Goal: Task Accomplishment & Management: Manage account settings

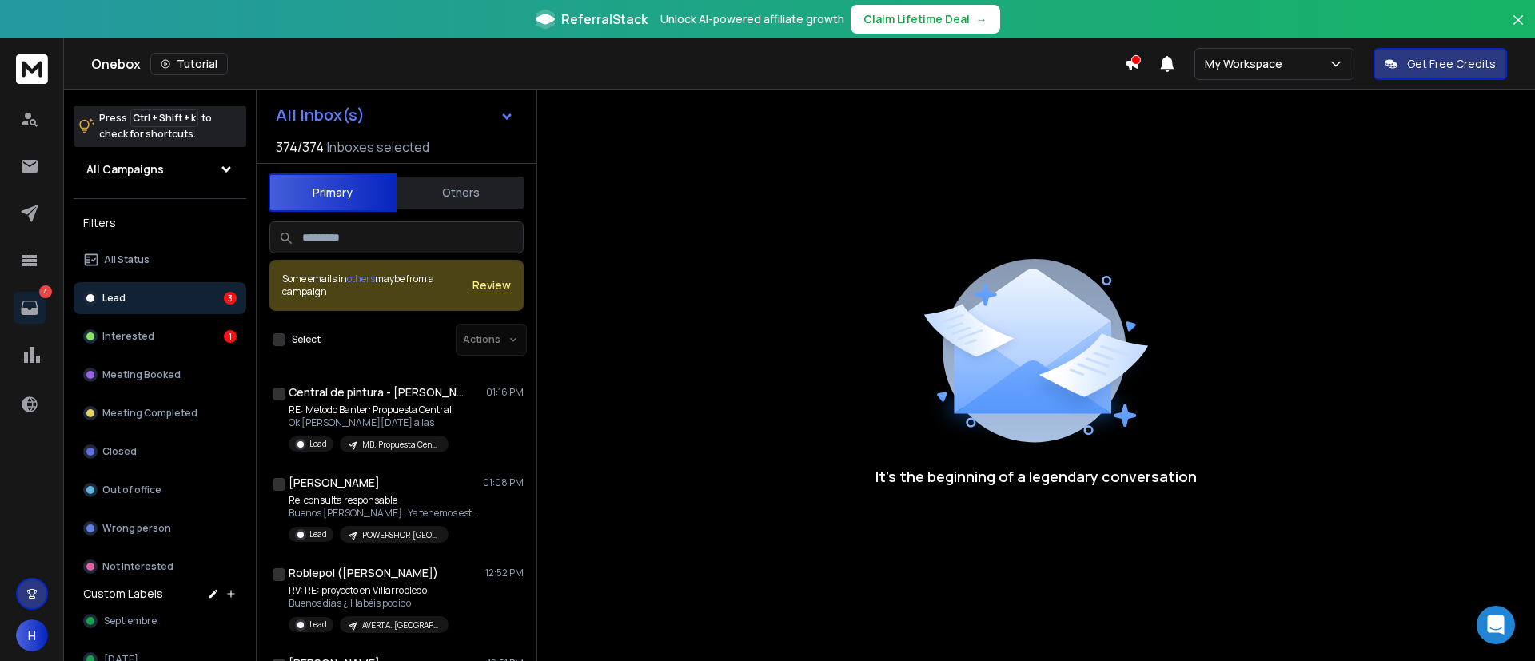
scroll to position [1799, 0]
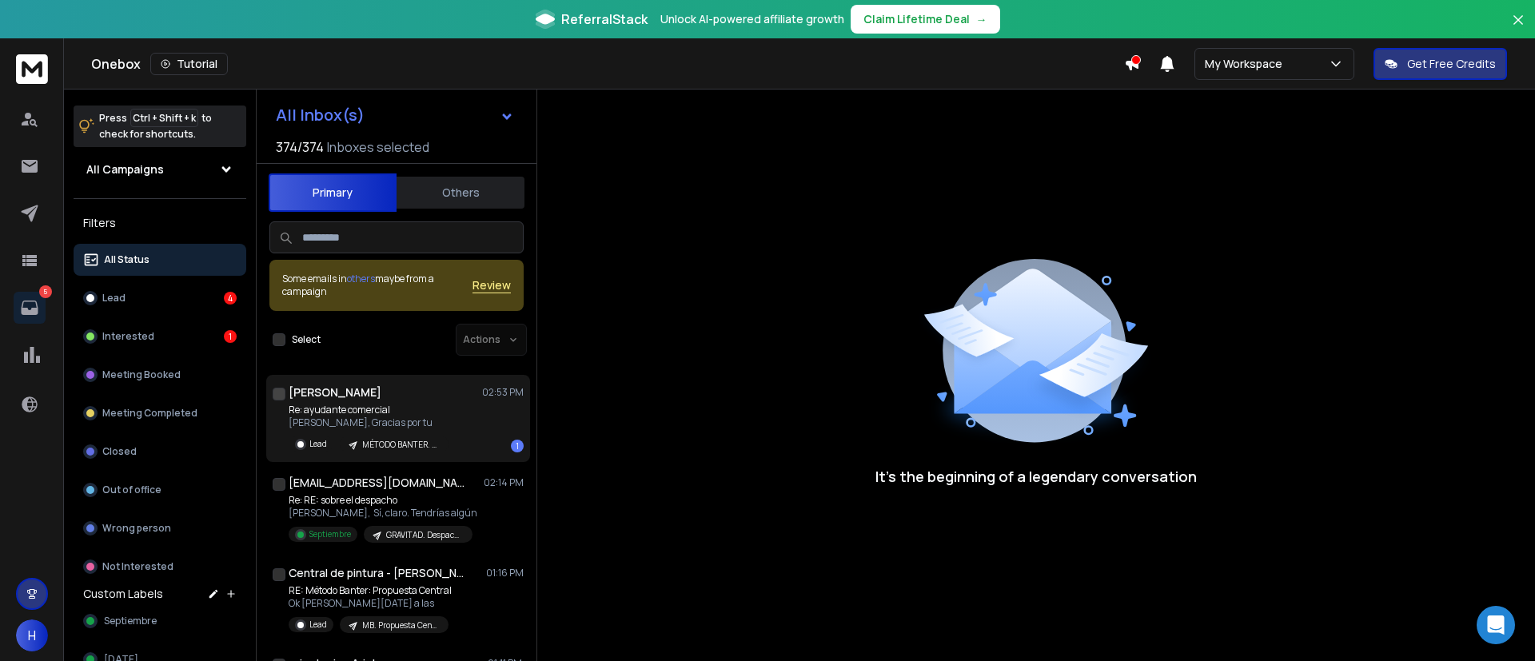
click at [440, 397] on div "Alberto Polo 02:53 PM" at bounding box center [406, 393] width 235 height 16
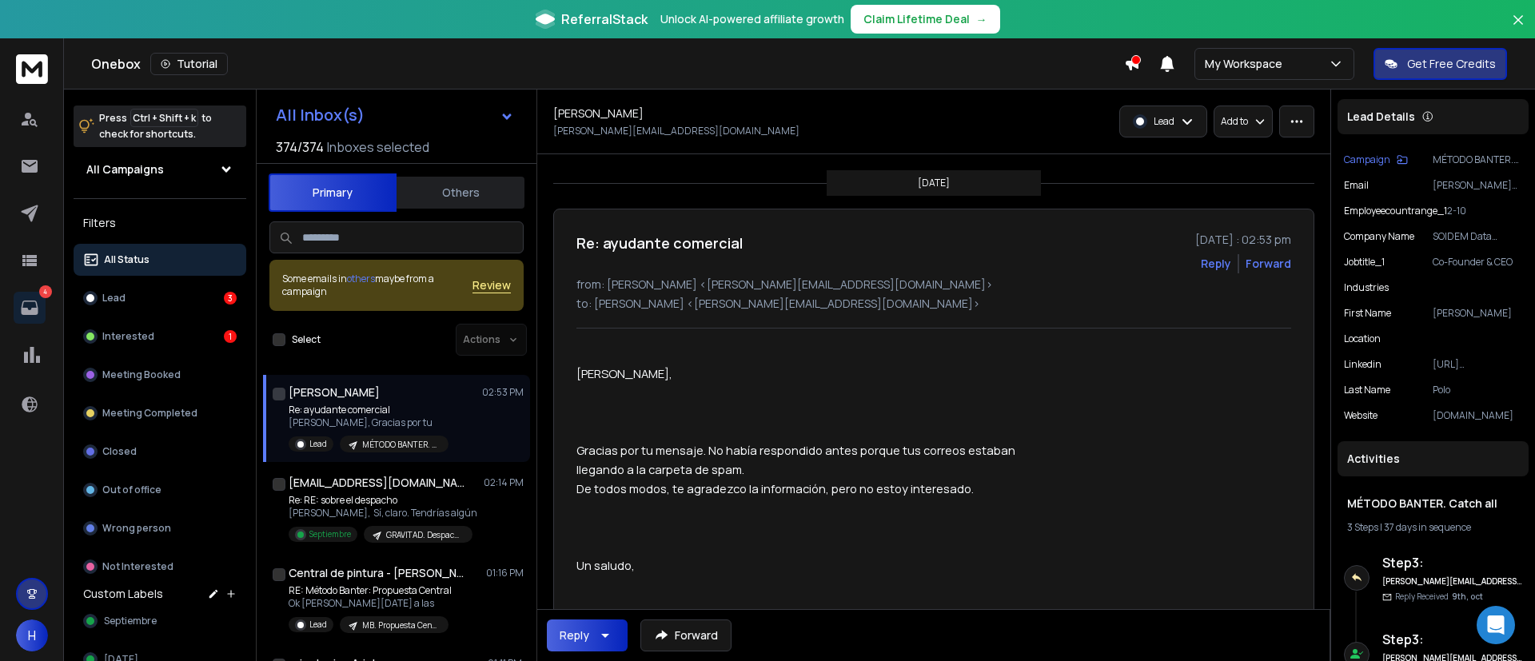
scroll to position [120, 0]
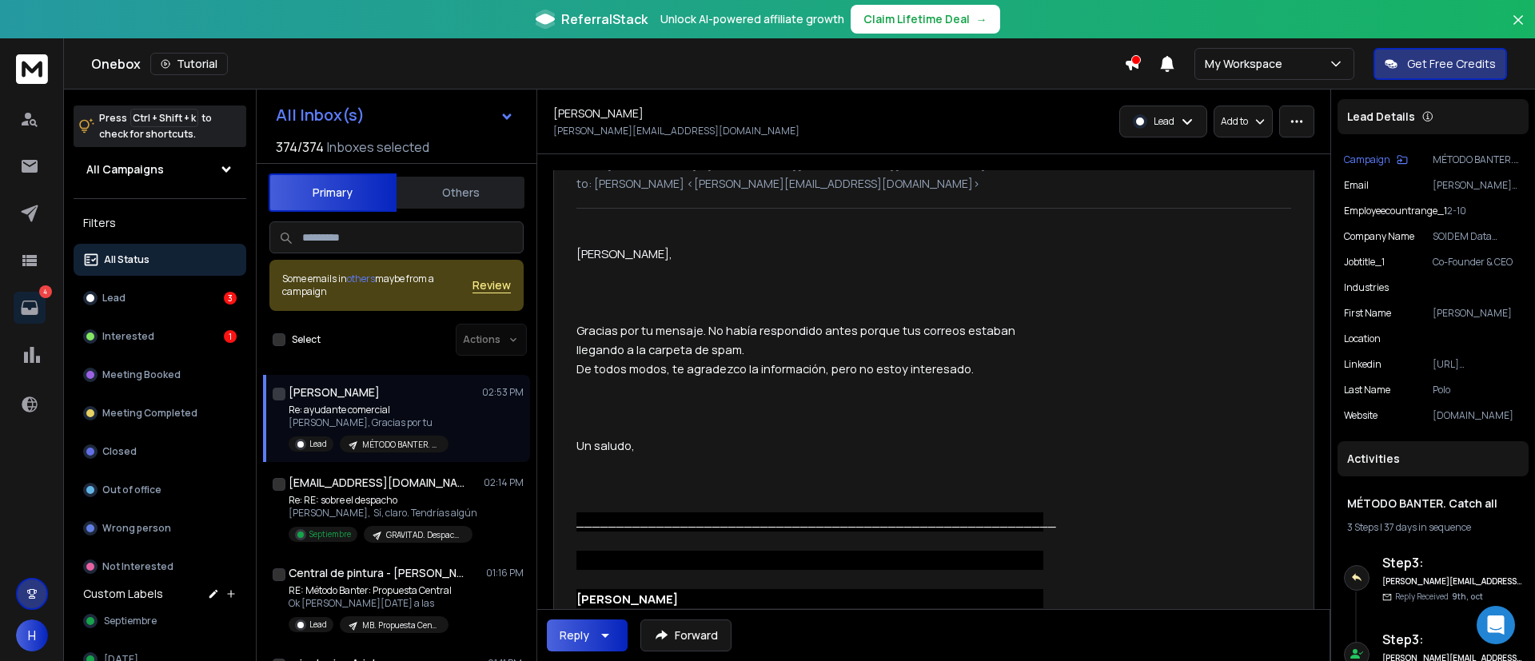
click at [1154, 116] on p "Lead" at bounding box center [1164, 121] width 21 height 13
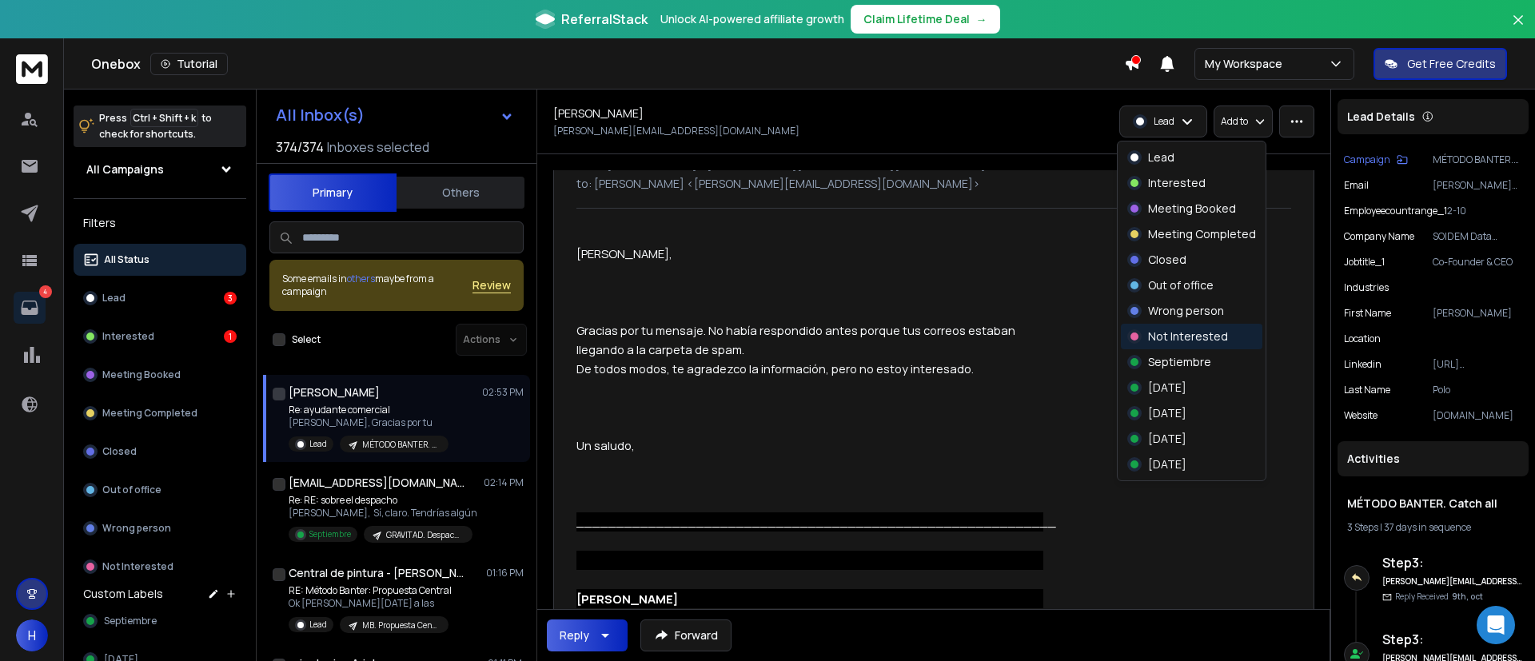
drag, startPoint x: 1202, startPoint y: 333, endPoint x: 1220, endPoint y: 135, distance: 198.3
click at [1200, 332] on p "Not Interested" at bounding box center [1188, 337] width 80 height 16
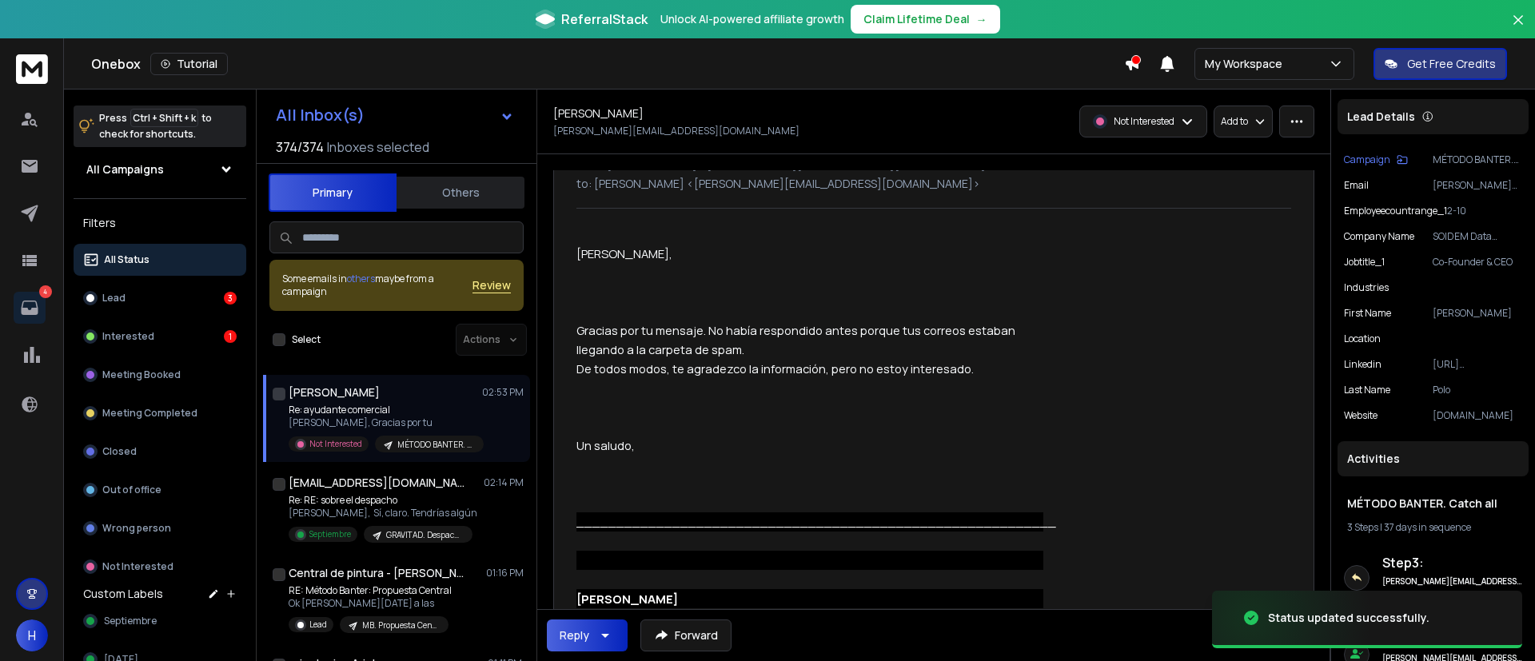
click at [1225, 130] on div "Add to" at bounding box center [1243, 121] width 58 height 30
click at [1249, 165] on div "Subsequence" at bounding box center [1269, 157] width 94 height 16
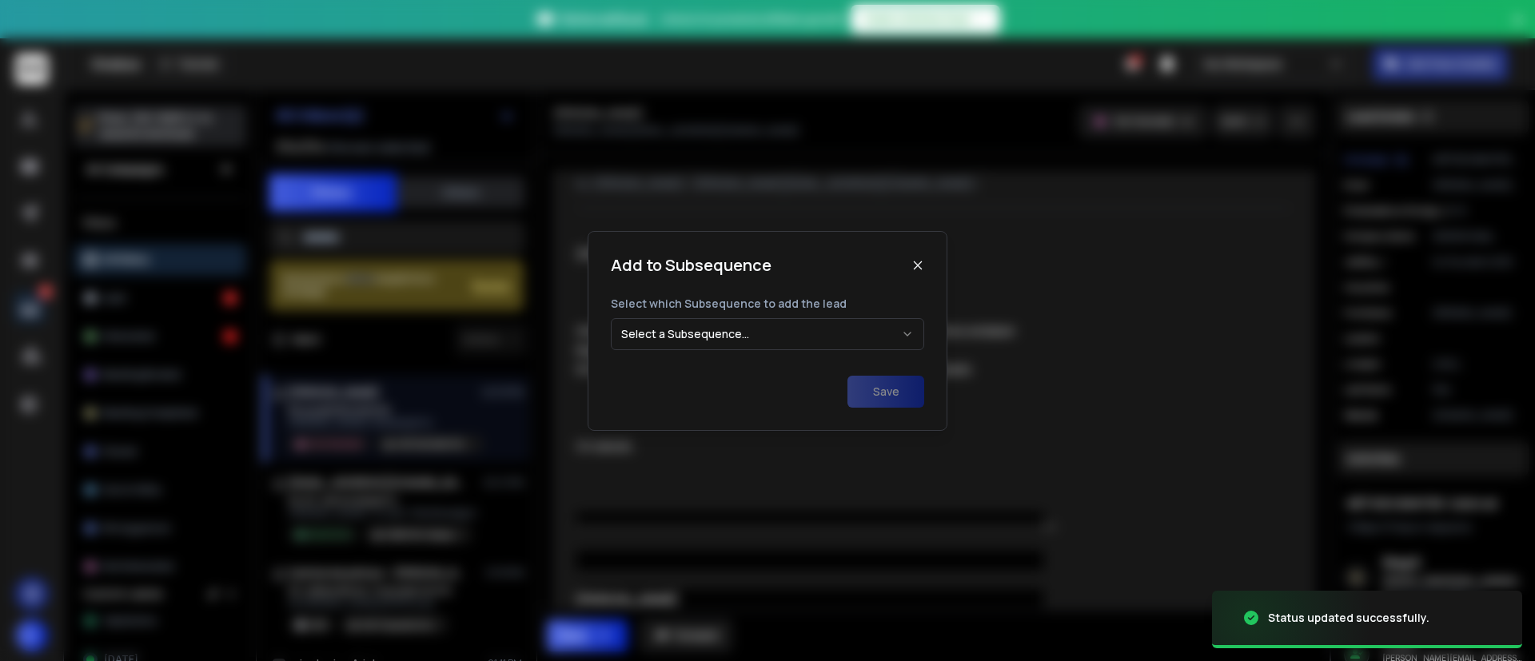
click at [843, 329] on button "Select a Subsequence..." at bounding box center [767, 334] width 313 height 32
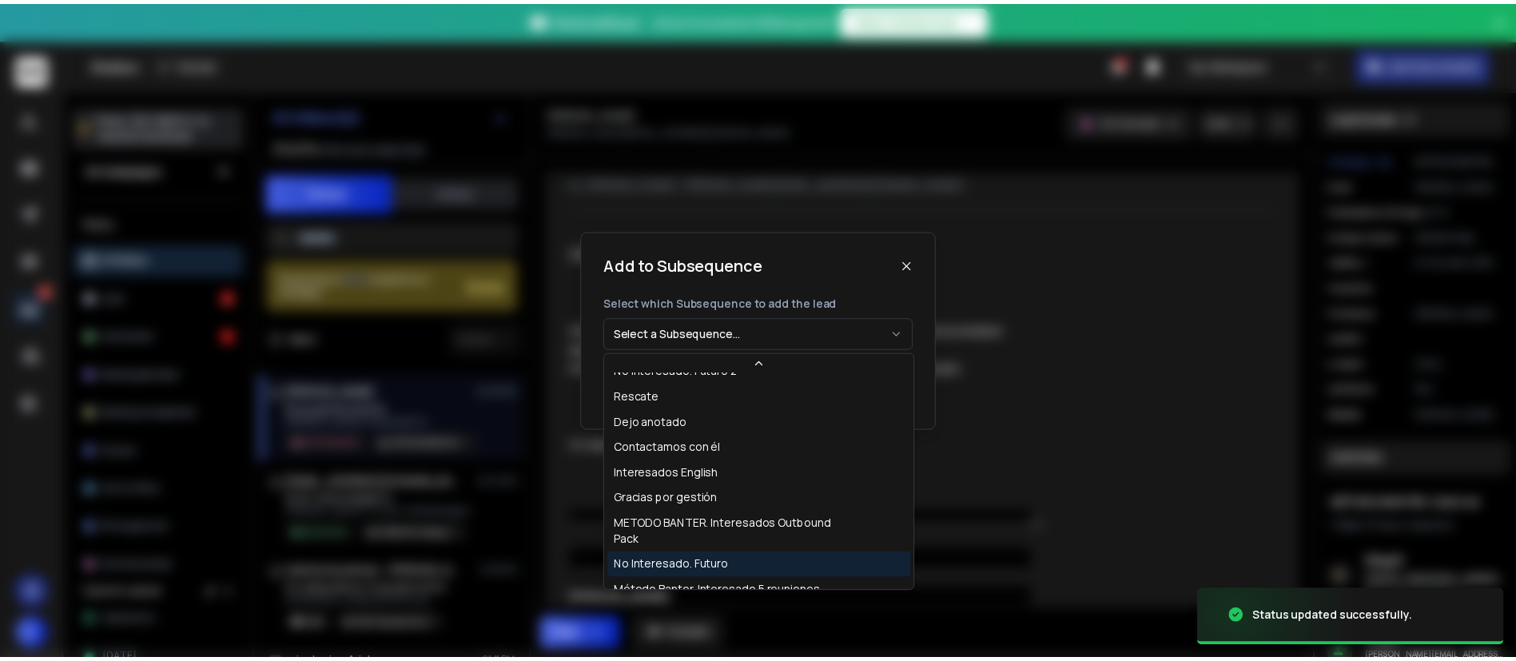
scroll to position [43, 0]
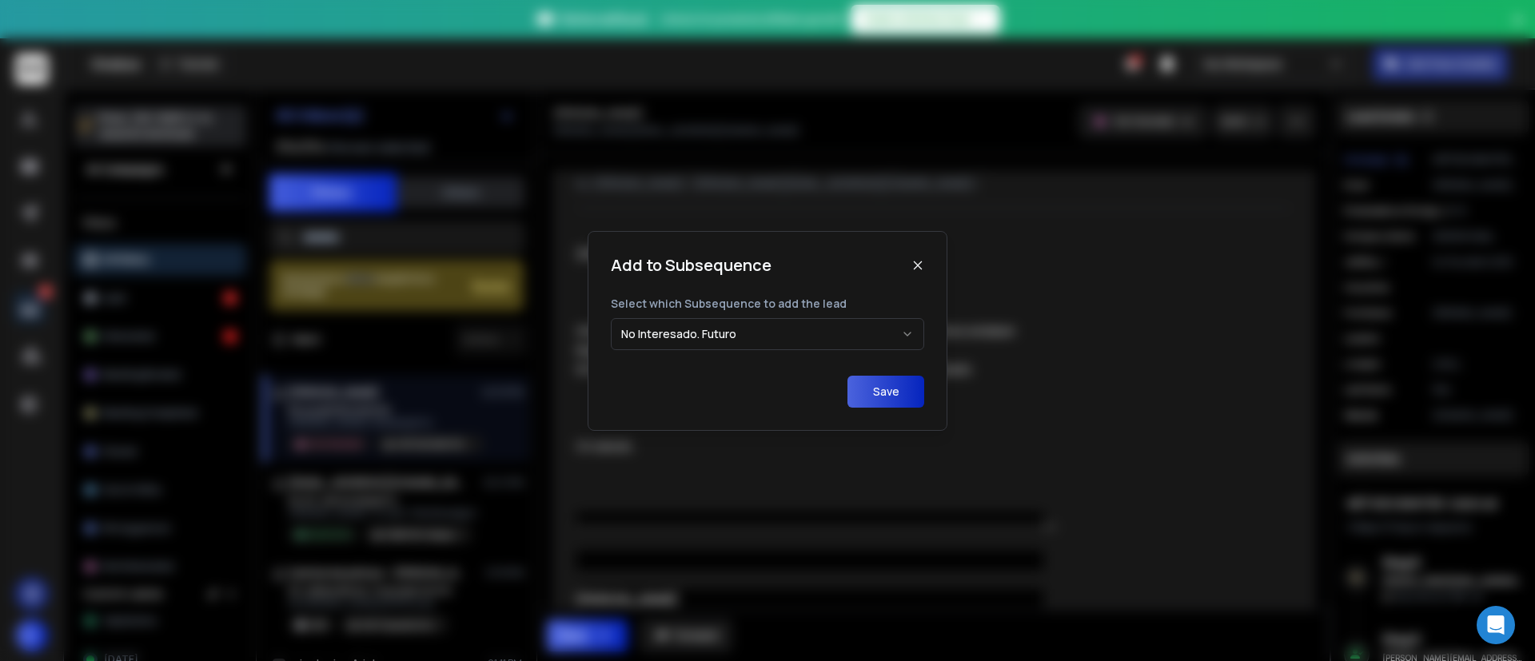
click at [889, 391] on button "Save" at bounding box center [885, 392] width 77 height 32
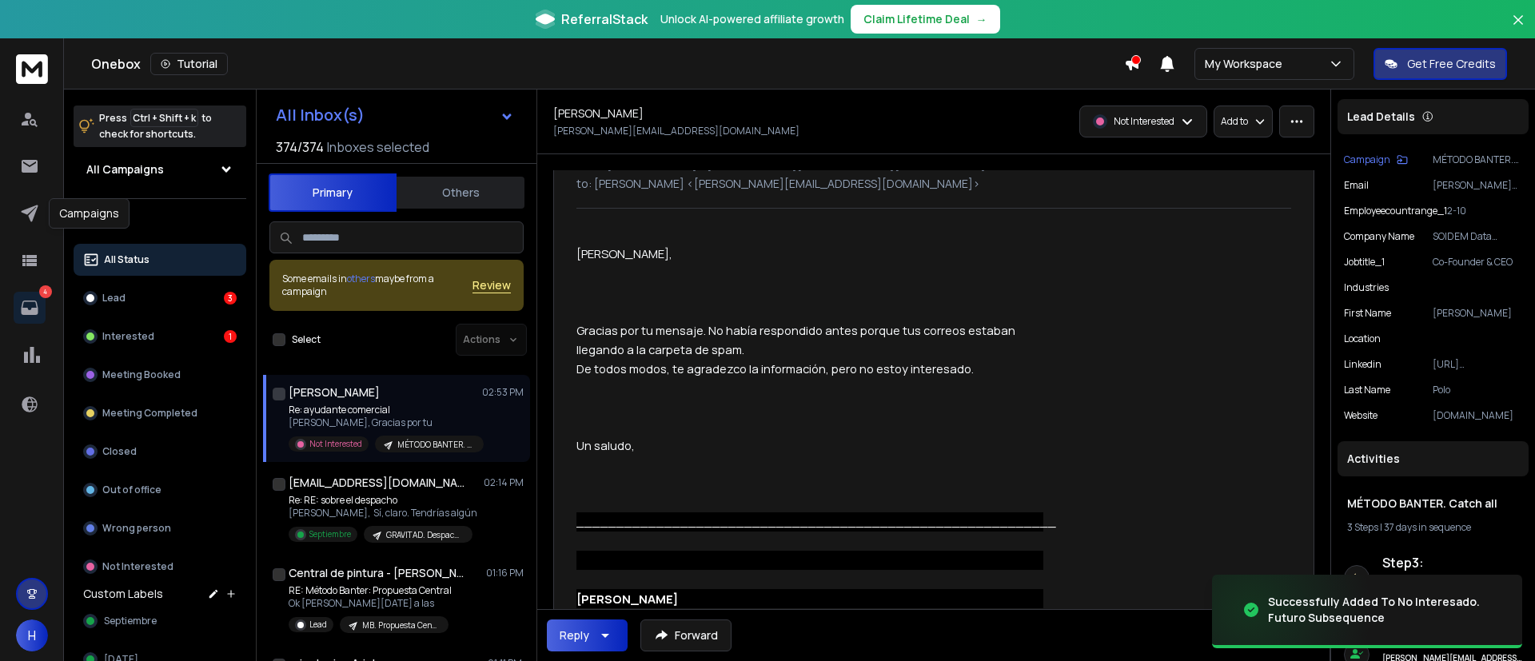
click at [31, 195] on div "4" at bounding box center [32, 264] width 37 height 323
click at [31, 216] on icon at bounding box center [29, 213] width 17 height 17
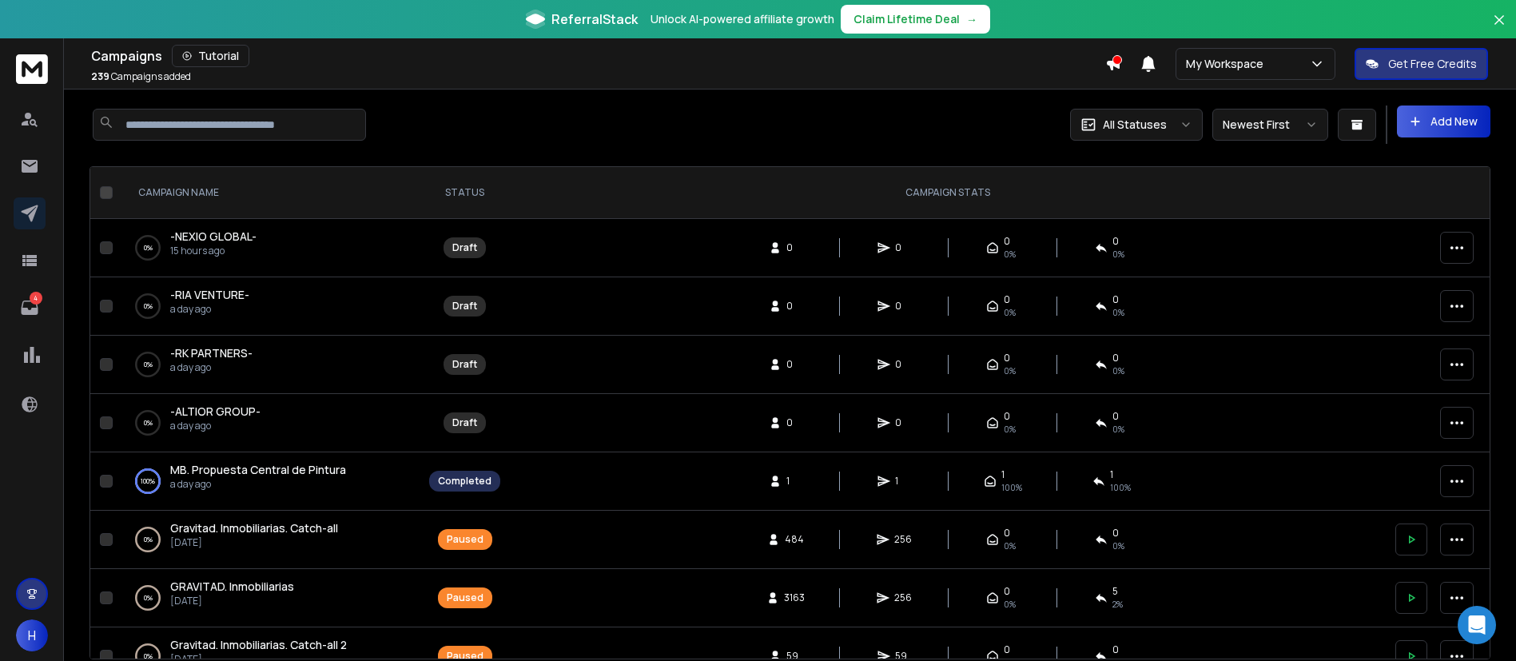
scroll to position [120, 0]
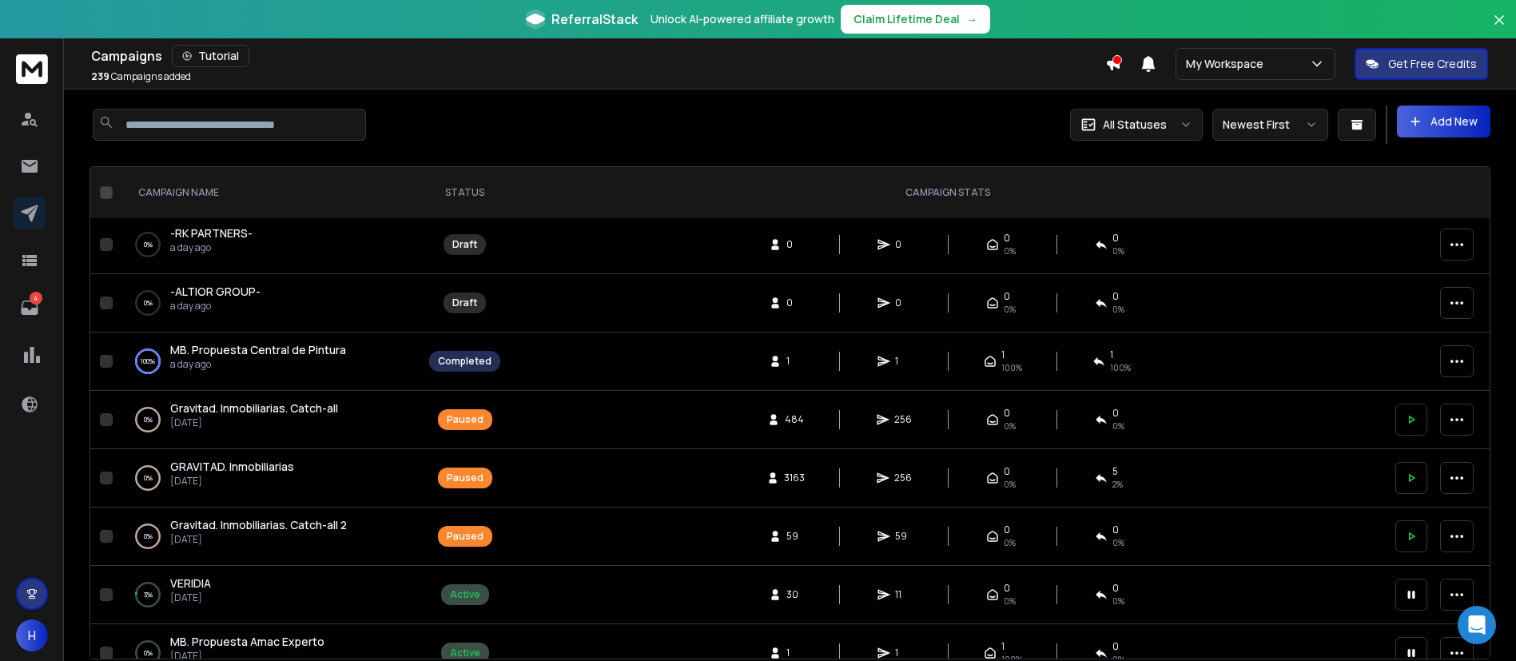
click at [301, 136] on input at bounding box center [229, 125] width 273 height 32
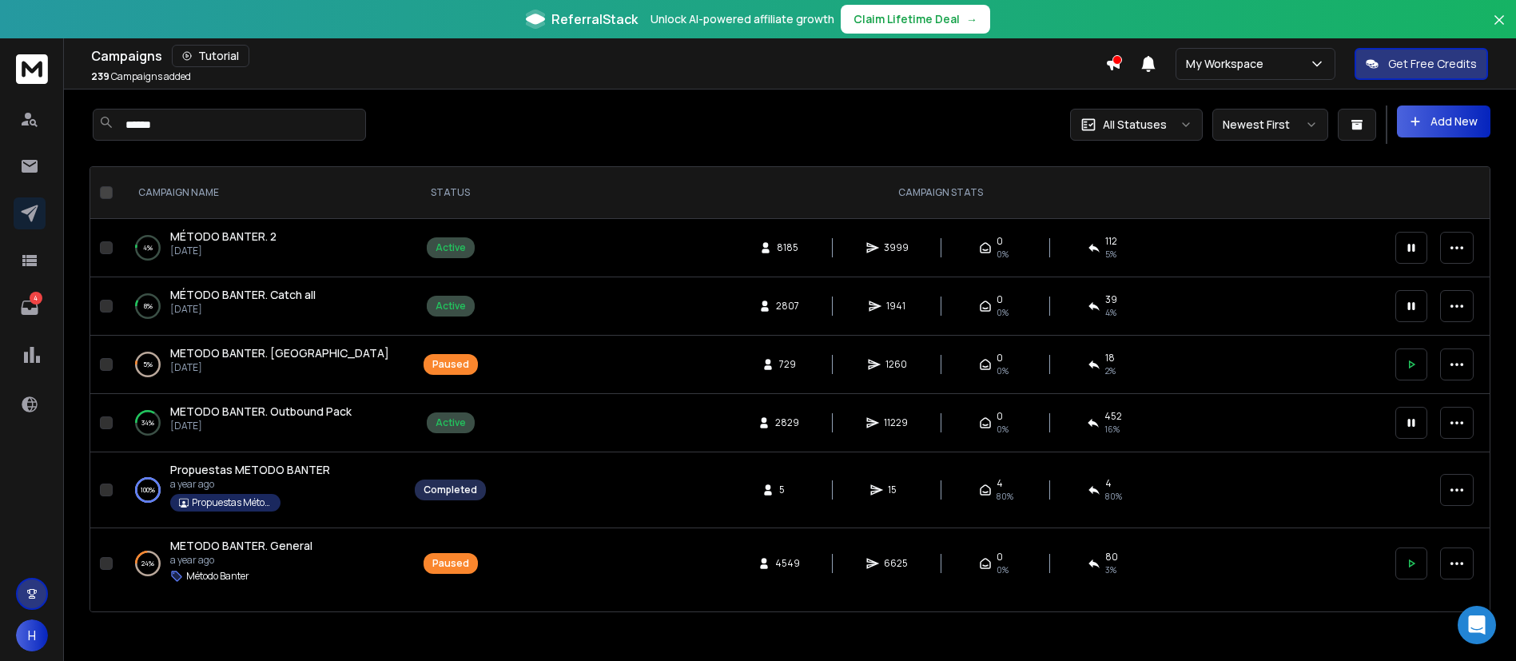
scroll to position [0, 0]
type input "******"
click at [1409, 243] on icon at bounding box center [1412, 248] width 14 height 14
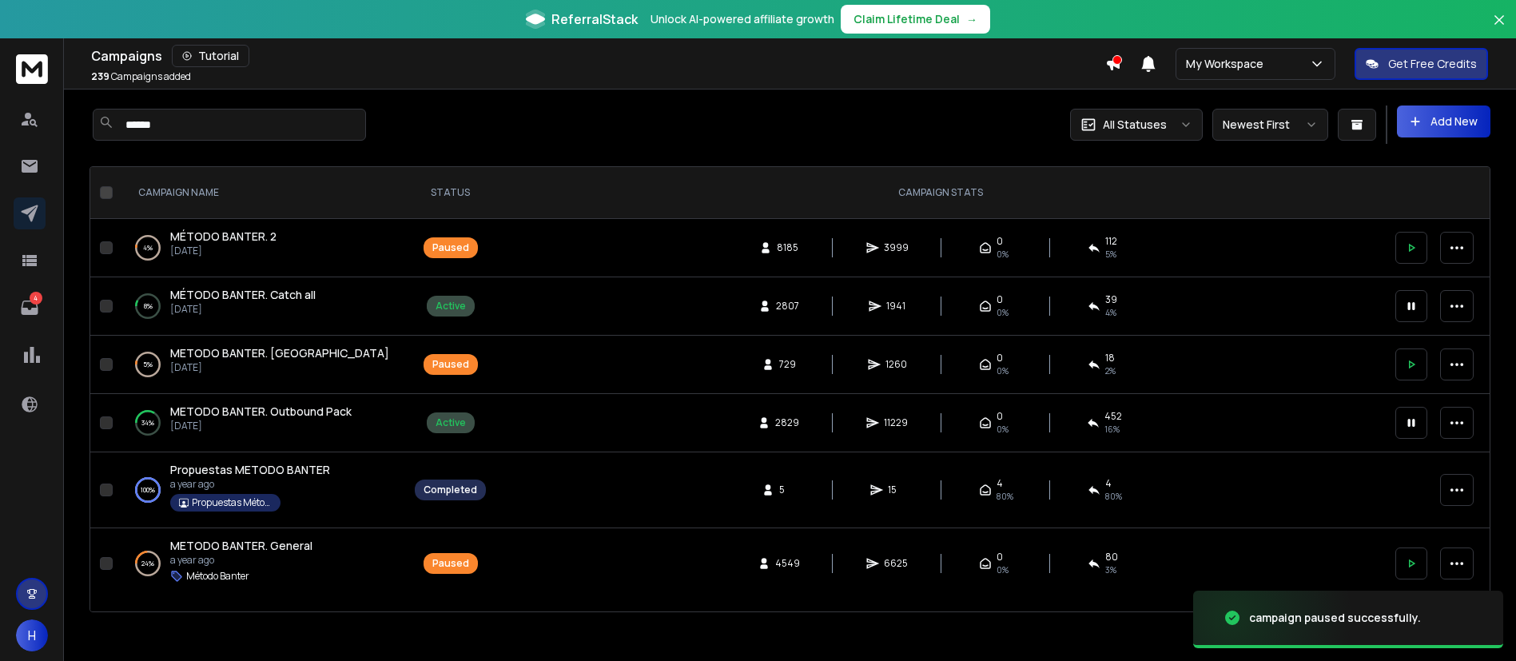
click at [1410, 305] on icon at bounding box center [1412, 306] width 7 height 8
click at [1409, 422] on icon at bounding box center [1412, 423] width 7 height 8
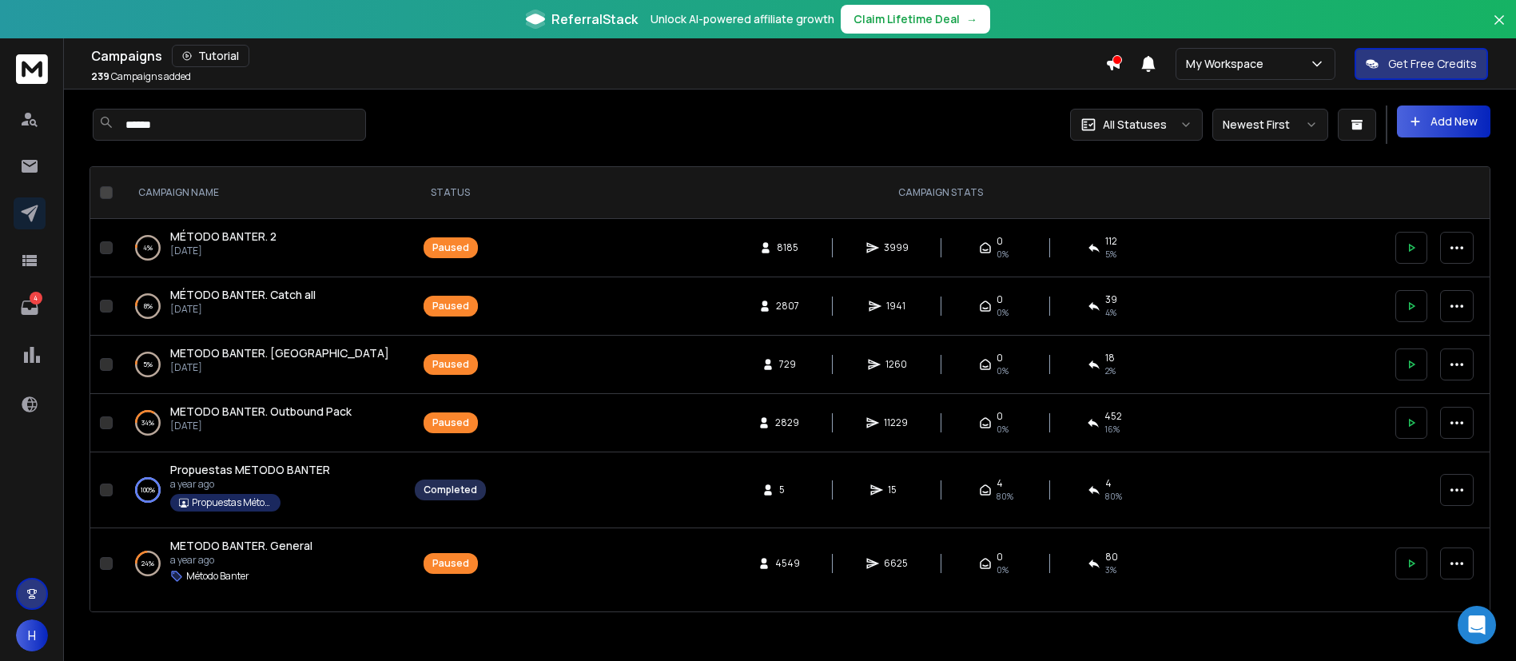
click at [1281, 126] on button "Newest First" at bounding box center [1271, 125] width 116 height 32
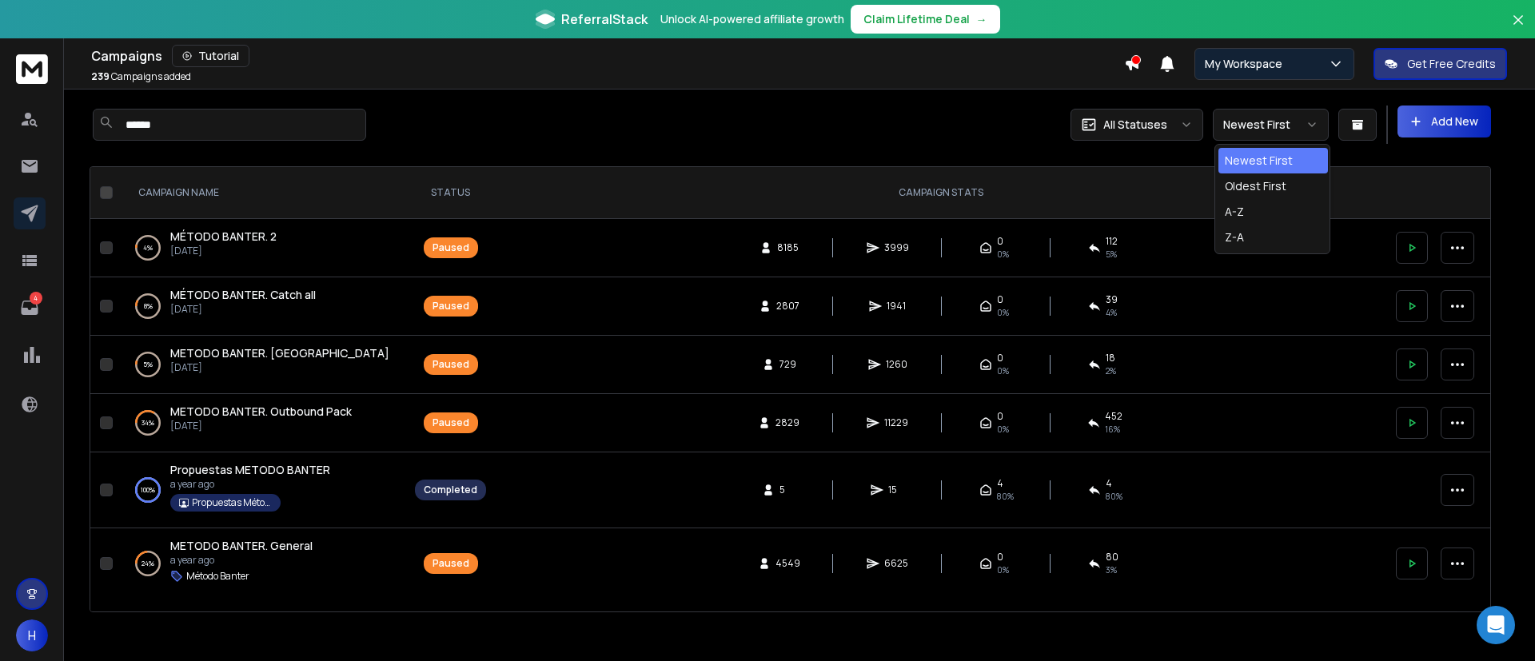
click at [1250, 73] on button "My Workspace" at bounding box center [1274, 64] width 160 height 32
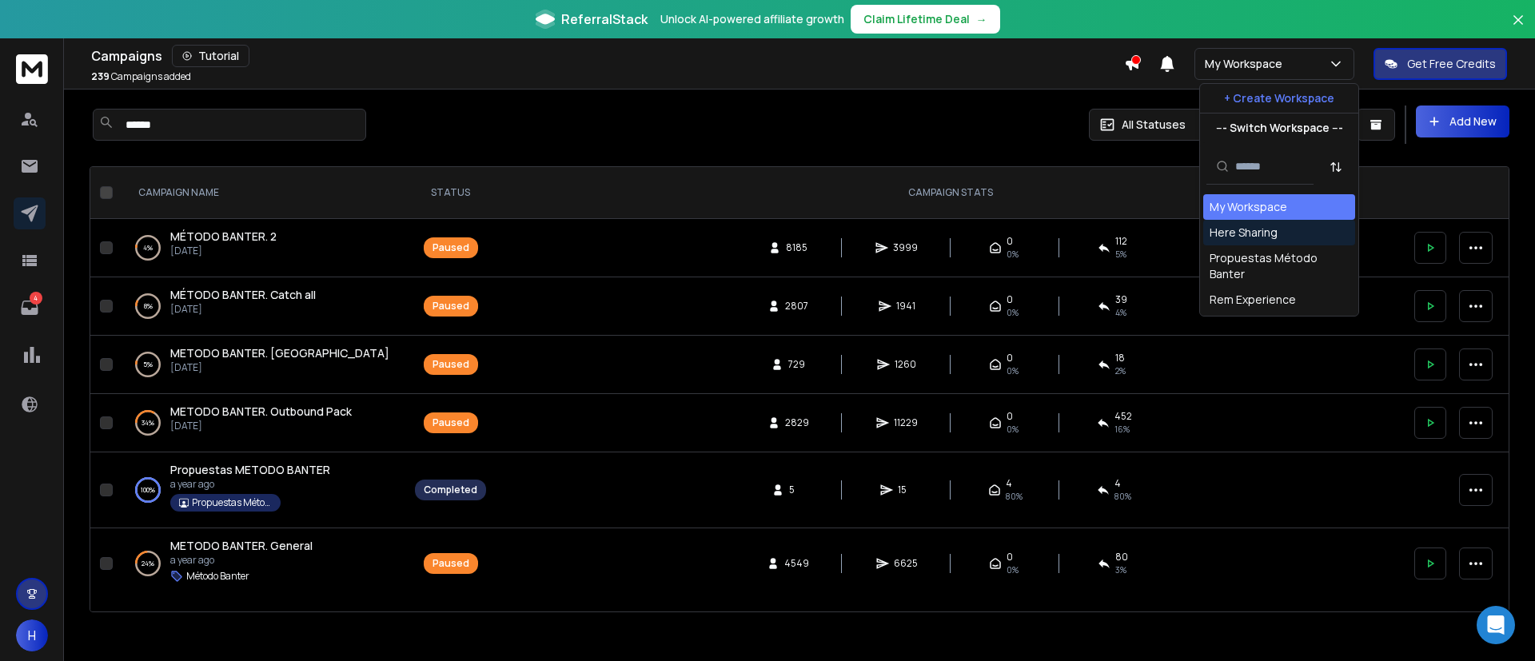
click at [1264, 229] on div "Here Sharing" at bounding box center [1243, 233] width 68 height 16
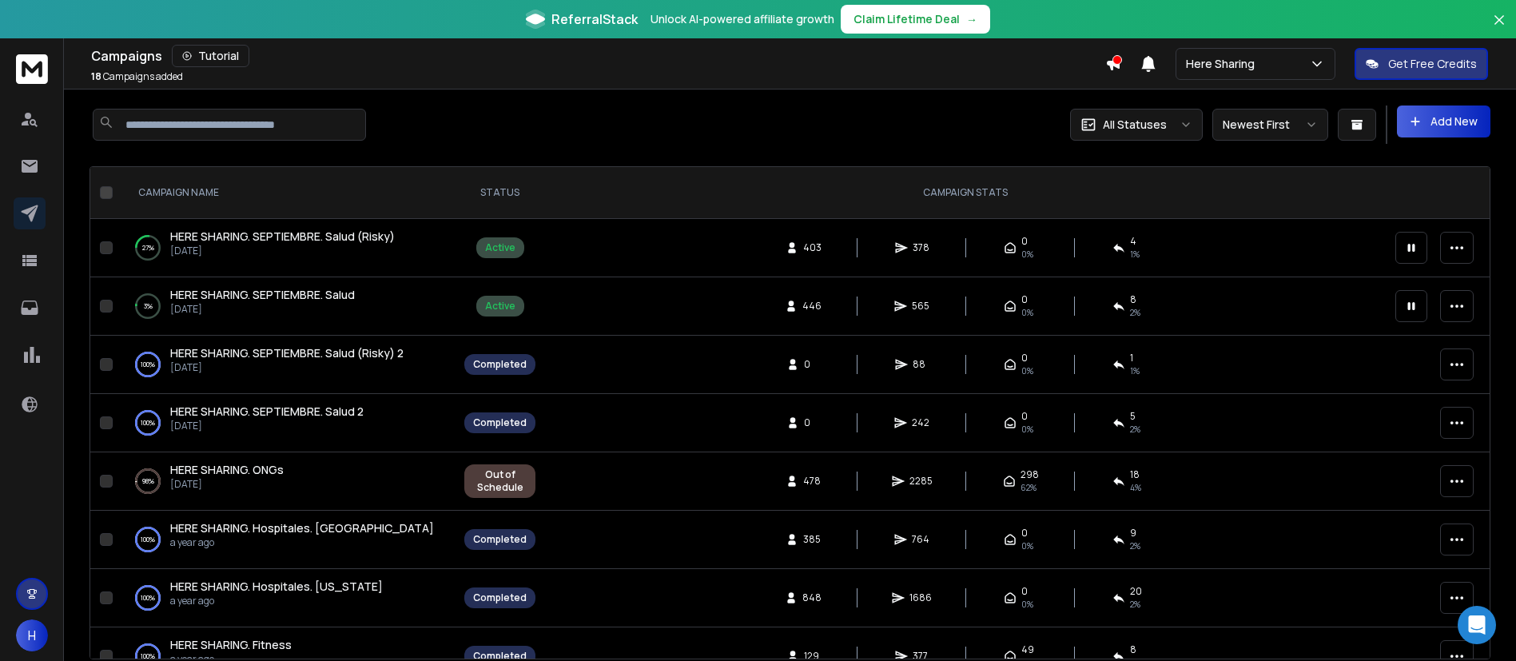
click at [1449, 305] on icon "button" at bounding box center [1457, 306] width 16 height 16
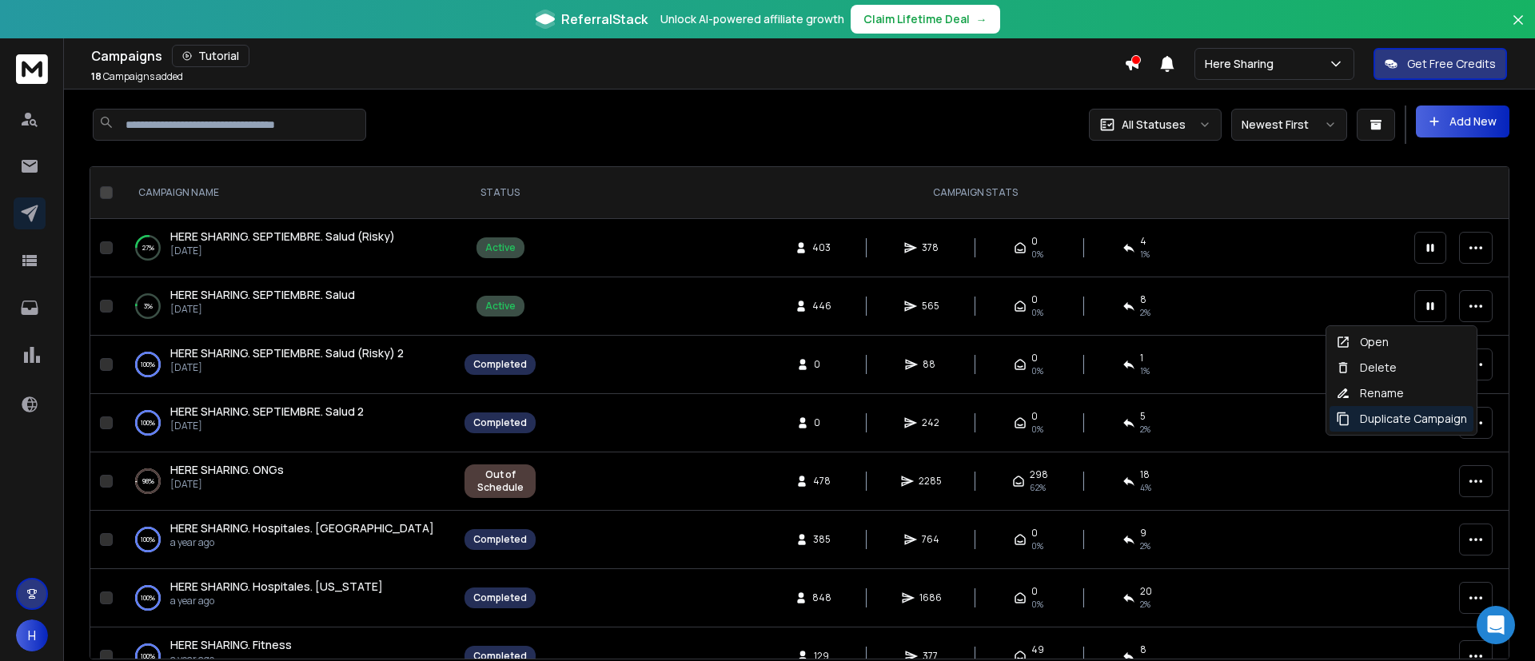
click at [1417, 417] on div "Duplicate Campaign" at bounding box center [1401, 419] width 131 height 16
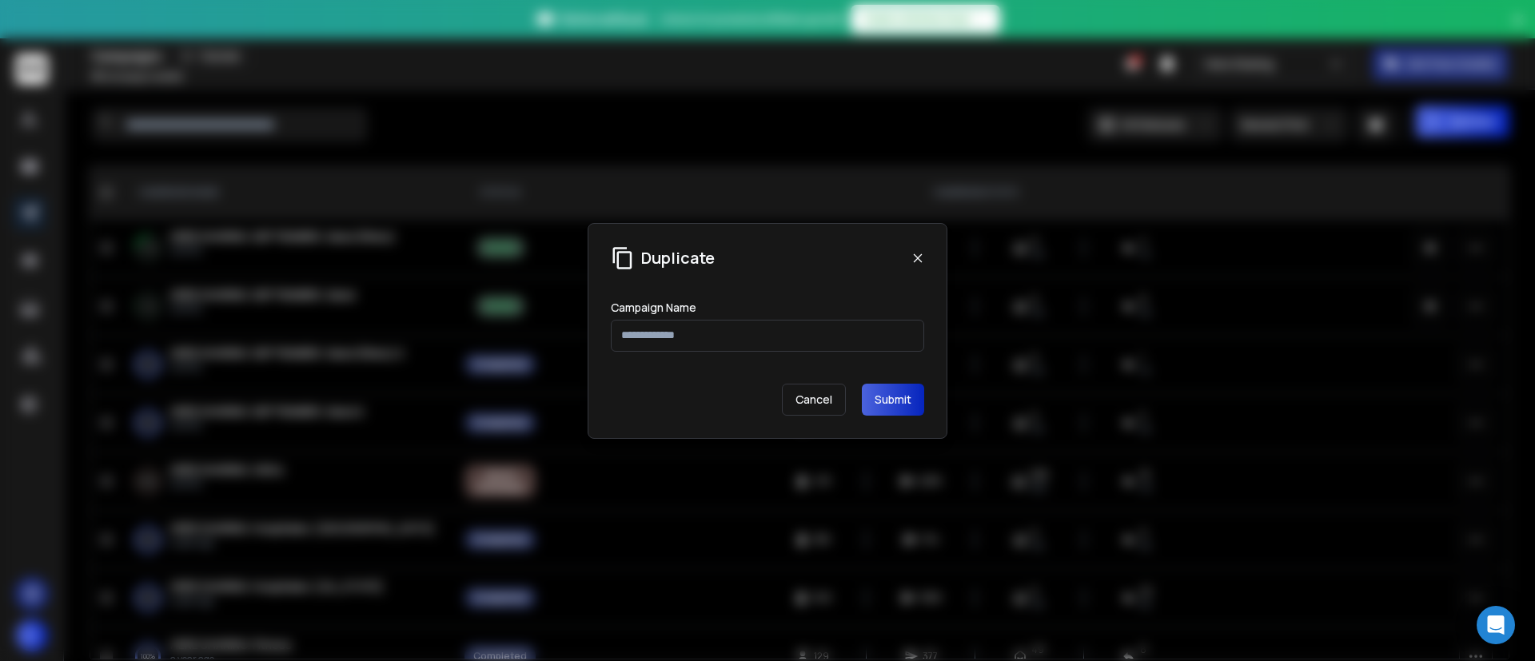
click at [747, 335] on input "text" at bounding box center [767, 336] width 313 height 32
type input "**********"
click at [889, 416] on div "**********" at bounding box center [768, 331] width 360 height 216
click at [894, 397] on button "Submit" at bounding box center [893, 400] width 62 height 32
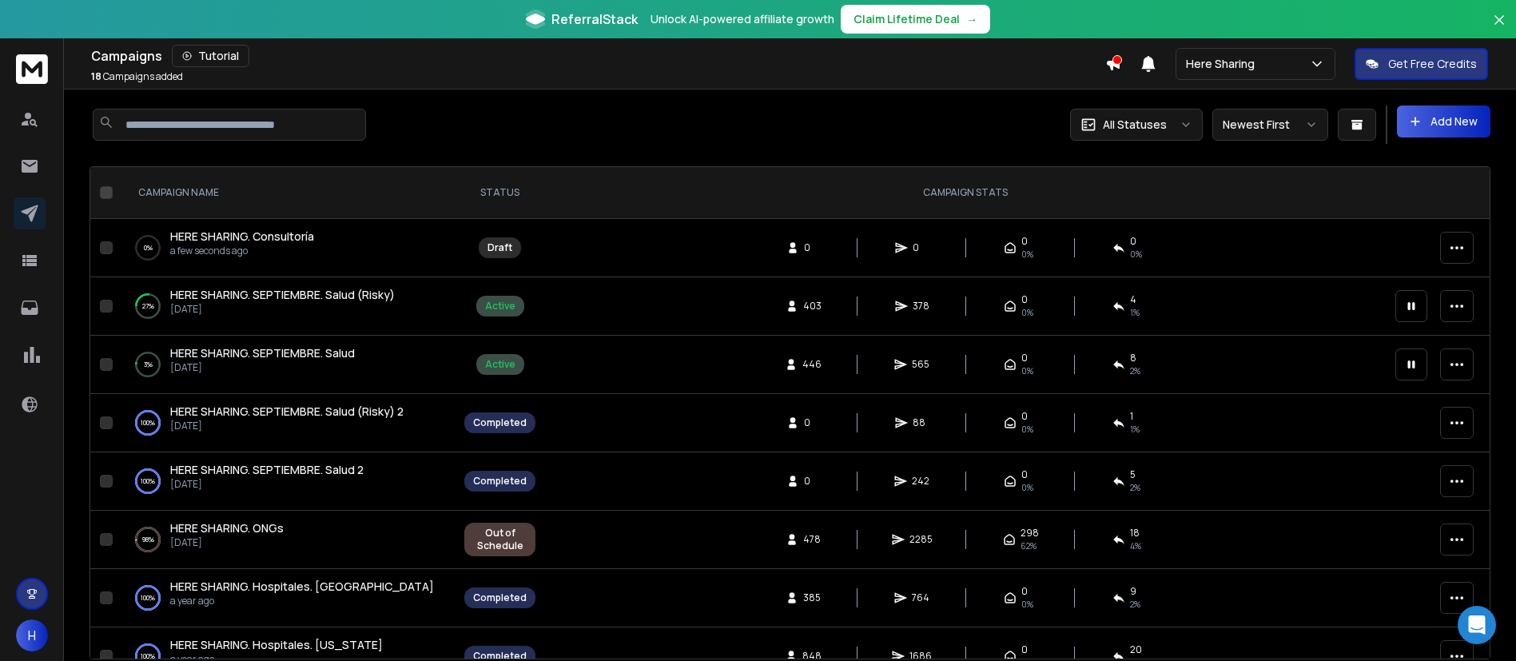
click at [329, 250] on div "0 % HERE SHARING. Consultoría a few seconds ago" at bounding box center [287, 248] width 304 height 38
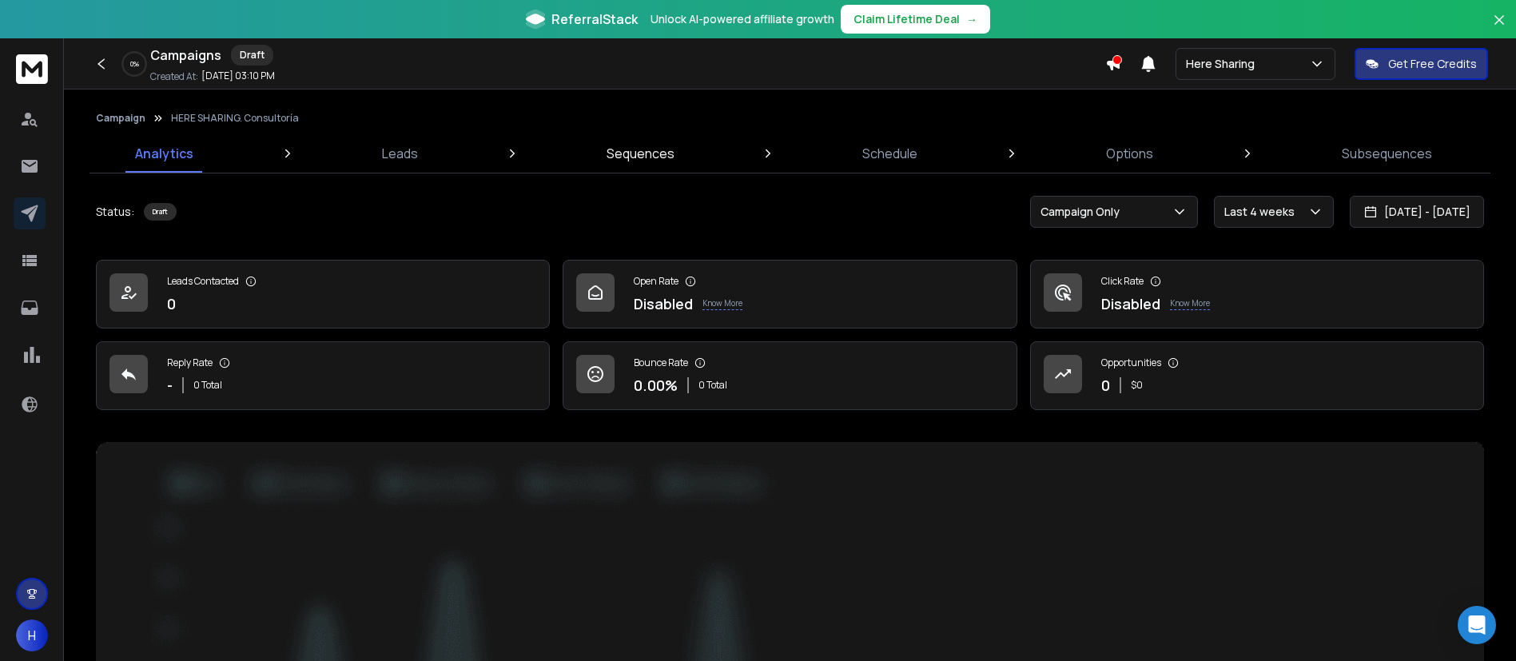
click at [638, 153] on p "Sequences" at bounding box center [641, 153] width 68 height 19
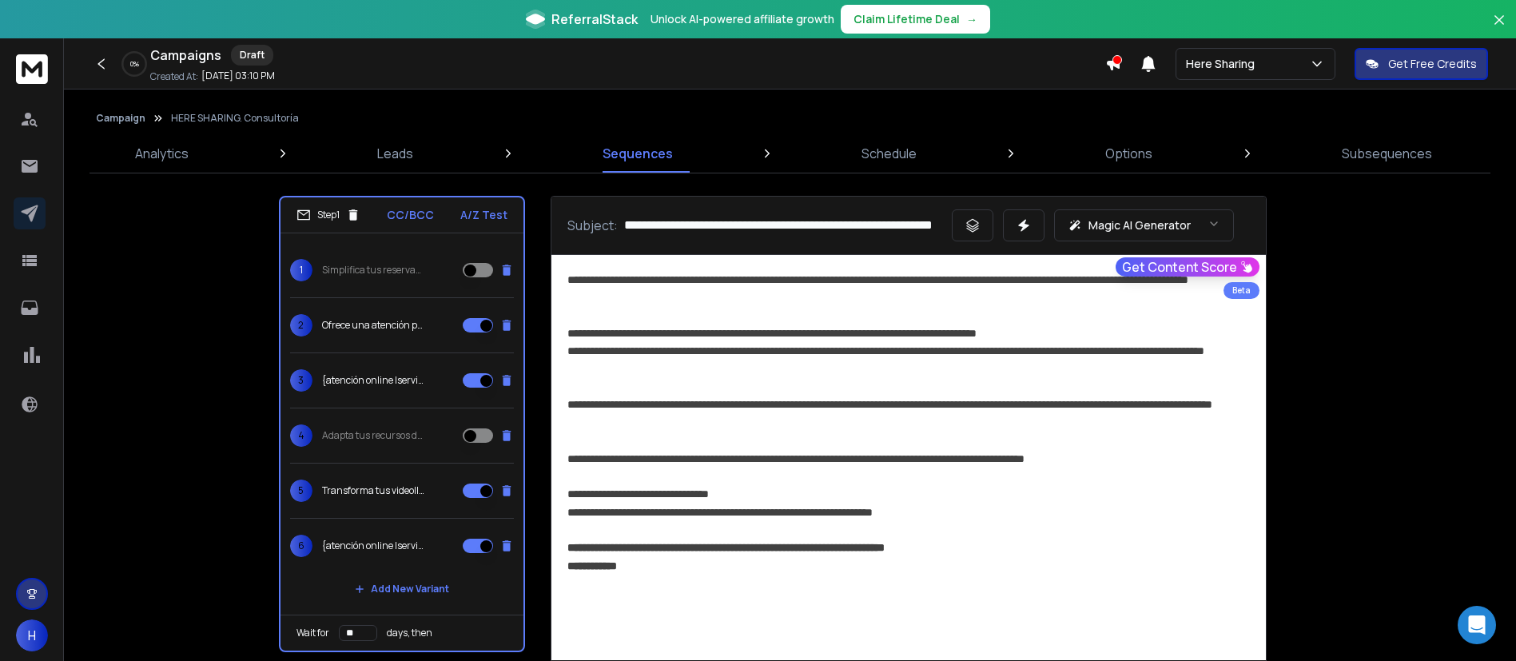
click at [352, 317] on div "2 Ofrece una atención premium que sorprenda y fidelice" at bounding box center [357, 325] width 134 height 22
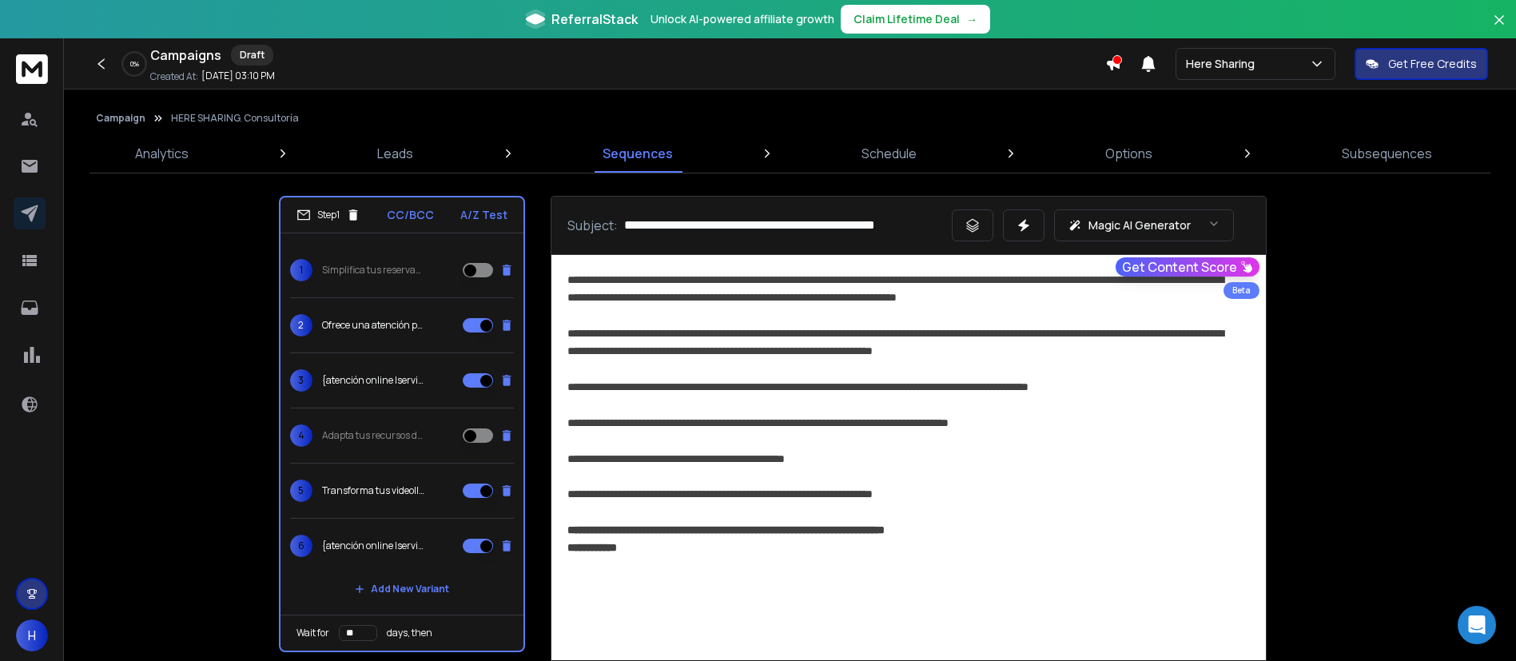
click at [360, 385] on p "{atención online |servicio onliner|atención por videollamada}" at bounding box center [373, 380] width 102 height 13
type input "**********"
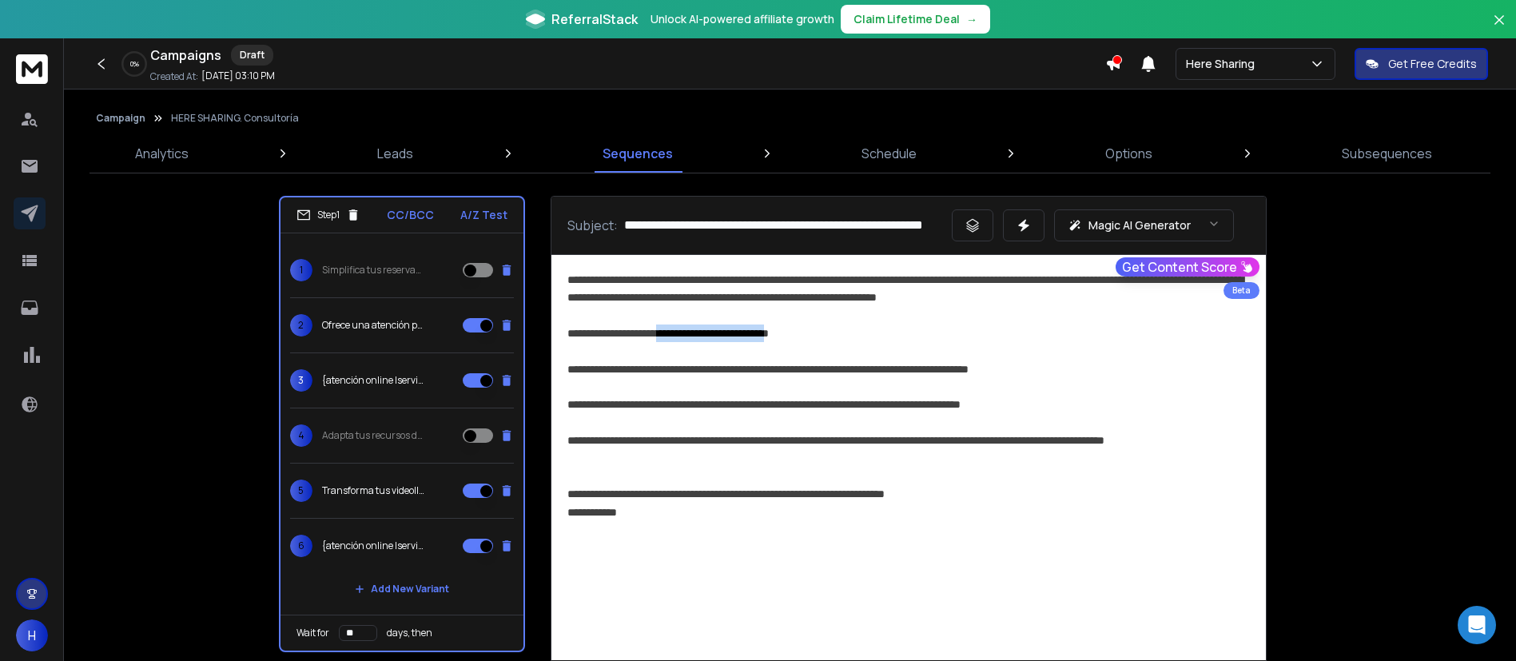
drag, startPoint x: 815, startPoint y: 333, endPoint x: 684, endPoint y: 333, distance: 131.1
click at [684, 333] on div "**********" at bounding box center [909, 334] width 683 height 18
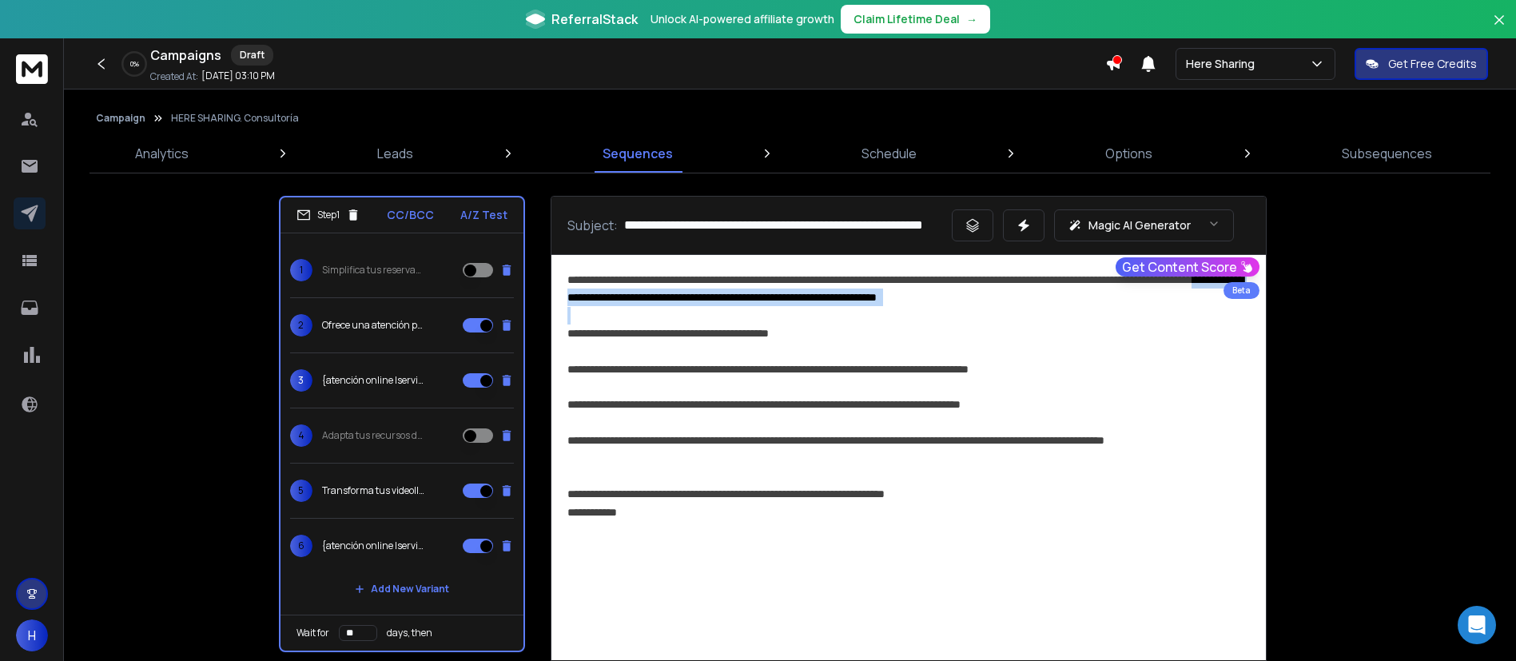
drag, startPoint x: 695, startPoint y: 299, endPoint x: 1164, endPoint y: 313, distance: 468.6
click at [1164, 313] on div "**********" at bounding box center [909, 453] width 715 height 397
click at [556, 344] on div "**********" at bounding box center [909, 453] width 715 height 397
click at [565, 333] on div "**********" at bounding box center [909, 453] width 715 height 397
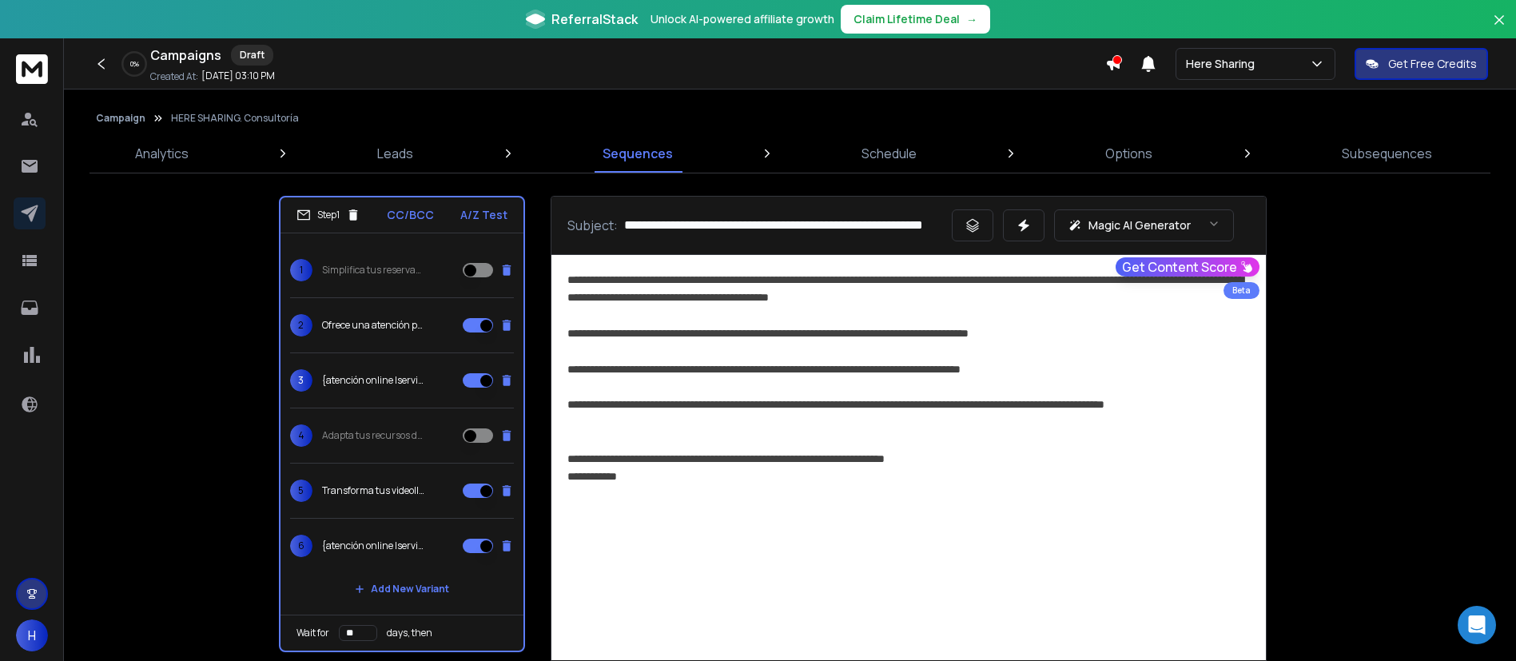
click at [780, 300] on div "**********" at bounding box center [909, 289] width 683 height 36
click at [826, 332] on div "**********" at bounding box center [909, 334] width 683 height 18
click at [826, 331] on div "**********" at bounding box center [909, 334] width 683 height 18
click at [726, 336] on div "**********" at bounding box center [909, 334] width 683 height 18
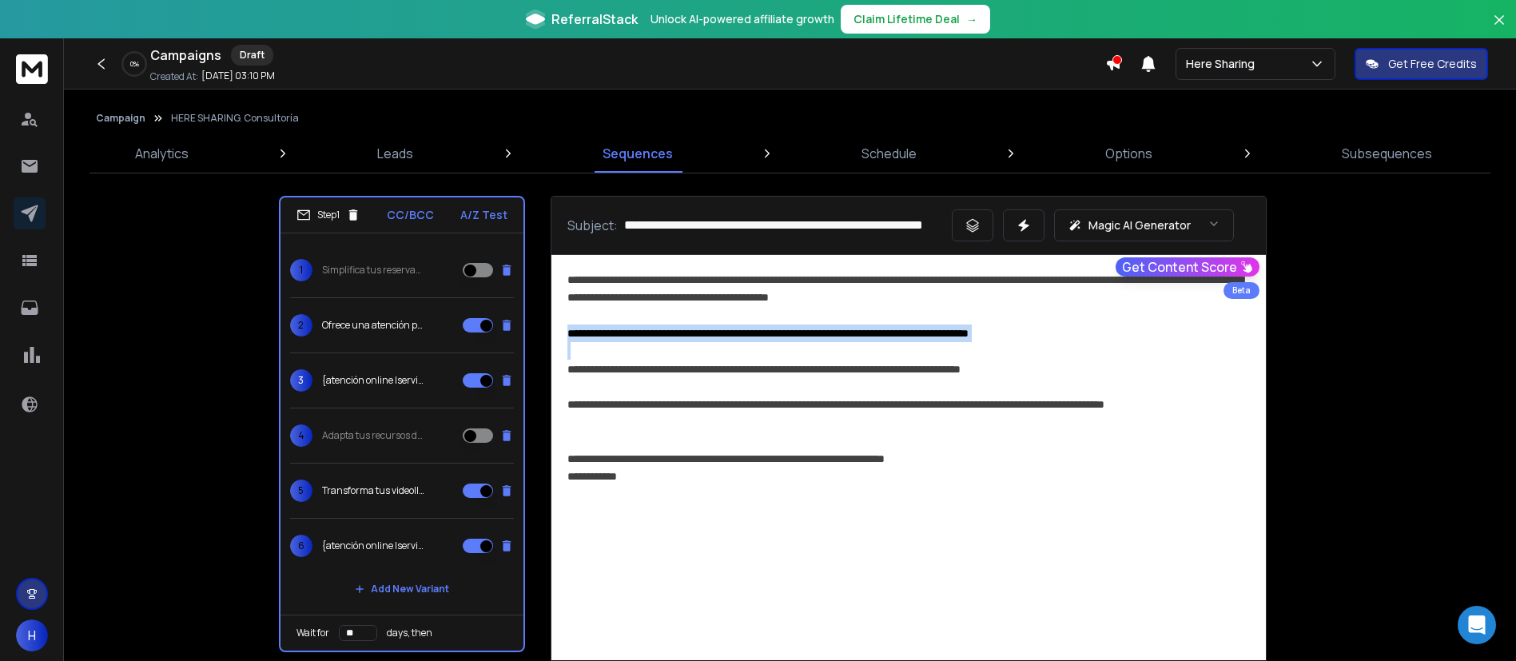
click at [726, 335] on div "**********" at bounding box center [909, 334] width 683 height 18
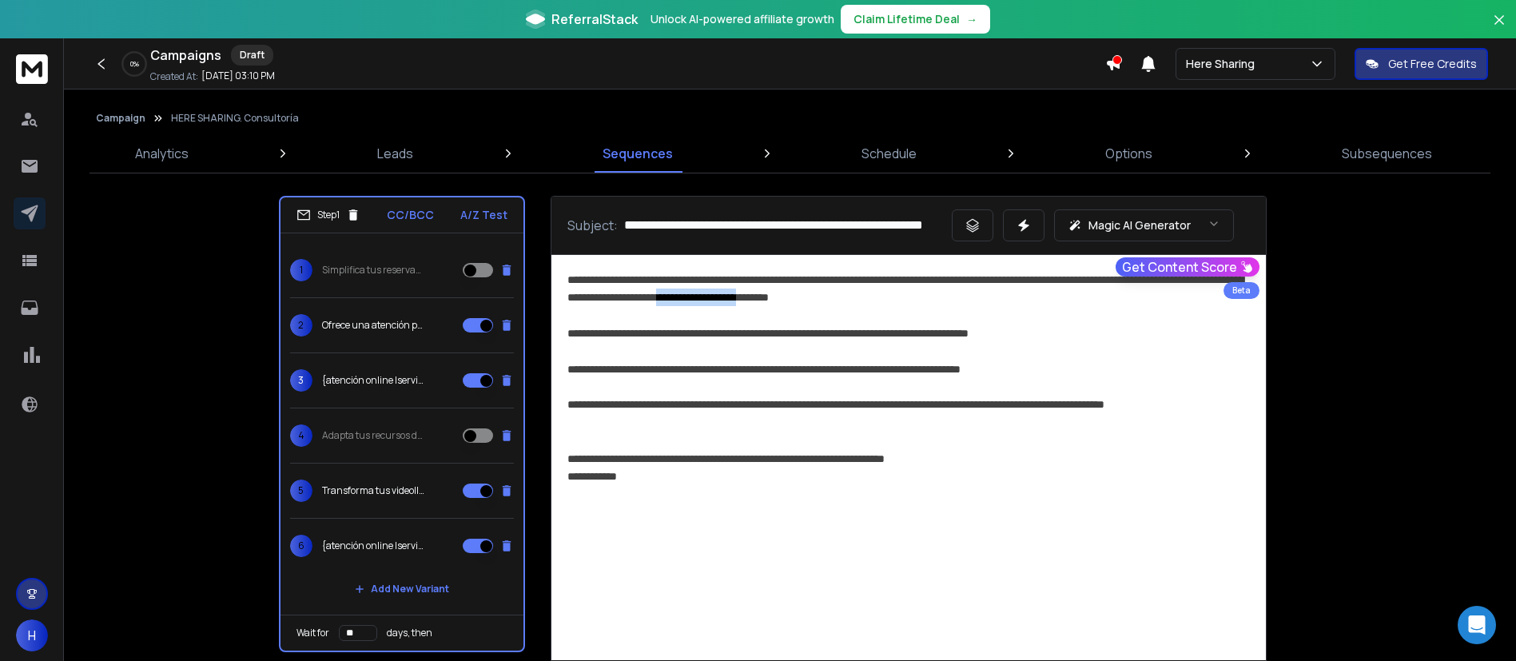
drag, startPoint x: 978, startPoint y: 298, endPoint x: 883, endPoint y: 299, distance: 95.1
click at [883, 299] on div "**********" at bounding box center [909, 289] width 683 height 36
drag, startPoint x: 1090, startPoint y: 333, endPoint x: 679, endPoint y: 334, distance: 410.9
click at [679, 334] on div "**********" at bounding box center [909, 334] width 683 height 18
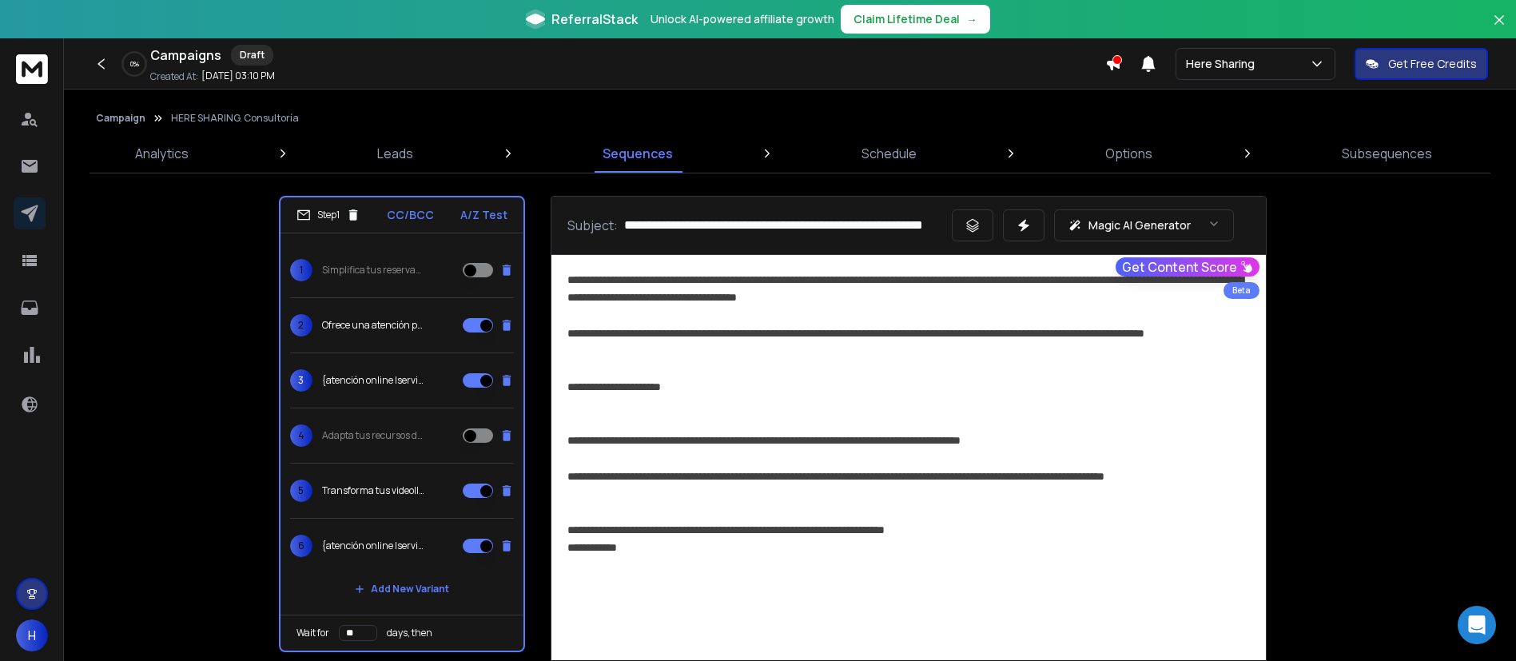
click at [661, 385] on div "**********" at bounding box center [909, 387] width 683 height 18
click at [747, 391] on div "**********" at bounding box center [909, 387] width 683 height 18
click at [638, 369] on div at bounding box center [909, 370] width 683 height 18
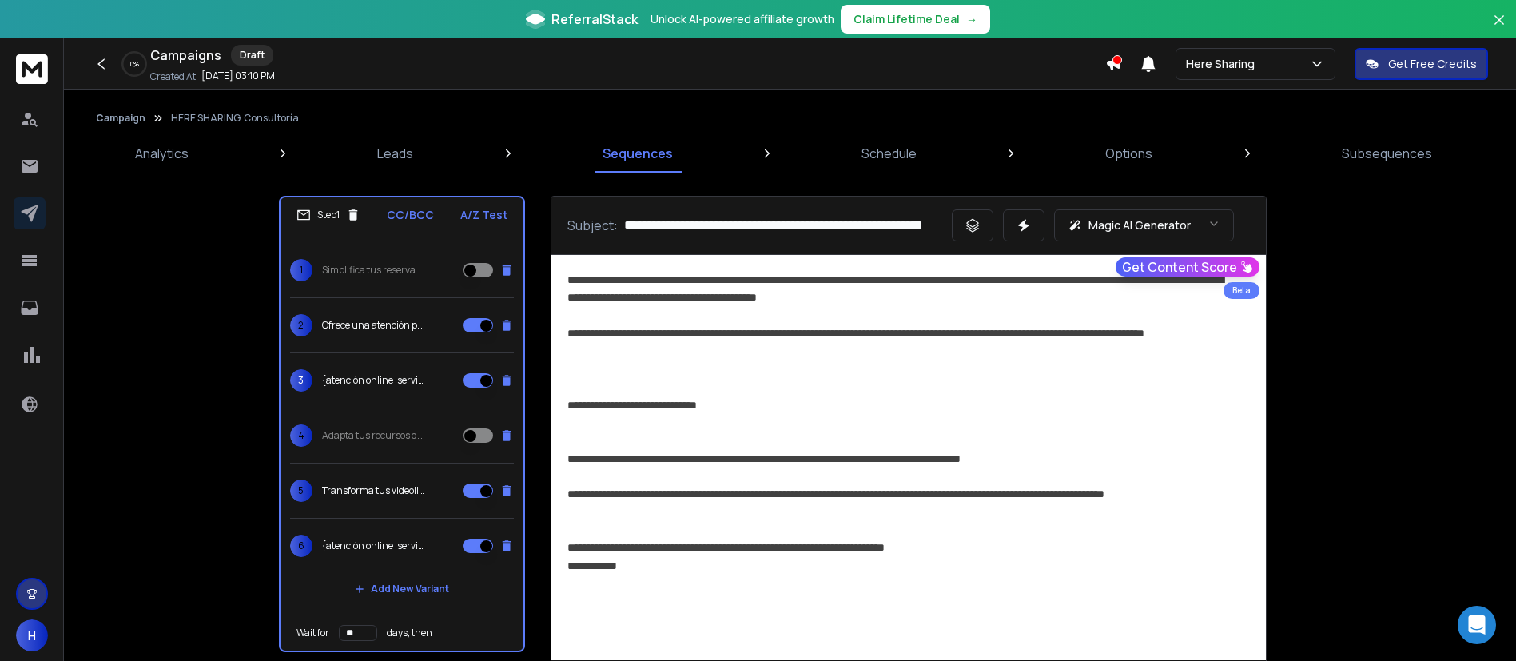
click at [758, 406] on div "**********" at bounding box center [900, 406] width 664 height 18
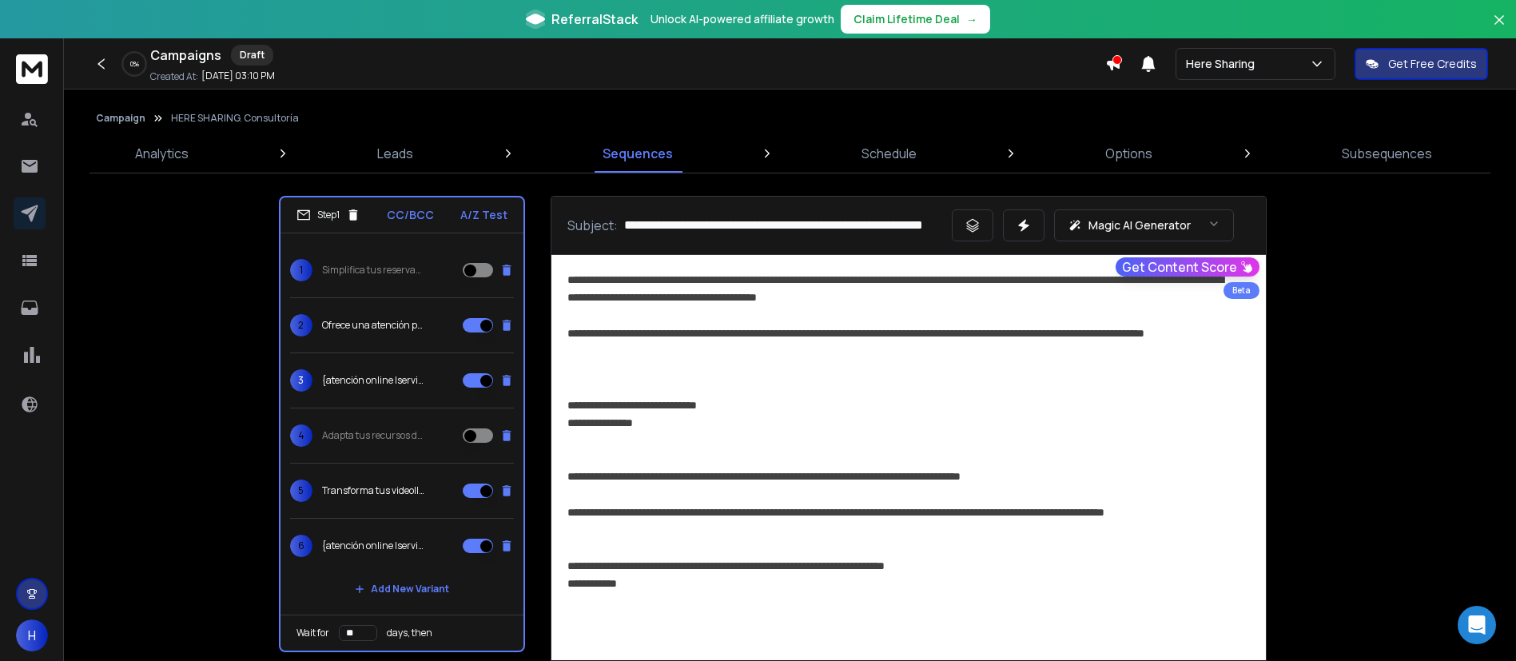
click at [604, 381] on div at bounding box center [909, 387] width 683 height 18
click at [683, 422] on div "**********" at bounding box center [900, 423] width 664 height 18
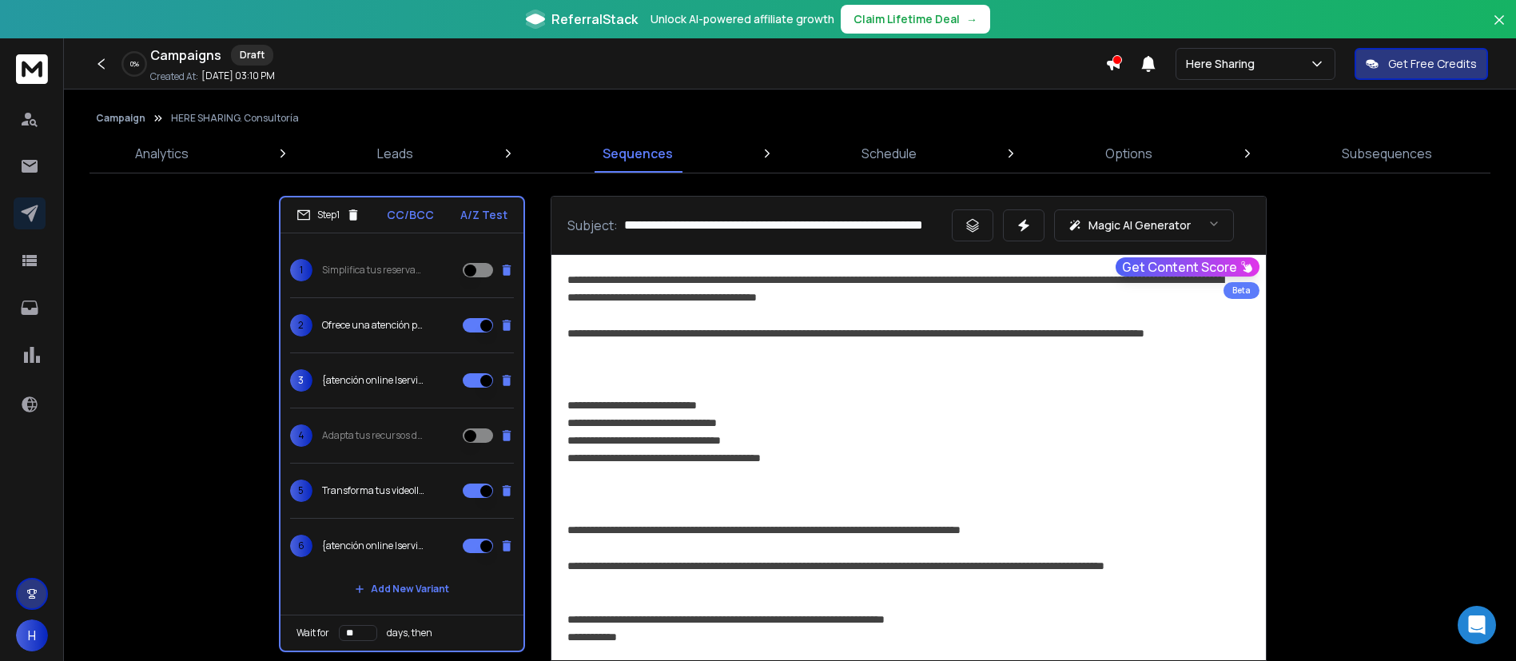
click at [638, 477] on div at bounding box center [909, 477] width 683 height 18
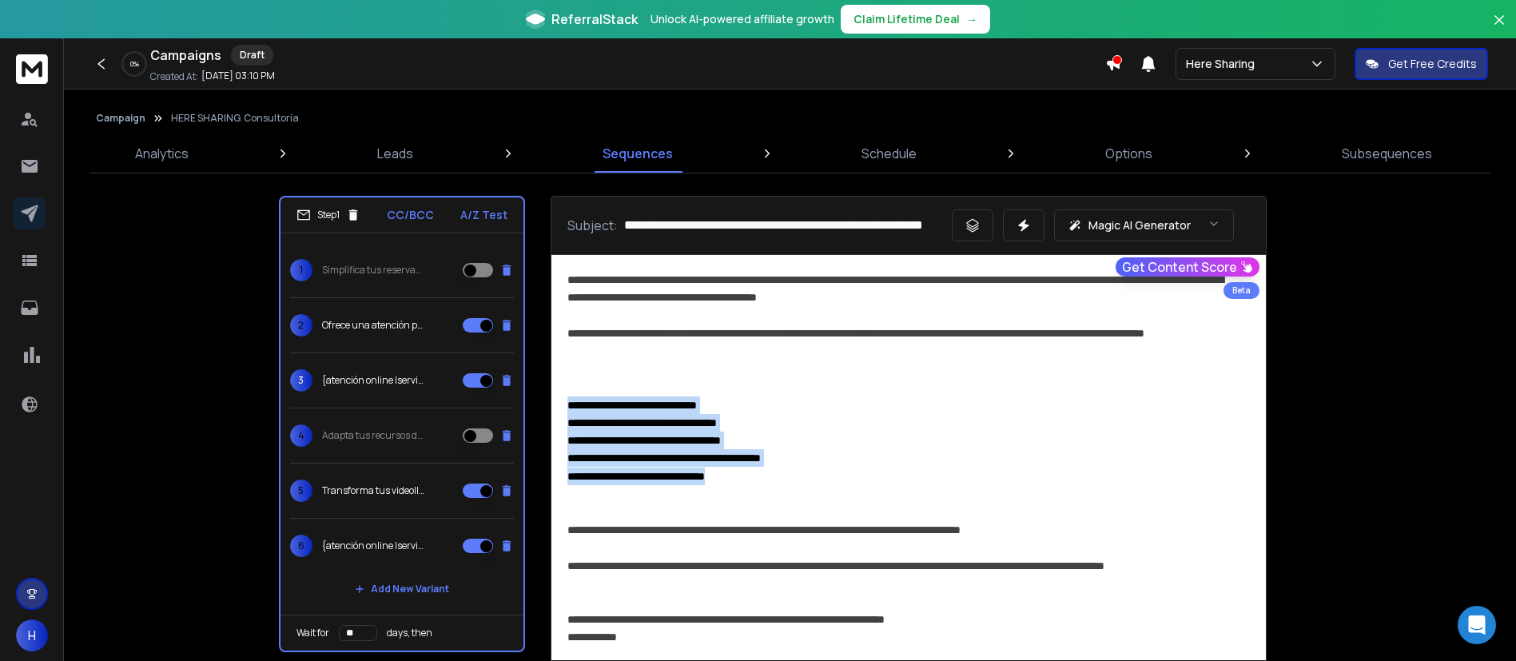
drag, startPoint x: 811, startPoint y: 481, endPoint x: 552, endPoint y: 400, distance: 271.5
click at [546, 410] on div "Step 1 CC/BCC A/Z Test 1 Simplifica tus reservas, pagos y atención en una sola …" at bounding box center [790, 451] width 1023 height 511
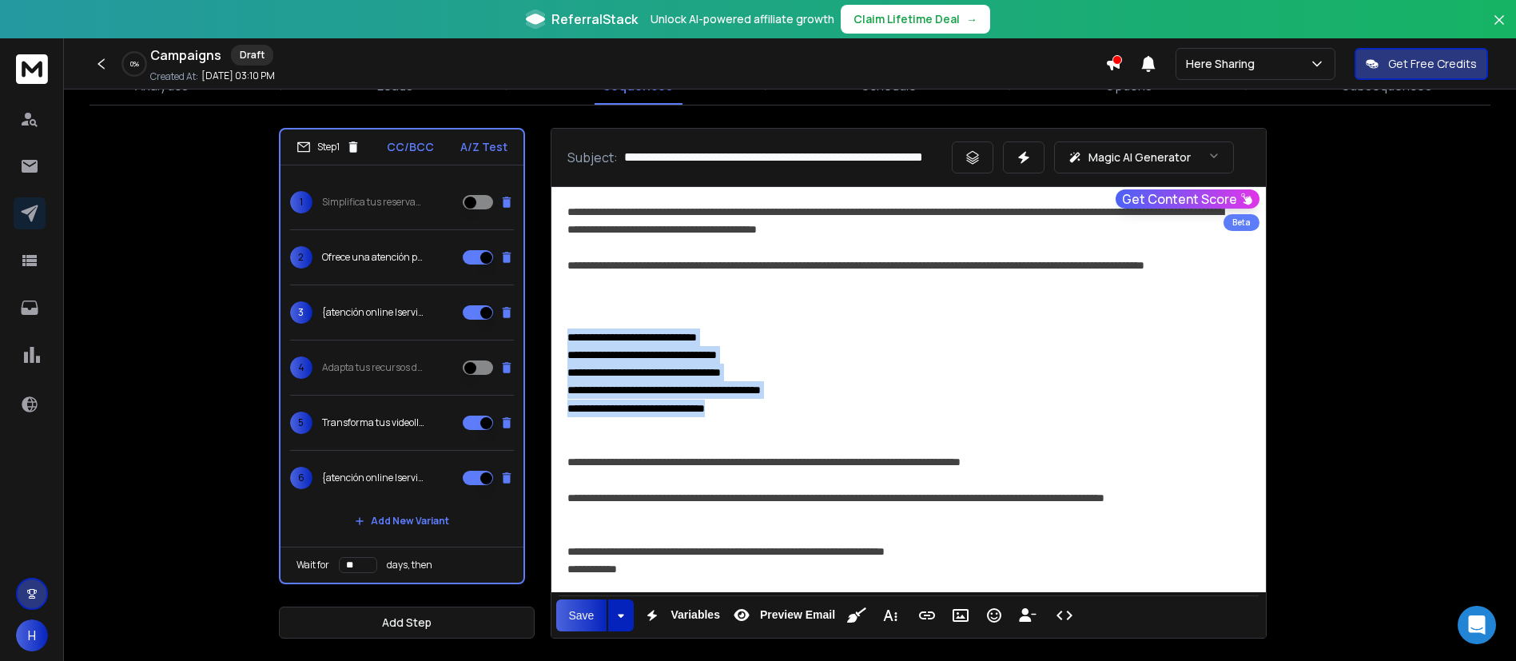
click at [657, 414] on div "**********" at bounding box center [900, 409] width 664 height 18
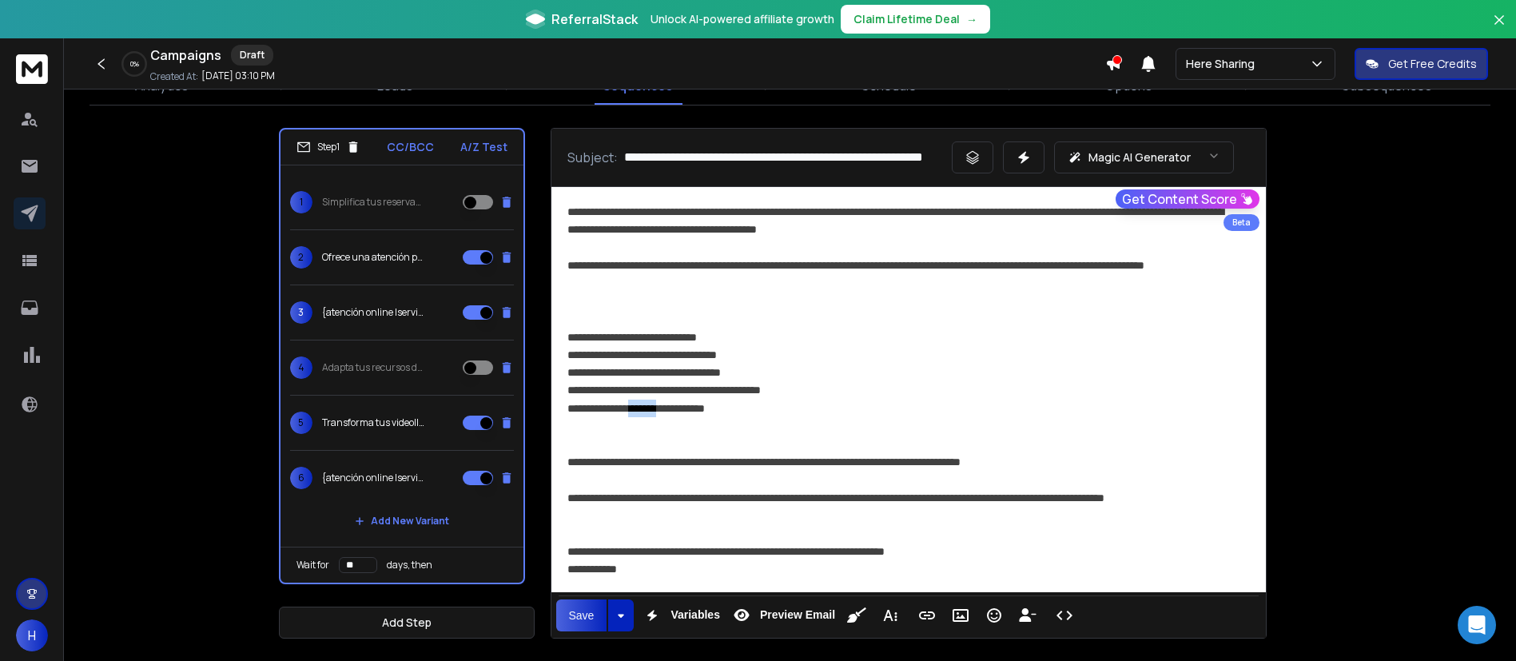
click at [657, 414] on div "**********" at bounding box center [900, 409] width 664 height 18
click at [742, 408] on div "**********" at bounding box center [900, 409] width 664 height 18
drag, startPoint x: 755, startPoint y: 406, endPoint x: 613, endPoint y: 414, distance: 141.7
click at [613, 414] on div "**********" at bounding box center [900, 409] width 664 height 18
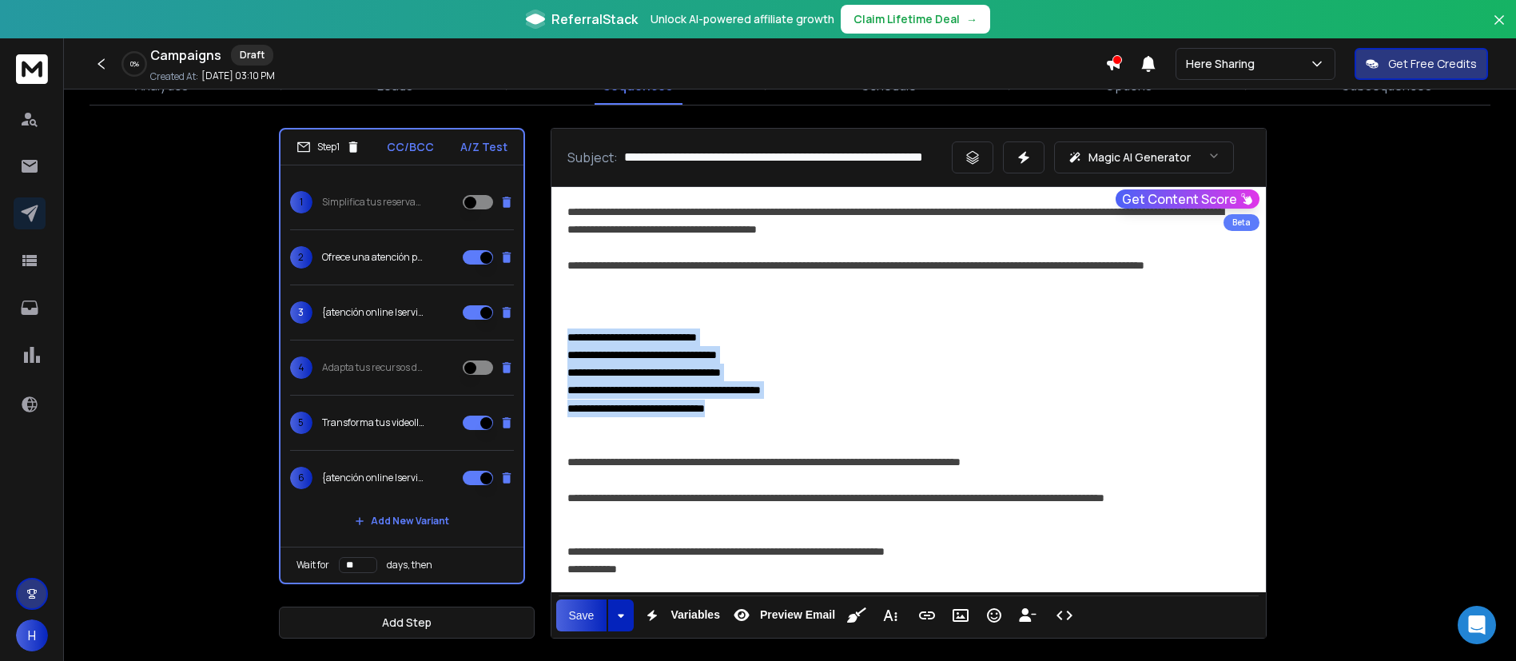
drag, startPoint x: 751, startPoint y: 403, endPoint x: 558, endPoint y: 342, distance: 202.8
click at [558, 342] on div "**********" at bounding box center [909, 385] width 715 height 397
click at [896, 614] on icon "button" at bounding box center [890, 615] width 19 height 19
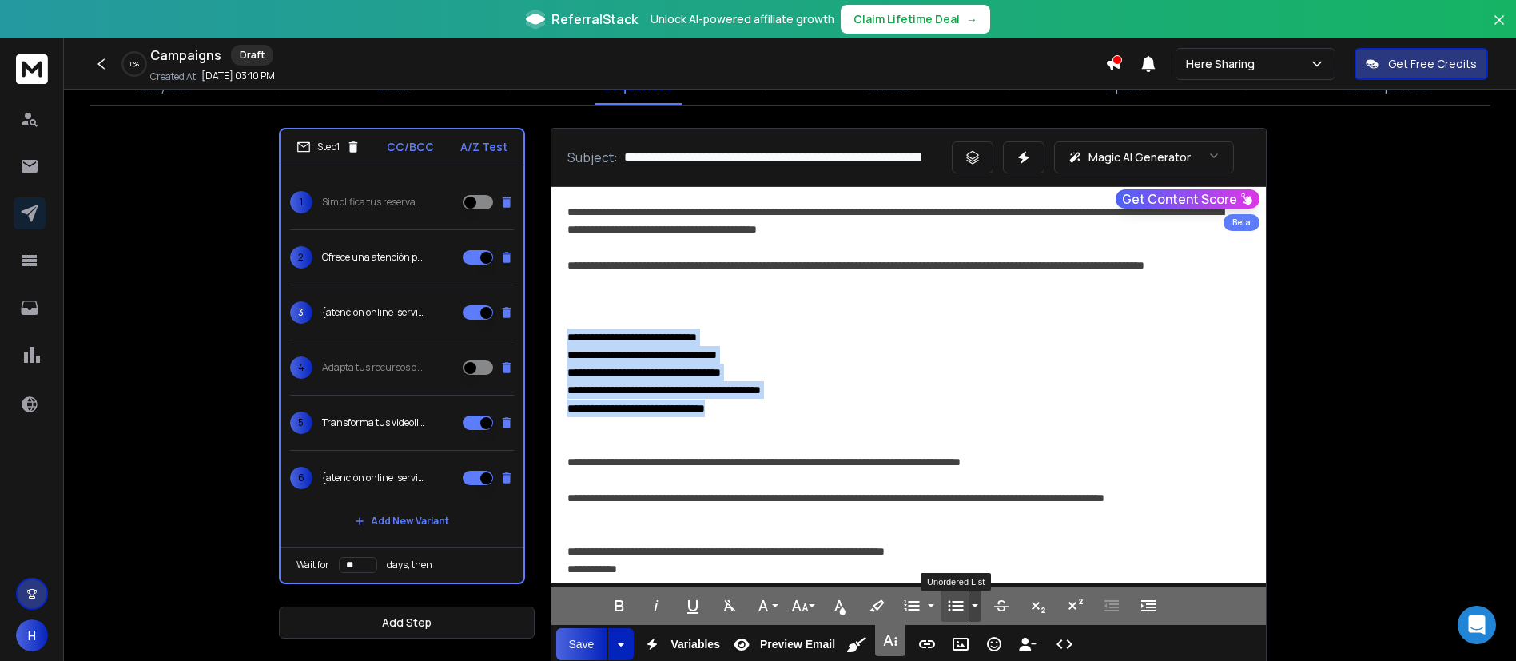
click at [955, 608] on icon "button" at bounding box center [955, 605] width 19 height 19
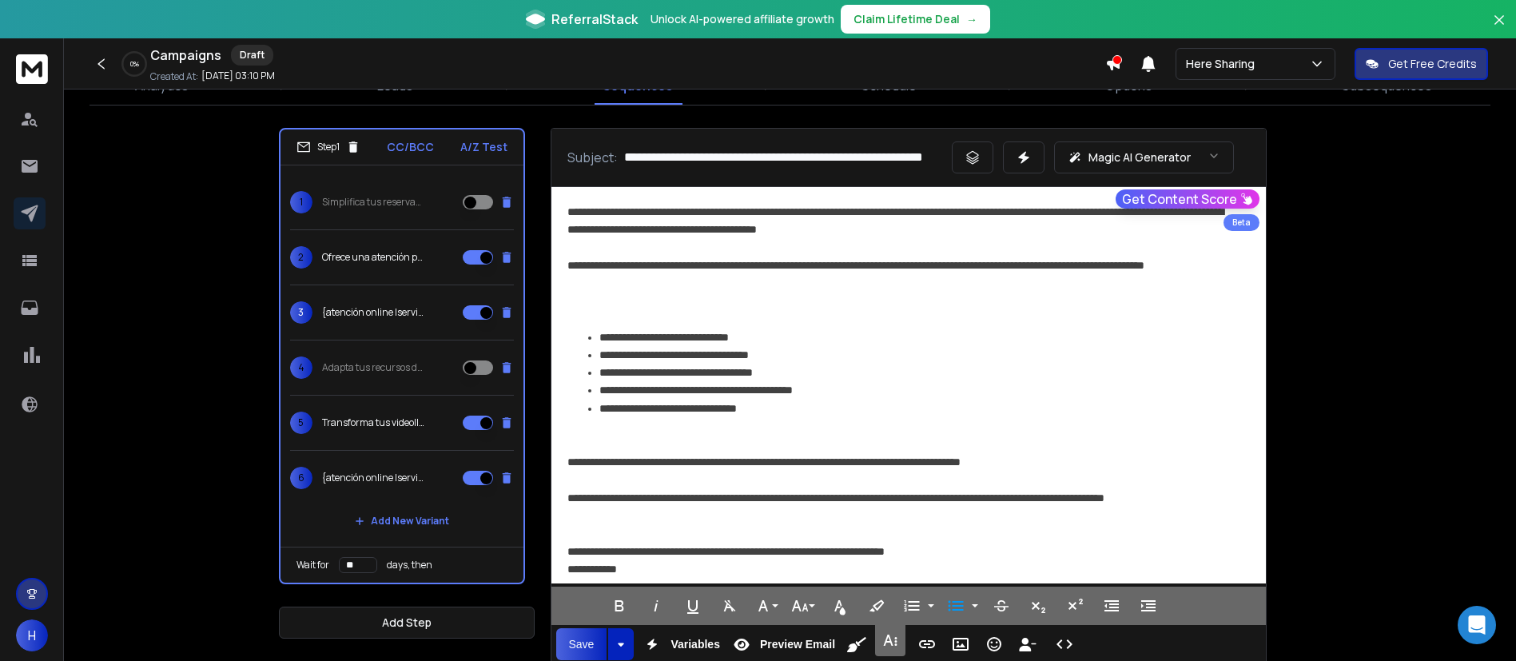
click at [698, 304] on div at bounding box center [909, 302] width 683 height 18
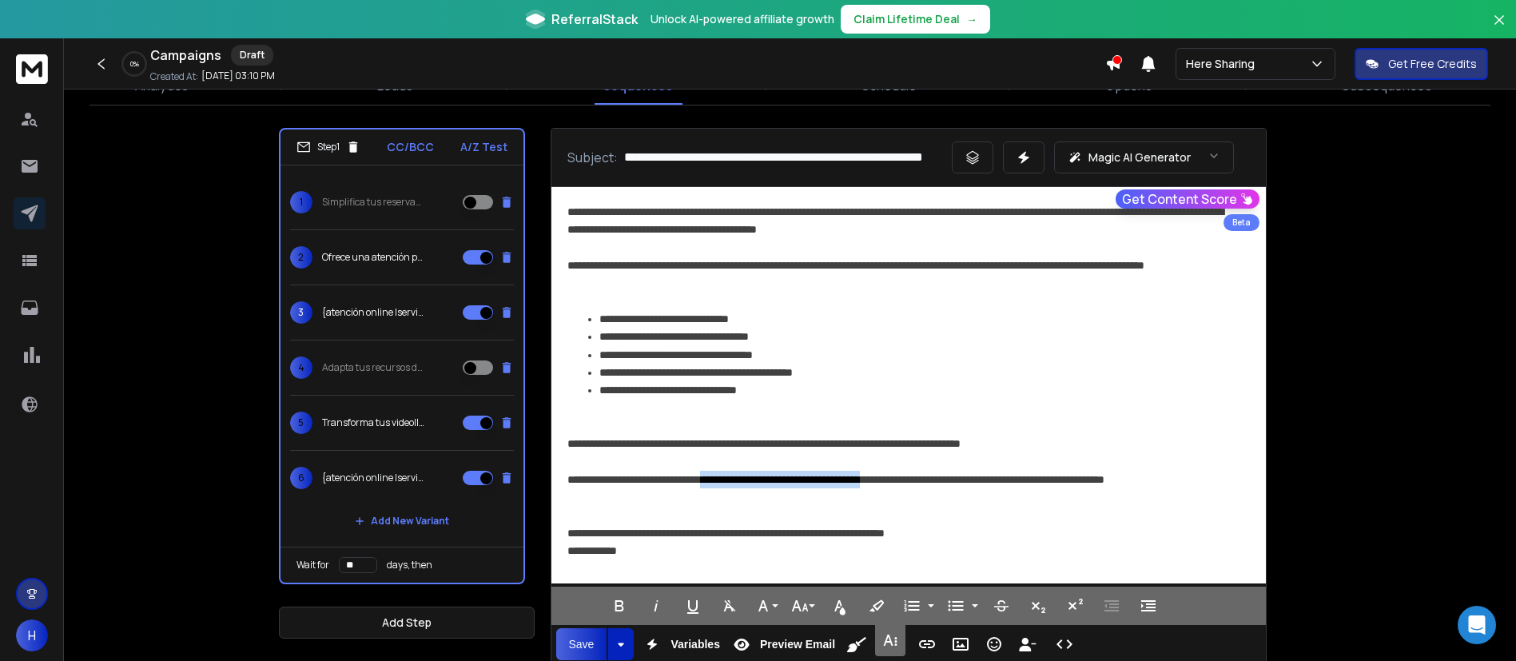
drag, startPoint x: 941, startPoint y: 480, endPoint x: 735, endPoint y: 488, distance: 206.4
click at [735, 488] on div "**********" at bounding box center [900, 489] width 664 height 36
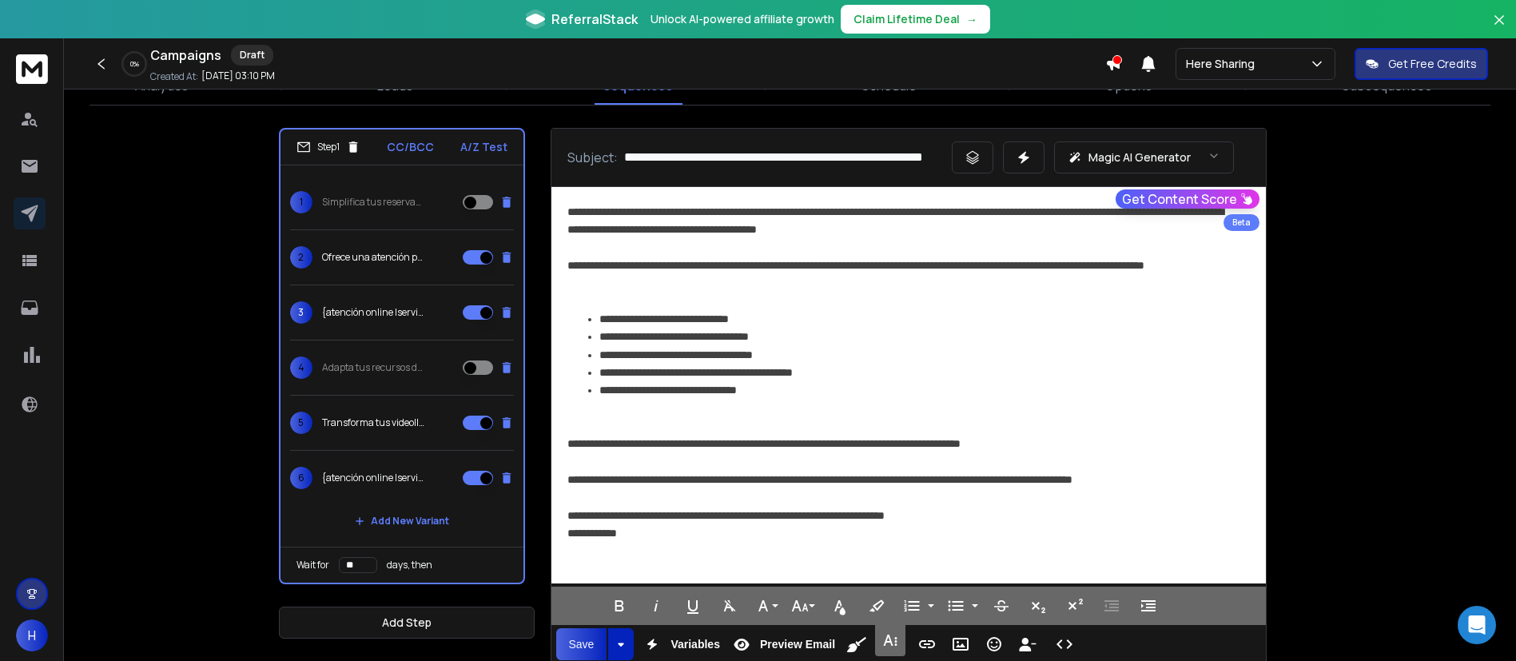
scroll to position [47, 0]
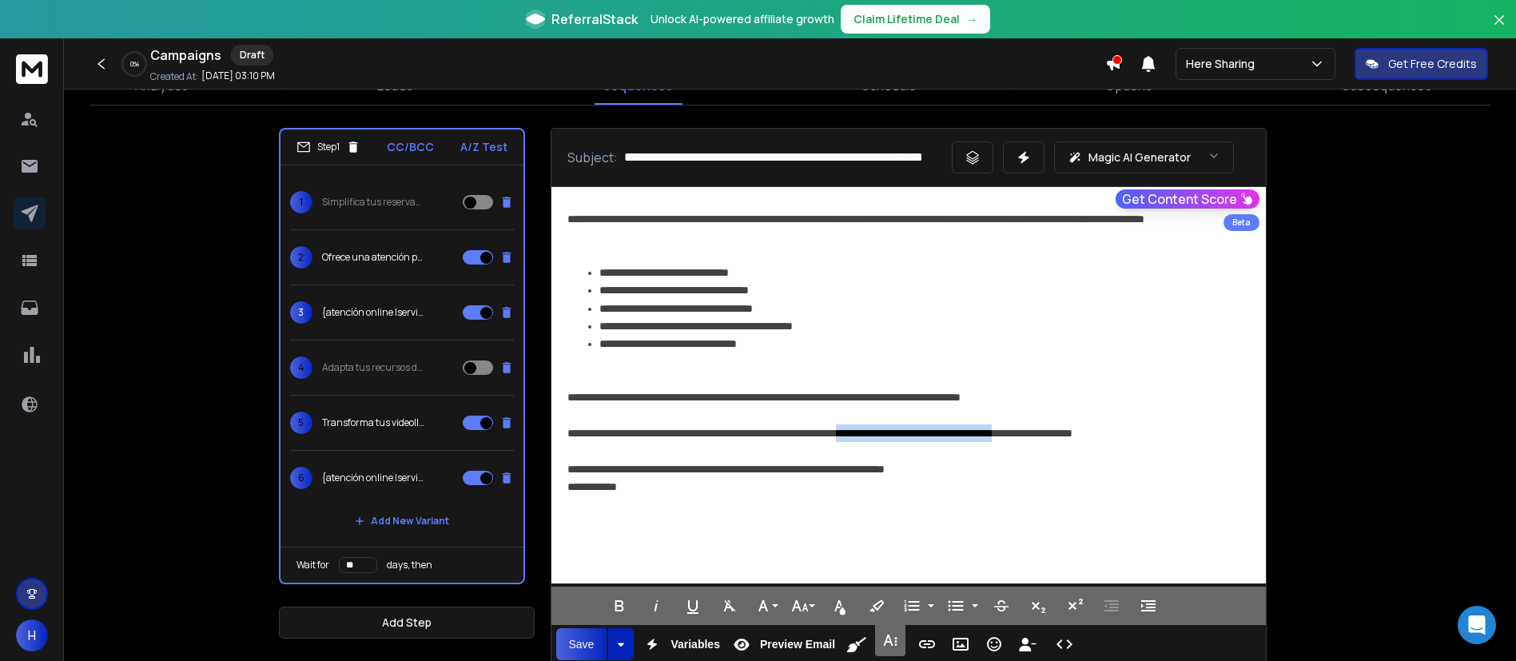
drag, startPoint x: 1095, startPoint y: 436, endPoint x: 898, endPoint y: 440, distance: 197.5
click at [898, 440] on div "**********" at bounding box center [900, 433] width 664 height 18
click at [1206, 435] on div "**********" at bounding box center [900, 433] width 664 height 18
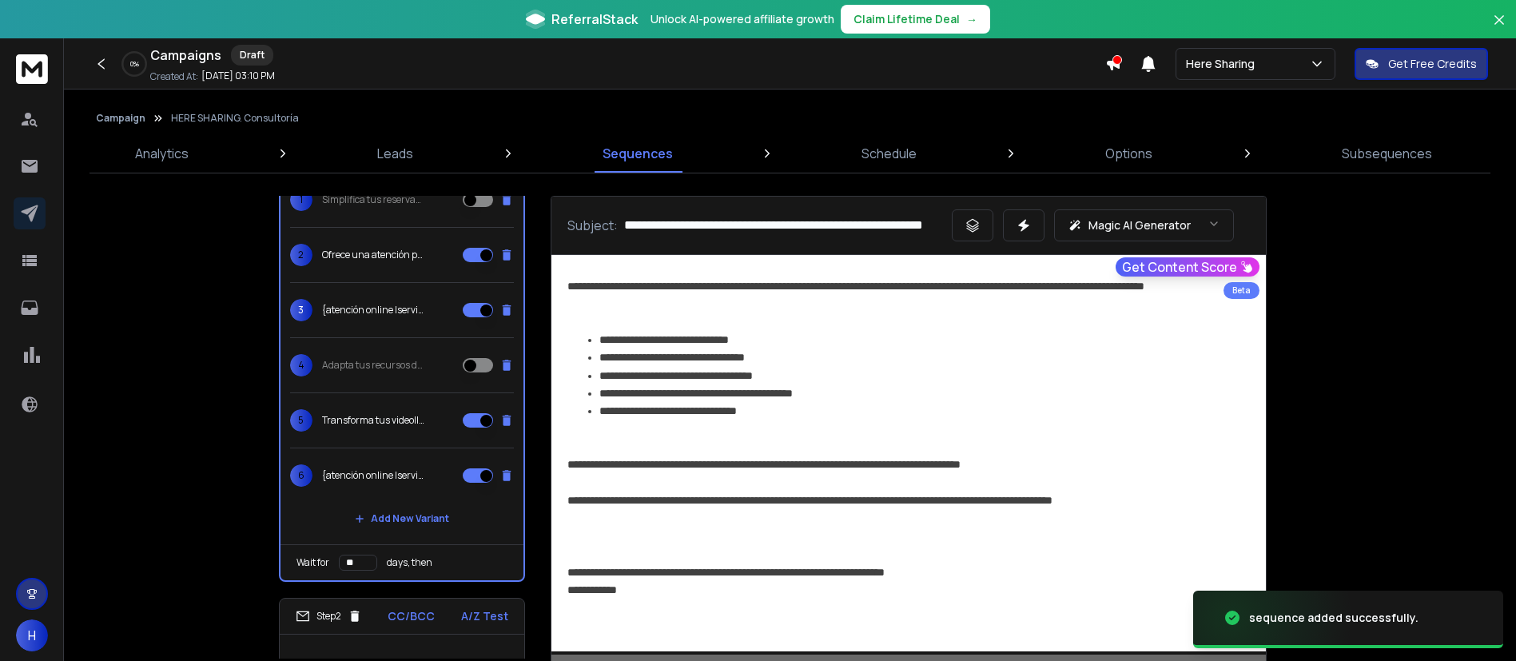
scroll to position [120, 0]
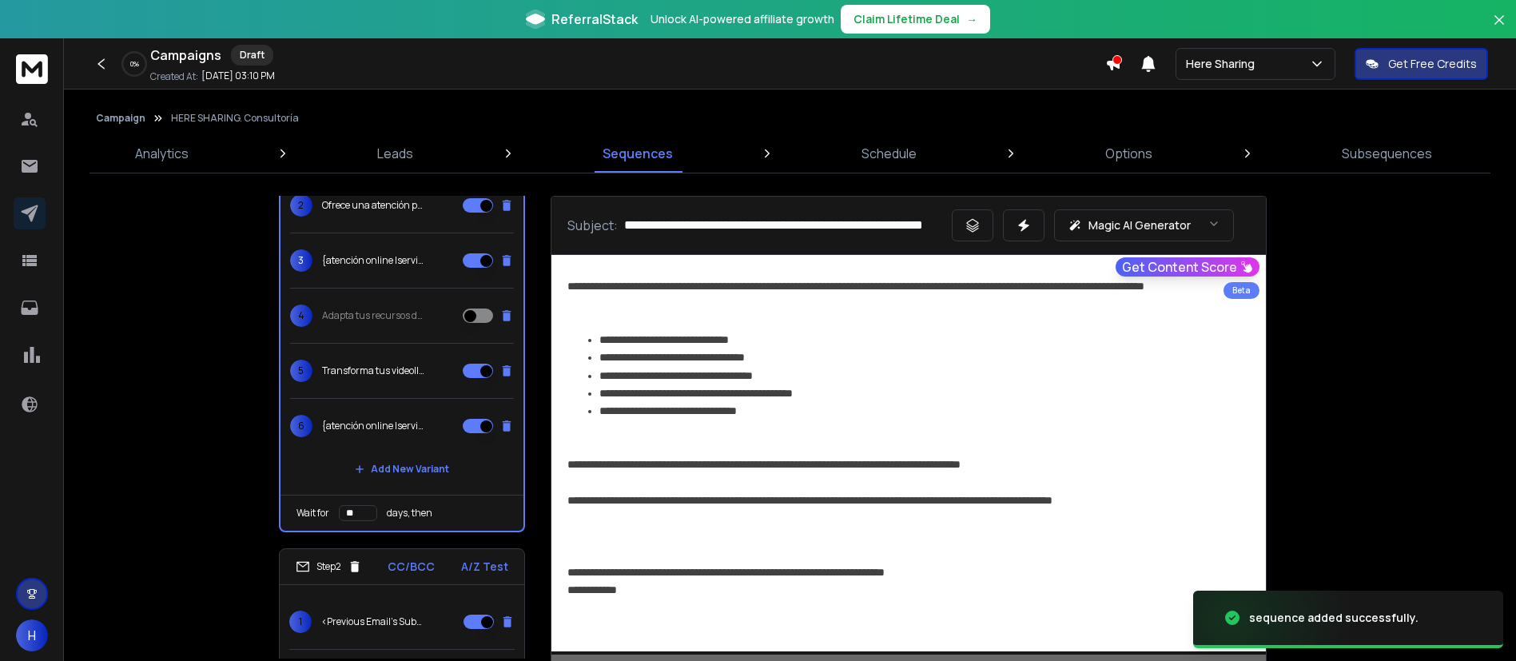
click at [375, 377] on div "5 Transforma tus videollamadas en insights para fidelizar más" at bounding box center [357, 371] width 134 height 22
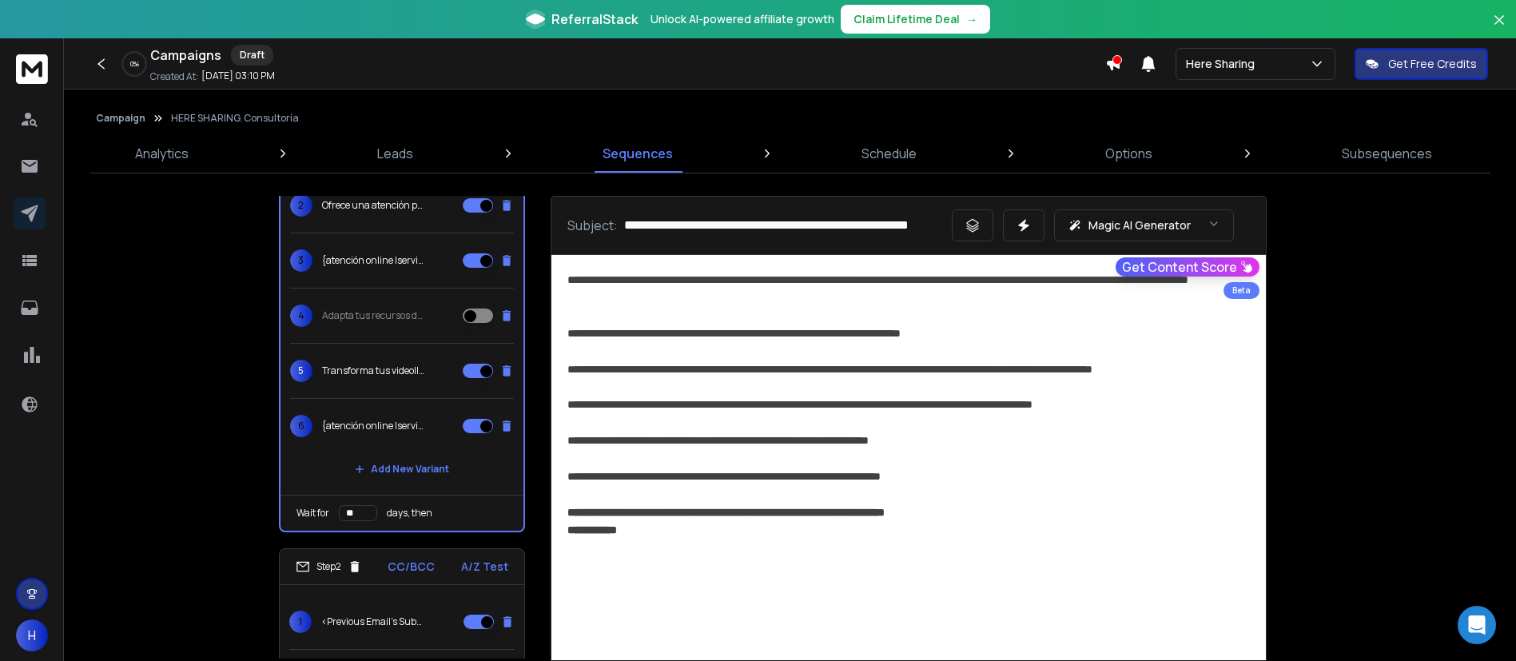
click at [376, 320] on p "Adapta tus recursos de videollamada según uso y crecimiento" at bounding box center [373, 315] width 102 height 13
type input "**********"
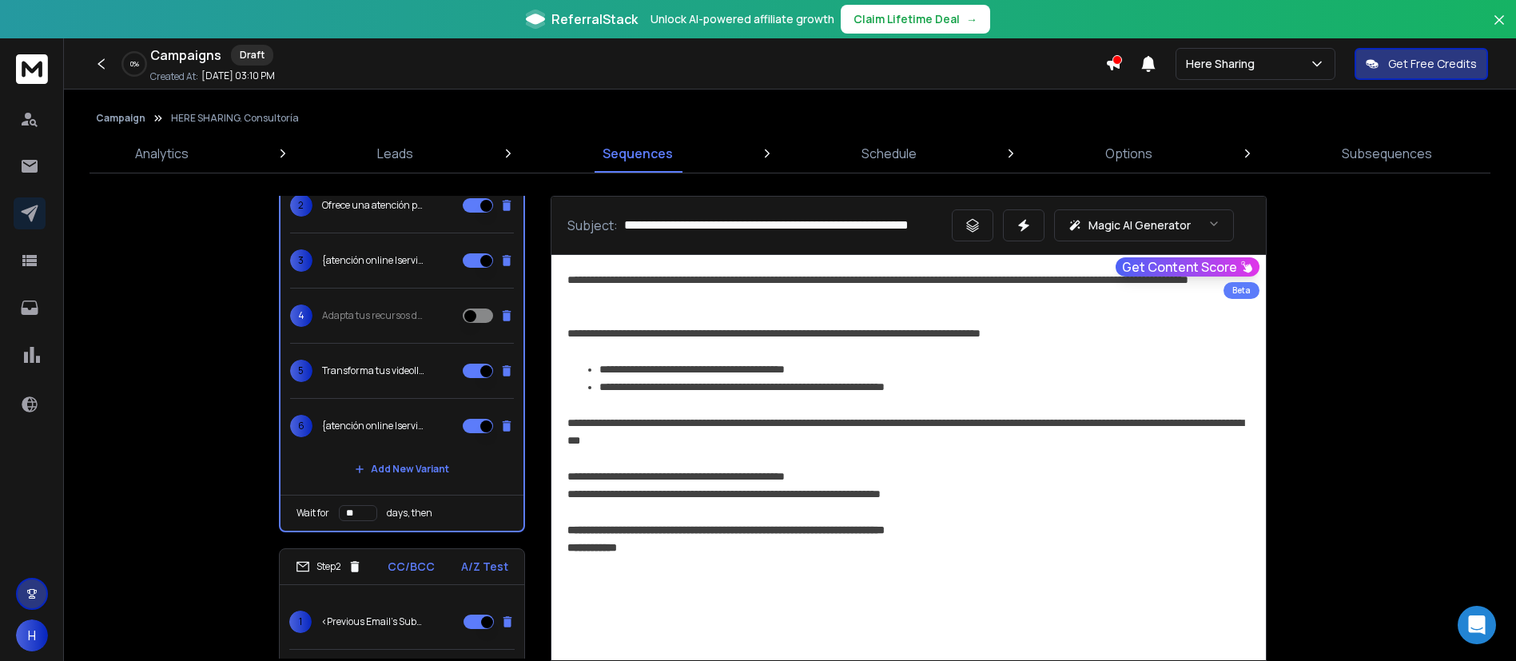
click at [11, 219] on div "H" at bounding box center [32, 352] width 64 height 629
click at [30, 219] on icon at bounding box center [29, 213] width 17 height 17
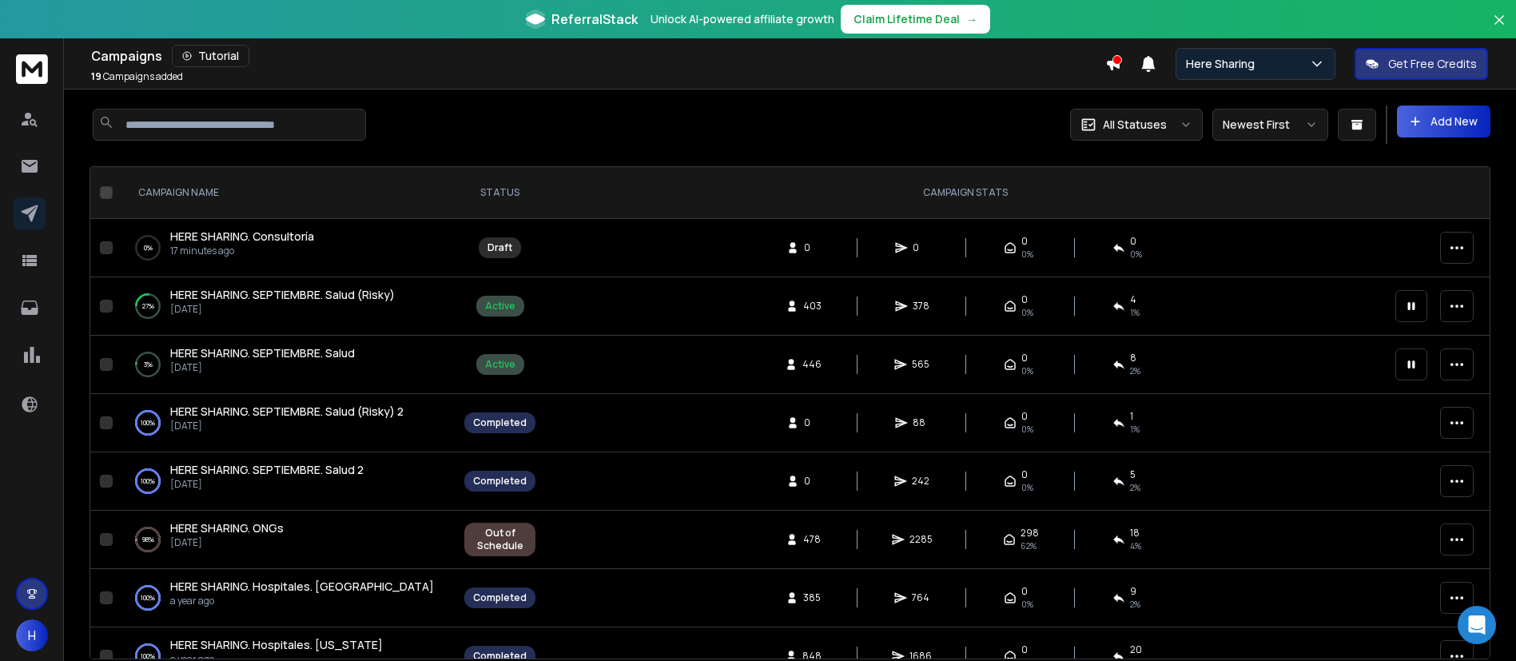
click at [1260, 61] on p "Here Sharing" at bounding box center [1223, 64] width 75 height 16
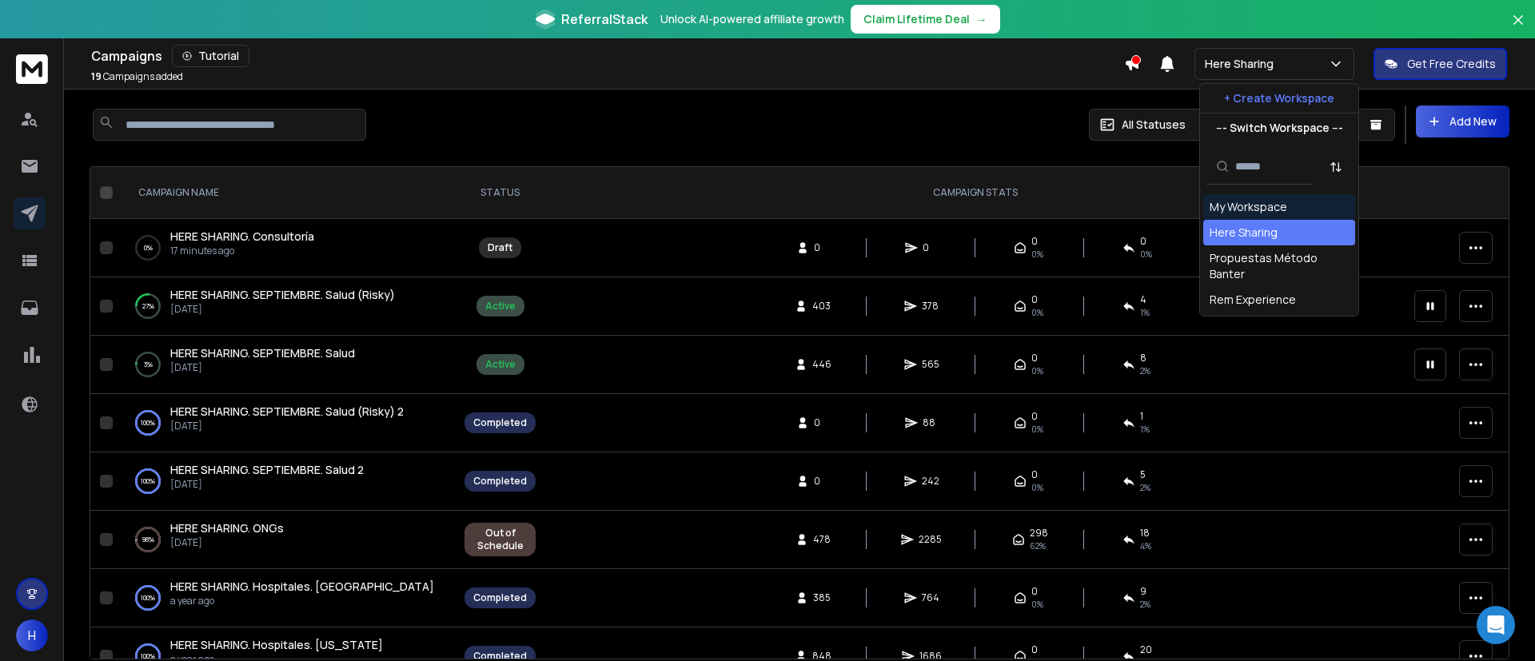
click at [1266, 205] on div "My Workspace" at bounding box center [1248, 207] width 78 height 16
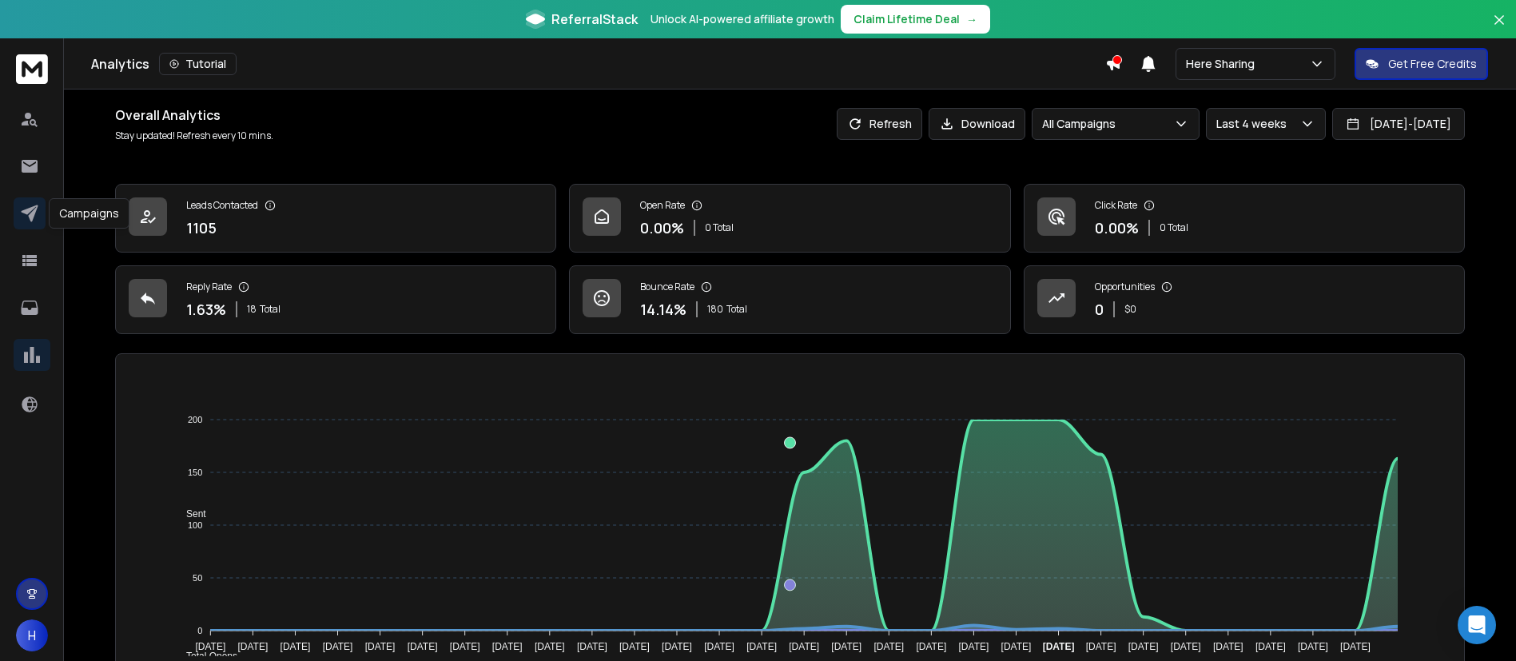
click at [19, 202] on link at bounding box center [30, 213] width 32 height 32
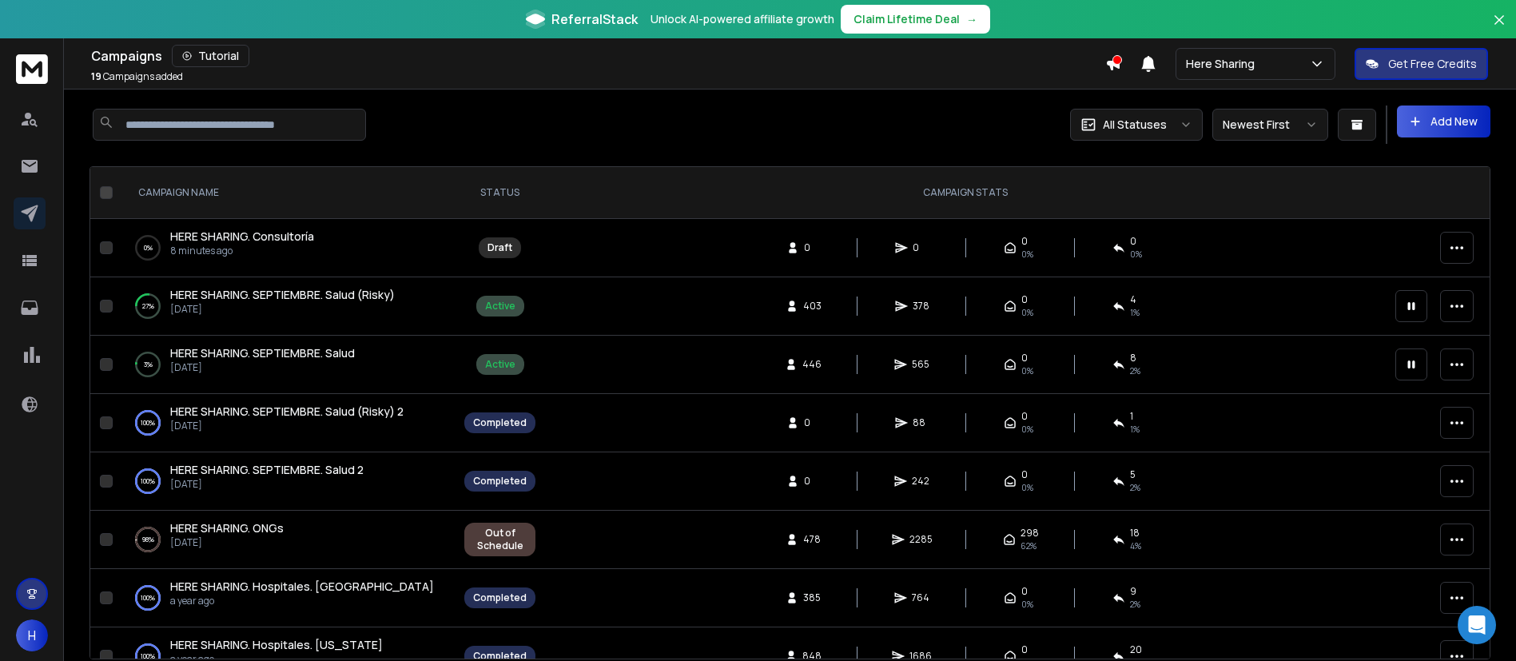
scroll to position [240, 0]
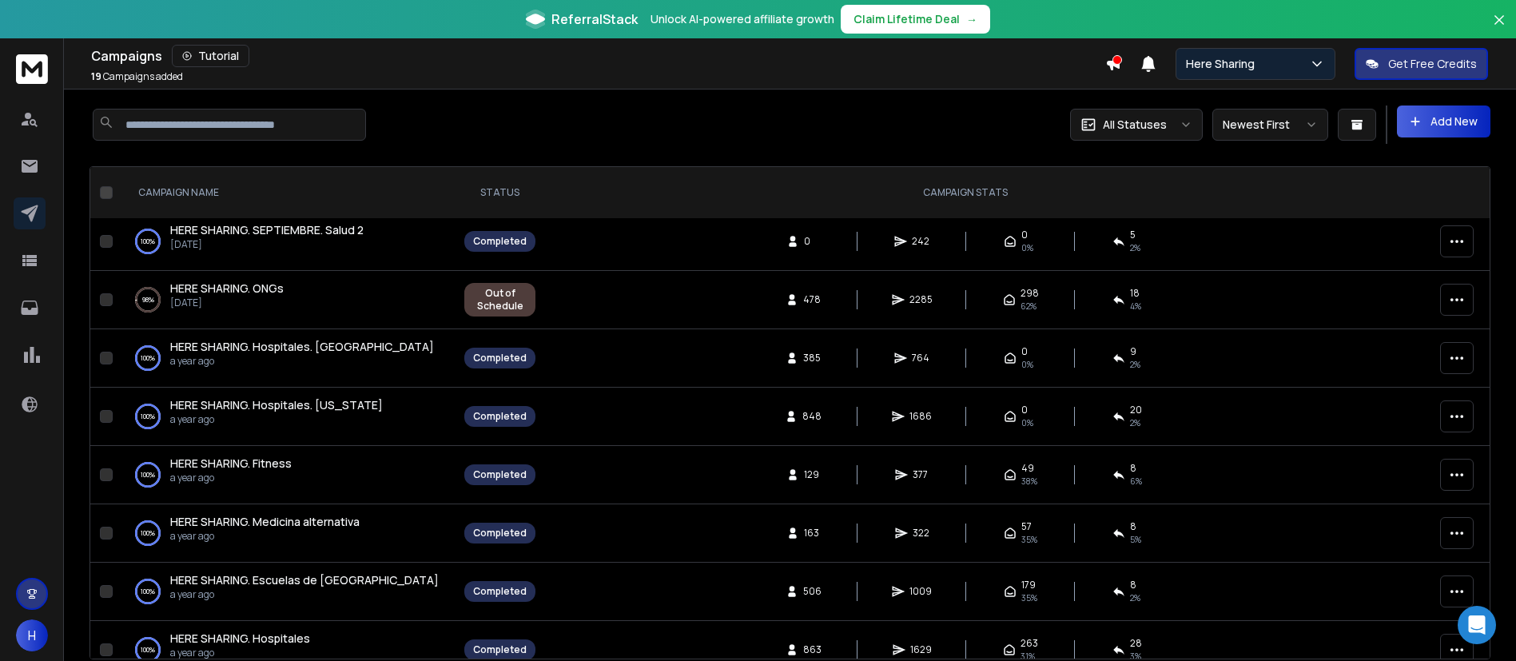
click at [1215, 69] on p "Here Sharing" at bounding box center [1223, 64] width 75 height 16
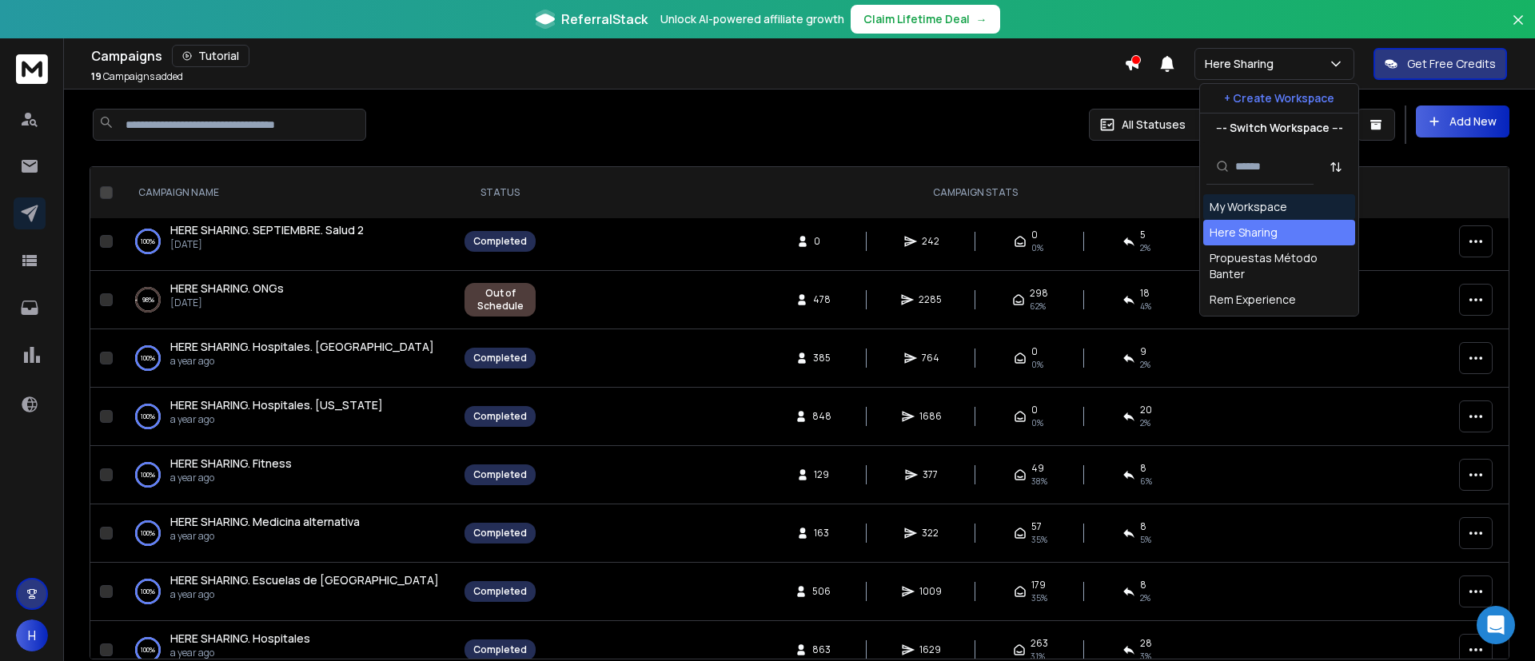
click at [1240, 209] on div "My Workspace" at bounding box center [1248, 207] width 78 height 16
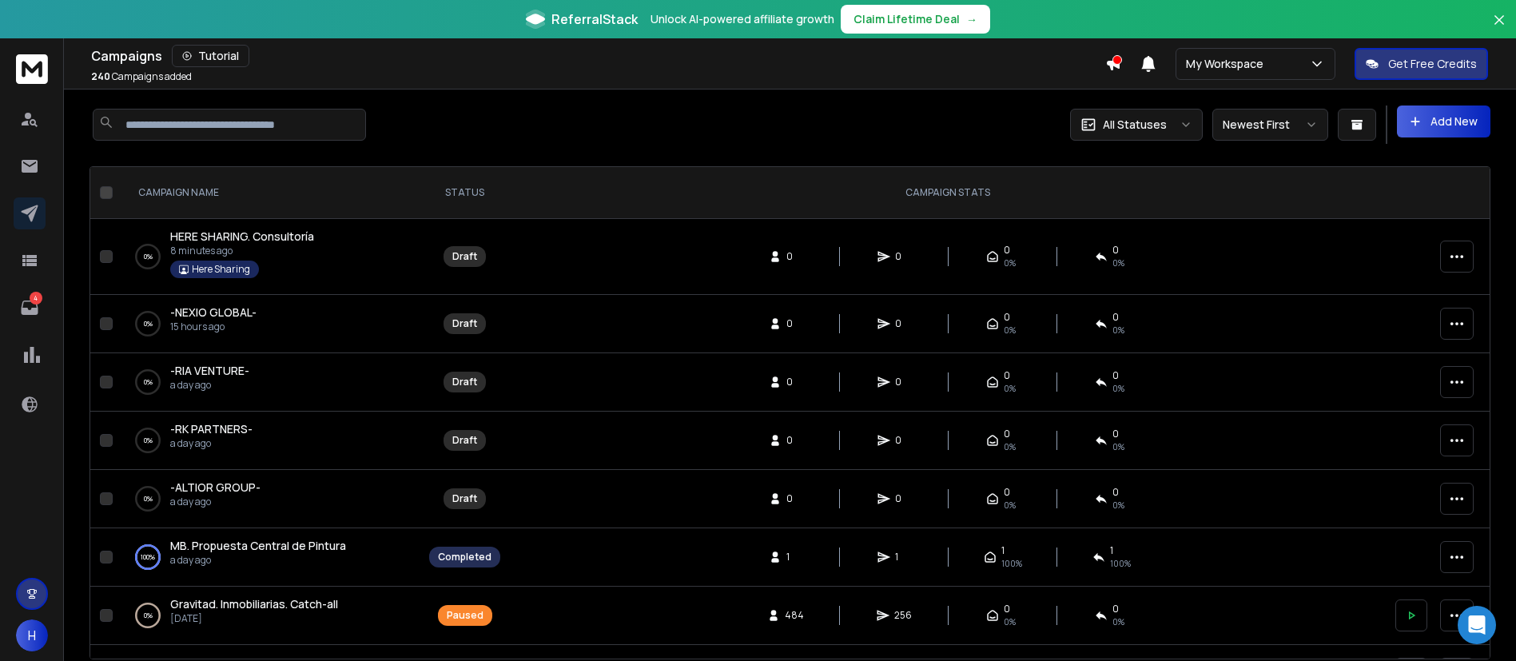
click at [285, 331] on div "0 % -NEXIO GLOBAL- 15 hours ago" at bounding box center [269, 324] width 269 height 38
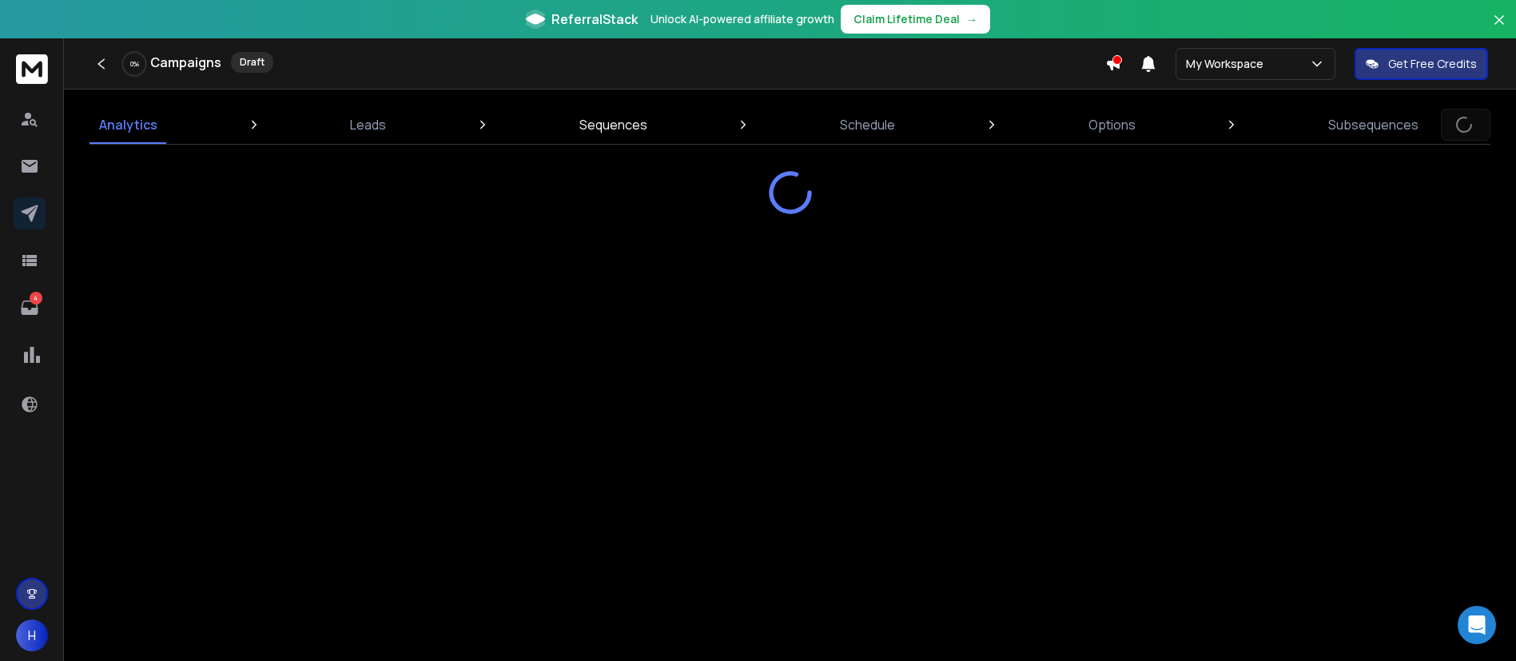
click at [623, 130] on p "Sequences" at bounding box center [614, 124] width 68 height 19
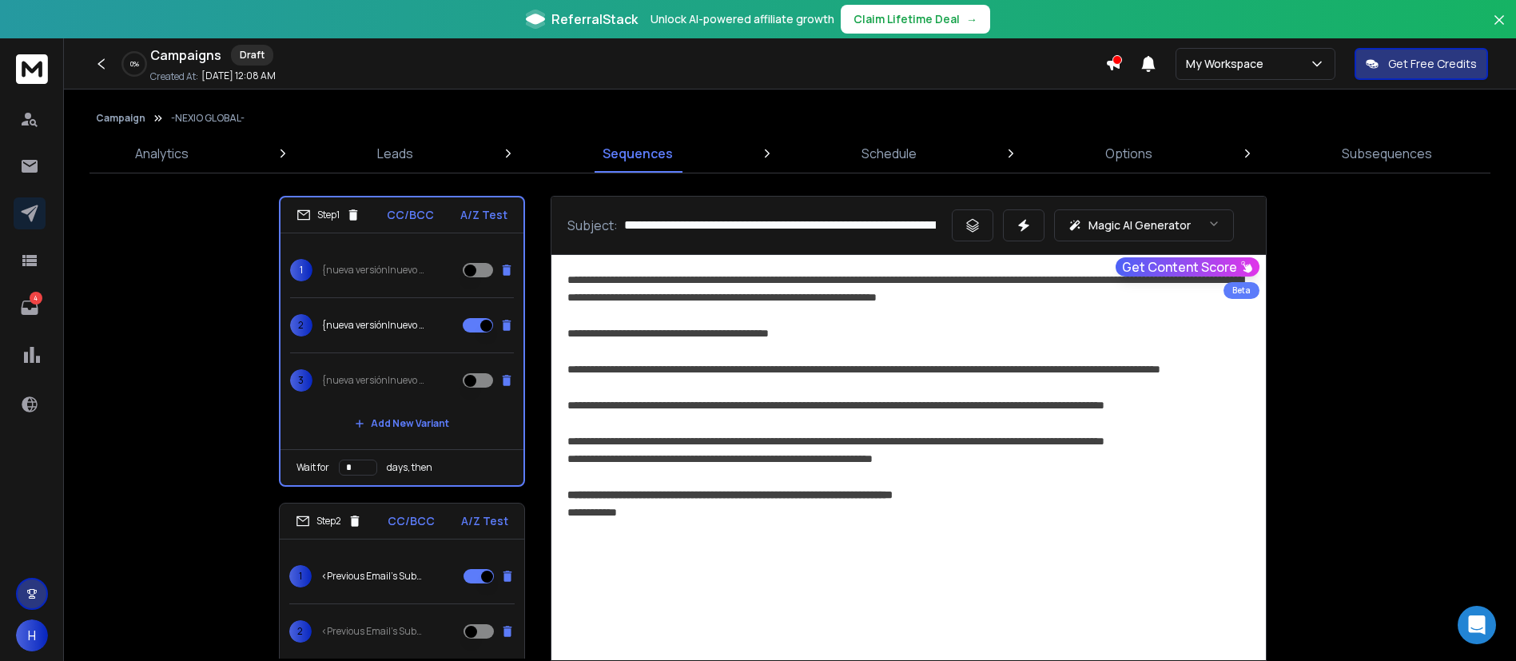
click at [368, 333] on div "2 {nueva versión|nuevo SAP|versión nueva|nueva versión Public Cloud|nueva versi…" at bounding box center [357, 325] width 134 height 22
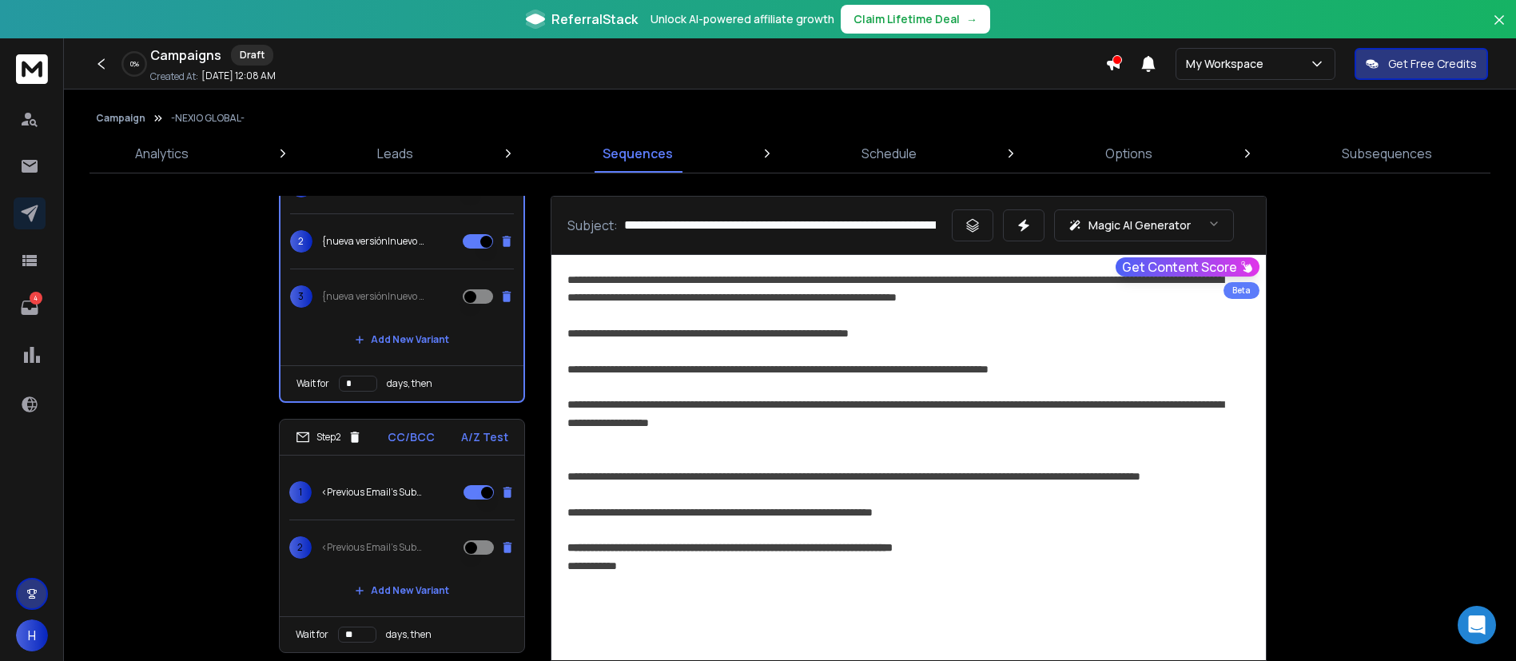
scroll to position [120, 0]
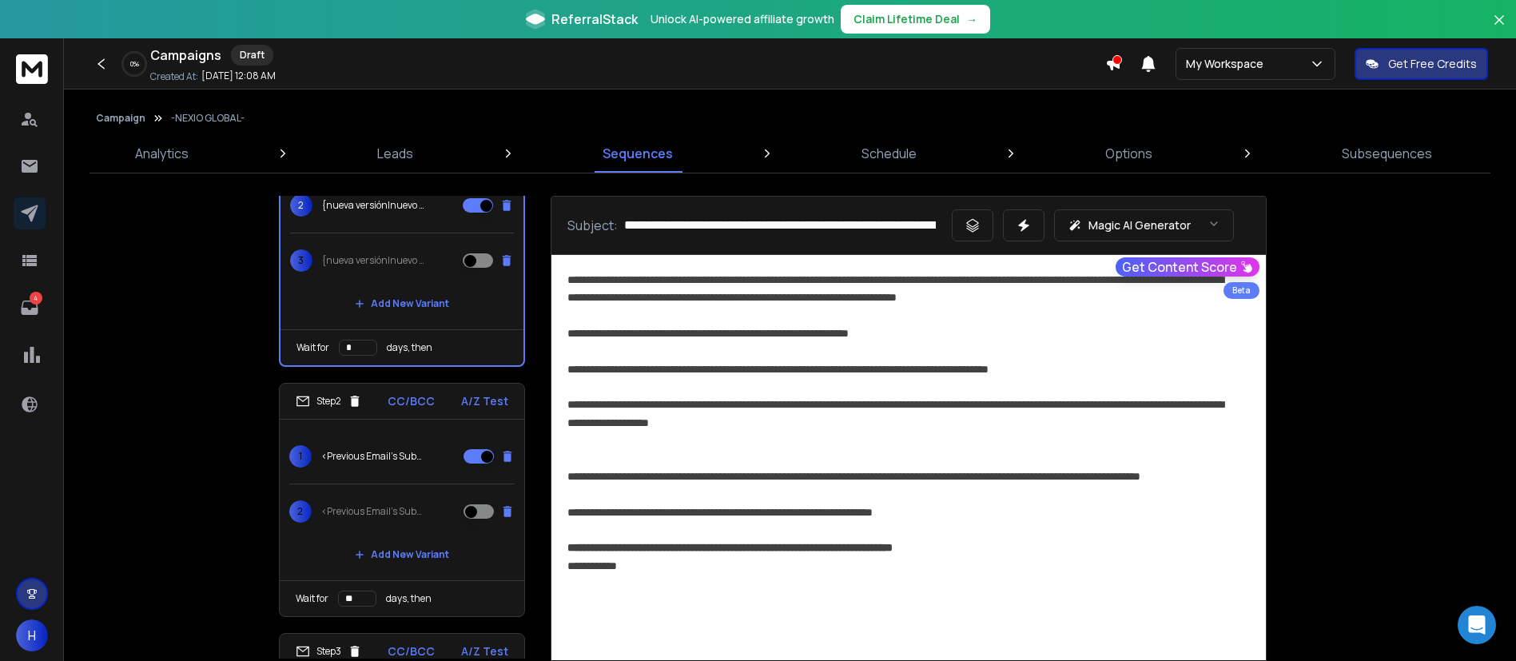
click at [389, 459] on p "<Previous Email's Subject>" at bounding box center [372, 456] width 102 height 13
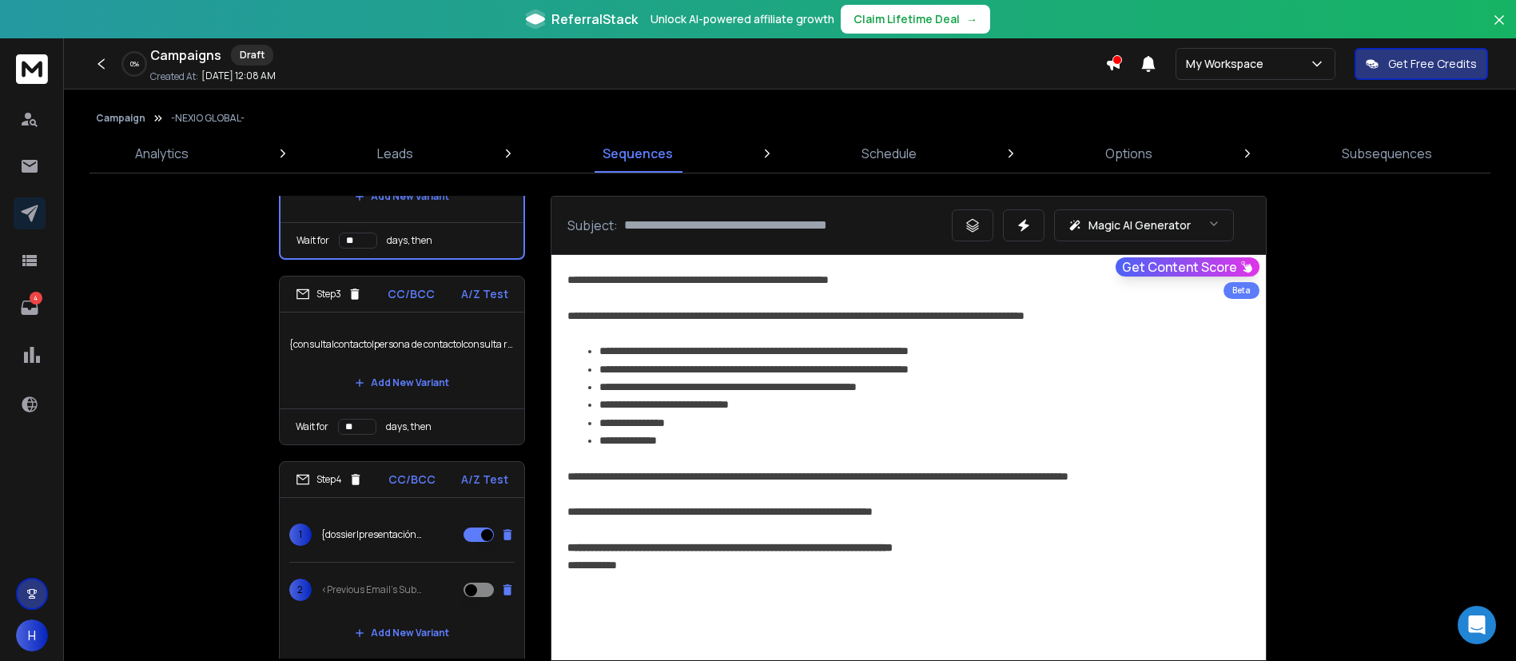
scroll to position [480, 0]
click at [361, 536] on p "{dossier|presentación|portafolio|catálogo}" at bounding box center [372, 532] width 102 height 13
type input "**********"
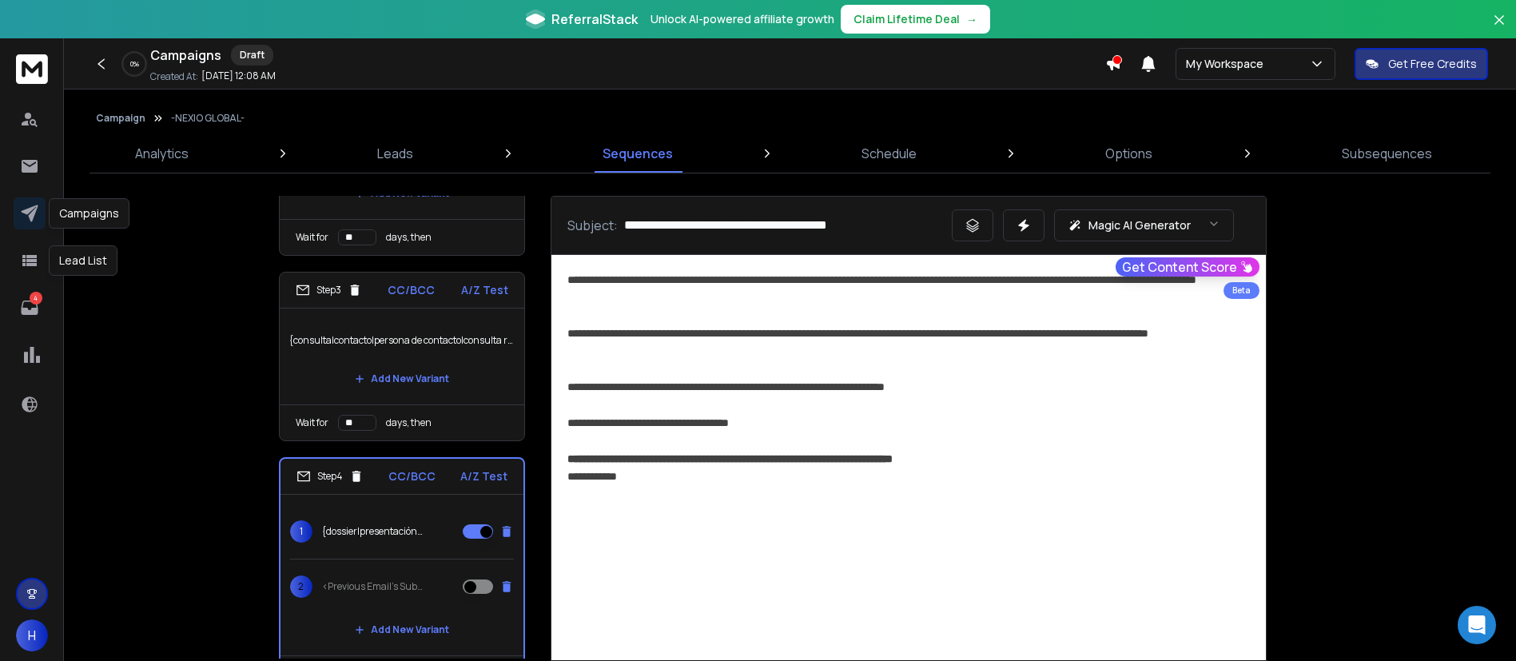
click at [28, 191] on div "4" at bounding box center [32, 264] width 37 height 323
click at [28, 217] on icon at bounding box center [29, 213] width 19 height 19
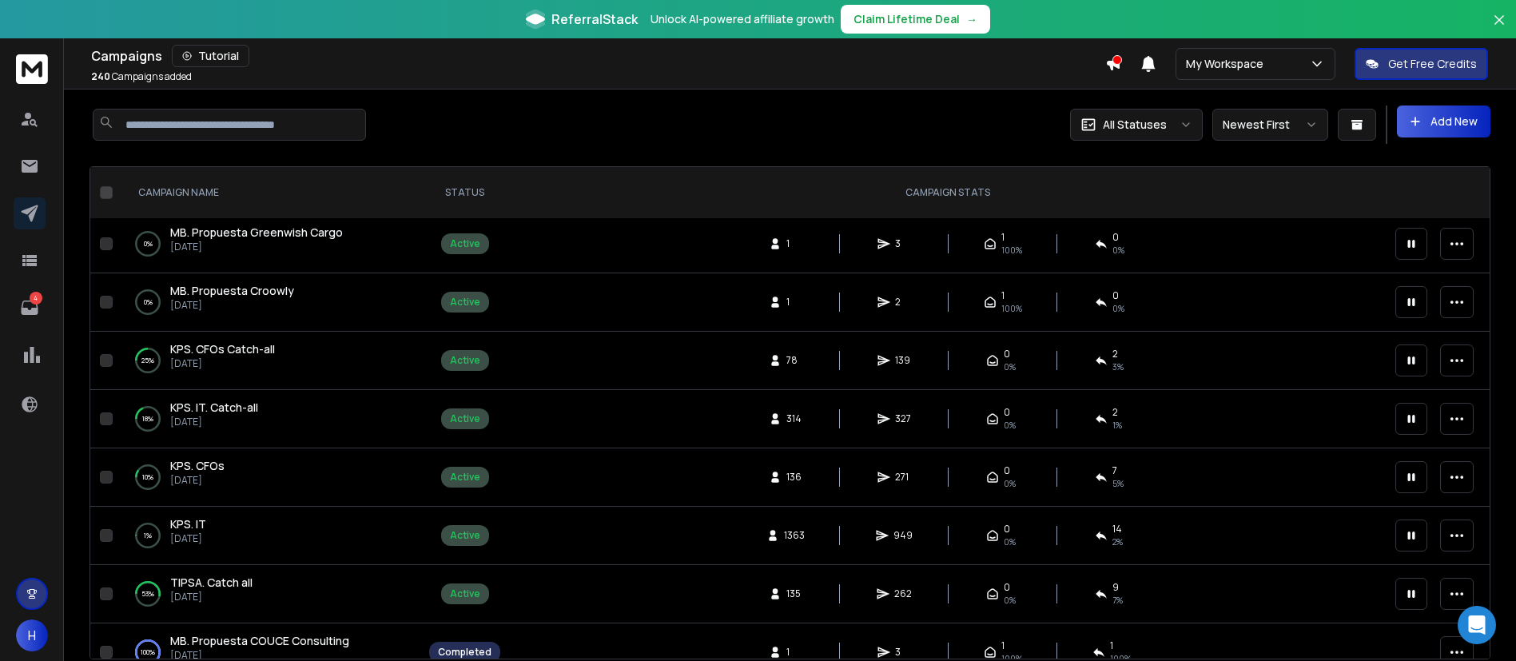
scroll to position [1559, 0]
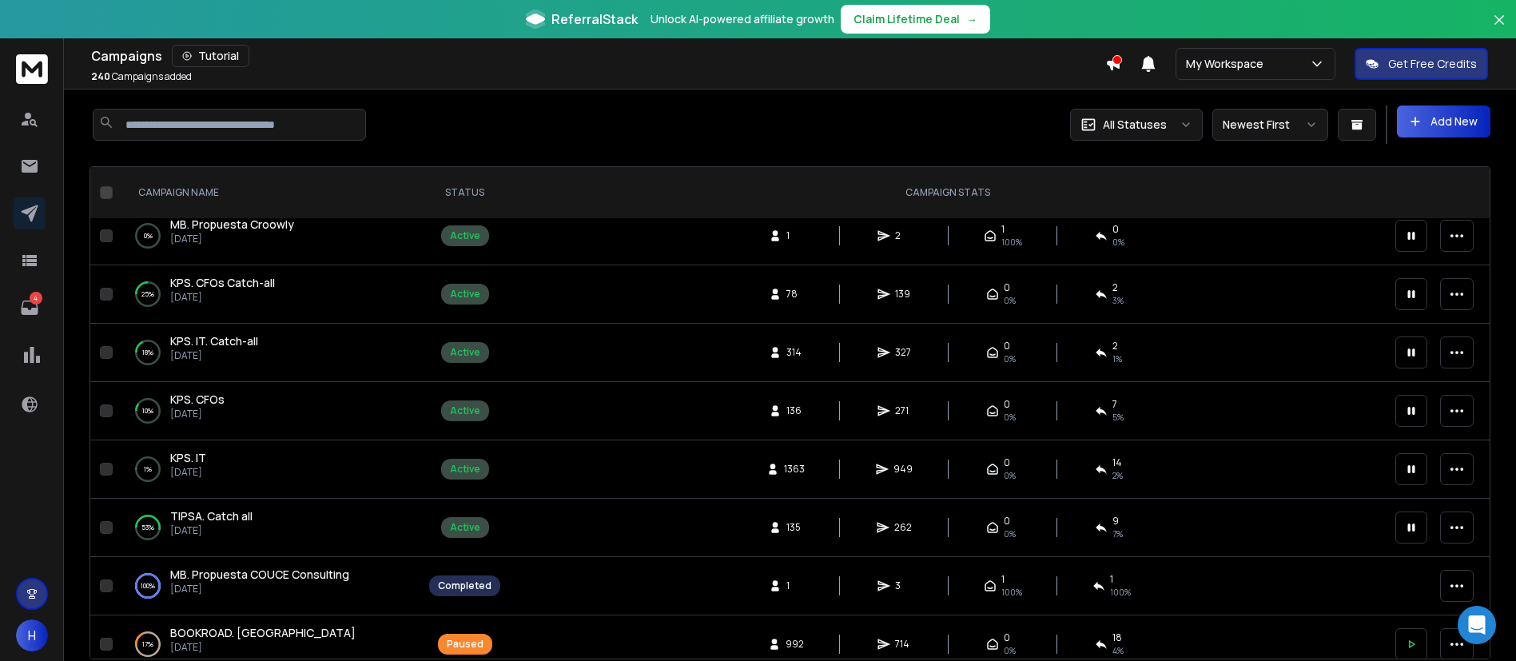
click at [301, 516] on div "53 % TIPSA. Catch all 21 days ago" at bounding box center [269, 527] width 269 height 38
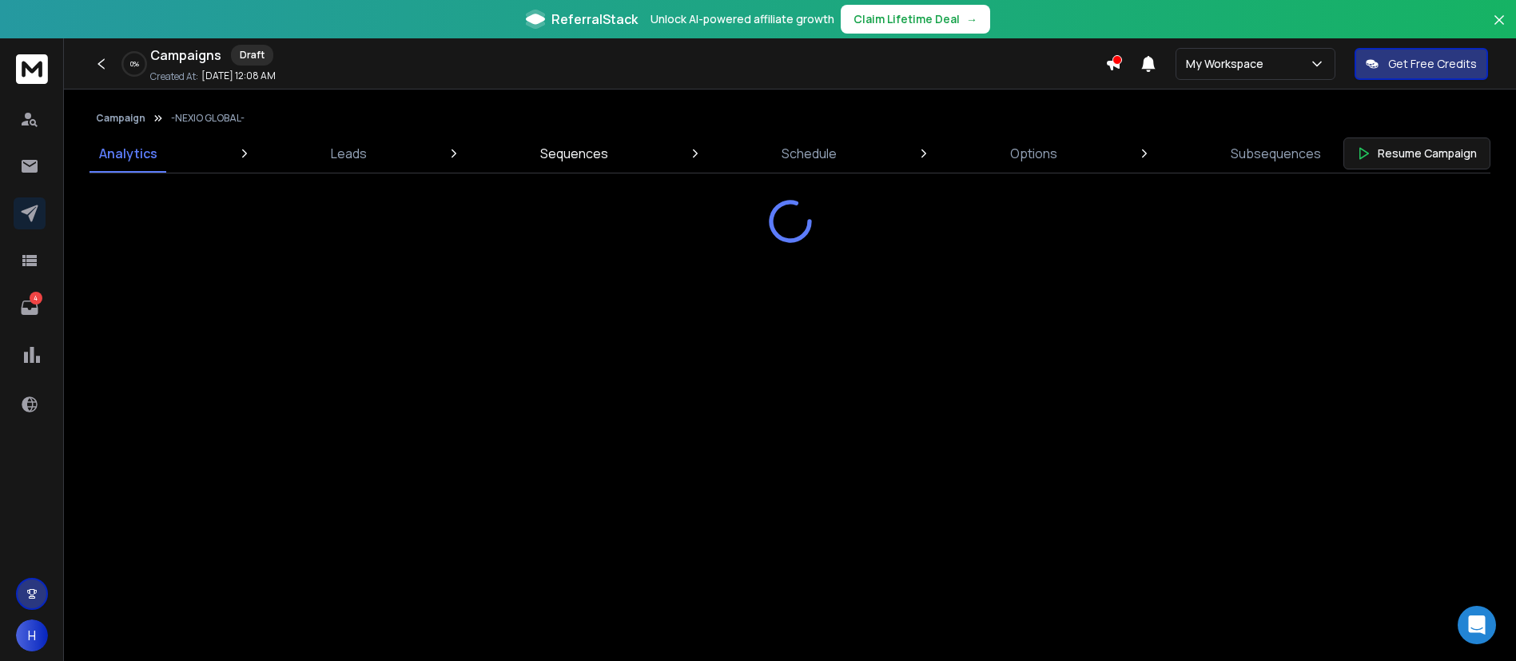
click at [567, 162] on p "Sequences" at bounding box center [574, 153] width 68 height 19
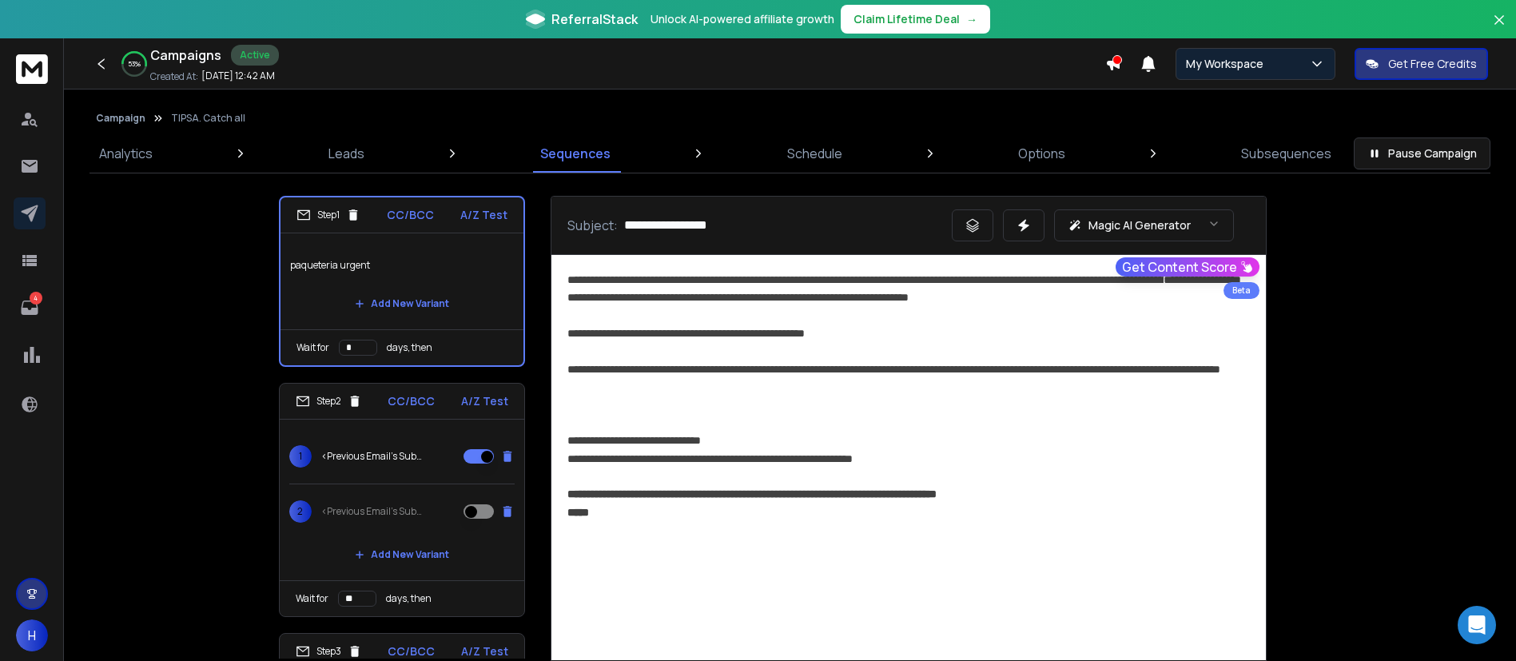
click at [1229, 63] on p "My Workspace" at bounding box center [1228, 64] width 84 height 16
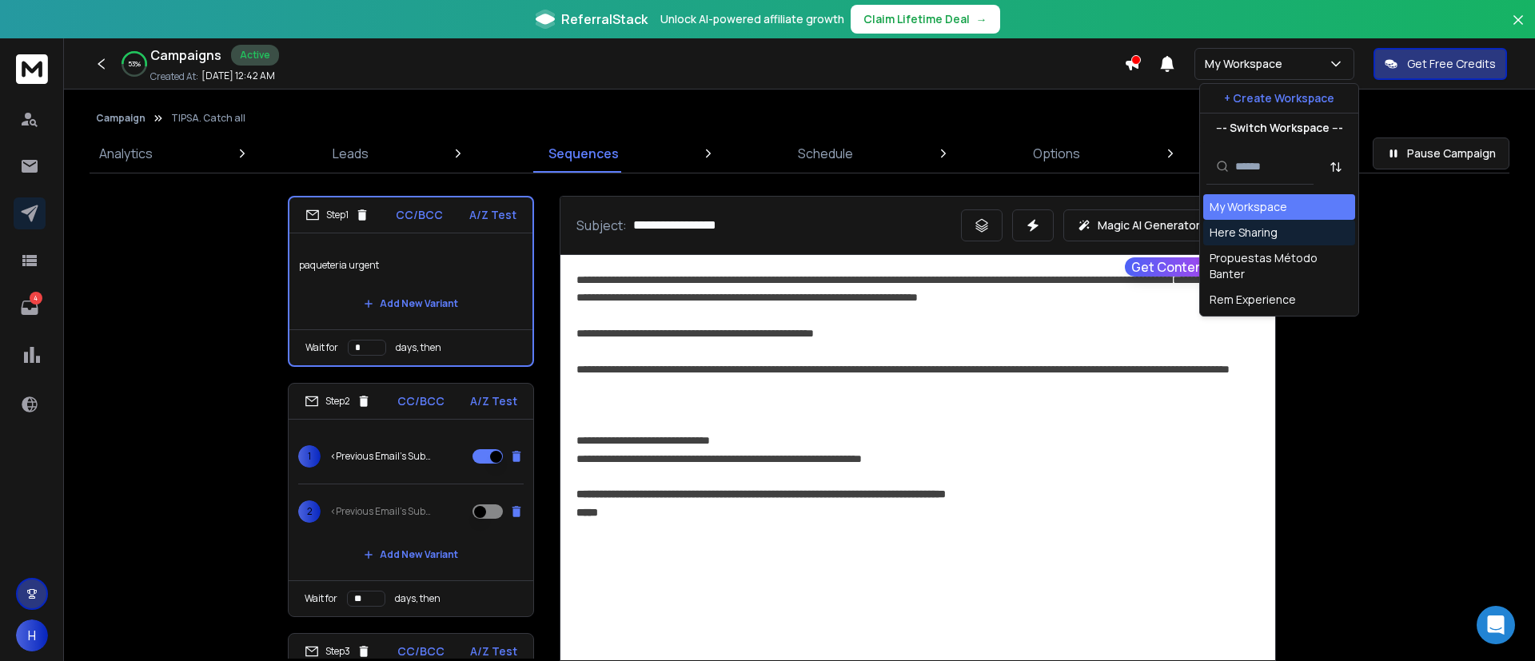
drag, startPoint x: 1278, startPoint y: 234, endPoint x: 1277, endPoint y: 226, distance: 8.2
click at [1278, 233] on div "Here Sharing" at bounding box center [1279, 233] width 152 height 26
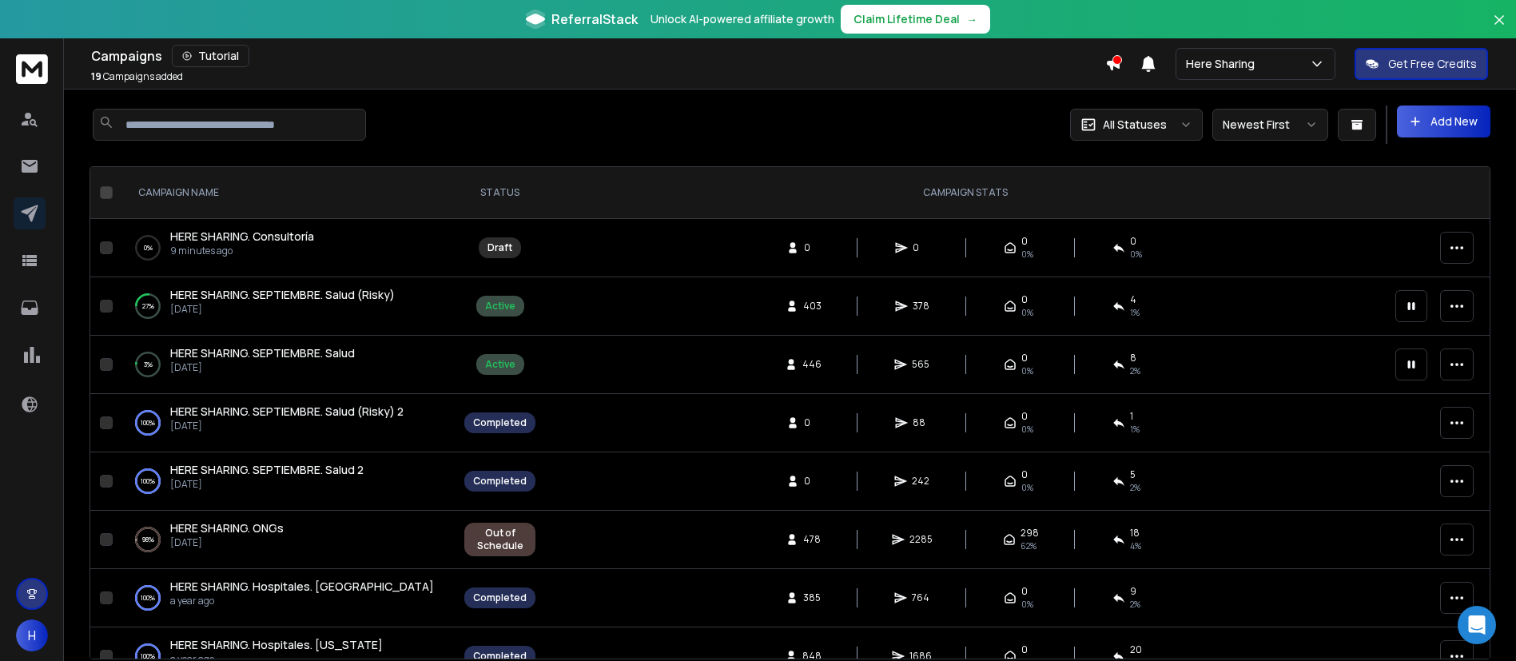
click at [326, 246] on div "0 % HERE SHARING. Consultoría 9 minutes ago" at bounding box center [287, 248] width 304 height 38
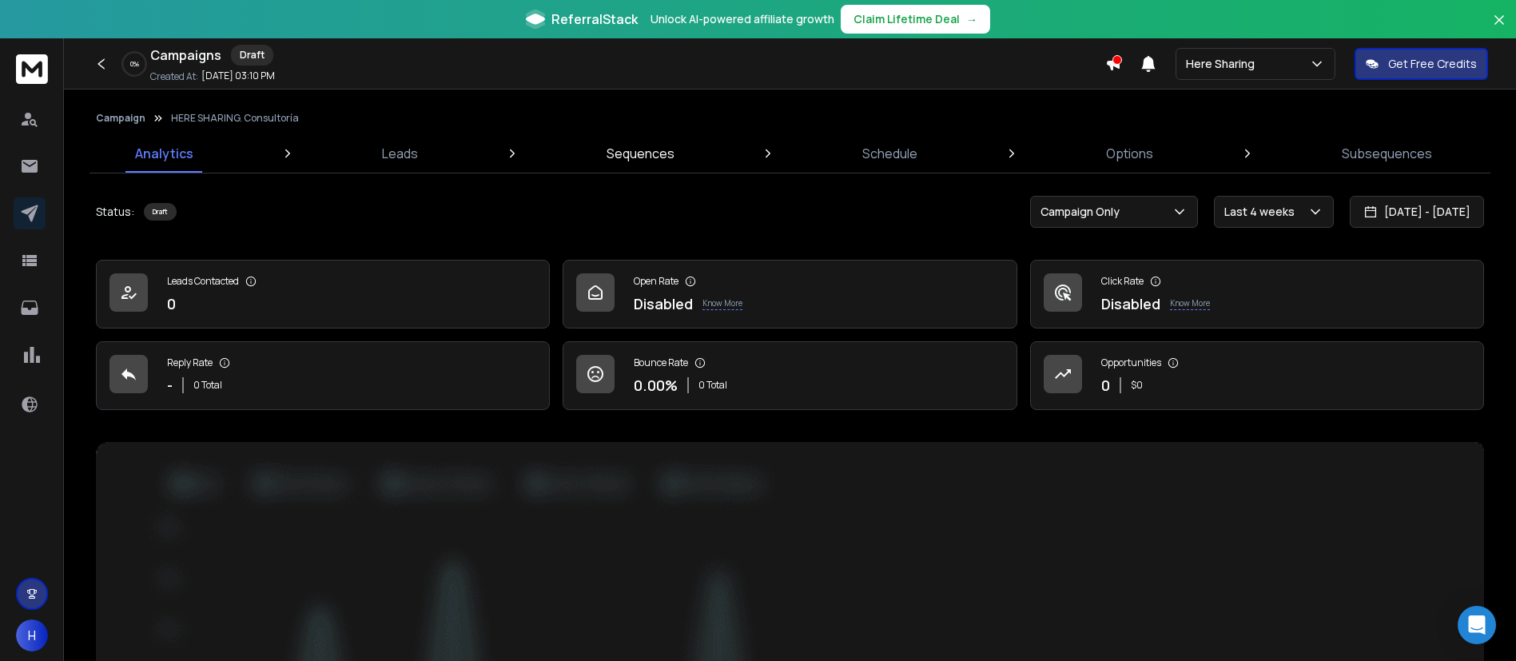
click at [635, 159] on p "Sequences" at bounding box center [641, 153] width 68 height 19
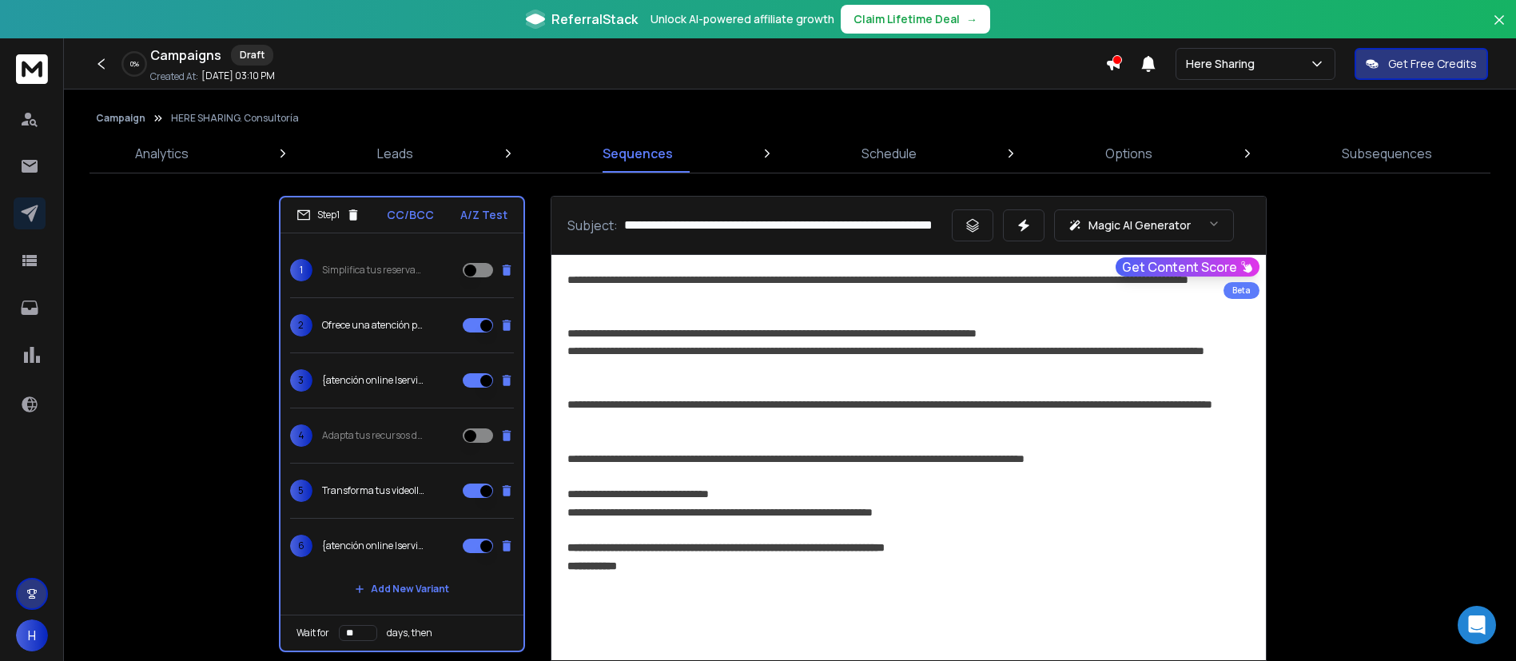
click at [353, 377] on p "{atención online |servicio onliner|atención por videollamada}" at bounding box center [373, 380] width 102 height 13
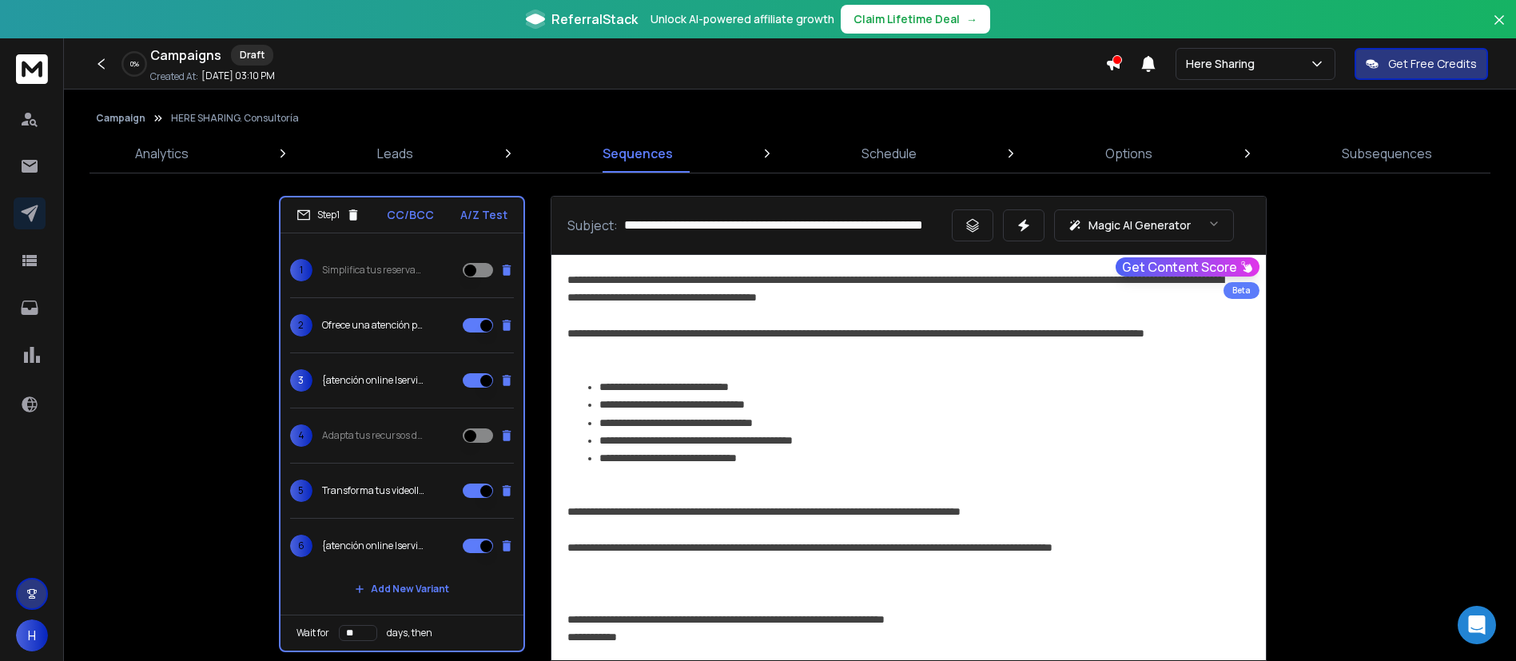
click at [481, 321] on button "button" at bounding box center [478, 325] width 30 height 14
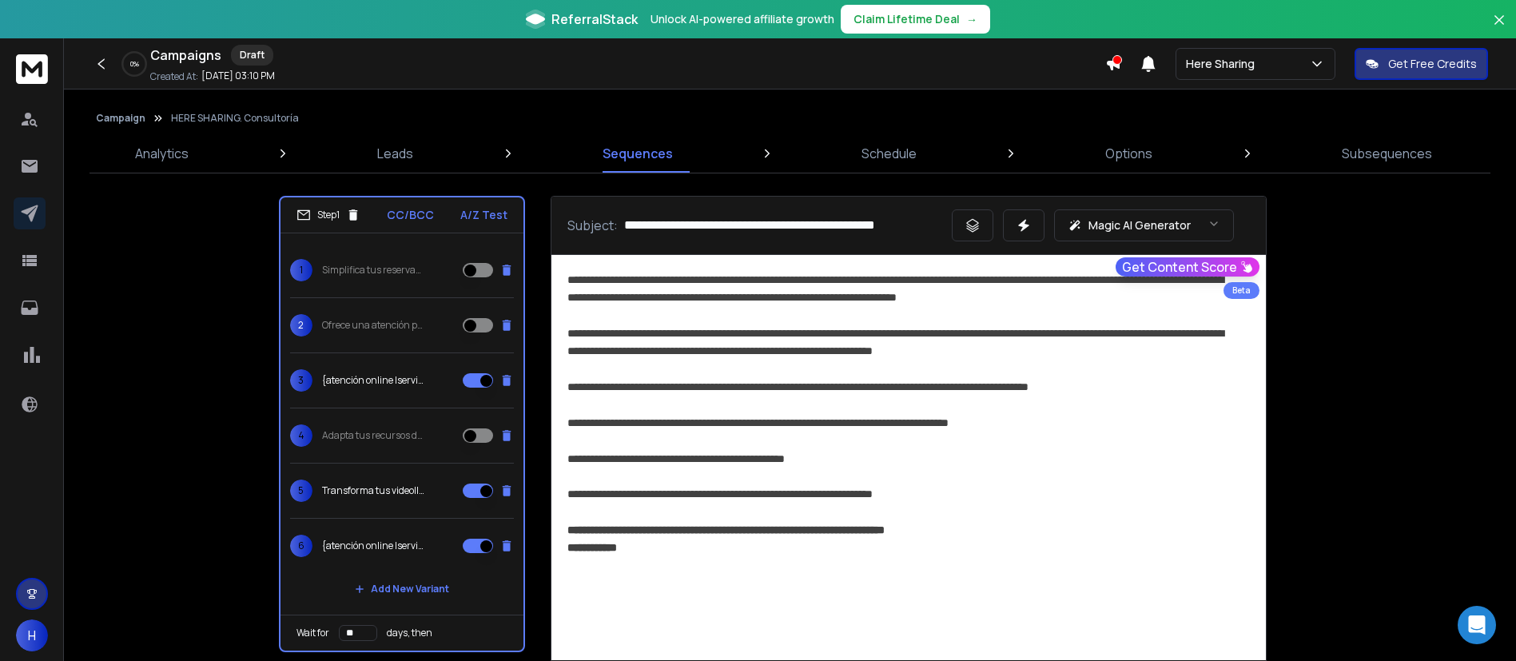
click at [658, 496] on div "**********" at bounding box center [900, 494] width 664 height 18
copy div "**********"
click at [378, 324] on p "Ofrece una atención premium que sorprenda y fidelice" at bounding box center [373, 325] width 102 height 13
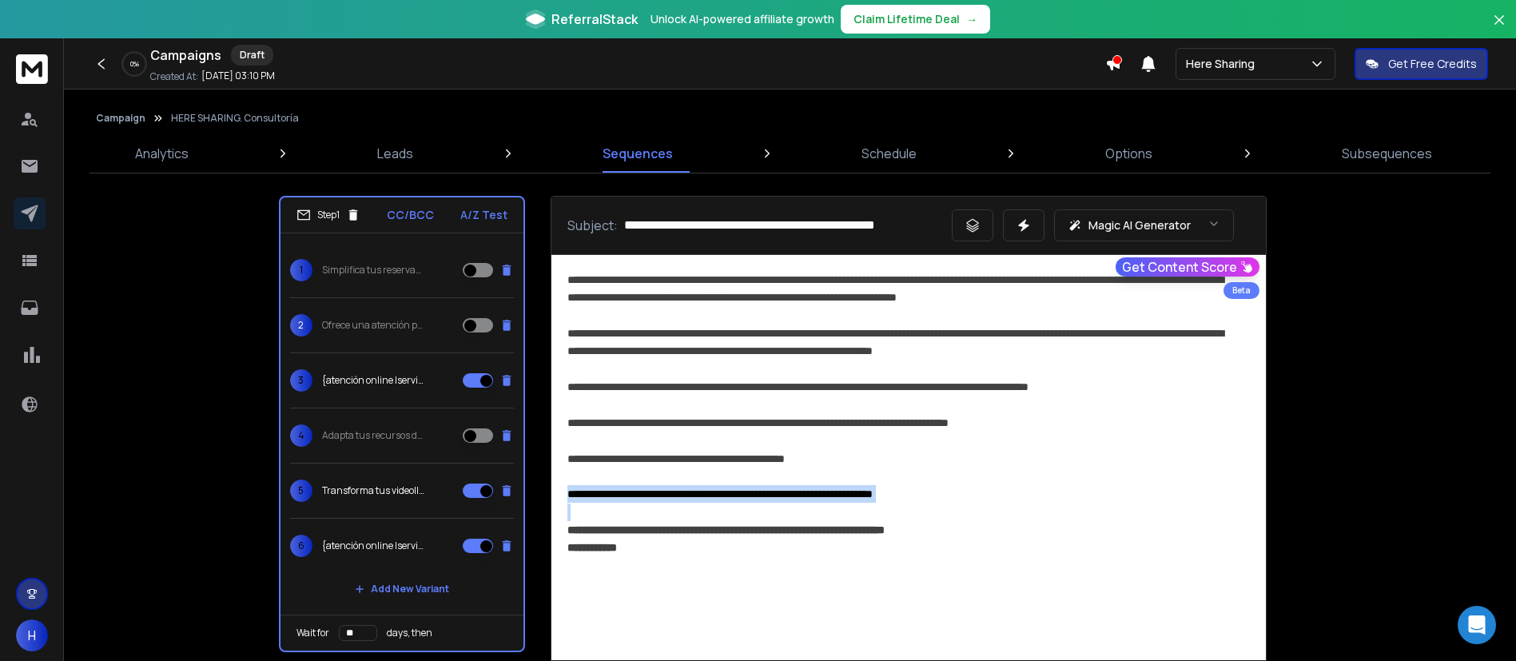
click at [379, 377] on p "{atención online |servicio onliner|atención por videollamada}" at bounding box center [373, 380] width 102 height 13
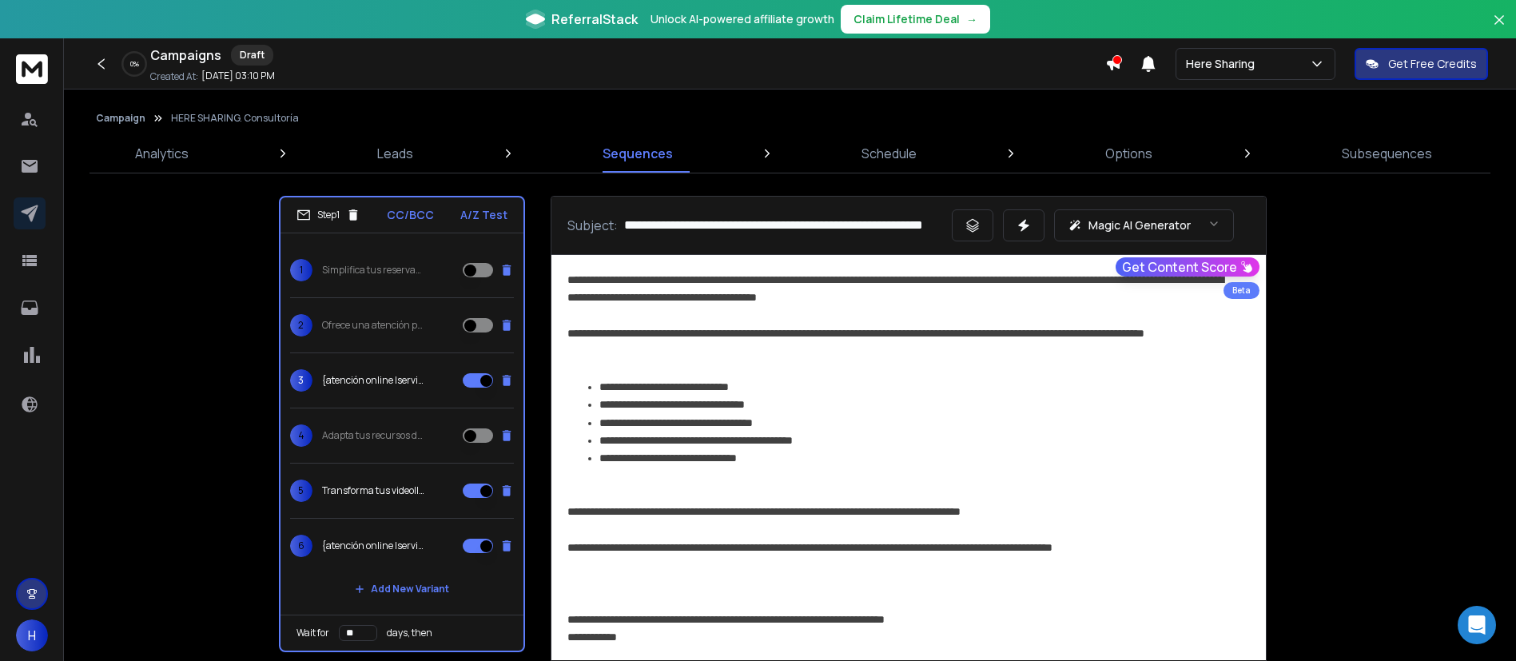
click at [382, 488] on p "Transforma tus videollamadas en insights para fidelizar más" at bounding box center [373, 490] width 102 height 13
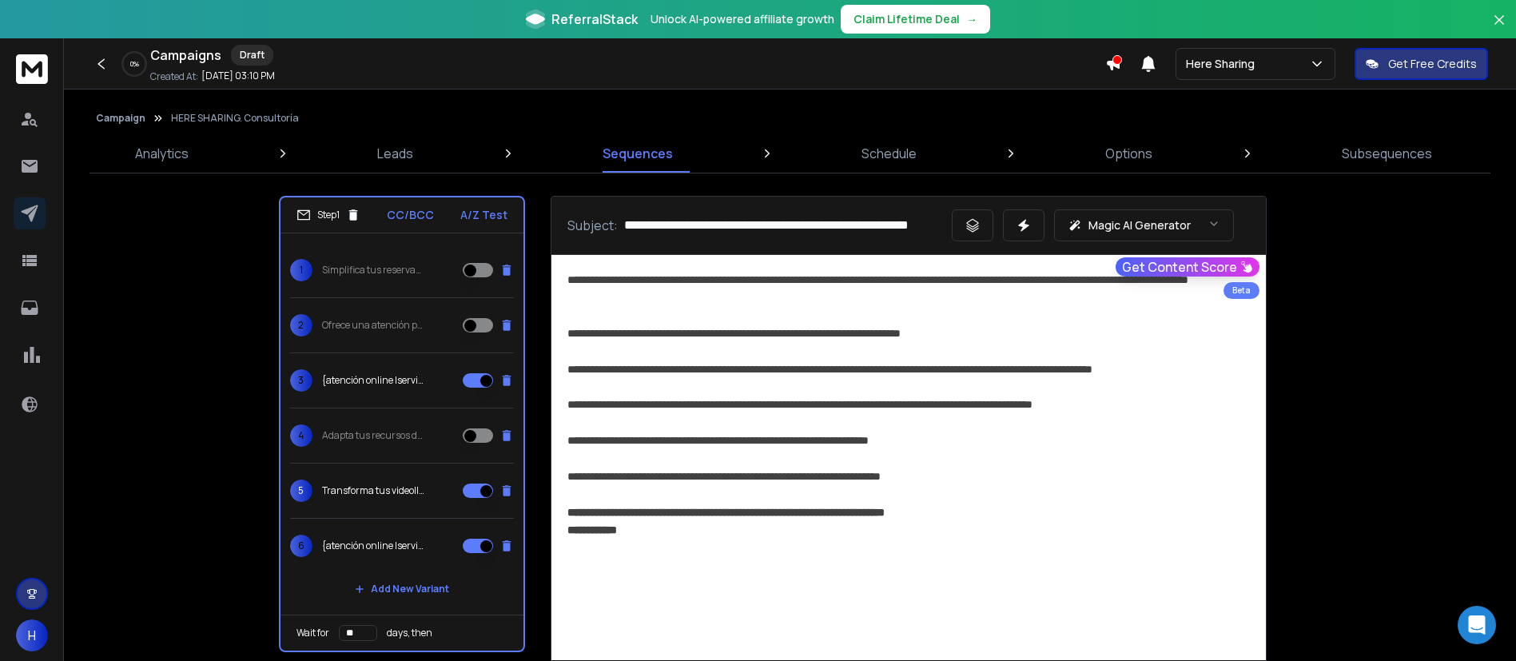
click at [476, 486] on button "button" at bounding box center [478, 491] width 30 height 14
drag, startPoint x: 397, startPoint y: 552, endPoint x: 402, endPoint y: 540, distance: 12.9
click at [397, 550] on p "{atención online |servicio onliner|atención por videollamada}" at bounding box center [373, 546] width 102 height 13
type input "**********"
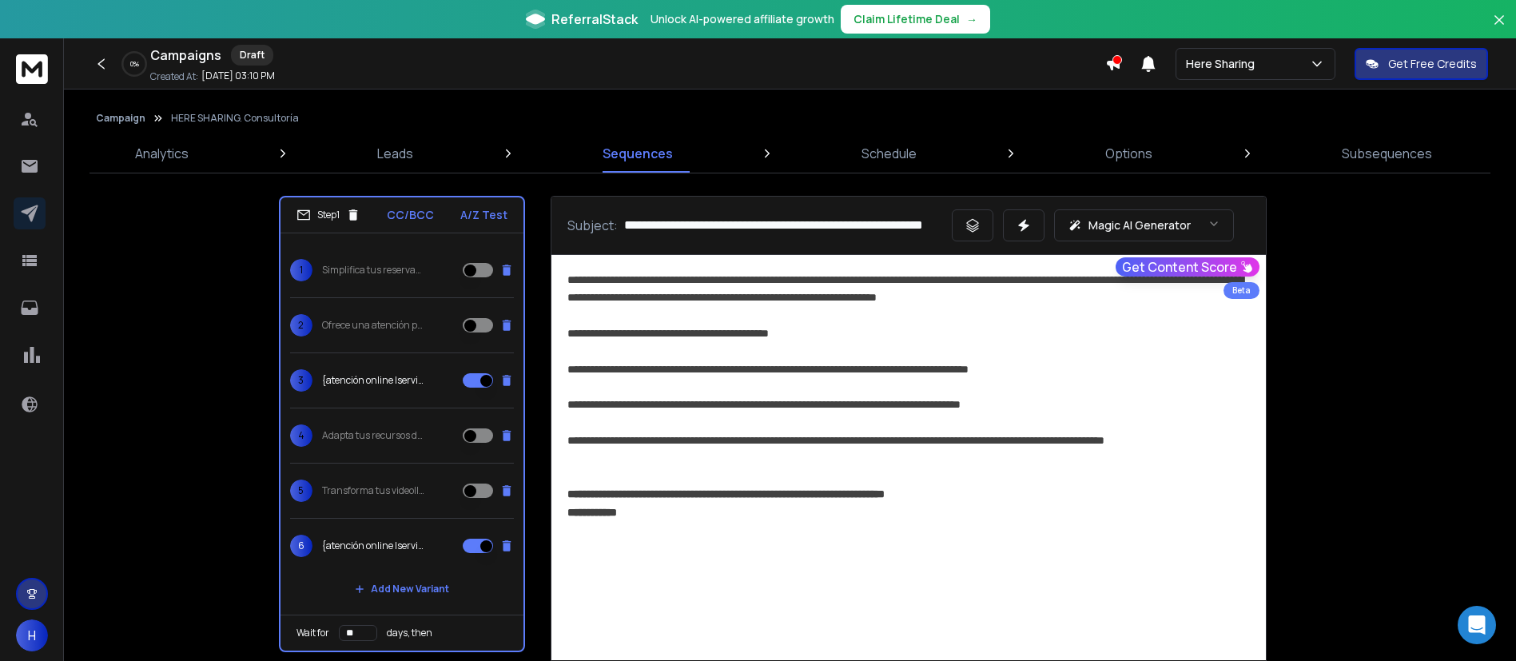
click at [468, 548] on button "button" at bounding box center [478, 546] width 30 height 14
click at [403, 377] on p "{atención online |servicio onliner|atención por videollamada}" at bounding box center [373, 380] width 102 height 13
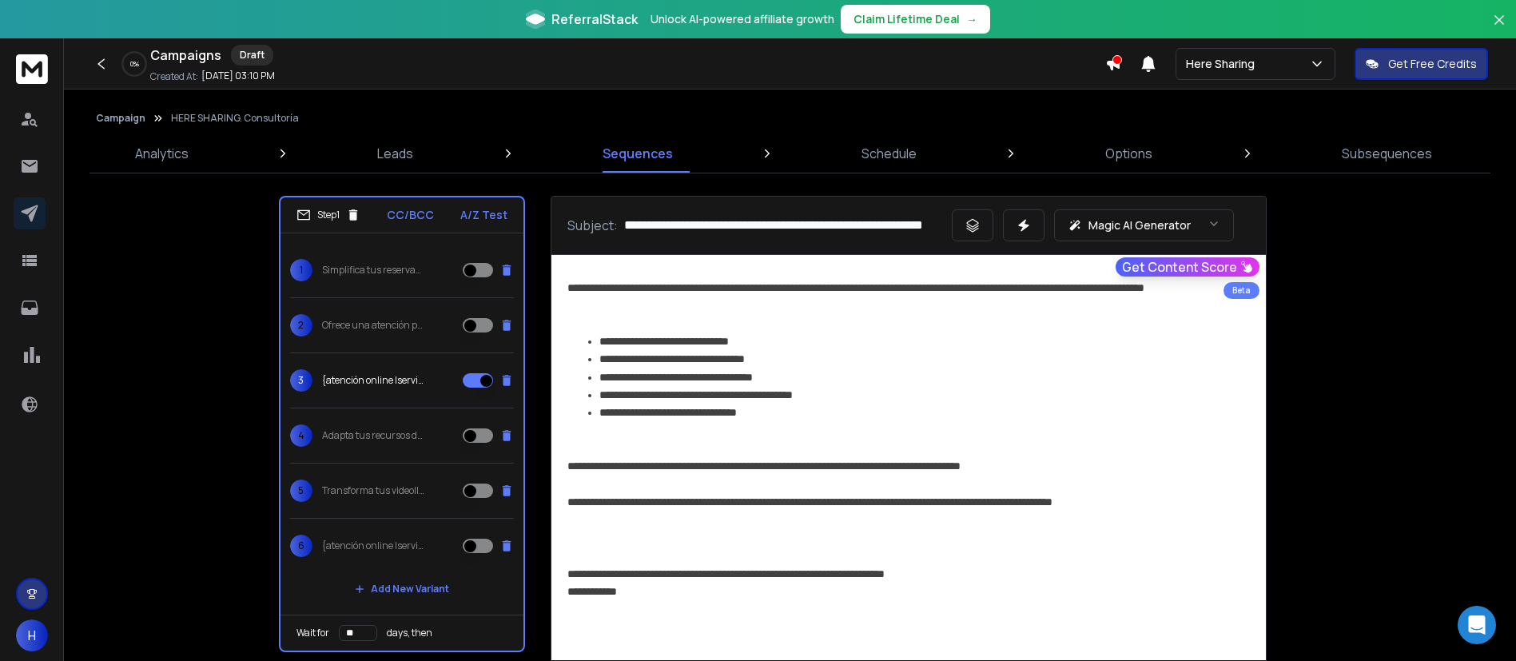
scroll to position [83, 0]
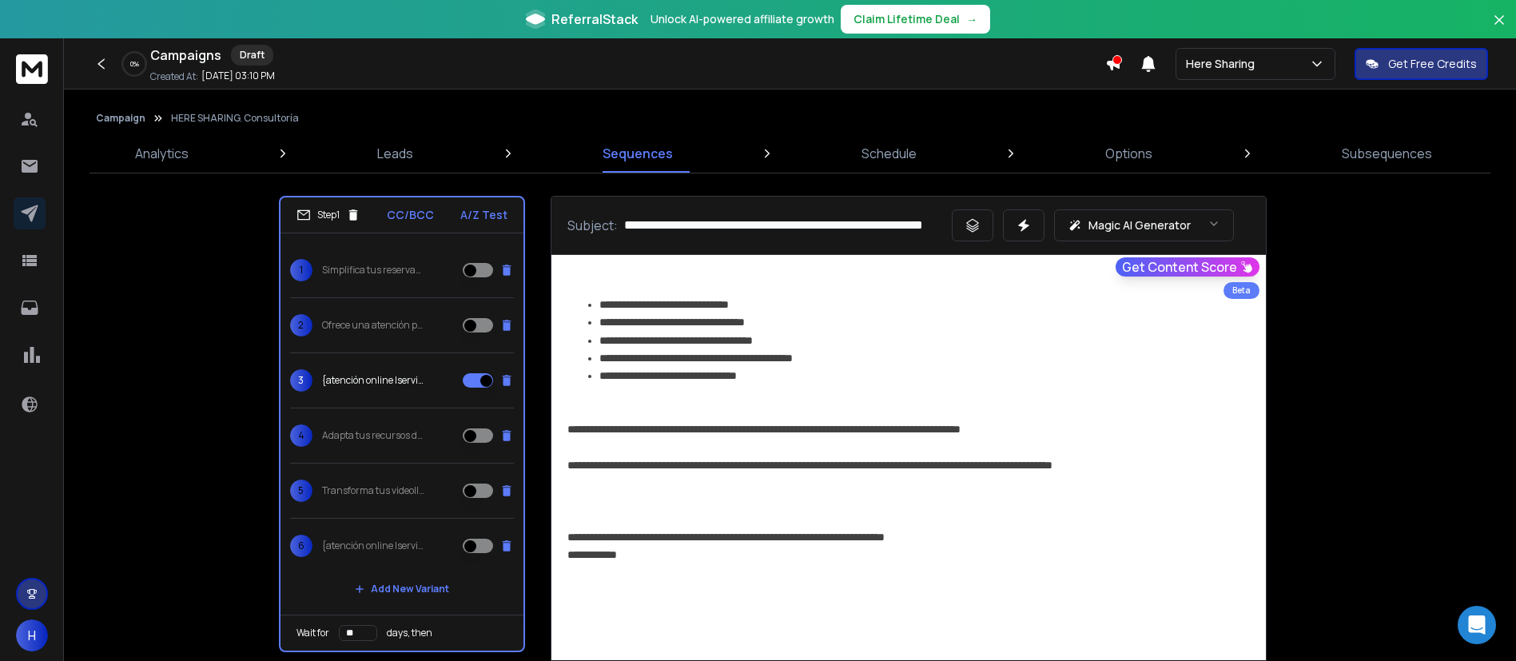
click at [647, 423] on div "**********" at bounding box center [900, 429] width 664 height 18
click at [647, 424] on div "**********" at bounding box center [900, 429] width 664 height 18
click at [667, 404] on div at bounding box center [909, 412] width 683 height 18
click at [666, 420] on div "**********" at bounding box center [900, 429] width 664 height 18
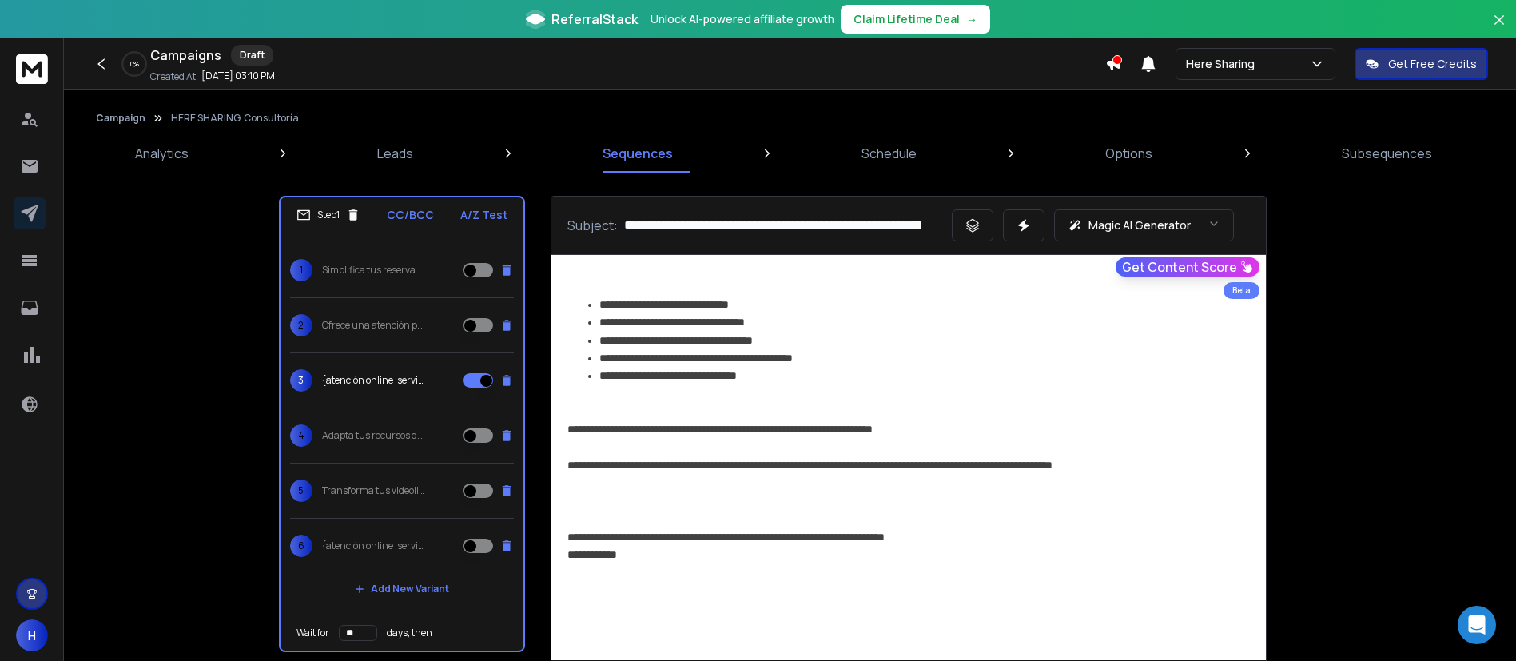
click at [666, 420] on div "**********" at bounding box center [900, 429] width 664 height 18
click at [628, 499] on div at bounding box center [909, 501] width 683 height 18
click at [619, 483] on div at bounding box center [909, 483] width 683 height 18
drag, startPoint x: 620, startPoint y: 484, endPoint x: 581, endPoint y: 494, distance: 39.8
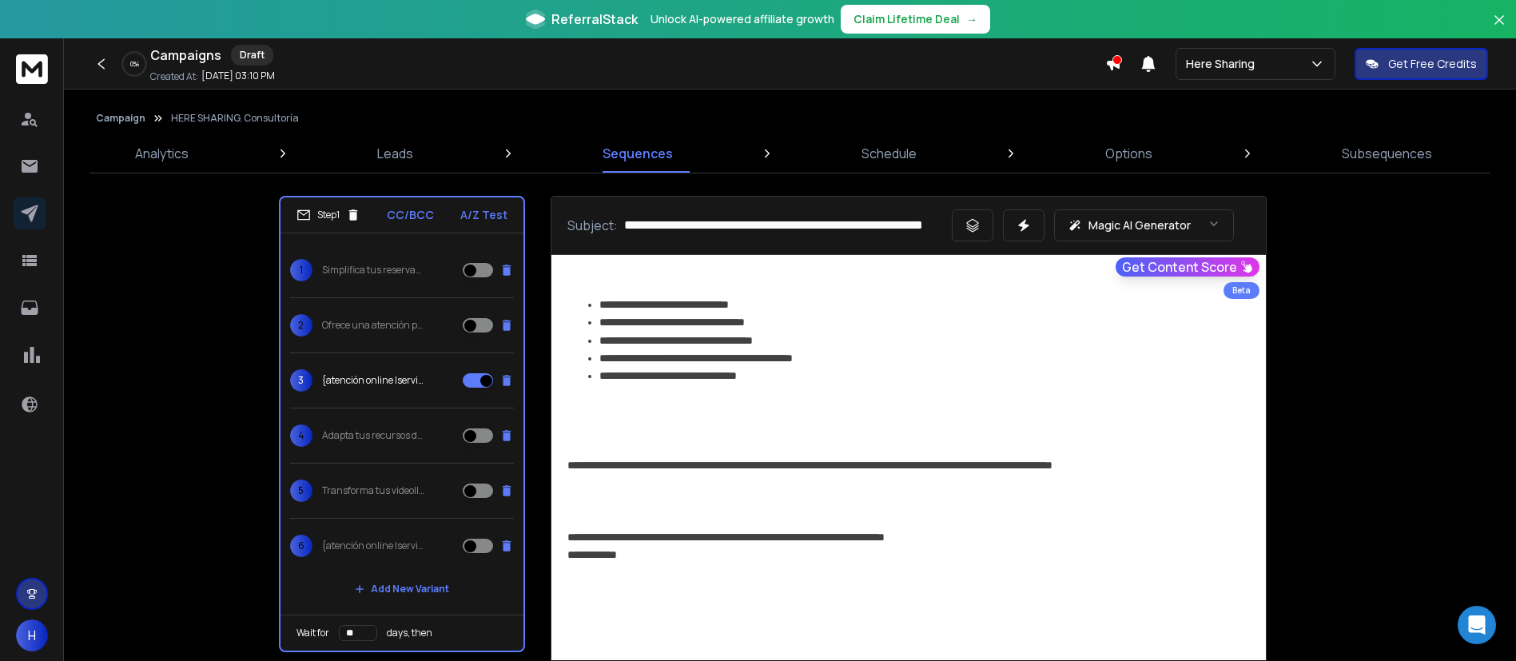
click at [581, 494] on div at bounding box center [909, 501] width 683 height 18
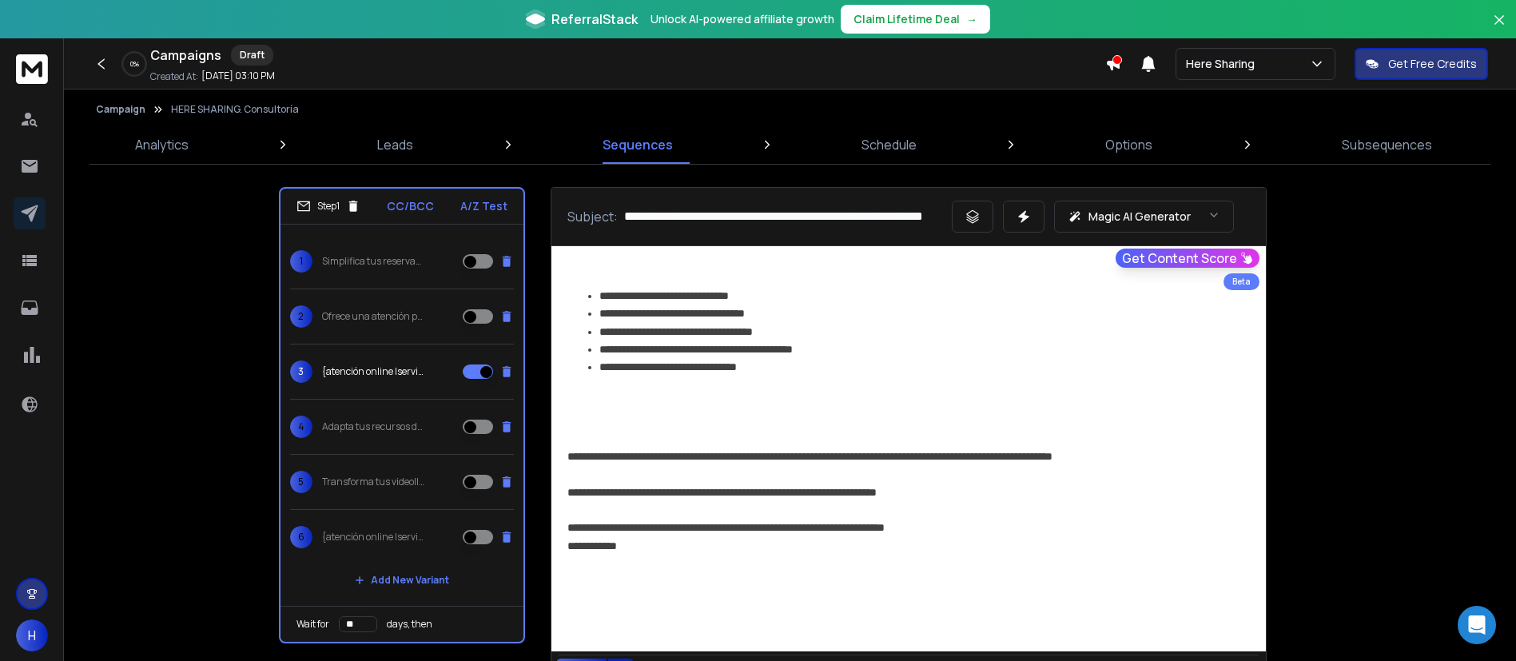
scroll to position [68, 0]
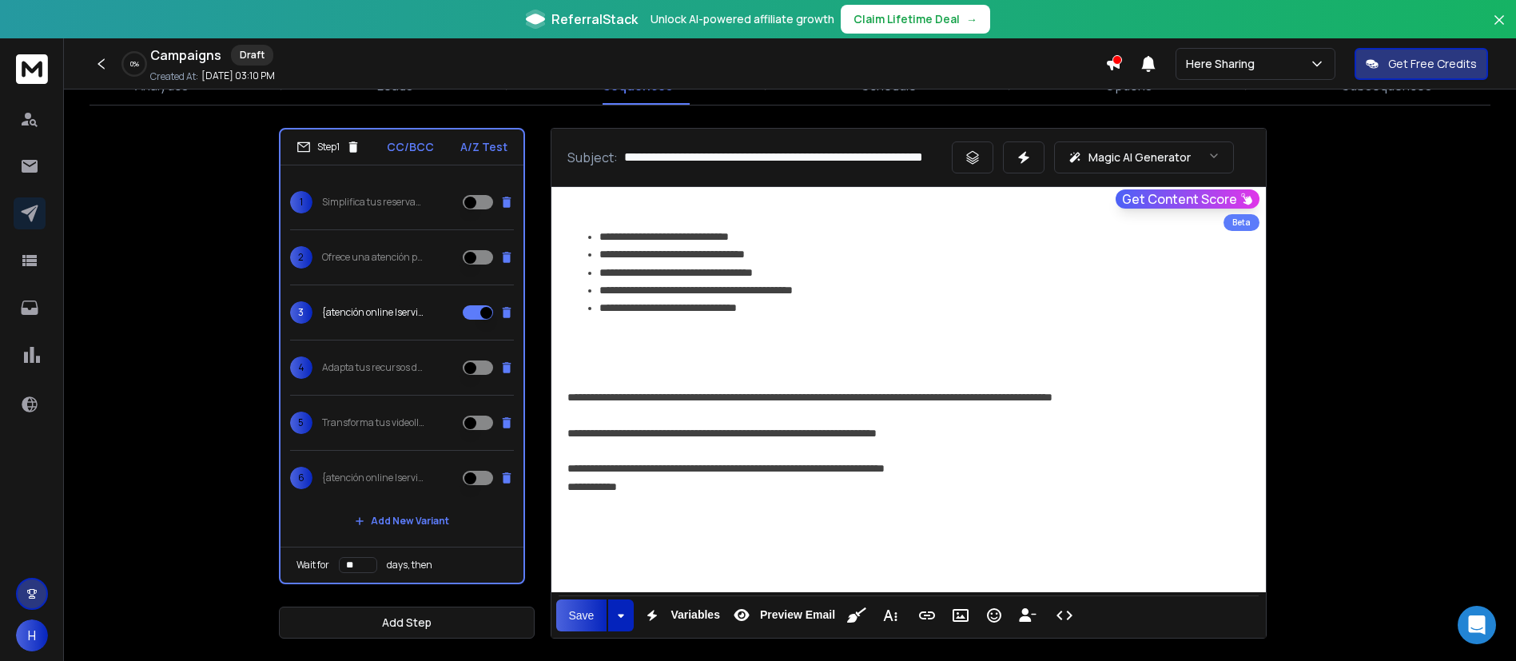
click at [642, 408] on div at bounding box center [909, 415] width 683 height 18
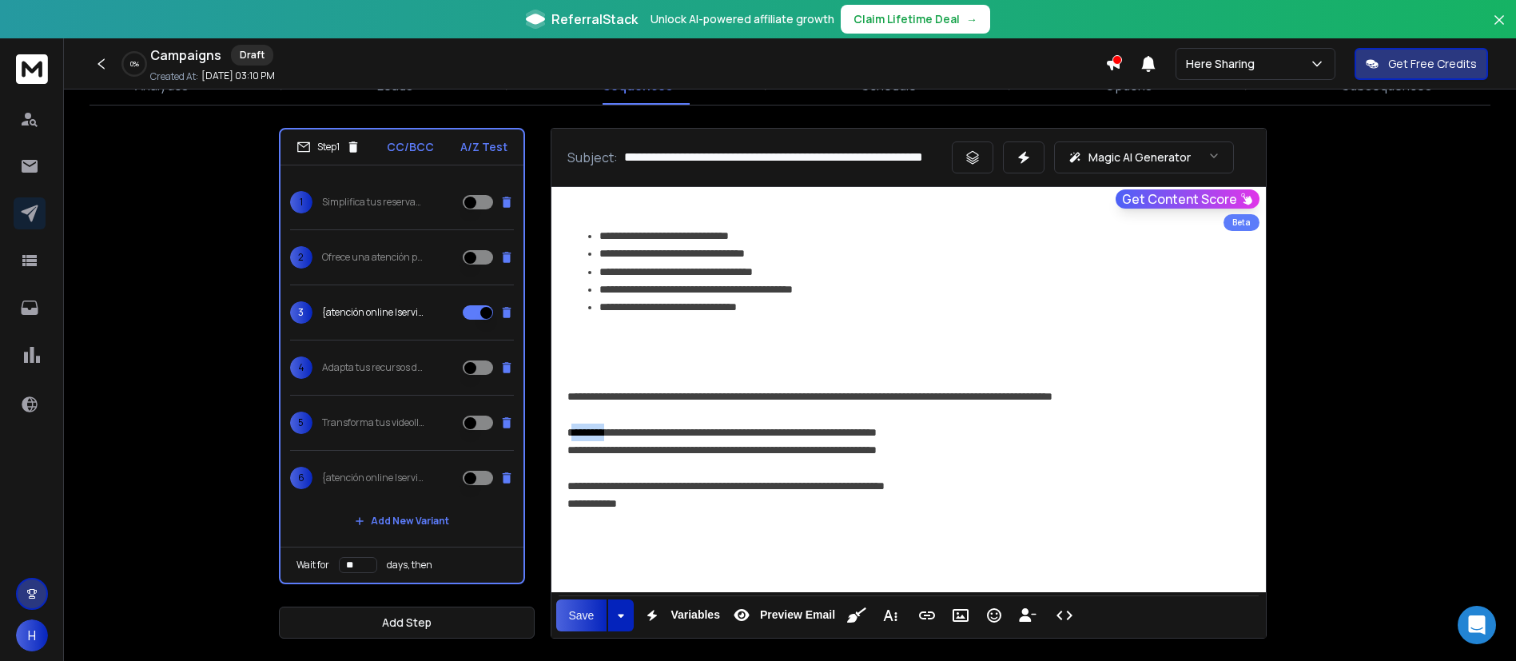
drag, startPoint x: 618, startPoint y: 429, endPoint x: 575, endPoint y: 428, distance: 43.2
click at [575, 428] on span "**********" at bounding box center [722, 432] width 309 height 11
click at [668, 436] on span "**********" at bounding box center [730, 432] width 325 height 11
click at [758, 433] on span "**********" at bounding box center [744, 432] width 353 height 11
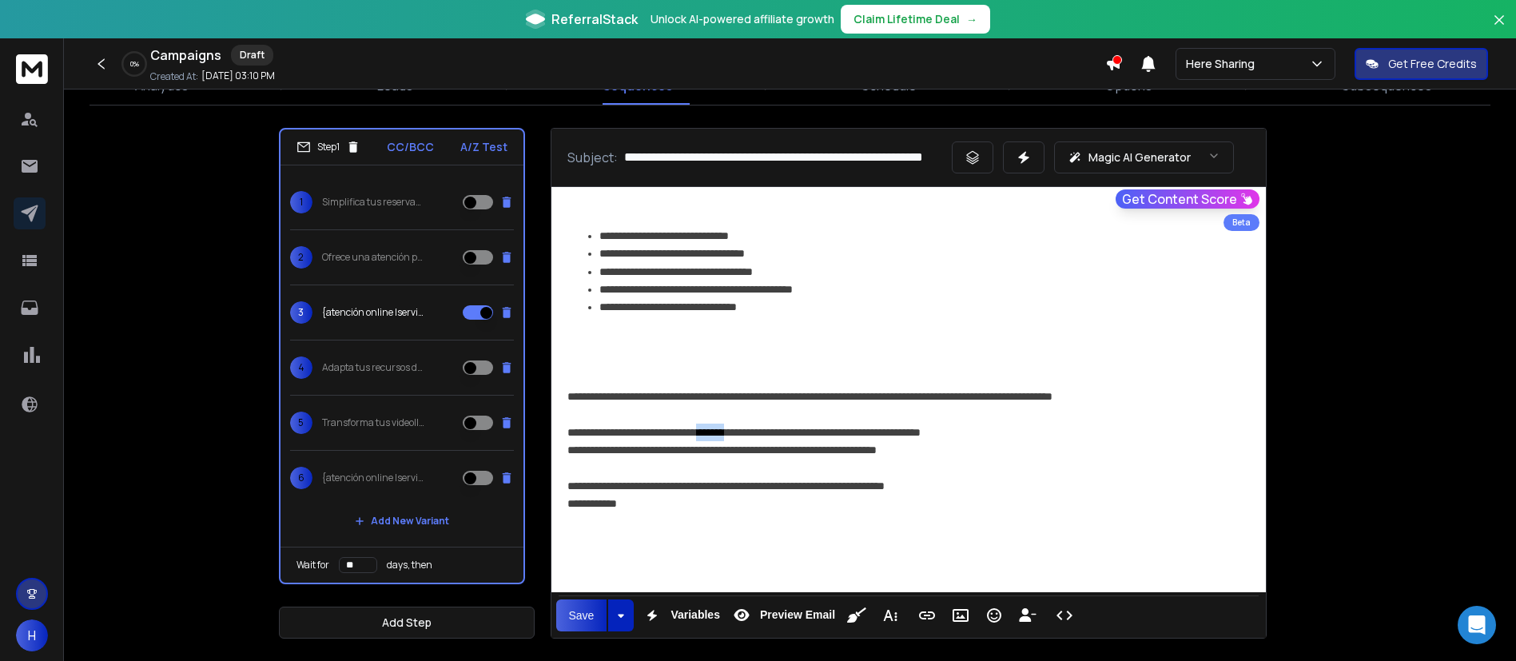
click at [758, 433] on span "**********" at bounding box center [744, 432] width 353 height 11
drag, startPoint x: 1121, startPoint y: 436, endPoint x: 1082, endPoint y: 440, distance: 39.5
click at [1082, 440] on div "**********" at bounding box center [900, 433] width 664 height 18
drag, startPoint x: 1124, startPoint y: 438, endPoint x: 882, endPoint y: 441, distance: 242.2
click at [882, 441] on div "**********" at bounding box center [909, 385] width 715 height 397
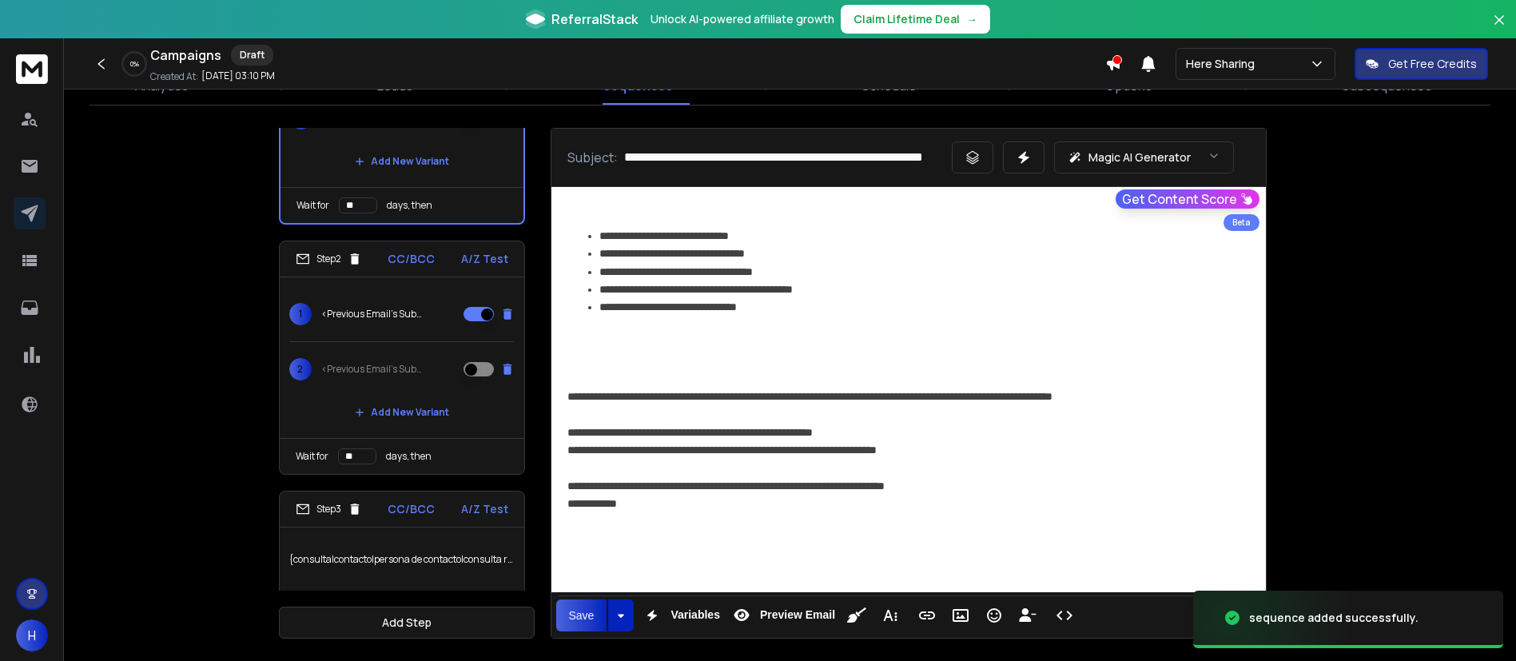
scroll to position [0, 0]
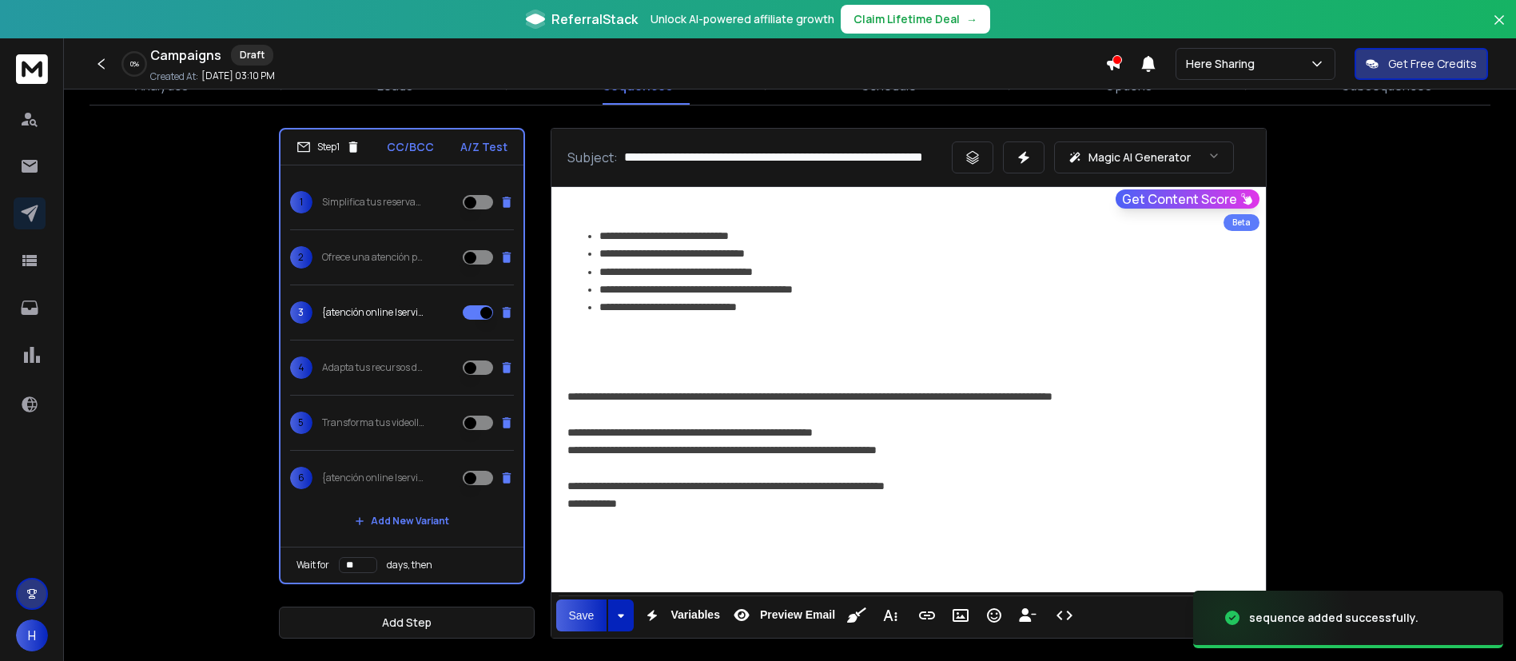
click at [698, 156] on input "**********" at bounding box center [780, 157] width 312 height 19
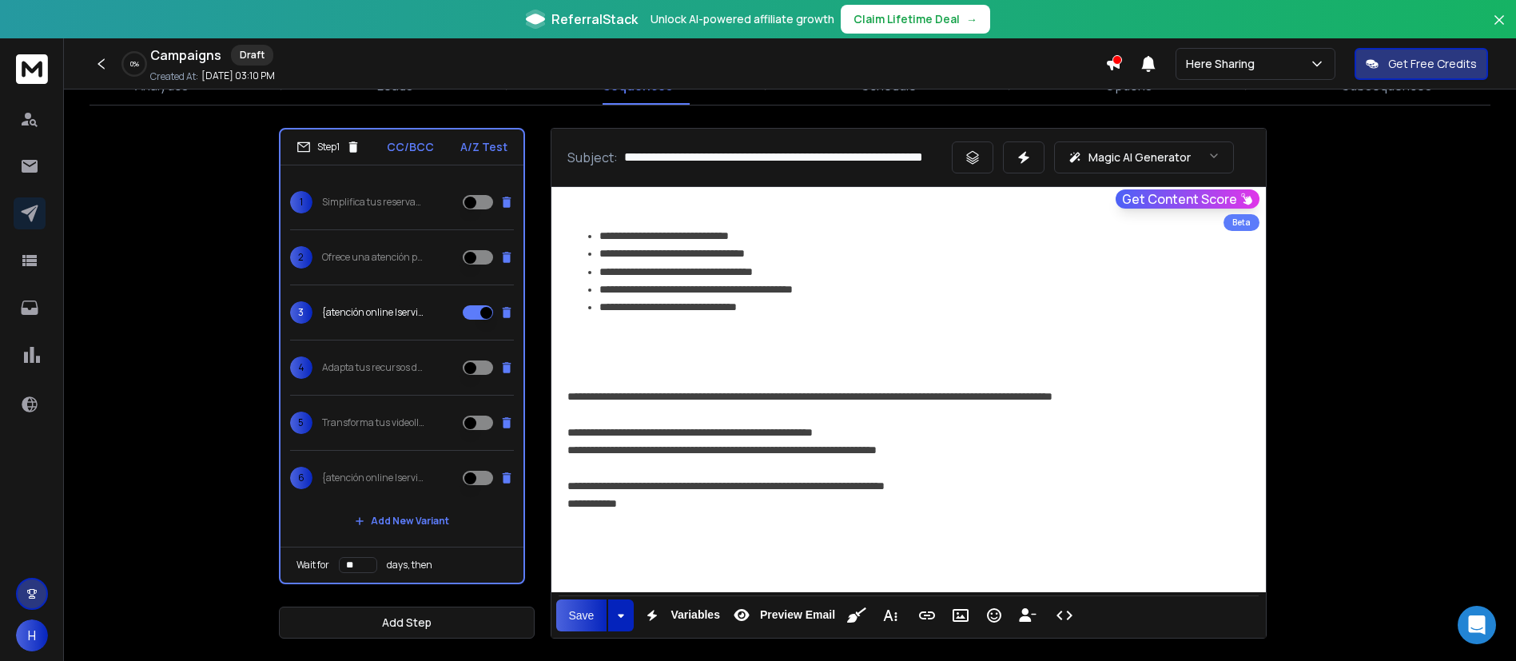
click at [695, 158] on input "**********" at bounding box center [780, 157] width 312 height 19
click at [708, 159] on input "**********" at bounding box center [780, 157] width 312 height 19
click at [715, 157] on input "**********" at bounding box center [780, 157] width 312 height 19
drag, startPoint x: 719, startPoint y: 157, endPoint x: 629, endPoint y: 171, distance: 90.7
click at [629, 171] on div "**********" at bounding box center [909, 158] width 715 height 58
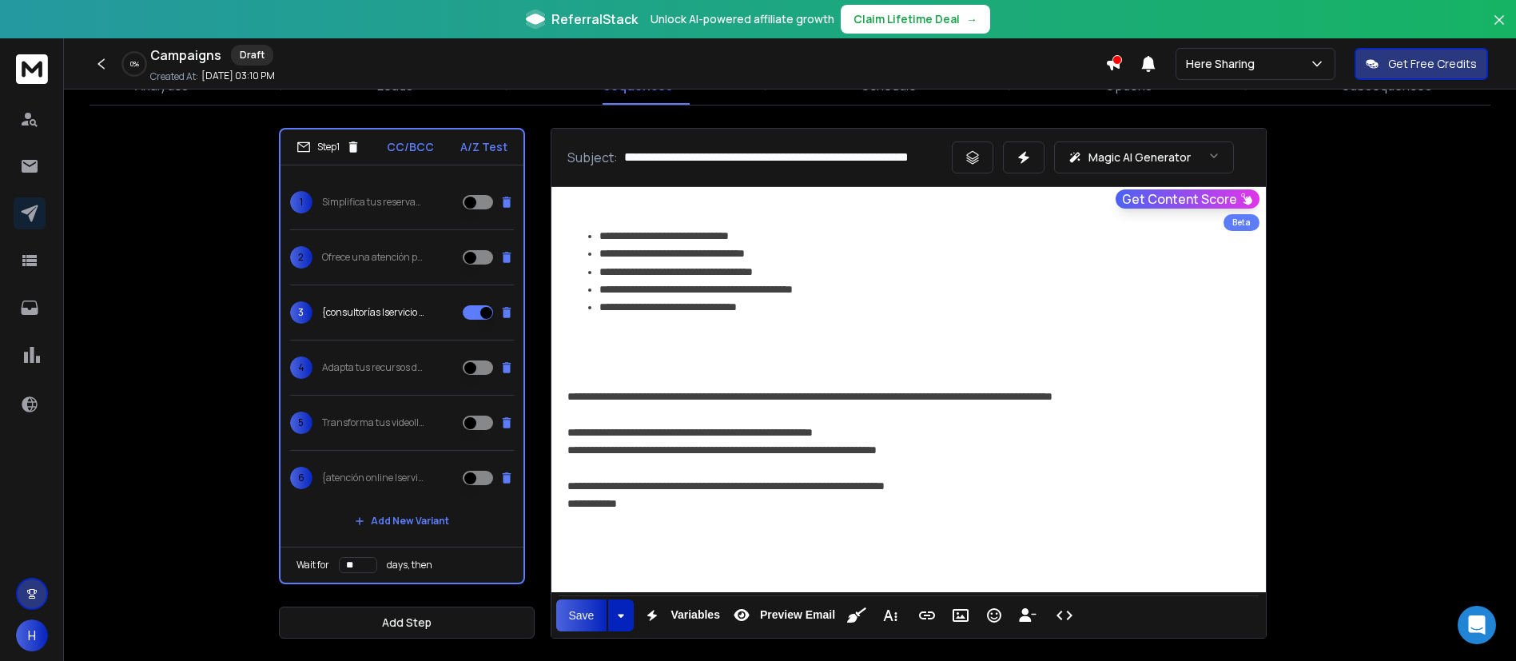
click at [736, 159] on input "**********" at bounding box center [780, 157] width 312 height 19
click at [860, 160] on input "**********" at bounding box center [780, 157] width 312 height 19
click at [727, 159] on input "**********" at bounding box center [780, 157] width 312 height 19
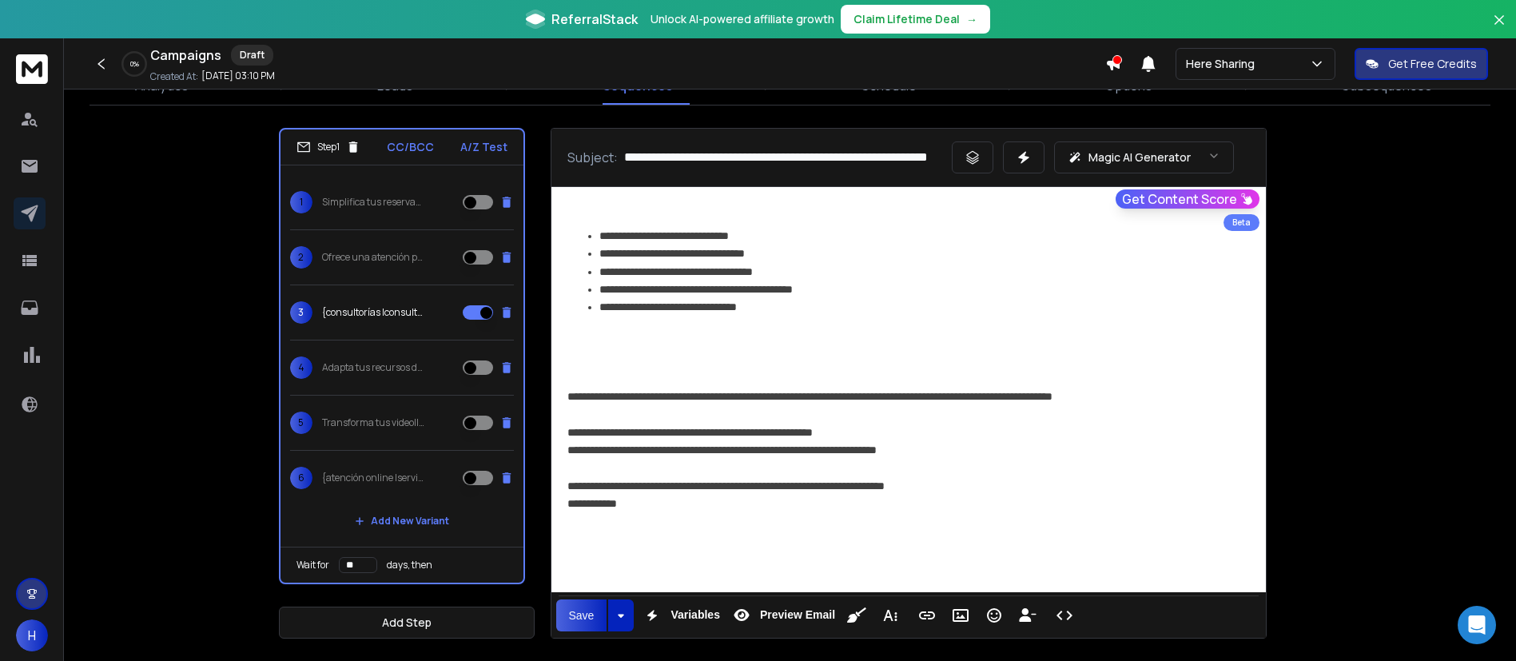
click at [847, 157] on input "**********" at bounding box center [780, 157] width 312 height 19
click at [853, 159] on input "**********" at bounding box center [780, 157] width 312 height 19
drag, startPoint x: 852, startPoint y: 159, endPoint x: 856, endPoint y: 173, distance: 14.9
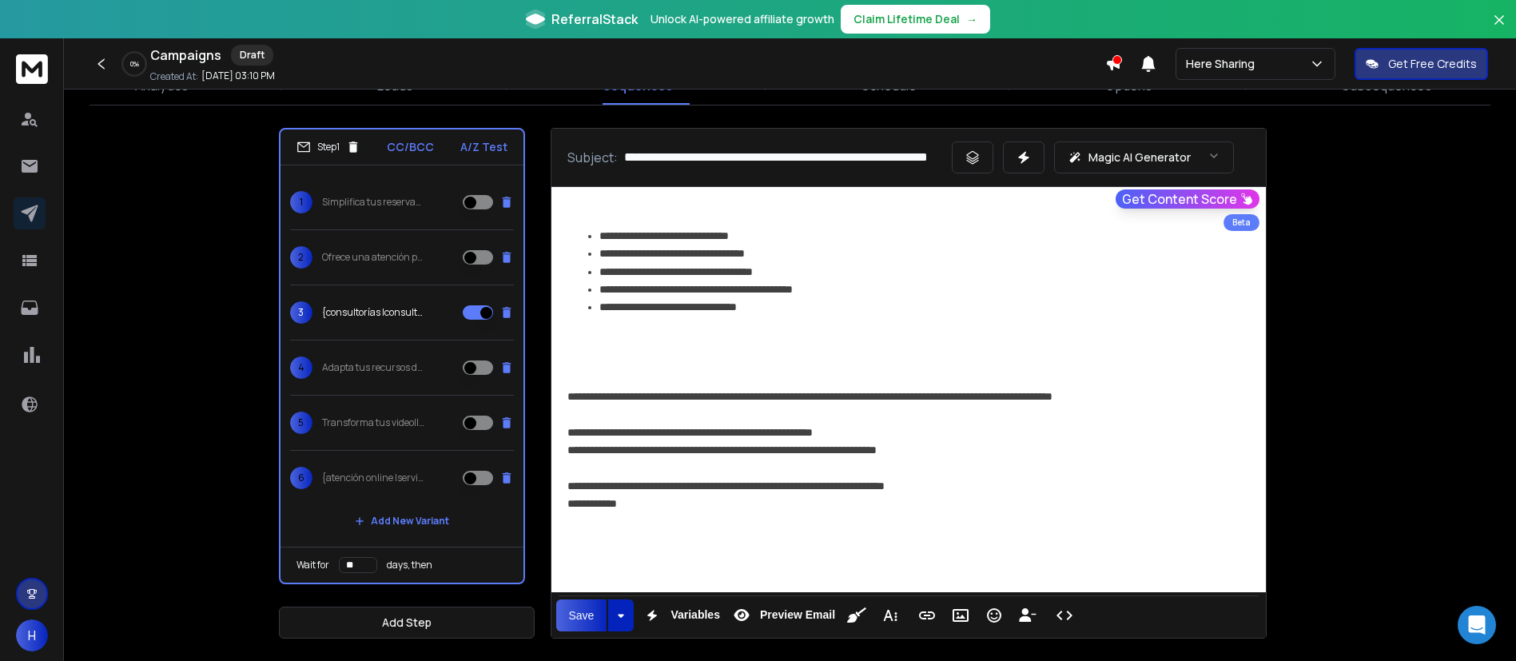
click at [856, 173] on div "**********" at bounding box center [909, 158] width 715 height 58
click at [855, 154] on input "**********" at bounding box center [780, 157] width 313 height 19
drag, startPoint x: 927, startPoint y: 154, endPoint x: 775, endPoint y: 168, distance: 151.7
click at [775, 168] on div "**********" at bounding box center [909, 158] width 715 height 58
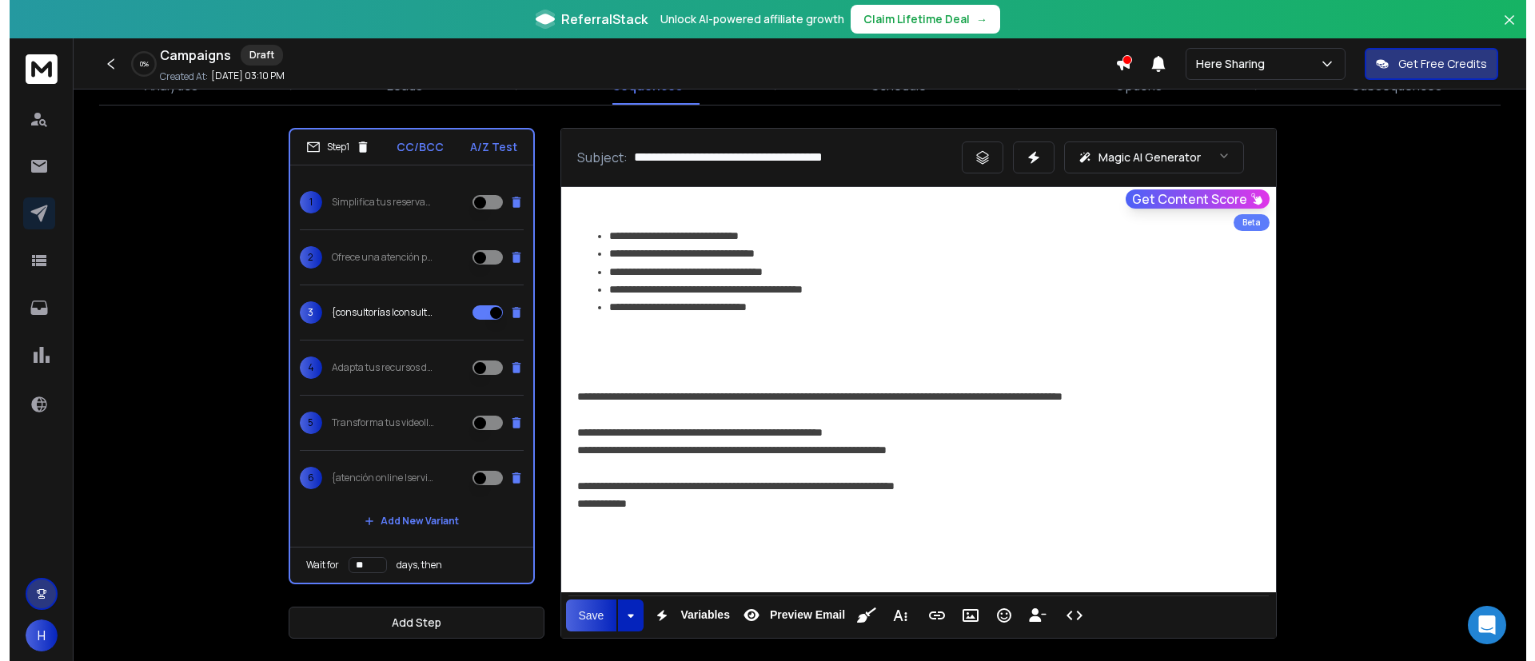
scroll to position [0, 0]
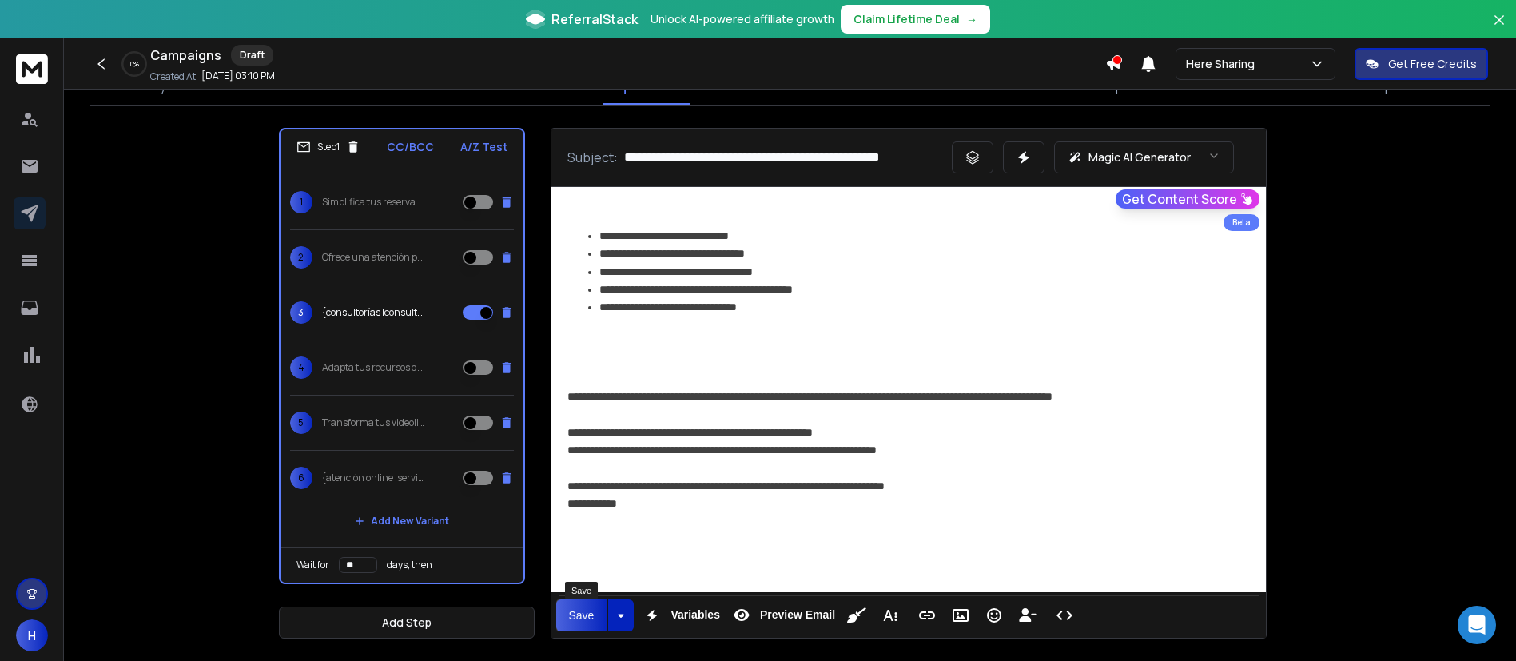
type input "**********"
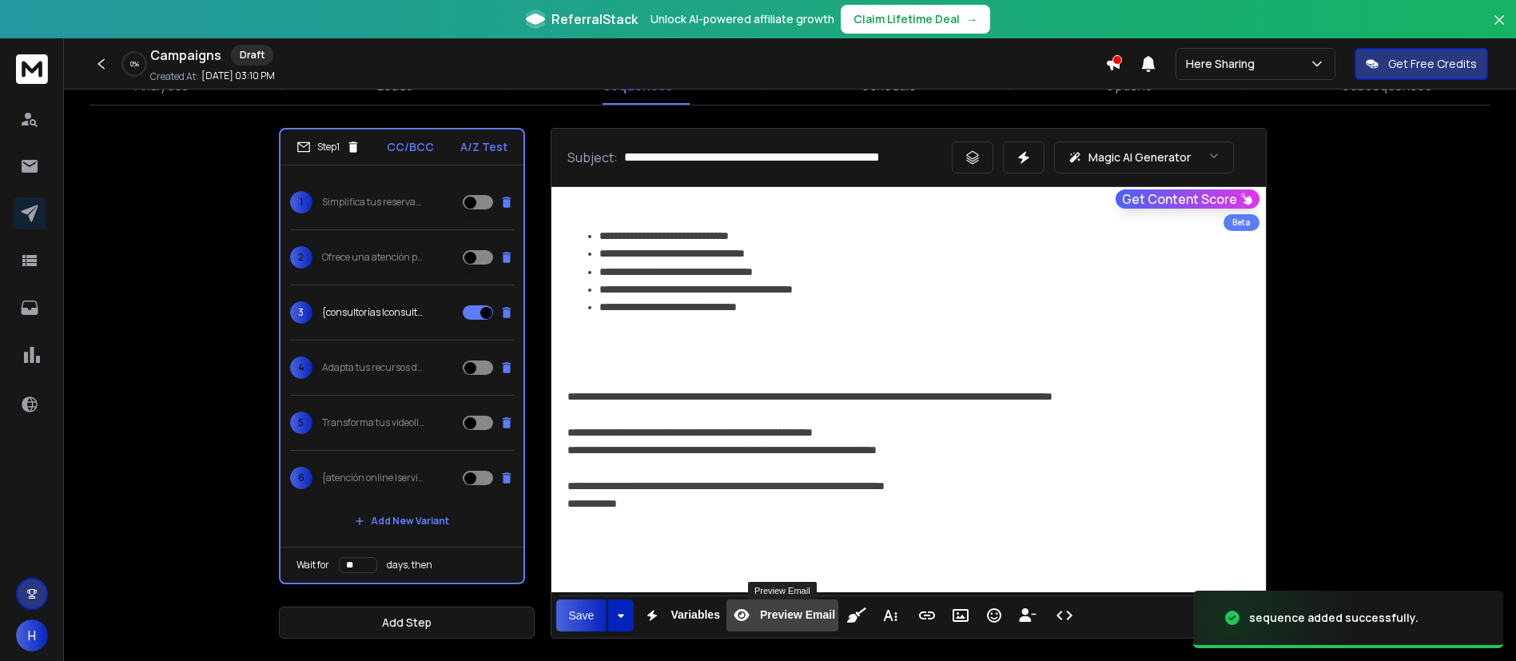
click at [775, 620] on span "Preview Email" at bounding box center [798, 615] width 82 height 14
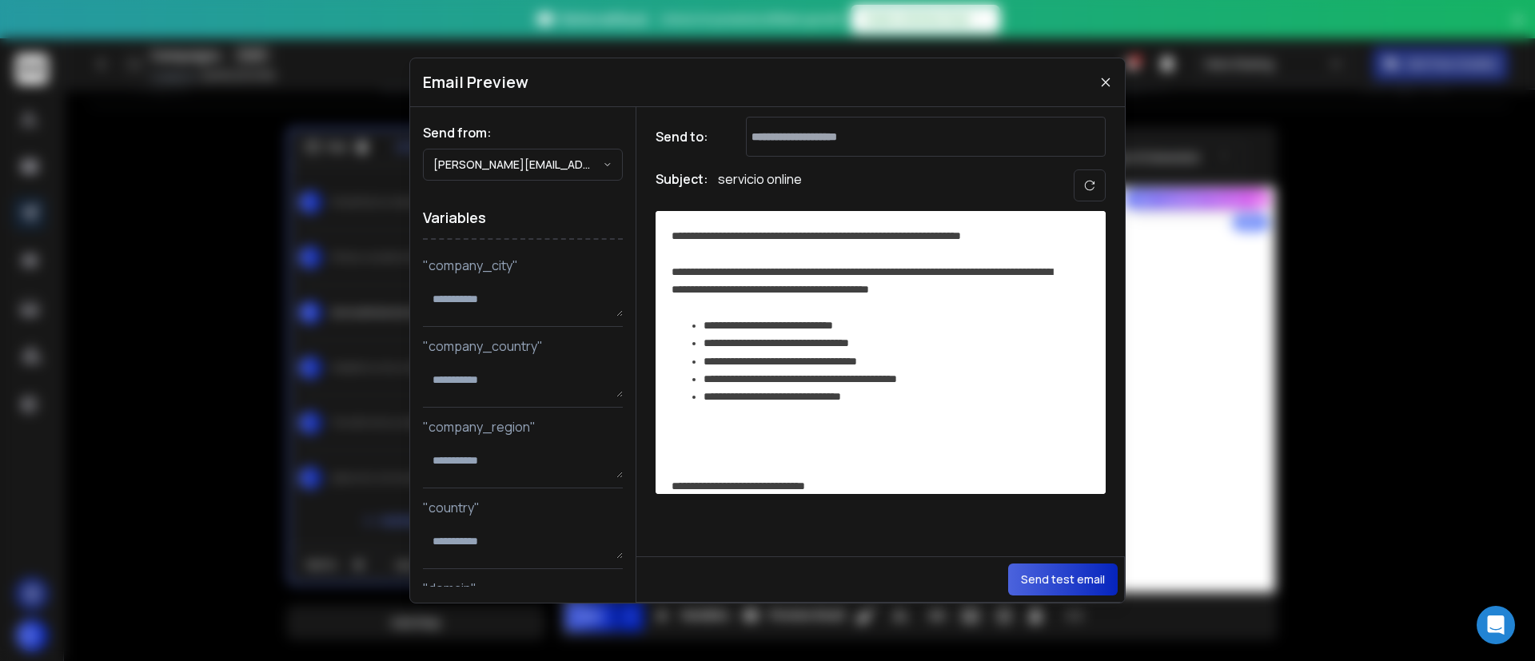
click at [1108, 84] on icon at bounding box center [1106, 82] width 9 height 9
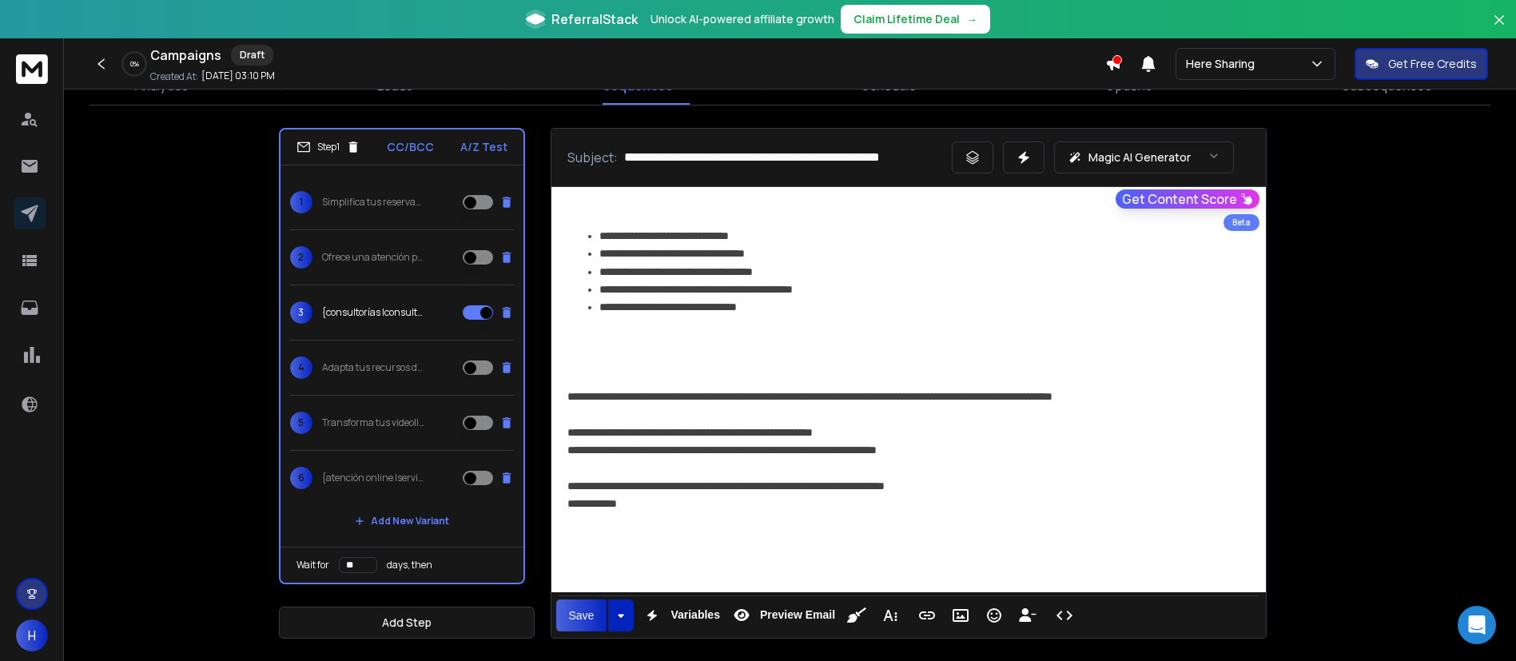
click at [668, 351] on div at bounding box center [909, 343] width 683 height 18
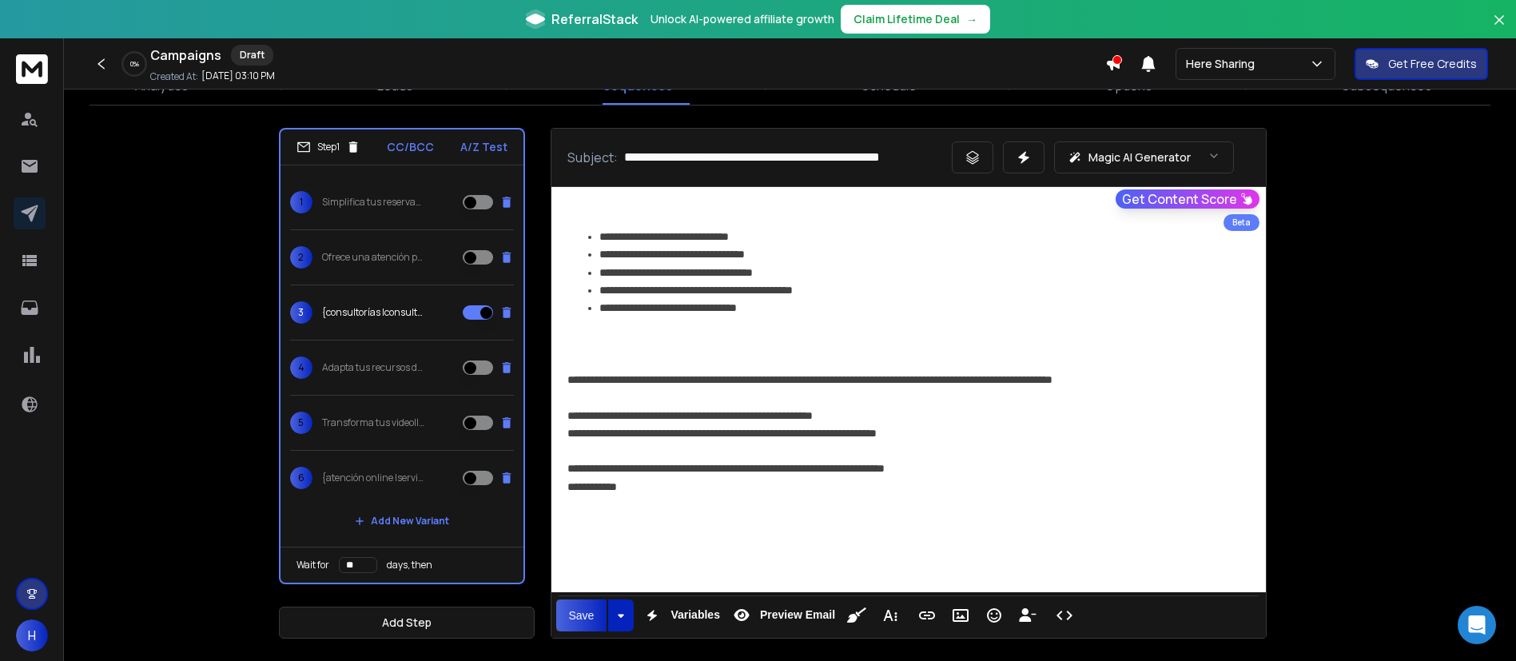
click at [666, 349] on div at bounding box center [909, 344] width 683 height 18
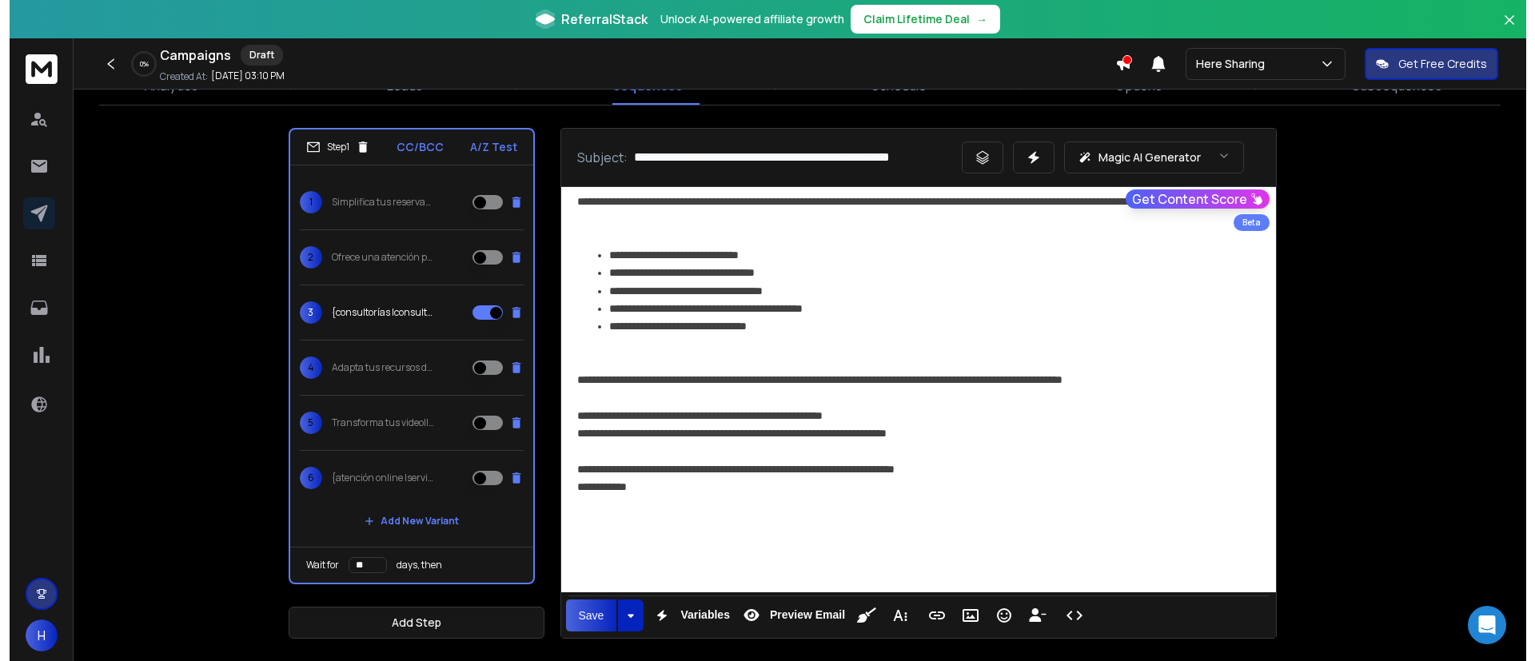
scroll to position [65, 0]
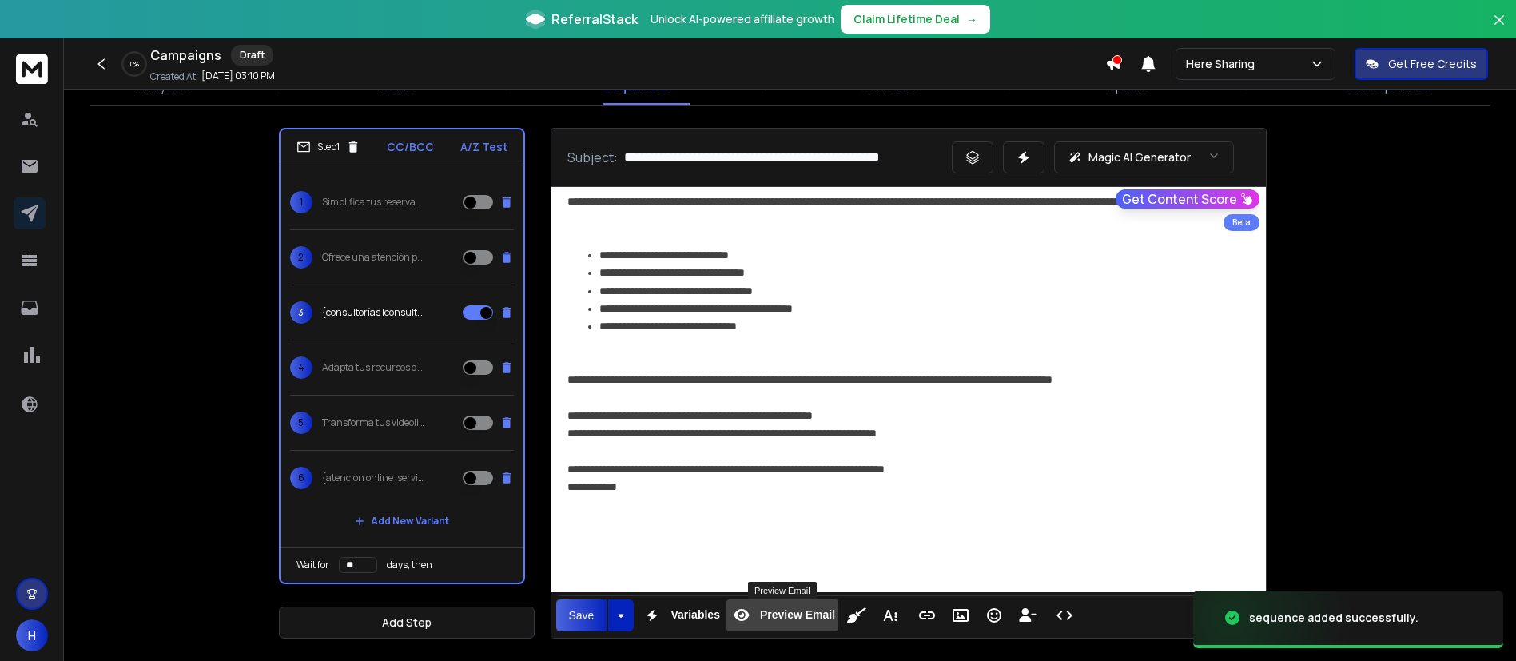
click at [796, 610] on span "Preview Email" at bounding box center [798, 615] width 82 height 14
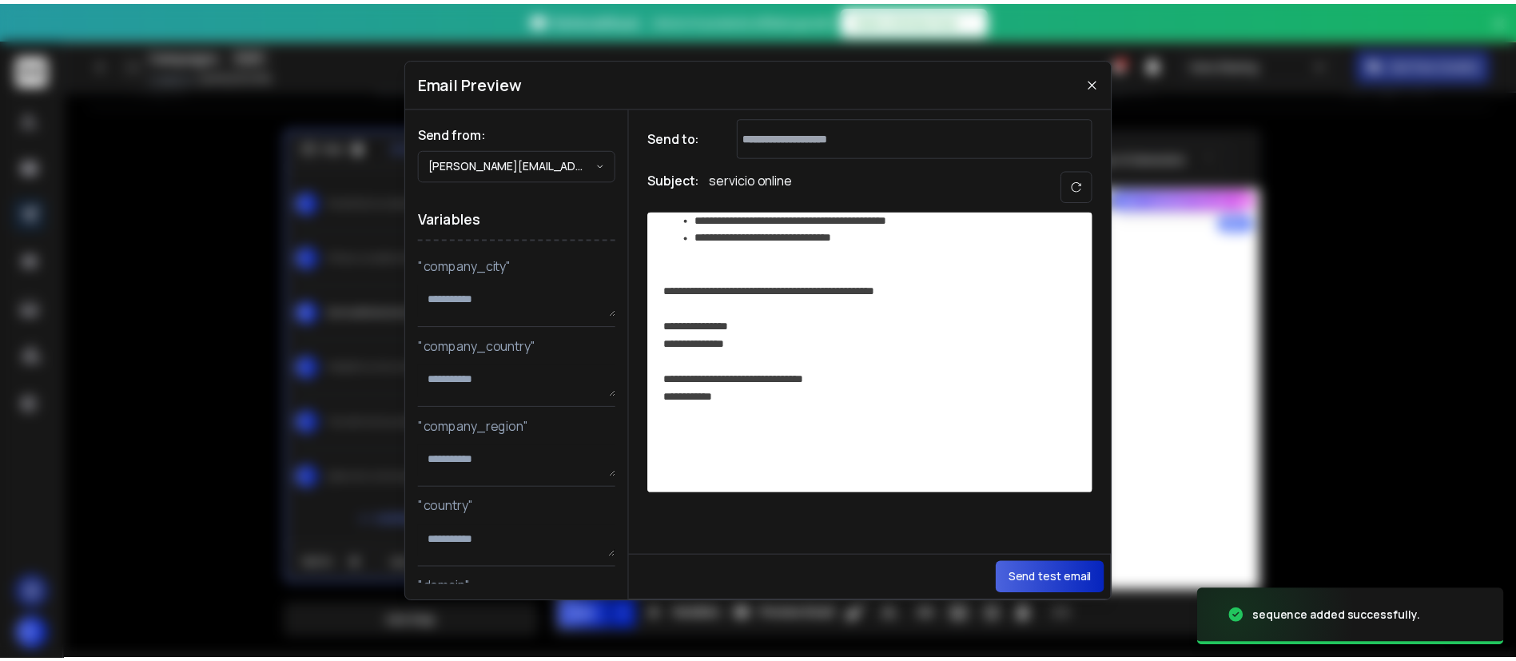
scroll to position [0, 0]
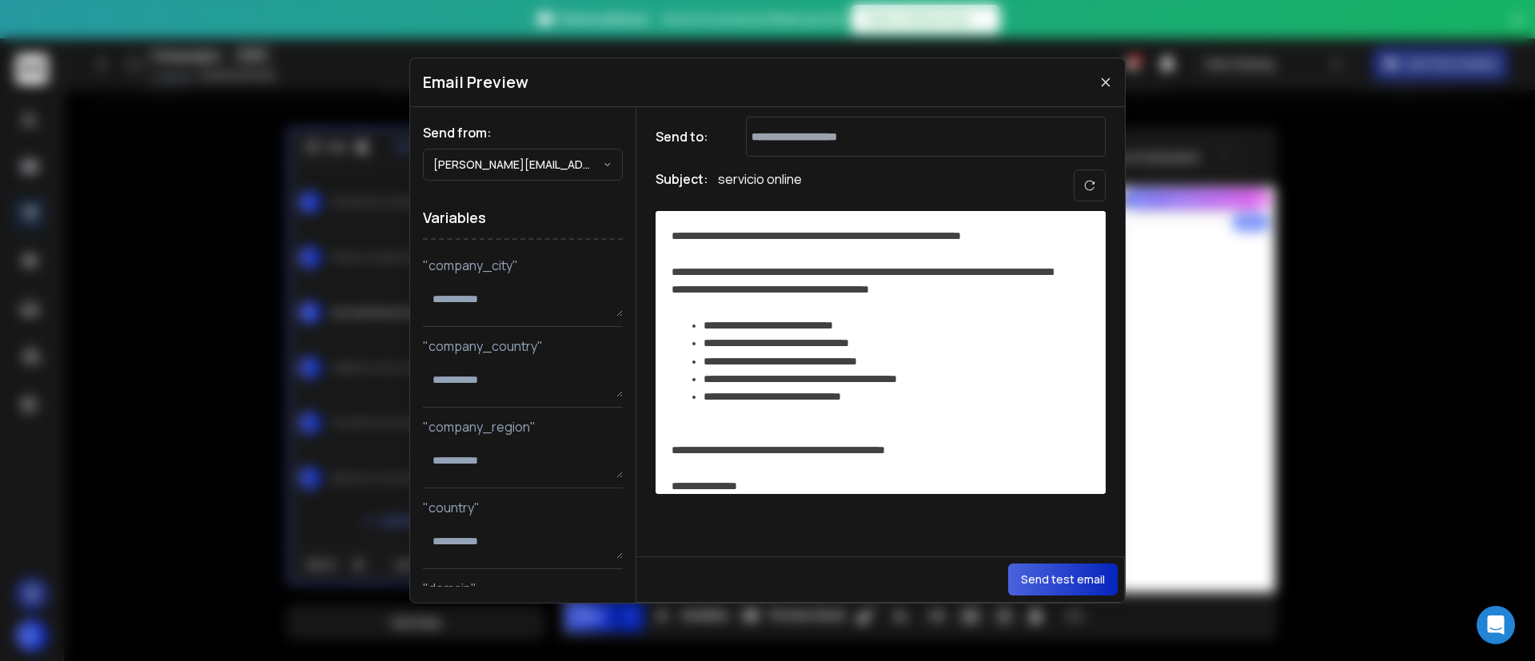
click at [1106, 79] on icon at bounding box center [1105, 82] width 13 height 13
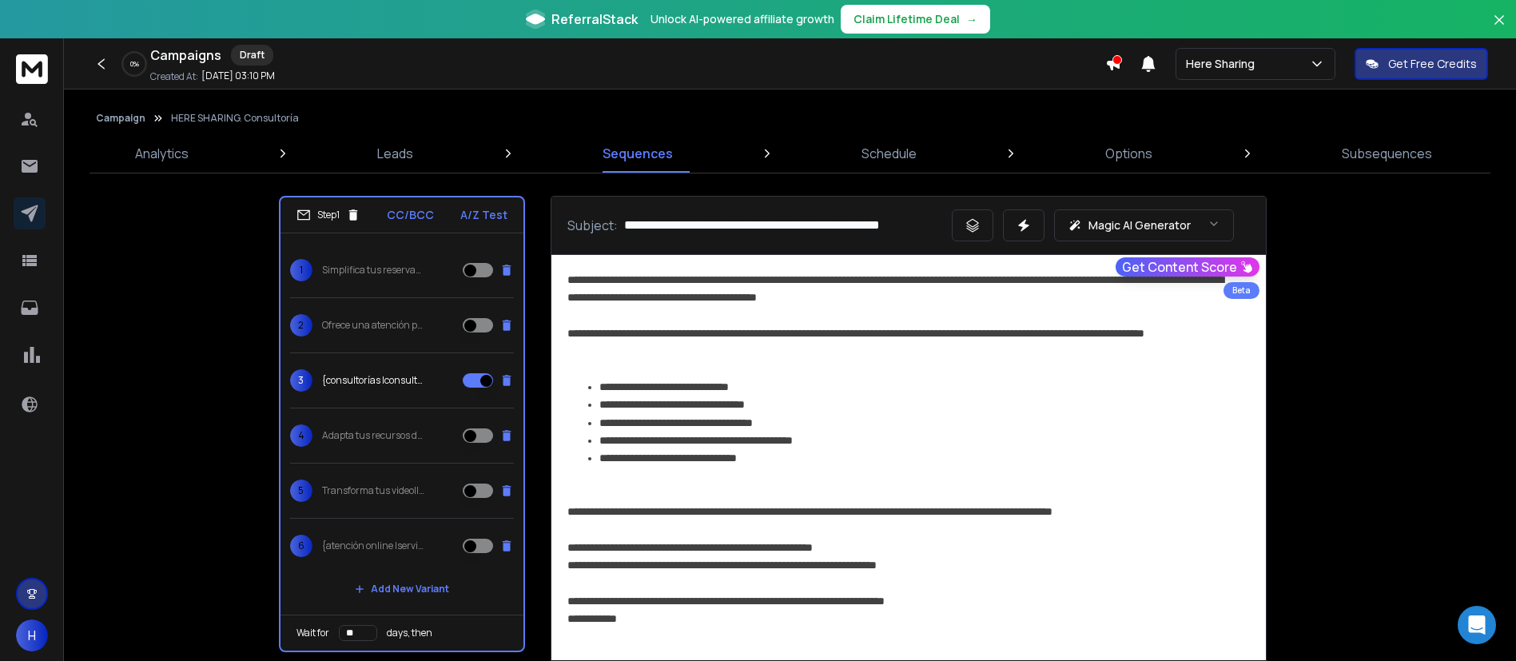
click at [709, 383] on li "**********" at bounding box center [916, 387] width 632 height 18
click at [679, 384] on li "**********" at bounding box center [916, 387] width 632 height 18
click at [605, 403] on li "**********" at bounding box center [916, 405] width 632 height 18
click at [823, 448] on li "**********" at bounding box center [916, 441] width 632 height 18
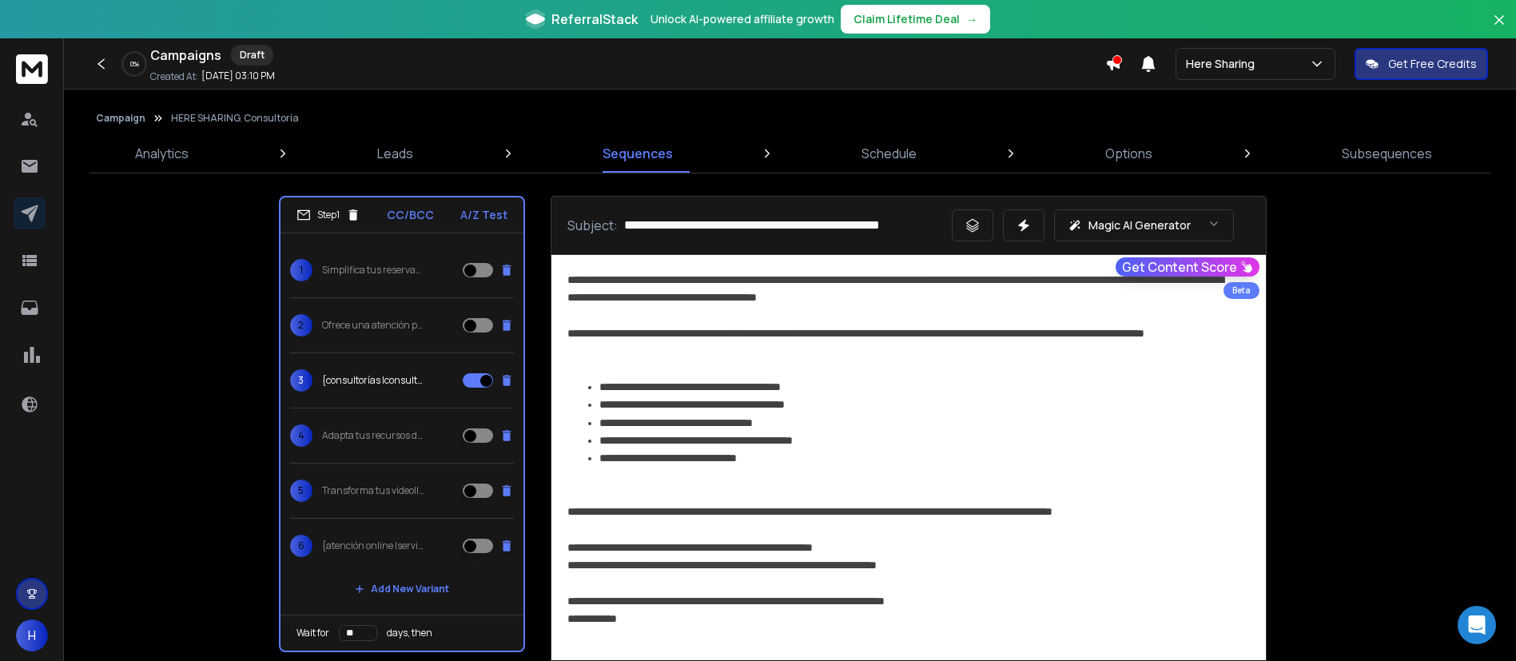
click at [817, 402] on li "**********" at bounding box center [916, 405] width 632 height 18
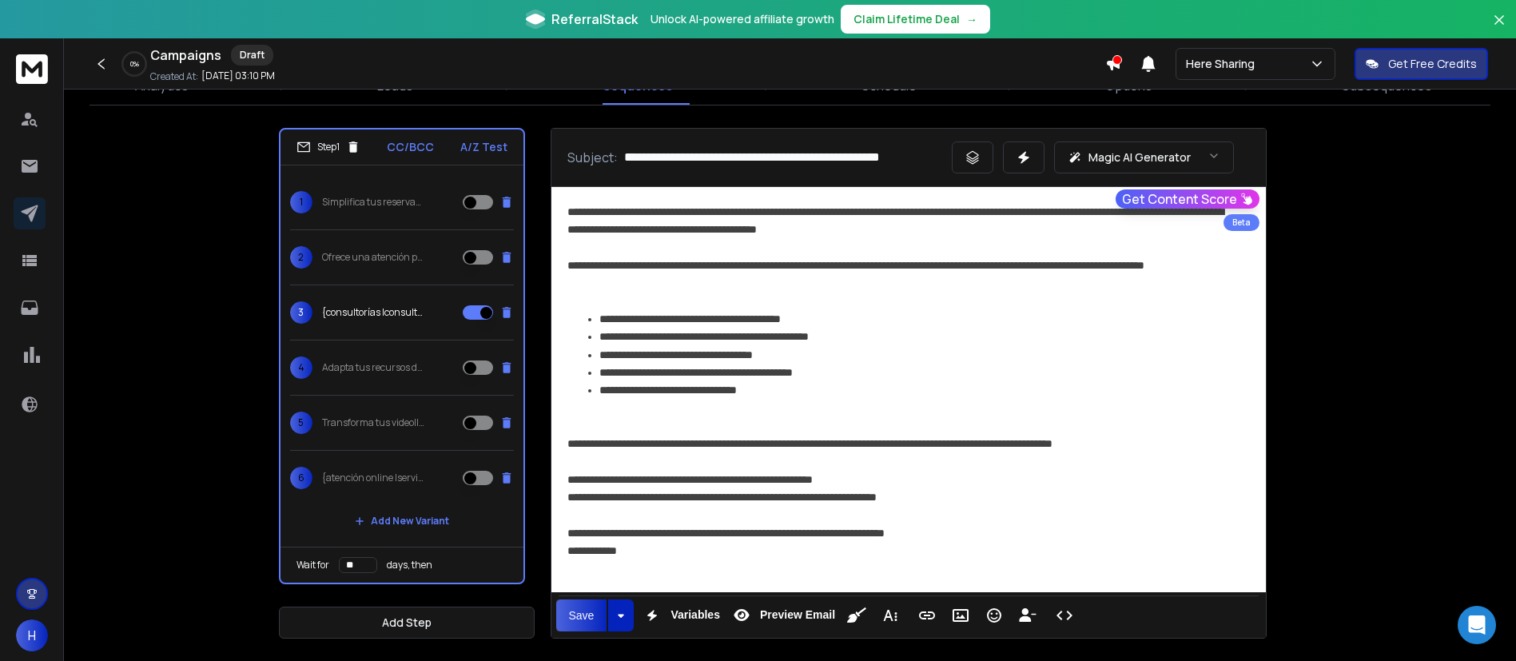
click at [1006, 272] on div "**********" at bounding box center [900, 275] width 664 height 36
drag, startPoint x: 723, startPoint y: 285, endPoint x: 1144, endPoint y: 270, distance: 421.5
click at [1144, 270] on div "**********" at bounding box center [900, 275] width 664 height 36
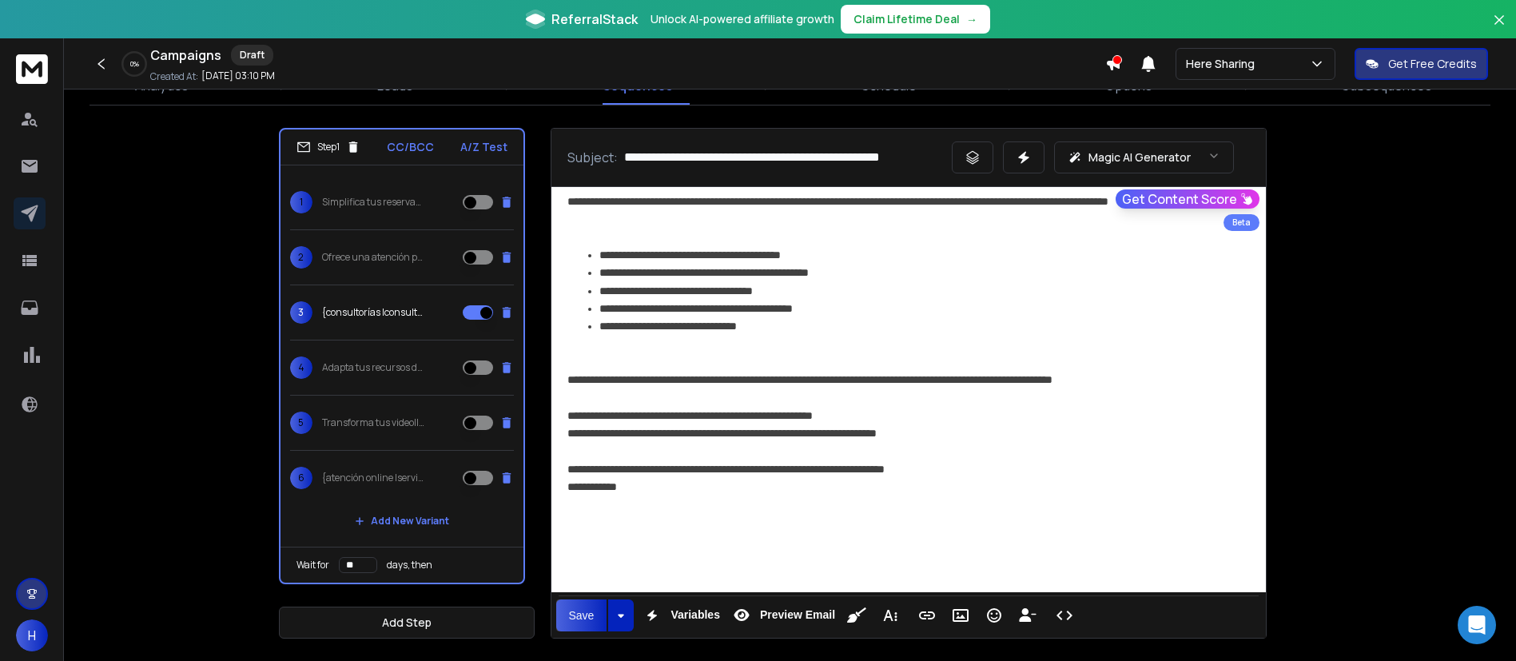
scroll to position [240, 0]
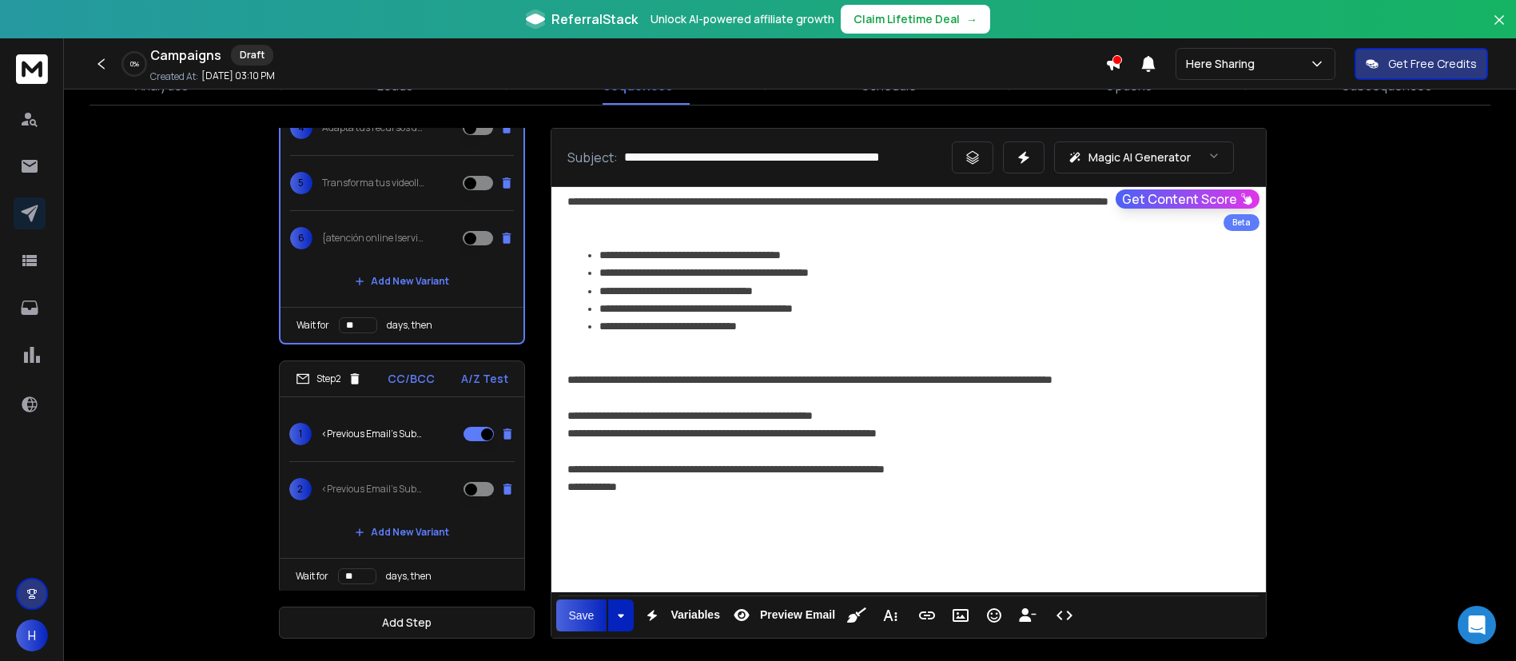
click at [404, 432] on p "<Previous Email's Subject>" at bounding box center [372, 434] width 102 height 13
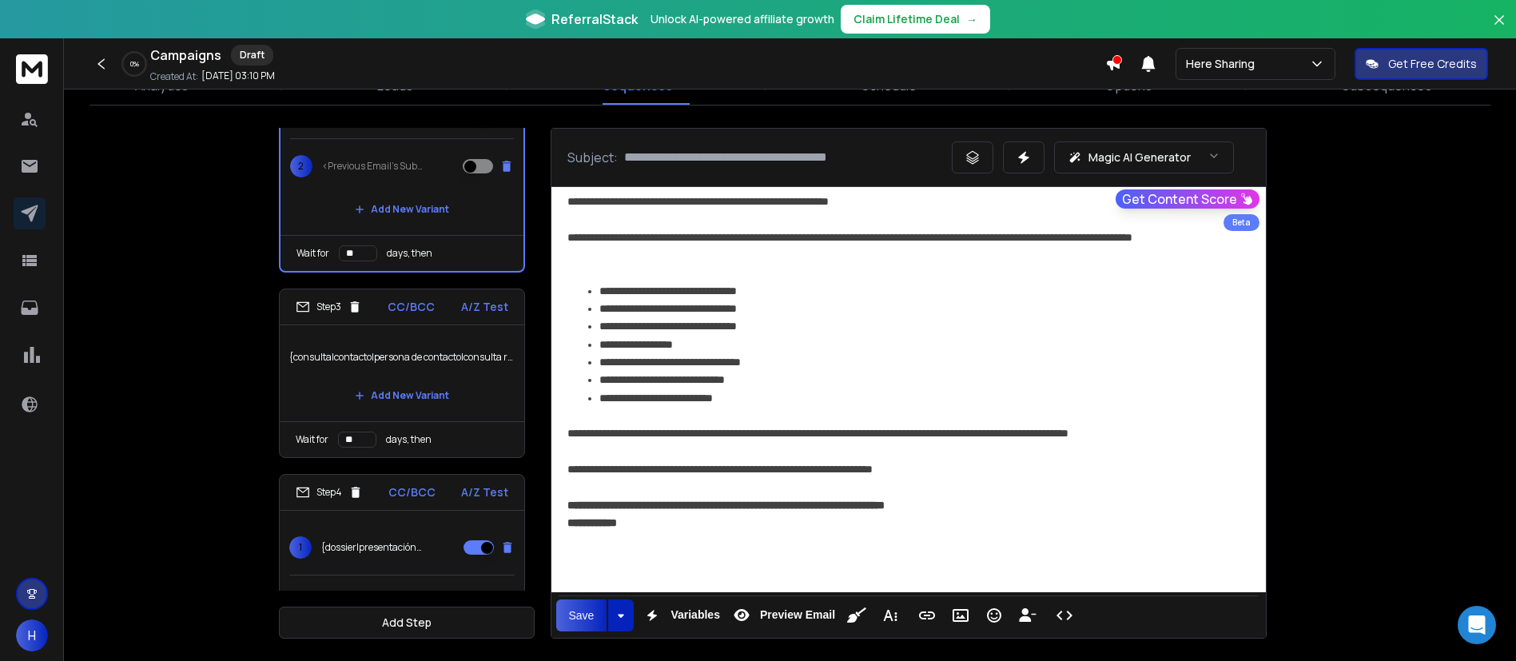
scroll to position [600, 0]
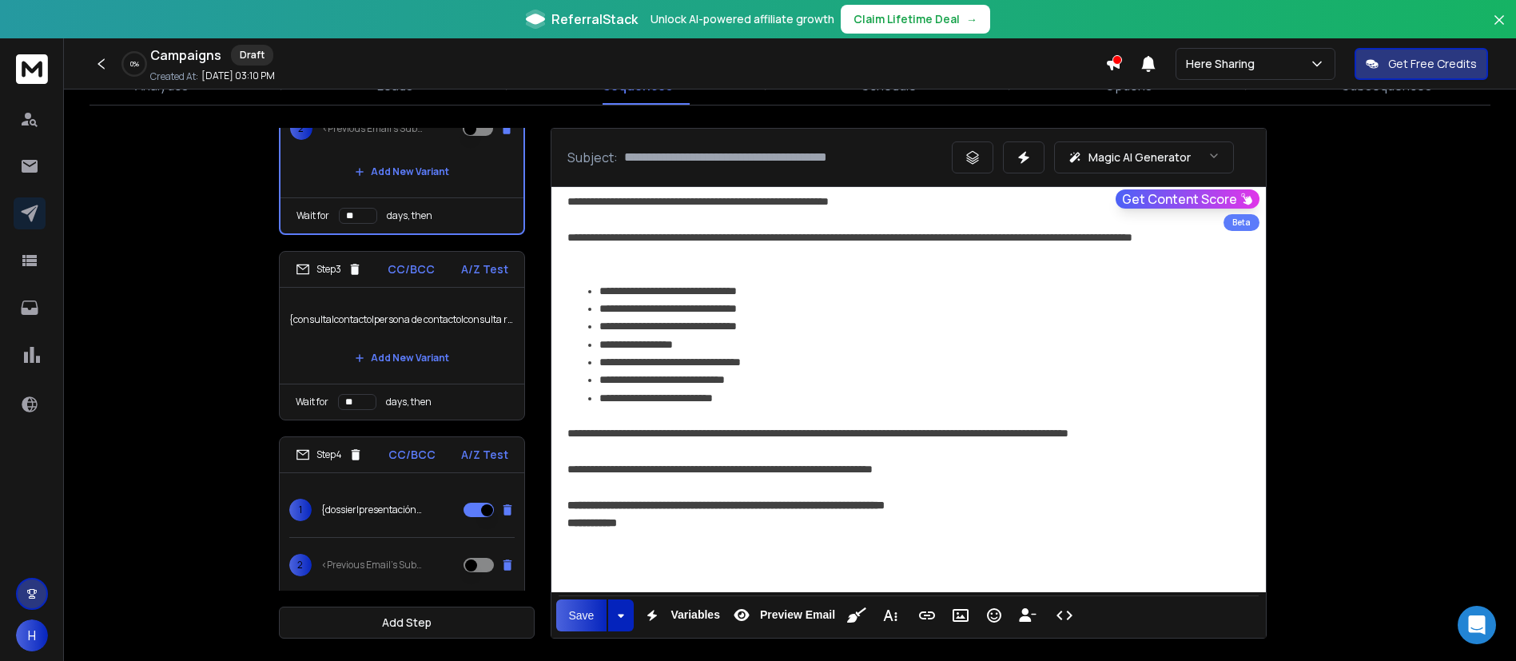
click at [442, 325] on p "{consulta|contacto|persona de contacto|consulta responsable}" at bounding box center [401, 319] width 225 height 45
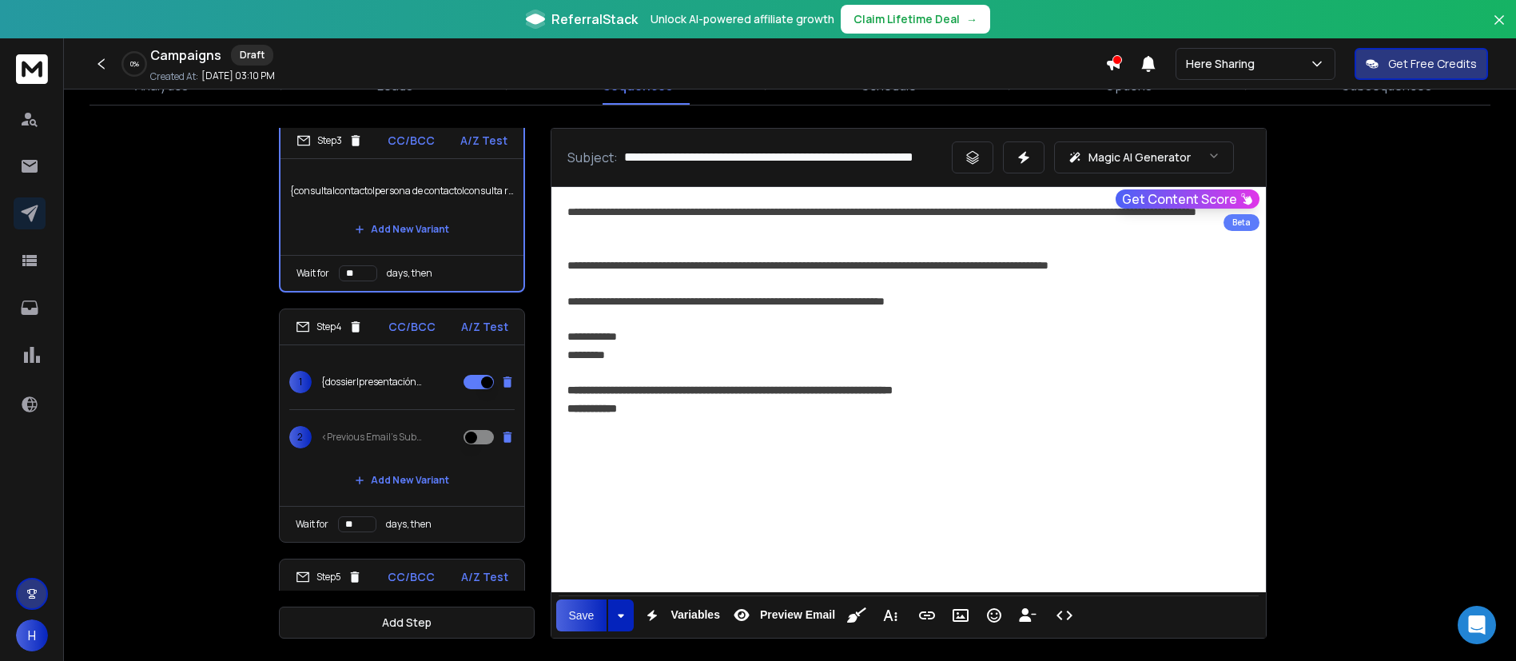
scroll to position [839, 0]
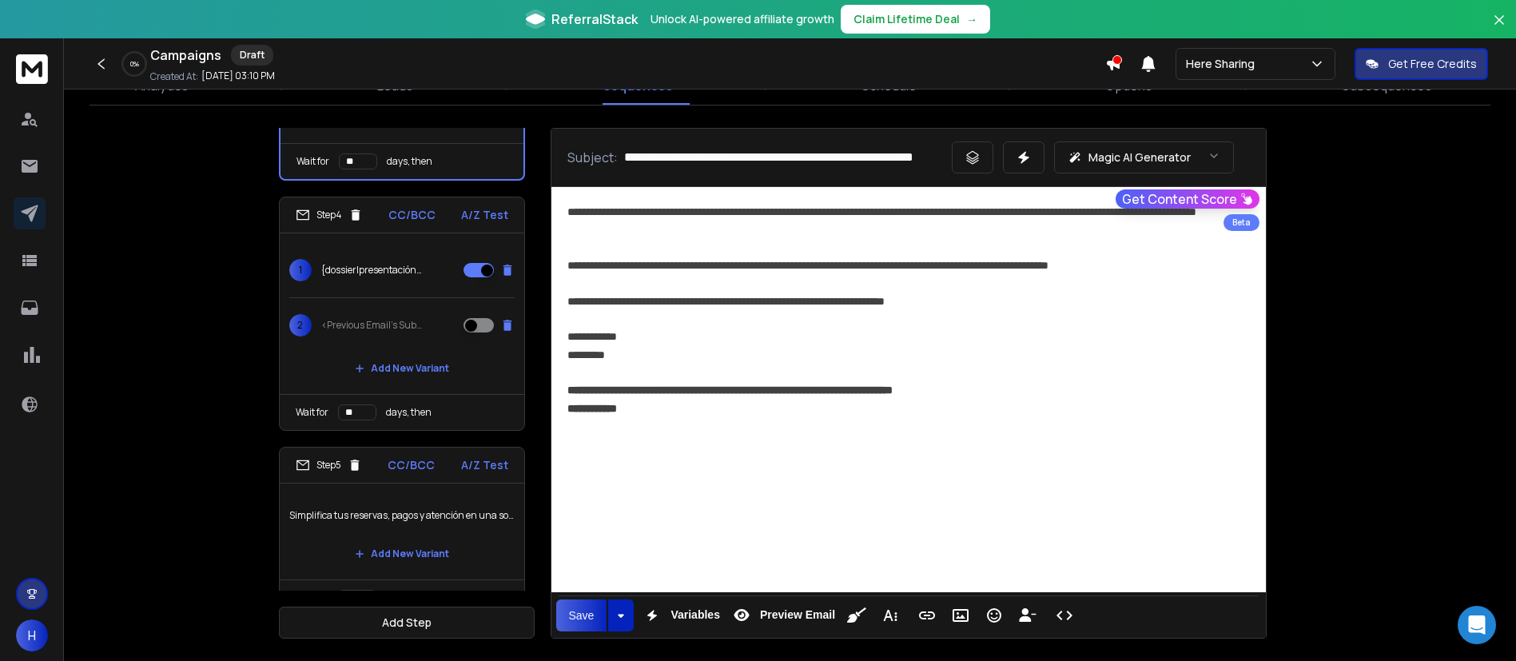
click at [392, 273] on p "{dossier|presentación|portafolio|catálogo}" at bounding box center [372, 270] width 102 height 13
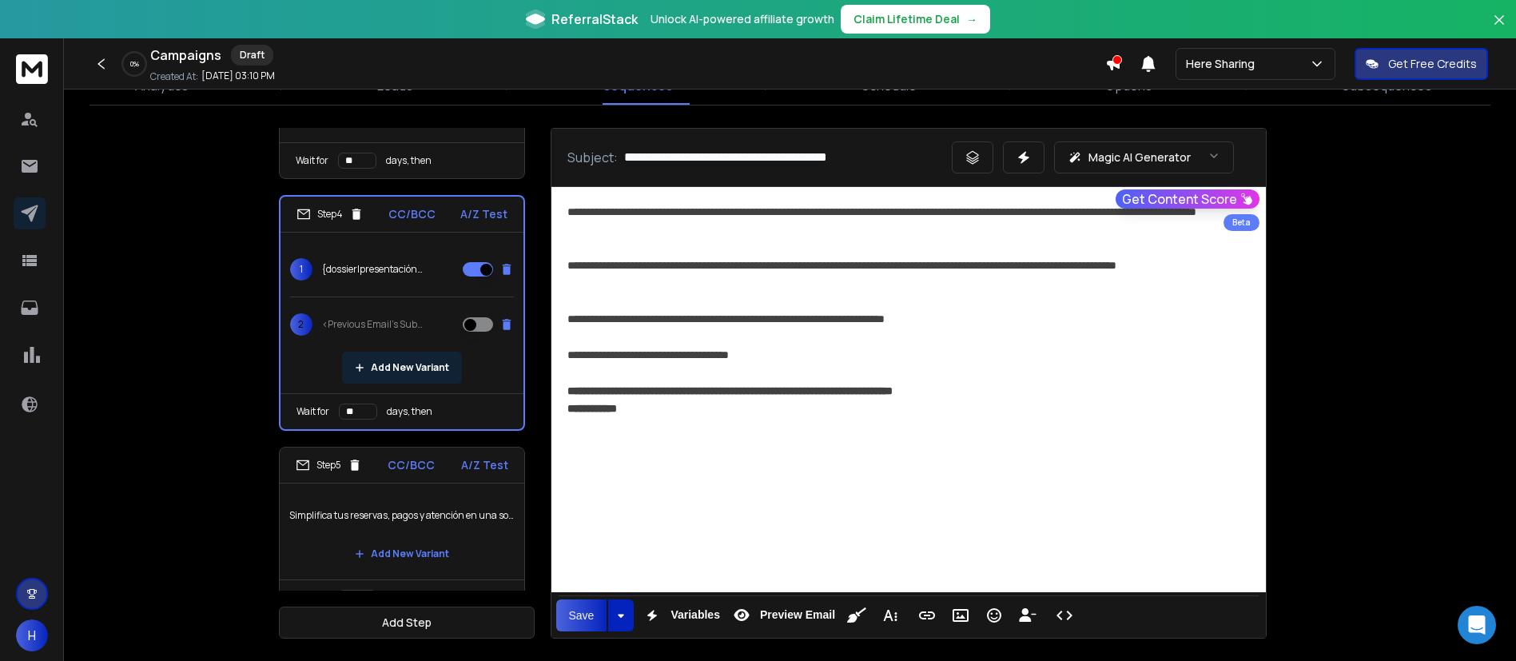
scroll to position [1079, 0]
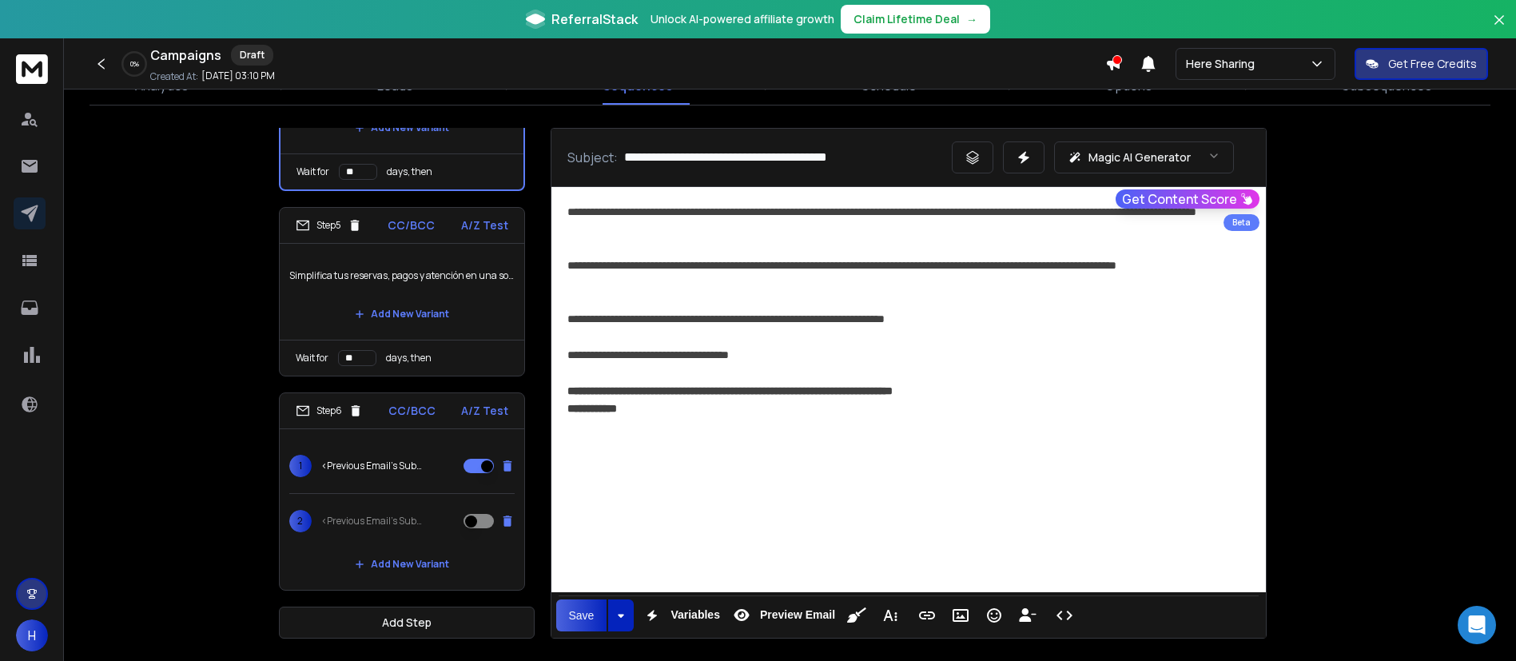
click at [411, 275] on p "Simplifica tus reservas, pagos y atención en una sola plataforma" at bounding box center [401, 275] width 225 height 45
type input "**********"
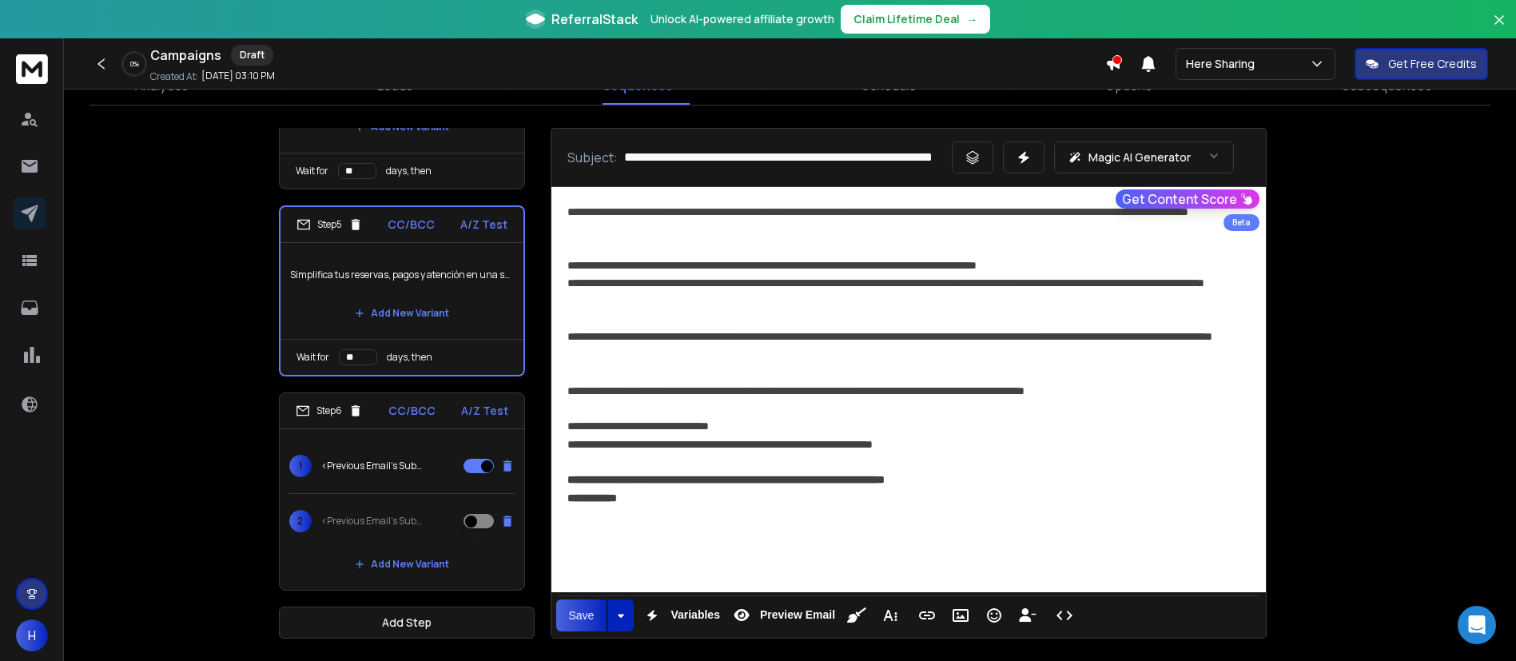
click at [385, 468] on p "<Previous Email's Subject>" at bounding box center [372, 466] width 102 height 13
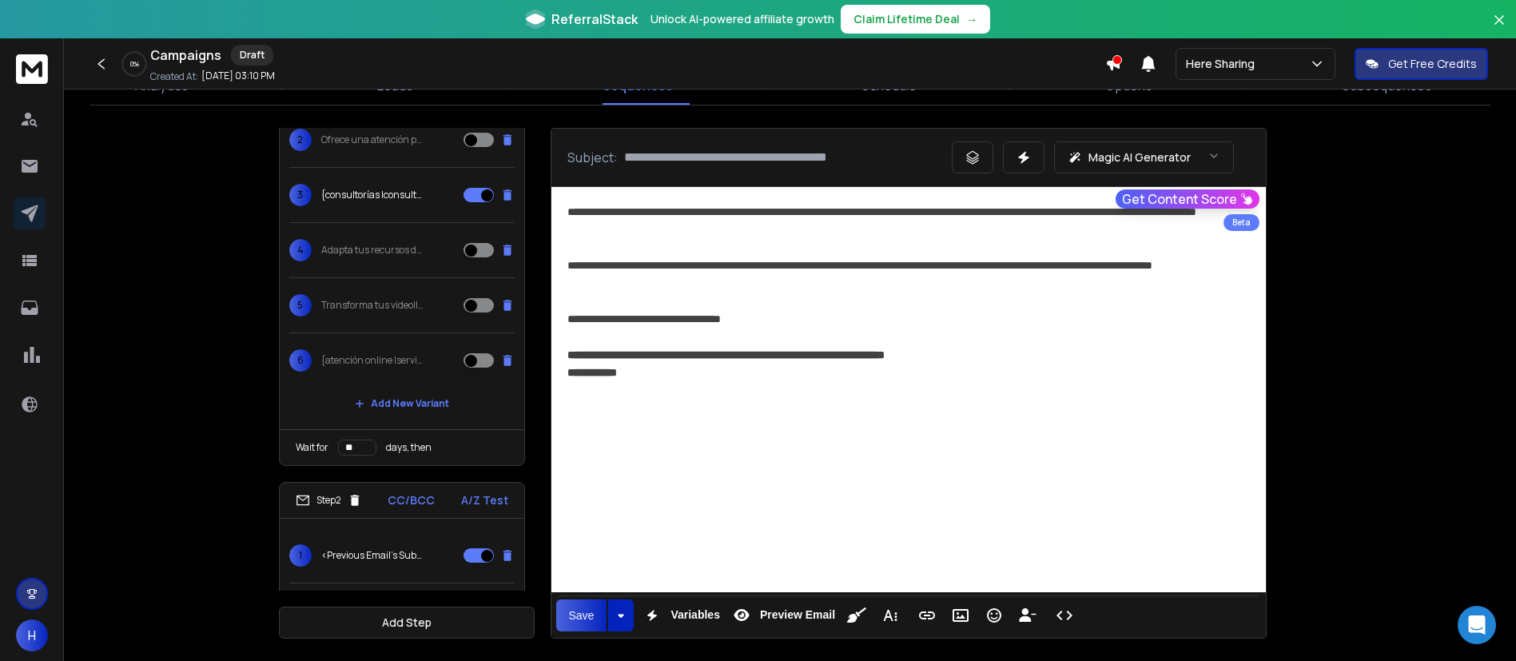
scroll to position [120, 0]
click at [363, 560] on div "1 <Previous Email's Subject>" at bounding box center [356, 552] width 134 height 22
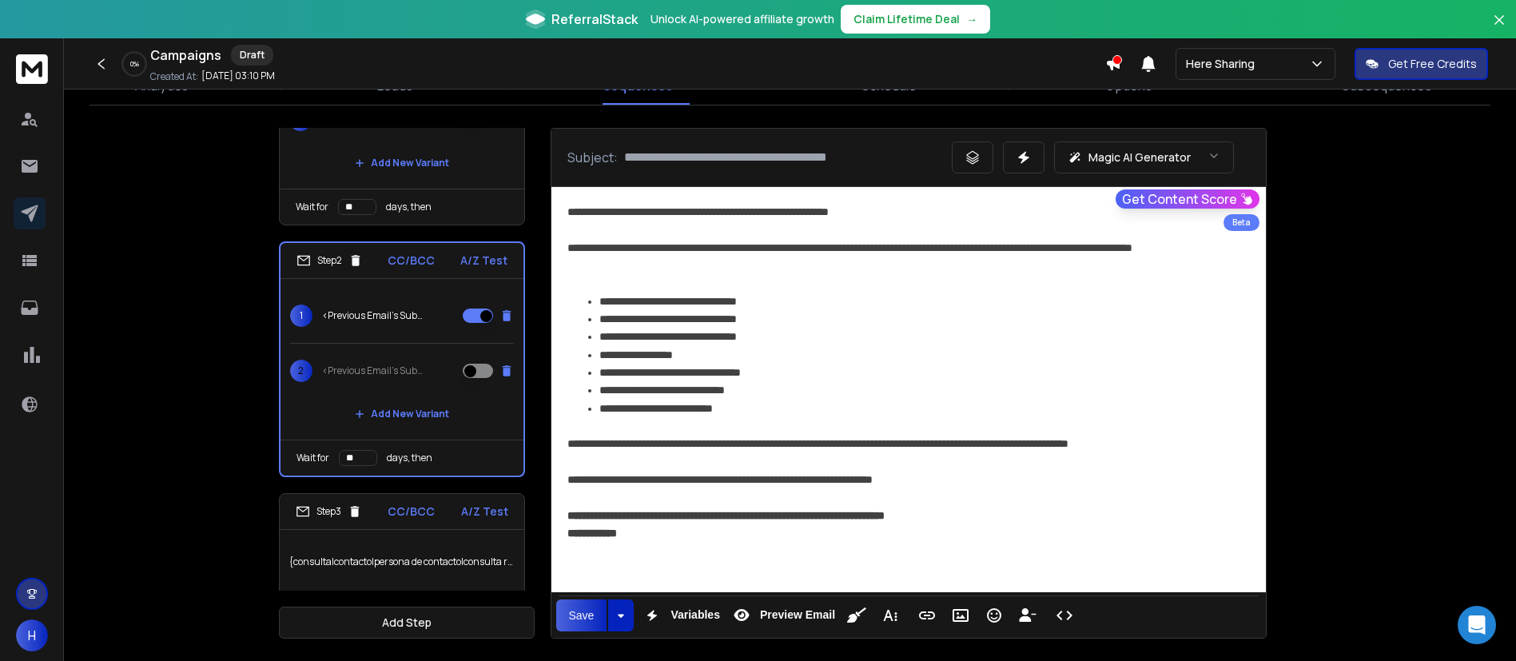
scroll to position [360, 0]
click at [375, 312] on p "<Previous Email's Subject>" at bounding box center [373, 313] width 102 height 13
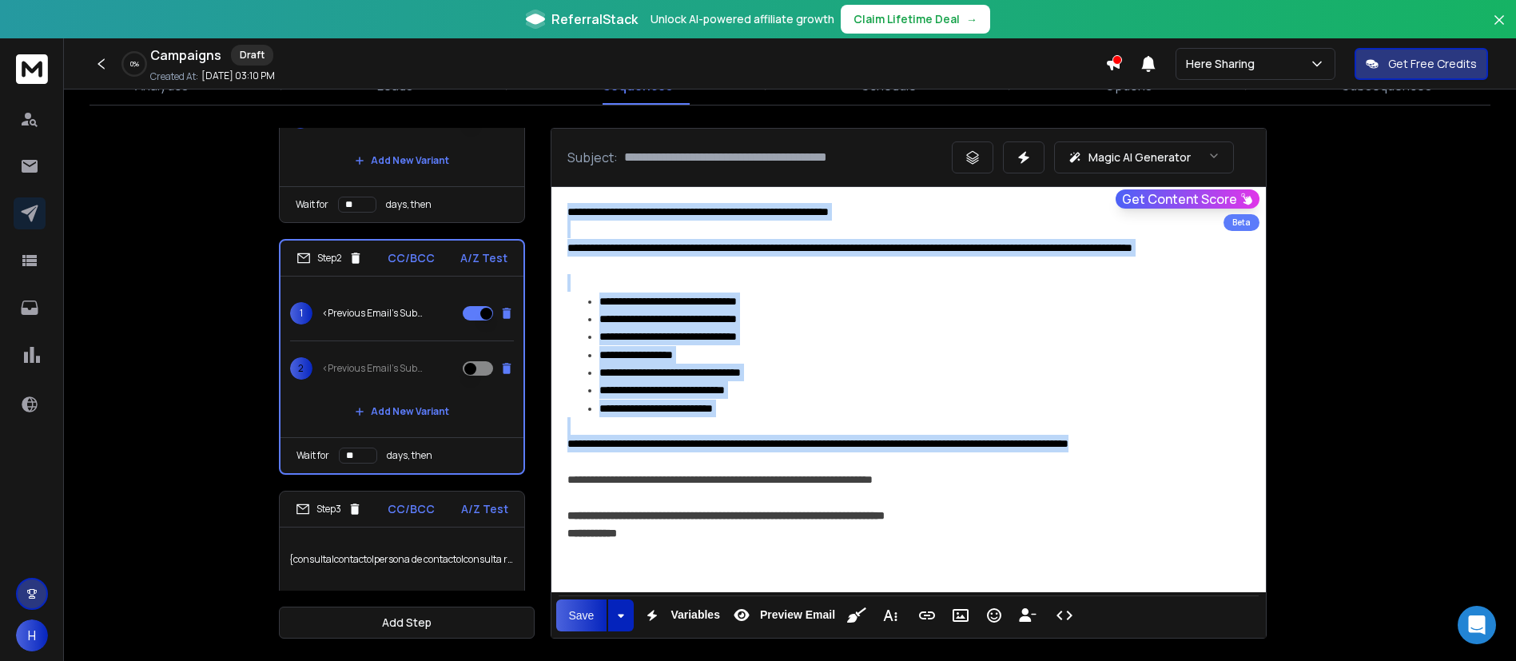
drag, startPoint x: 1212, startPoint y: 443, endPoint x: 548, endPoint y: 202, distance: 706.5
click at [548, 202] on div "Step 1 CC/BCC A/Z Test 1 Simplifica tus reservas, pagos y atención en una sola …" at bounding box center [790, 383] width 1023 height 511
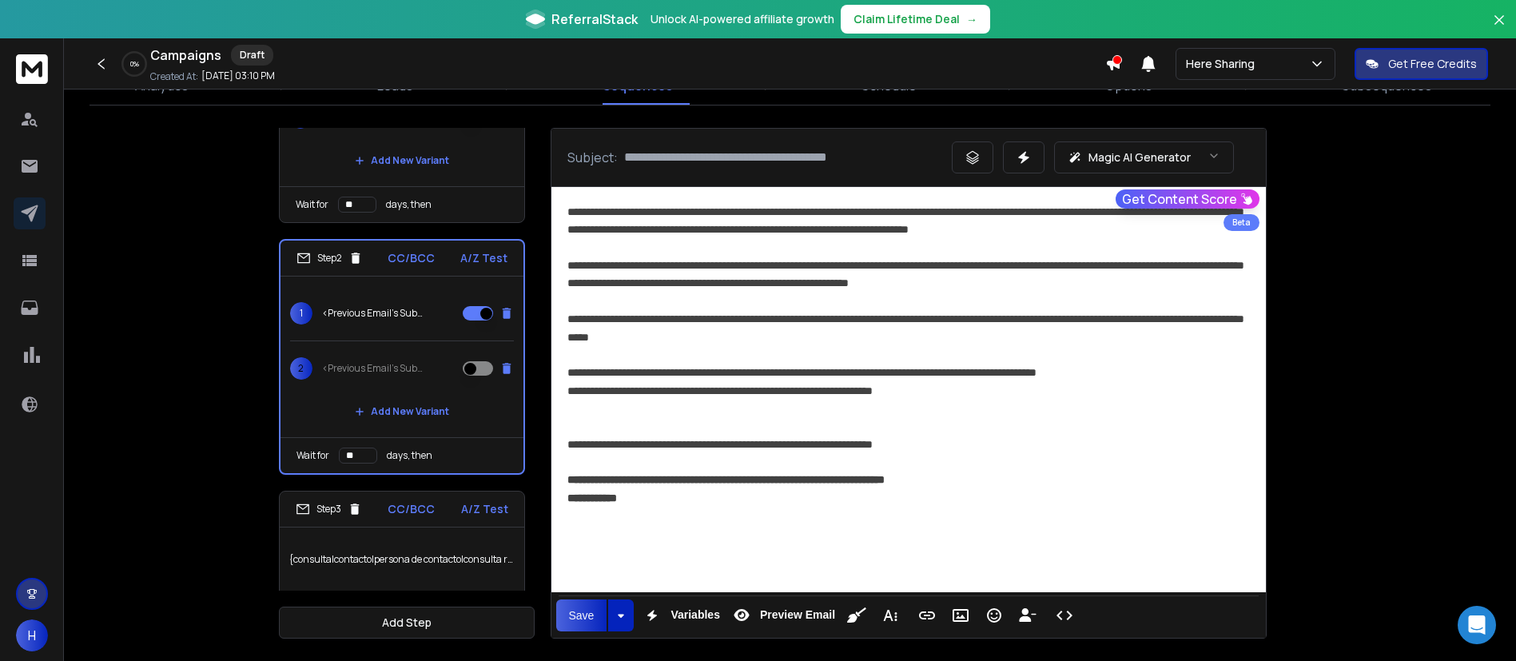
click at [860, 230] on div "**********" at bounding box center [909, 221] width 683 height 36
drag, startPoint x: 823, startPoint y: 227, endPoint x: 875, endPoint y: 232, distance: 51.4
click at [875, 232] on div "**********" at bounding box center [909, 221] width 683 height 36
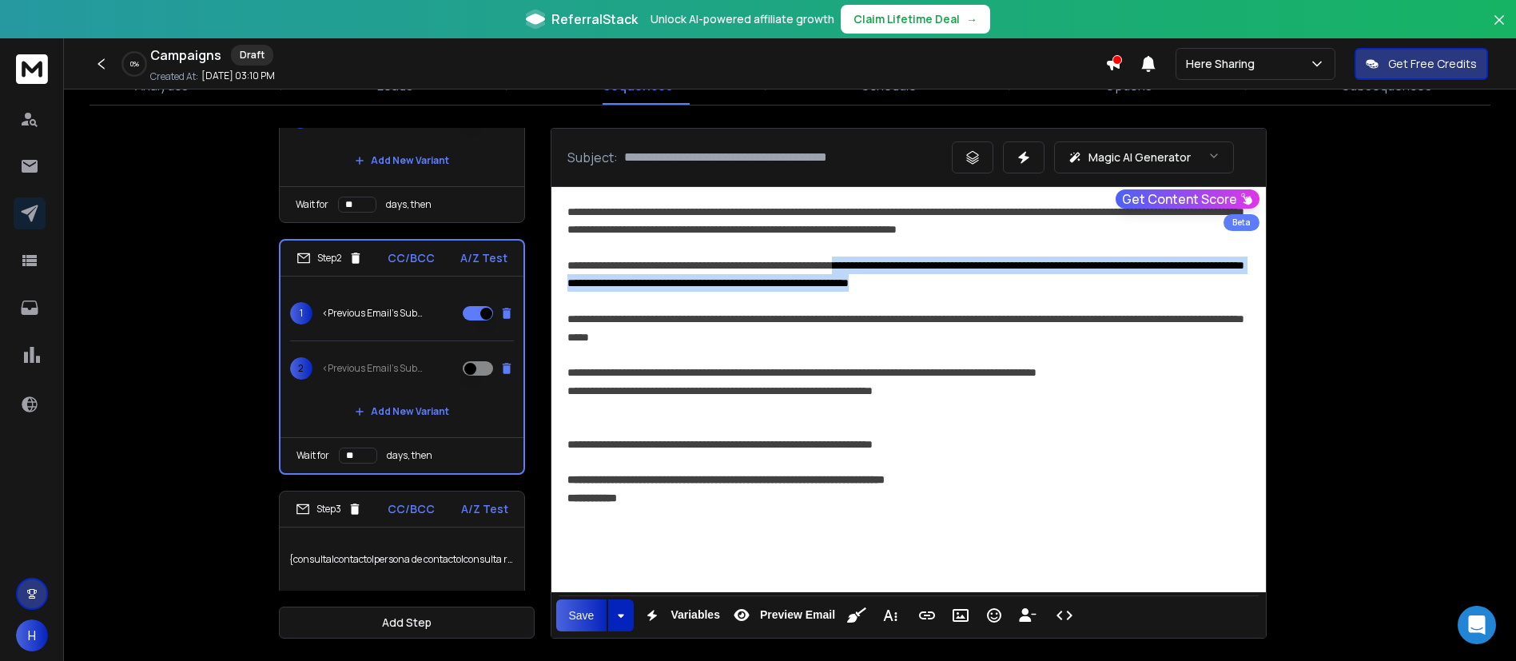
drag, startPoint x: 1069, startPoint y: 285, endPoint x: 1043, endPoint y: 269, distance: 29.8
click at [887, 269] on div "**********" at bounding box center [909, 275] width 683 height 36
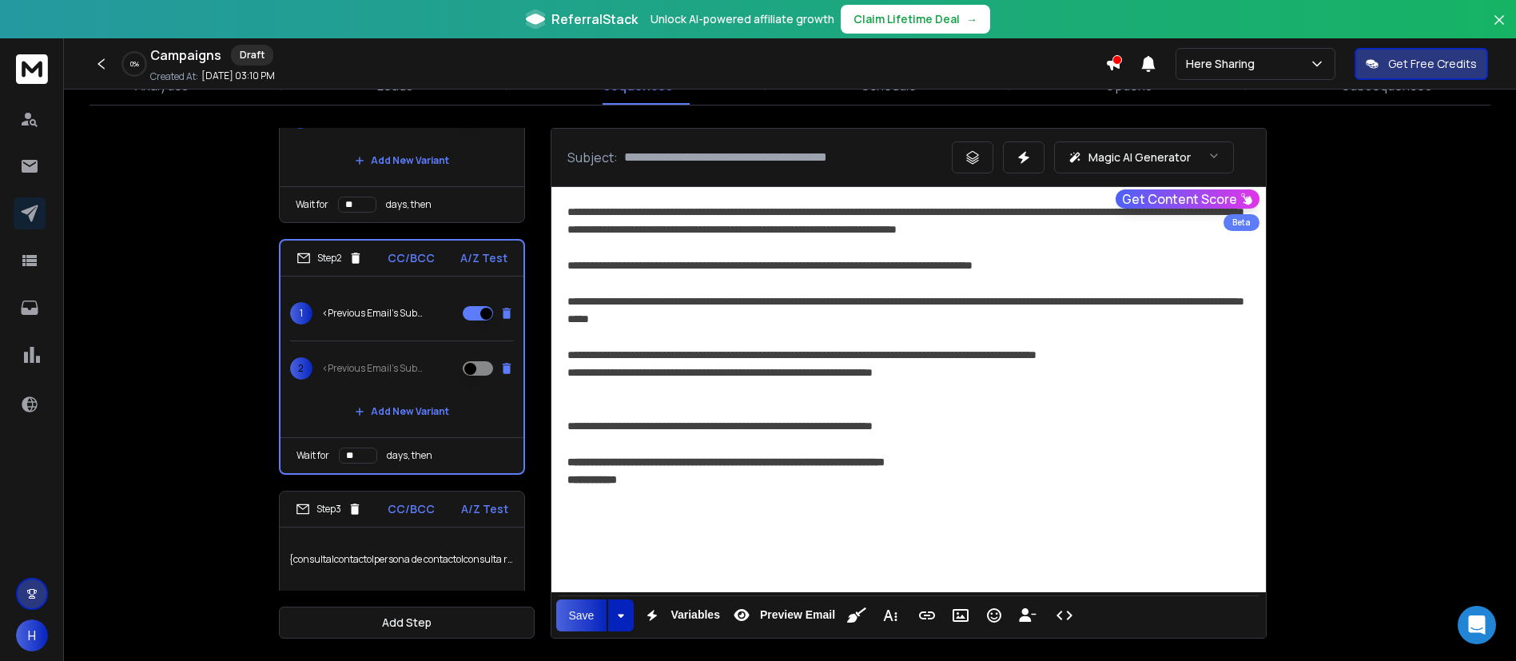
click at [1028, 265] on div "**********" at bounding box center [909, 266] width 683 height 18
click at [1098, 273] on div "**********" at bounding box center [909, 266] width 683 height 18
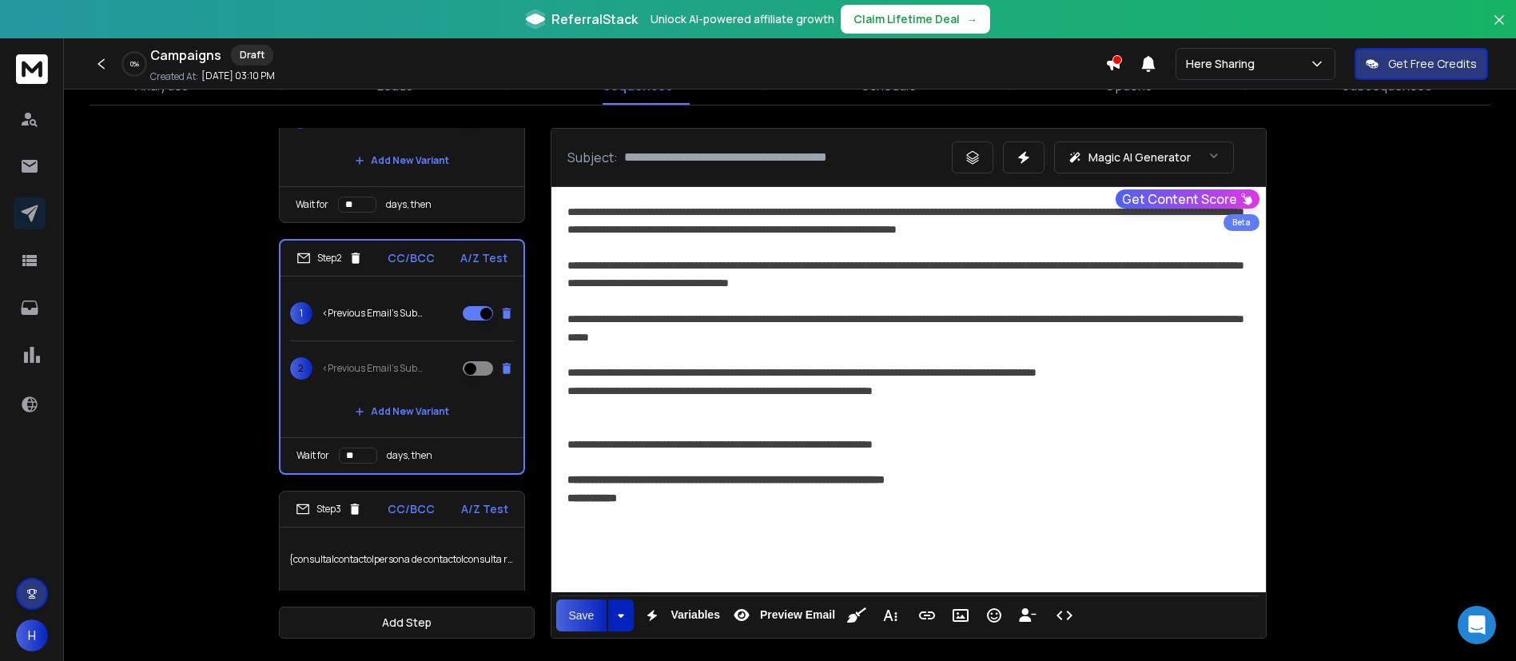
click at [703, 289] on div "**********" at bounding box center [909, 275] width 683 height 36
drag, startPoint x: 819, startPoint y: 282, endPoint x: 708, endPoint y: 292, distance: 111.5
click at [708, 292] on div "**********" at bounding box center [909, 275] width 683 height 36
drag, startPoint x: 808, startPoint y: 338, endPoint x: 619, endPoint y: 331, distance: 189.6
click at [619, 331] on div "**********" at bounding box center [909, 328] width 683 height 36
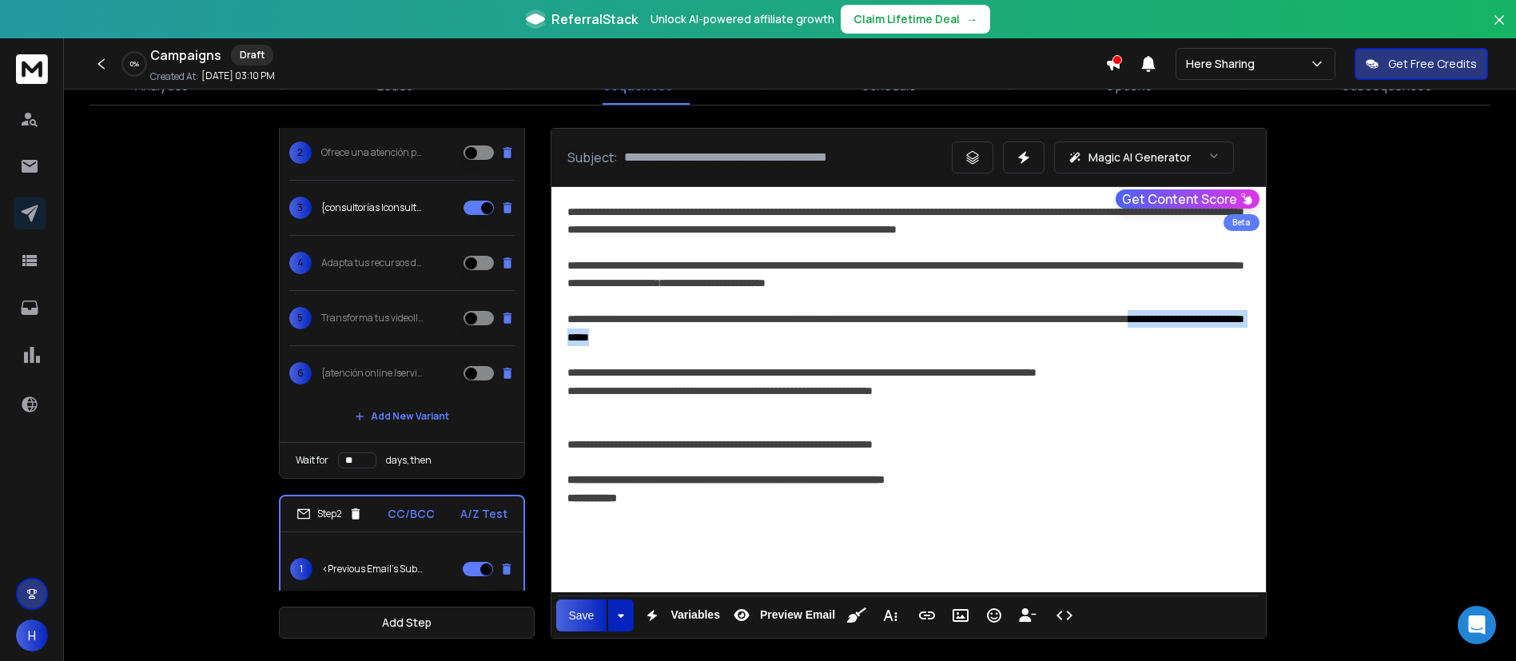
scroll to position [240, 0]
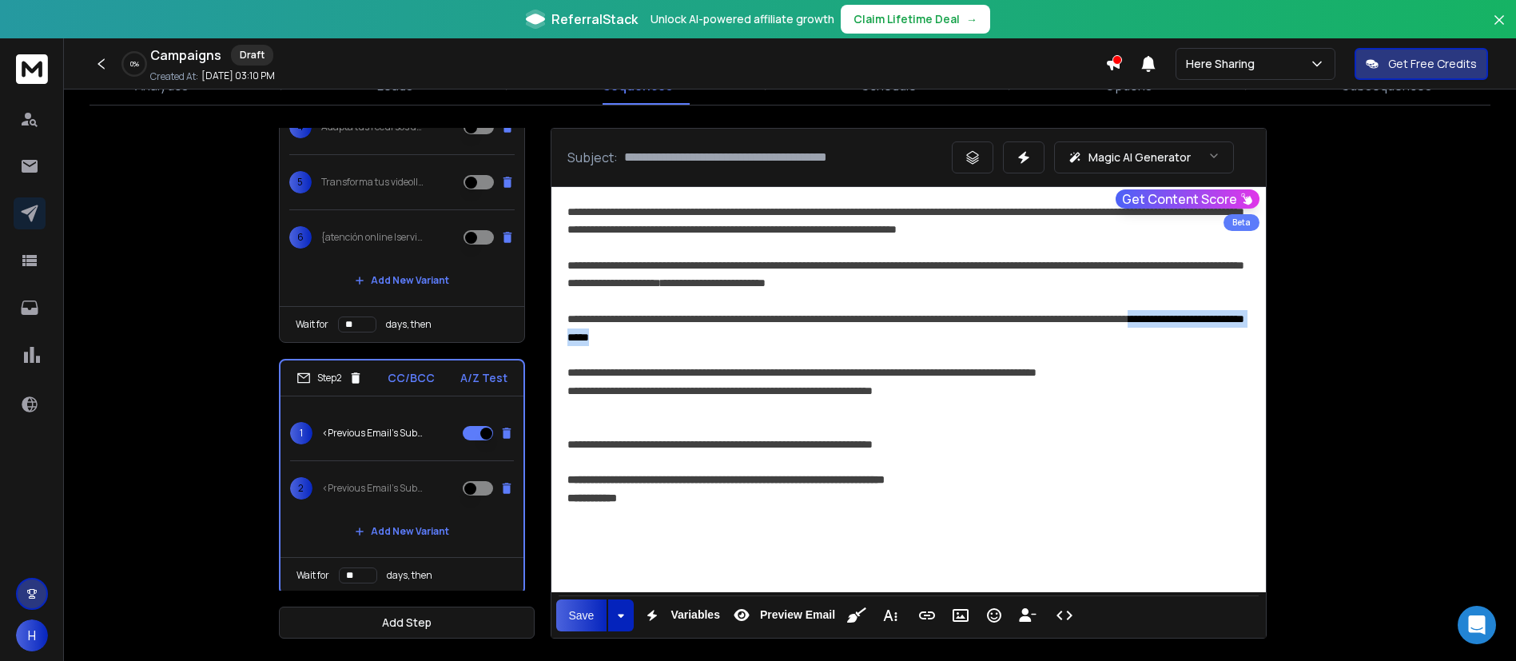
click at [373, 434] on p "<Previous Email's Subject>" at bounding box center [373, 433] width 102 height 13
click at [855, 337] on div "**********" at bounding box center [909, 328] width 683 height 36
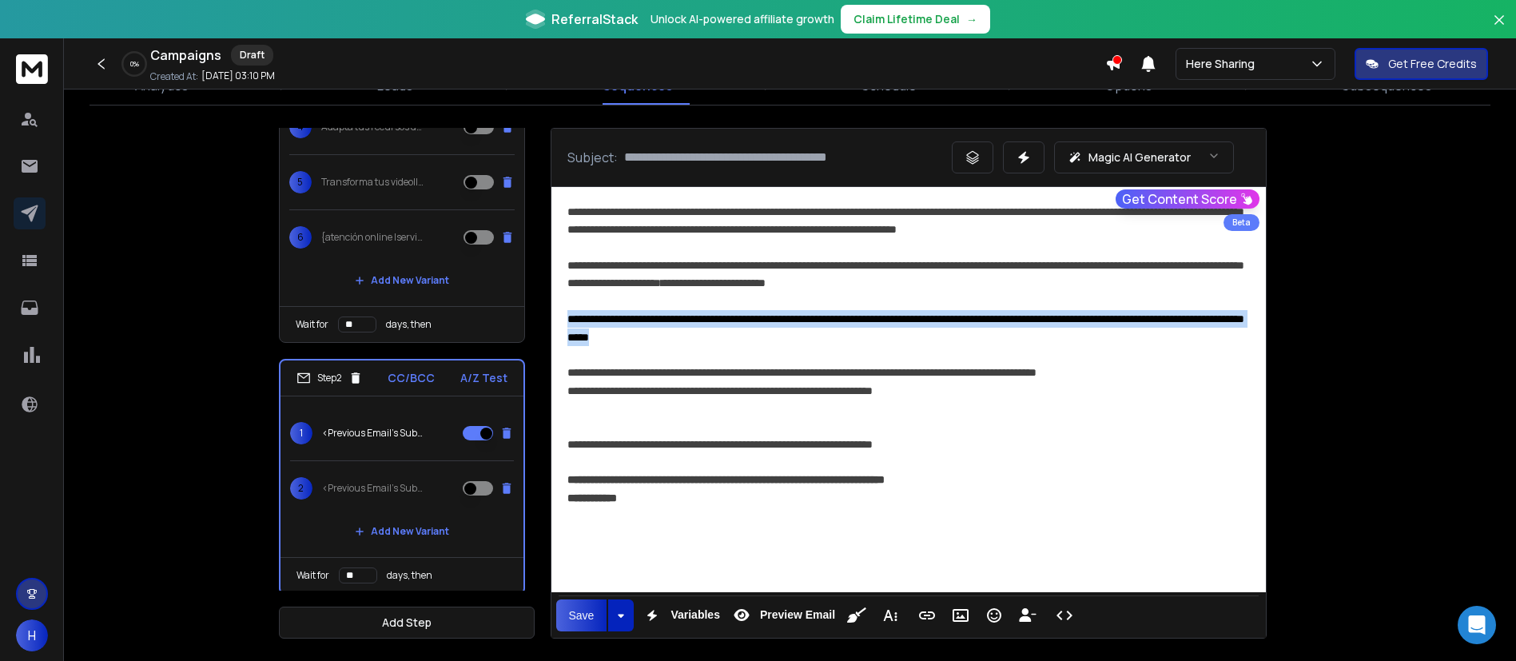
drag, startPoint x: 861, startPoint y: 329, endPoint x: 547, endPoint y: 326, distance: 314.2
click at [547, 326] on div "Step 1 CC/BCC A/Z Test 1 Simplifica tus reservas, pagos y atención en una sola …" at bounding box center [790, 383] width 1023 height 511
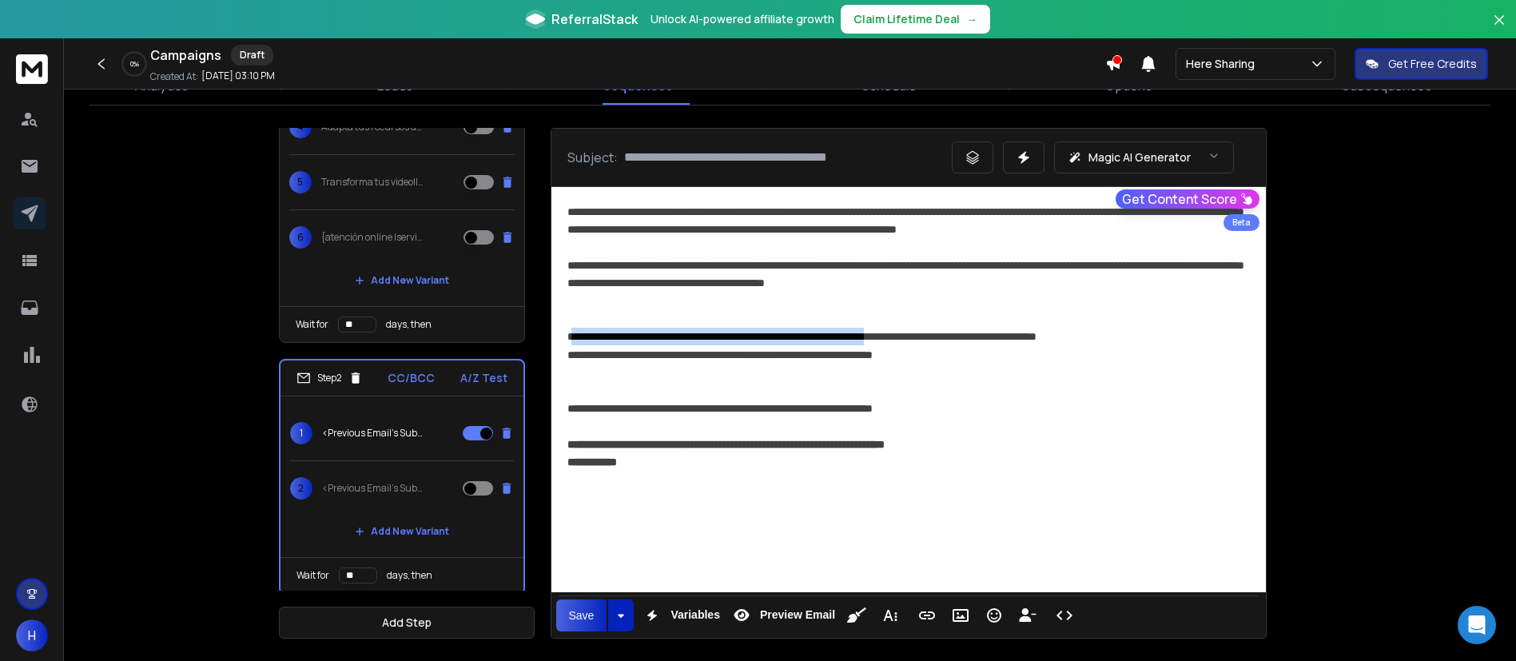
drag, startPoint x: 943, startPoint y: 333, endPoint x: 573, endPoint y: 341, distance: 370.2
click at [573, 341] on div "**********" at bounding box center [909, 337] width 683 height 18
drag, startPoint x: 1008, startPoint y: 338, endPoint x: 892, endPoint y: 338, distance: 115.9
click at [892, 338] on div "**********" at bounding box center [909, 337] width 683 height 18
click at [663, 353] on div "**********" at bounding box center [909, 355] width 683 height 18
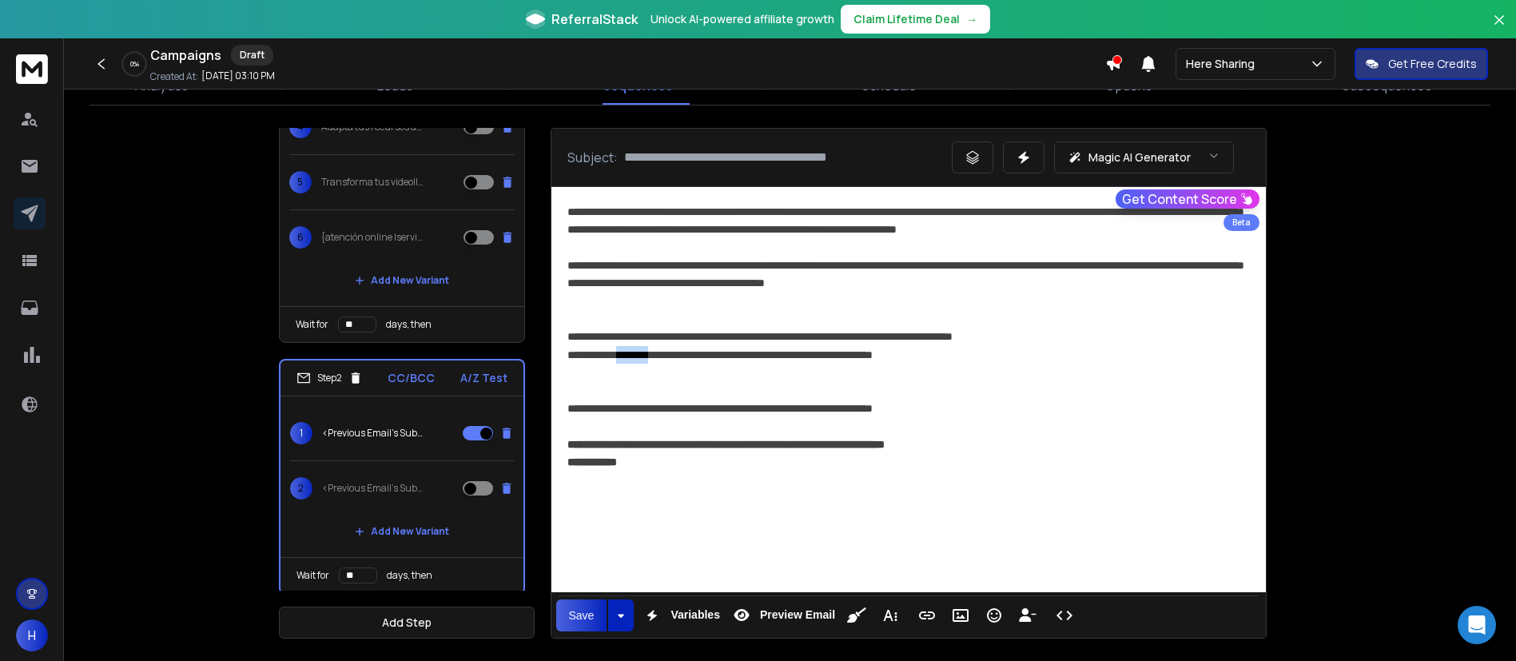
click at [663, 353] on div "**********" at bounding box center [909, 355] width 683 height 18
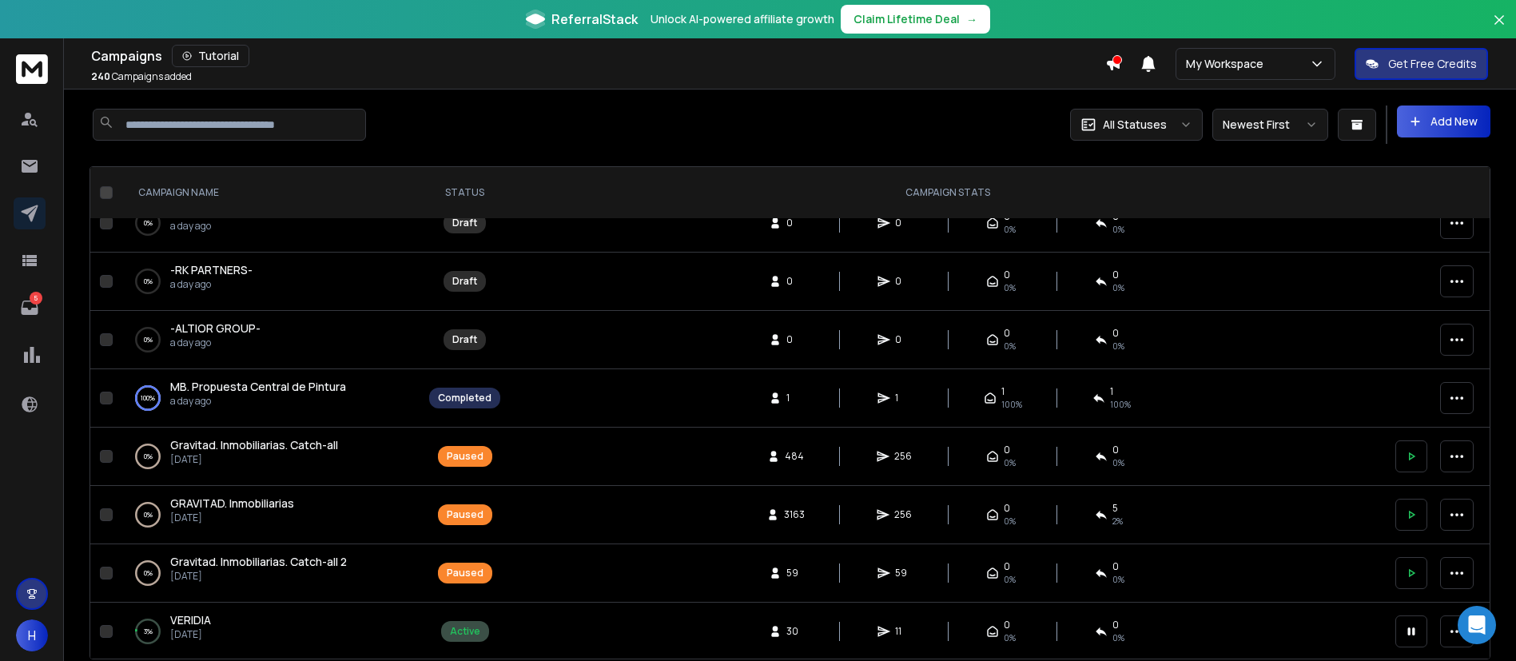
scroll to position [240, 0]
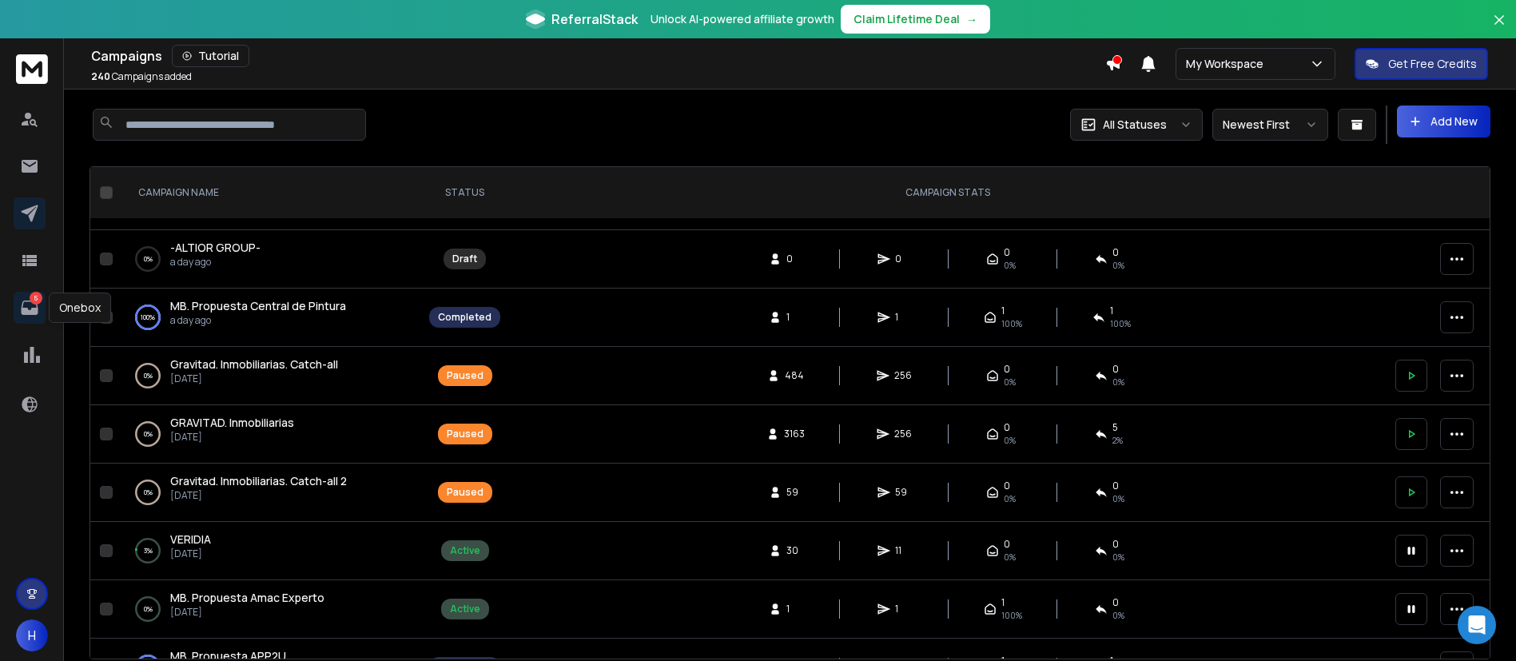
click at [26, 313] on icon at bounding box center [29, 308] width 17 height 14
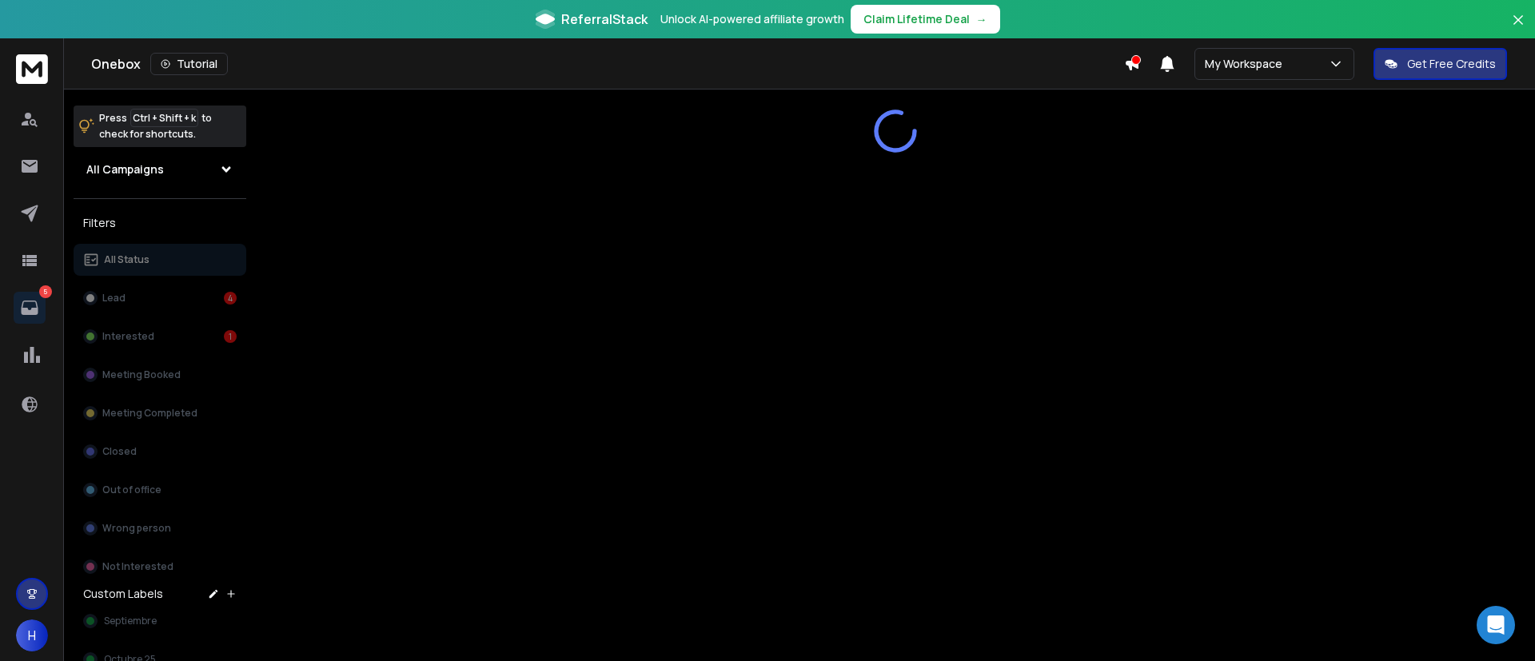
click at [36, 211] on icon at bounding box center [29, 213] width 19 height 19
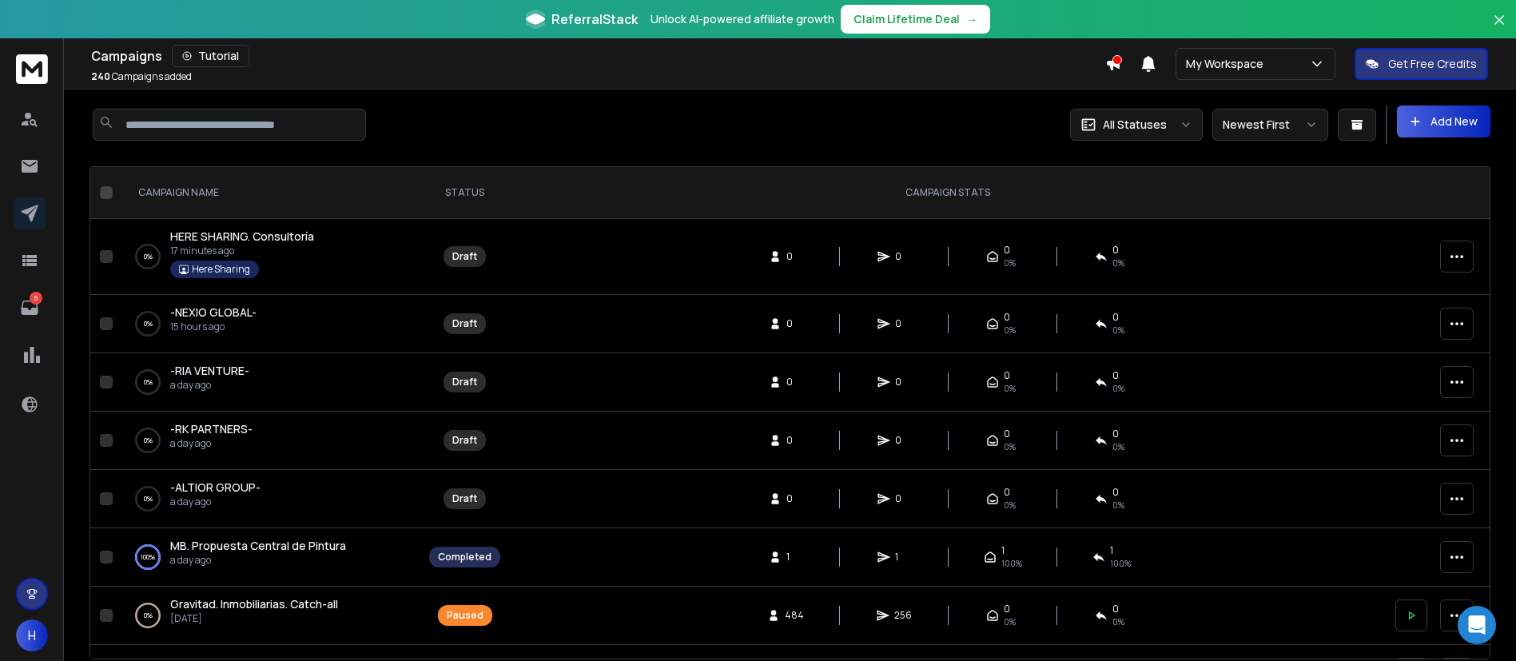
click at [237, 114] on input at bounding box center [229, 125] width 273 height 32
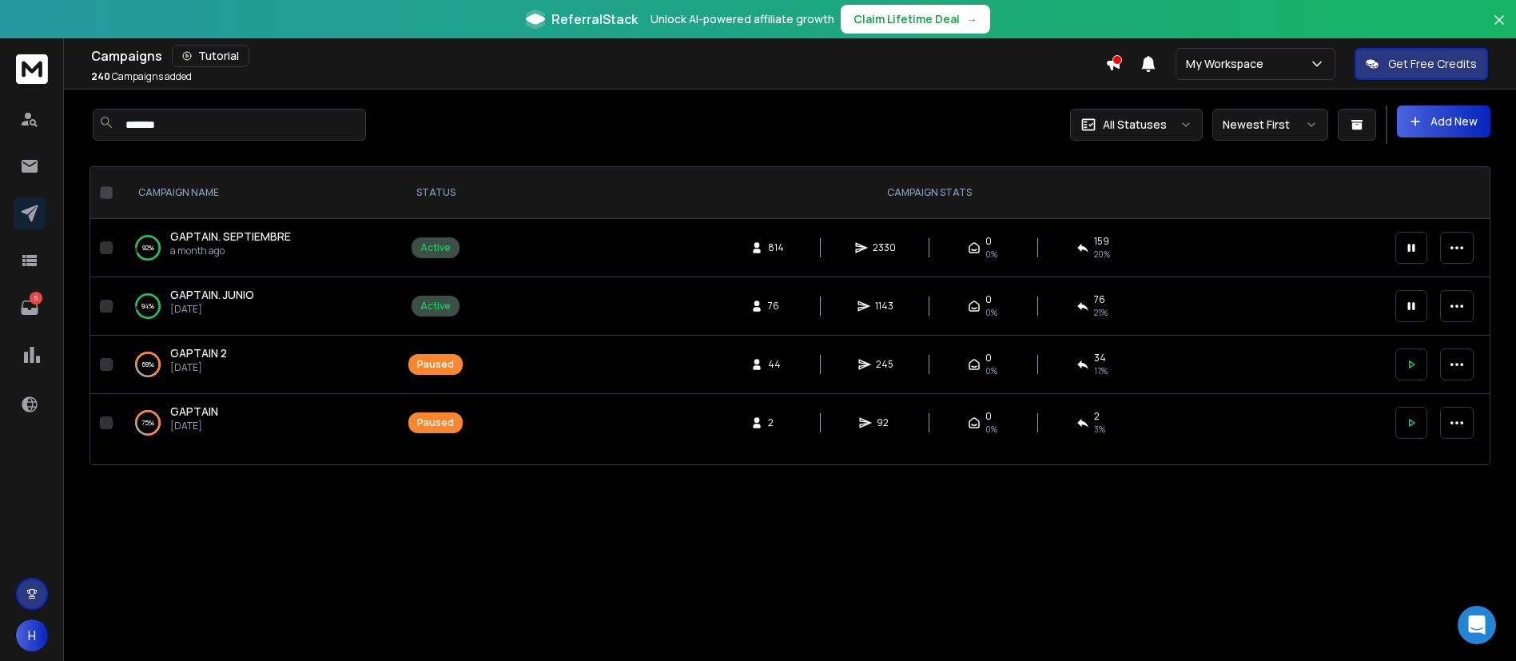
type input "*******"
click at [294, 243] on div "92 % GAPTAIN. SEPTIEMBRE a month ago" at bounding box center [259, 248] width 248 height 38
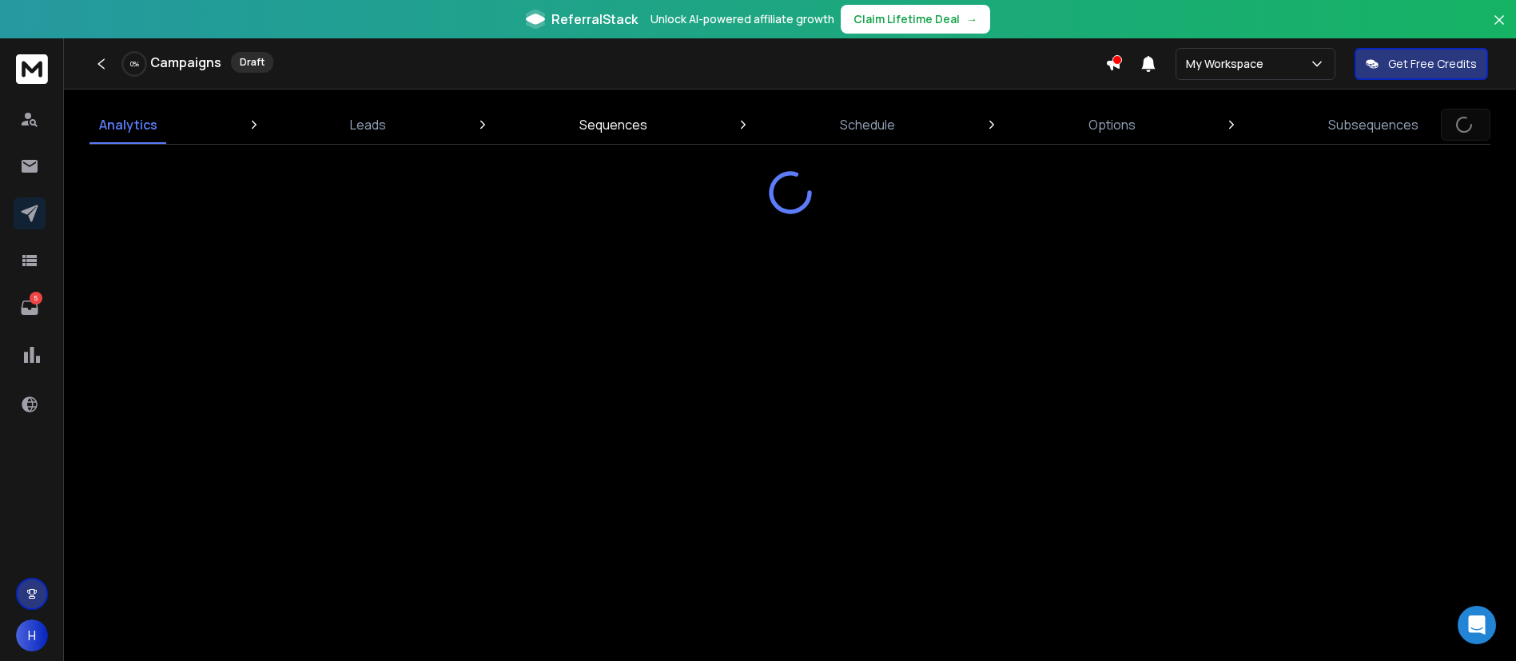
click at [620, 136] on link "Sequences" at bounding box center [613, 125] width 87 height 38
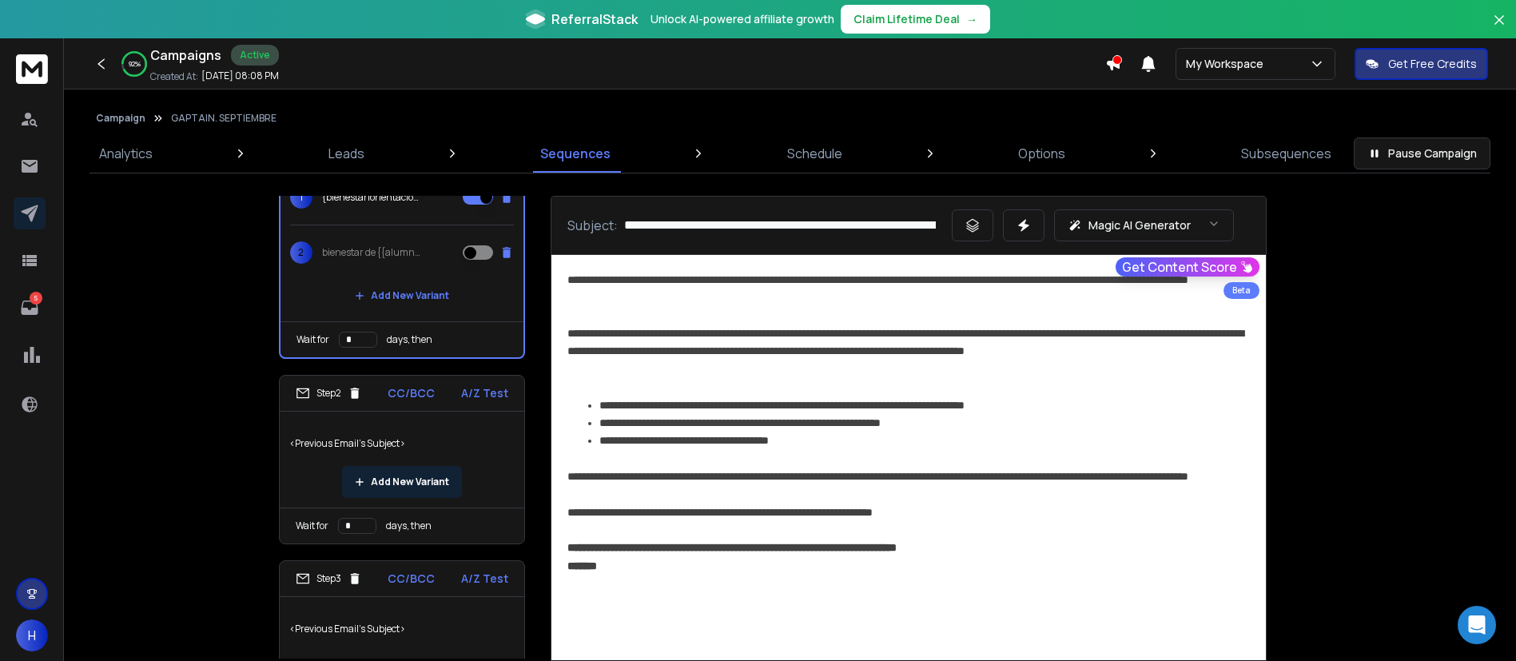
scroll to position [108, 0]
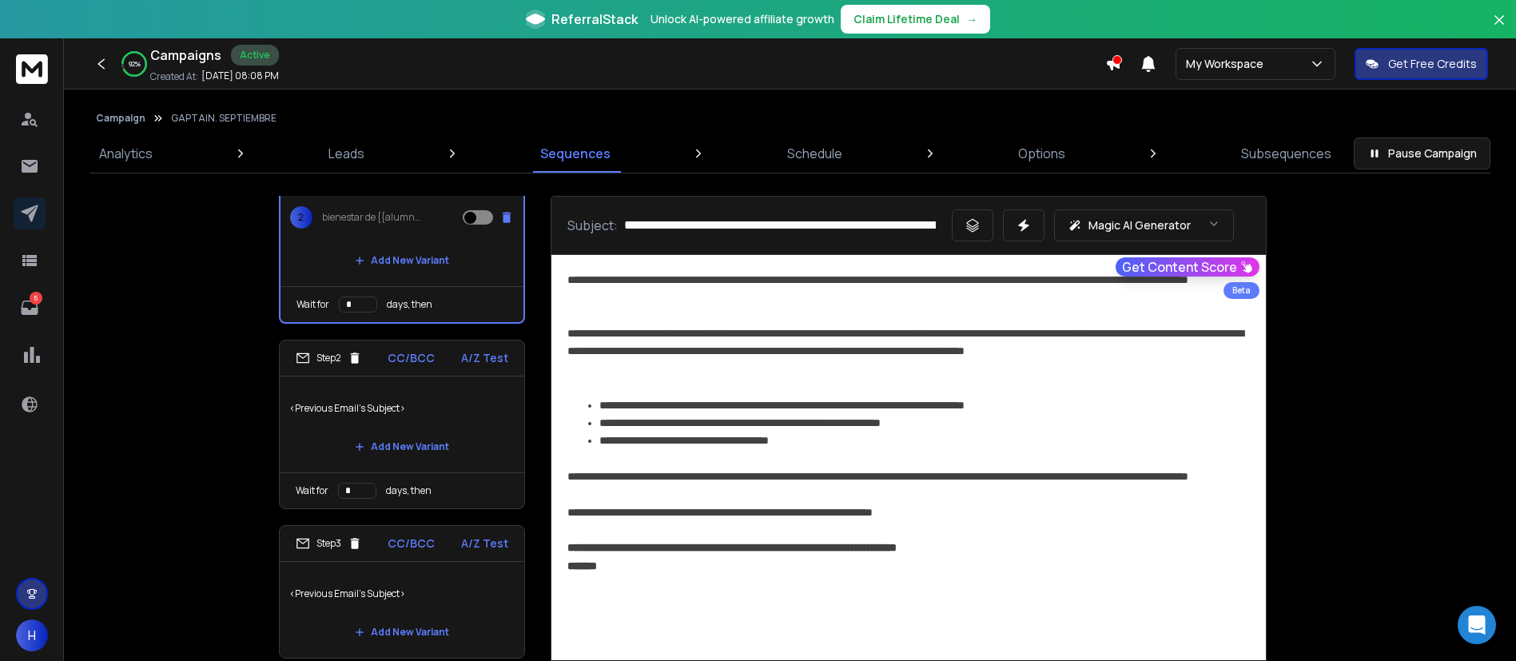
click at [415, 406] on p "<Previous Email's Subject>" at bounding box center [401, 408] width 225 height 45
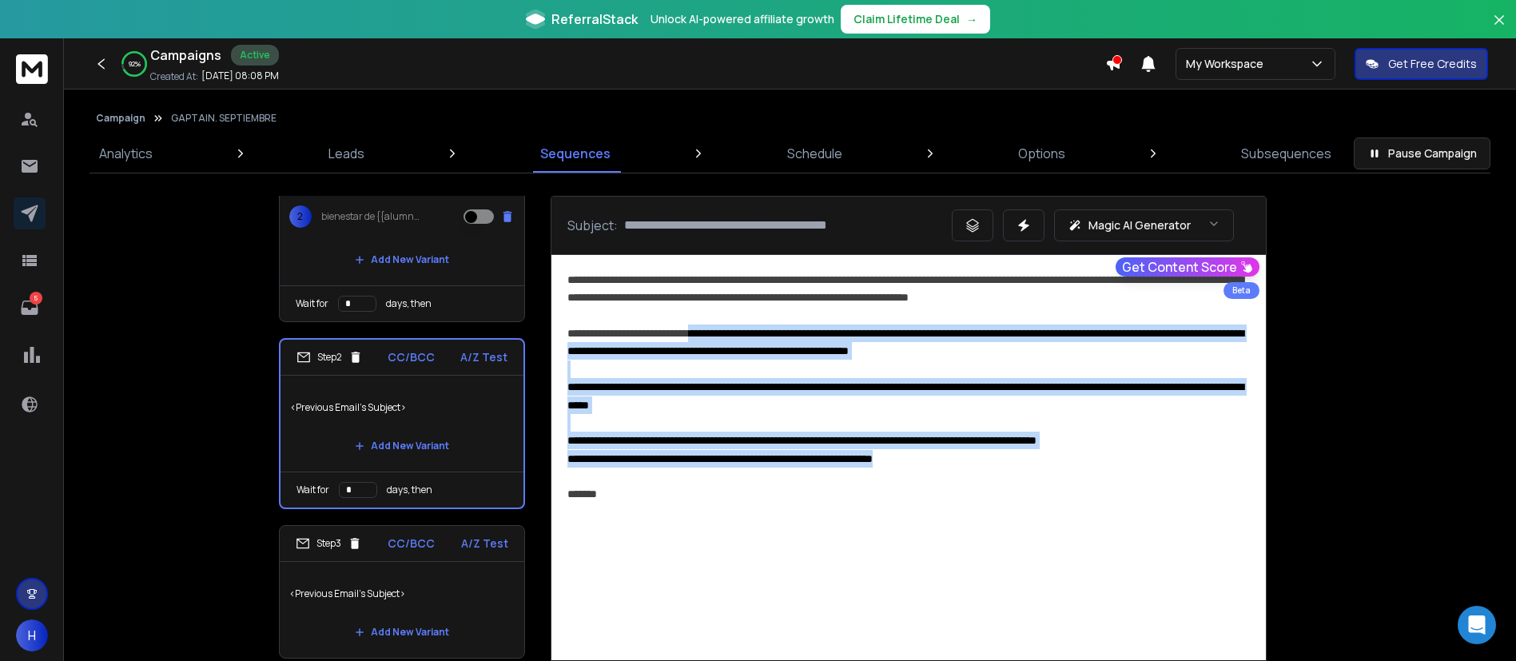
drag, startPoint x: 993, startPoint y: 459, endPoint x: 718, endPoint y: 339, distance: 300.0
click at [718, 339] on div "**********" at bounding box center [909, 453] width 715 height 397
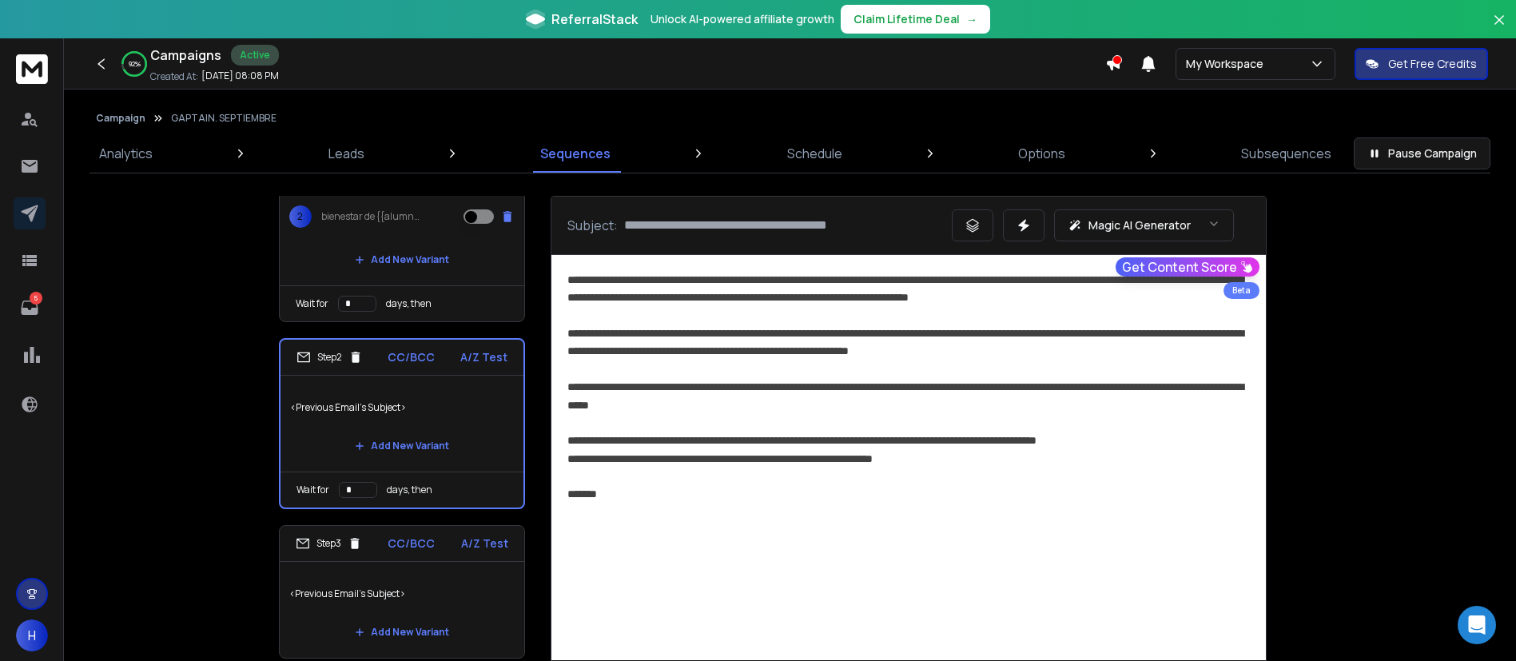
click at [1044, 472] on div at bounding box center [909, 477] width 683 height 18
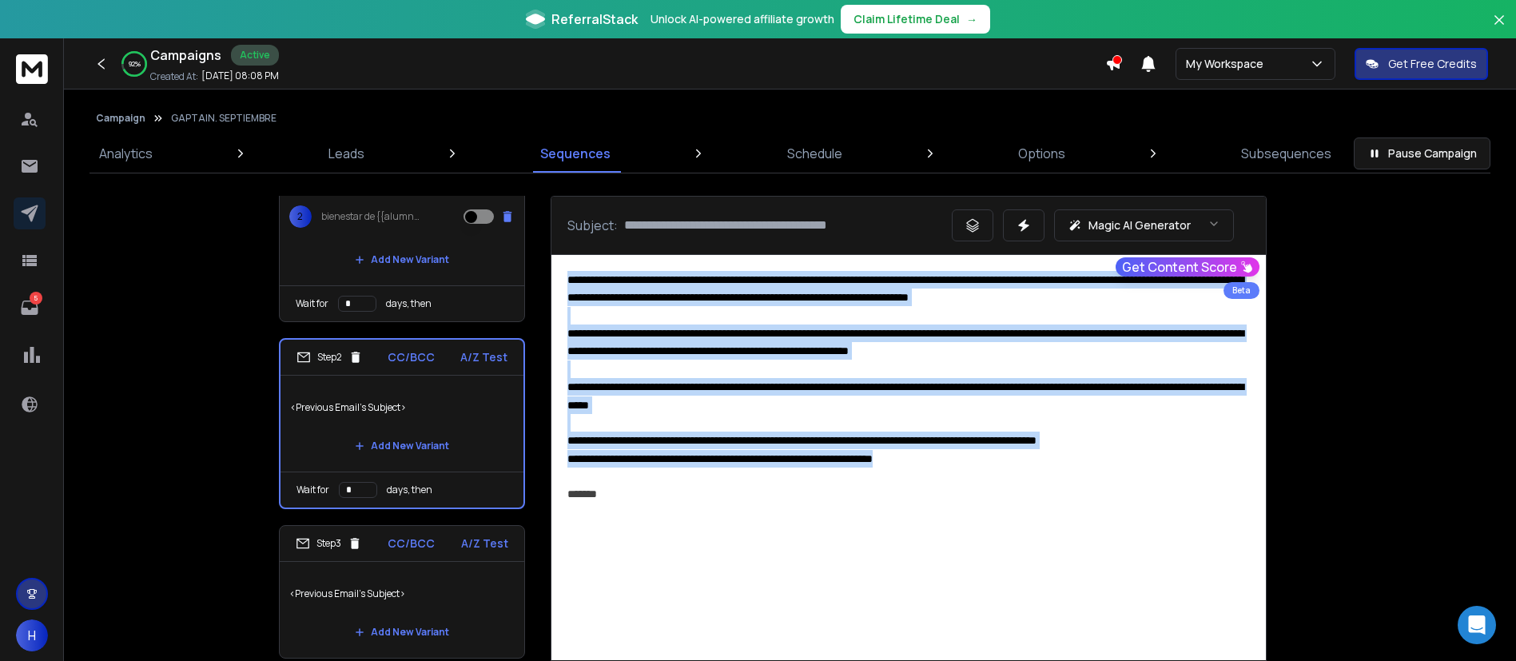
drag, startPoint x: 985, startPoint y: 455, endPoint x: 540, endPoint y: 277, distance: 479.6
click at [540, 277] on div "Step 1 CC/BCC A/Z Test 1 {bienestar|orientación|equilibrio emocional} {de alumn…" at bounding box center [790, 451] width 1023 height 511
copy div "**********"
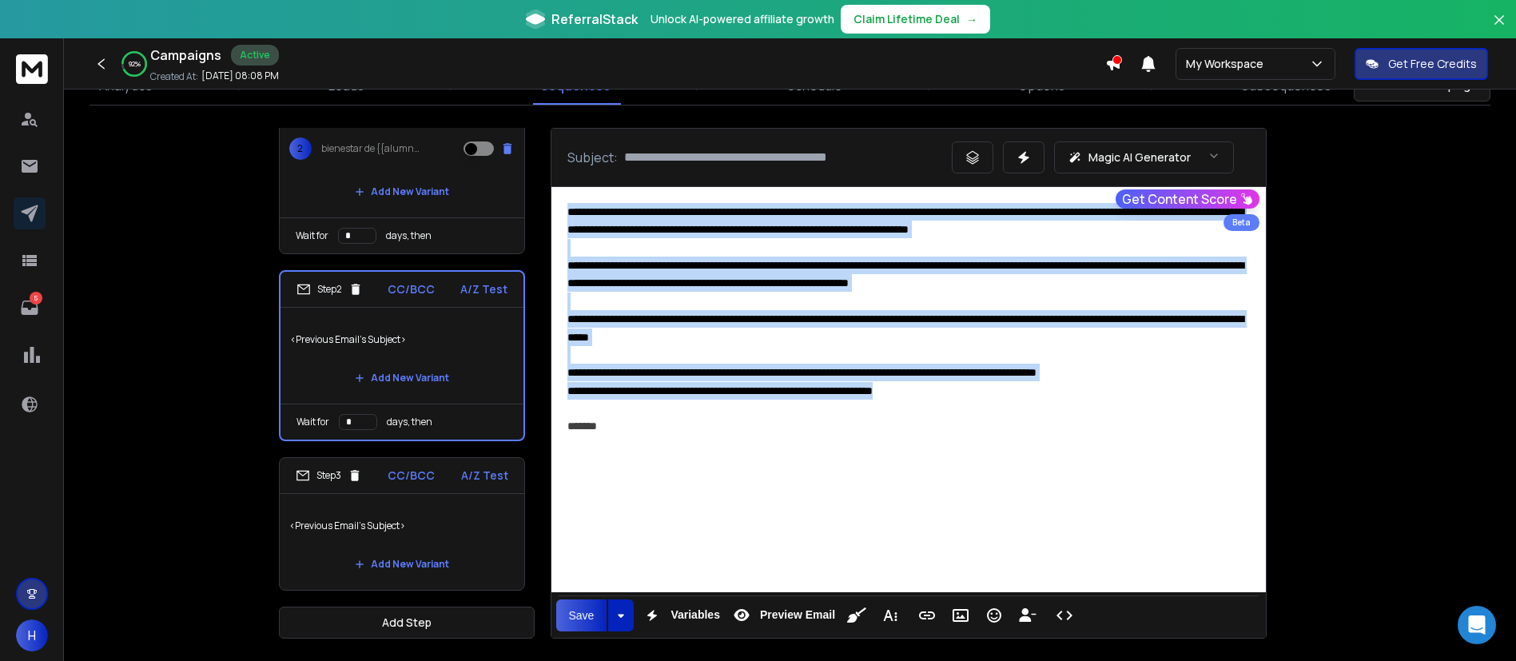
scroll to position [0, 0]
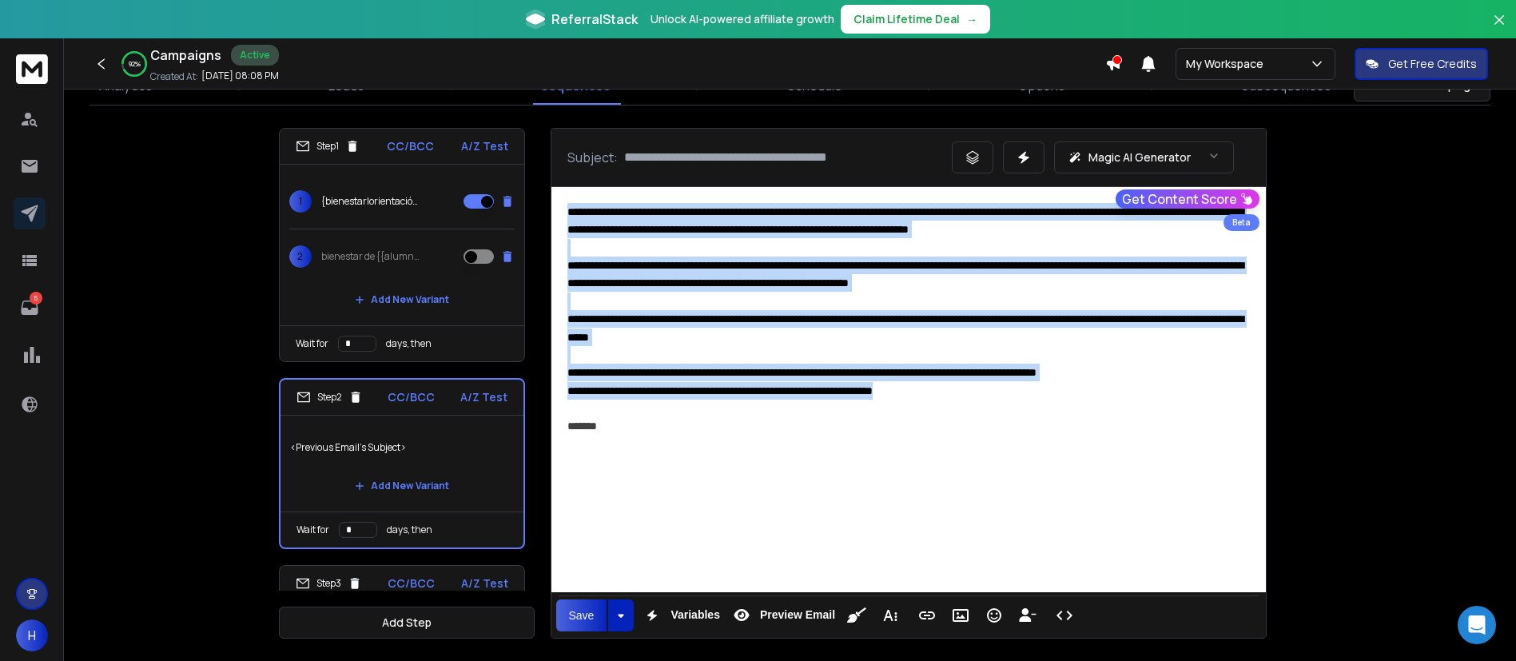
click at [370, 235] on div "2 bienestar de {{alumnado|alumnos}}" at bounding box center [401, 256] width 225 height 54
type input "**********"
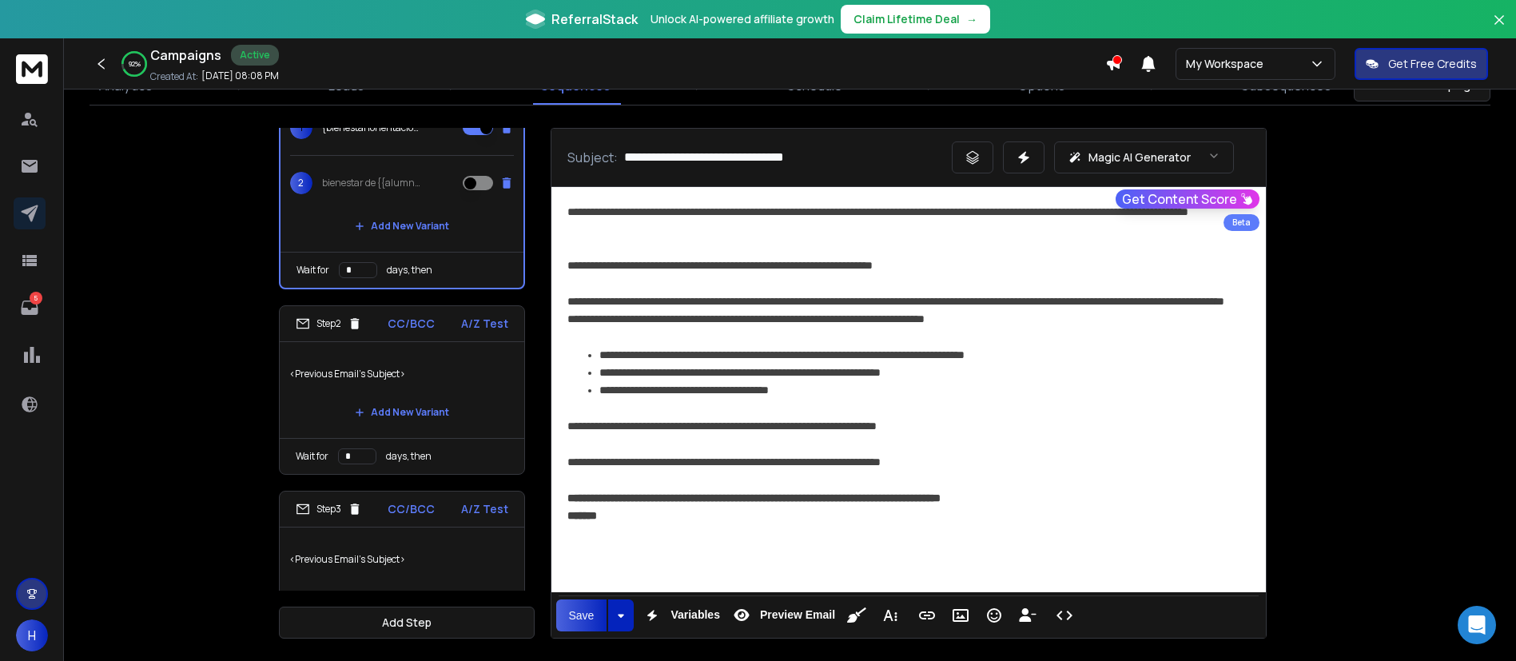
scroll to position [108, 0]
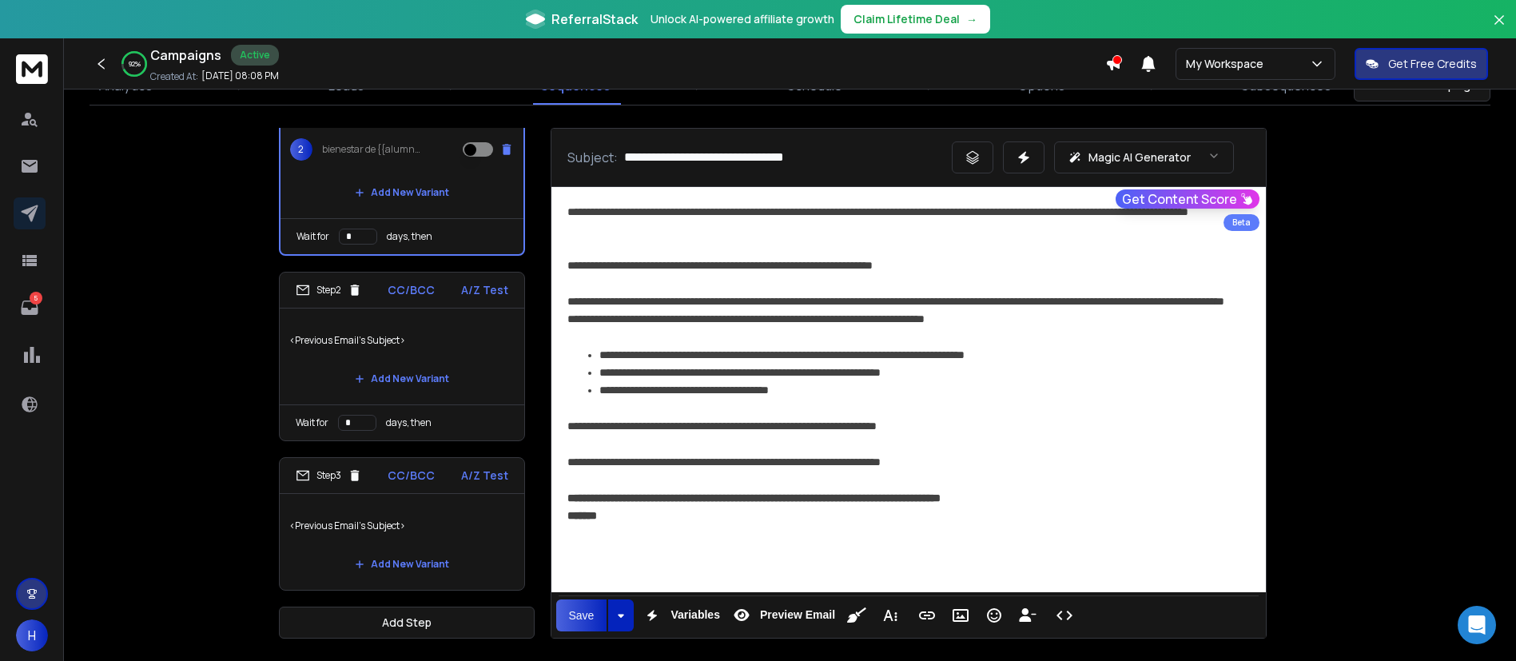
click at [385, 524] on p "<Previous Email's Subject>" at bounding box center [401, 526] width 225 height 45
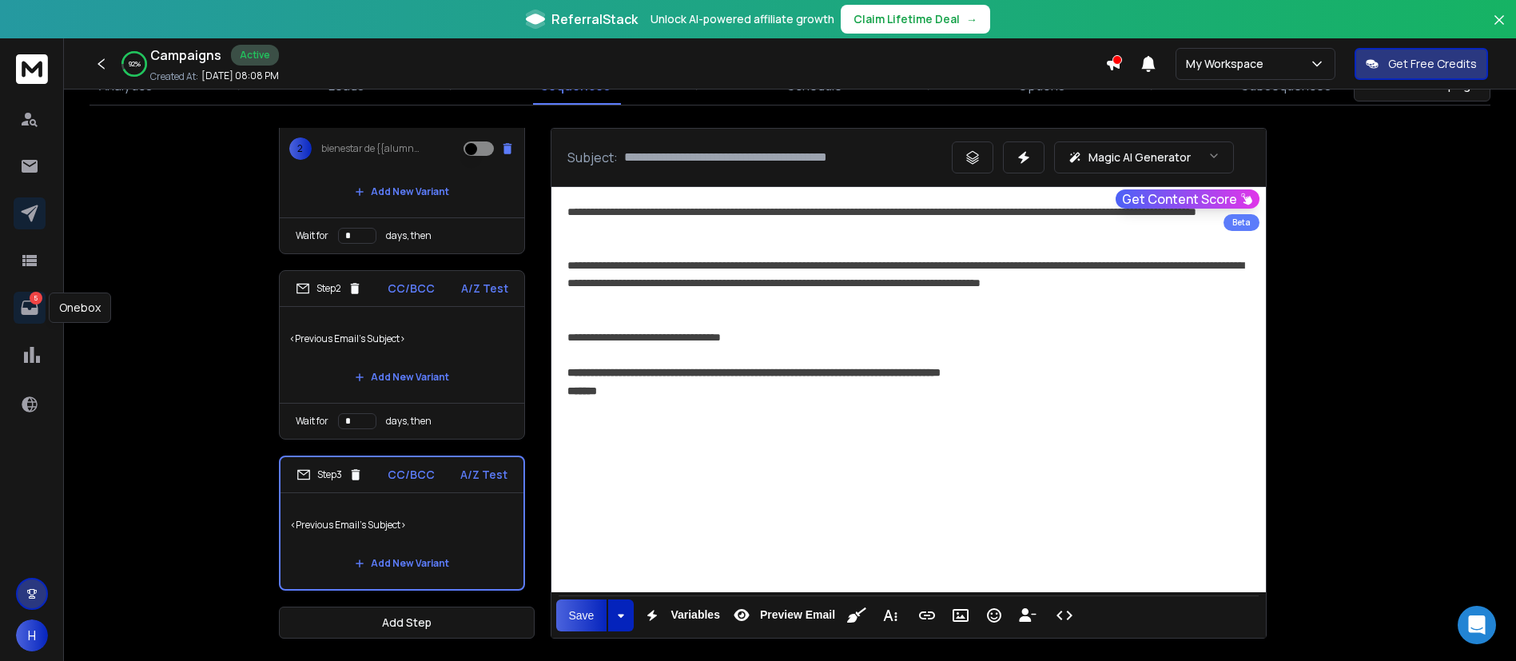
click at [29, 300] on icon at bounding box center [29, 307] width 19 height 19
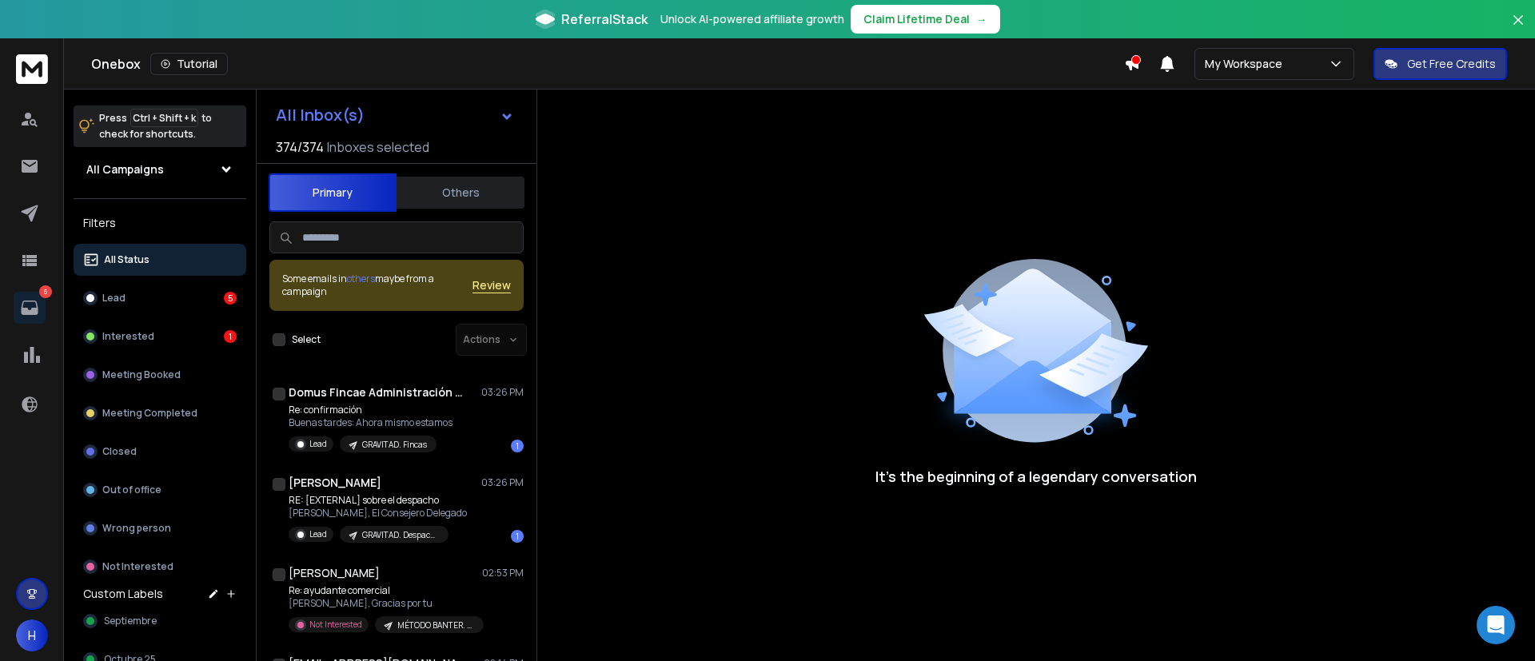
click at [393, 417] on p "Buenas tardes: Ahora mismo estamos" at bounding box center [371, 422] width 164 height 13
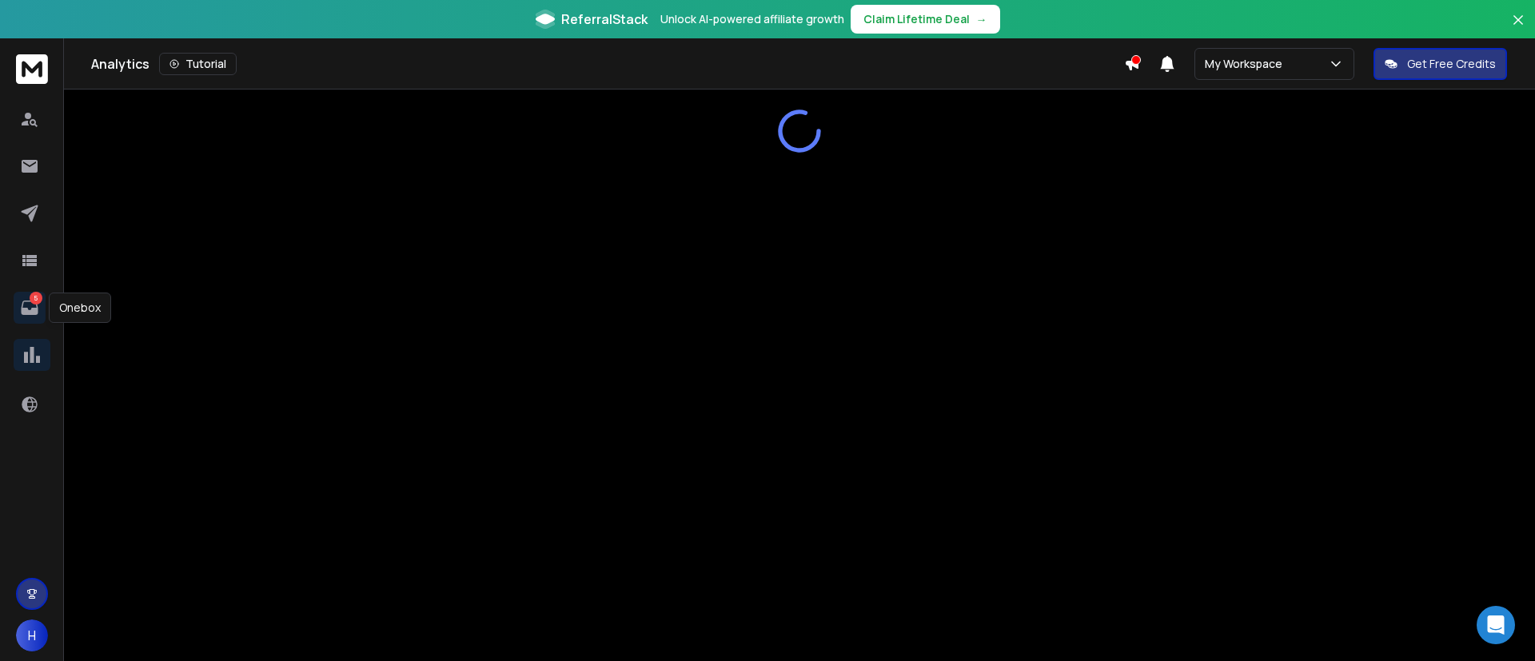
click at [25, 305] on icon at bounding box center [29, 307] width 19 height 19
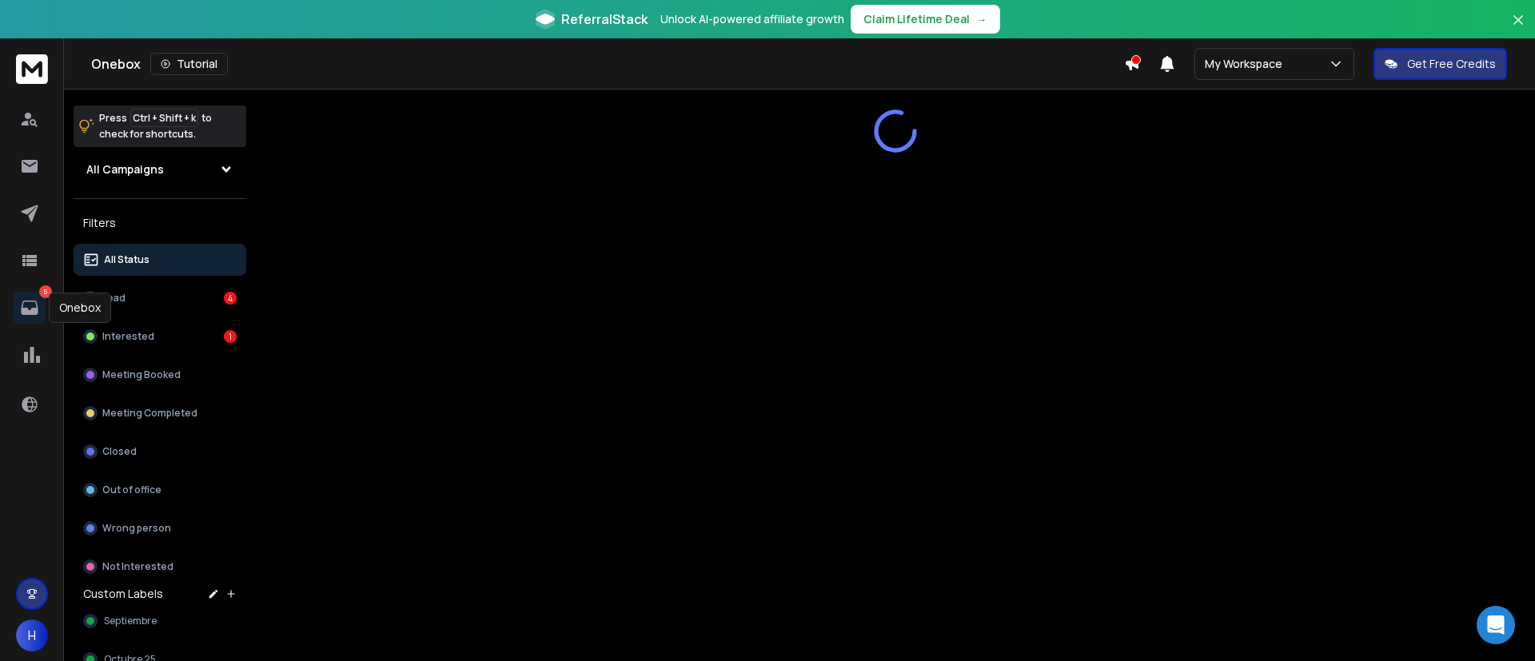
click at [25, 305] on icon at bounding box center [29, 307] width 19 height 19
click at [174, 303] on button "Lead 4" at bounding box center [160, 298] width 173 height 32
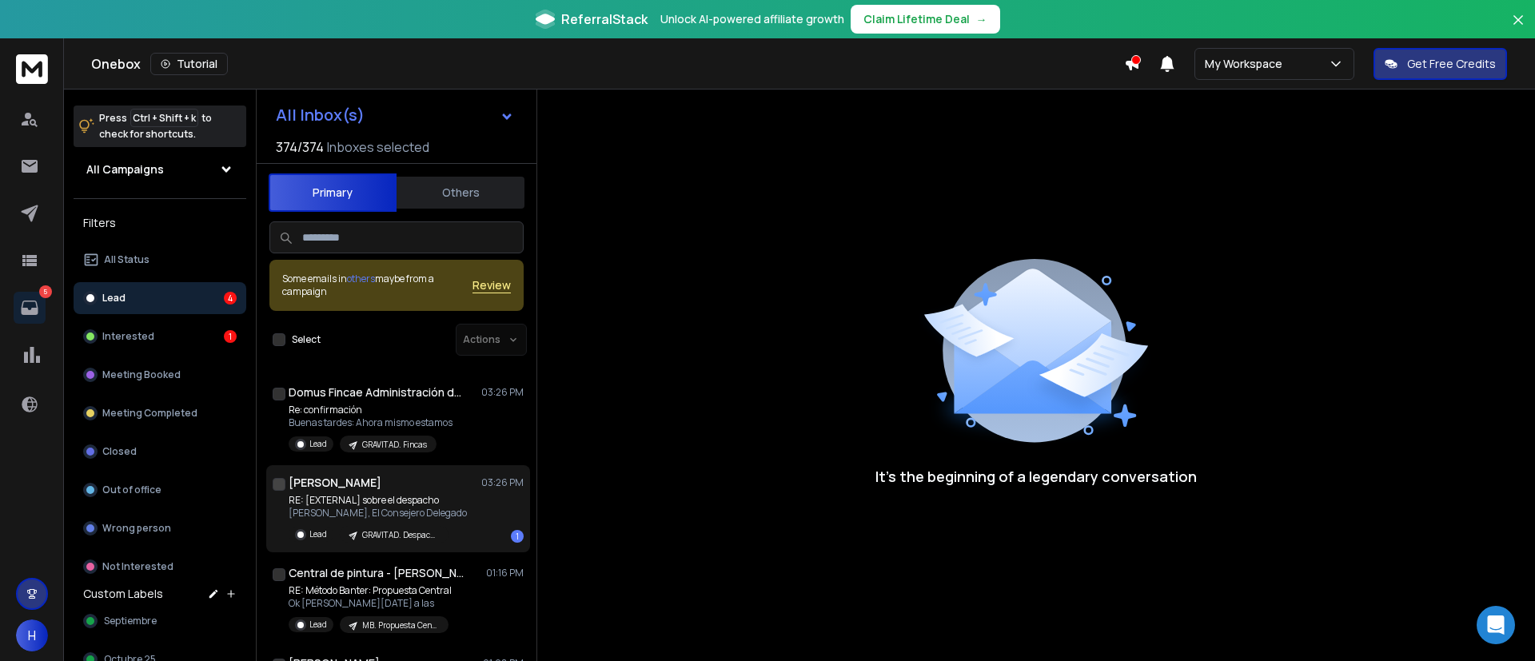
click at [446, 491] on div "[PERSON_NAME] 03:26 PM RE: [EXTERNAL] sobre el despacho [PERSON_NAME], El Conse…" at bounding box center [406, 509] width 235 height 68
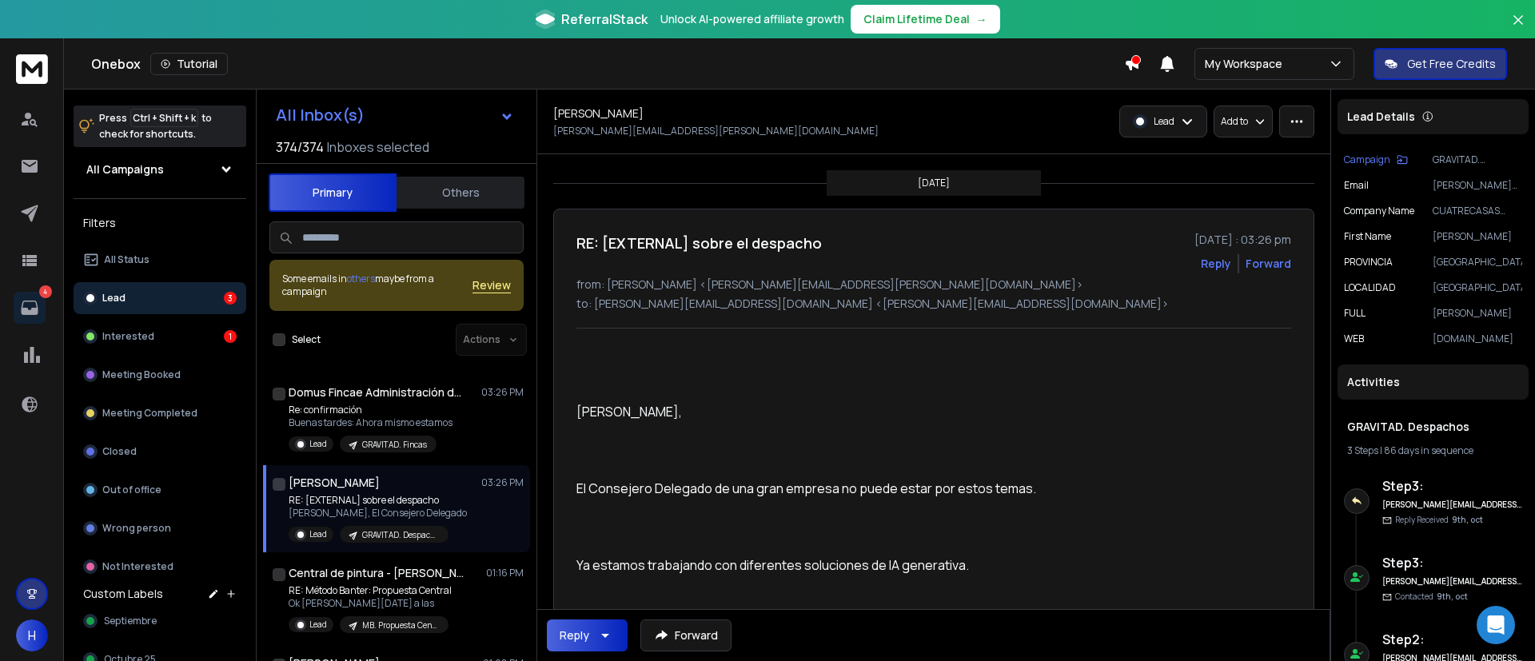
click at [1169, 112] on div "Lead" at bounding box center [1163, 121] width 86 height 30
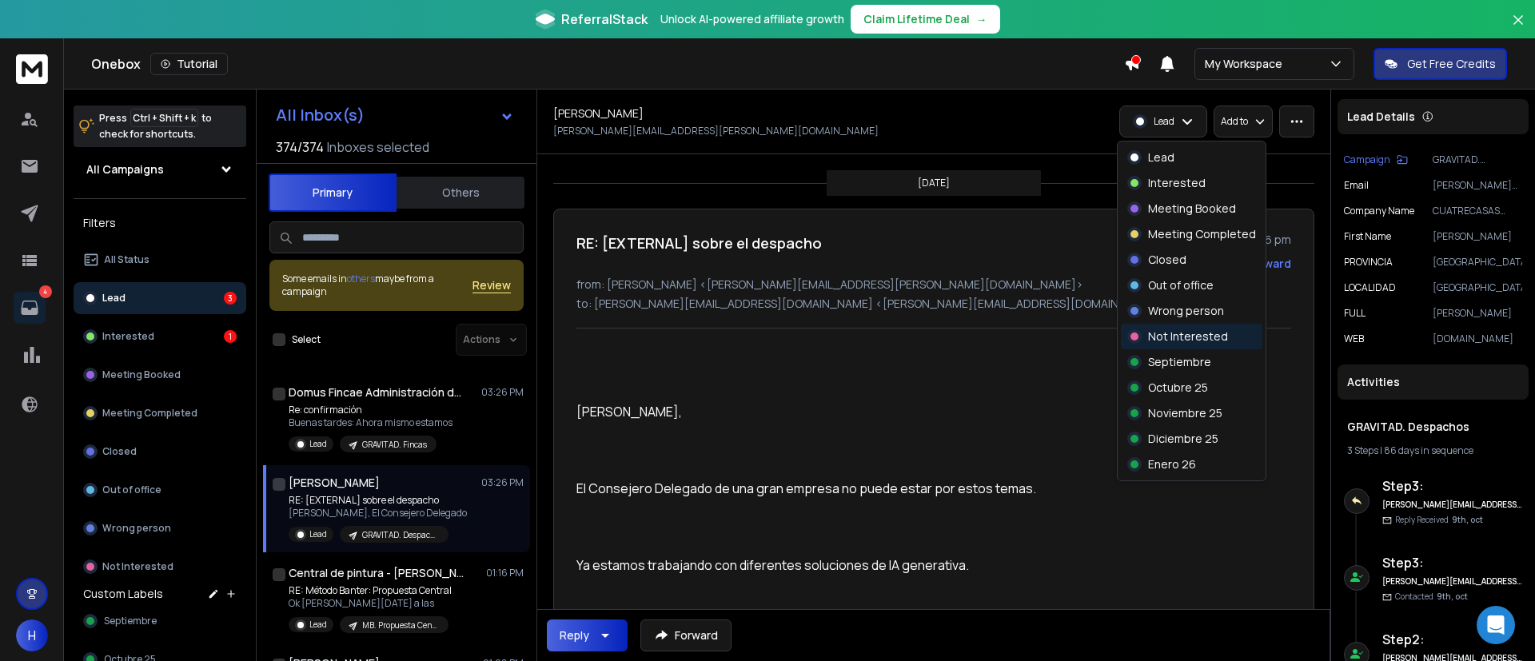
click at [1159, 334] on p "Not Interested" at bounding box center [1188, 337] width 80 height 16
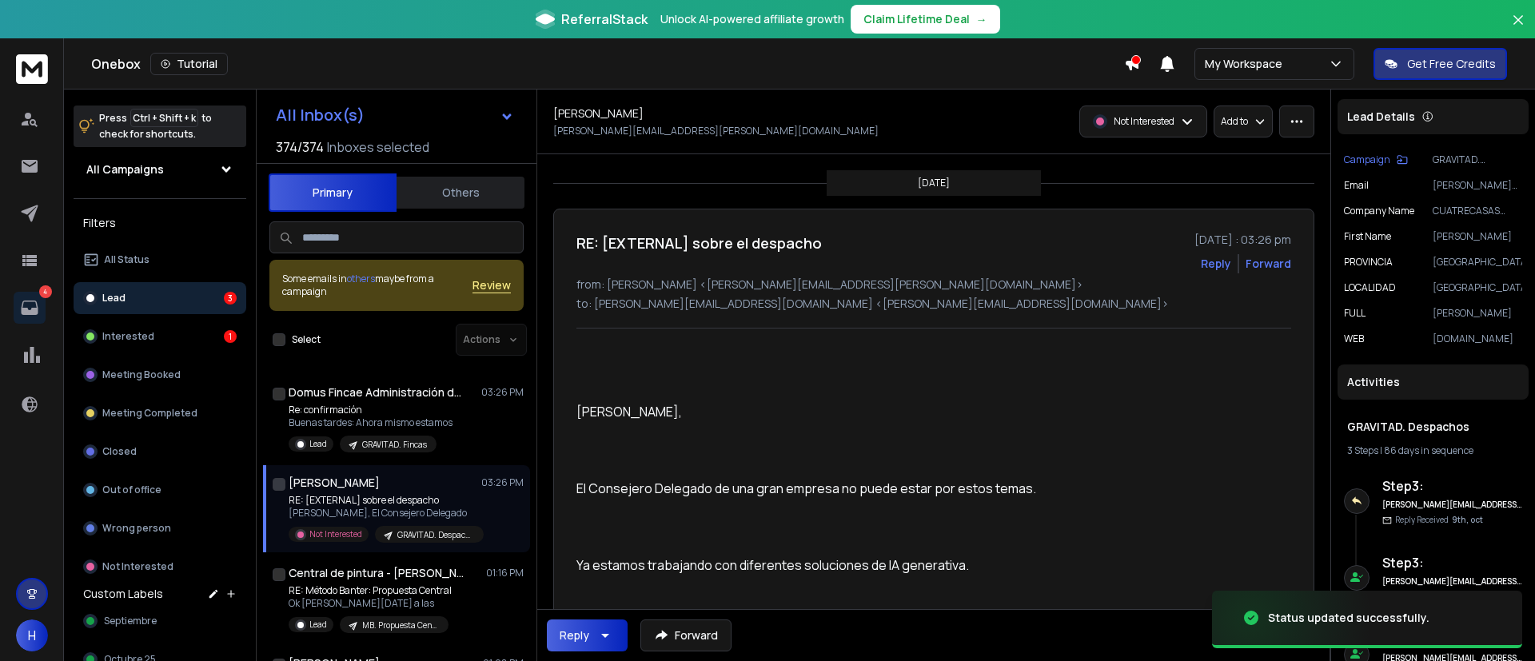
click at [1235, 117] on p "Add to" at bounding box center [1234, 121] width 27 height 13
click at [1262, 150] on div "Subsequence" at bounding box center [1269, 157] width 94 height 16
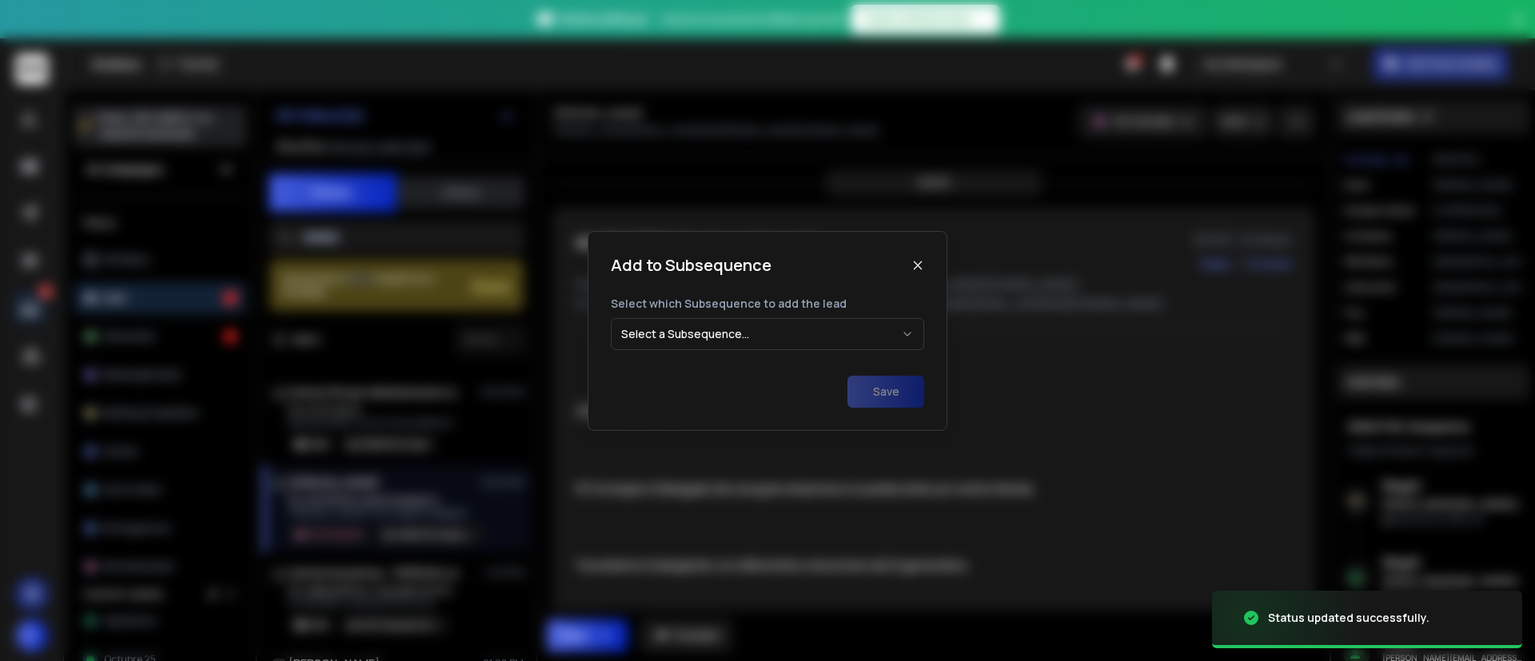
click at [691, 345] on button "Select a Subsequence..." at bounding box center [767, 334] width 313 height 32
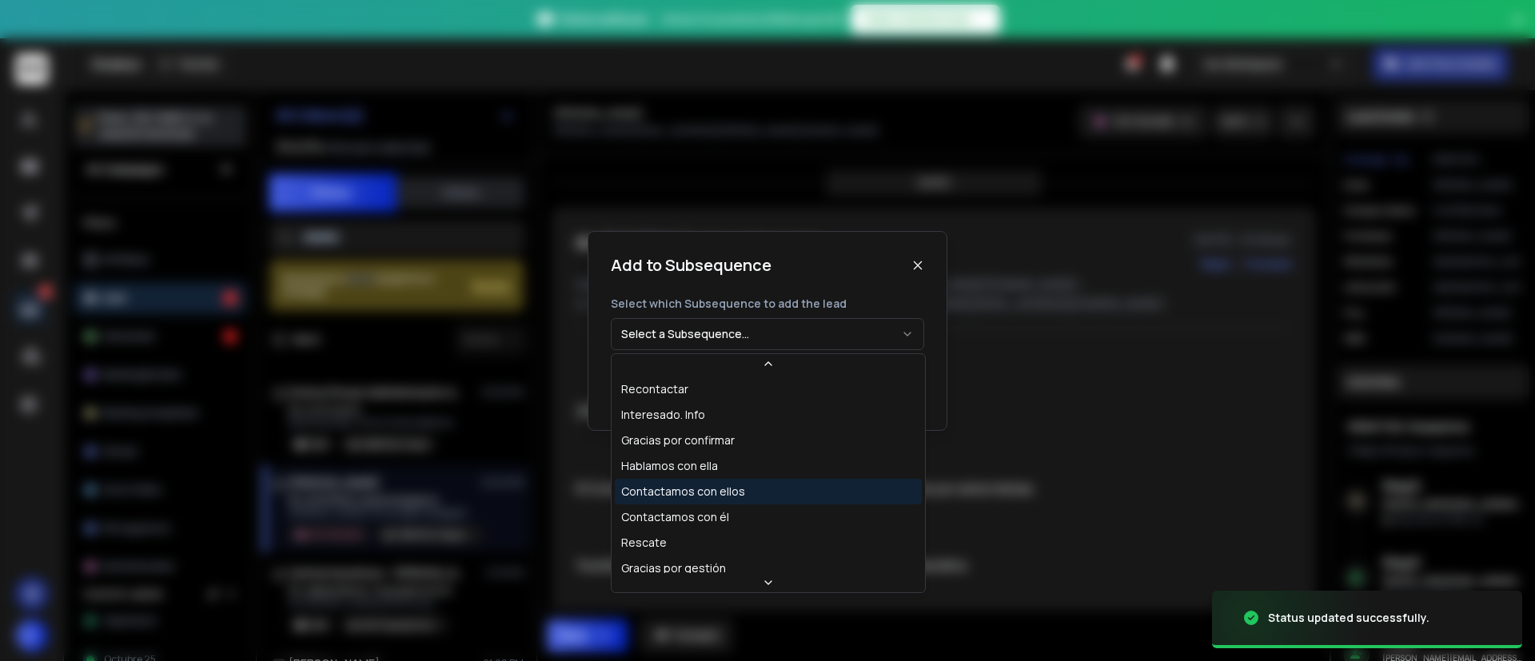
scroll to position [69, 0]
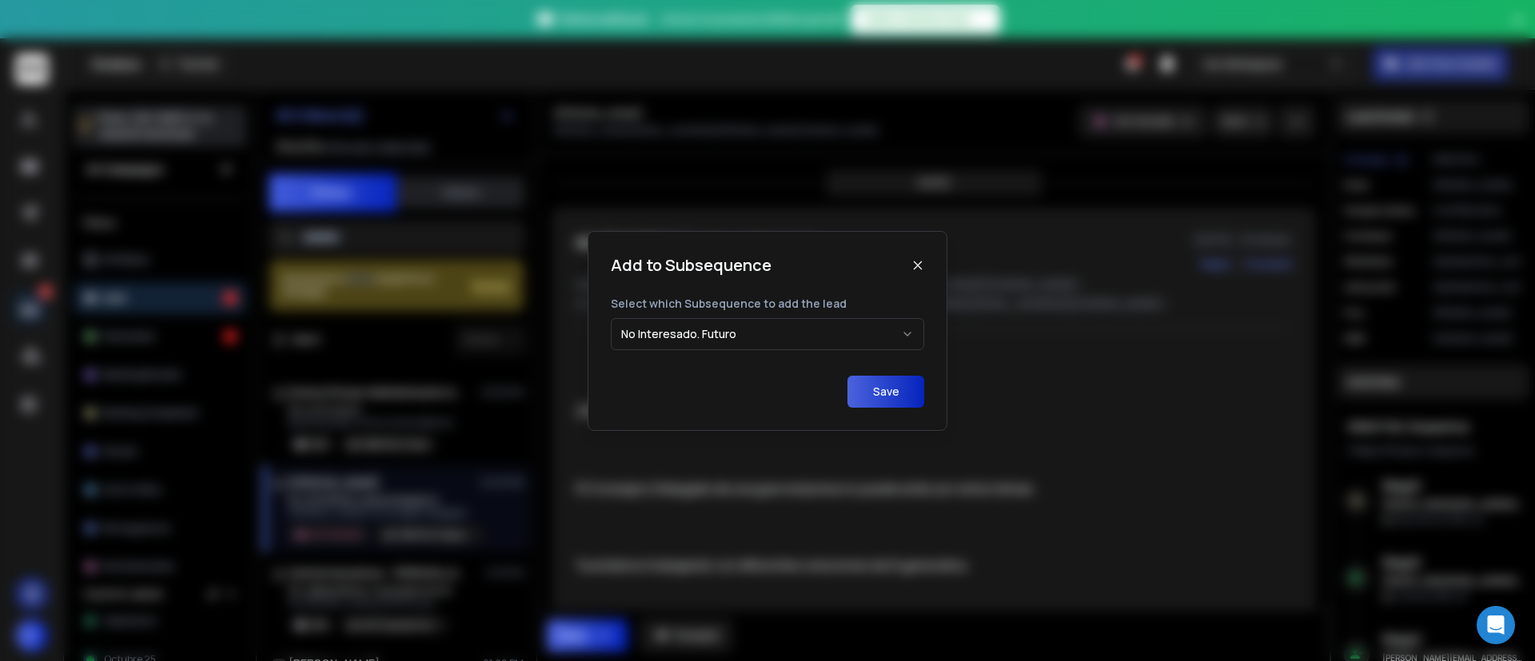
click at [870, 397] on button "Save" at bounding box center [885, 392] width 77 height 32
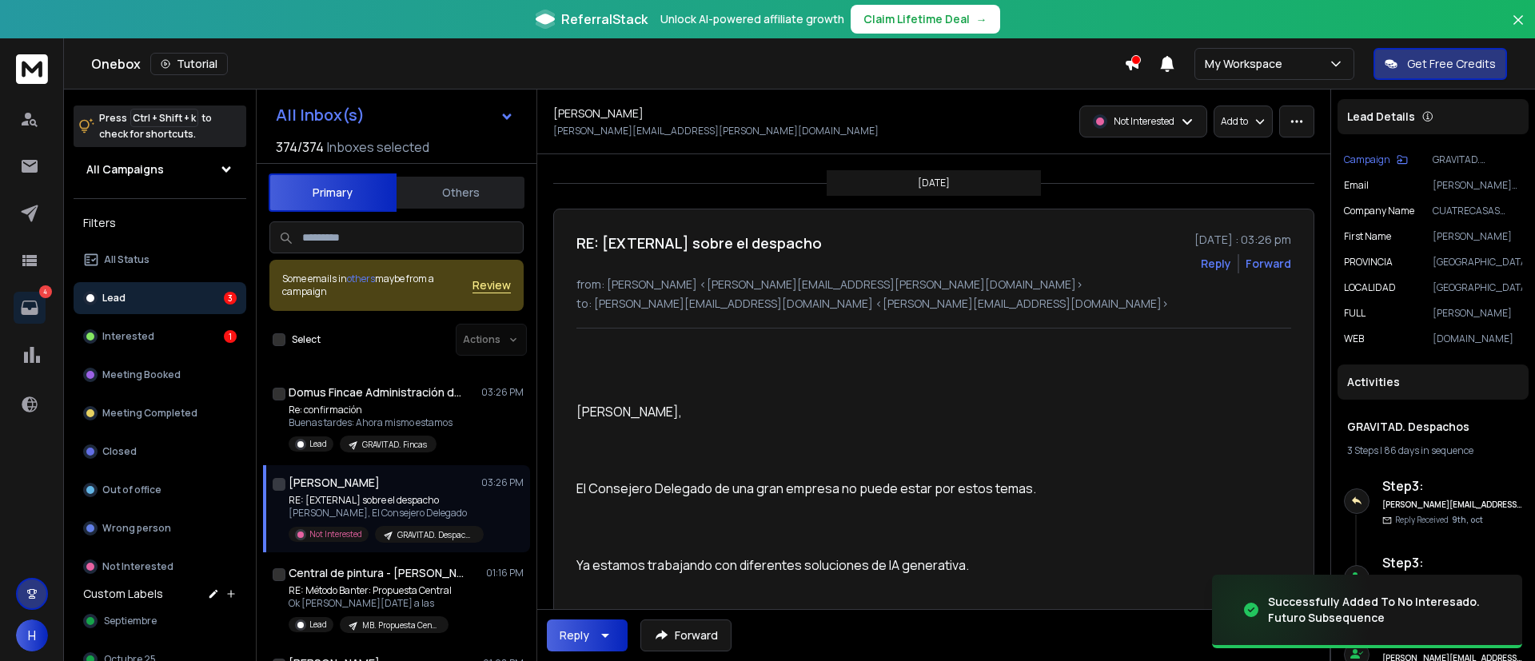
click at [1460, 188] on p "[PERSON_NAME][EMAIL_ADDRESS][PERSON_NAME][DOMAIN_NAME]" at bounding box center [1478, 185] width 90 height 13
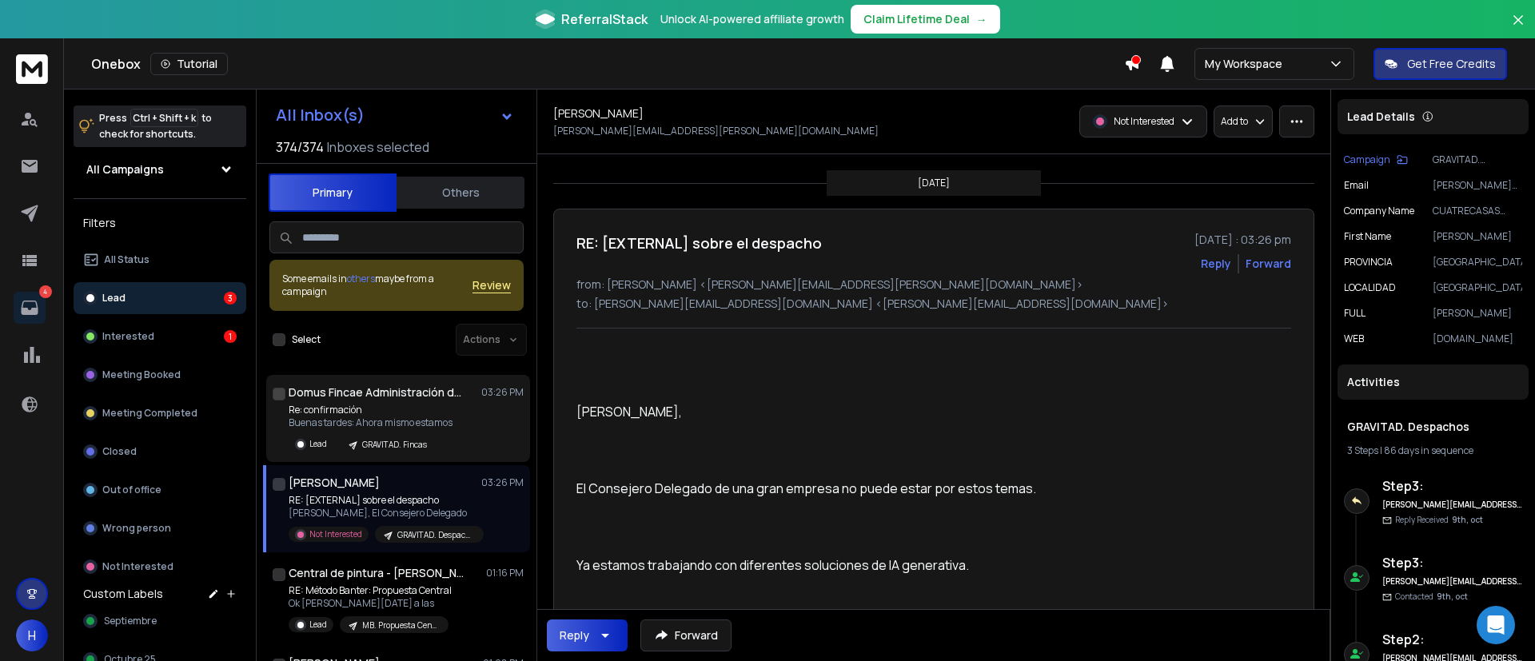
click at [415, 424] on p "Buenas tardes: Ahora mismo estamos" at bounding box center [371, 422] width 164 height 13
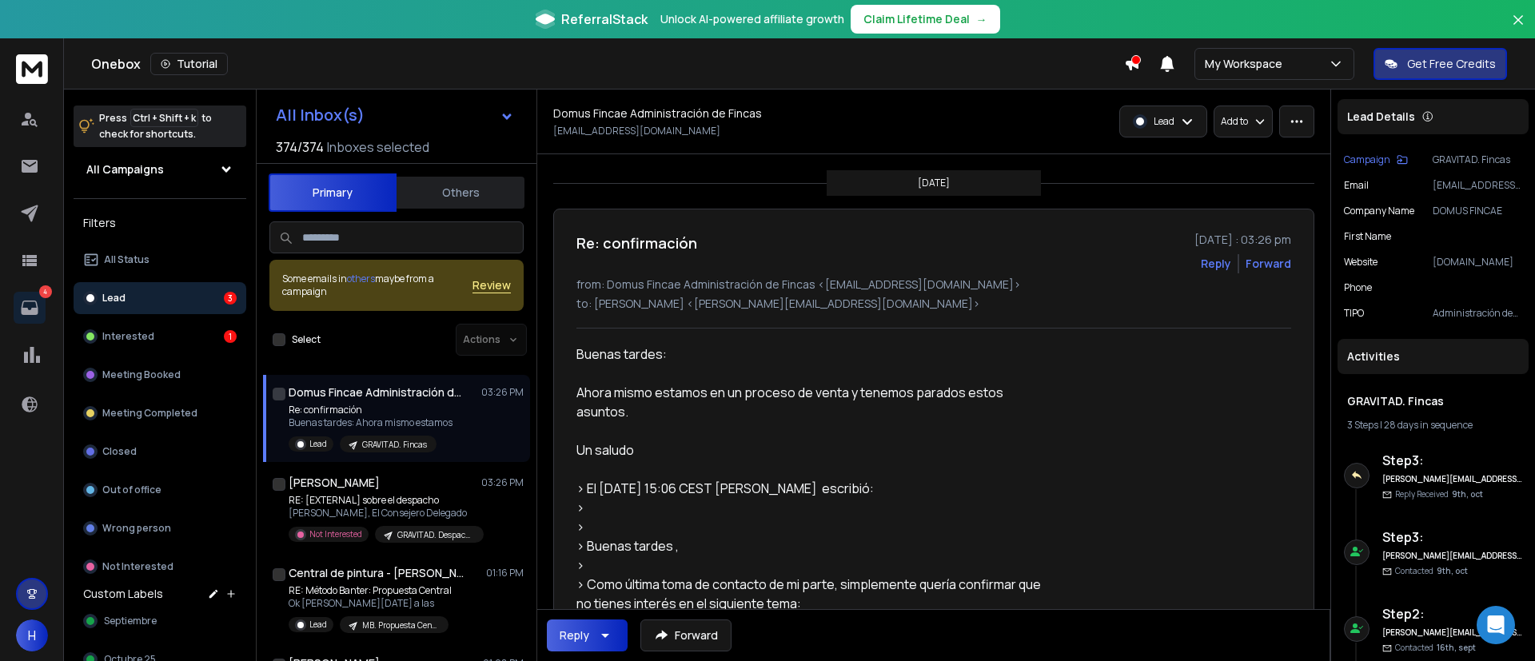
click at [1169, 130] on div "Lead" at bounding box center [1163, 121] width 86 height 30
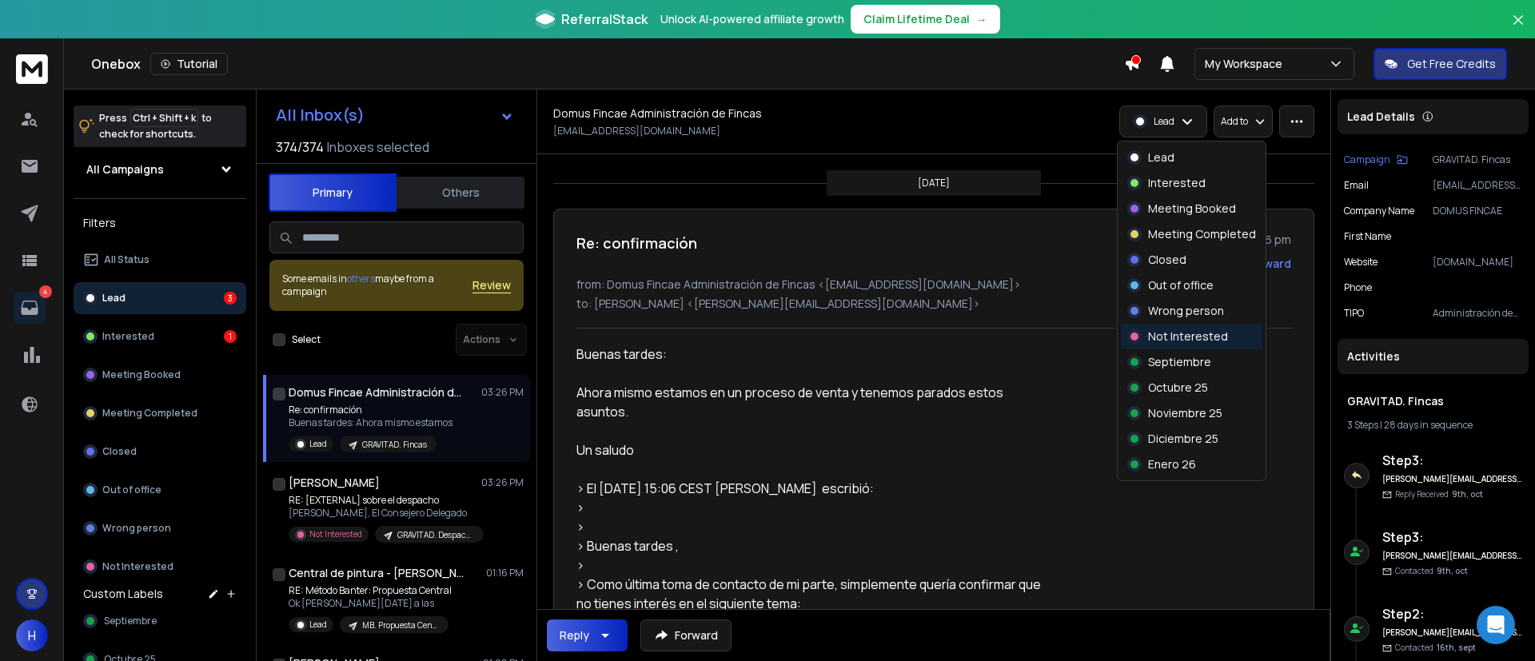
click at [1167, 337] on p "Not Interested" at bounding box center [1188, 337] width 80 height 16
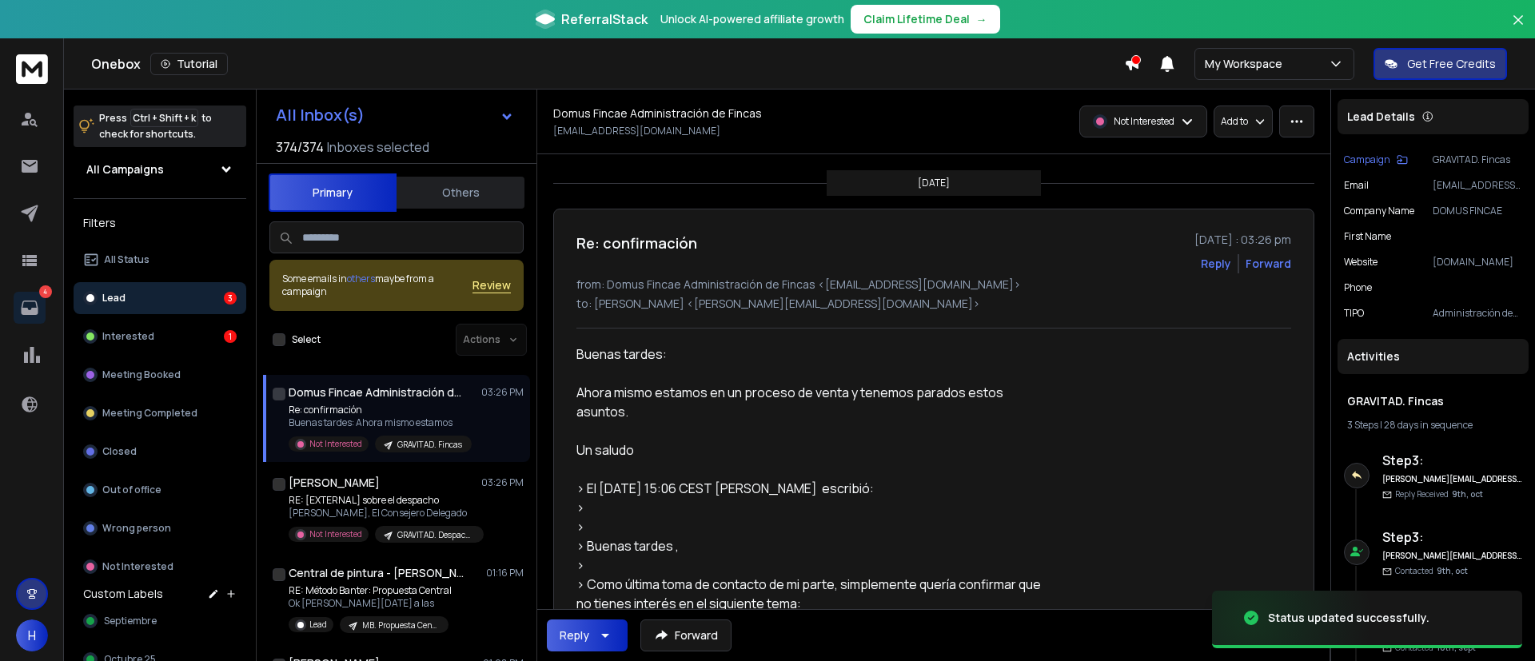
click at [1233, 126] on p "Add to" at bounding box center [1234, 121] width 27 height 13
click at [1246, 157] on div "Subsequence" at bounding box center [1269, 157] width 94 height 16
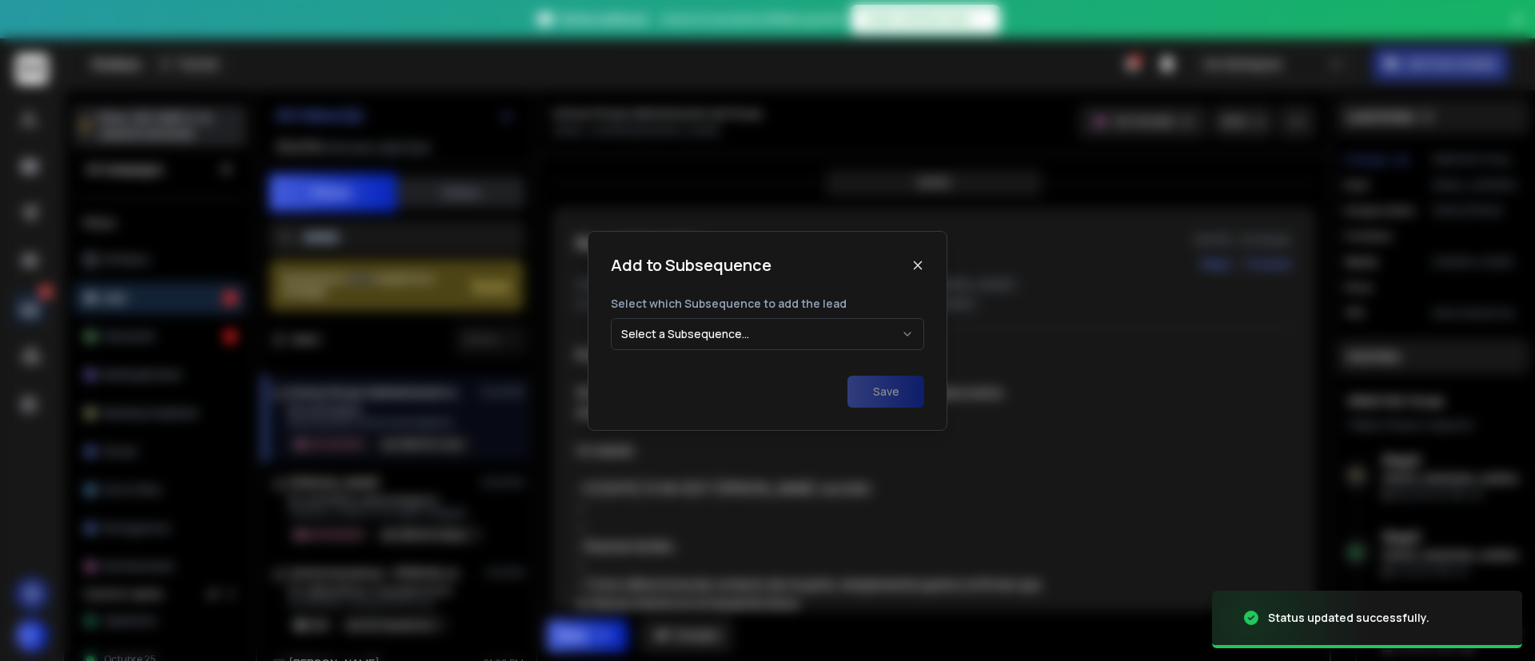
click at [703, 341] on button "Select a Subsequence..." at bounding box center [767, 334] width 313 height 32
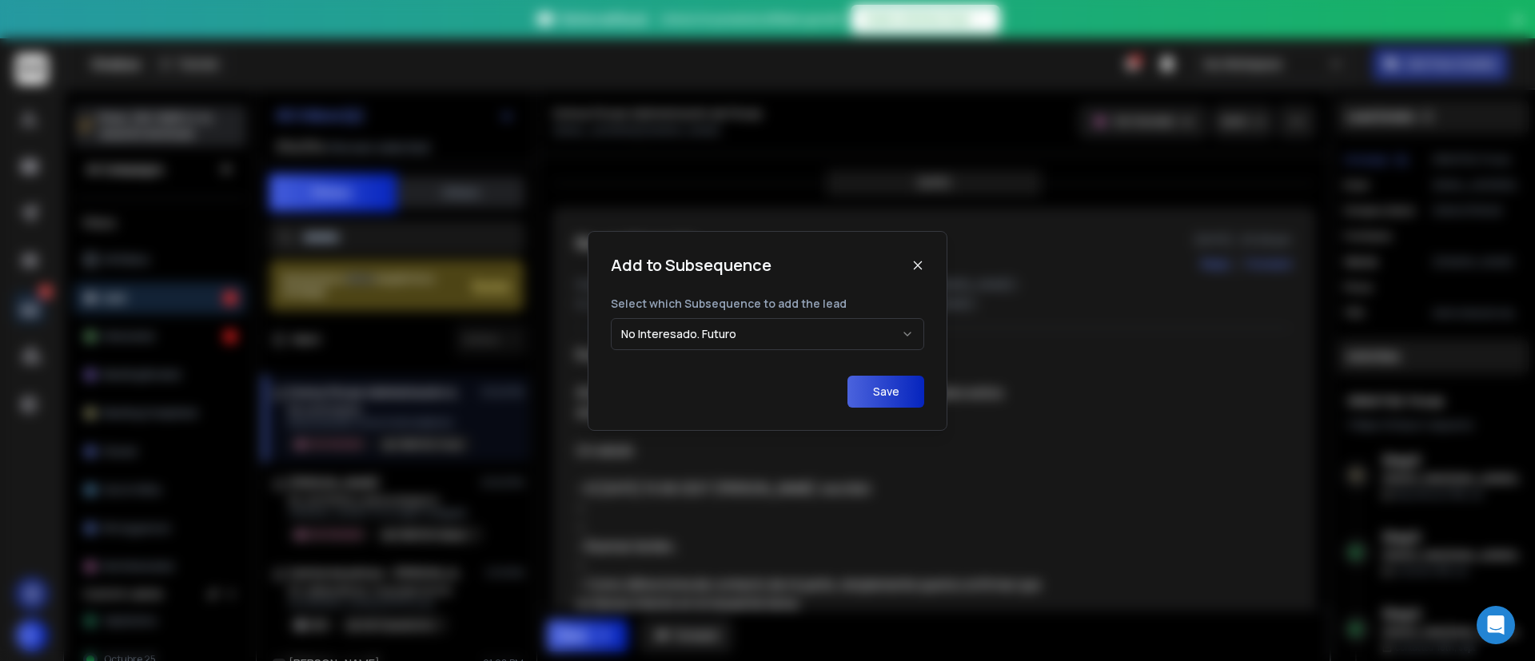
drag, startPoint x: 899, startPoint y: 400, endPoint x: 1089, endPoint y: 297, distance: 215.7
click at [900, 399] on button "Save" at bounding box center [885, 392] width 77 height 32
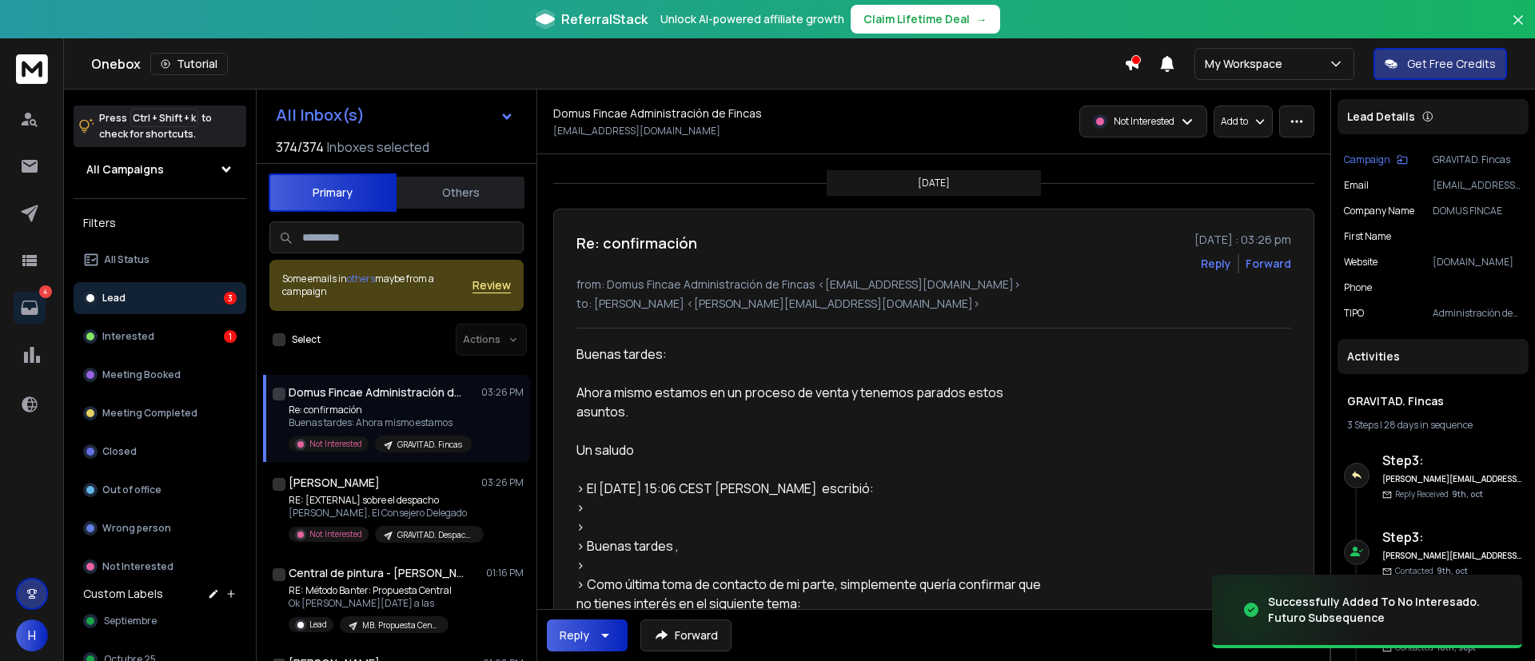
click at [1451, 183] on p "[EMAIL_ADDRESS][DOMAIN_NAME]" at bounding box center [1478, 185] width 90 height 13
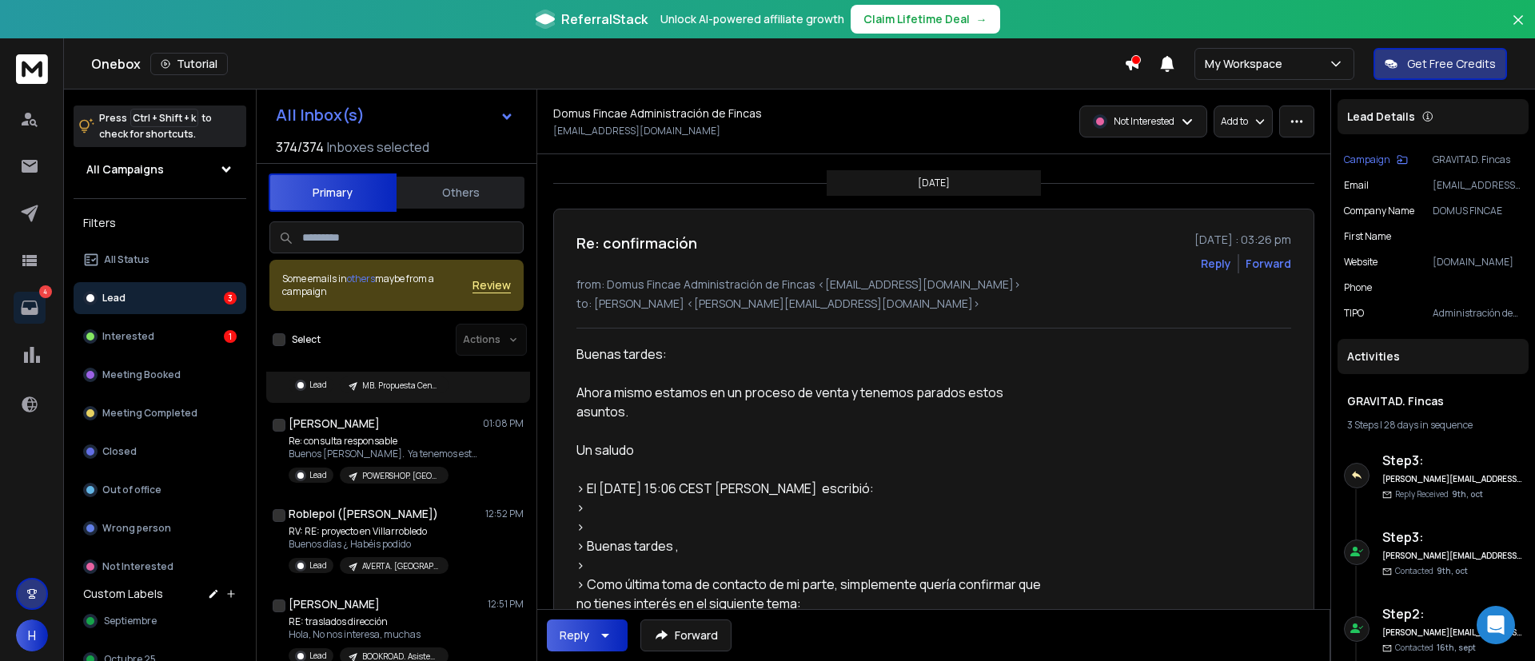
scroll to position [120, 0]
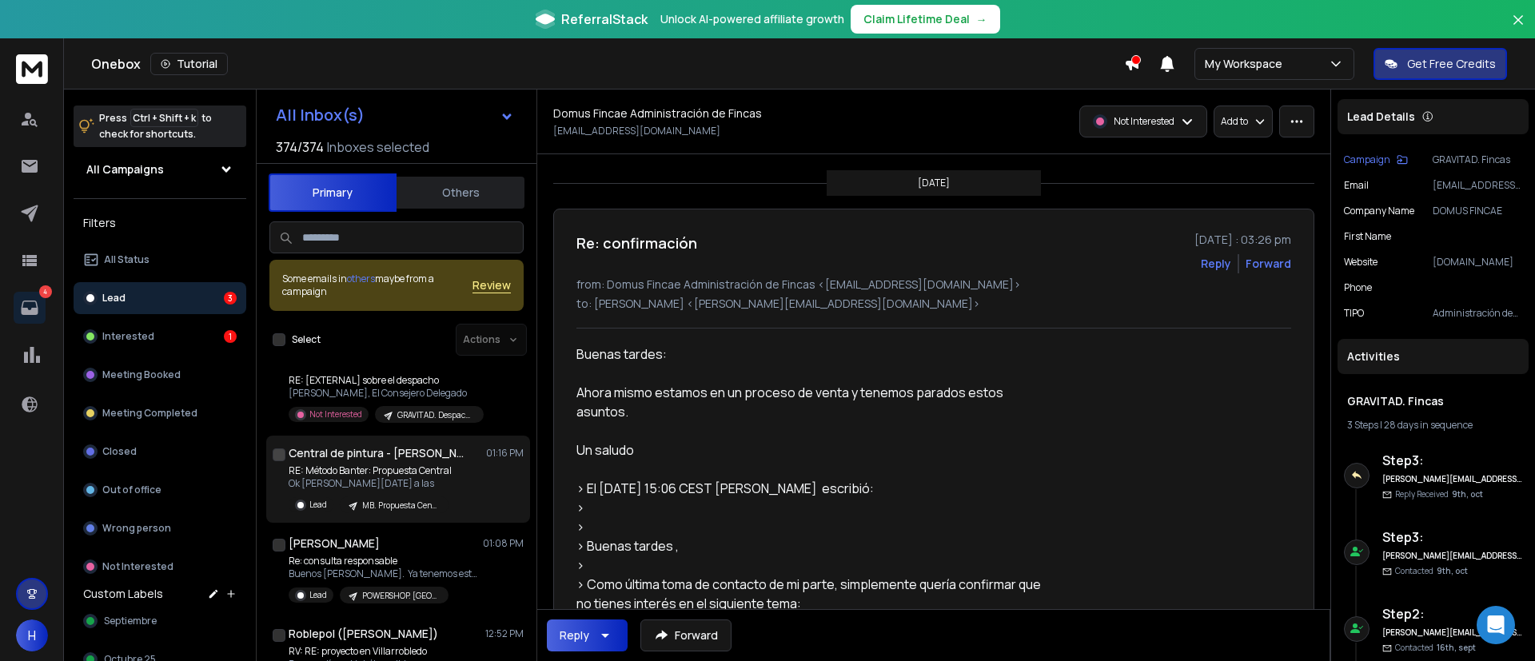
click at [401, 500] on p "MB. Propuesta Central de Pintura" at bounding box center [400, 506] width 77 height 12
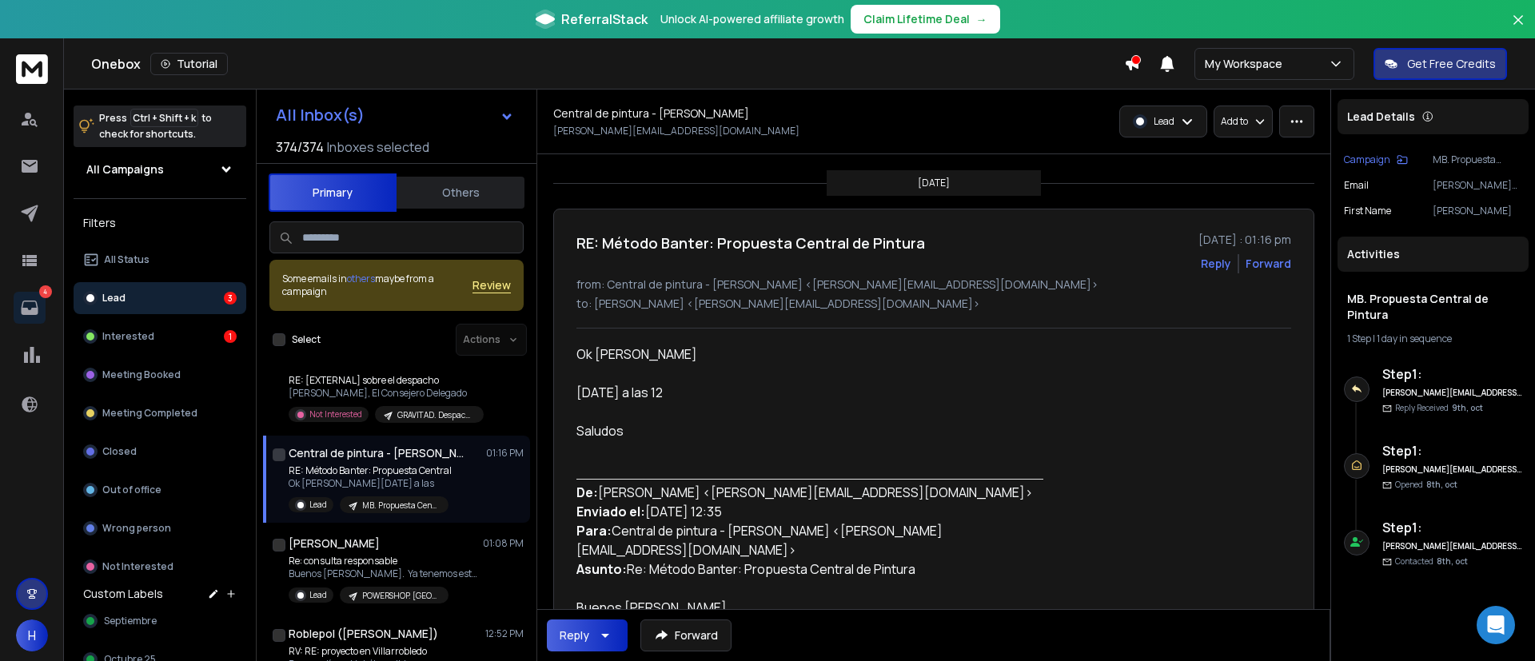
click at [1168, 119] on p "Lead" at bounding box center [1164, 121] width 21 height 13
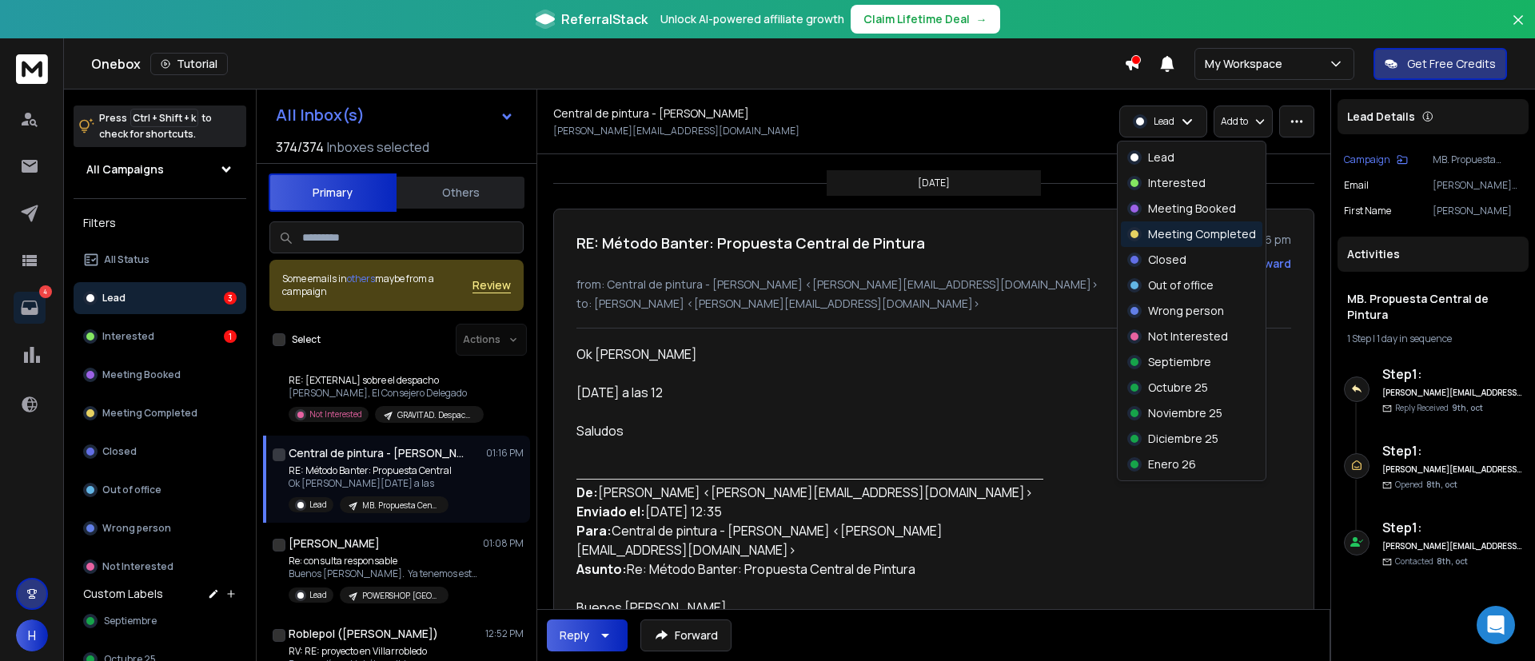
click at [1186, 233] on p "Meeting Completed" at bounding box center [1202, 234] width 108 height 16
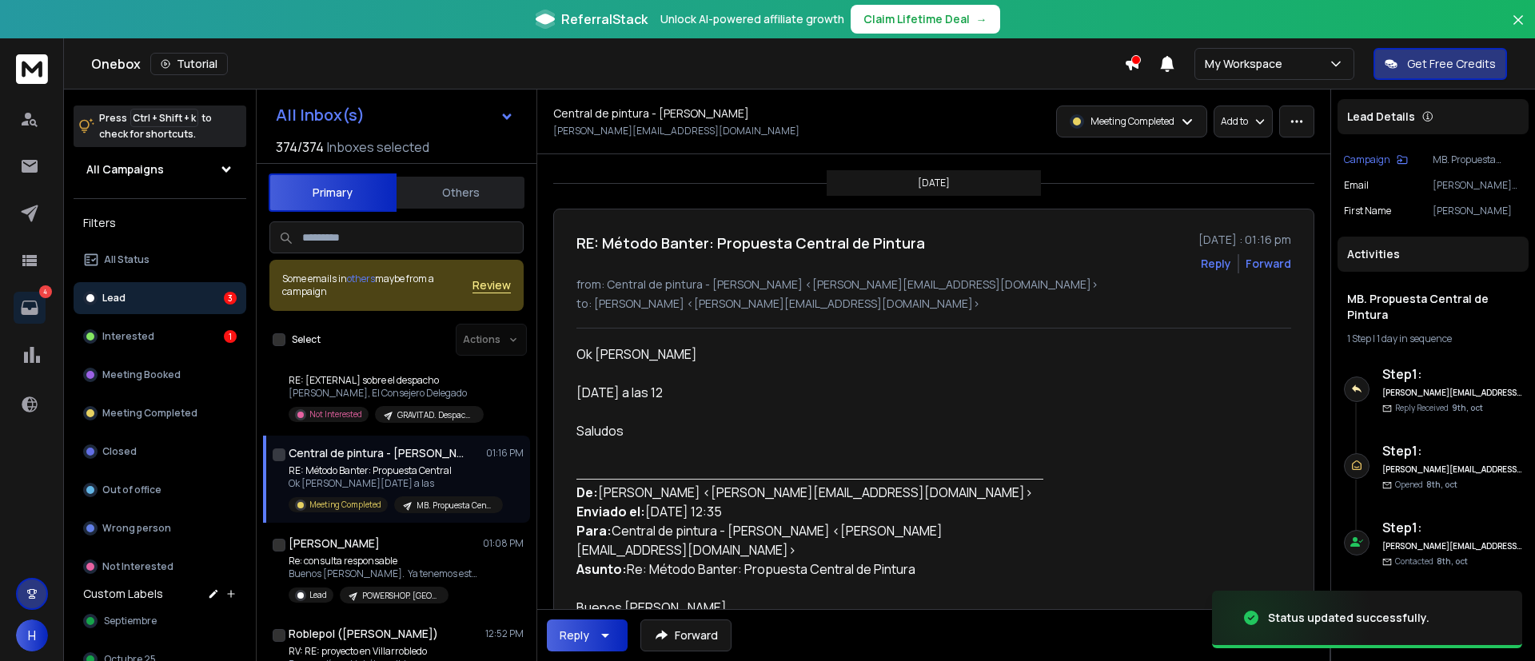
click at [380, 549] on h1 "Francisco Cruces Tito" at bounding box center [334, 544] width 91 height 16
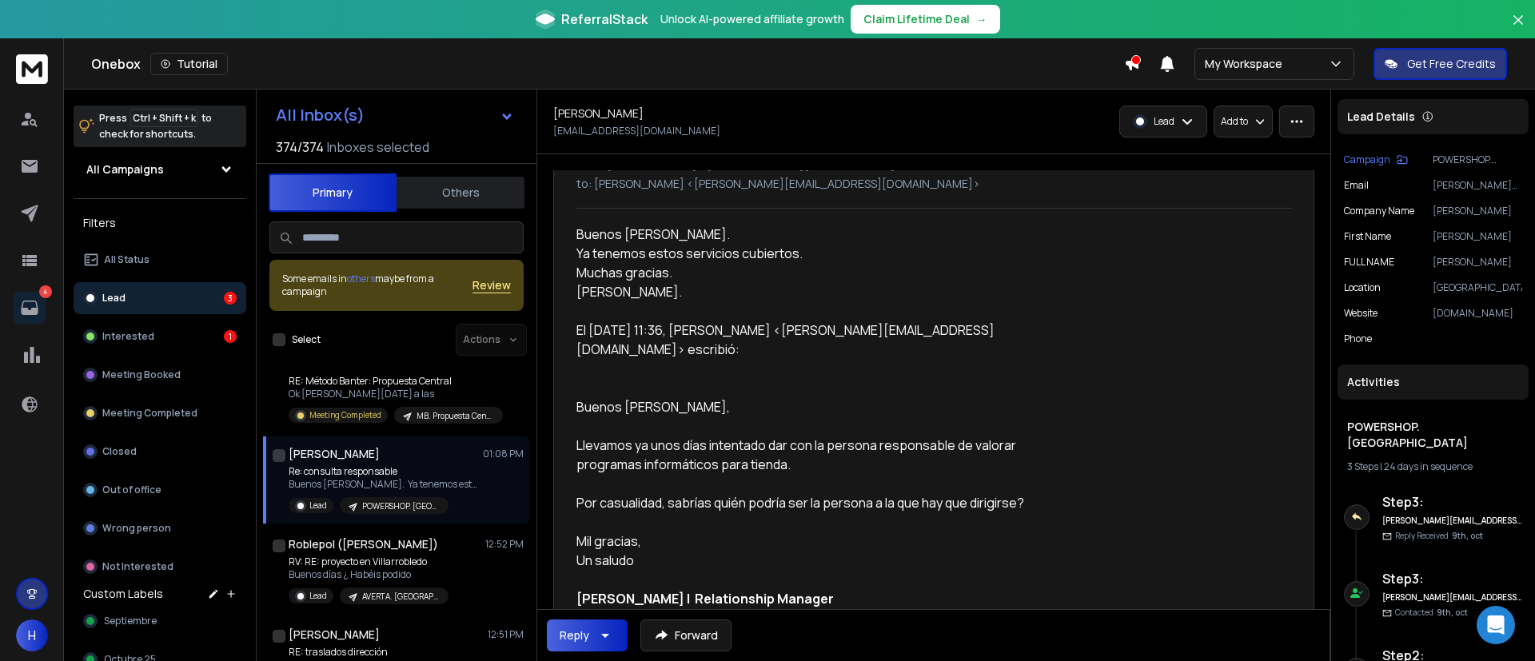
scroll to position [240, 0]
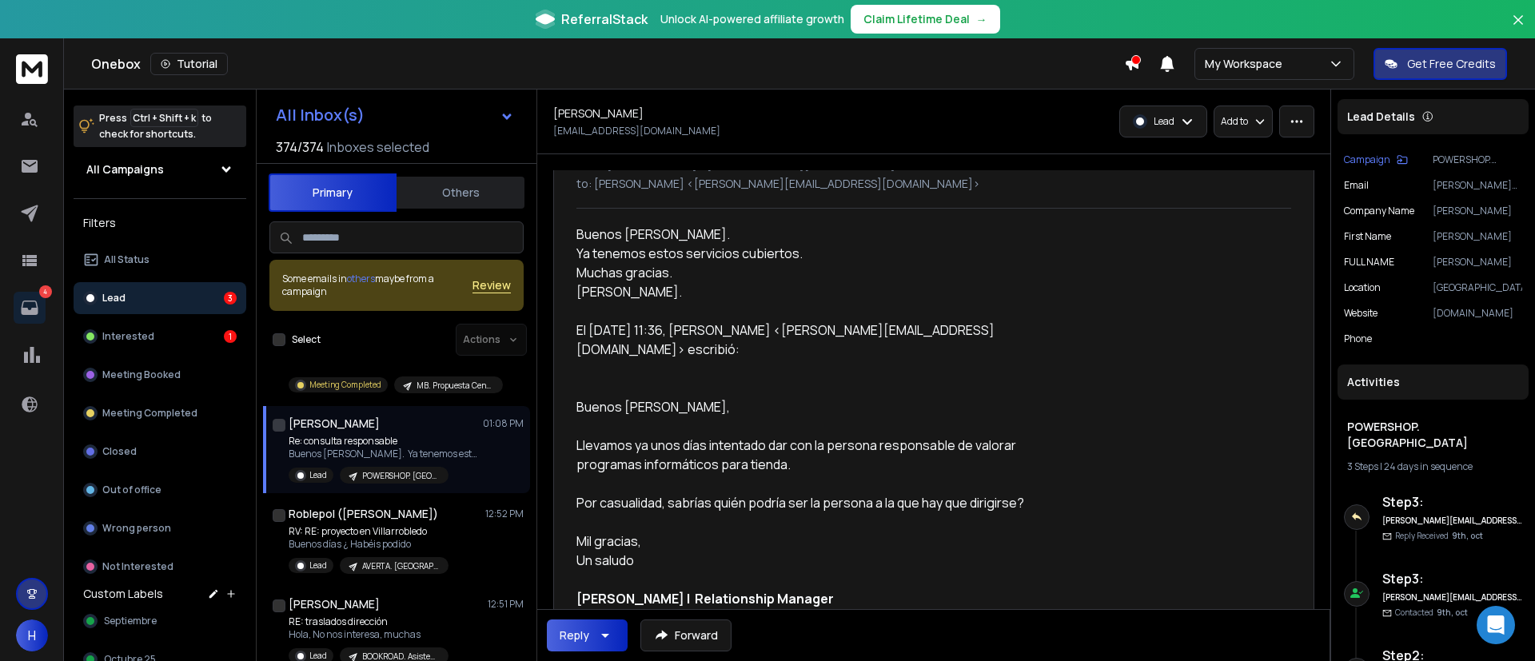
click at [1154, 127] on p "Lead" at bounding box center [1164, 121] width 21 height 13
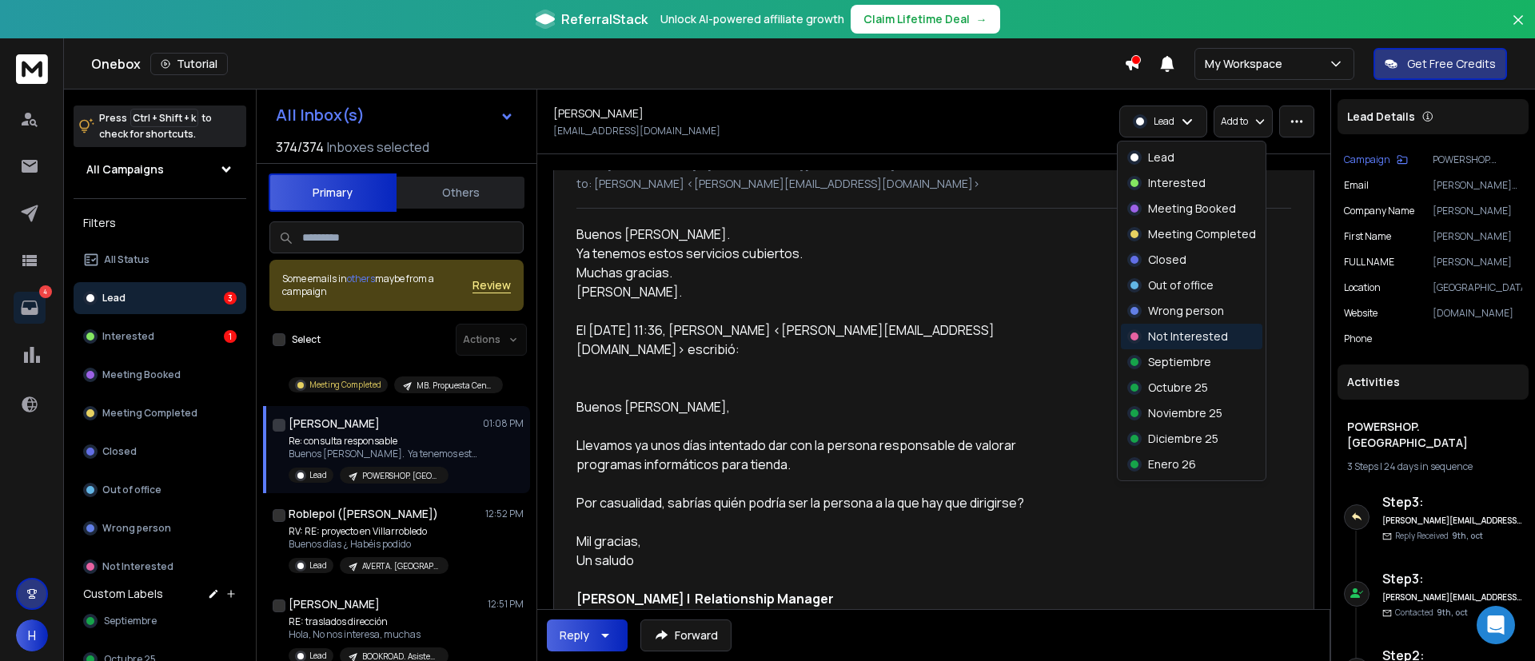
click at [1189, 335] on p "Not Interested" at bounding box center [1188, 337] width 80 height 16
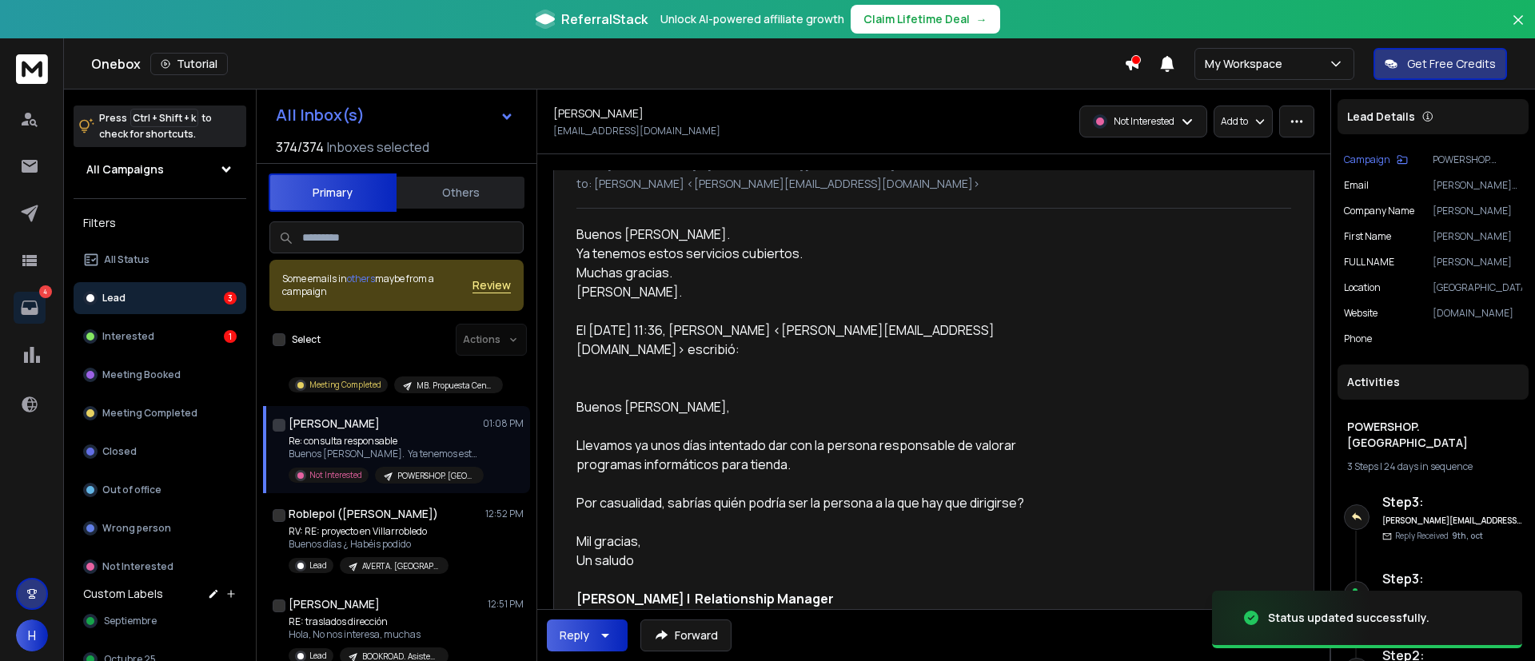
click at [1217, 128] on div "Add to" at bounding box center [1243, 121] width 58 height 30
click at [1241, 159] on div "Subsequence" at bounding box center [1269, 157] width 94 height 16
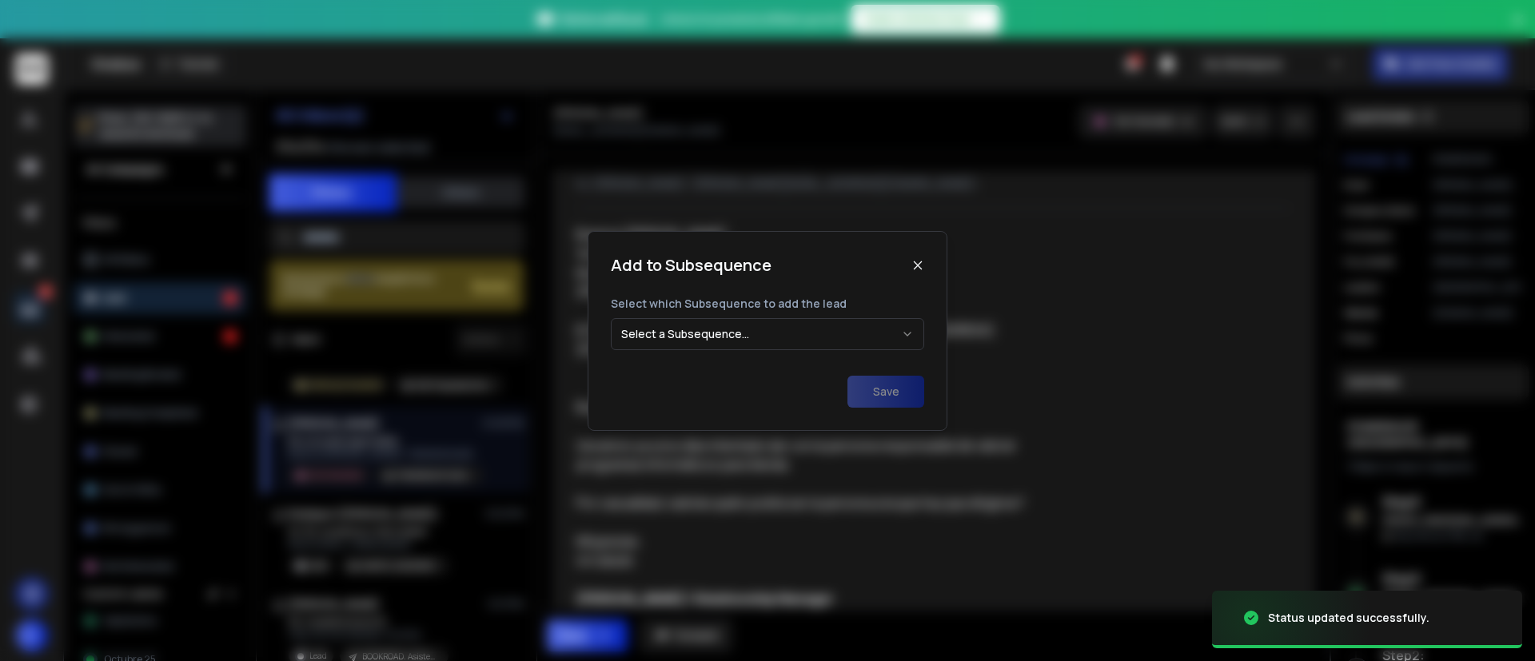
click at [806, 333] on button "Select a Subsequence..." at bounding box center [767, 334] width 313 height 32
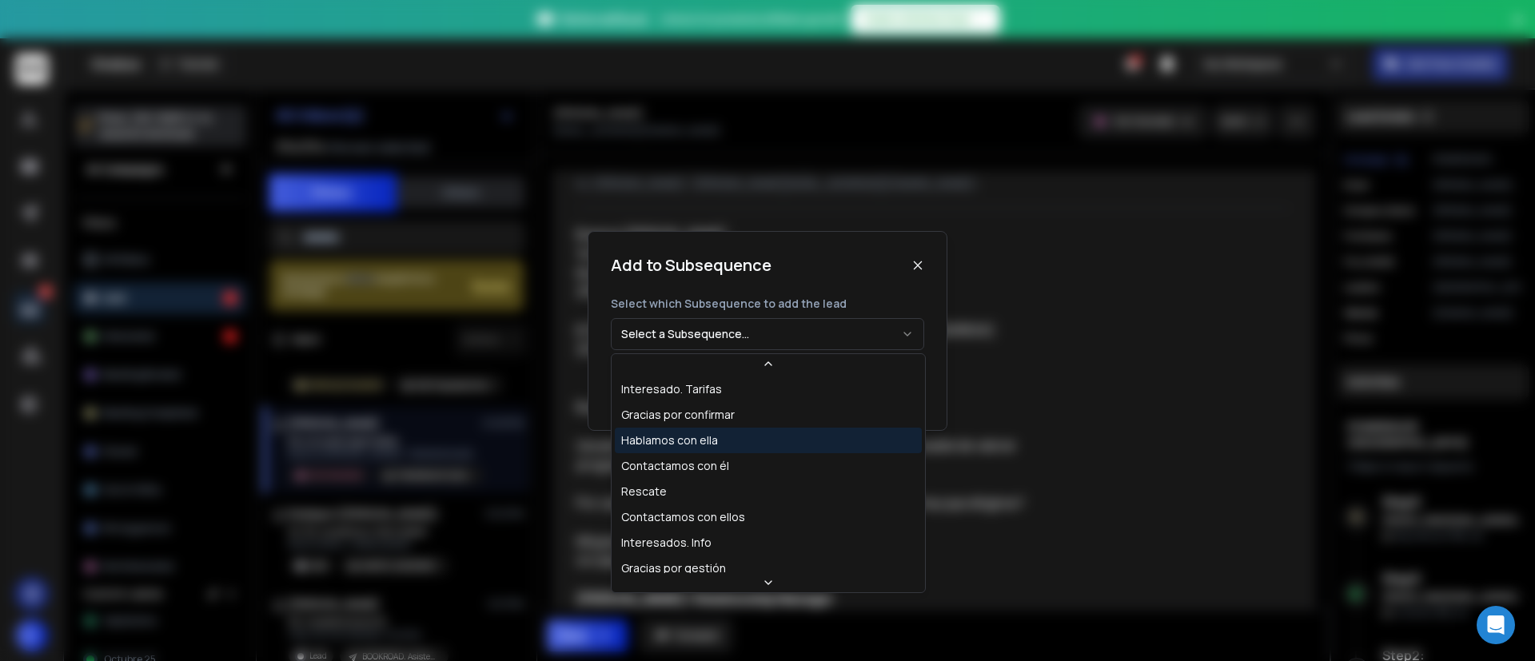
scroll to position [43, 0]
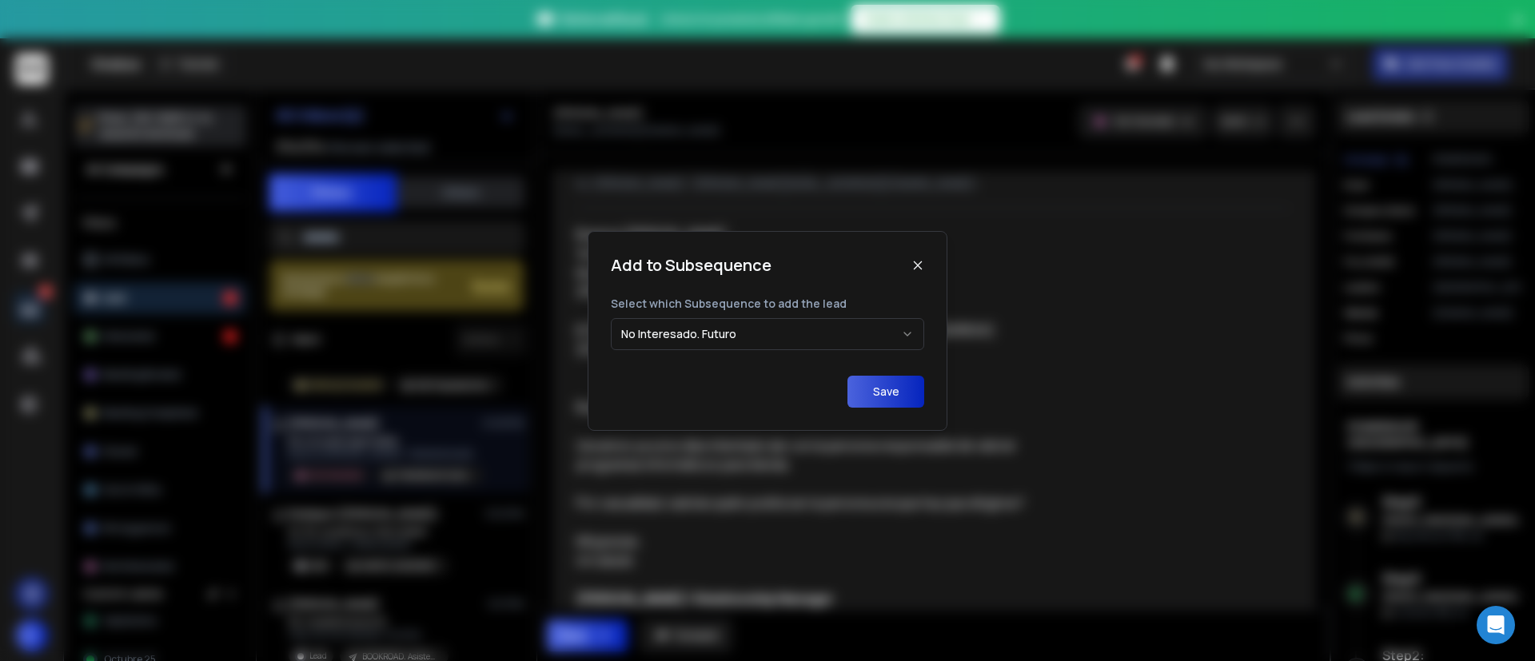
click at [902, 379] on button "Save" at bounding box center [885, 392] width 77 height 32
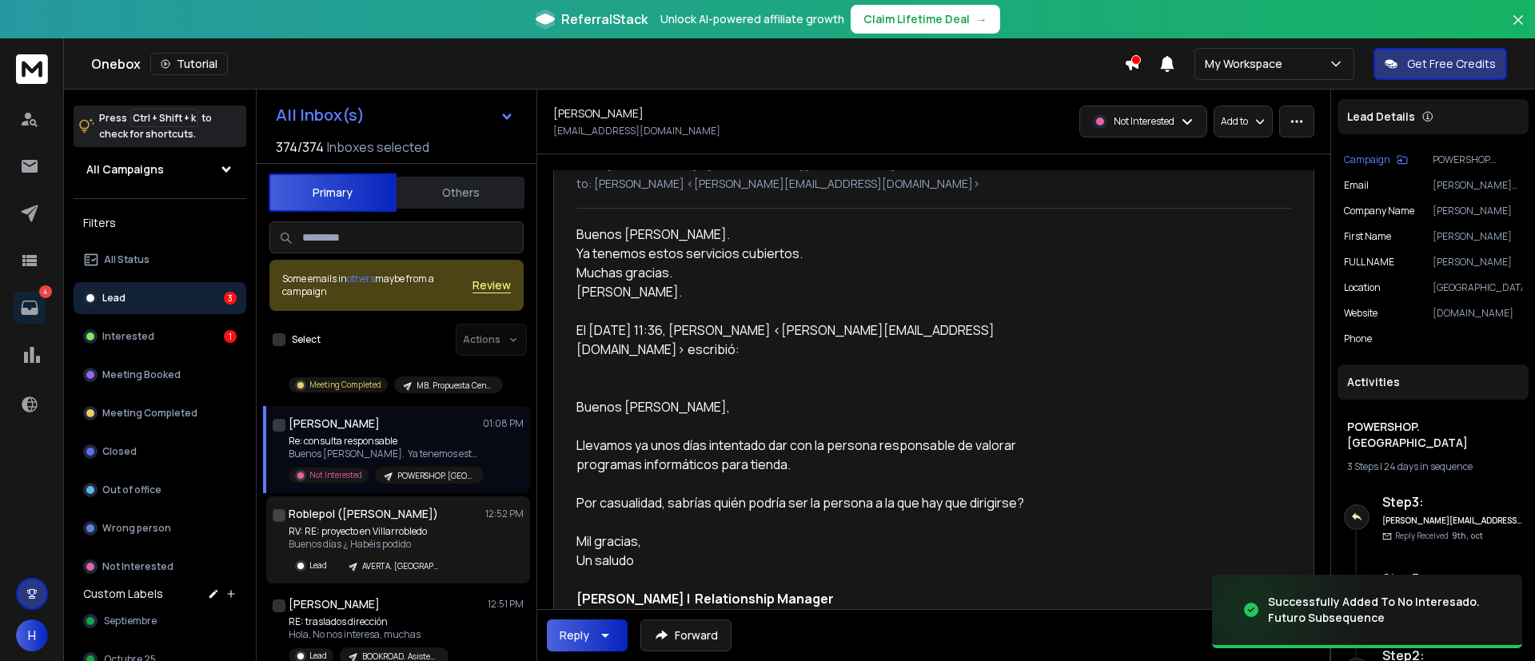
scroll to position [360, 0]
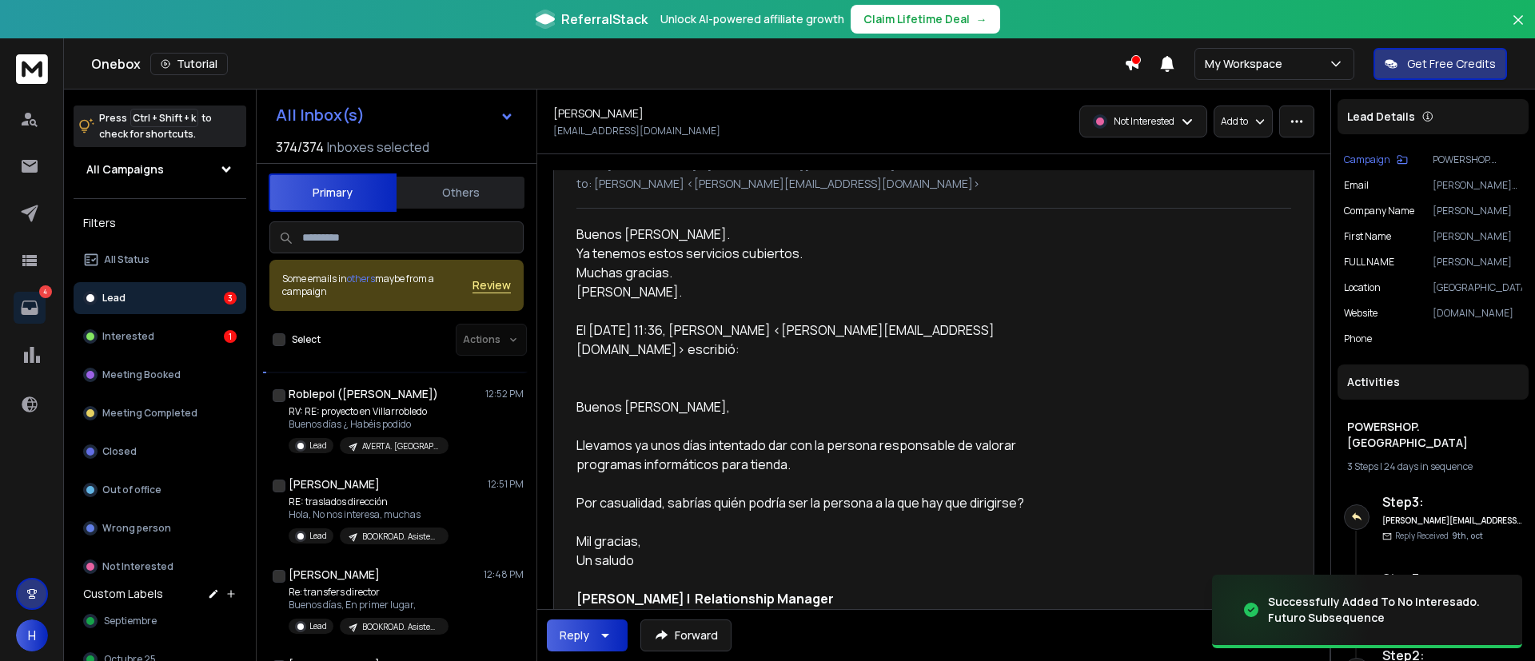
click at [394, 434] on div "RV: RE: proyecto en Villarrobledo Buenos días ¿ Habéis podido Lead AVERTA. Vill…" at bounding box center [369, 429] width 160 height 49
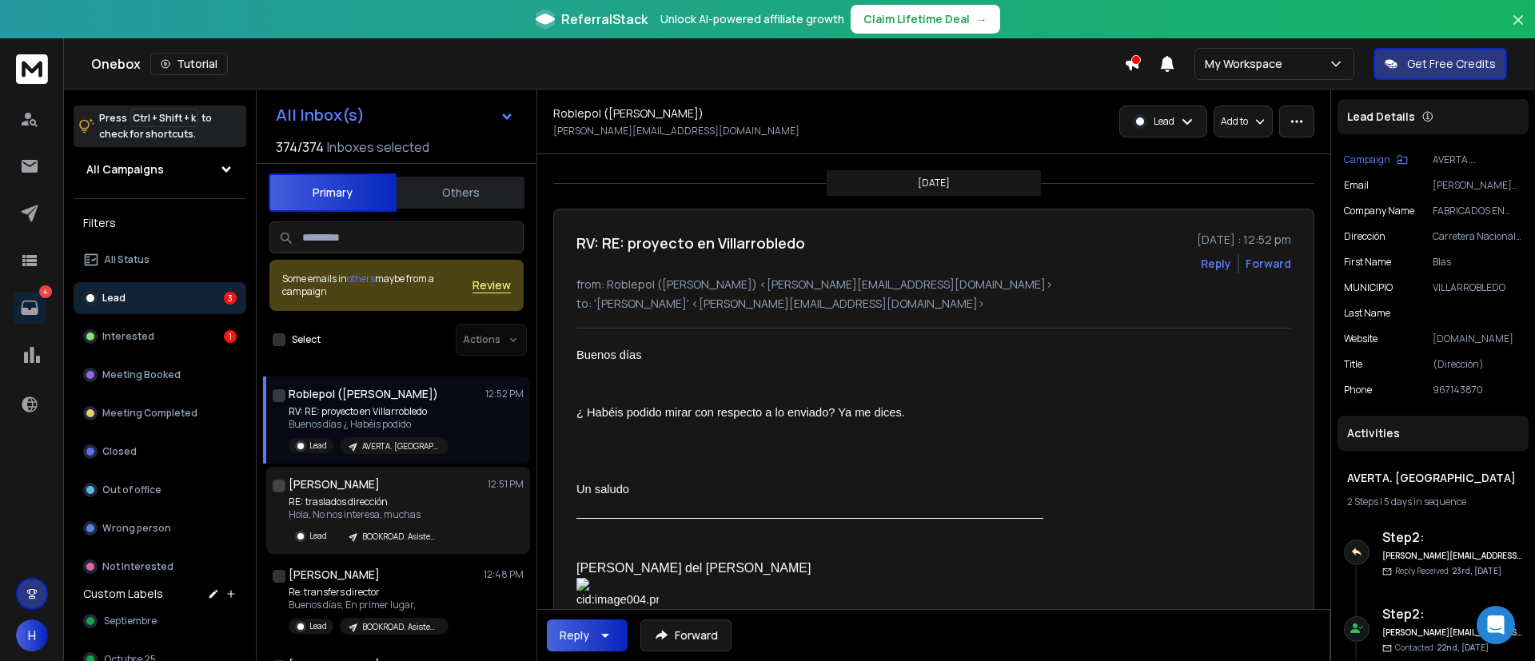
click at [413, 501] on p "RE: traslados dirección" at bounding box center [369, 502] width 160 height 13
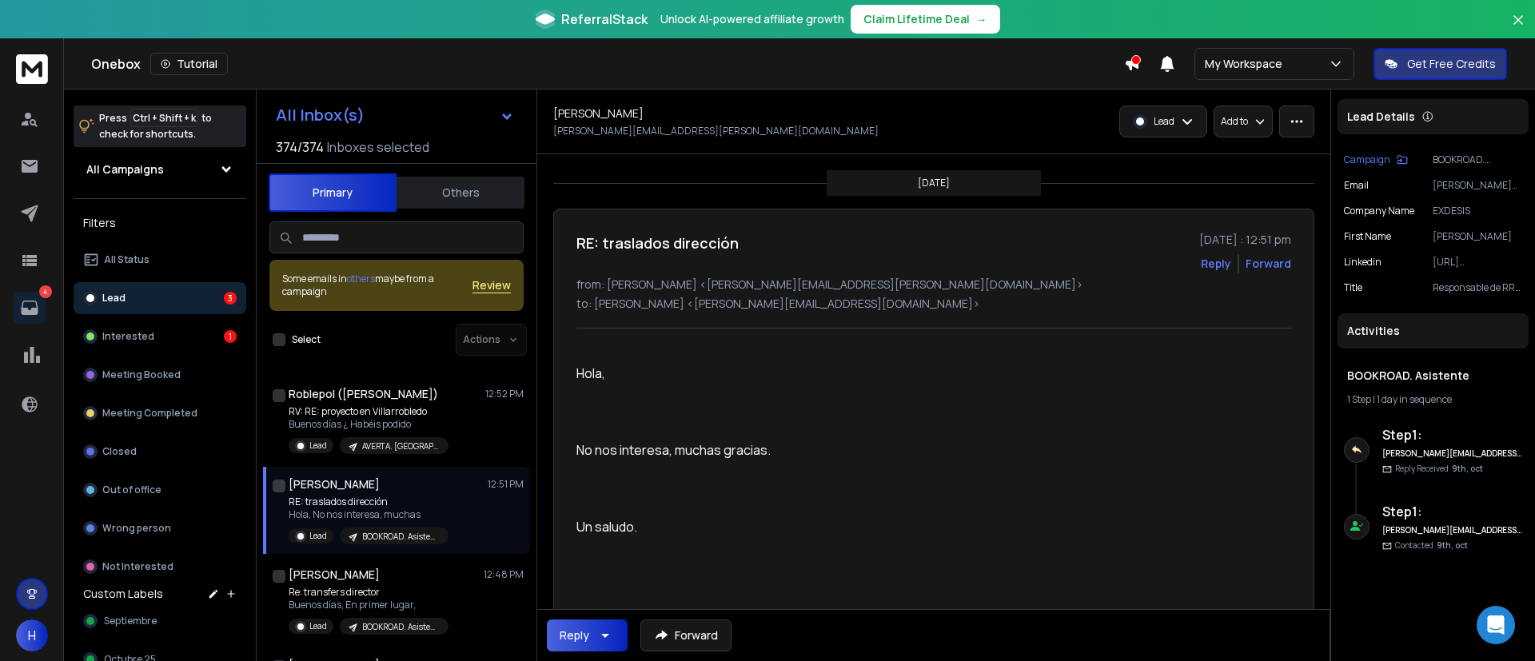
click at [1166, 119] on p "Lead" at bounding box center [1164, 121] width 21 height 13
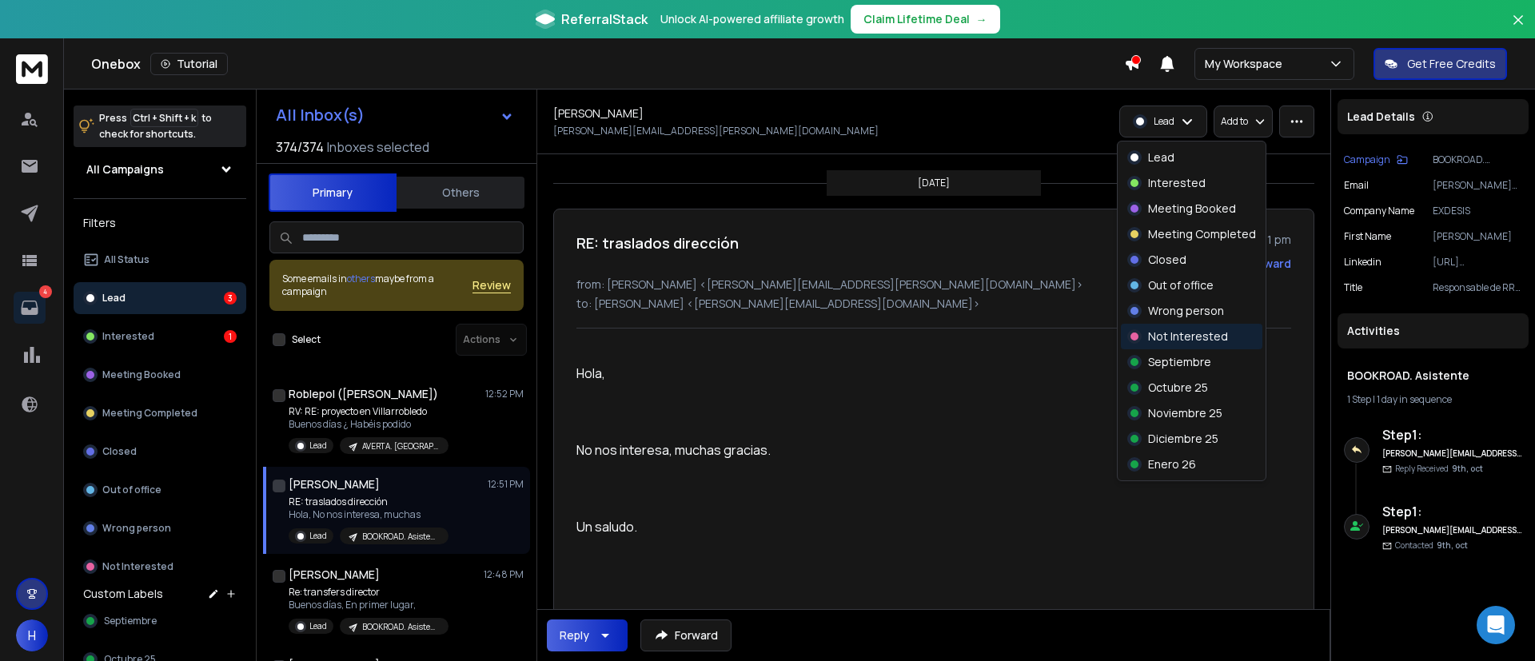
click at [1170, 337] on p "Not Interested" at bounding box center [1188, 337] width 80 height 16
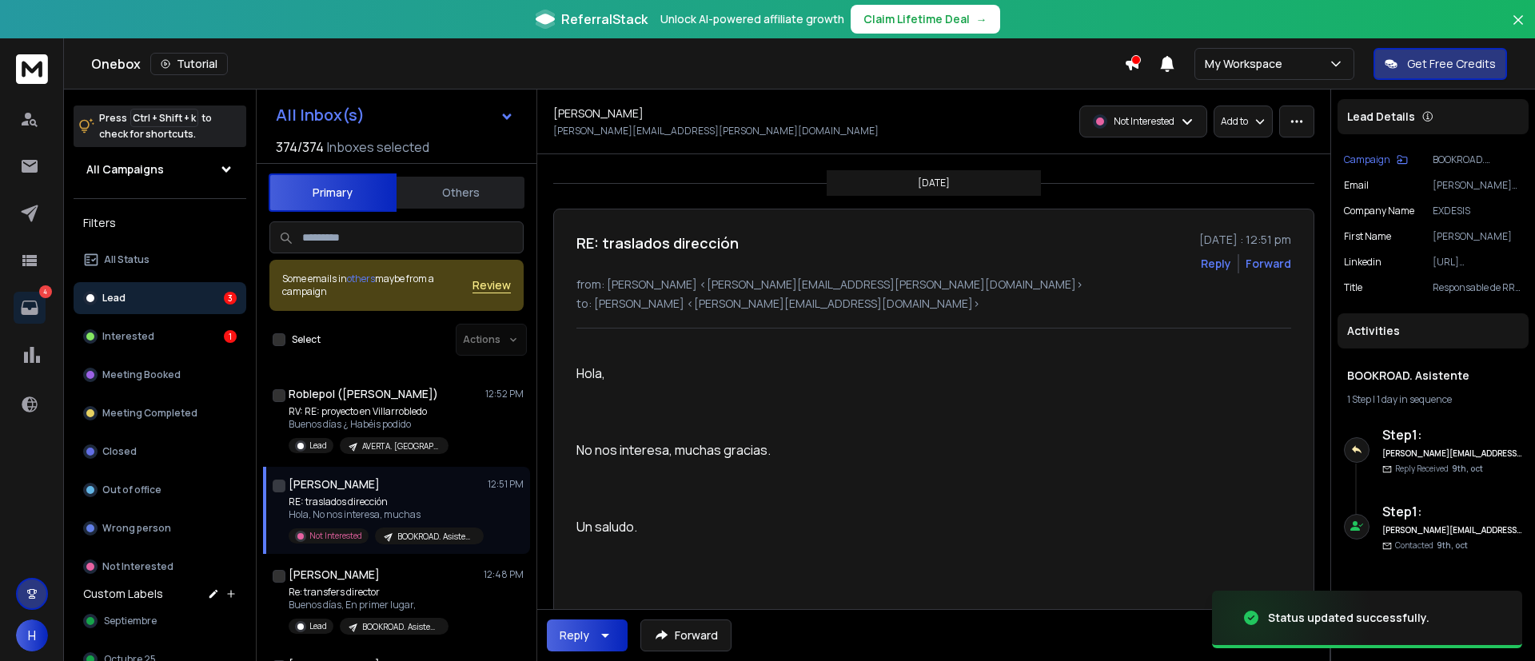
click at [1229, 123] on p "Add to" at bounding box center [1234, 121] width 27 height 13
click at [1262, 148] on div "Subsequence" at bounding box center [1280, 158] width 129 height 26
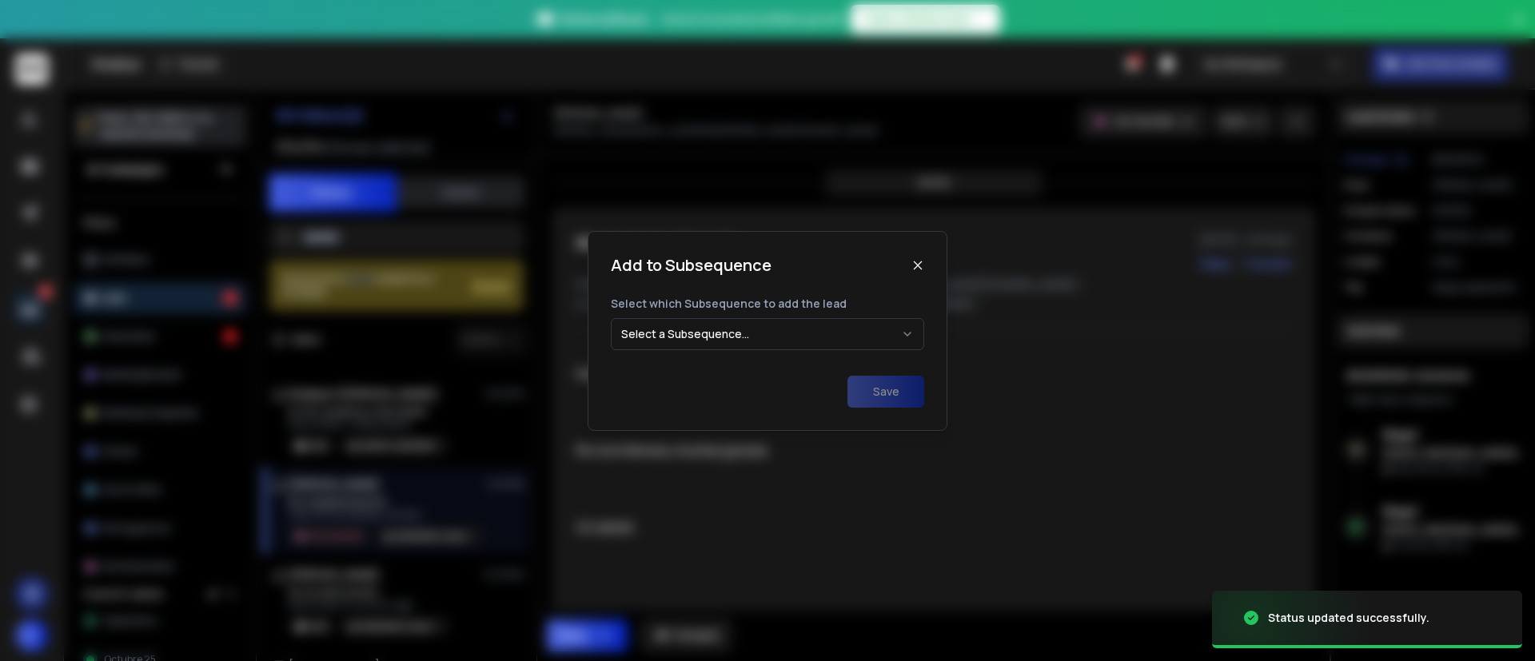
click at [763, 337] on button "Select a Subsequence..." at bounding box center [767, 334] width 313 height 32
click at [895, 377] on button "Save" at bounding box center [885, 392] width 77 height 32
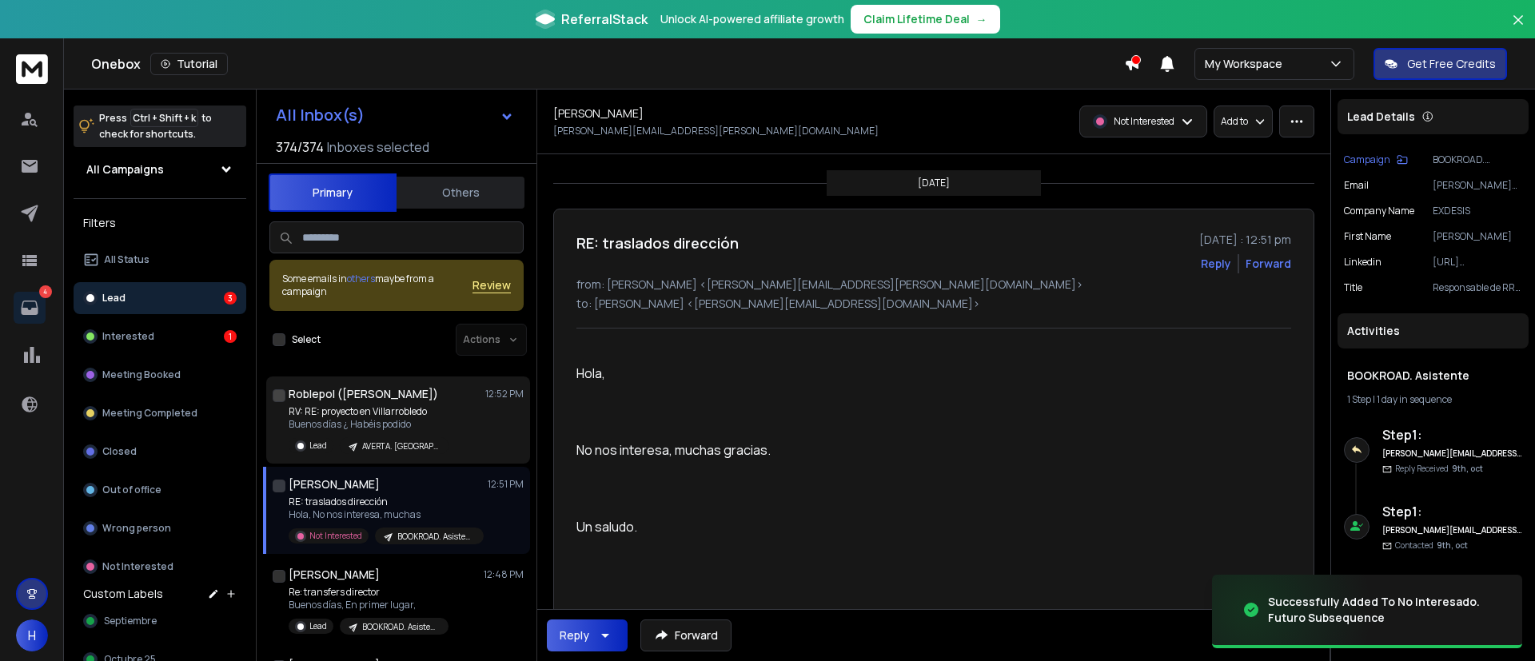
scroll to position [480, 0]
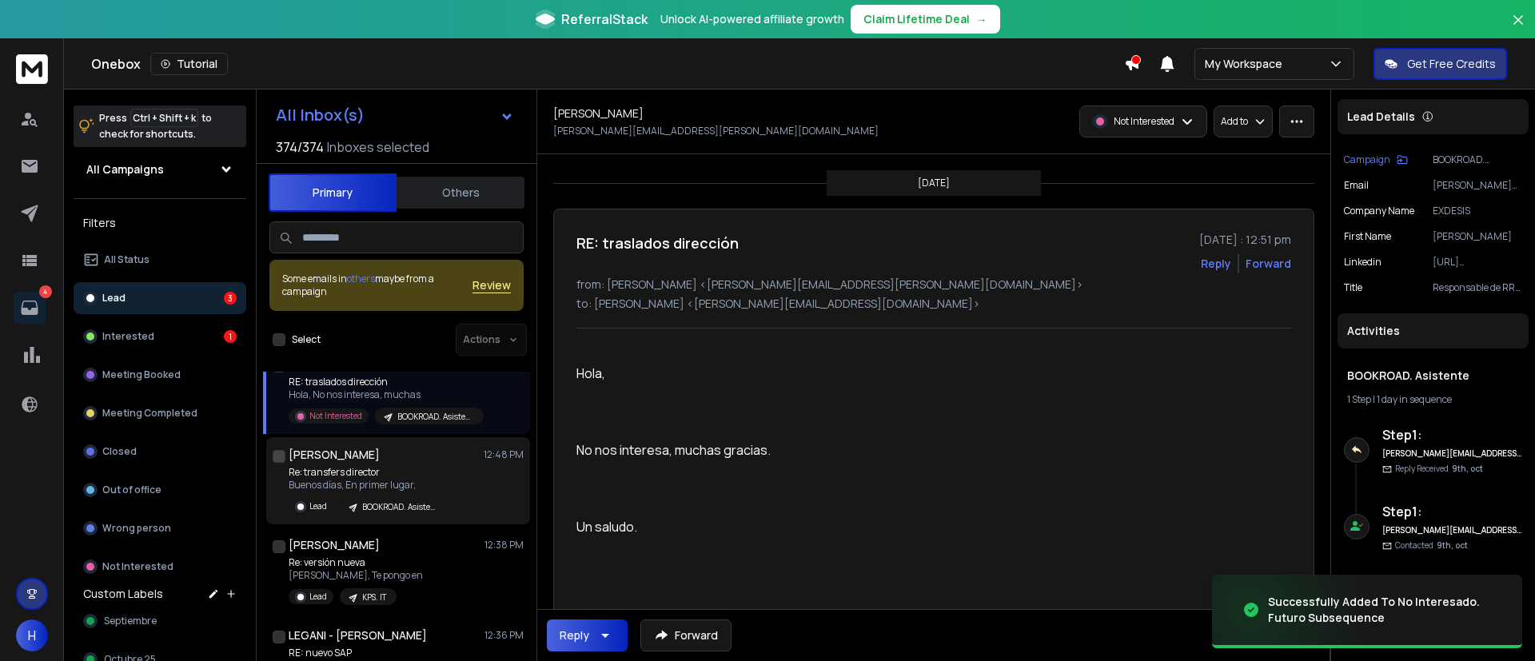
click at [417, 444] on div "Cristina Luque Millan 12:48 PM Re: transfers director Buenos días, En primer lu…" at bounding box center [398, 480] width 264 height 87
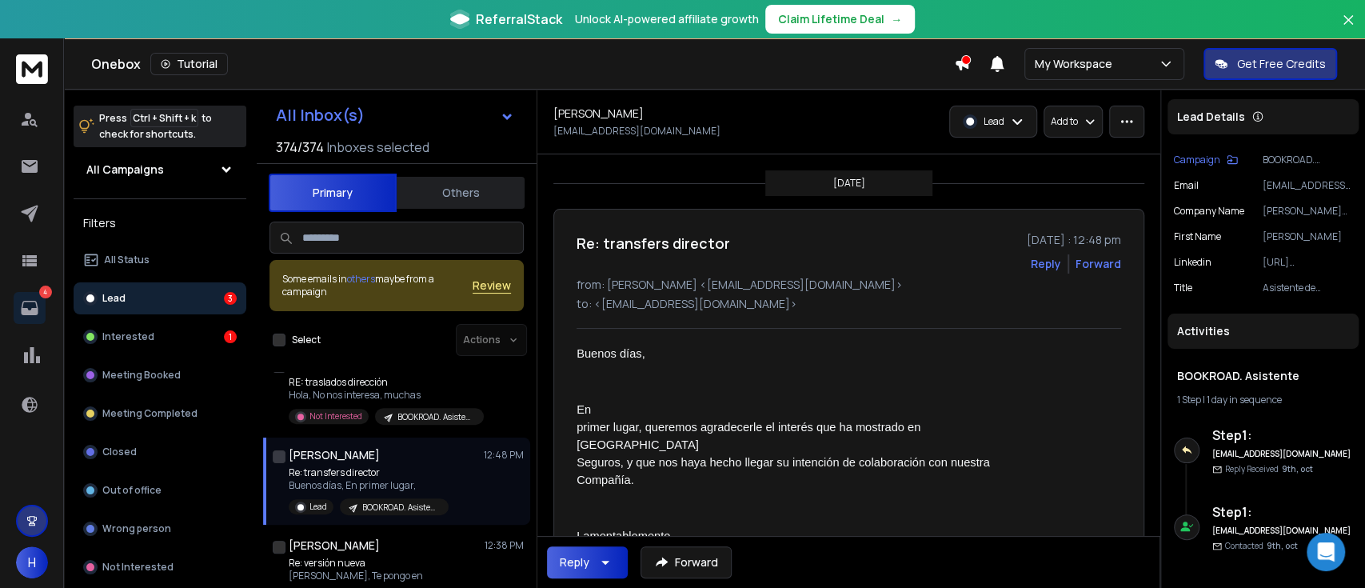
scroll to position [320, 0]
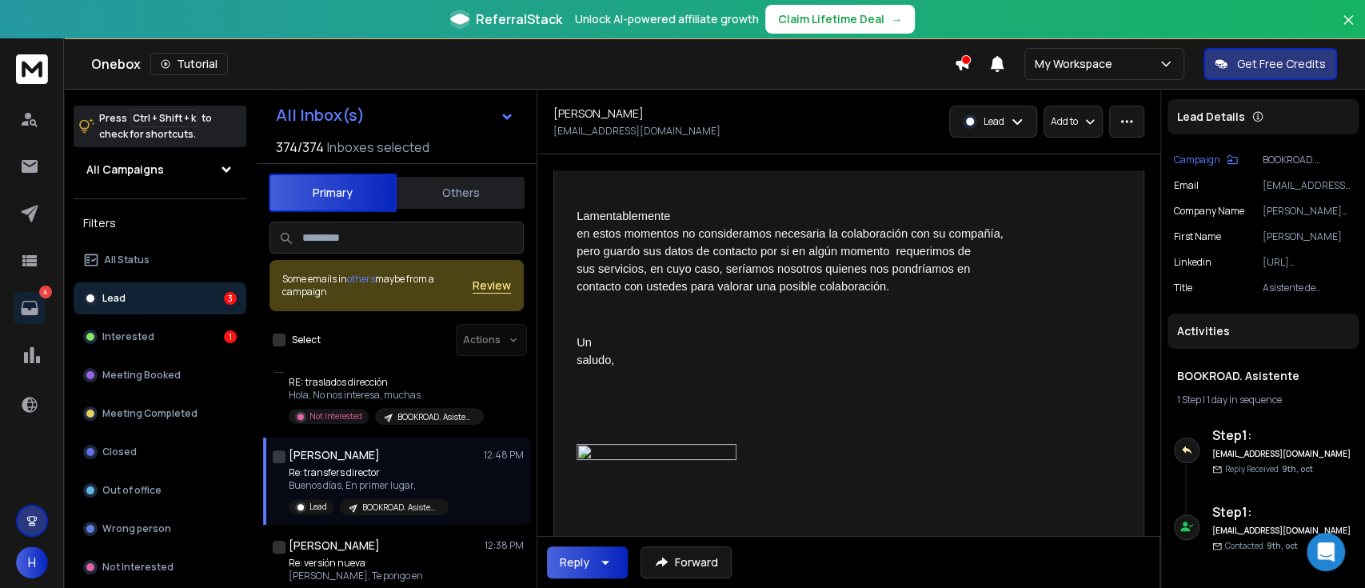
click at [1001, 126] on p "Lead" at bounding box center [993, 121] width 21 height 13
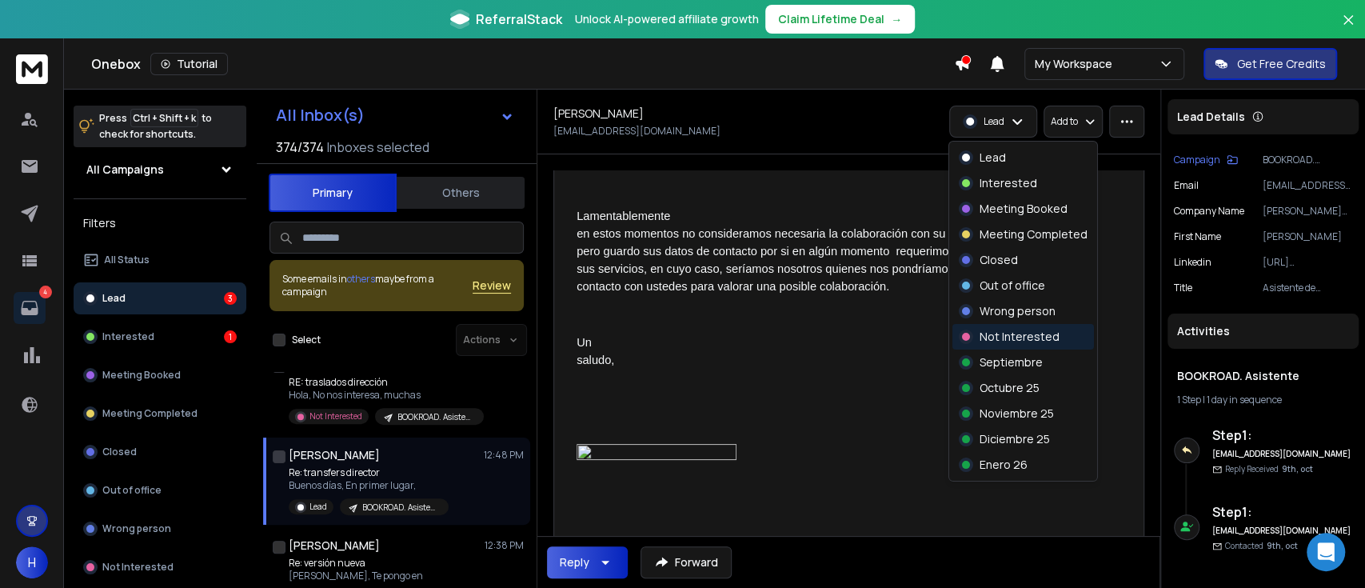
click at [1015, 333] on p "Not Interested" at bounding box center [1019, 337] width 80 height 16
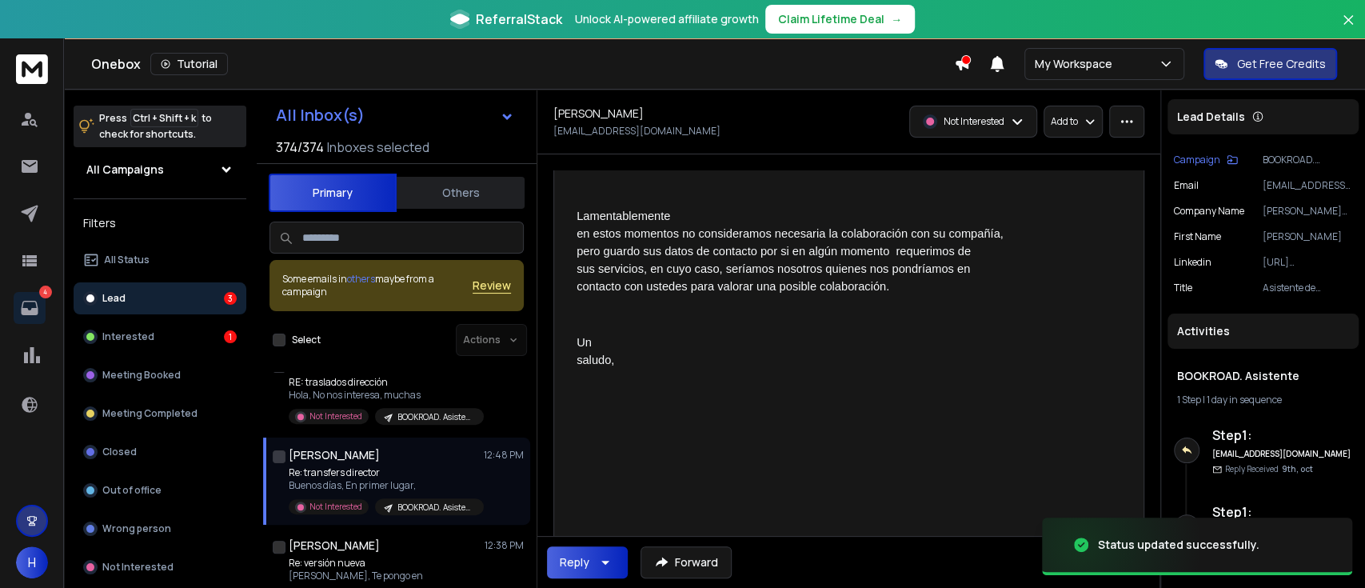
click at [1070, 126] on p "Add to" at bounding box center [1063, 121] width 27 height 13
click at [1082, 158] on div "Subsequence" at bounding box center [1099, 157] width 94 height 16
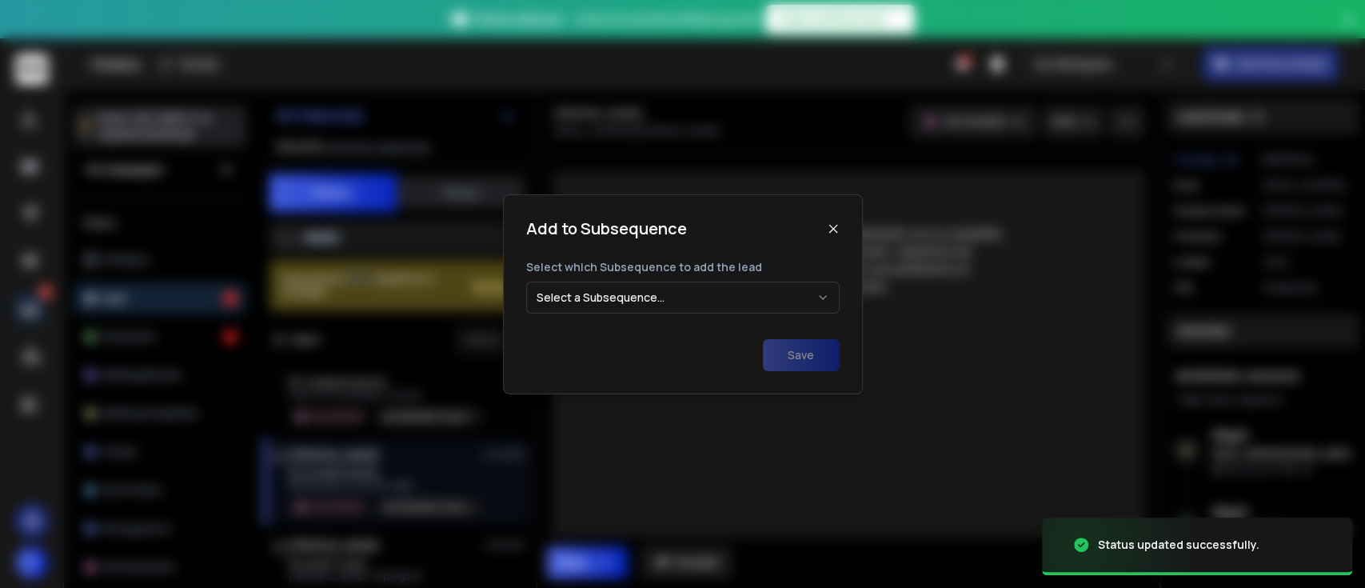
click at [716, 297] on button "Select a Subsequence..." at bounding box center [682, 297] width 313 height 32
click at [794, 357] on button "Save" at bounding box center [801, 355] width 77 height 32
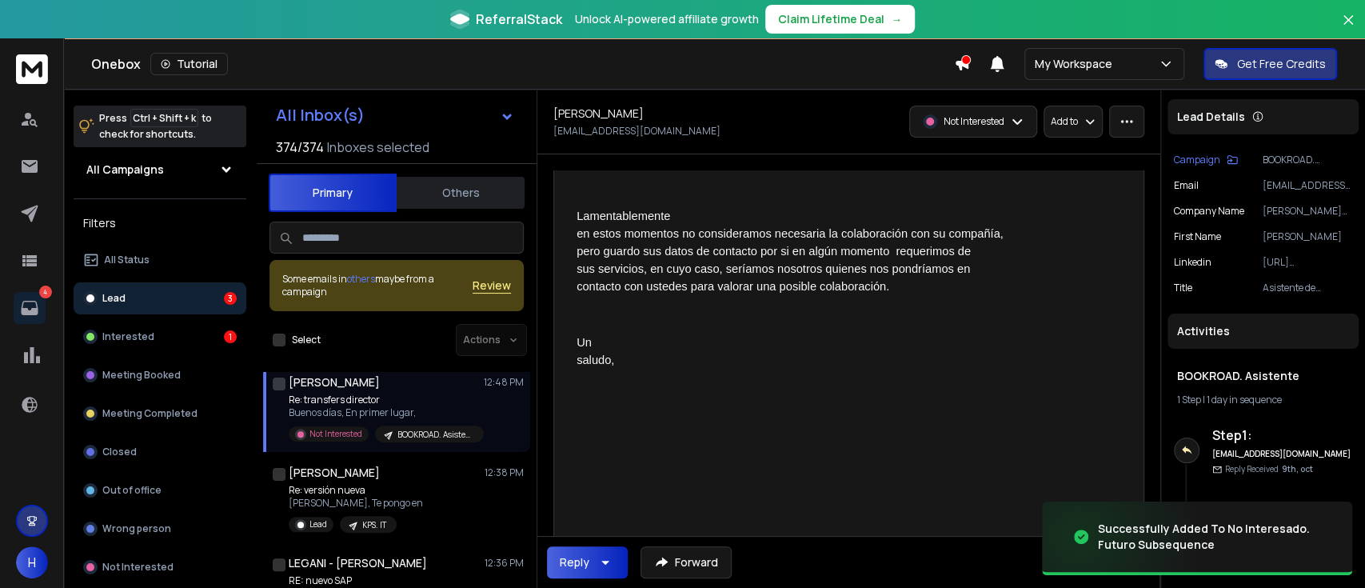
scroll to position [586, 0]
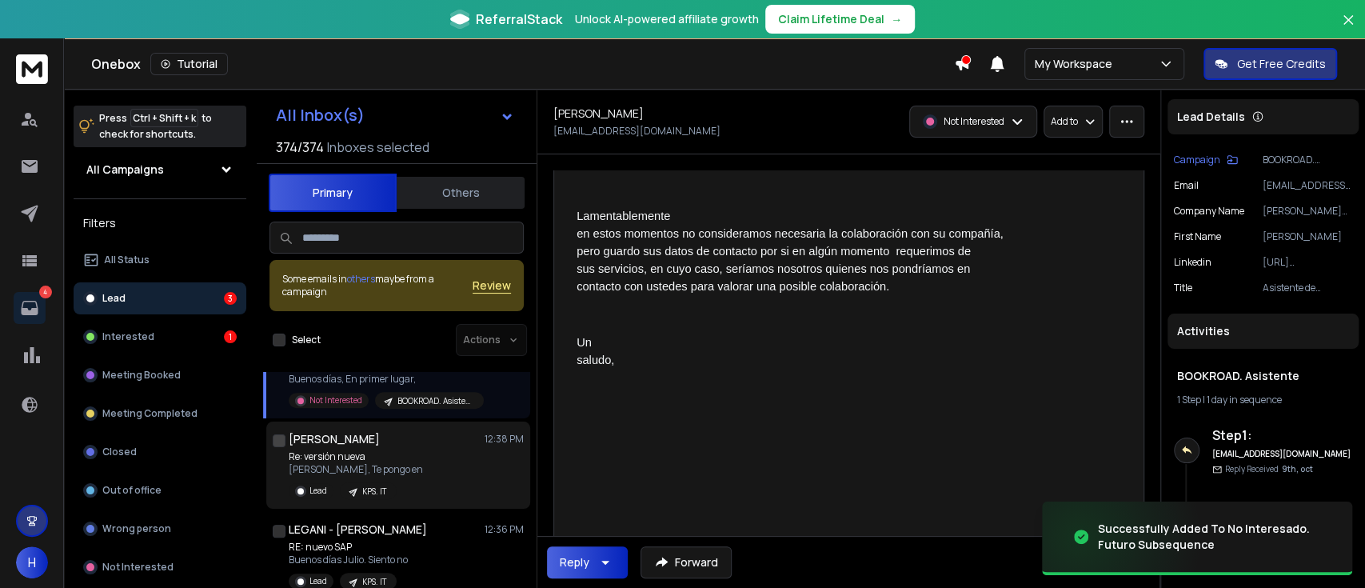
click at [425, 434] on div "Elisa Romero Artigas 12:38 PM" at bounding box center [406, 439] width 235 height 16
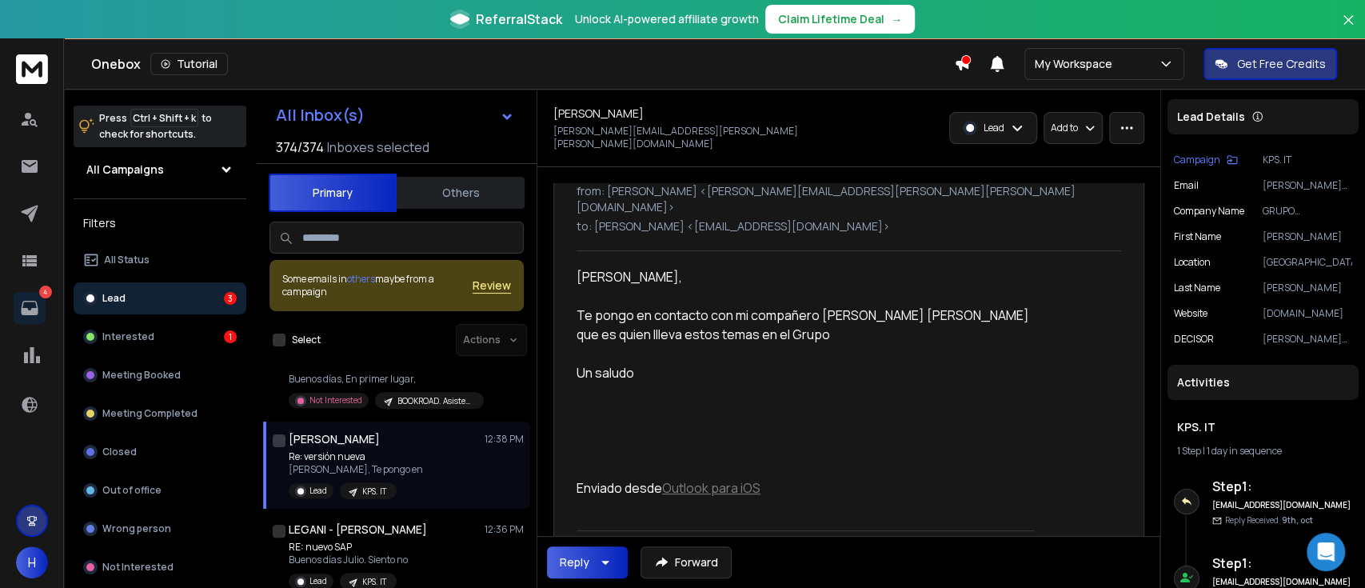
scroll to position [0, 0]
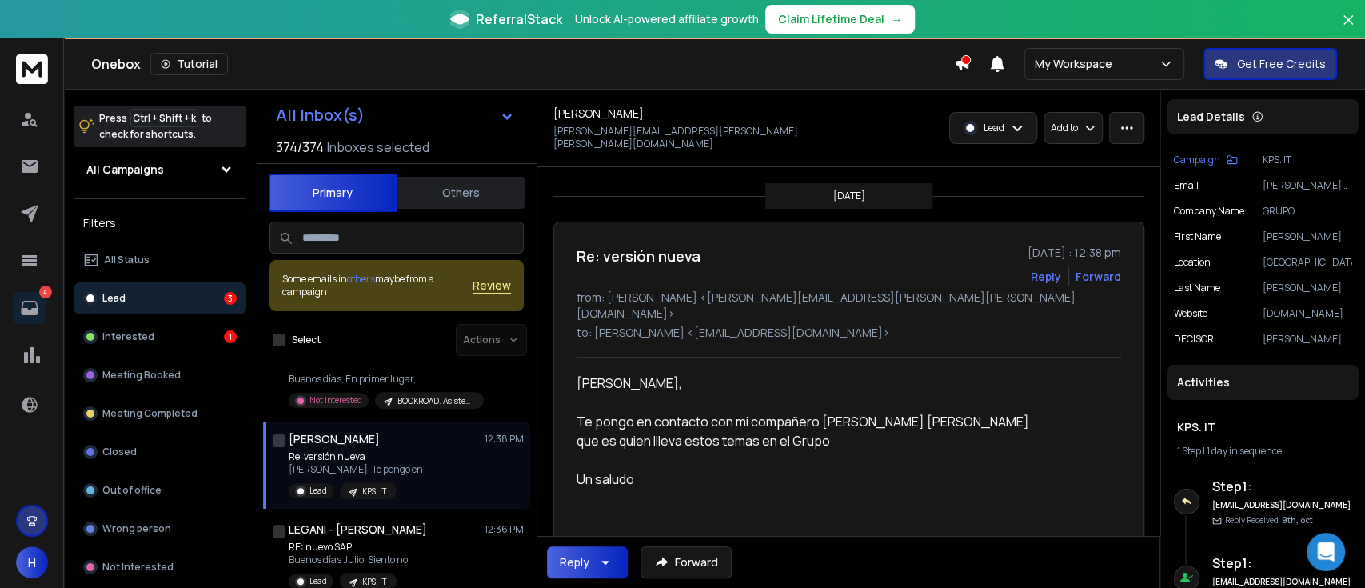
click at [601, 568] on icon "button" at bounding box center [605, 561] width 19 height 19
click at [596, 523] on p "Reply All" at bounding box center [596, 521] width 44 height 16
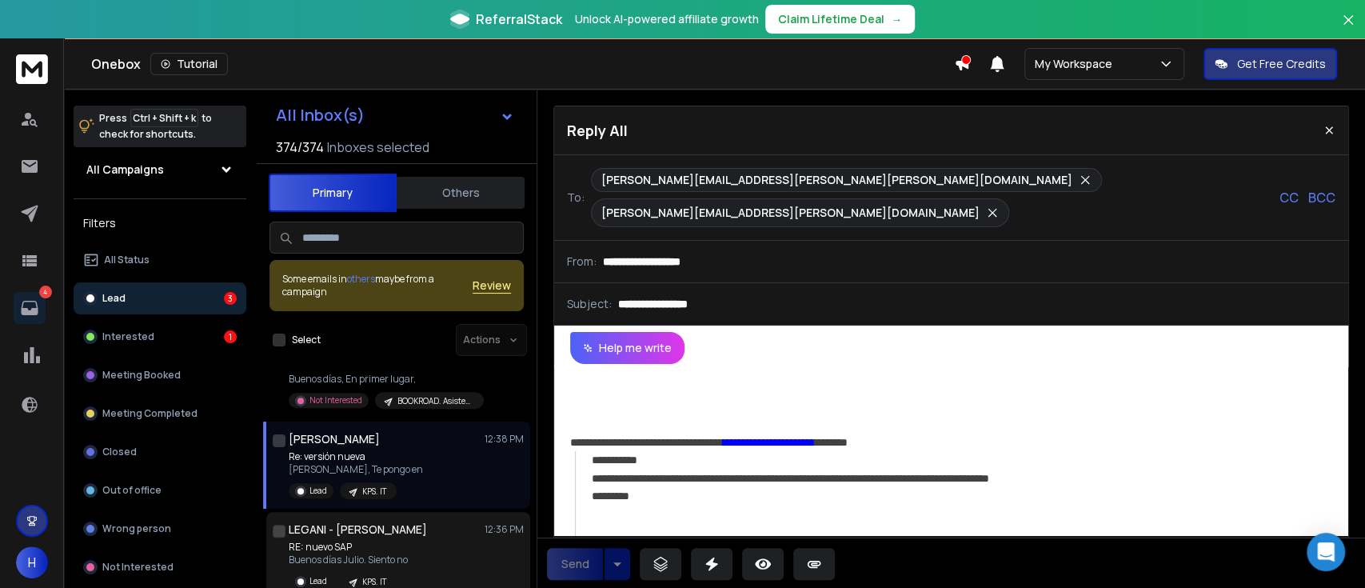
click at [398, 552] on div "LEGANI - Claudio Legnani 12:36 PM RE: nuevo SAP Buenos días Julio. Siento no Le…" at bounding box center [406, 555] width 235 height 68
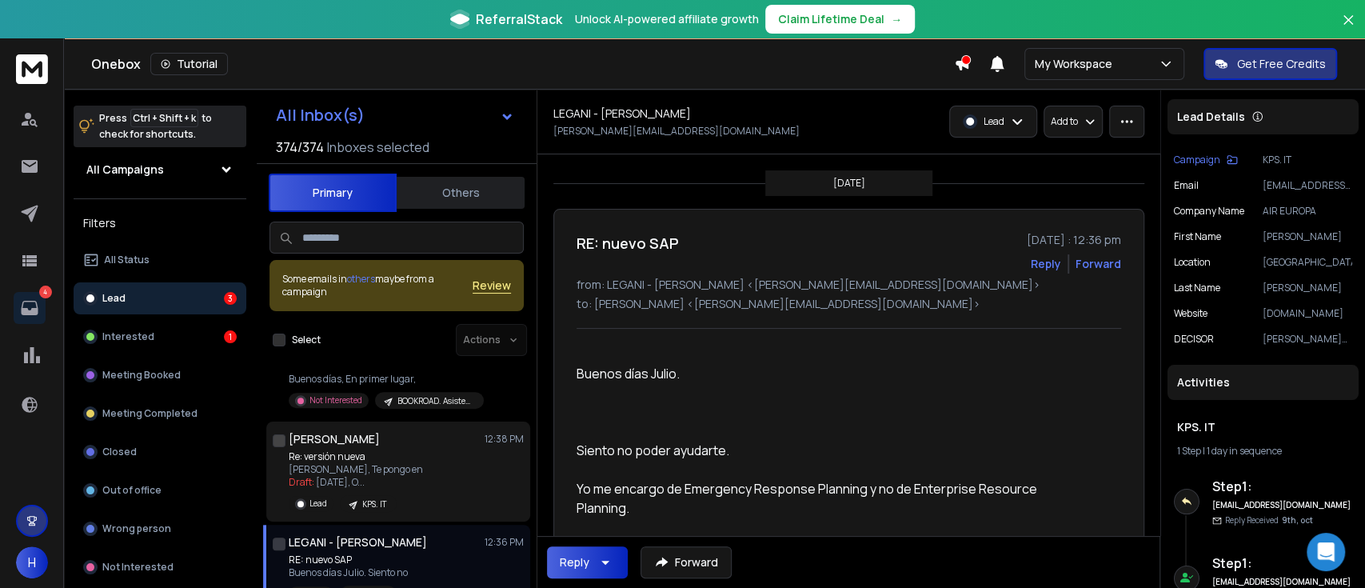
scroll to position [692, 0]
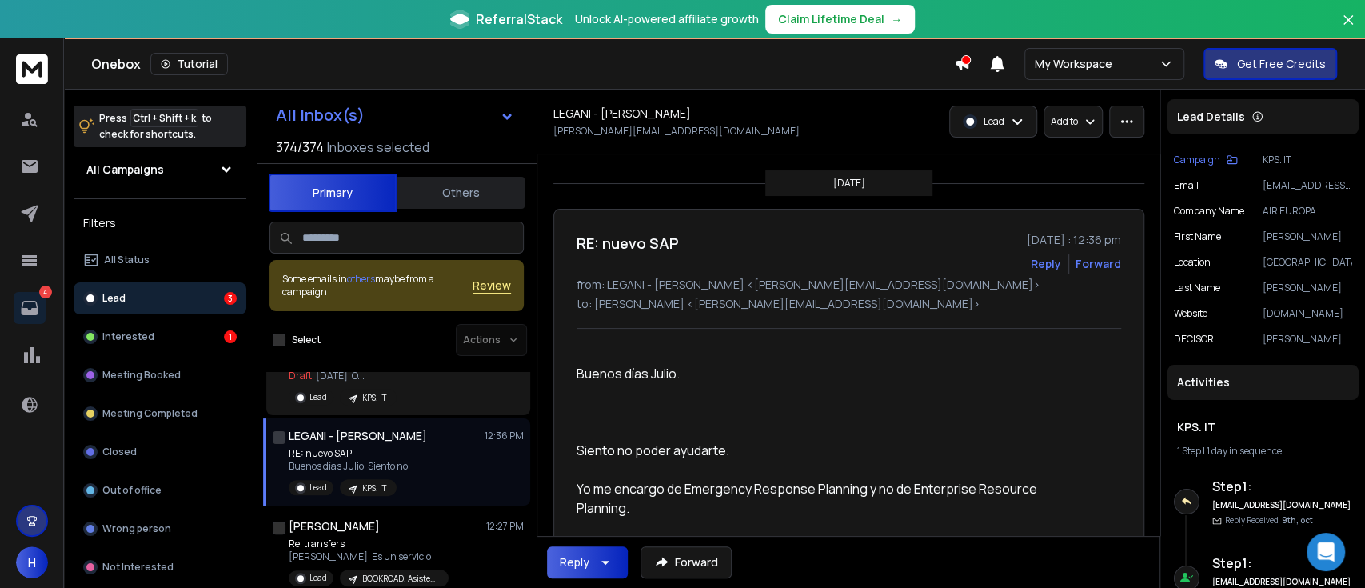
click at [422, 374] on div "Re: versión nueva Hola Julio, Te pongo en Draft: On Thursday, O ... Lead KPS. IT" at bounding box center [406, 375] width 235 height 62
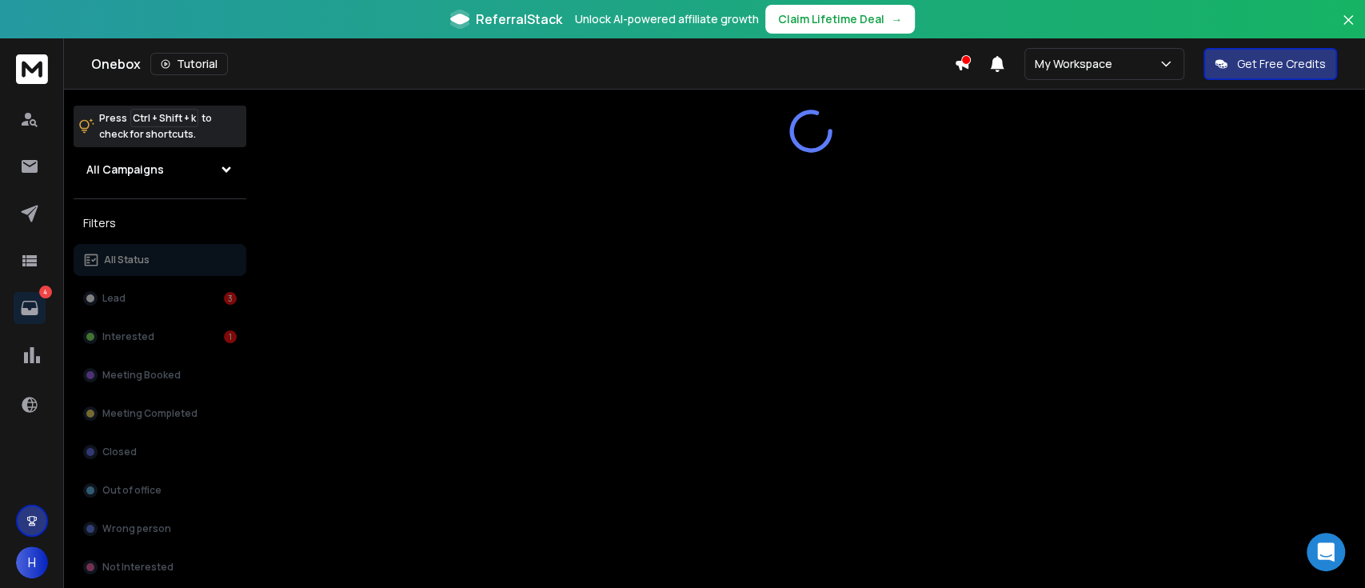
click at [179, 300] on button "Lead 3" at bounding box center [160, 298] width 173 height 32
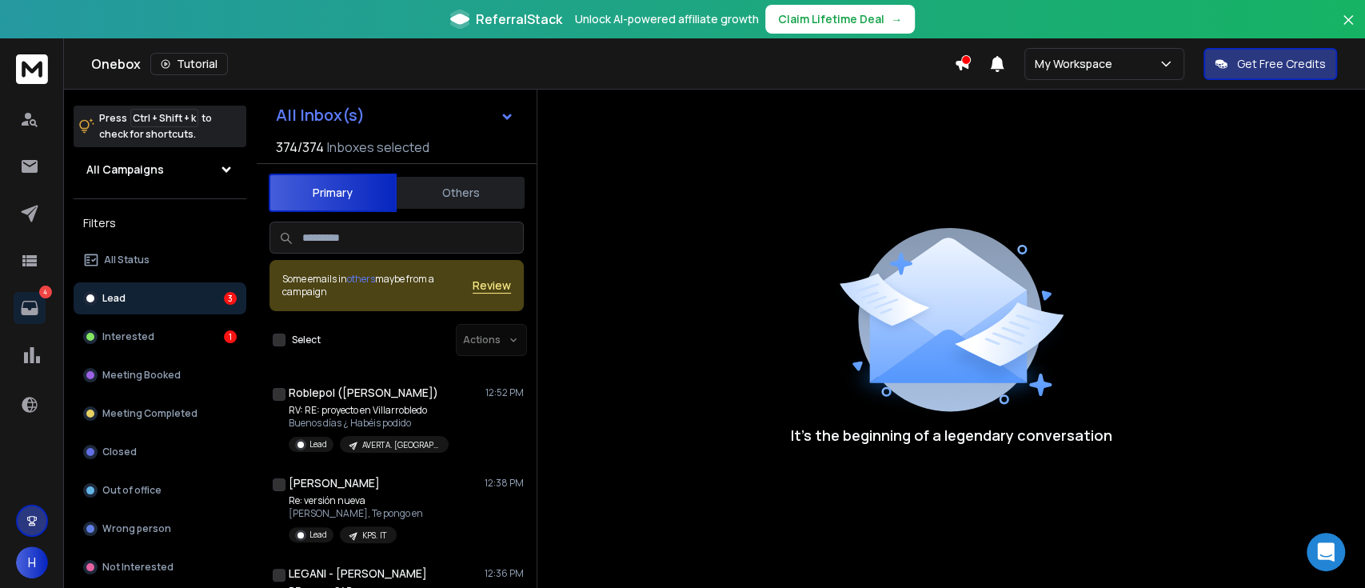
click at [174, 309] on button "Lead 3" at bounding box center [160, 298] width 173 height 32
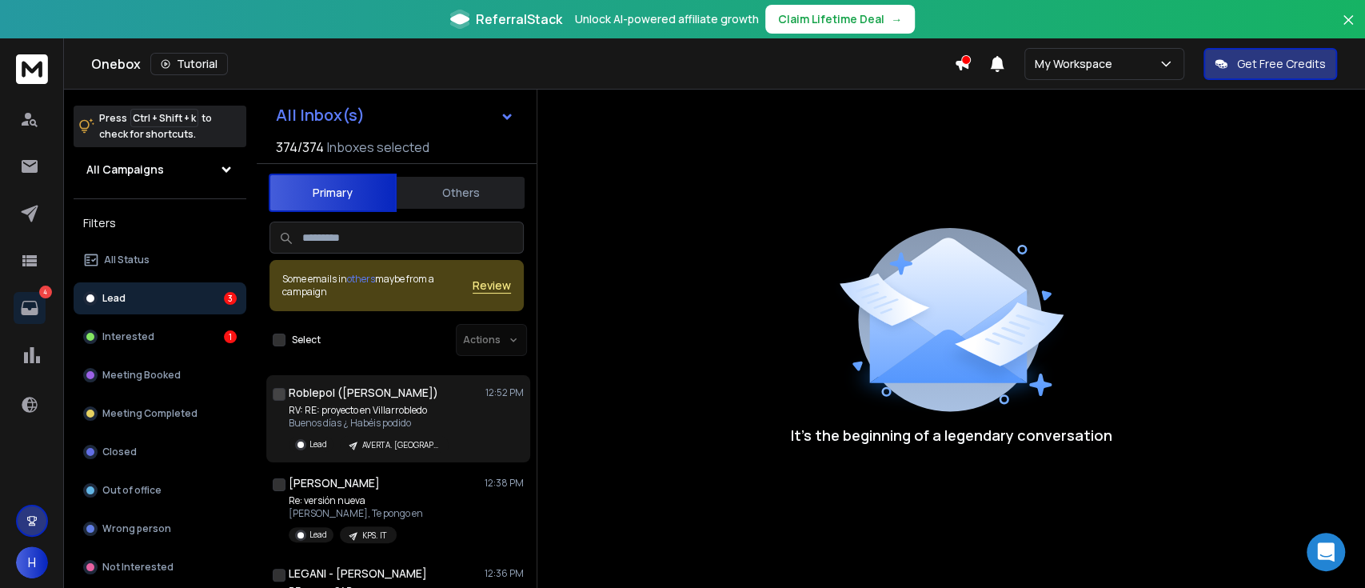
scroll to position [106, 0]
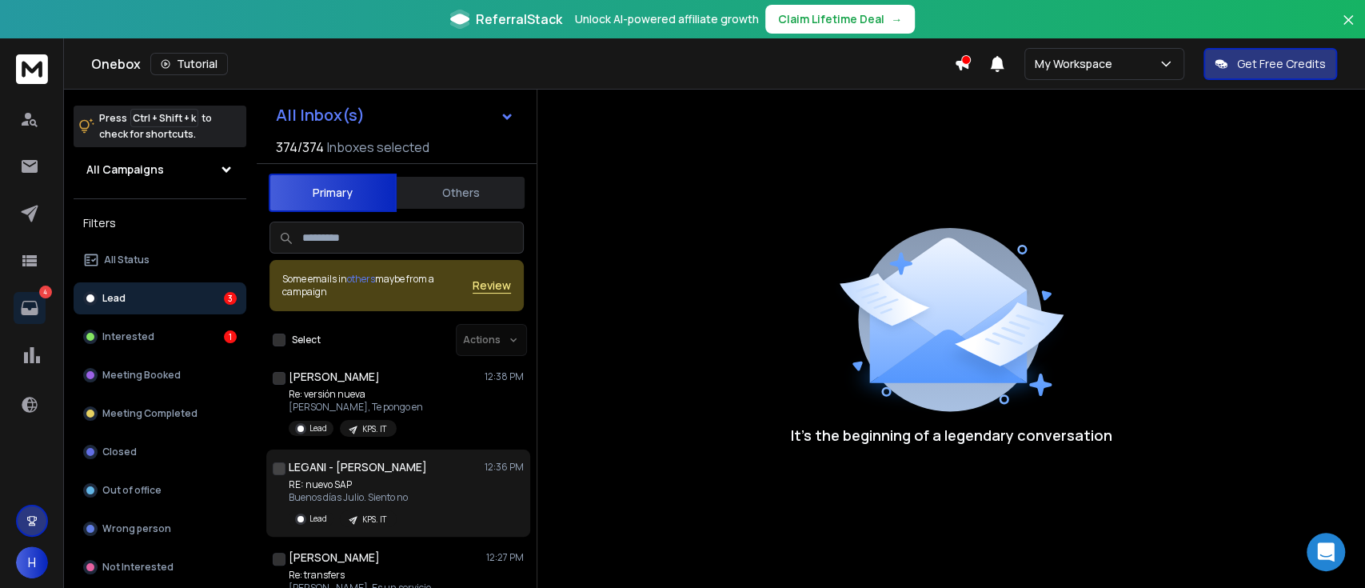
click at [418, 485] on div "RE: nuevo SAP Buenos días [PERSON_NAME]. Siento no Lead KPS. IT" at bounding box center [406, 502] width 235 height 49
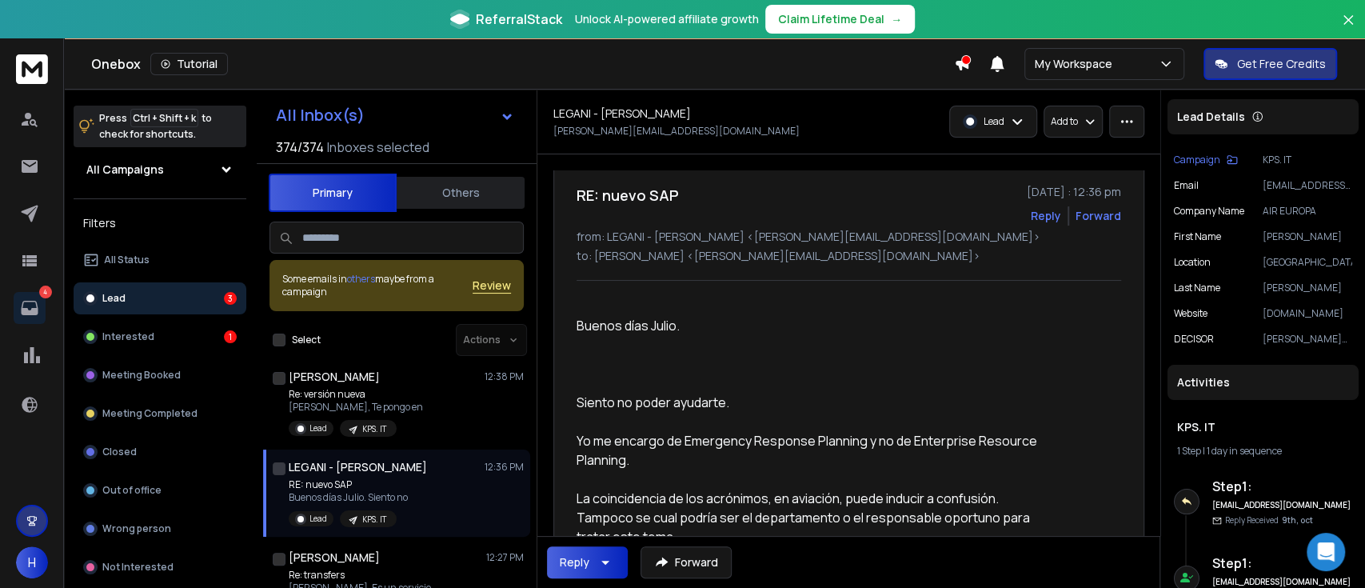
scroll to position [0, 0]
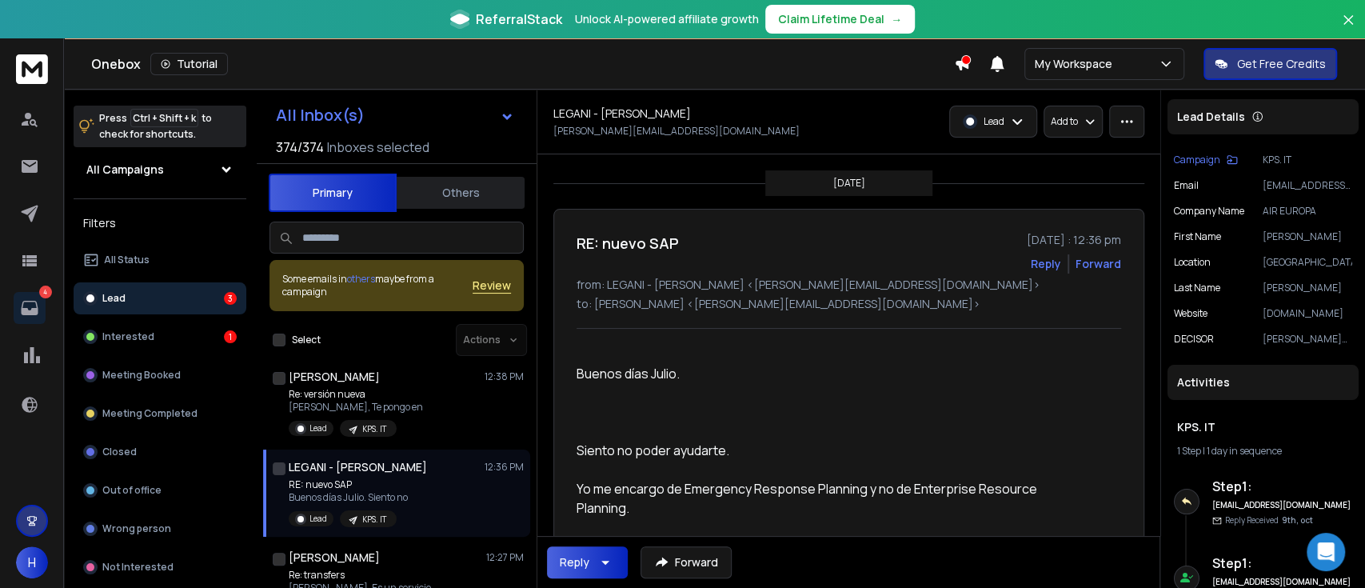
click at [998, 122] on p "Lead" at bounding box center [993, 121] width 21 height 13
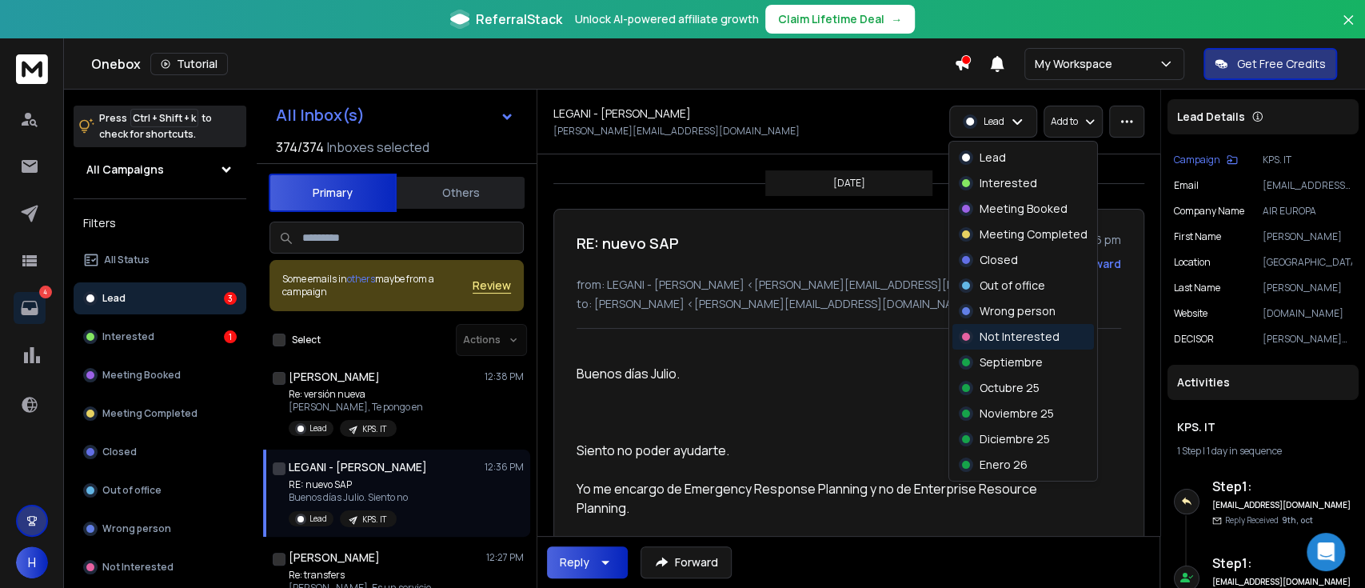
click at [1023, 335] on p "Not Interested" at bounding box center [1019, 337] width 80 height 16
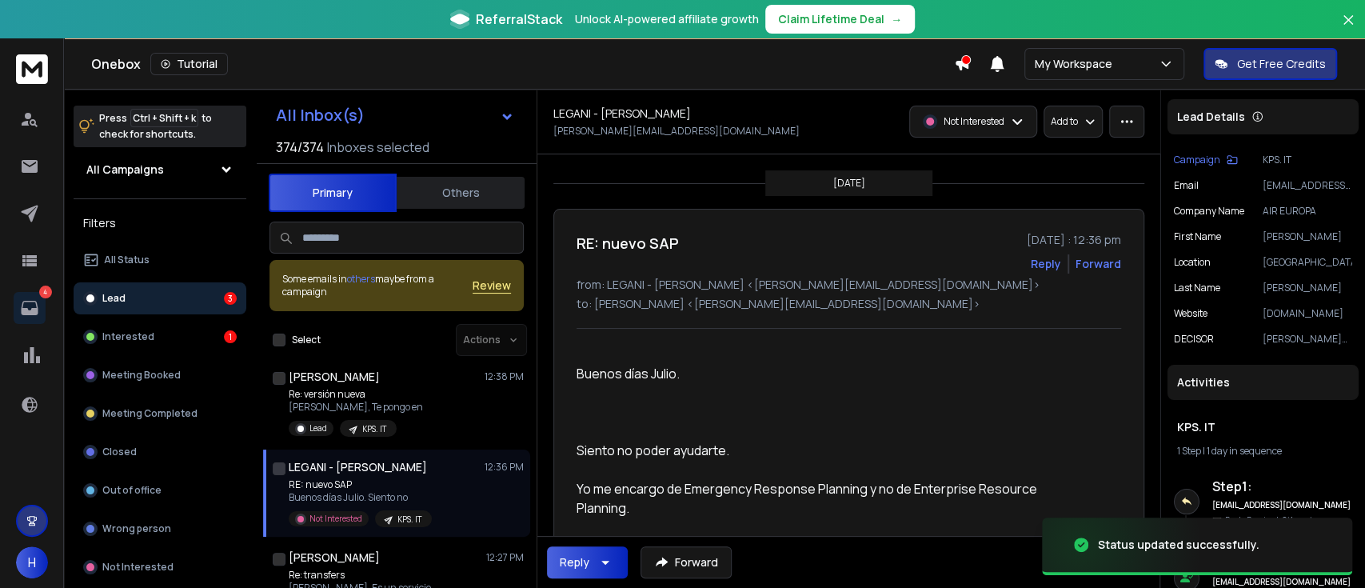
click at [1070, 123] on p "Add to" at bounding box center [1063, 121] width 27 height 13
click at [1085, 154] on div "Subsequence" at bounding box center [1099, 157] width 94 height 16
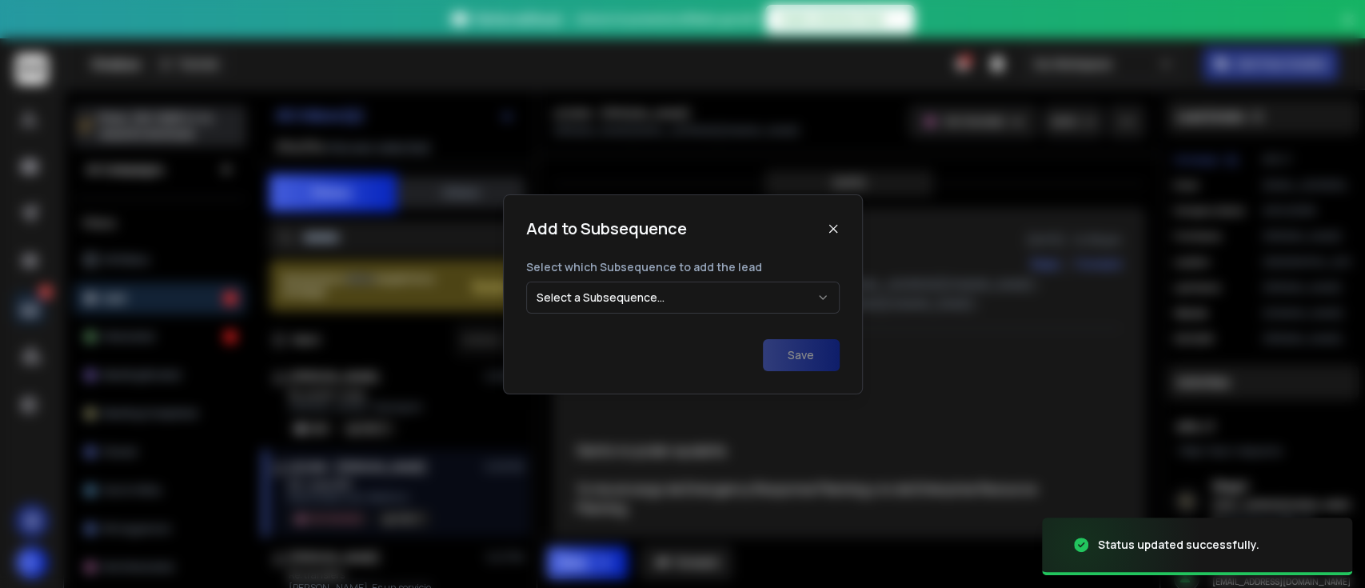
click at [730, 295] on button "Select a Subsequence..." at bounding box center [682, 297] width 313 height 32
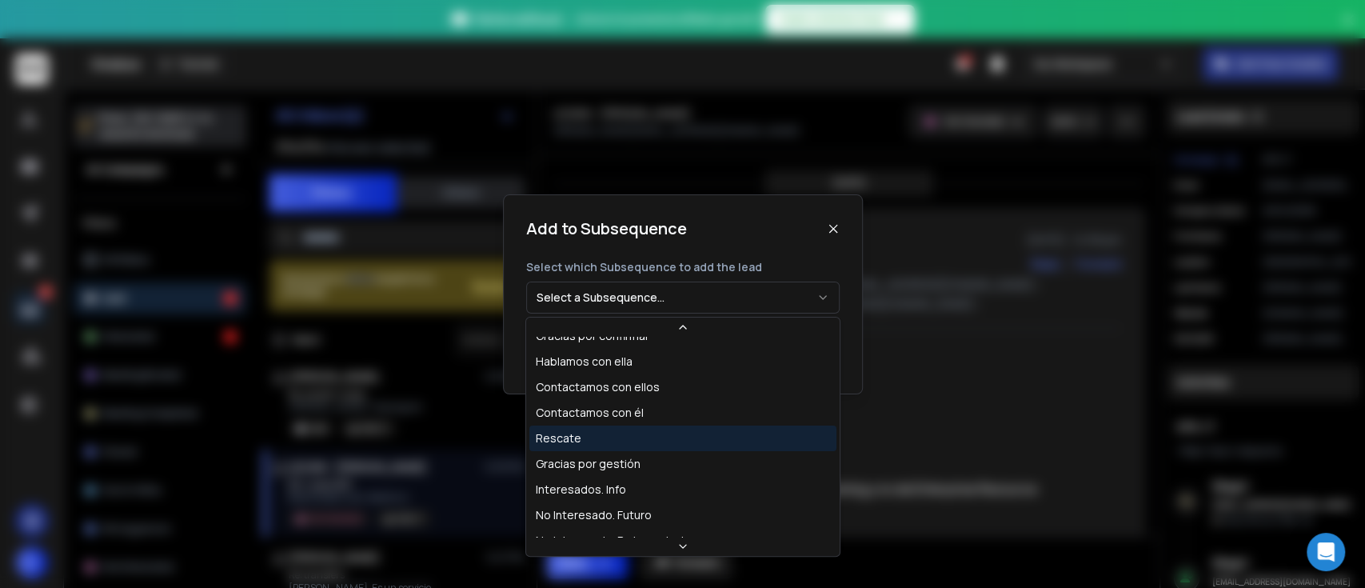
scroll to position [68, 0]
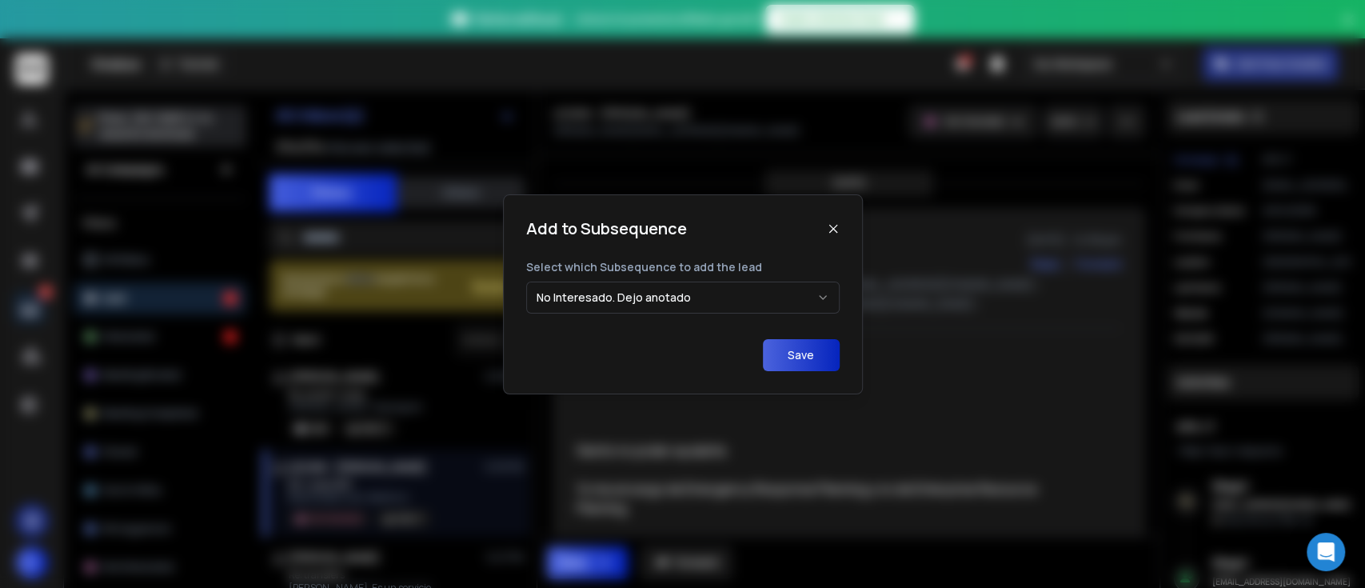
click at [806, 359] on button "Save" at bounding box center [801, 355] width 77 height 32
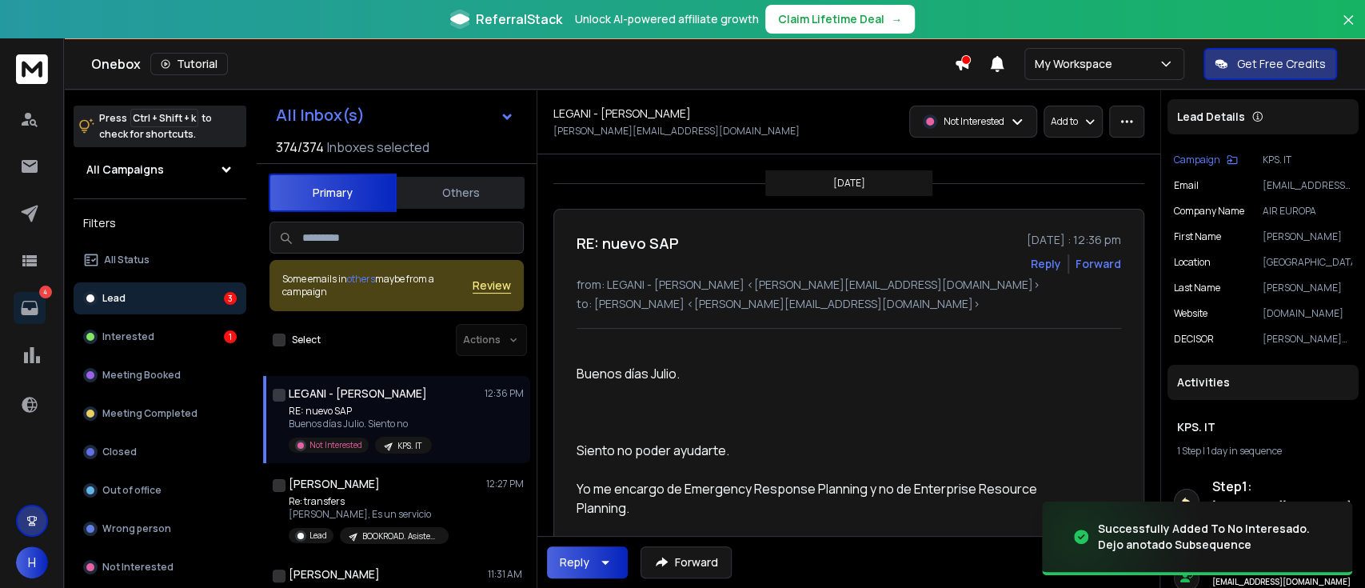
scroll to position [213, 0]
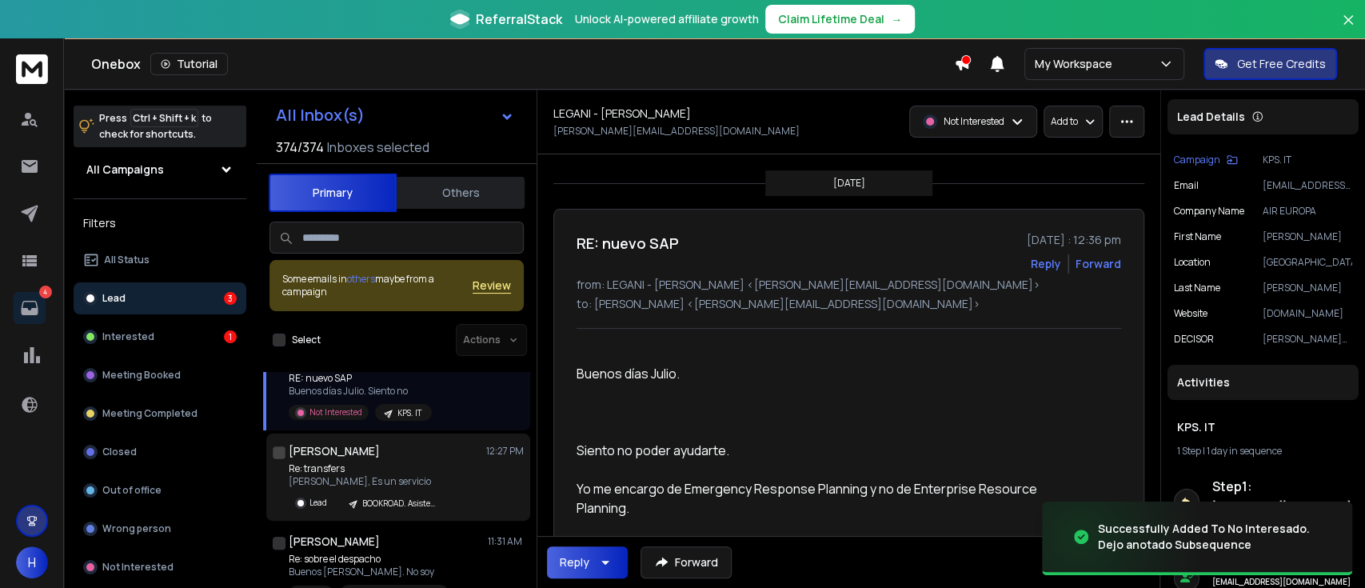
click at [389, 480] on p "Hola Julio, Es un servicio" at bounding box center [369, 481] width 160 height 13
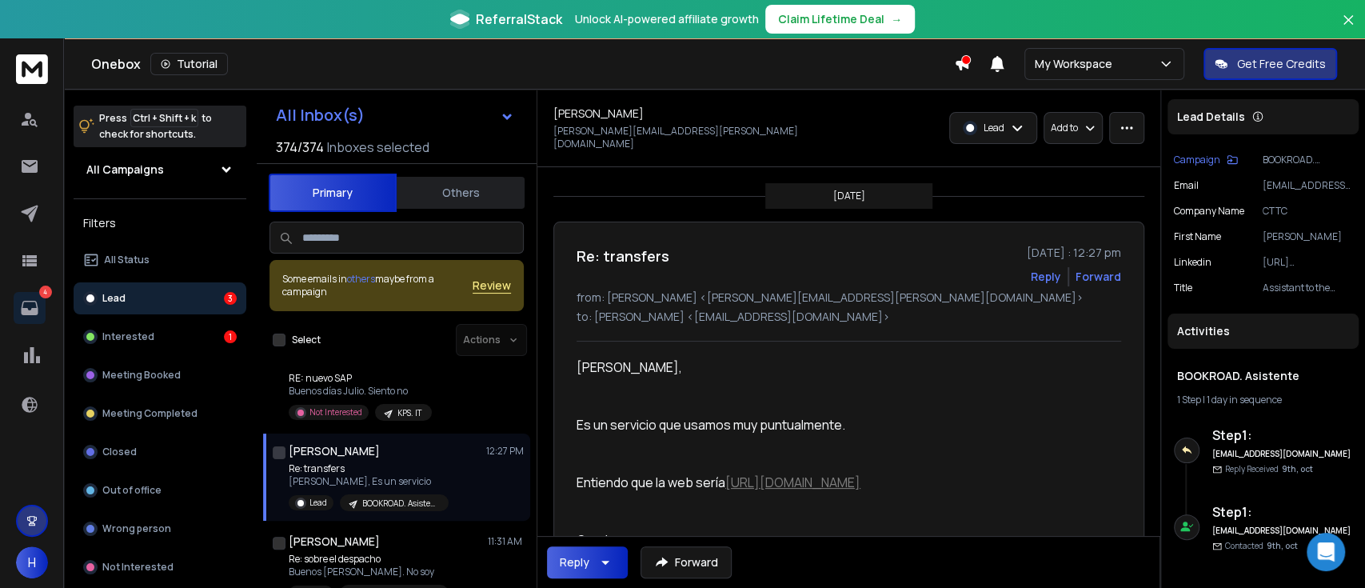
click at [621, 289] on p "from: Margarida Hesselbach <margarida.hesselbach@cttc.es>" at bounding box center [848, 297] width 544 height 16
copy p "Margarida"
click at [1028, 269] on div "Reply Forward" at bounding box center [1073, 276] width 94 height 19
click at [1036, 269] on button "Reply" at bounding box center [1045, 277] width 30 height 16
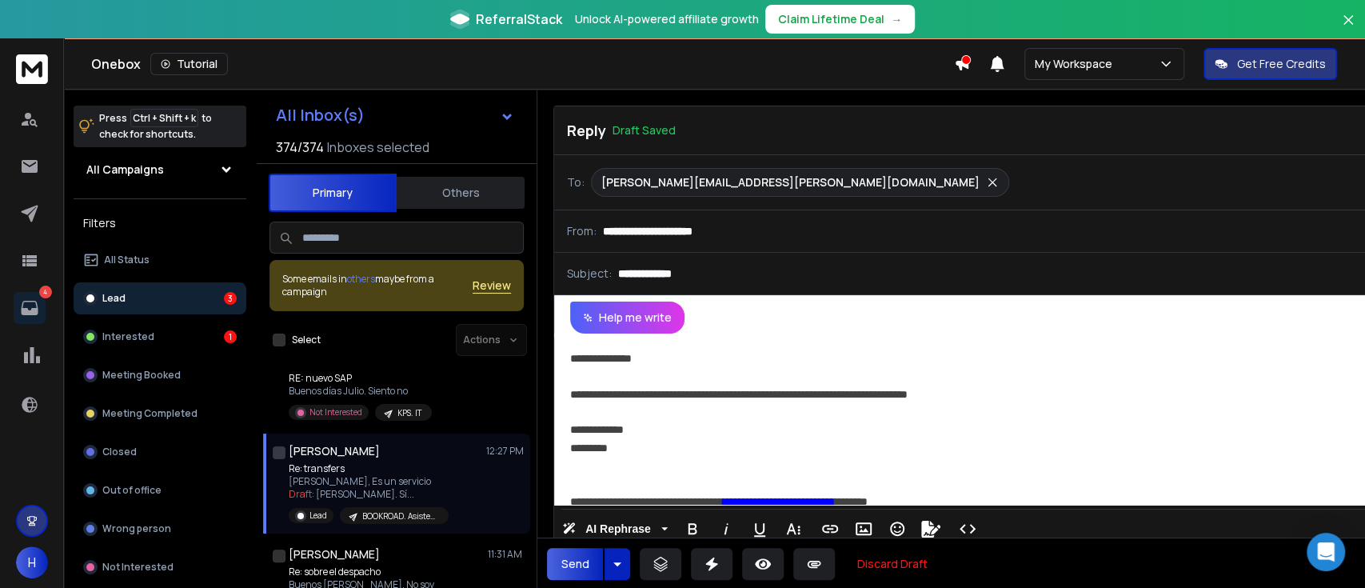
click at [746, 392] on div "**********" at bounding box center [1036, 394] width 932 height 18
click at [569, 572] on button "Send" at bounding box center [575, 564] width 56 height 32
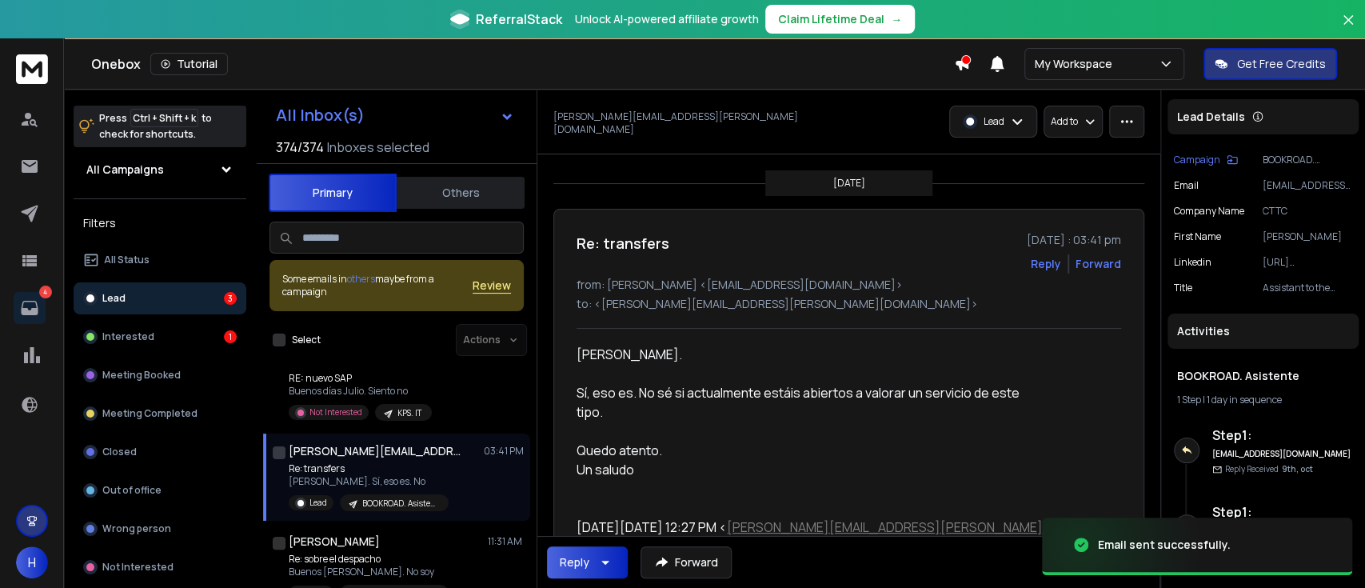
click at [991, 124] on p "Lead" at bounding box center [993, 121] width 21 height 13
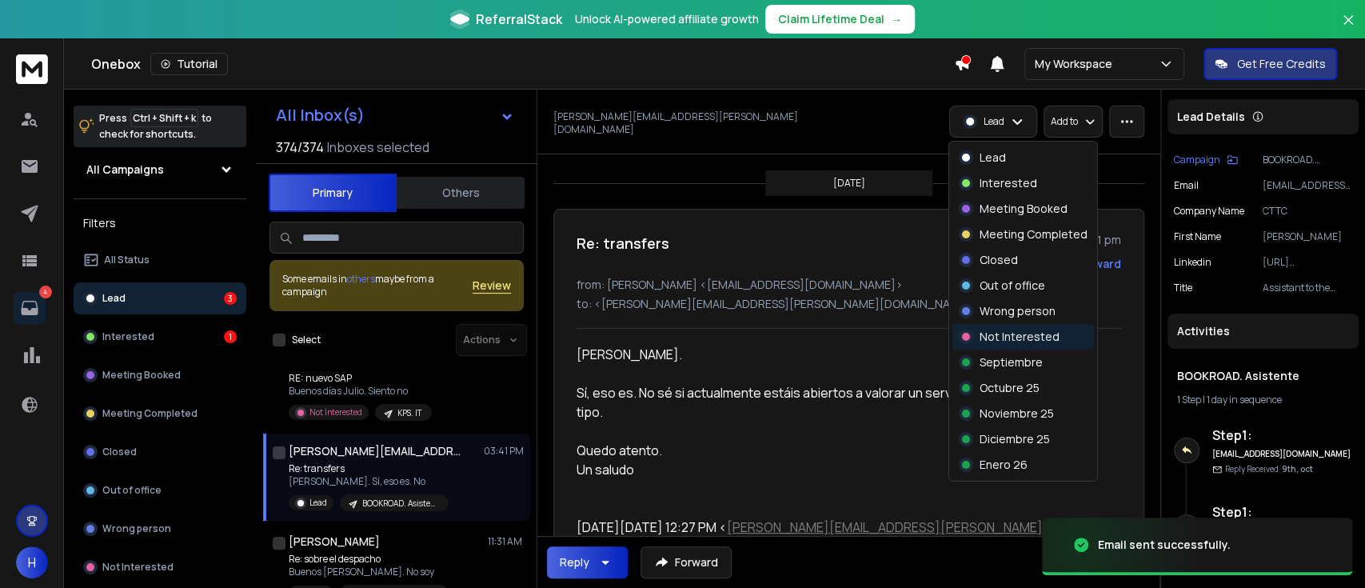
click at [993, 329] on p "Not Interested" at bounding box center [1019, 337] width 80 height 16
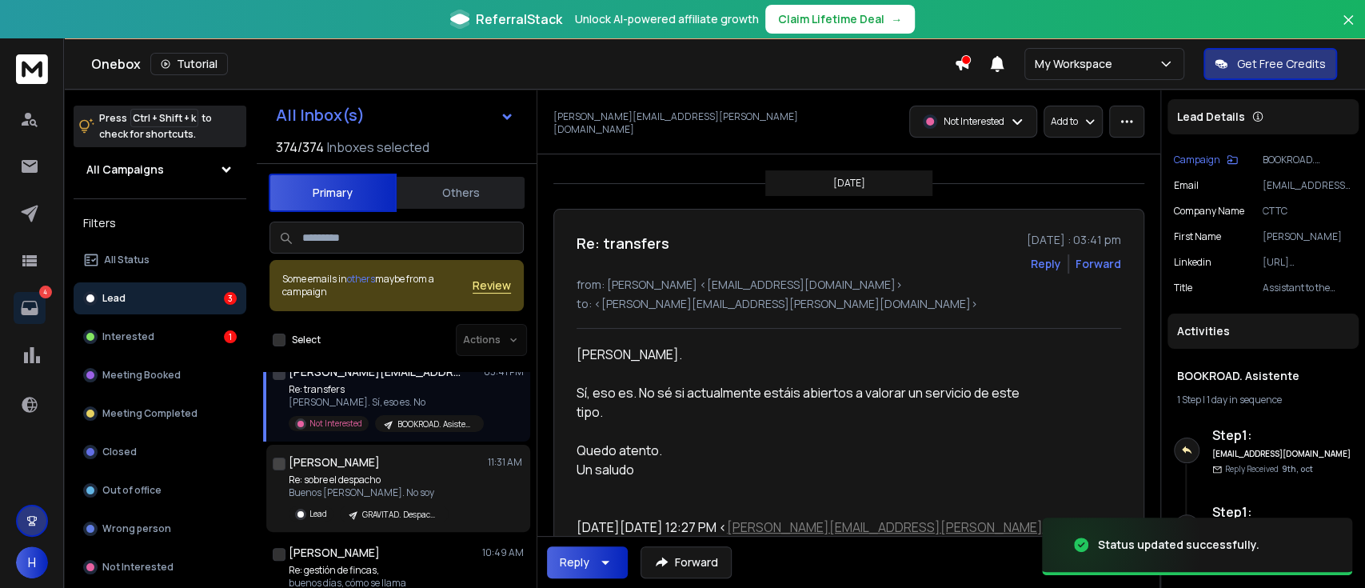
scroll to position [320, 0]
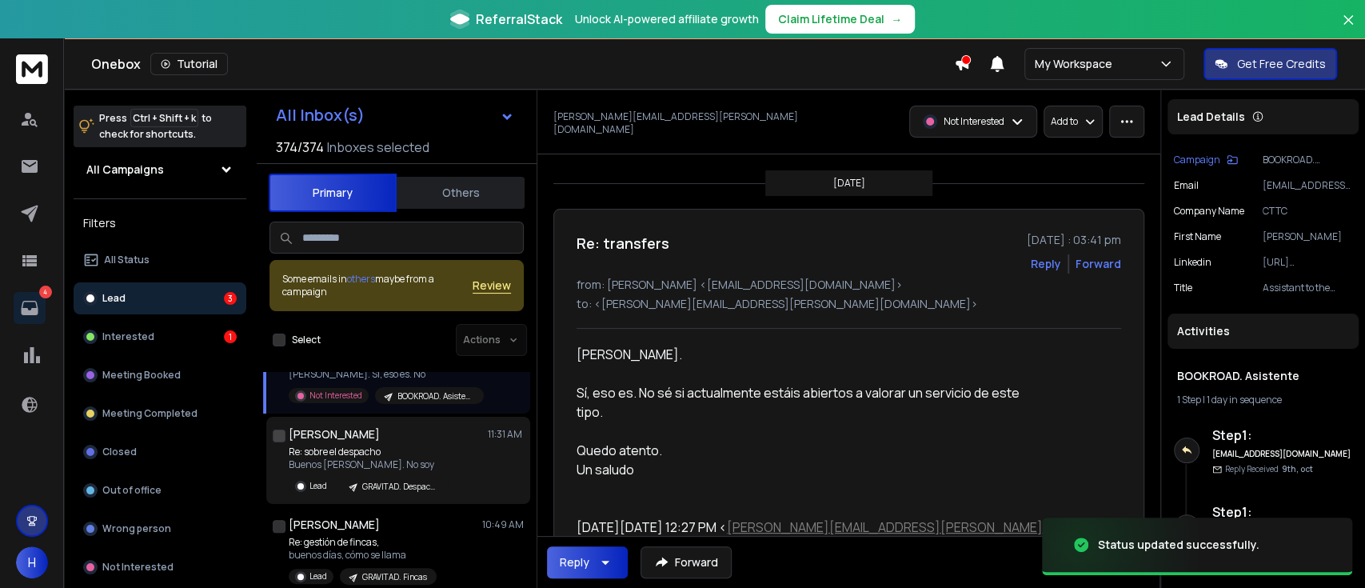
click at [369, 449] on p "Re: sobre el despacho" at bounding box center [369, 451] width 160 height 13
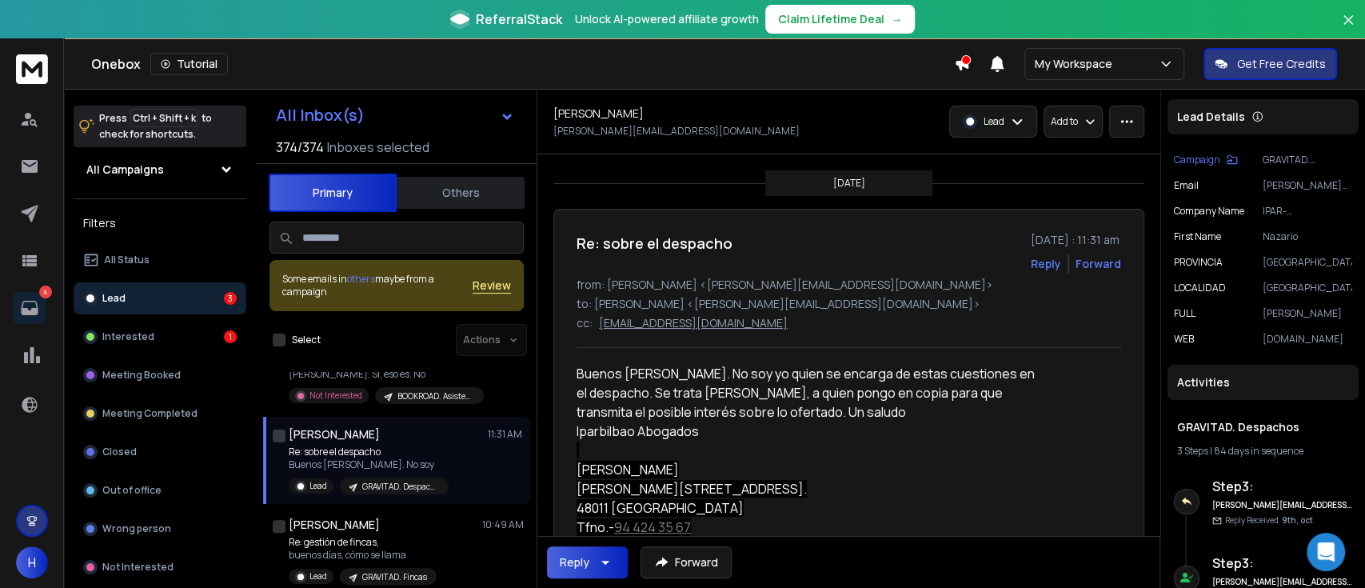
click at [428, 451] on p "Re: sobre el despacho" at bounding box center [369, 451] width 160 height 13
click at [607, 565] on icon "button" at bounding box center [605, 561] width 19 height 19
click at [601, 530] on div "Reply All" at bounding box center [586, 521] width 84 height 32
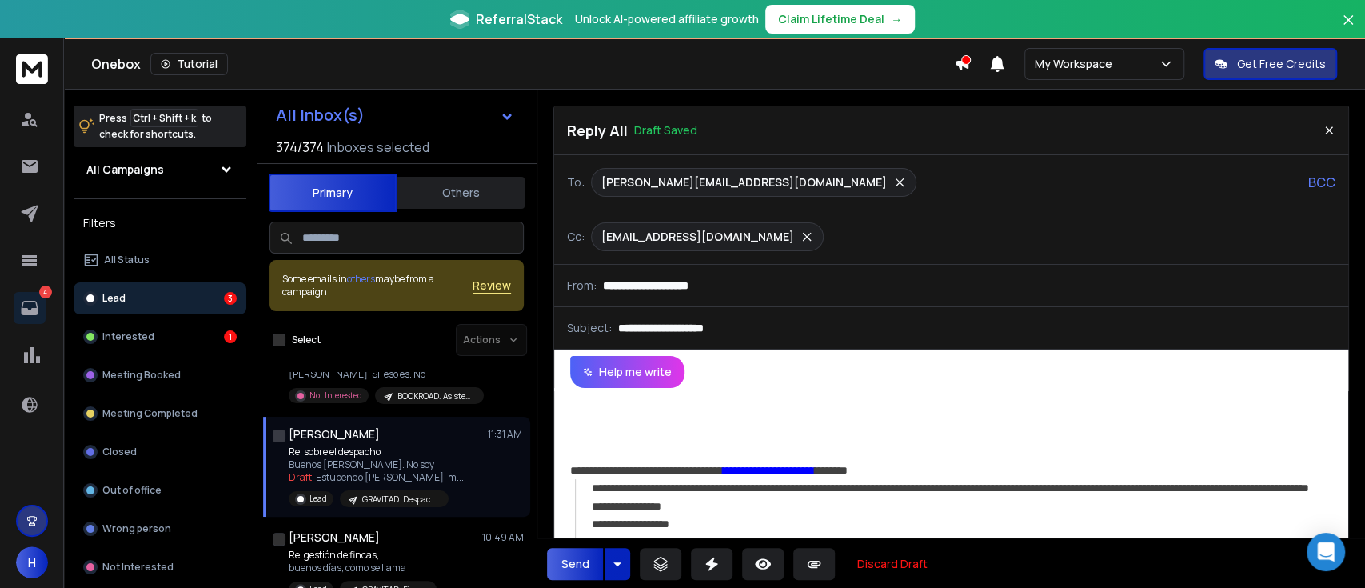
scroll to position [0, 0]
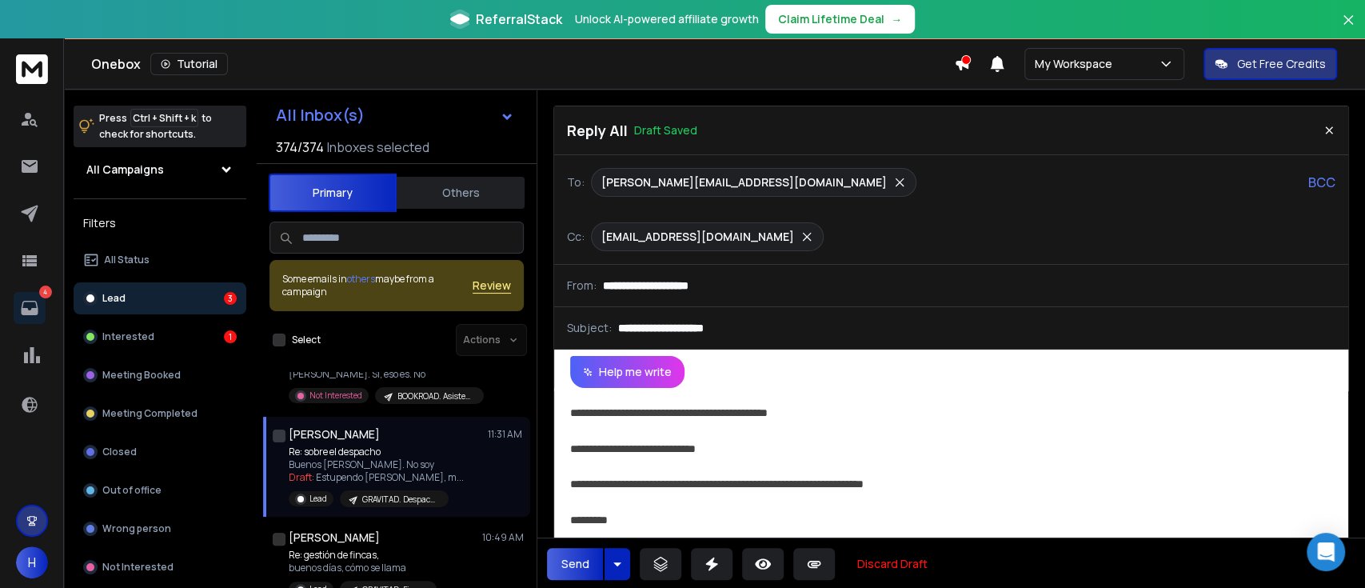
click at [564, 572] on button "Send" at bounding box center [575, 564] width 56 height 32
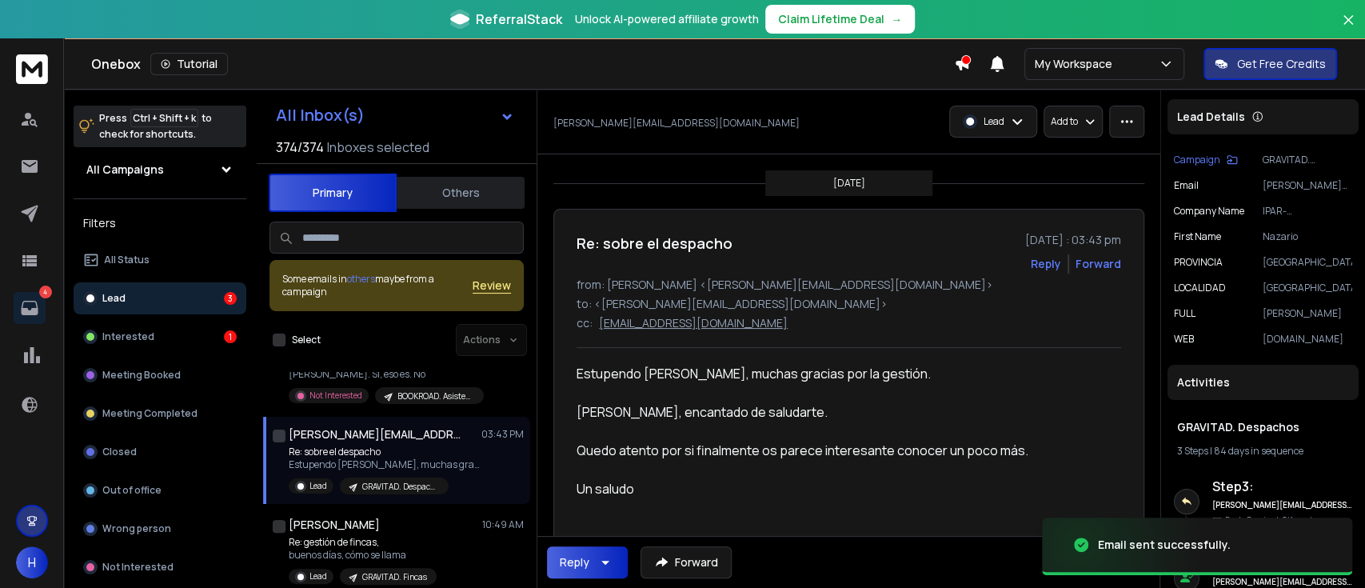
click at [995, 118] on p "Lead" at bounding box center [993, 121] width 21 height 13
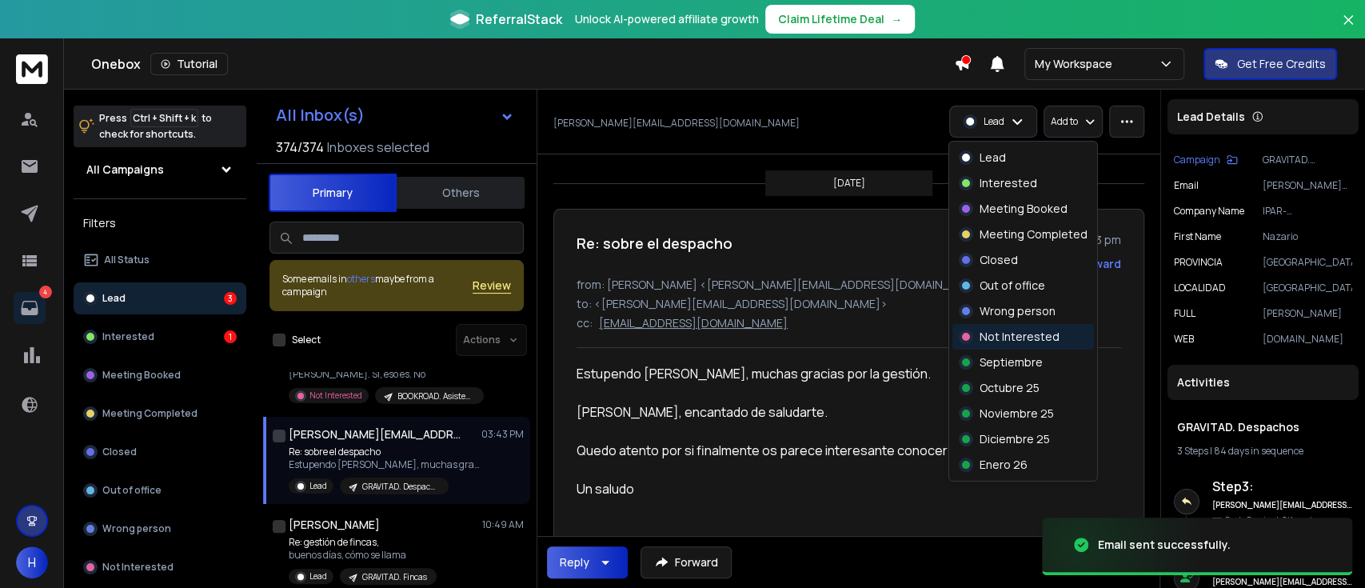
click at [993, 337] on p "Not Interested" at bounding box center [1019, 337] width 80 height 16
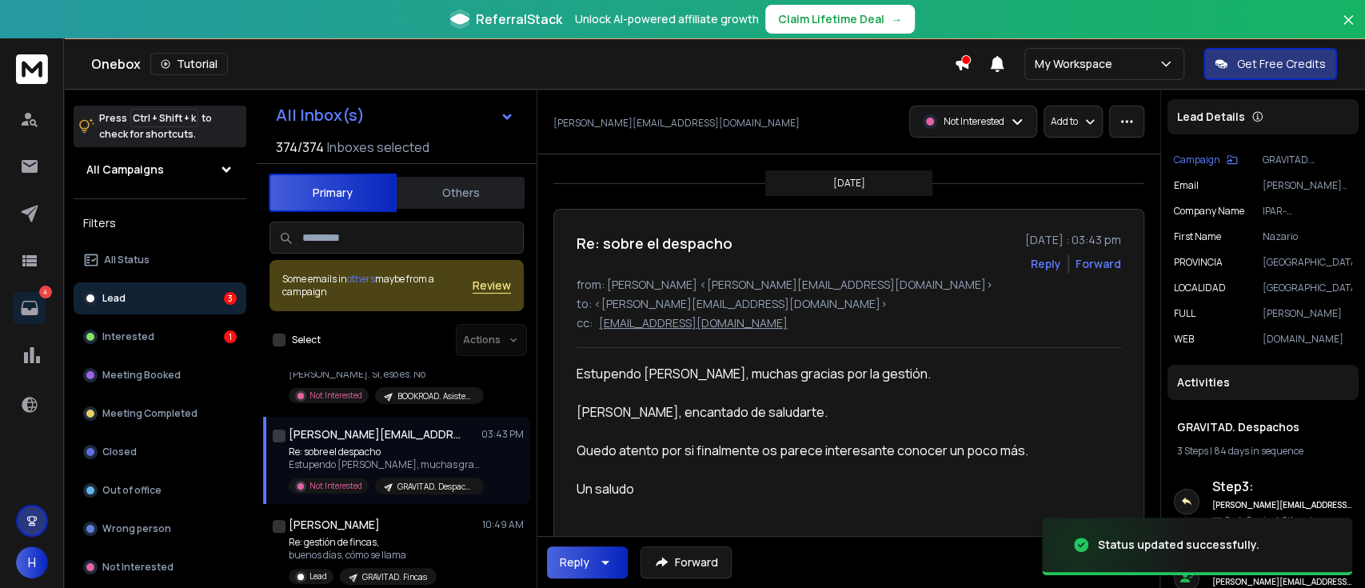
scroll to position [426, 0]
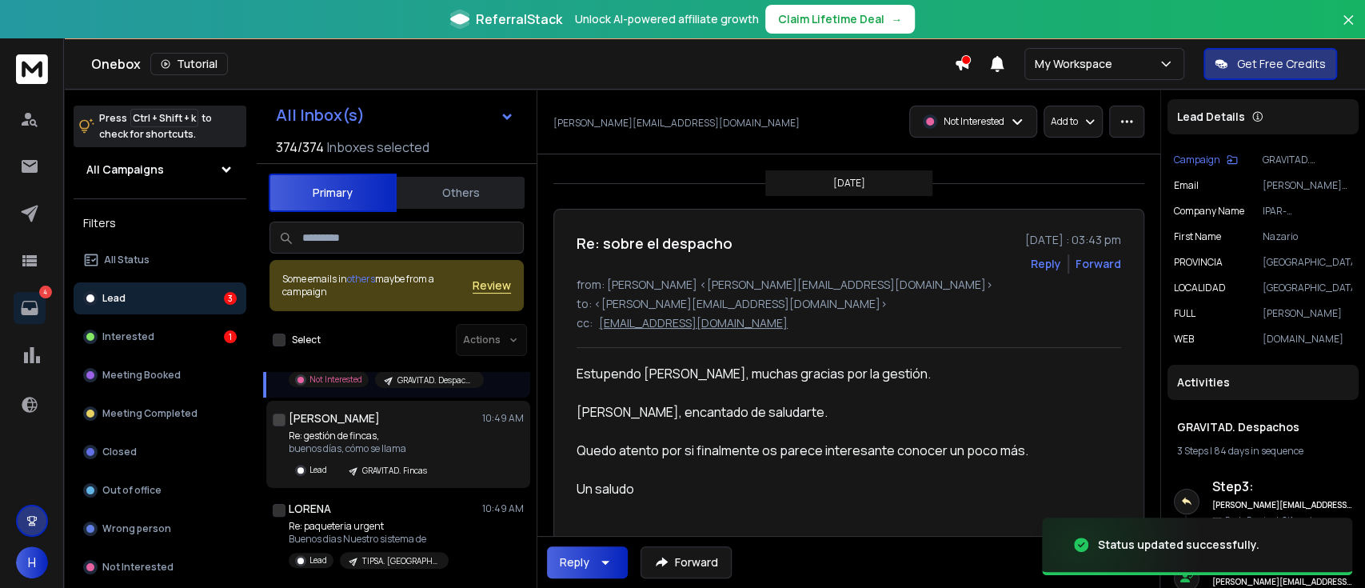
click at [421, 449] on p "buenos días, cómo se llama" at bounding box center [363, 448] width 148 height 13
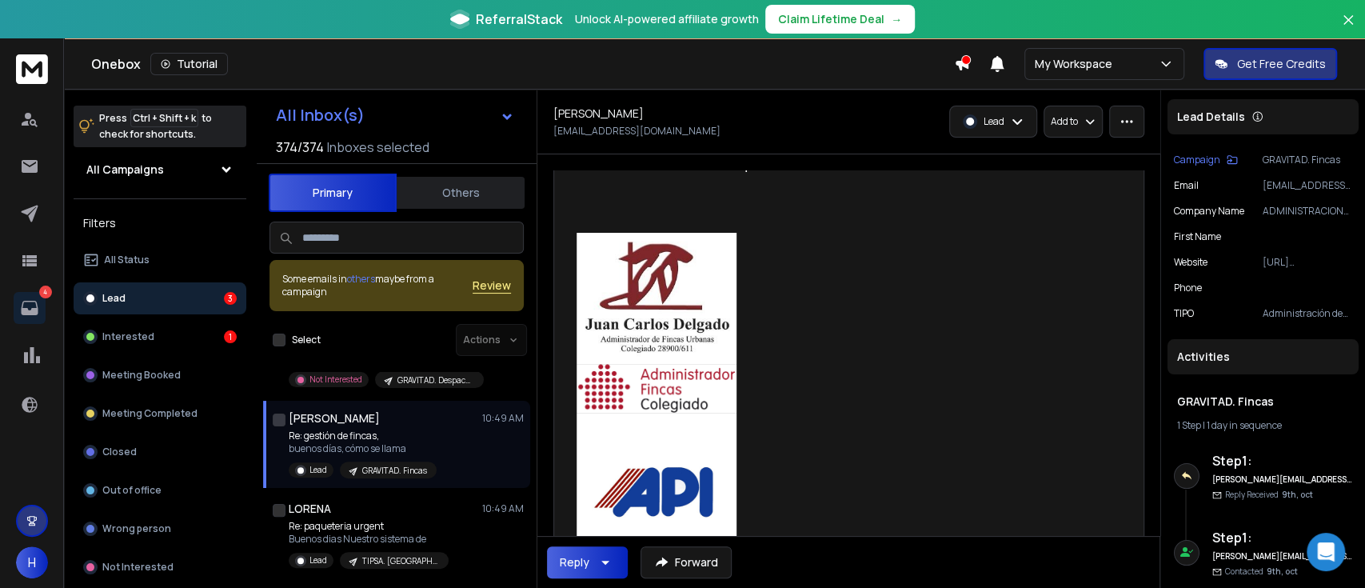
scroll to position [0, 0]
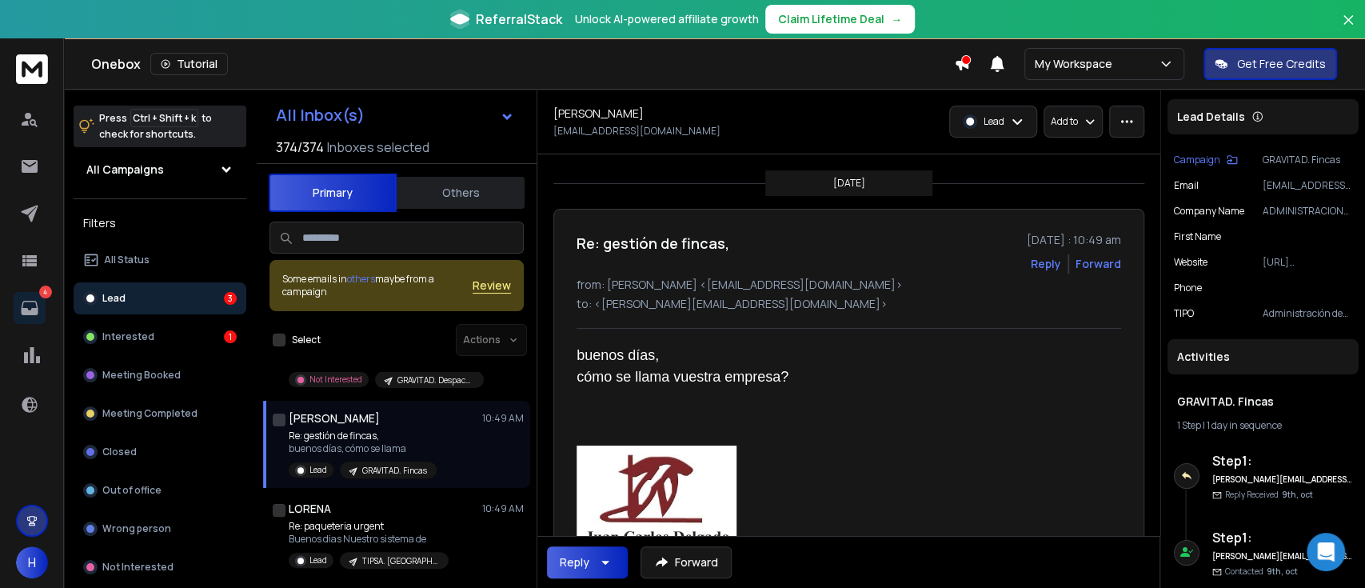
click at [1026, 269] on div "Reply Forward" at bounding box center [1073, 263] width 94 height 19
click at [1030, 262] on button "Reply" at bounding box center [1045, 264] width 30 height 16
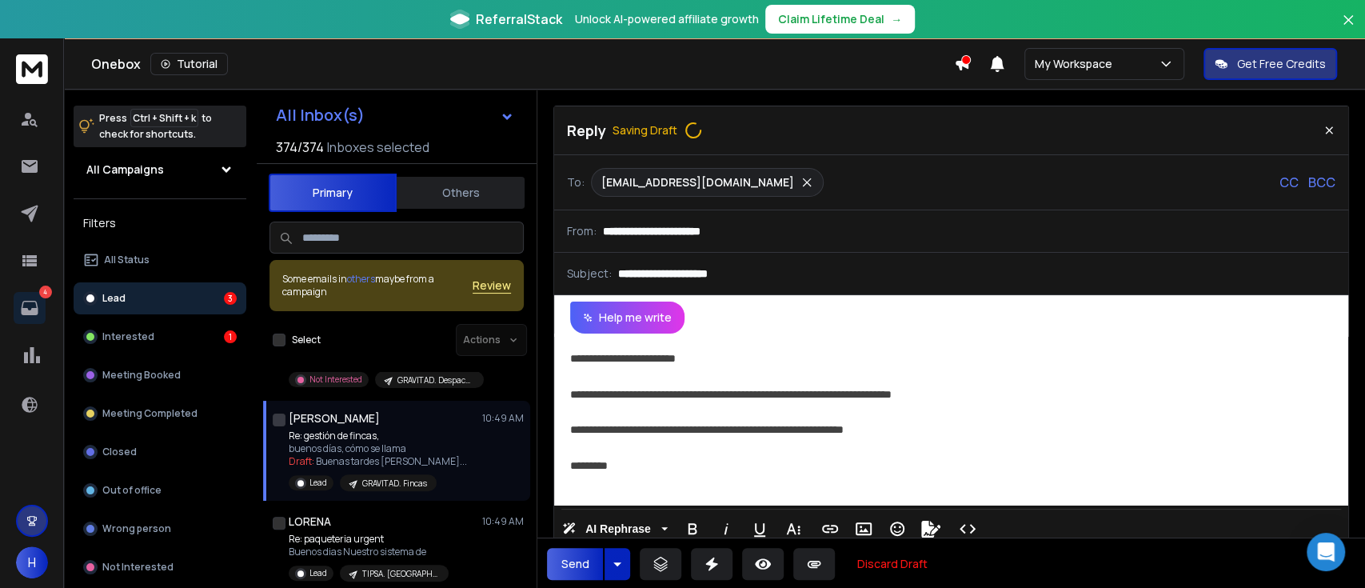
click at [569, 564] on button "Send" at bounding box center [575, 564] width 56 height 32
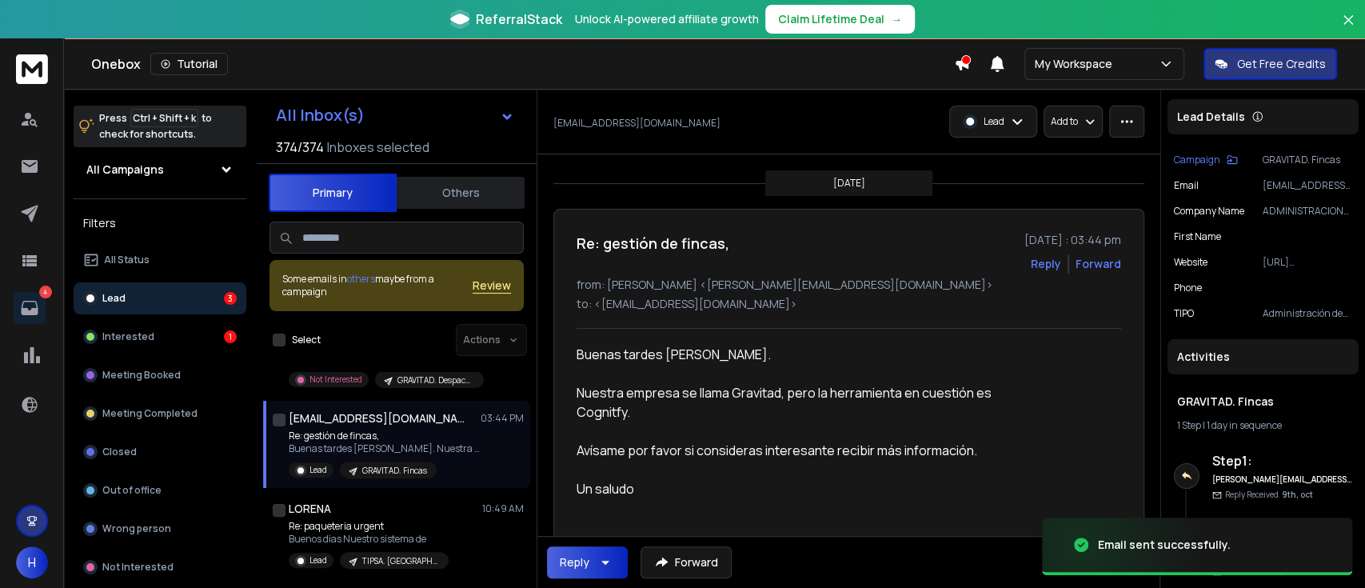
click at [984, 123] on p "Lead" at bounding box center [993, 121] width 21 height 13
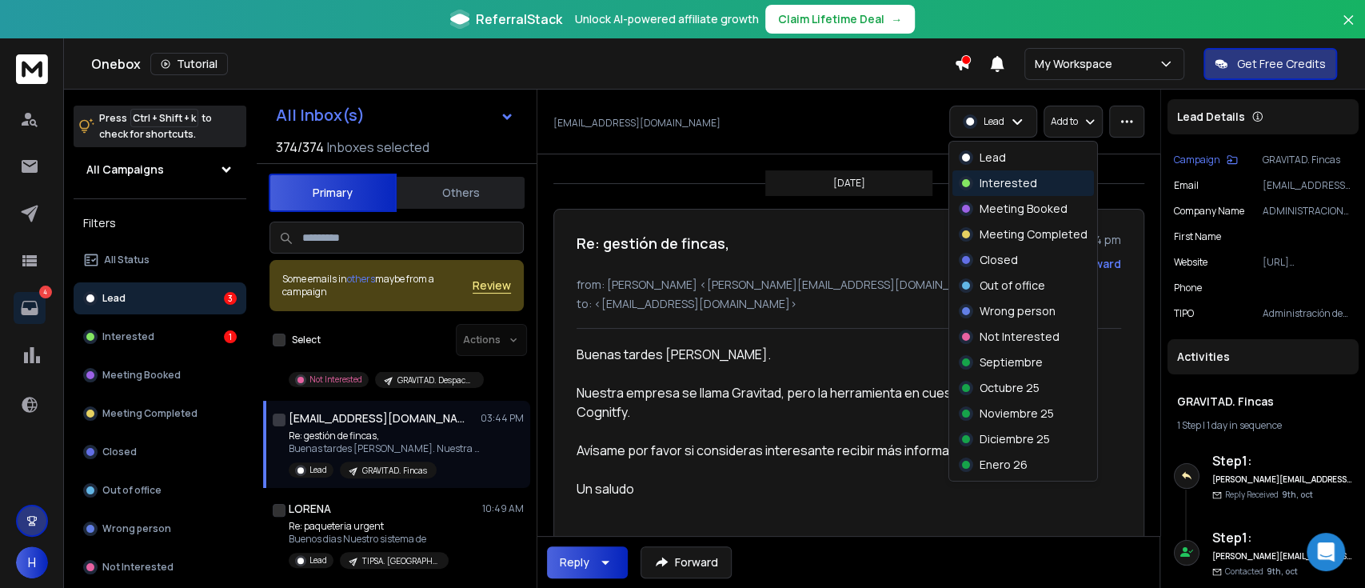
click at [991, 183] on p "Interested" at bounding box center [1008, 183] width 58 height 16
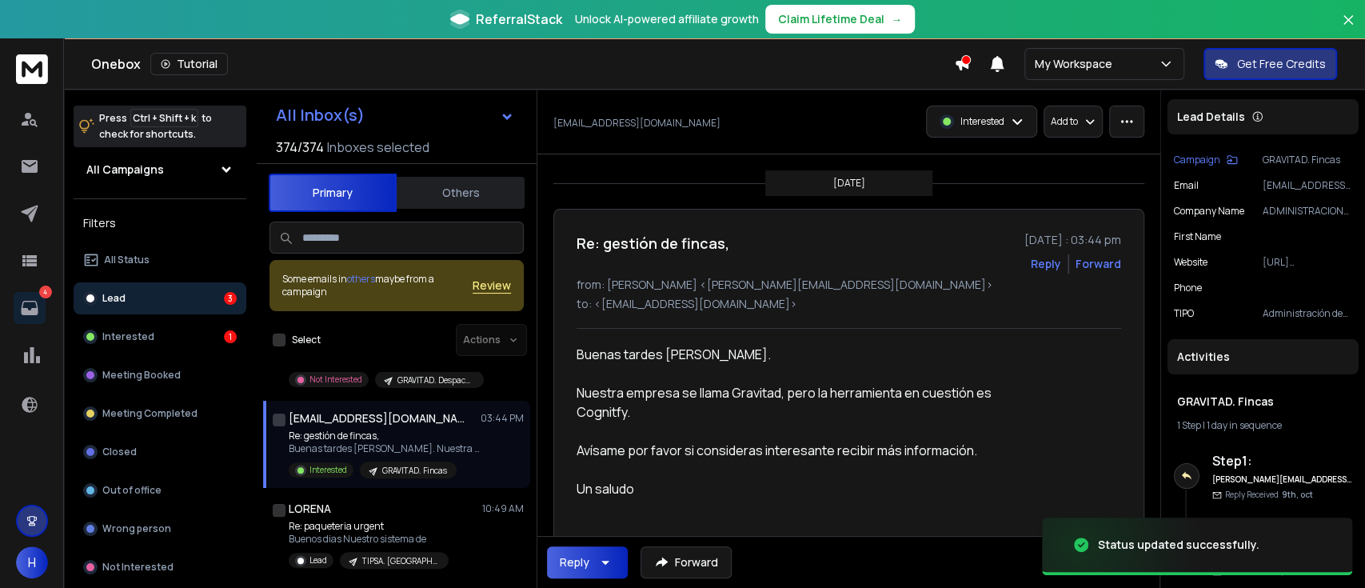
click at [1302, 187] on p "info@jcdadministrador.com" at bounding box center [1307, 185] width 90 height 13
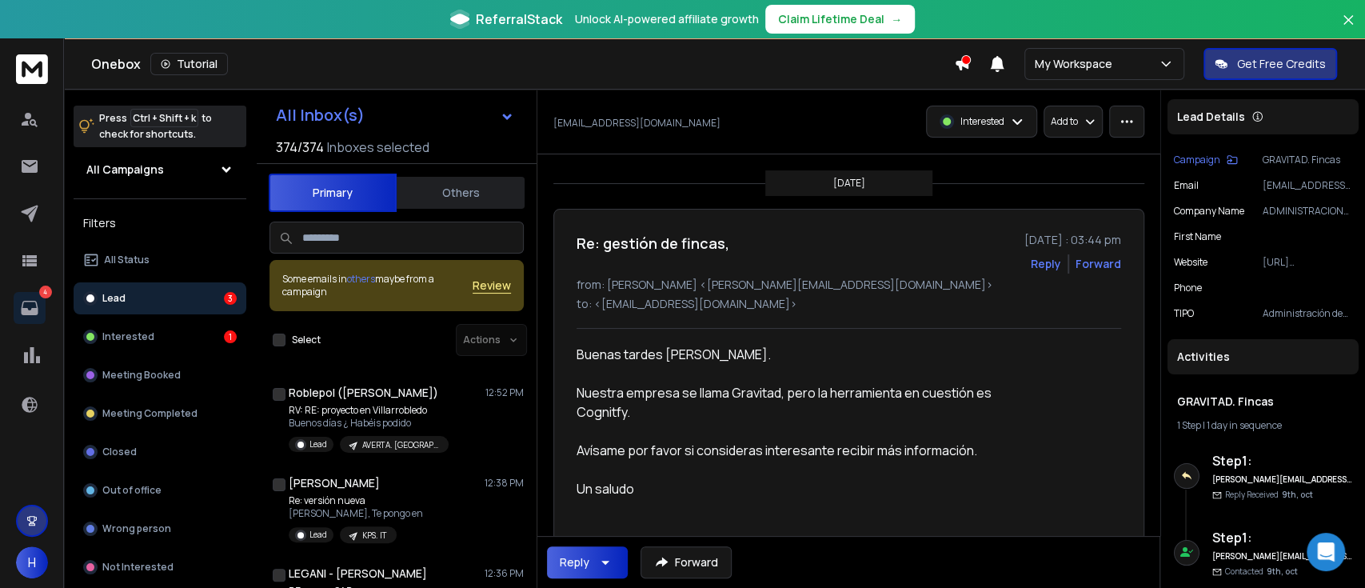
click at [1300, 189] on p "info@jcdadministrador.com" at bounding box center [1307, 185] width 90 height 13
click at [1052, 116] on p "Add to" at bounding box center [1063, 121] width 27 height 13
click at [998, 120] on p "Interested" at bounding box center [982, 121] width 44 height 13
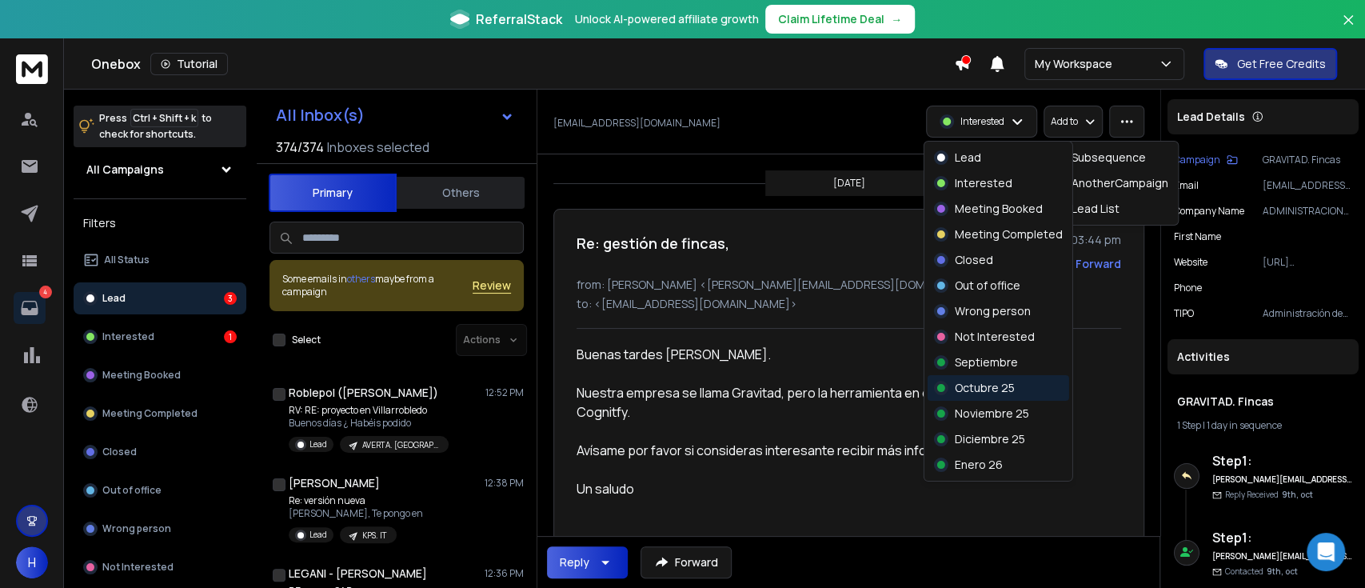
click at [982, 387] on p "Octubre 25" at bounding box center [984, 388] width 60 height 16
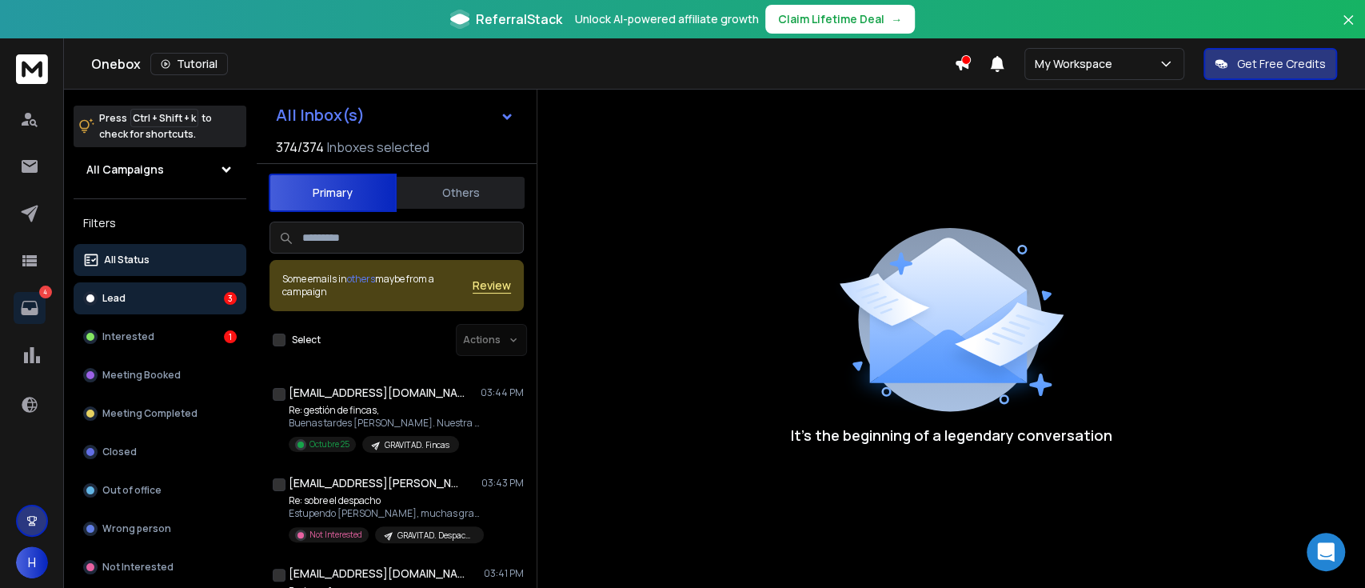
click at [182, 298] on button "Lead 3" at bounding box center [160, 298] width 173 height 32
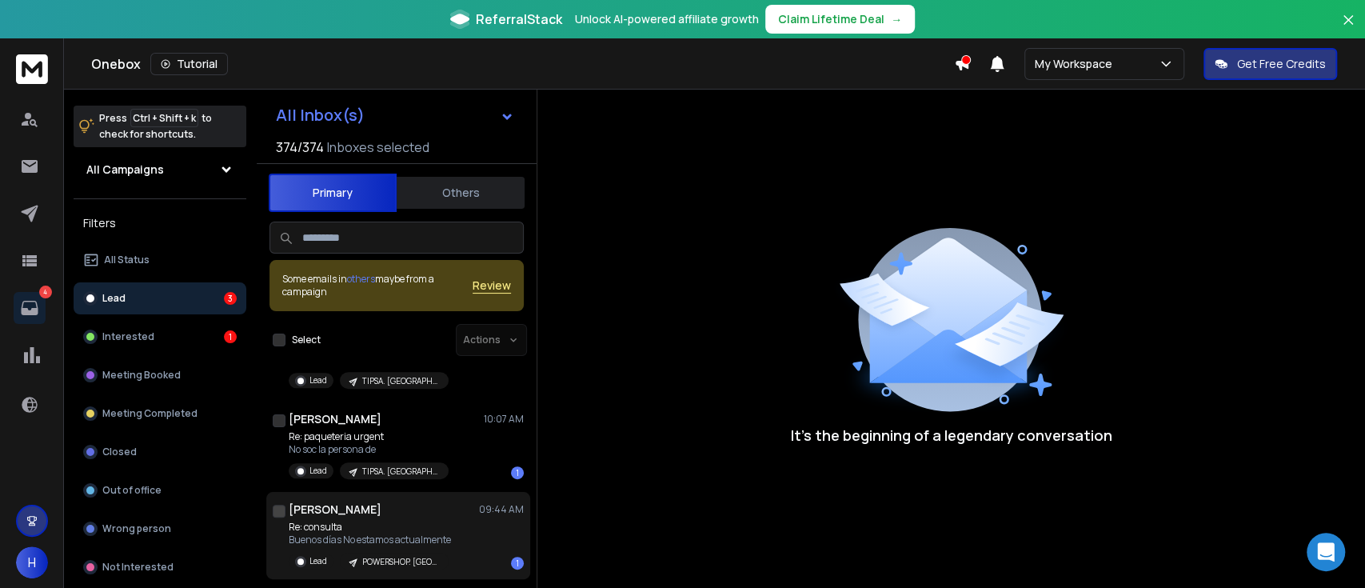
scroll to position [746, 0]
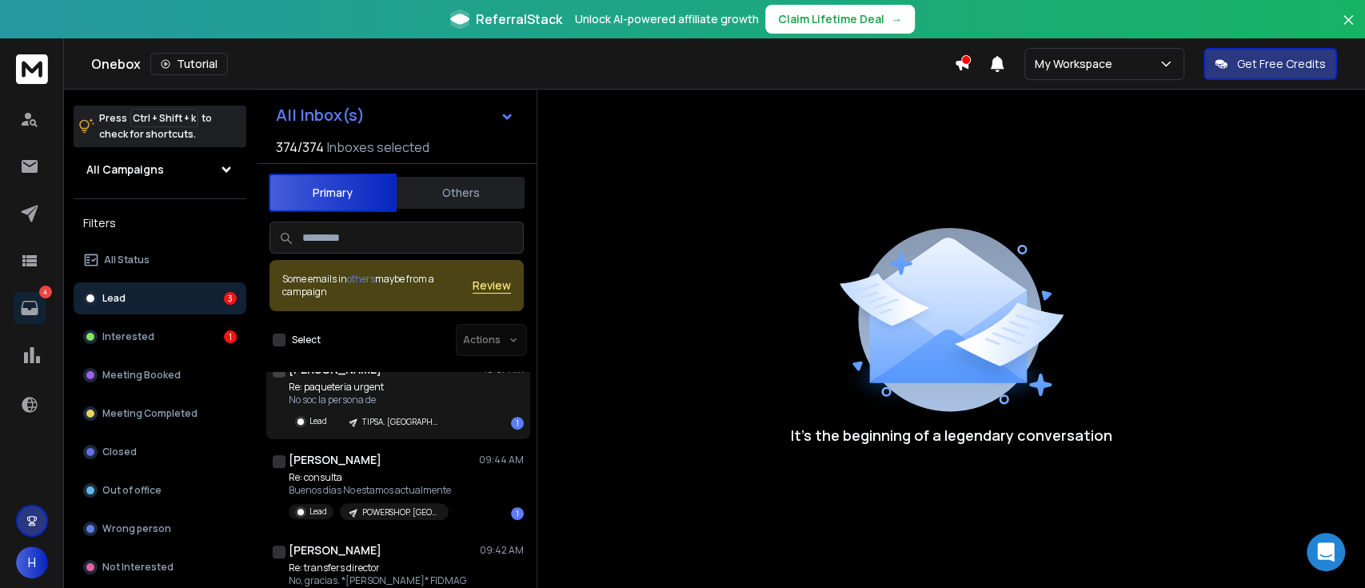
click at [428, 432] on div "[PERSON_NAME] 10:07 AM Re: paqueteria urgent No soc la persona de Lead TIPSA. […" at bounding box center [398, 395] width 264 height 87
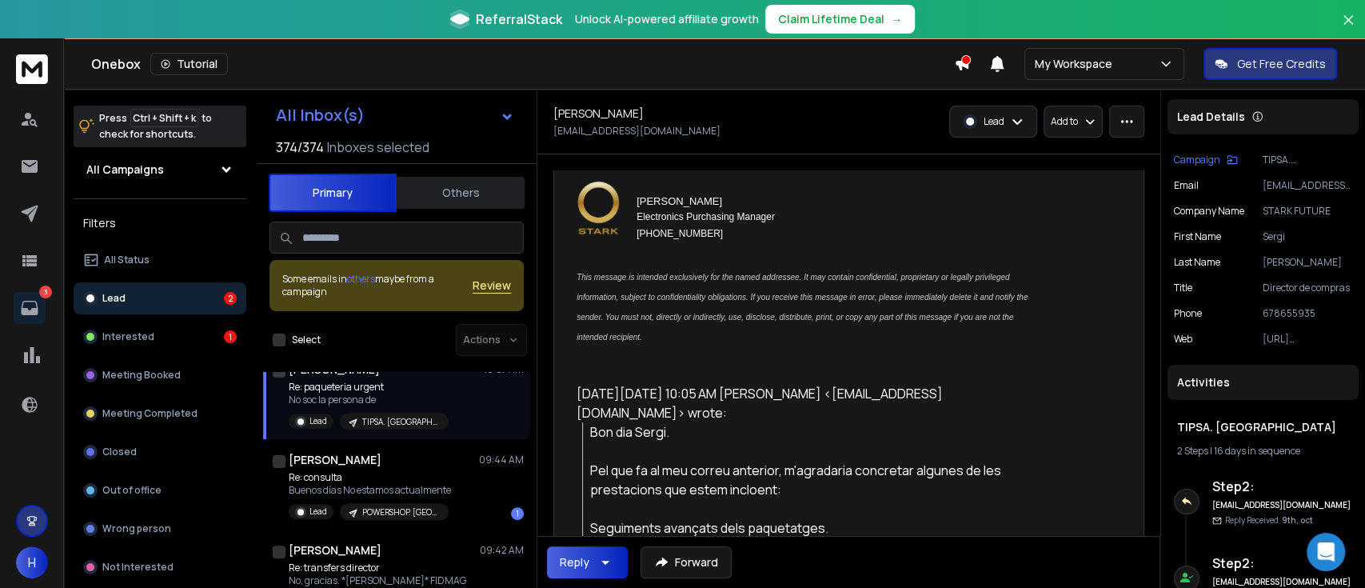
scroll to position [0, 0]
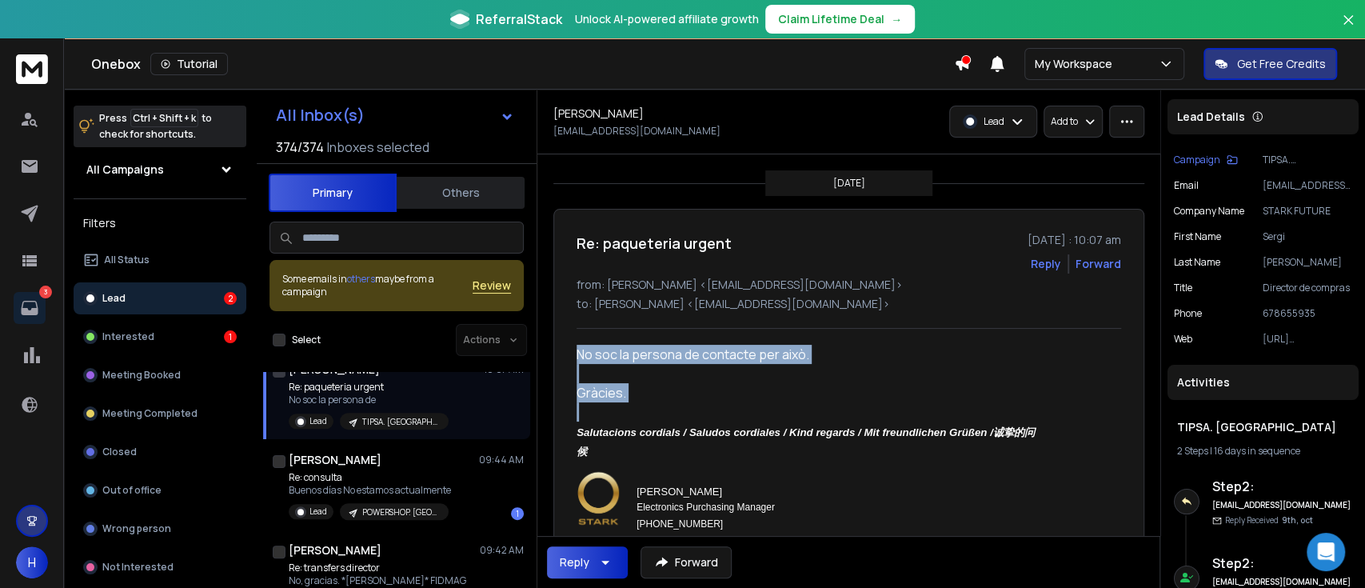
drag, startPoint x: 733, startPoint y: 408, endPoint x: 550, endPoint y: 357, distance: 190.1
copy div "No soc la persona de contacte per això. Gràcies."
click at [979, 127] on div "Lead" at bounding box center [993, 121] width 86 height 30
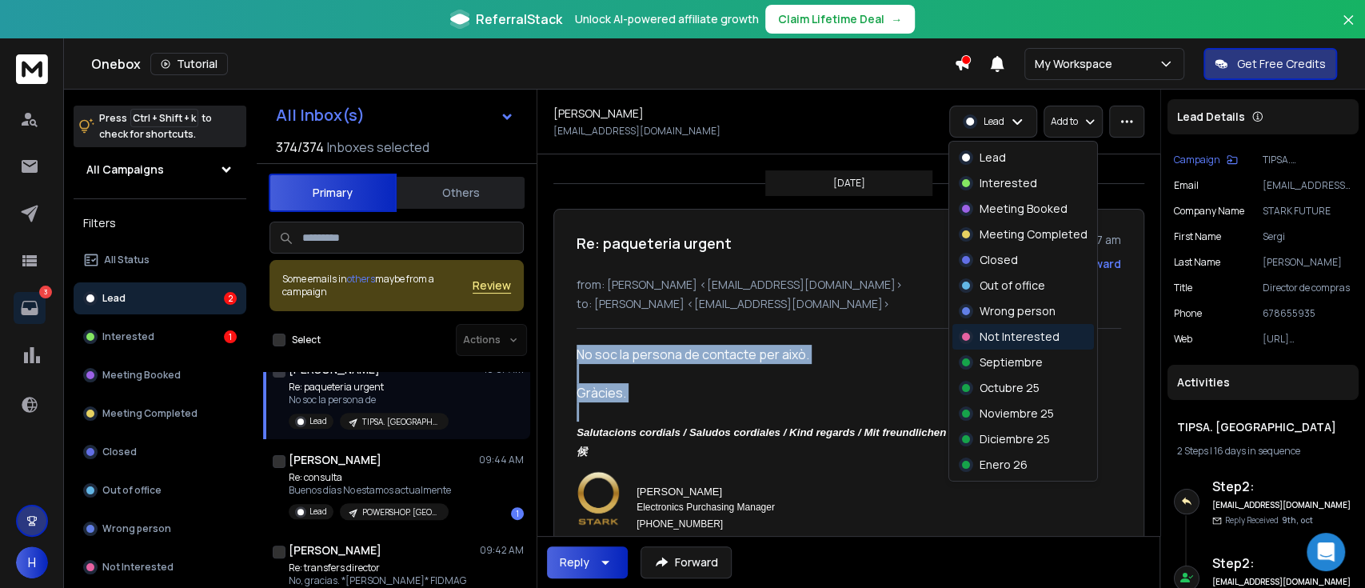
click at [1014, 346] on div "Not Interested" at bounding box center [1022, 337] width 141 height 26
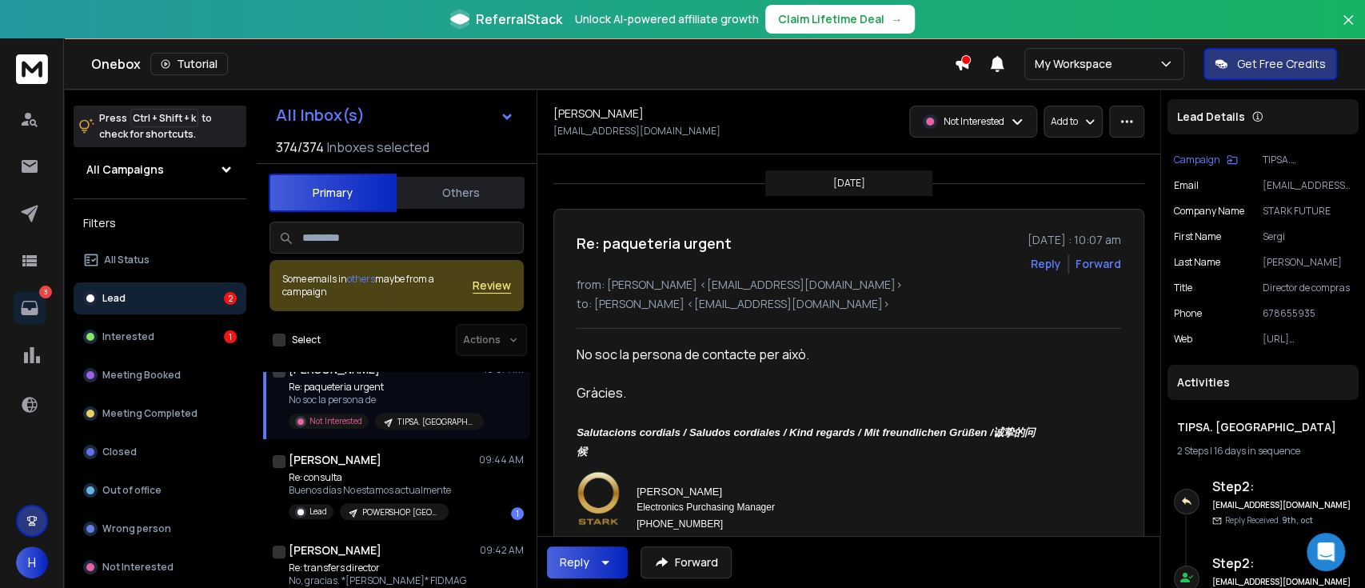
click at [1071, 122] on p "Add to" at bounding box center [1063, 121] width 27 height 13
click at [1081, 153] on div "Subsequence" at bounding box center [1099, 157] width 94 height 16
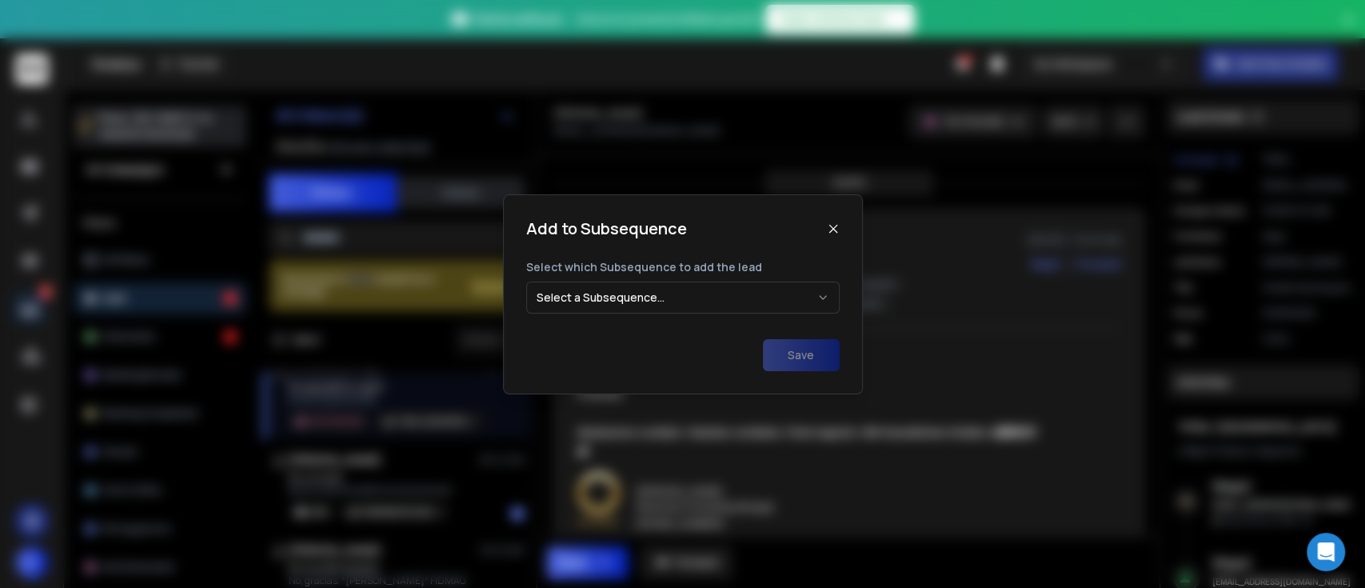
click at [630, 308] on button "Select a Subsequence..." at bounding box center [682, 297] width 313 height 32
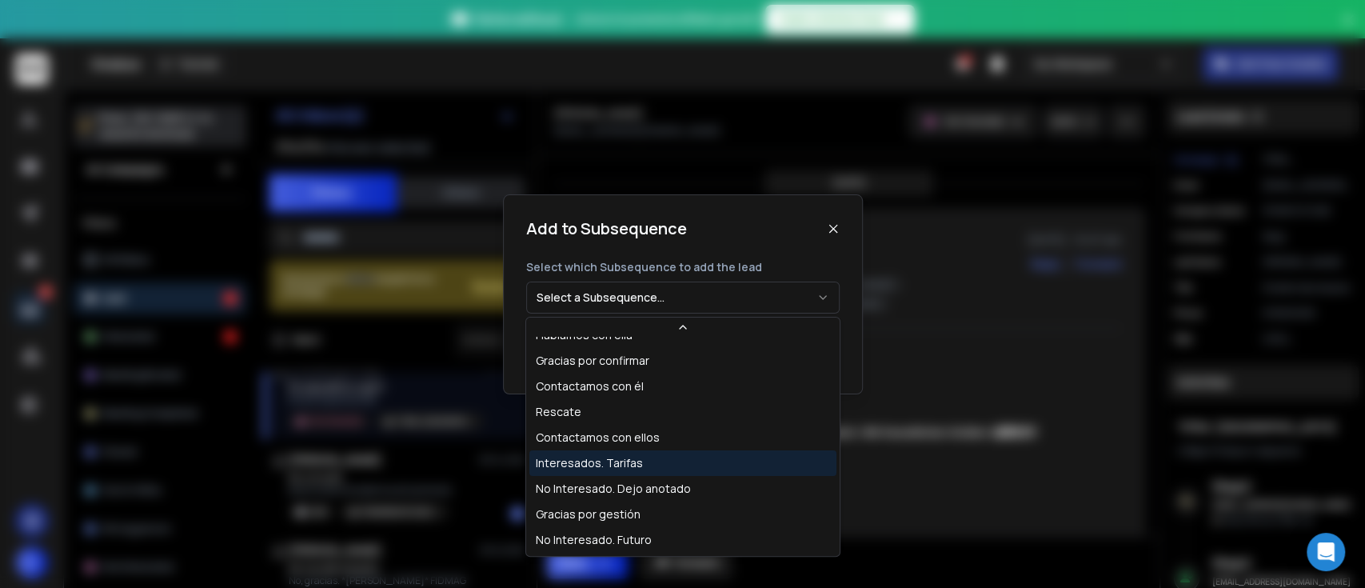
scroll to position [42, 0]
drag, startPoint x: 697, startPoint y: 496, endPoint x: 739, endPoint y: 424, distance: 83.1
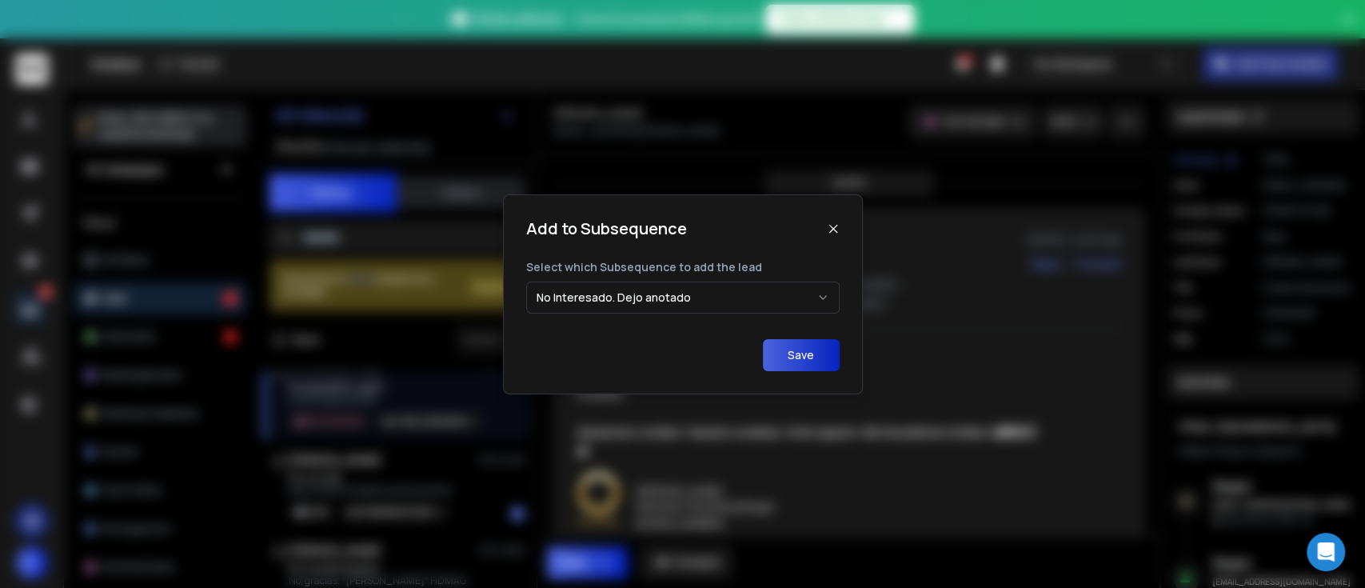
click at [782, 363] on button "Save" at bounding box center [801, 355] width 77 height 32
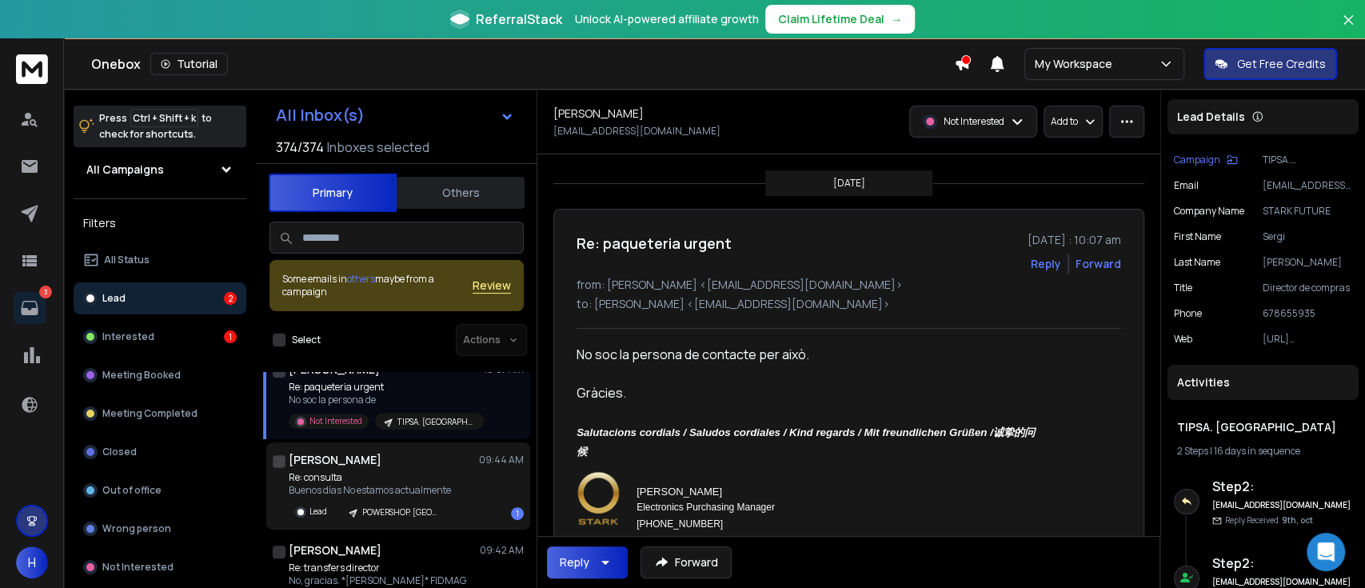
click at [396, 476] on p "Re: consulta" at bounding box center [370, 477] width 162 height 13
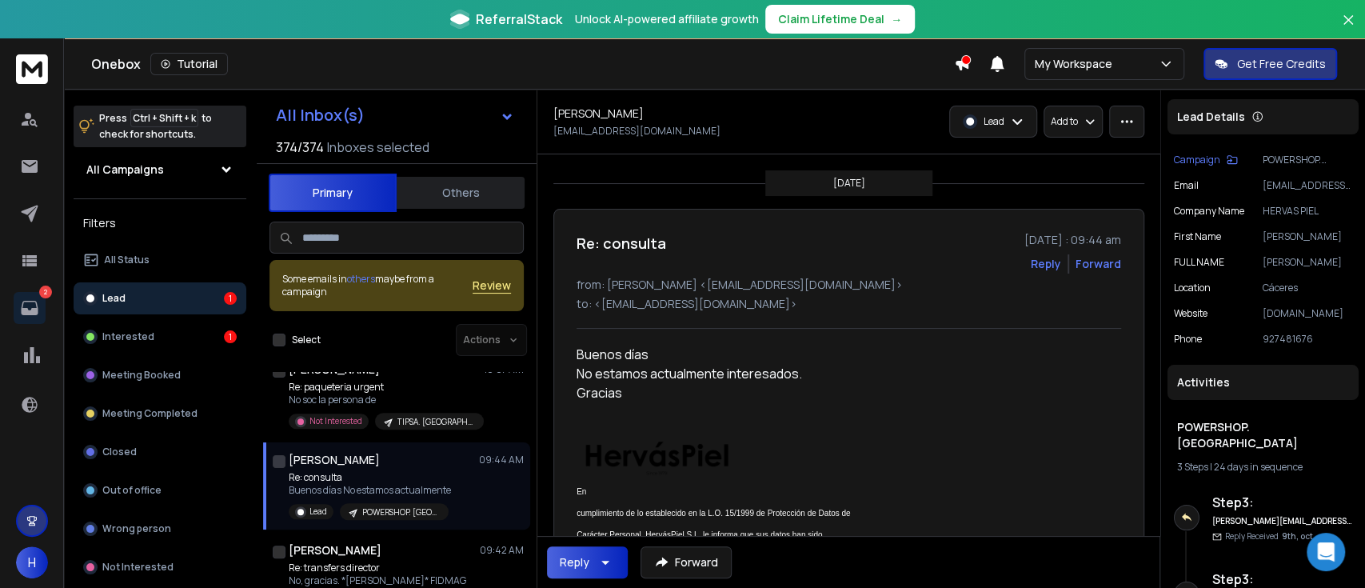
click at [983, 127] on p "Lead" at bounding box center [993, 121] width 21 height 13
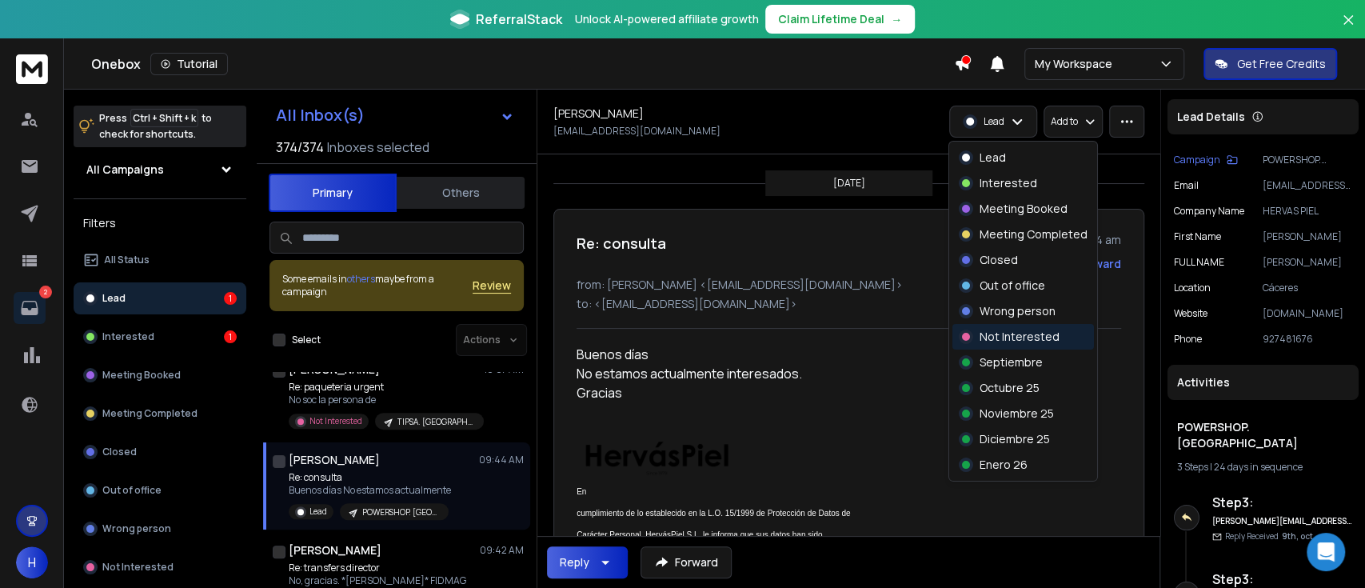
click at [1029, 336] on p "Not Interested" at bounding box center [1019, 337] width 80 height 16
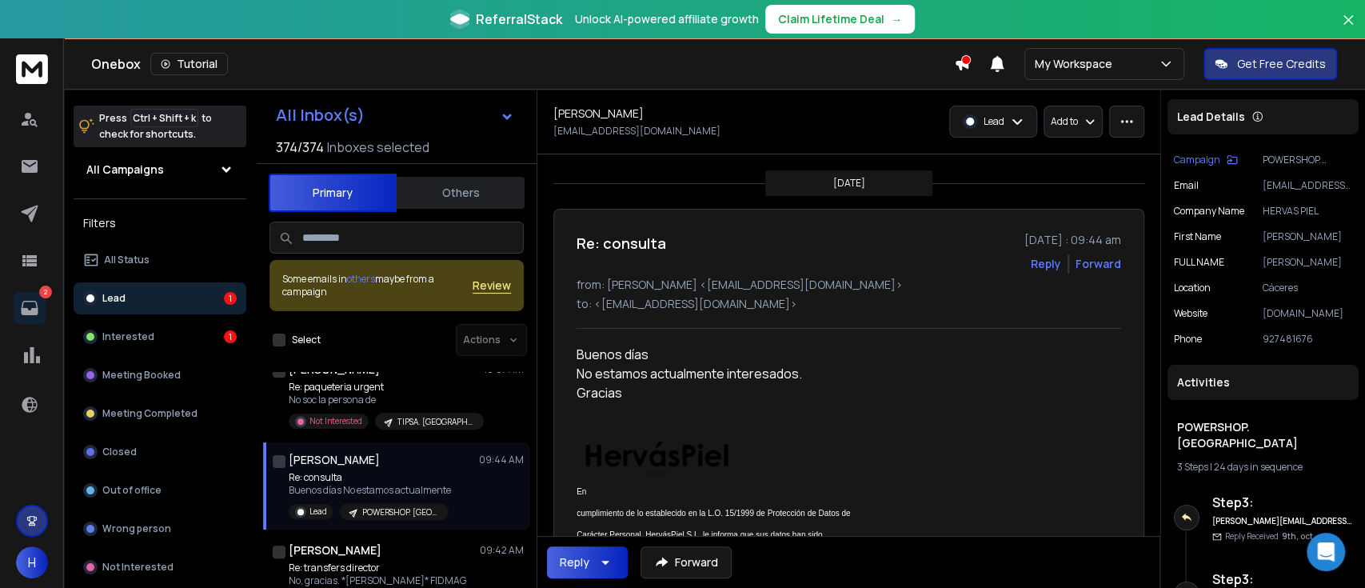
click at [1061, 128] on div "Add to" at bounding box center [1073, 121] width 58 height 30
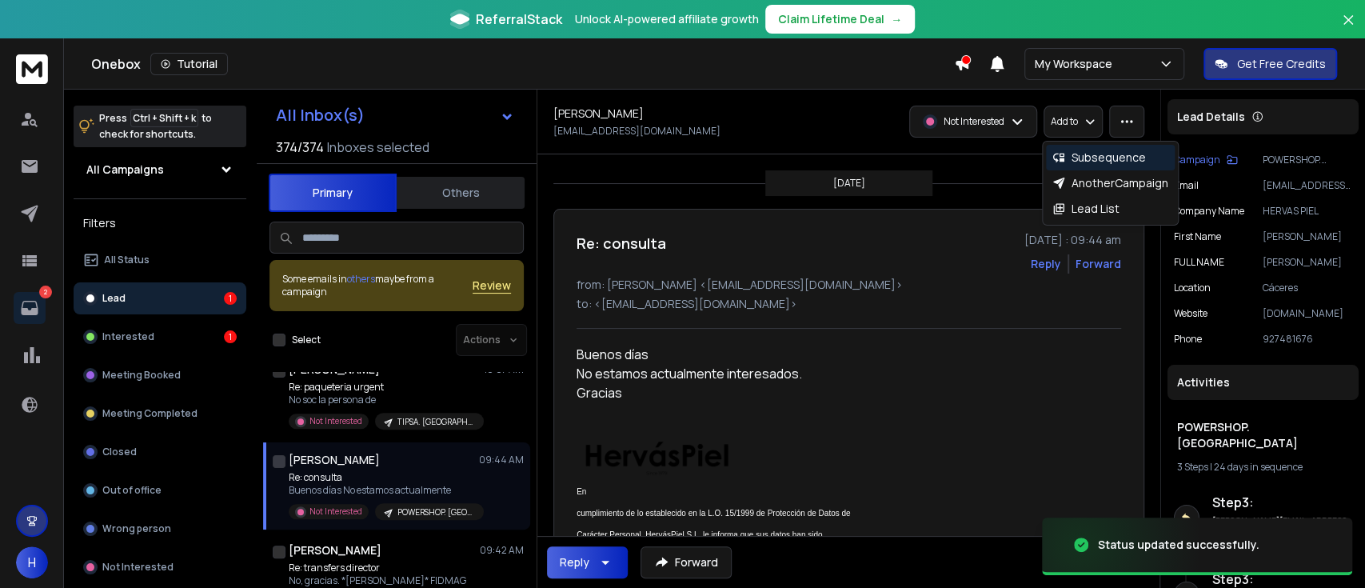
click at [1082, 160] on div "Subsequence" at bounding box center [1099, 157] width 94 height 16
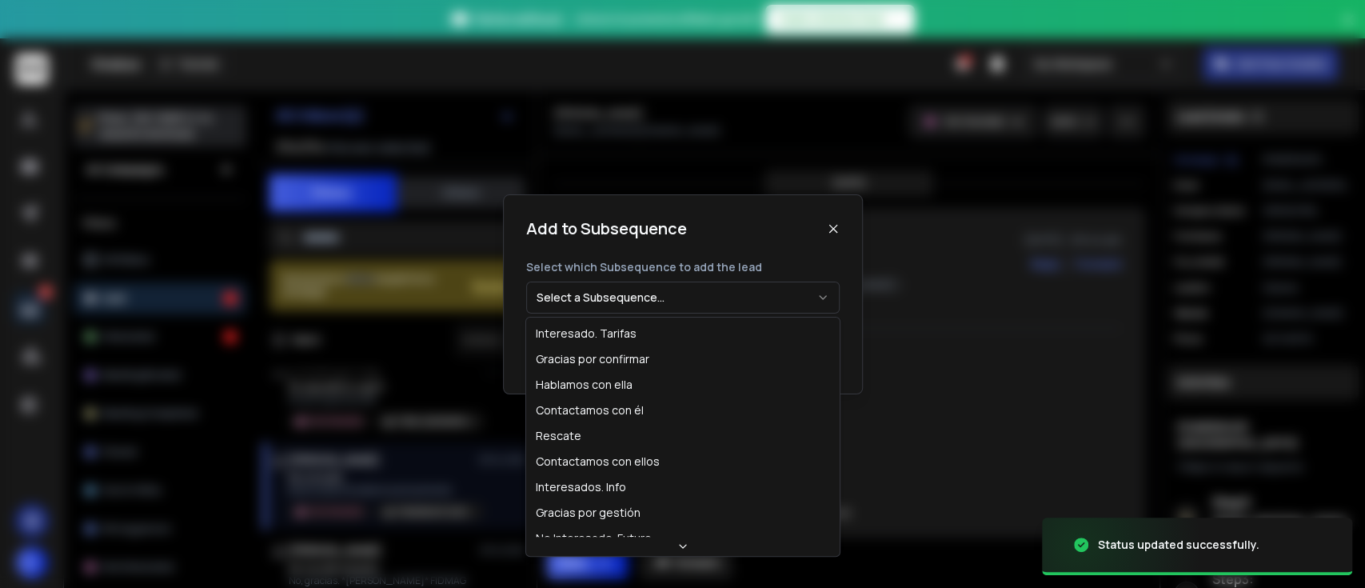
click at [664, 293] on button "Select a Subsequence..." at bounding box center [682, 297] width 313 height 32
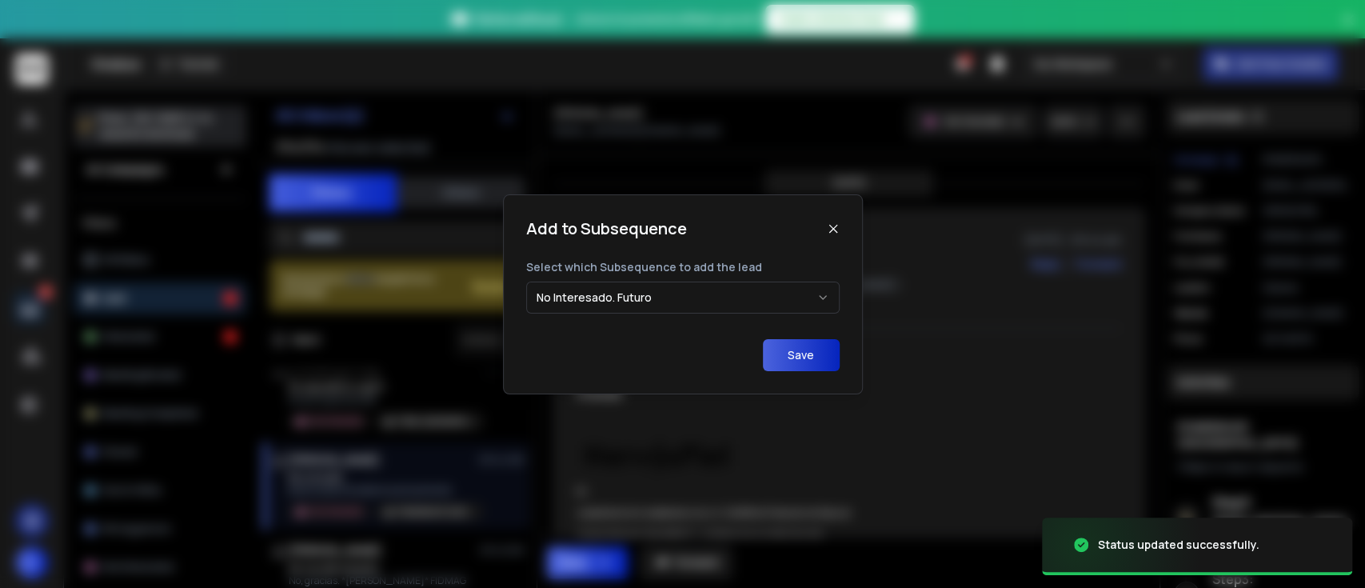
click at [819, 353] on button "Save" at bounding box center [801, 355] width 77 height 32
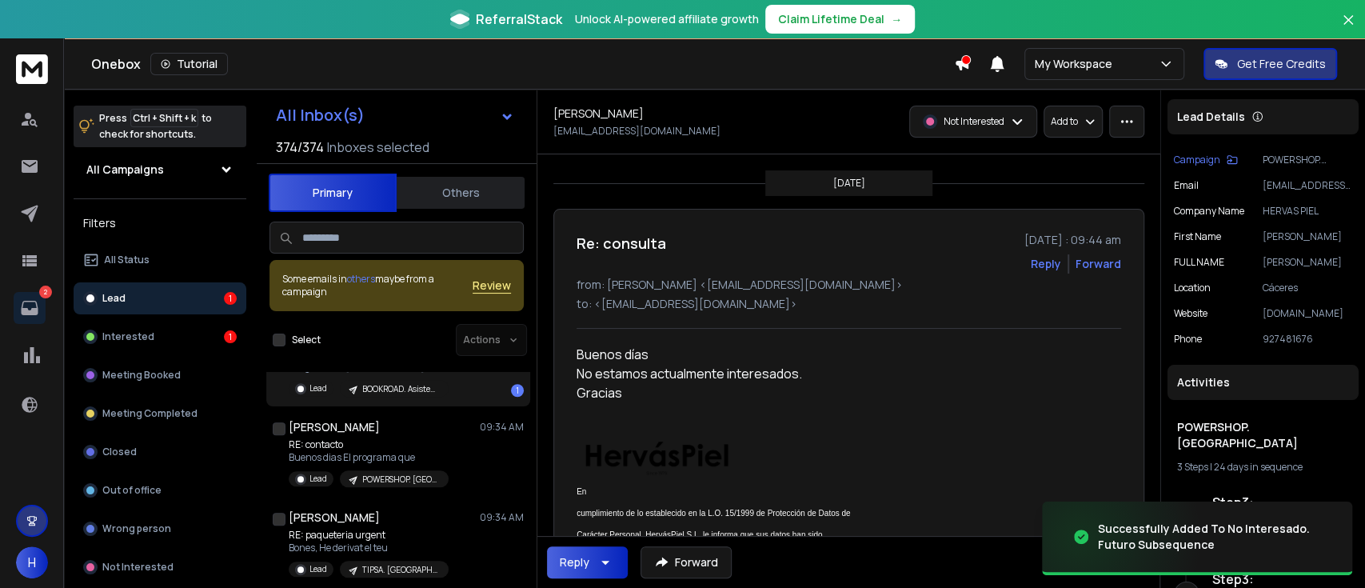
scroll to position [852, 0]
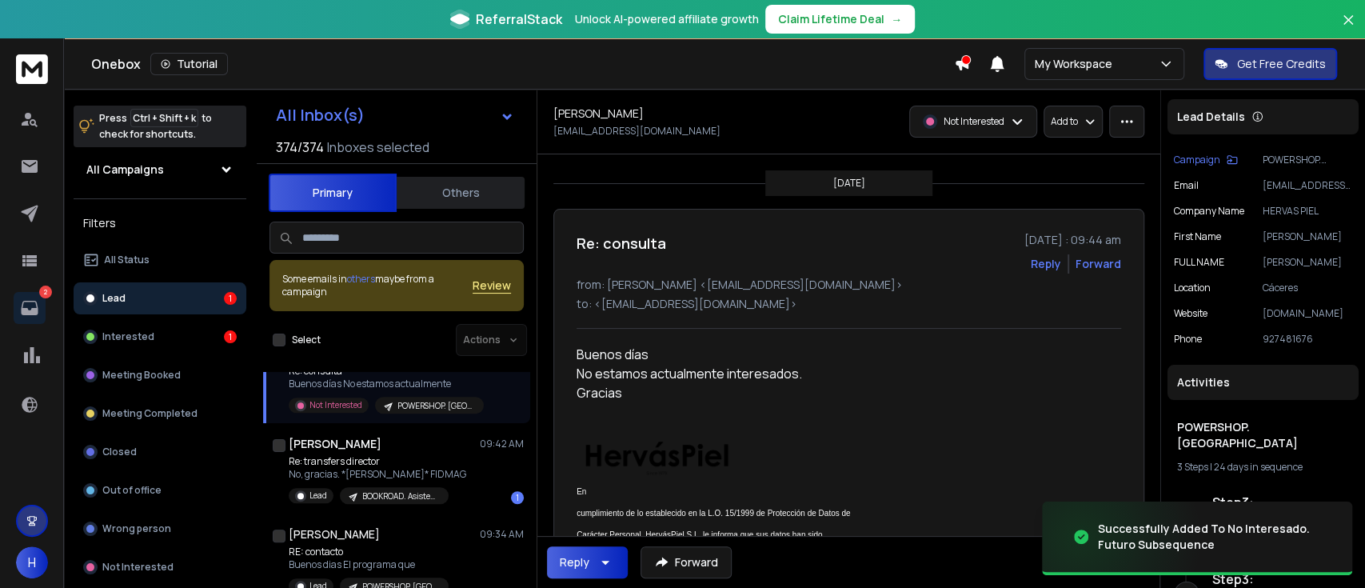
drag, startPoint x: 428, startPoint y: 487, endPoint x: 623, endPoint y: 450, distance: 197.7
click at [429, 487] on div "BOOKROAD. Asistente" at bounding box center [394, 495] width 109 height 17
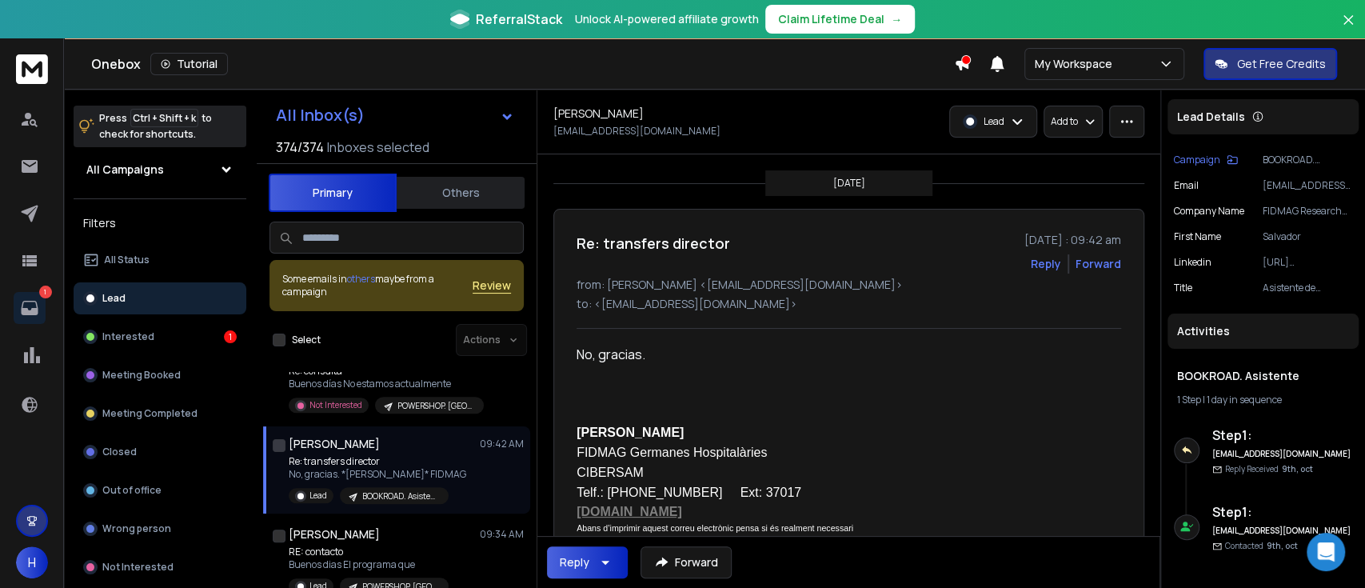
click at [987, 125] on p "Lead" at bounding box center [993, 121] width 21 height 13
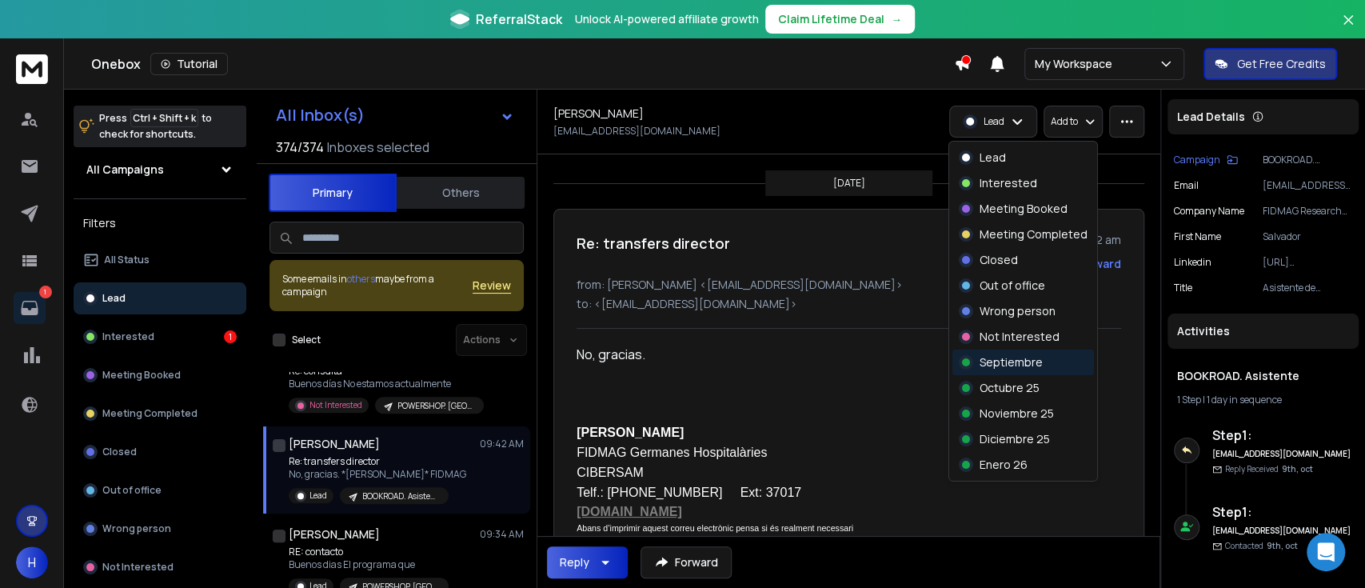
click at [1023, 349] on div "Septiembre" at bounding box center [1022, 362] width 141 height 26
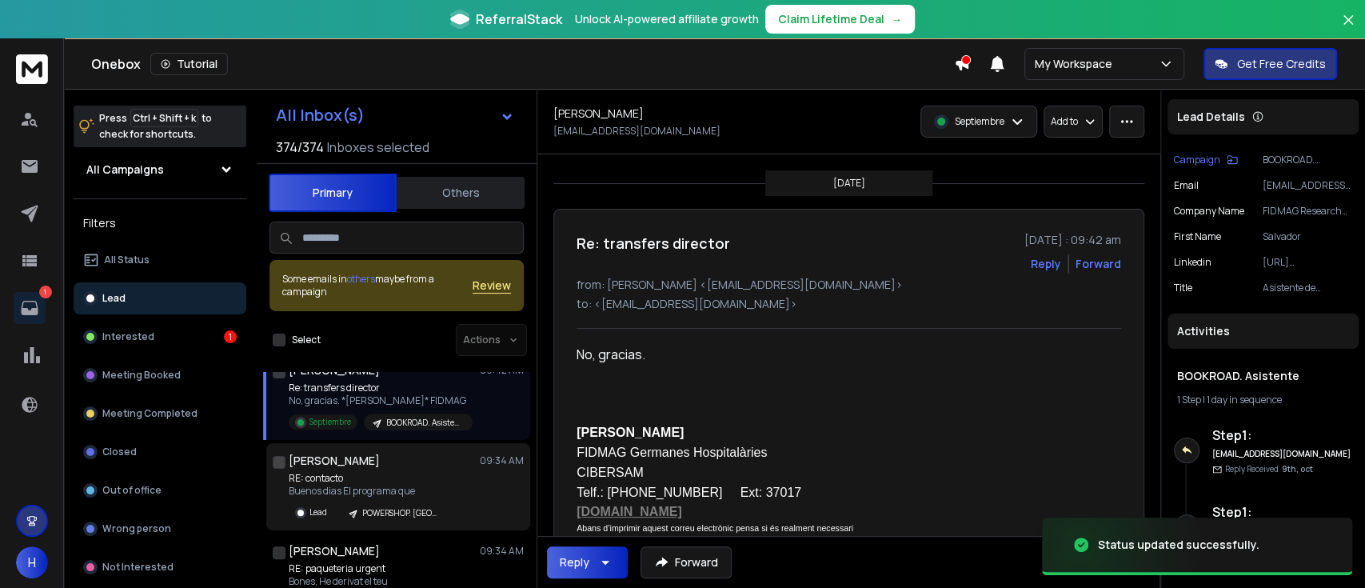
scroll to position [959, 0]
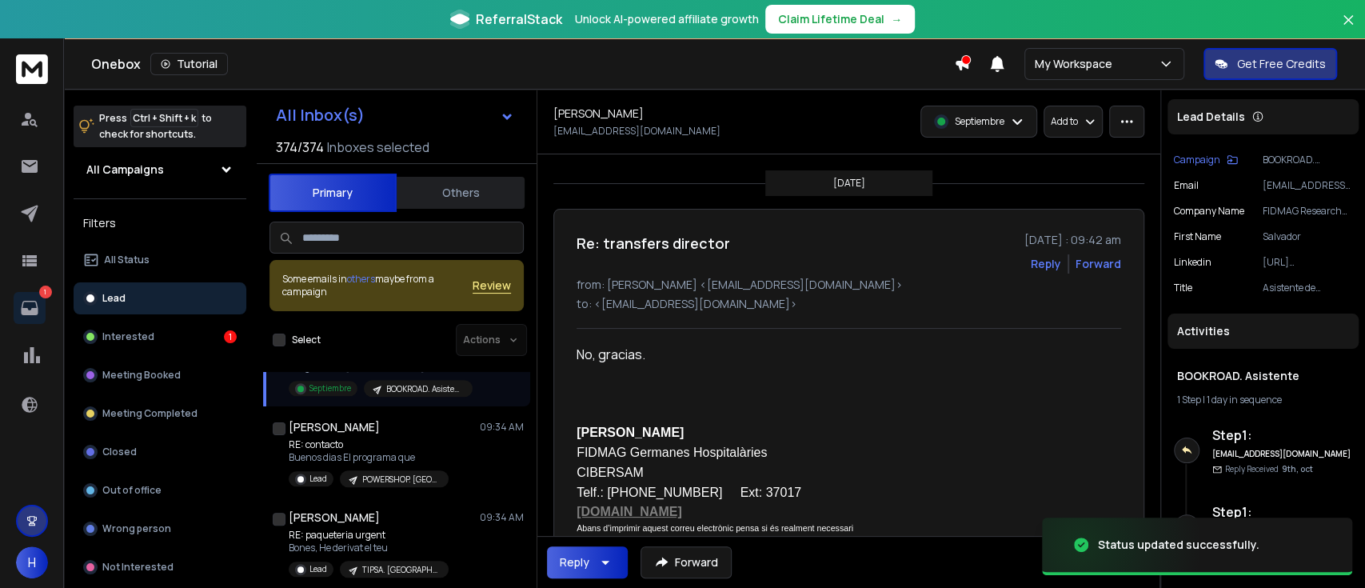
click at [960, 125] on p "Septiembre" at bounding box center [979, 121] width 50 height 13
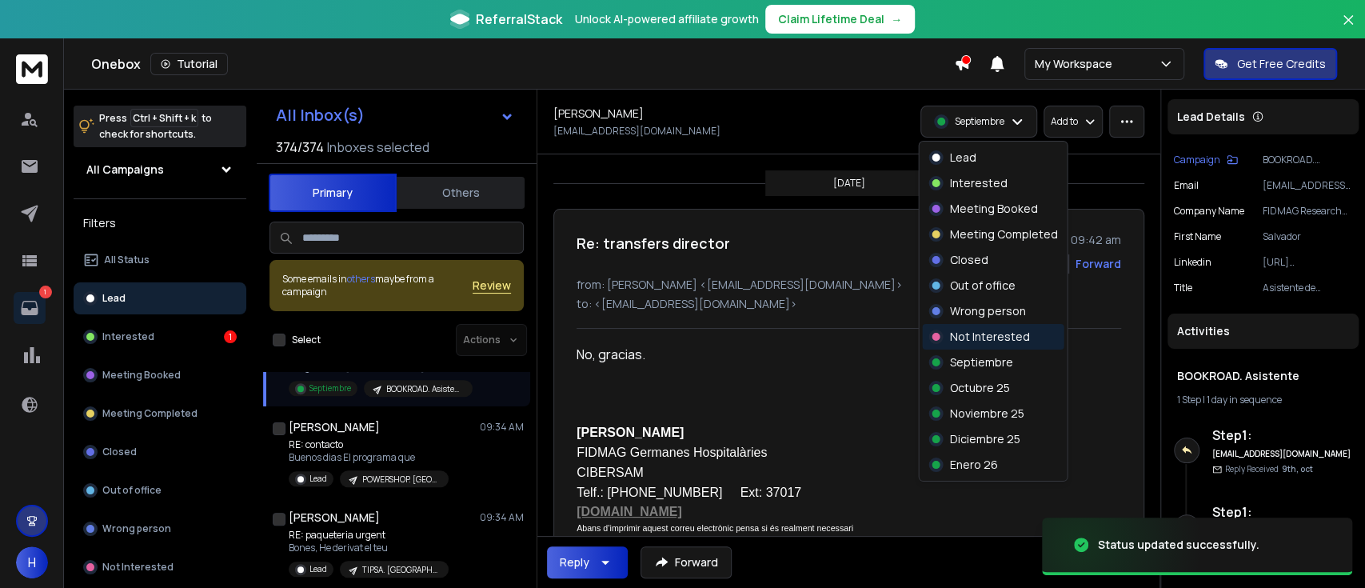
drag, startPoint x: 991, startPoint y: 327, endPoint x: 847, endPoint y: 367, distance: 150.1
click at [990, 329] on p "Not Interested" at bounding box center [989, 337] width 80 height 16
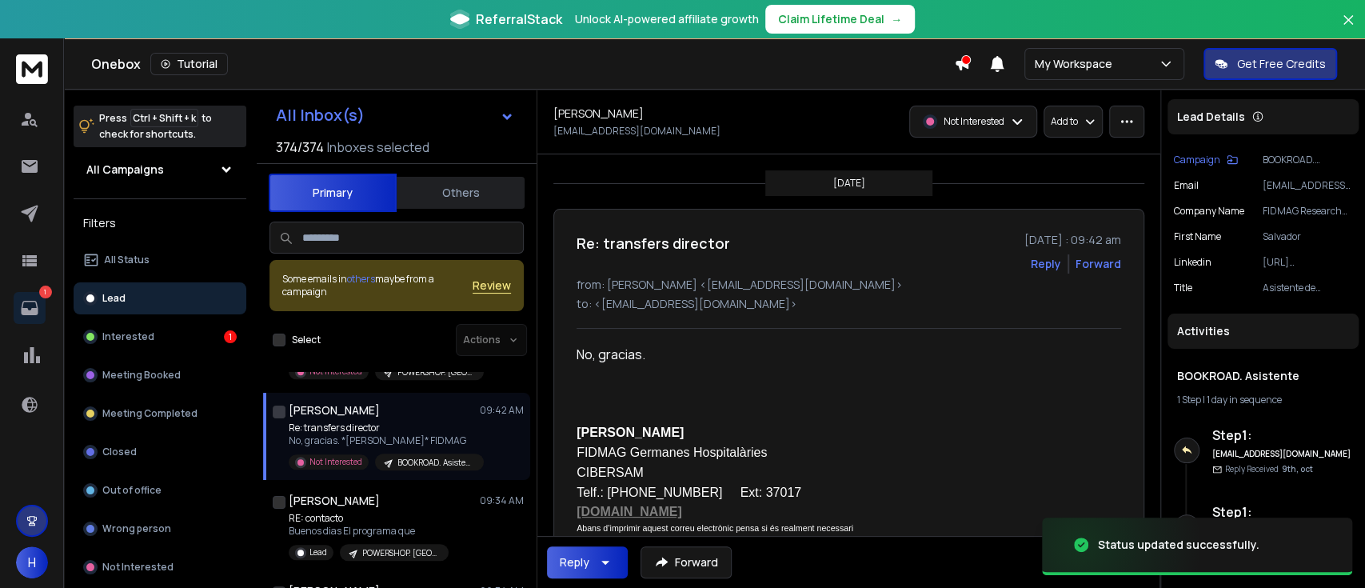
scroll to position [852, 0]
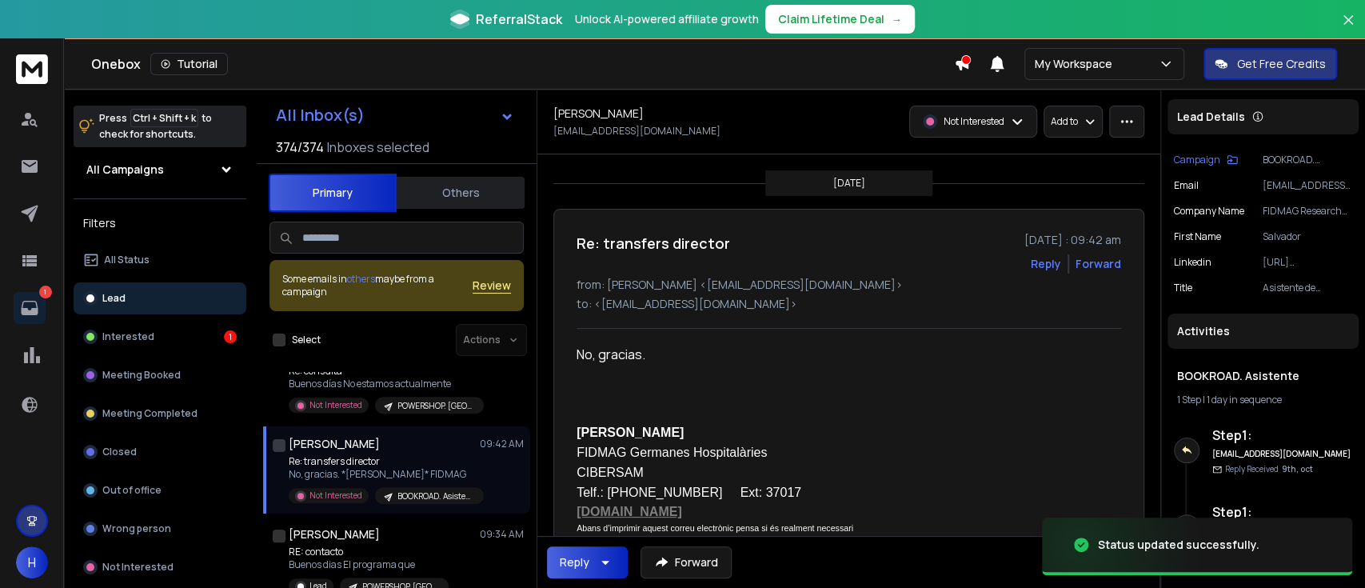
click at [416, 474] on p "No, gracias. *Salvador Sarró* FIDMAG" at bounding box center [385, 474] width 192 height 13
click at [380, 530] on h1 "ALEJANDRO SALAZAR PERONA" at bounding box center [334, 534] width 91 height 16
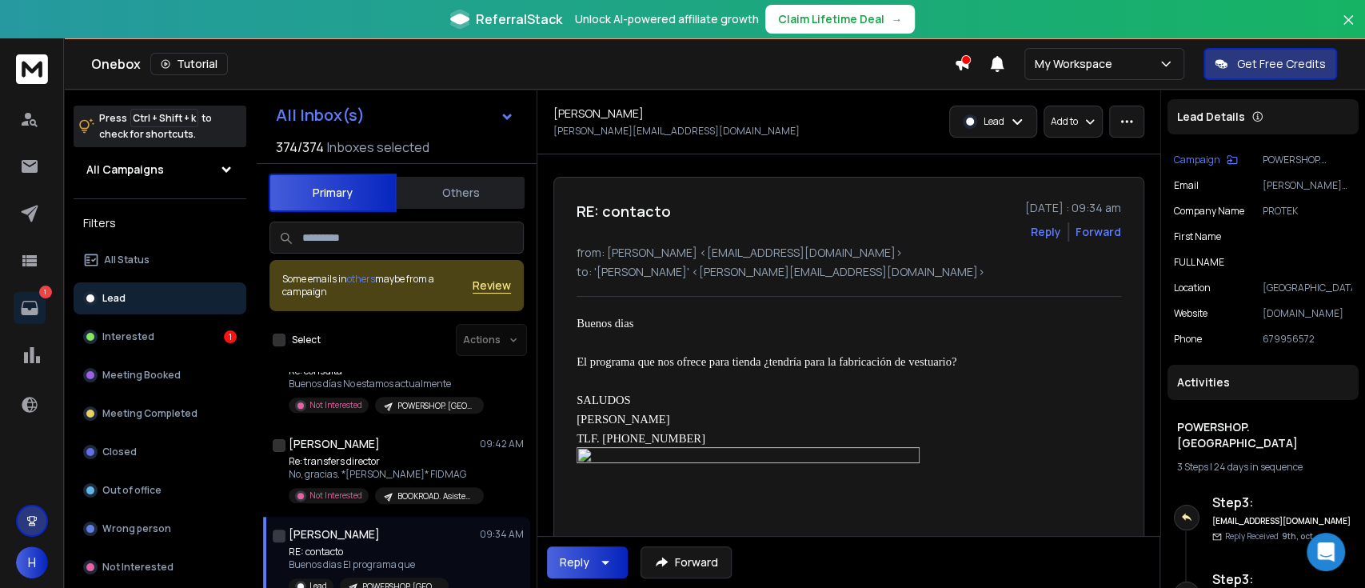
scroll to position [0, 0]
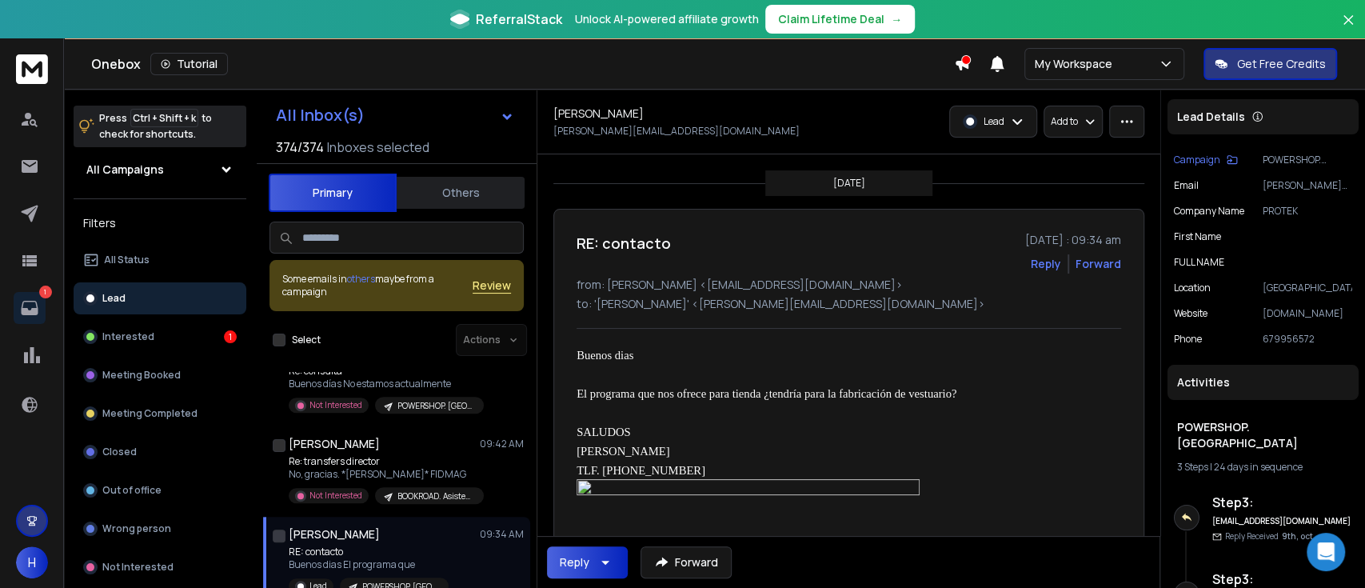
click at [1284, 208] on p "PROTEK" at bounding box center [1307, 211] width 90 height 13
click at [1038, 265] on button "Reply" at bounding box center [1045, 264] width 30 height 16
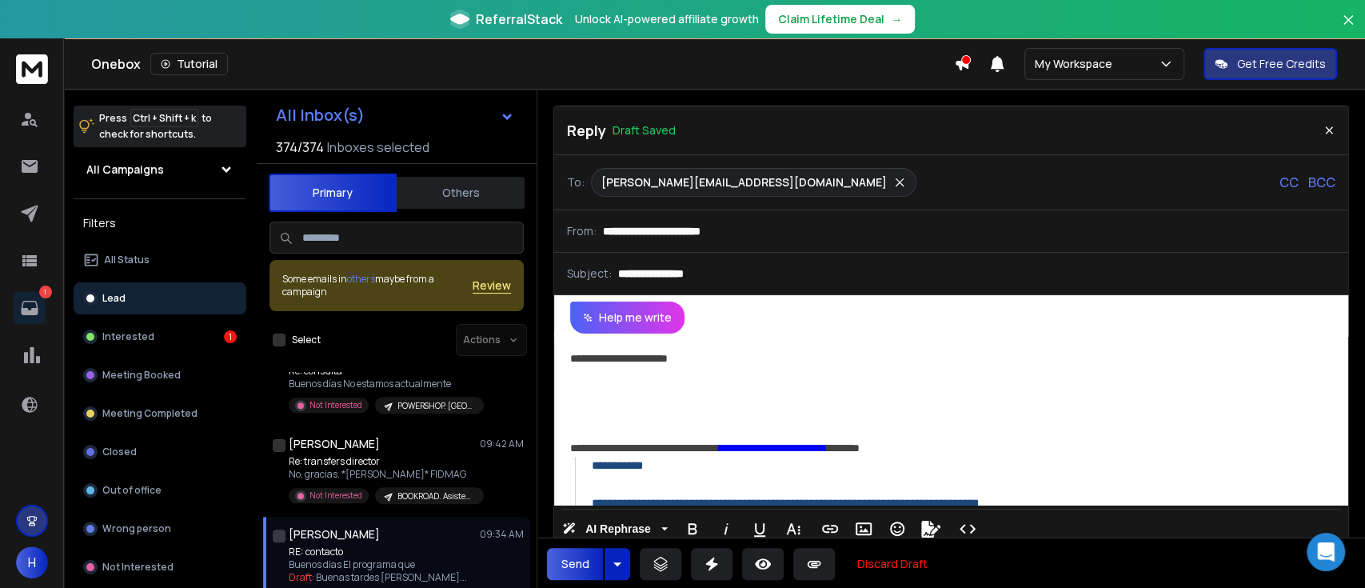
click at [695, 179] on p "alejandro@proteklaboral.com" at bounding box center [743, 182] width 285 height 16
click at [663, 393] on div at bounding box center [949, 394] width 758 height 18
click at [706, 185] on p "alejandro@proteklaboral.com" at bounding box center [743, 182] width 285 height 16
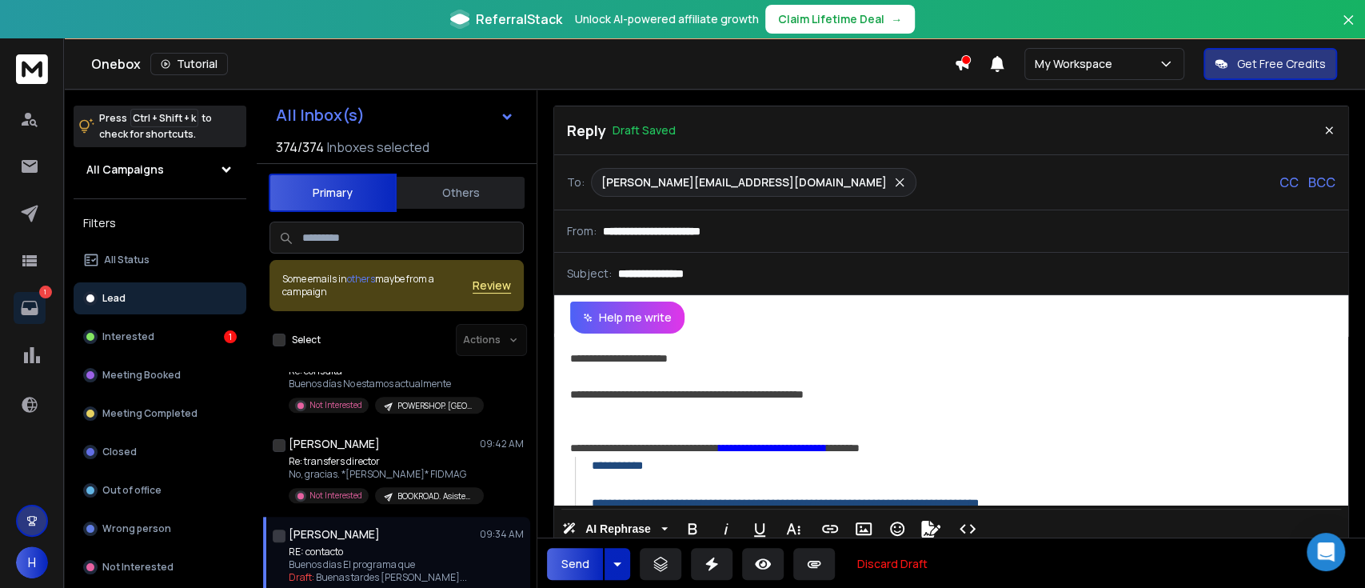
click at [706, 185] on p "alejandro@proteklaboral.com" at bounding box center [743, 182] width 285 height 16
click at [700, 189] on p "alejandro@proteklaboral.com" at bounding box center [743, 182] width 285 height 16
drag, startPoint x: 656, startPoint y: 186, endPoint x: 758, endPoint y: 197, distance: 102.9
click at [758, 197] on div "To: alejandro@proteklaboral.com CC BCC" at bounding box center [951, 182] width 794 height 54
copy p "proteklaboral.com"
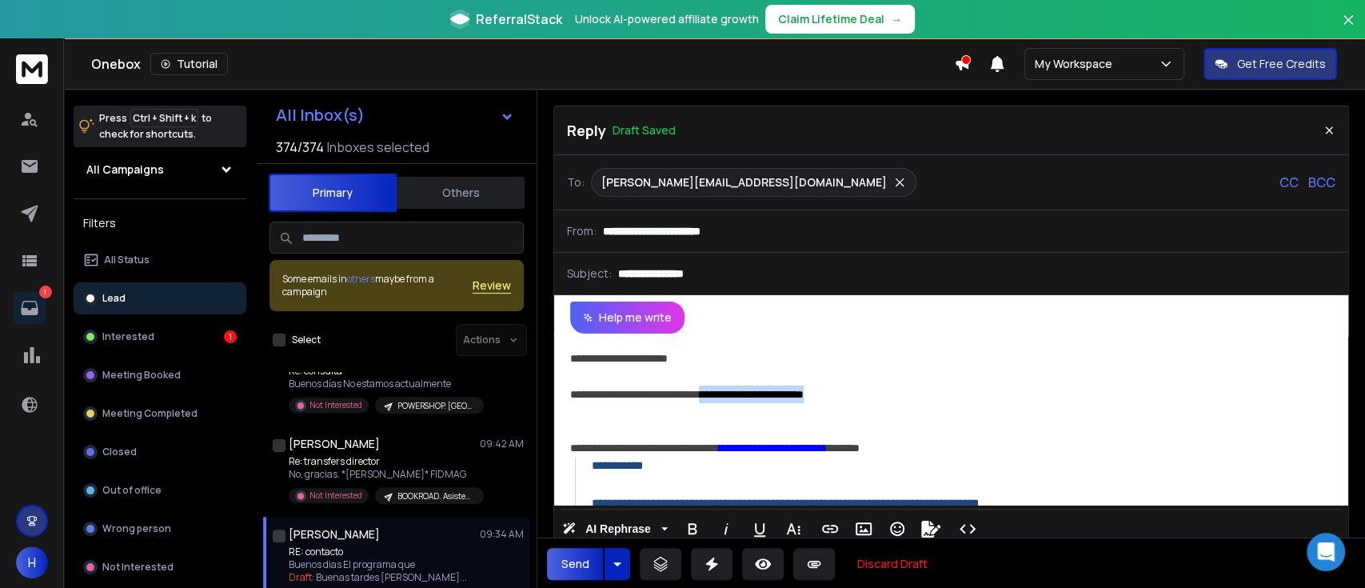
drag, startPoint x: 742, startPoint y: 392, endPoint x: 895, endPoint y: 391, distance: 152.7
click at [895, 391] on div "**********" at bounding box center [940, 394] width 741 height 18
click at [795, 397] on div "**********" at bounding box center [940, 394] width 741 height 18
click at [915, 393] on div "**********" at bounding box center [940, 394] width 741 height 18
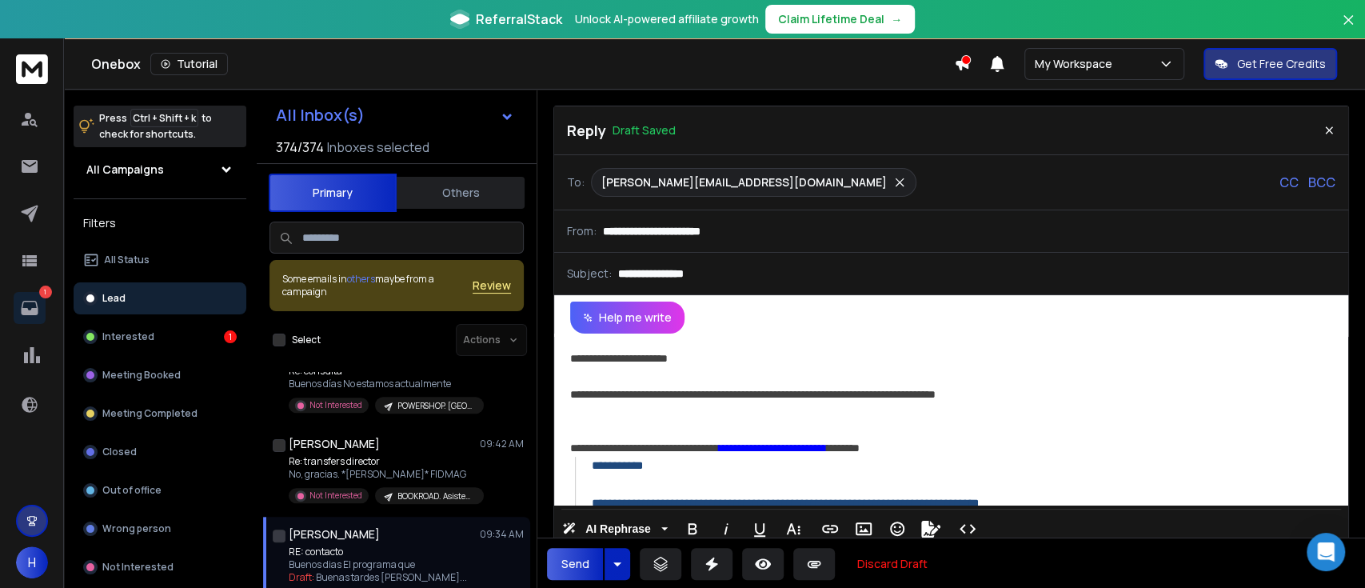
click at [1049, 397] on div "**********" at bounding box center [940, 394] width 741 height 18
click at [1004, 394] on div "**********" at bounding box center [940, 394] width 741 height 18
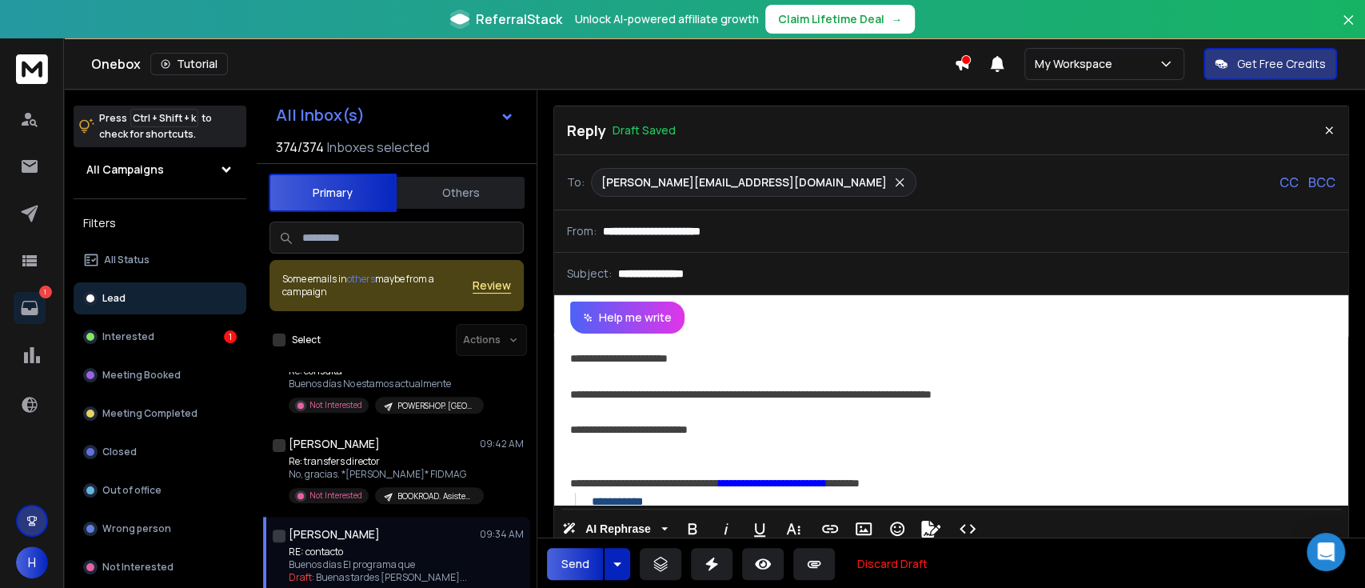
click at [612, 432] on div "**********" at bounding box center [940, 429] width 741 height 18
click at [743, 424] on div "**********" at bounding box center [940, 429] width 741 height 18
click at [580, 553] on button "Send" at bounding box center [575, 564] width 56 height 32
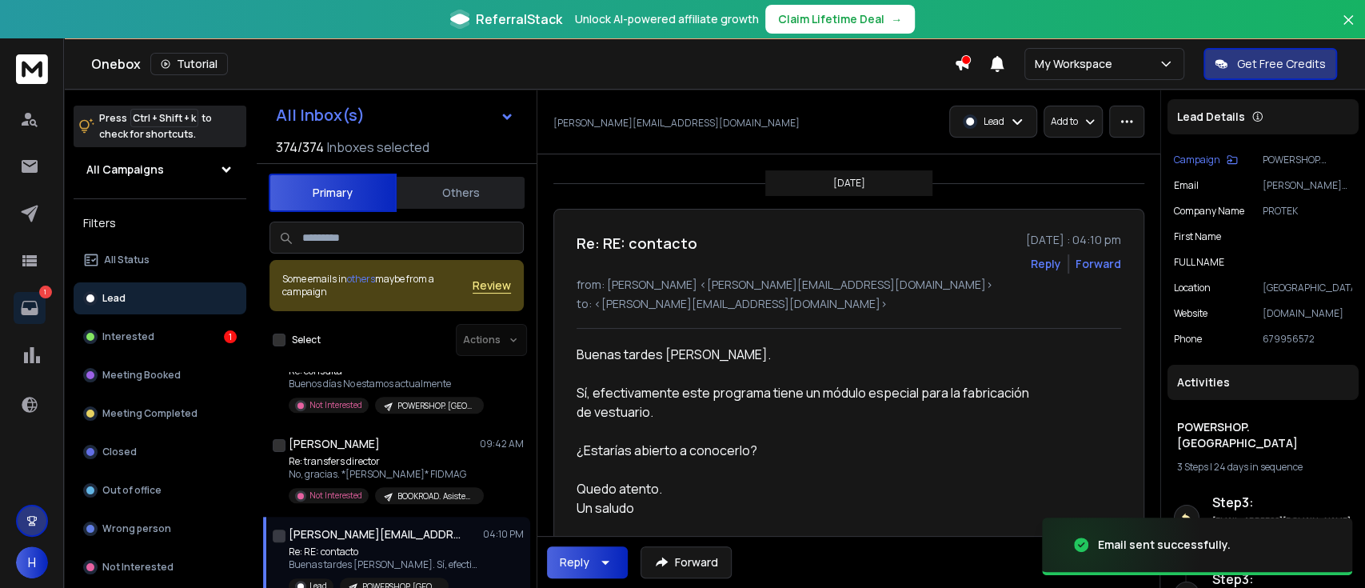
click at [966, 109] on div "Lead" at bounding box center [993, 121] width 86 height 30
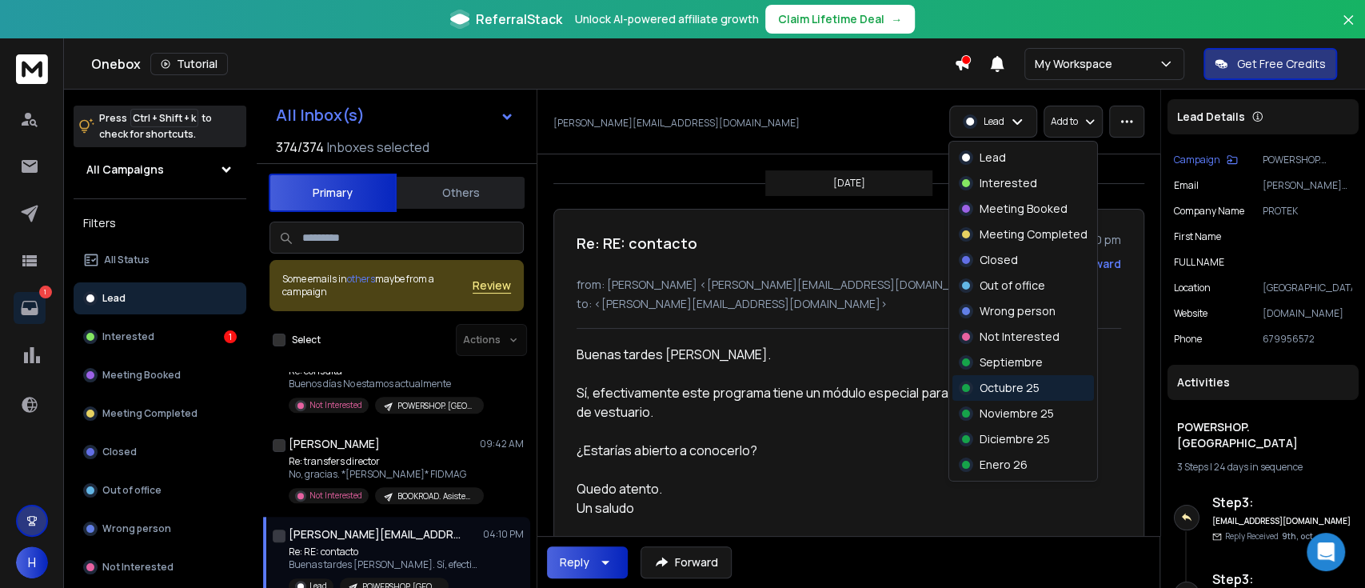
click at [1014, 384] on p "Octubre 25" at bounding box center [1009, 388] width 60 height 16
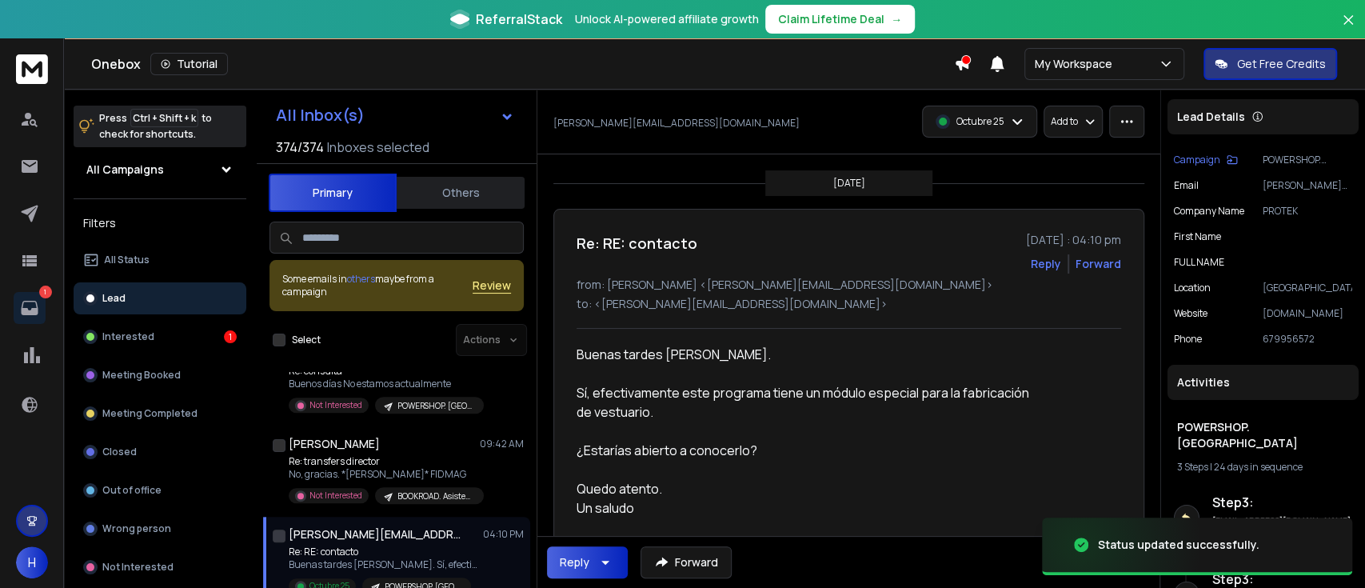
click at [1269, 212] on p "PROTEK" at bounding box center [1307, 211] width 90 height 13
click at [1317, 312] on p "www.proteklaboral.com" at bounding box center [1307, 313] width 90 height 13
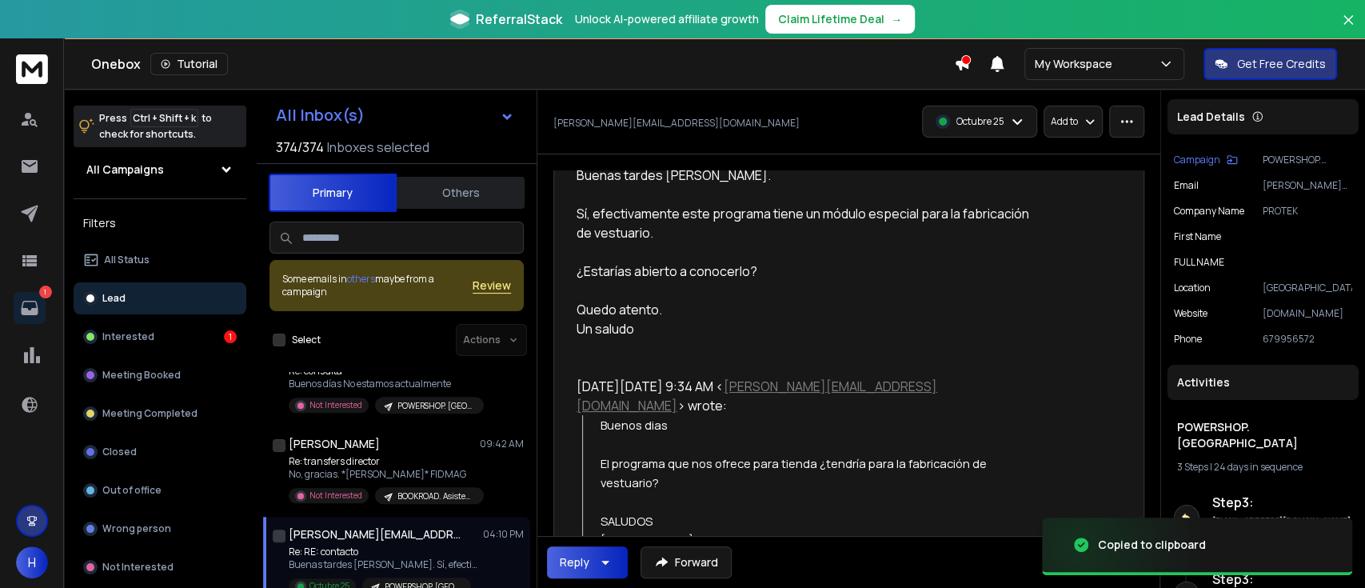
scroll to position [320, 0]
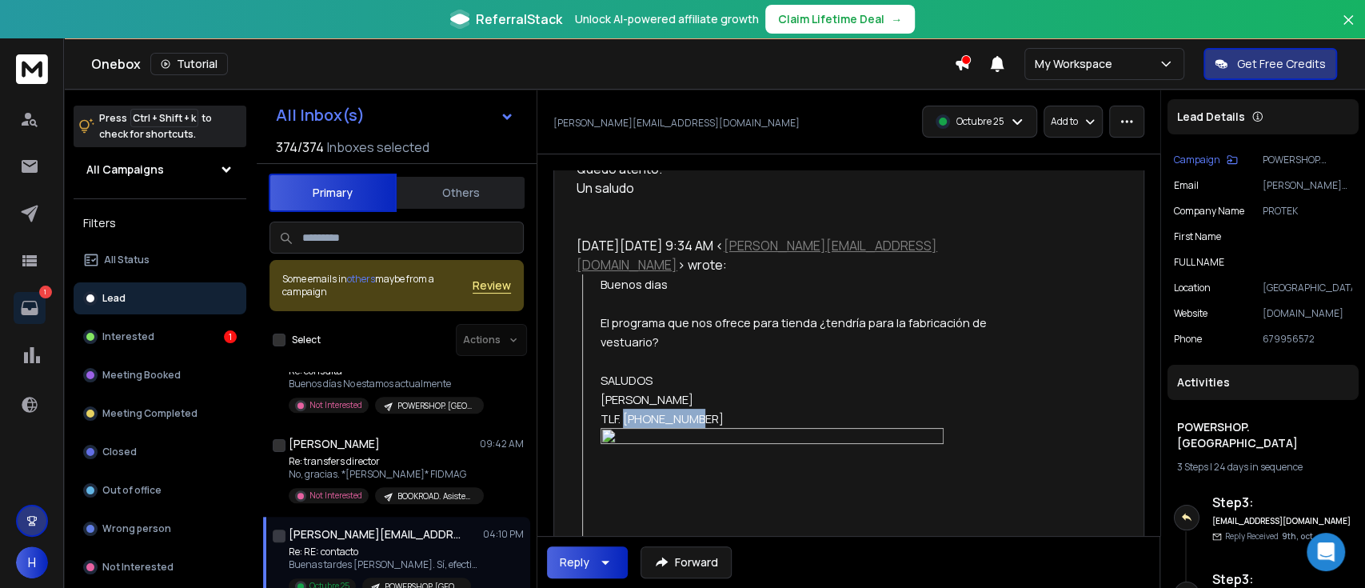
drag, startPoint x: 734, startPoint y: 375, endPoint x: 622, endPoint y: 381, distance: 112.1
click at [622, 408] on div "TLF. 679 956 572" at bounding box center [822, 417] width 444 height 19
copy span "679 956 572"
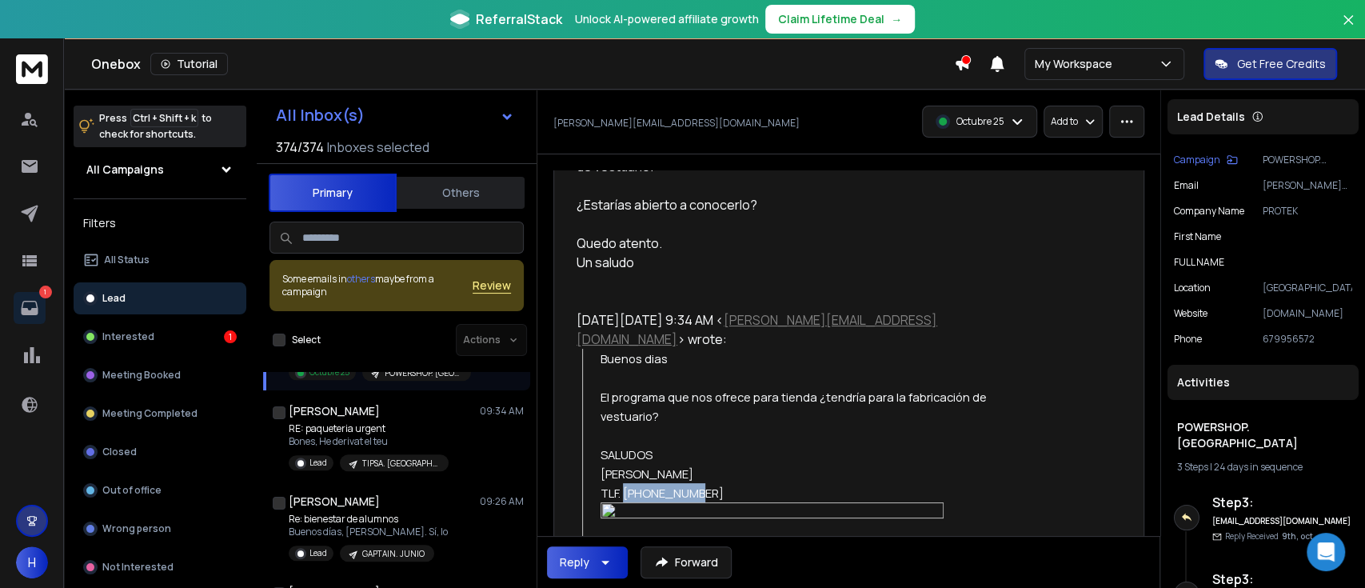
scroll to position [213, 0]
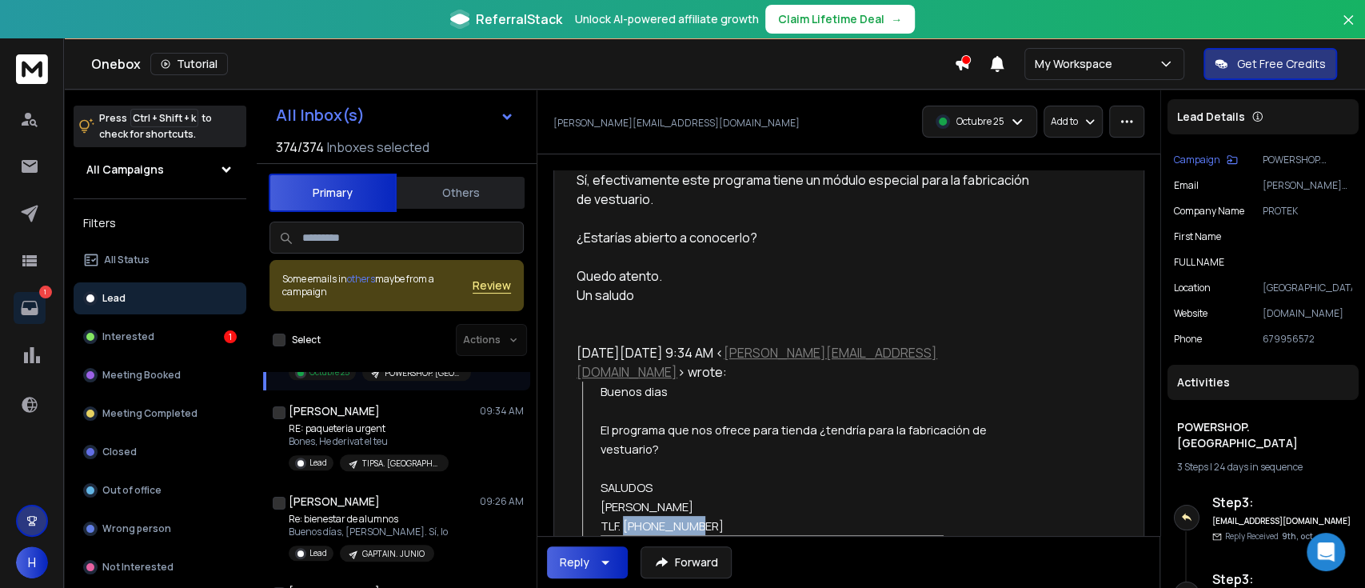
click at [345, 448] on div "RE: paqueteria urgent Bones, He derivat el teu Lead TIPSA. Septiembre" at bounding box center [369, 446] width 160 height 49
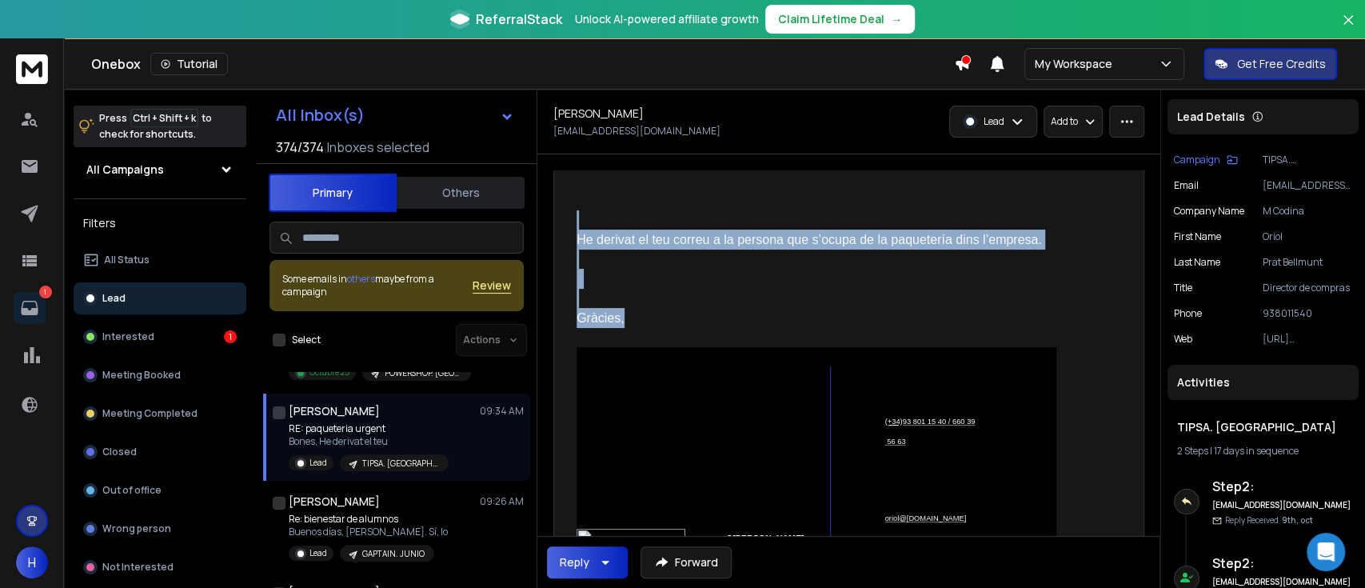
scroll to position [106, 0]
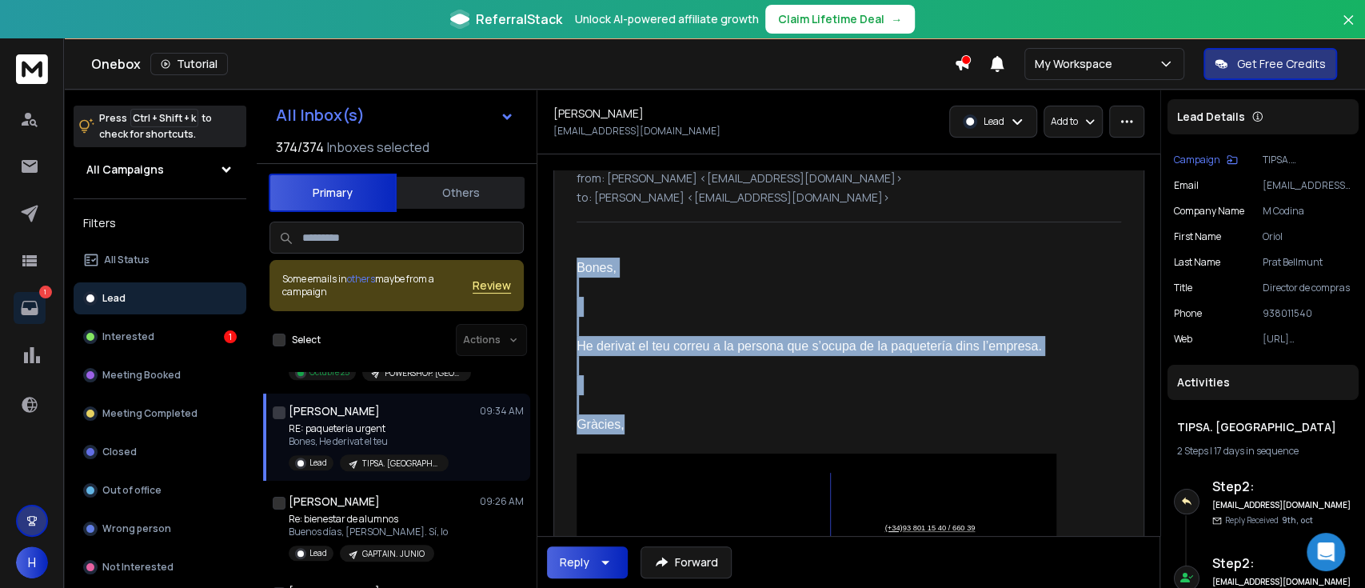
drag, startPoint x: 664, startPoint y: 318, endPoint x: 578, endPoint y: 265, distance: 100.5
copy div "Bones, He derivat el teu correu a la persona que s’ocupa de la paquetería dins …"
click at [991, 113] on div "Lead" at bounding box center [993, 121] width 86 height 30
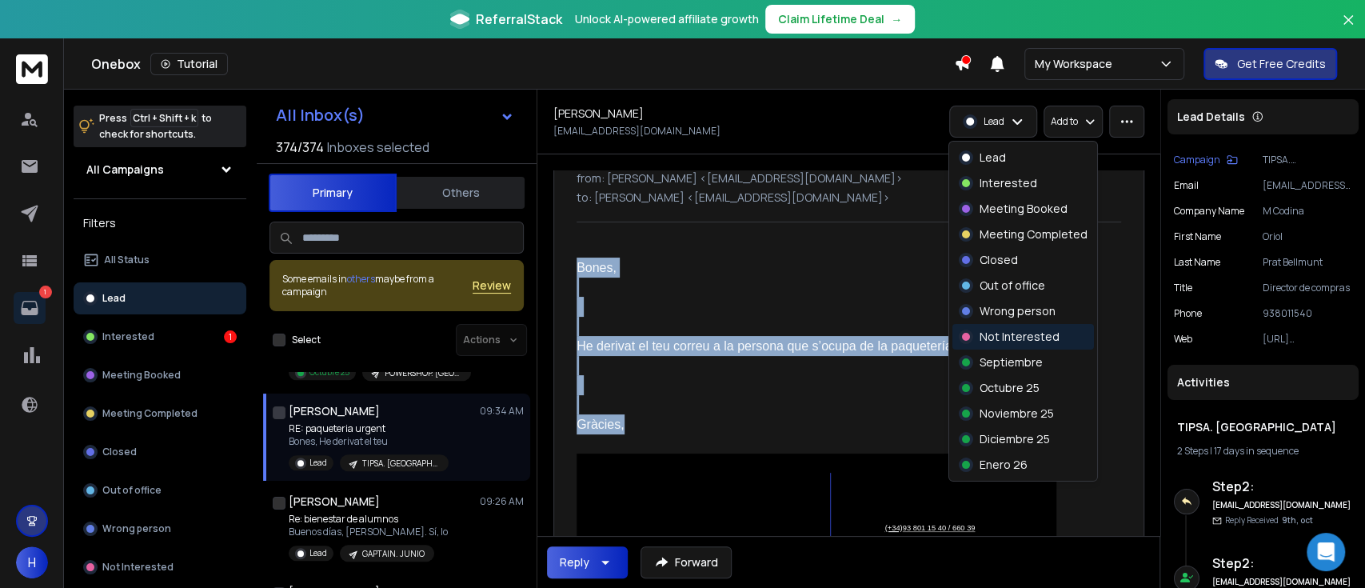
drag, startPoint x: 1002, startPoint y: 329, endPoint x: 1020, endPoint y: 269, distance: 62.7
click at [1002, 329] on p "Not Interested" at bounding box center [1019, 337] width 80 height 16
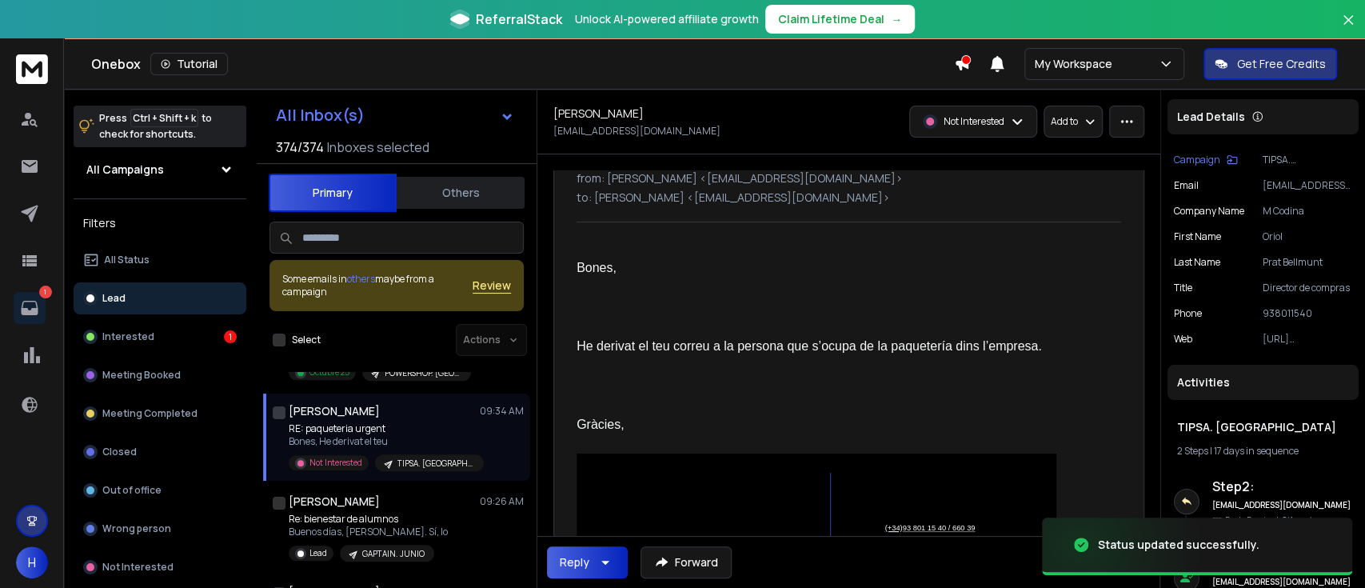
click at [1058, 130] on div "Add to" at bounding box center [1073, 121] width 58 height 30
click at [1088, 153] on div "Subsequence" at bounding box center [1099, 157] width 94 height 16
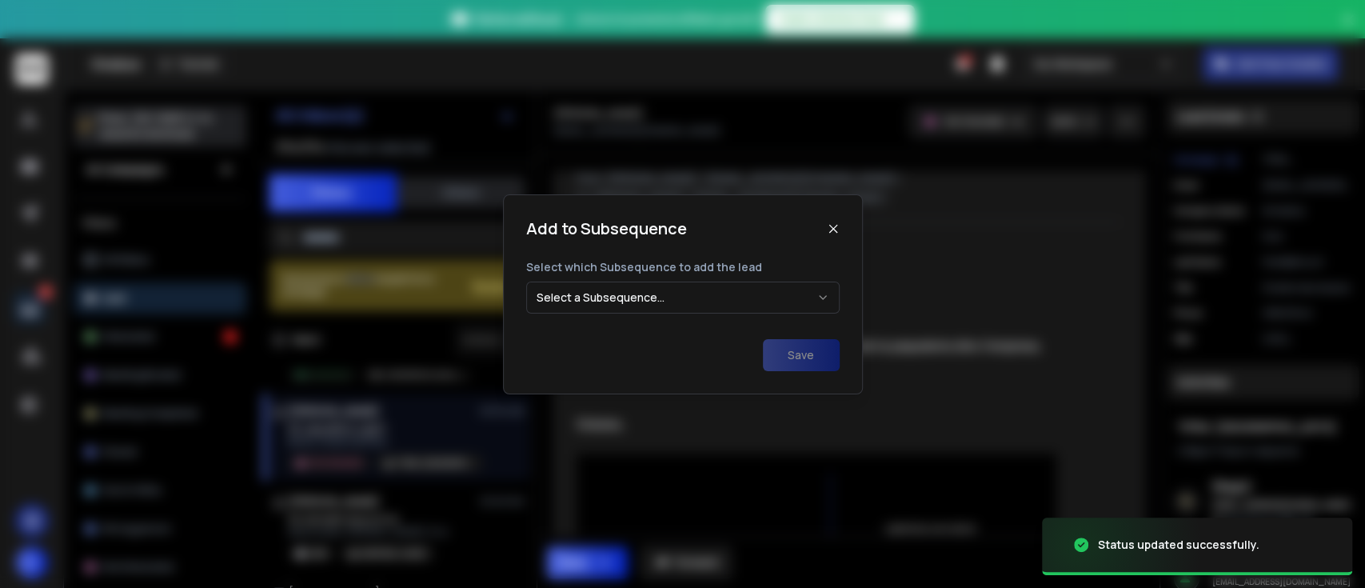
click at [627, 298] on button "Select a Subsequence..." at bounding box center [682, 297] width 313 height 32
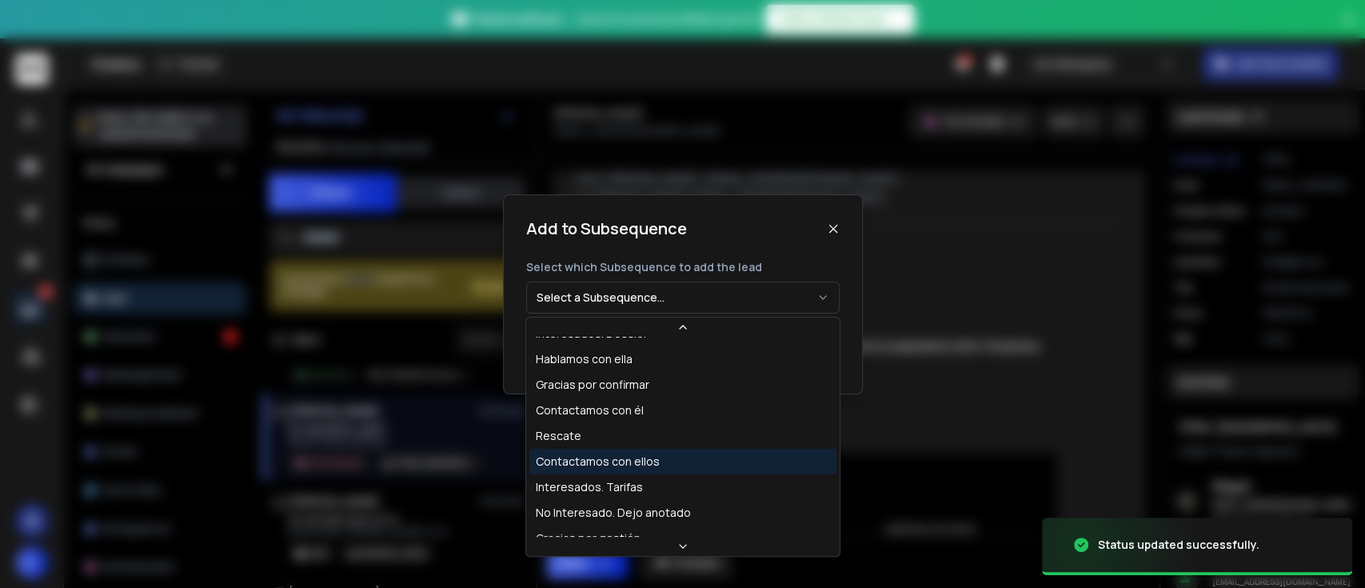
scroll to position [42, 0]
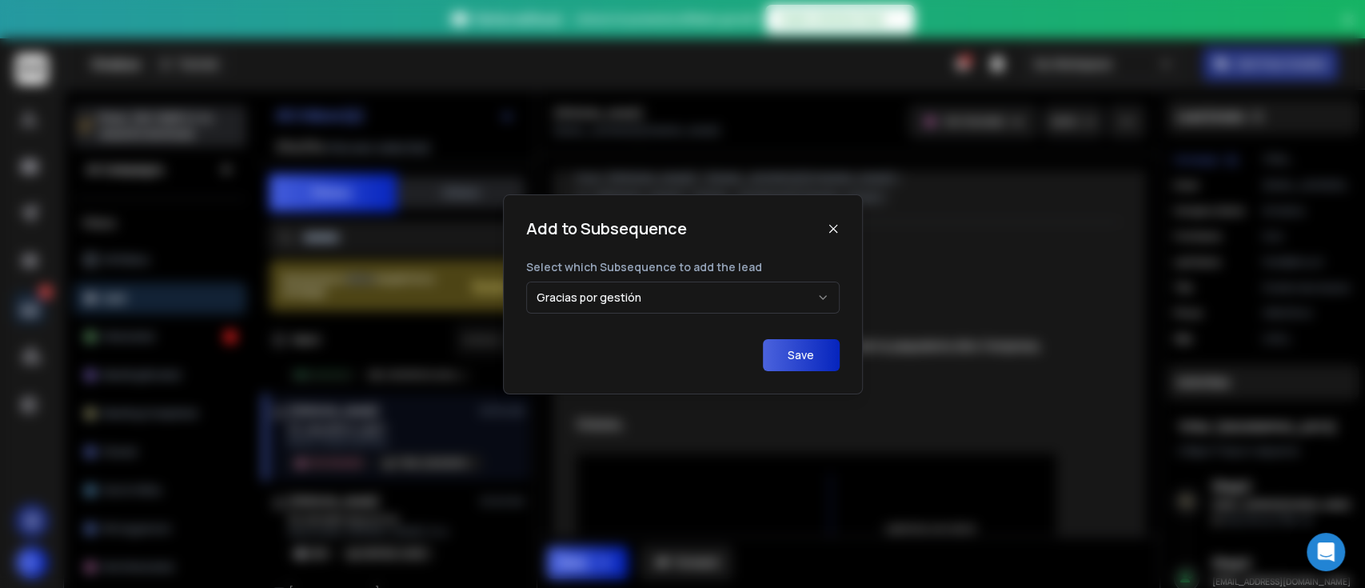
click at [784, 353] on button "Save" at bounding box center [801, 355] width 77 height 32
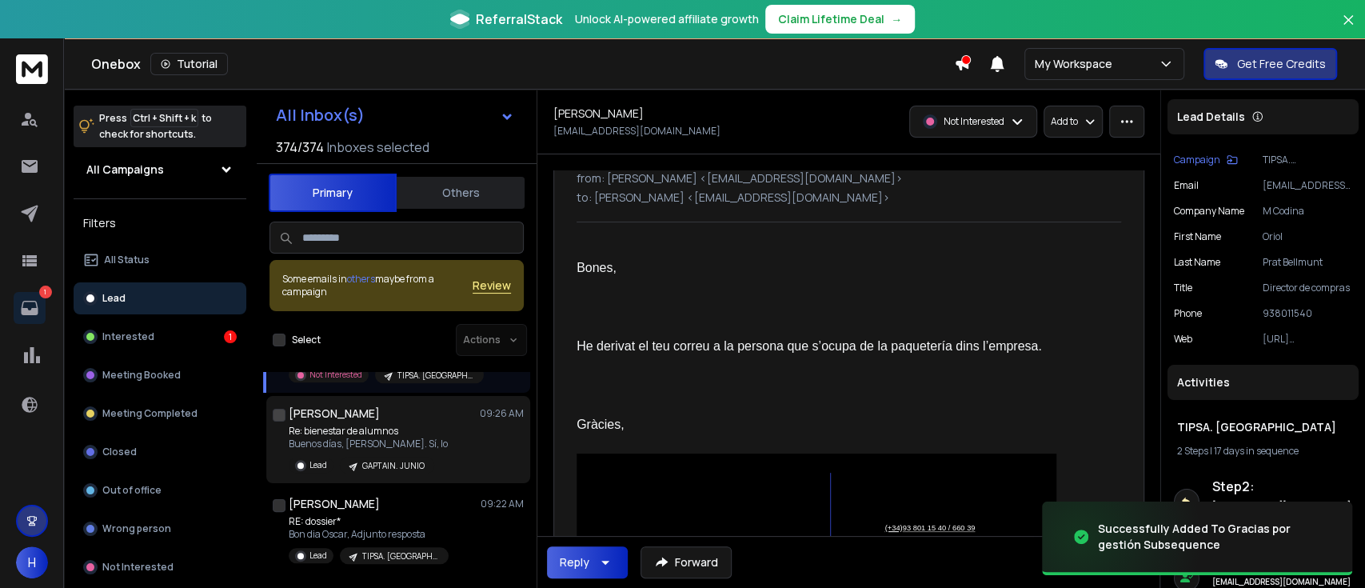
scroll to position [1172, 0]
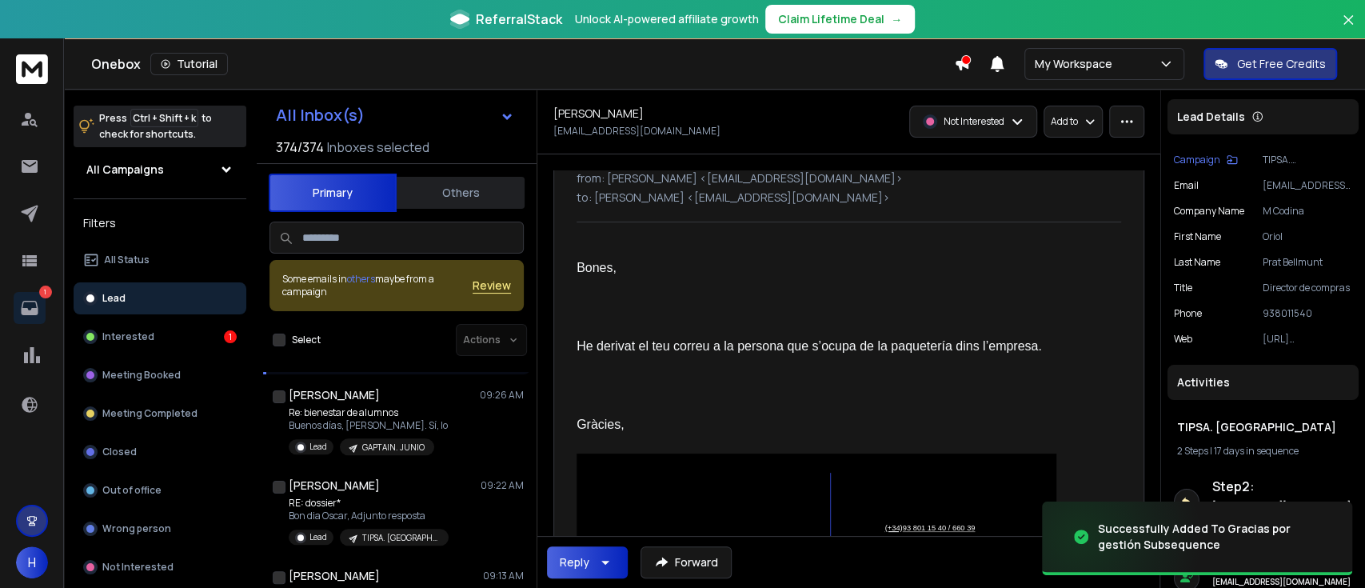
click at [369, 419] on p "Buenos días, Alberto. Sí, lo" at bounding box center [368, 425] width 159 height 13
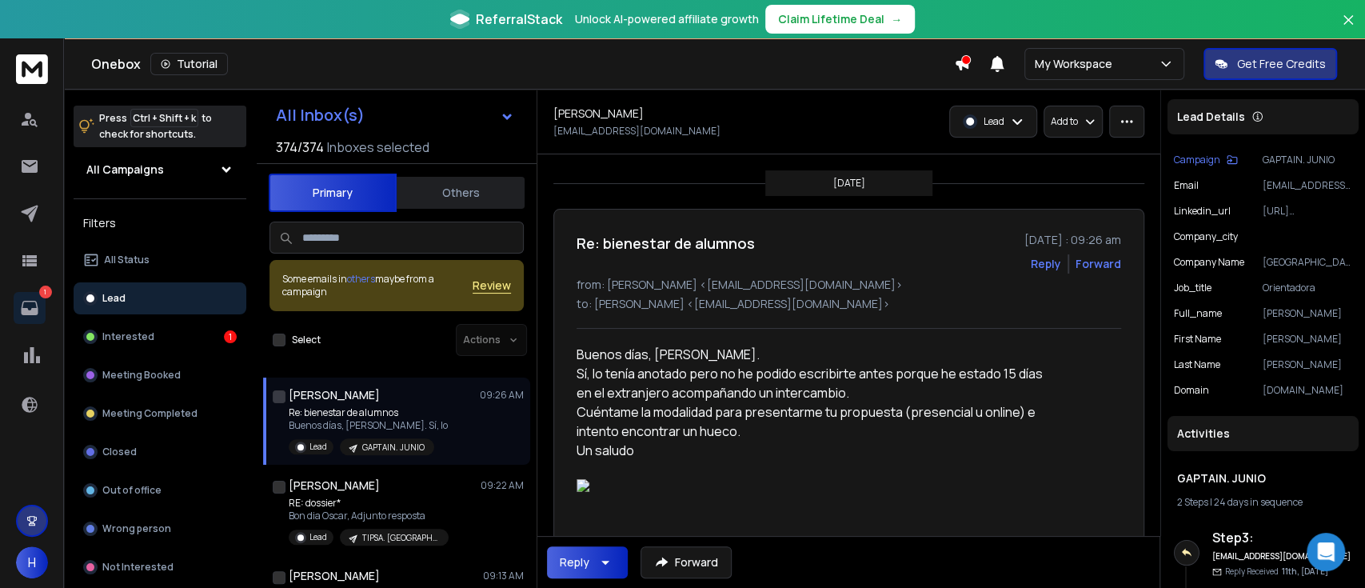
click at [1292, 388] on p "colegiolourdes.es" at bounding box center [1307, 390] width 90 height 13
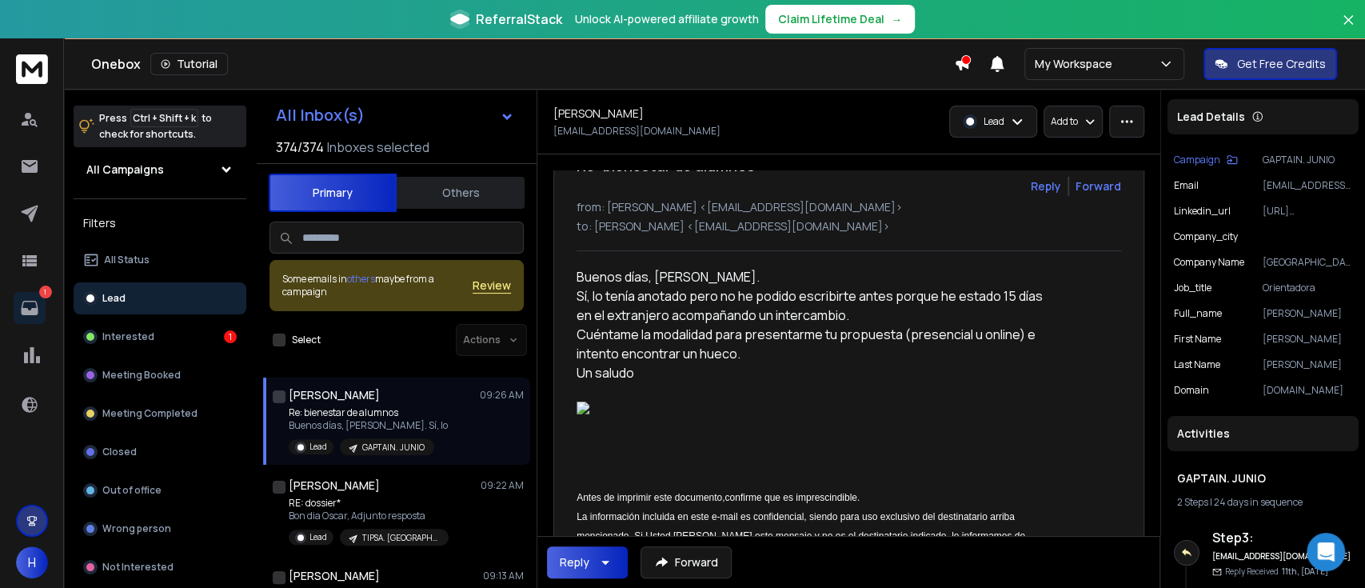
scroll to position [0, 0]
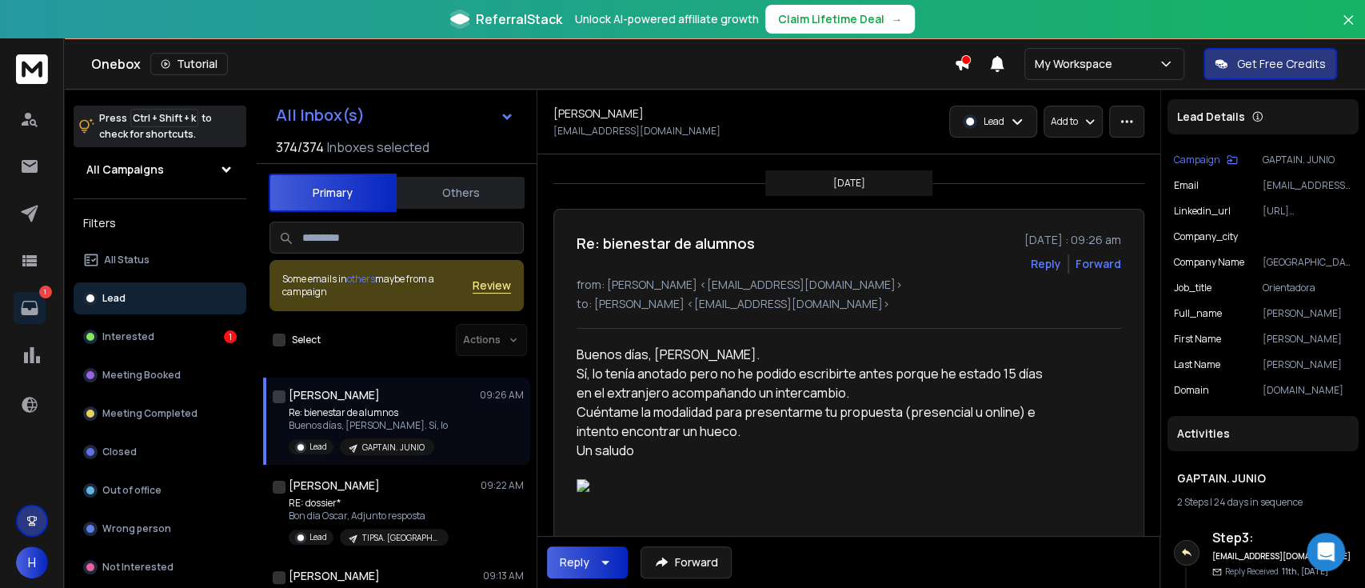
click at [601, 566] on icon "button" at bounding box center [605, 561] width 19 height 19
click at [560, 520] on icon at bounding box center [560, 521] width 14 height 9
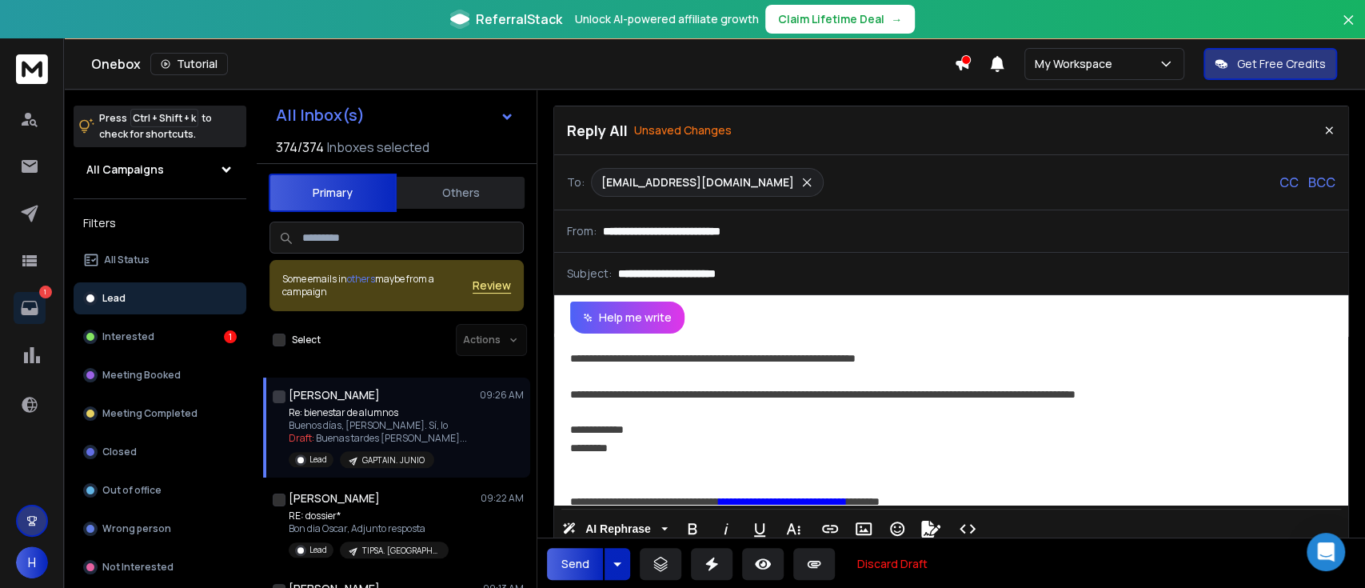
click at [576, 567] on button "Send" at bounding box center [575, 564] width 56 height 32
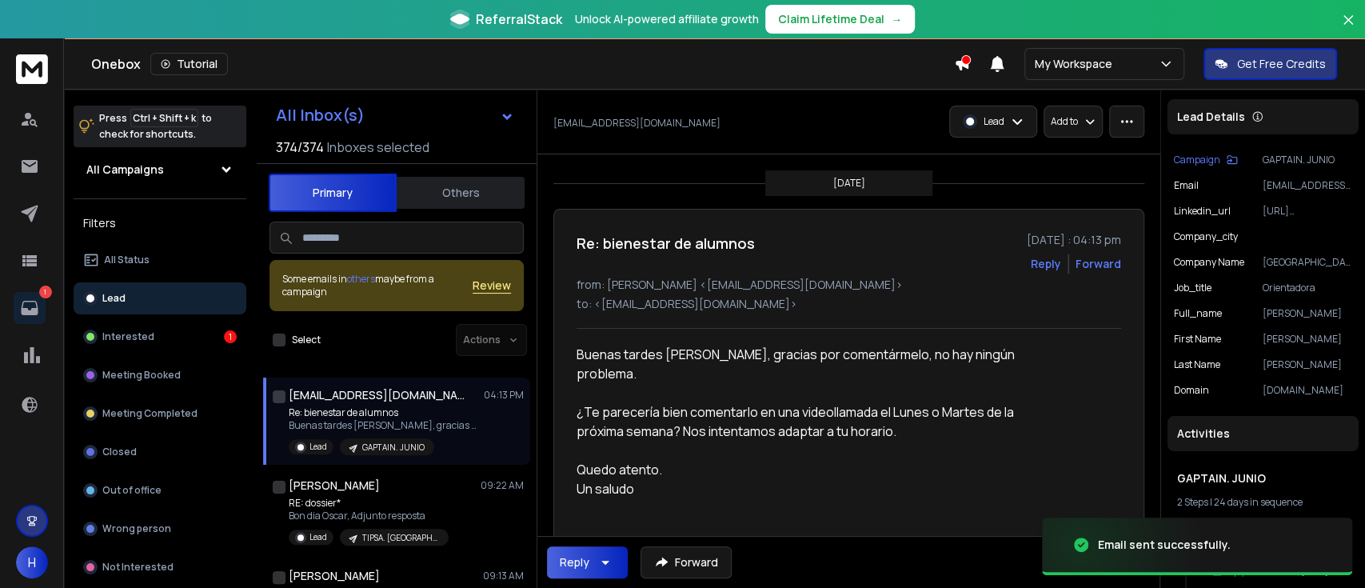
click at [985, 122] on p "Lead" at bounding box center [993, 121] width 21 height 13
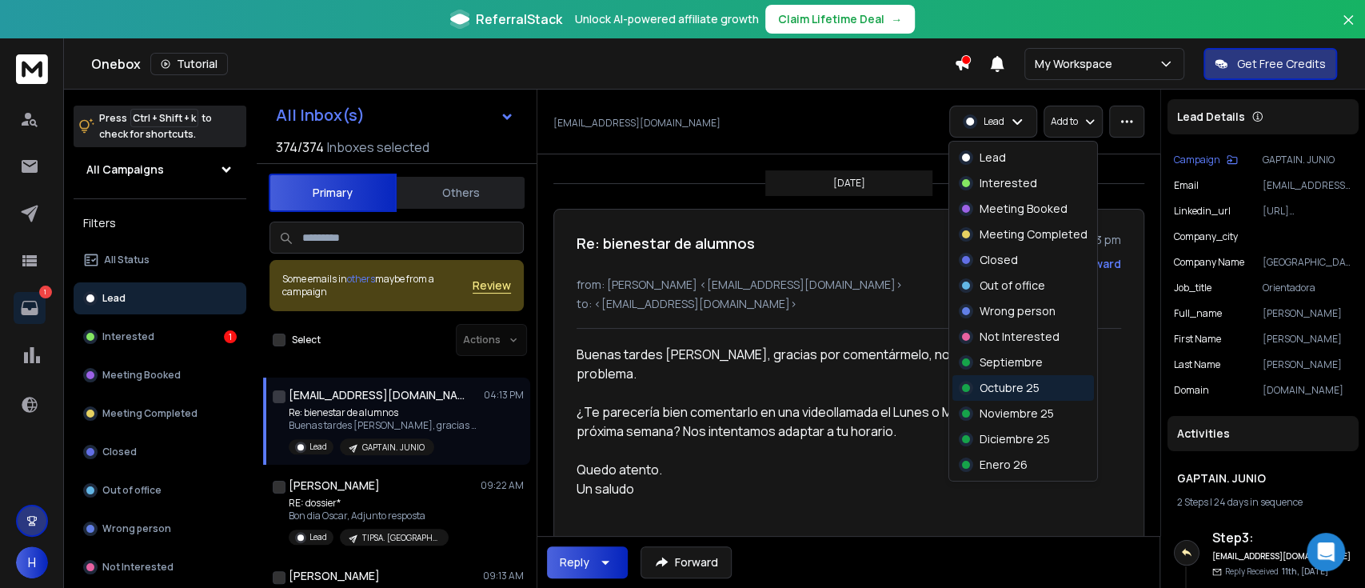
click at [1023, 385] on p "Octubre 25" at bounding box center [1009, 388] width 60 height 16
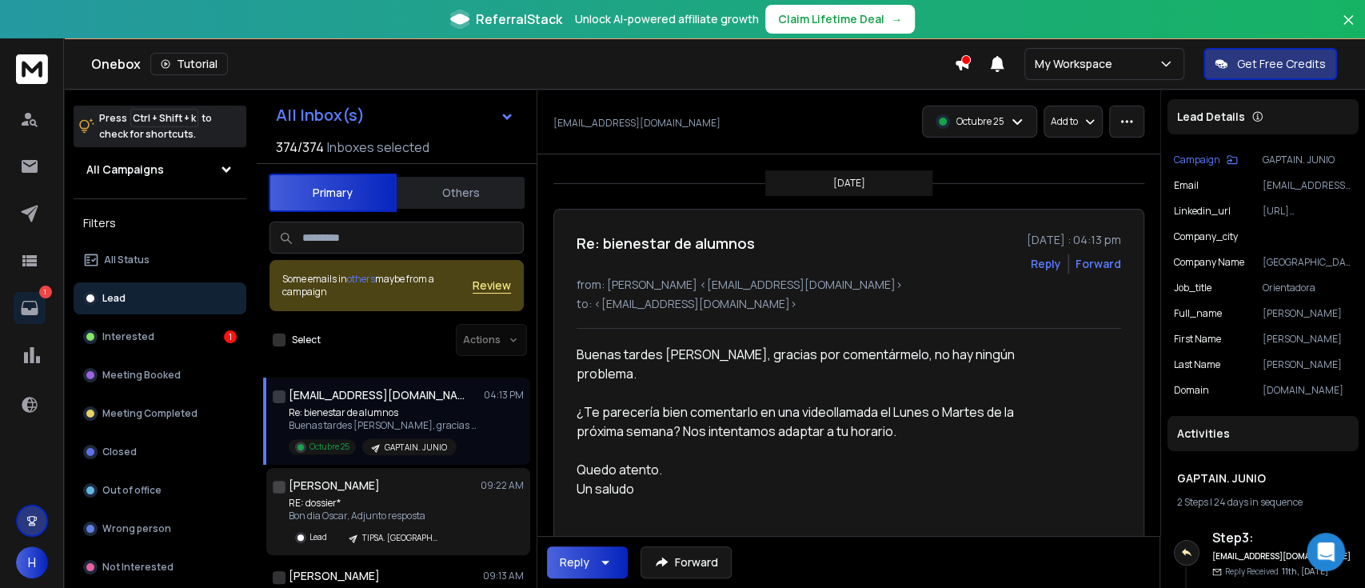
click at [416, 497] on p "RE: dossier*" at bounding box center [369, 502] width 160 height 13
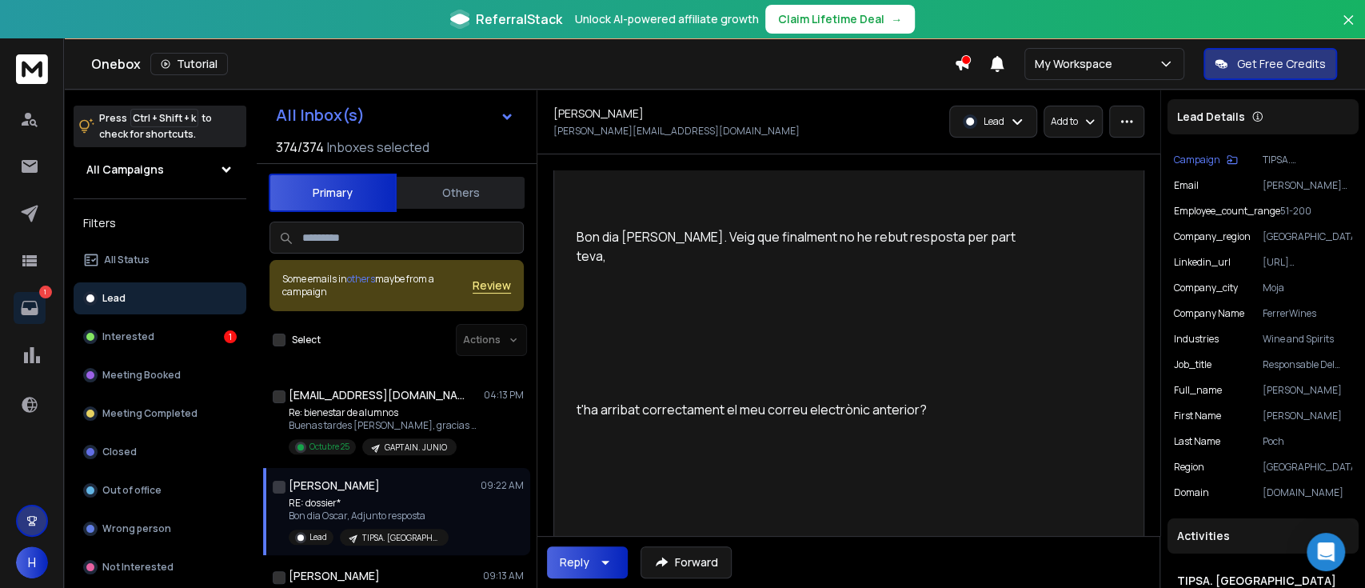
scroll to position [1172, 0]
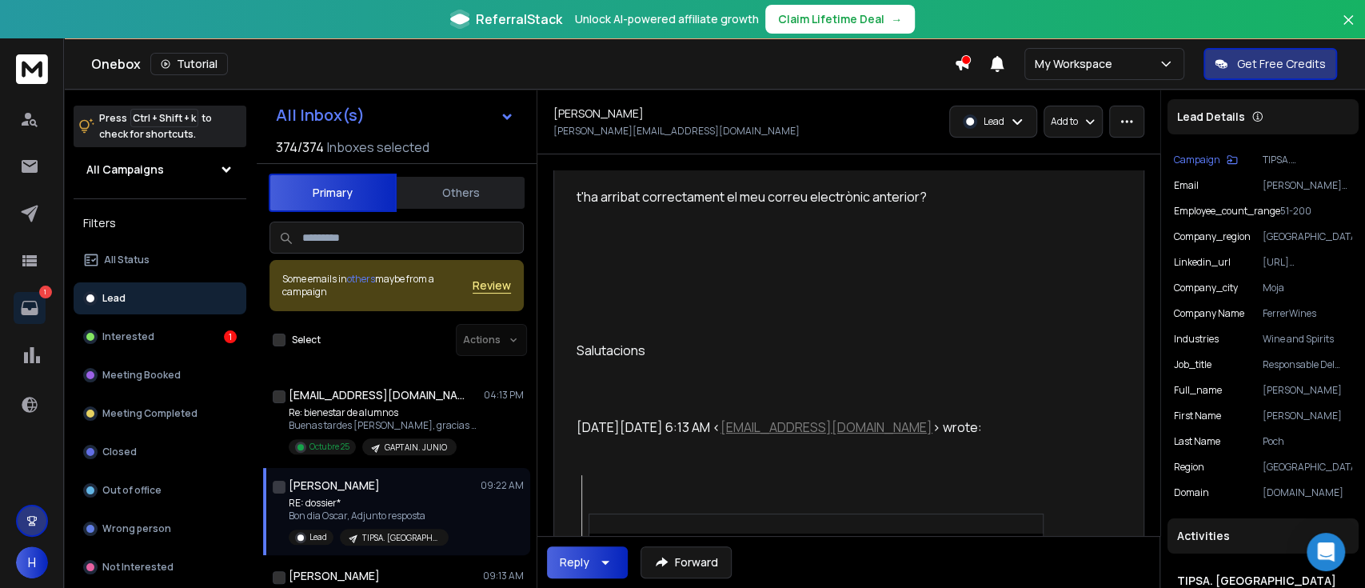
drag, startPoint x: 749, startPoint y: 363, endPoint x: 747, endPoint y: 342, distance: 20.9
click at [748, 349] on div "Salutacions" at bounding box center [809, 350] width 467 height 58
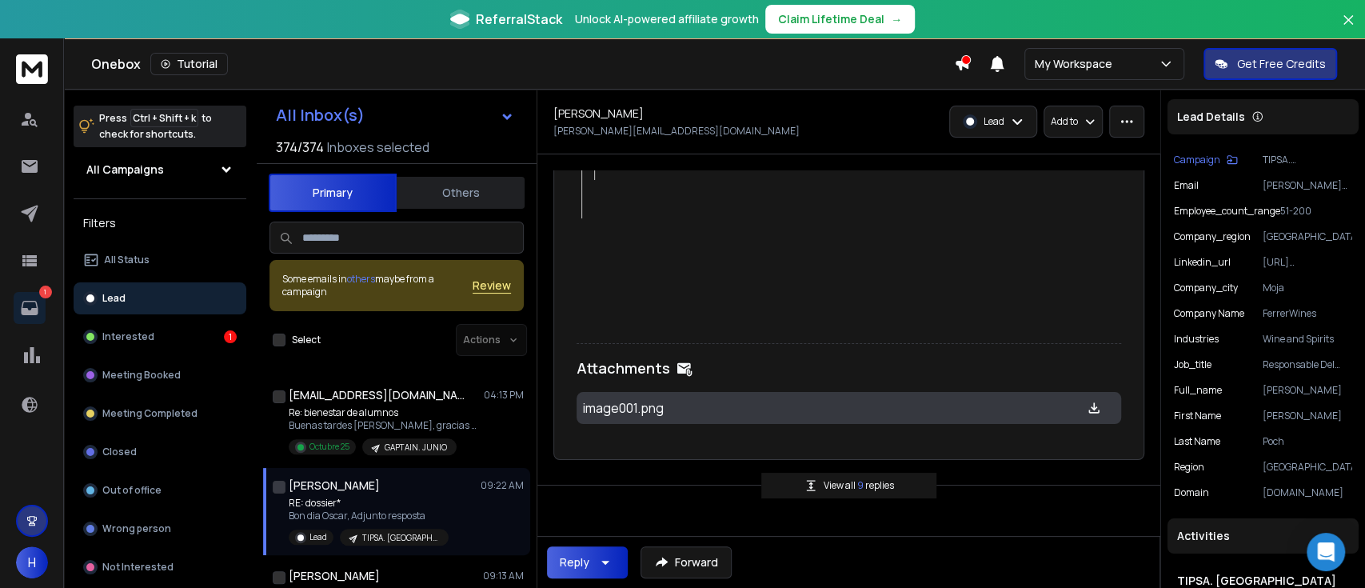
scroll to position [5372, 0]
click at [868, 485] on p "View all 9 replies" at bounding box center [858, 485] width 70 height 13
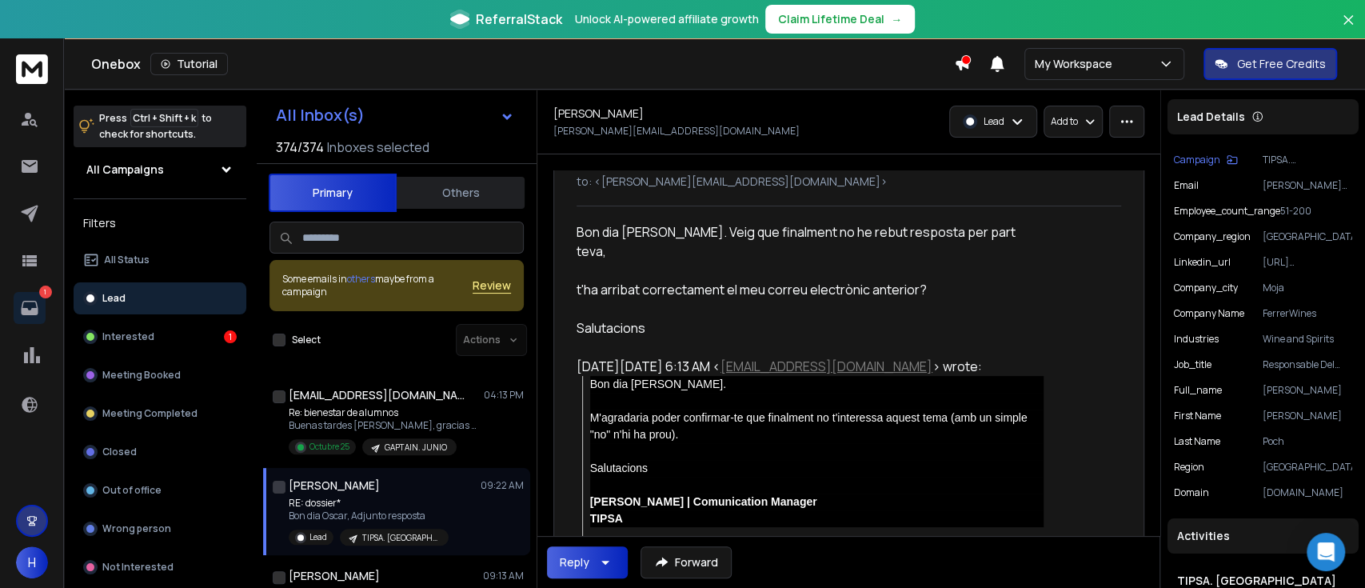
scroll to position [5800, 0]
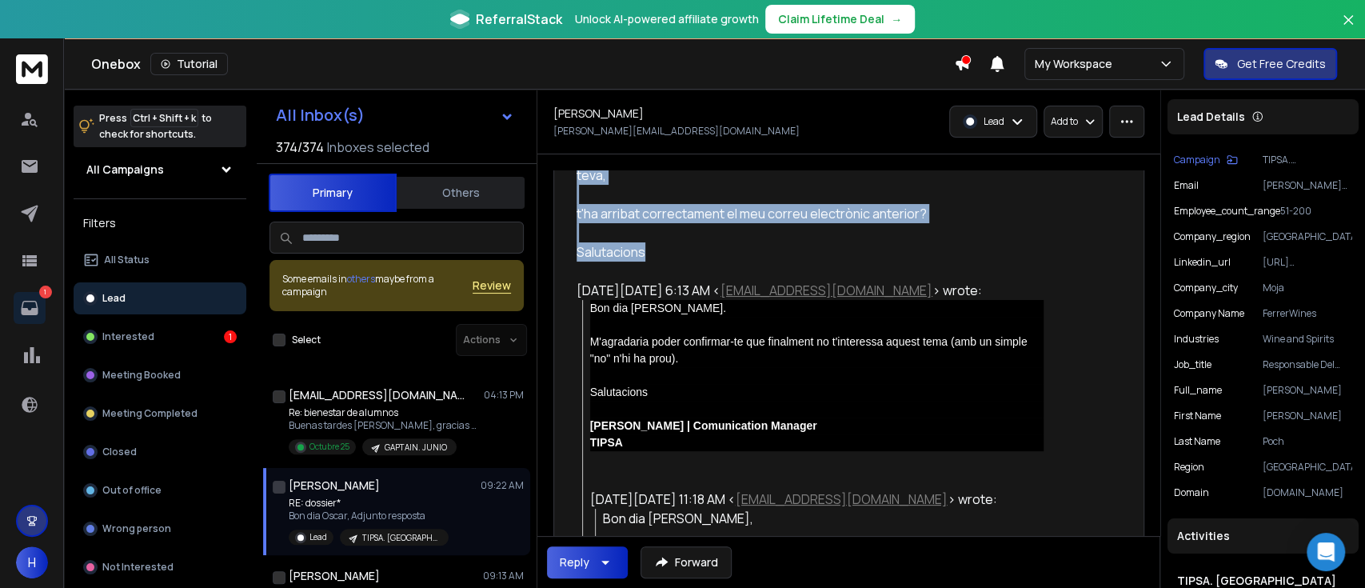
drag, startPoint x: 739, startPoint y: 297, endPoint x: 560, endPoint y: 235, distance: 188.9
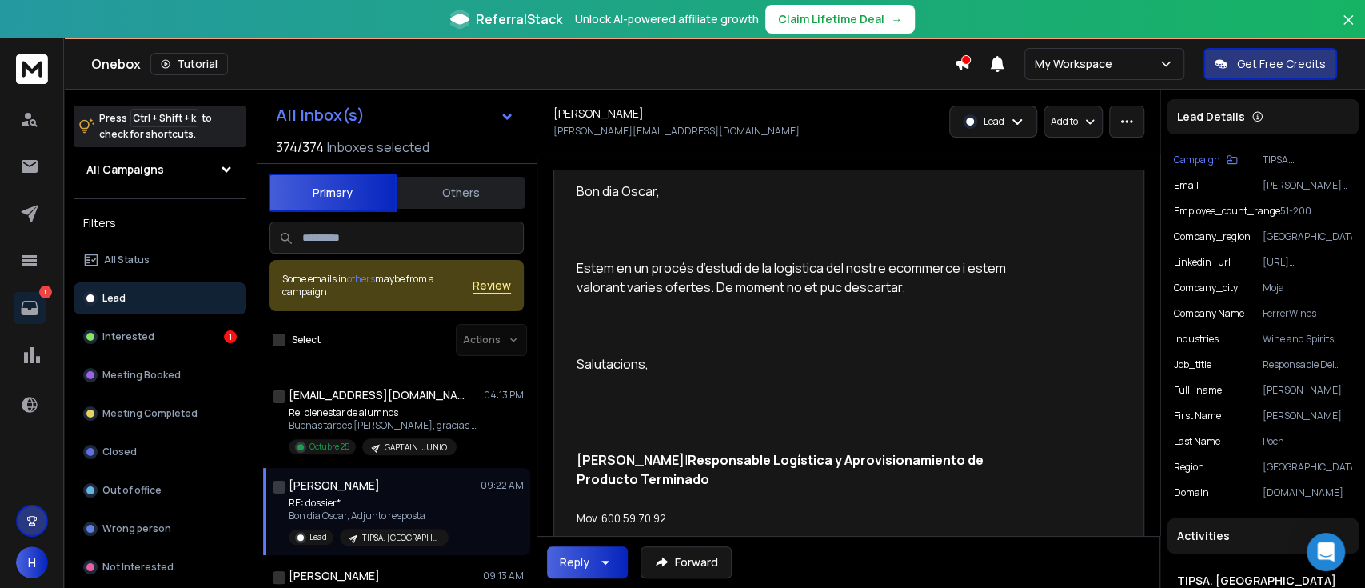
scroll to position [7291, 0]
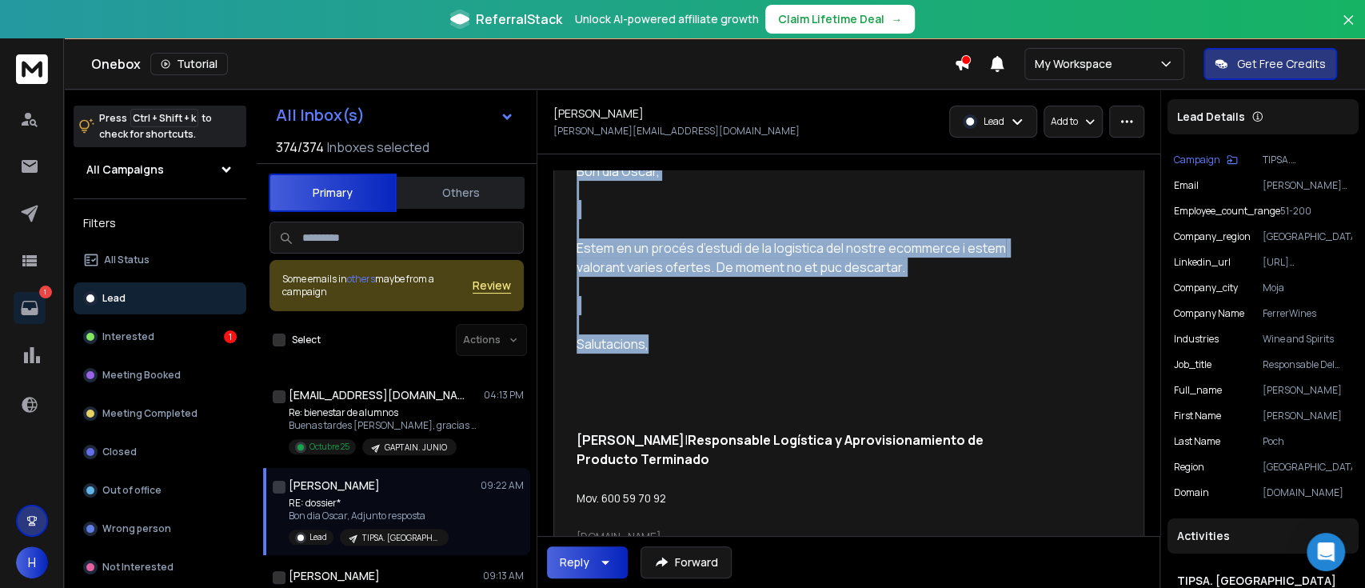
drag, startPoint x: 727, startPoint y: 372, endPoint x: 556, endPoint y: 187, distance: 252.3
copy div "Bon dia Oscar, Estem en un procés d’estudi de la logistica del nostre ecommerce…"
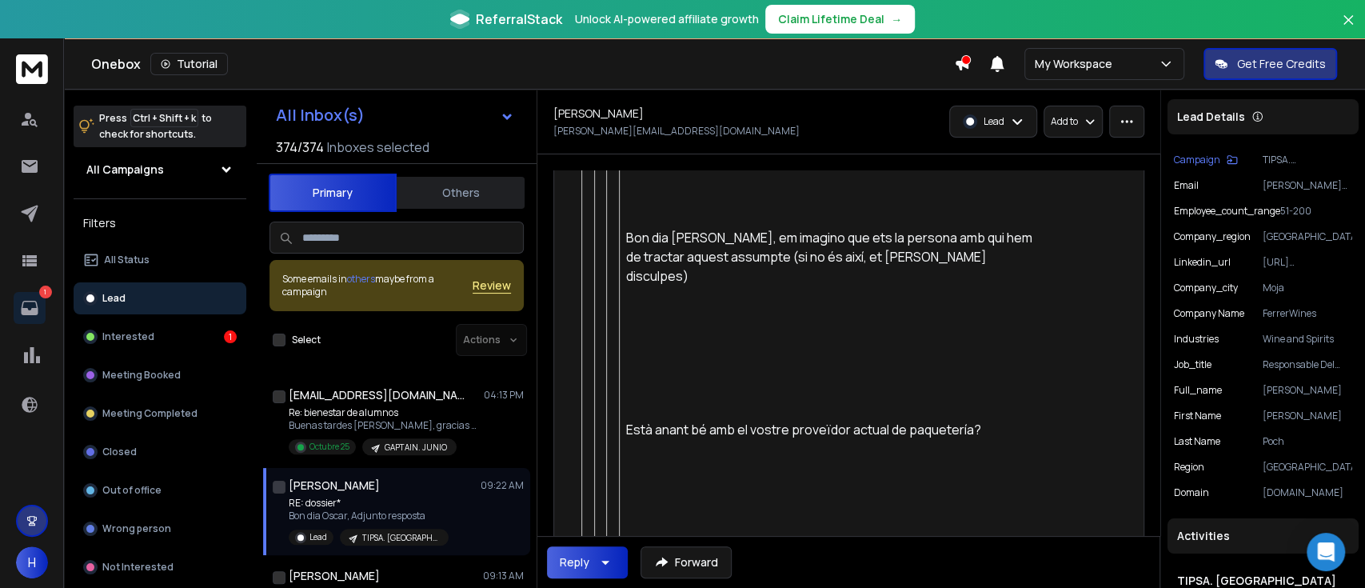
scroll to position [3987, 0]
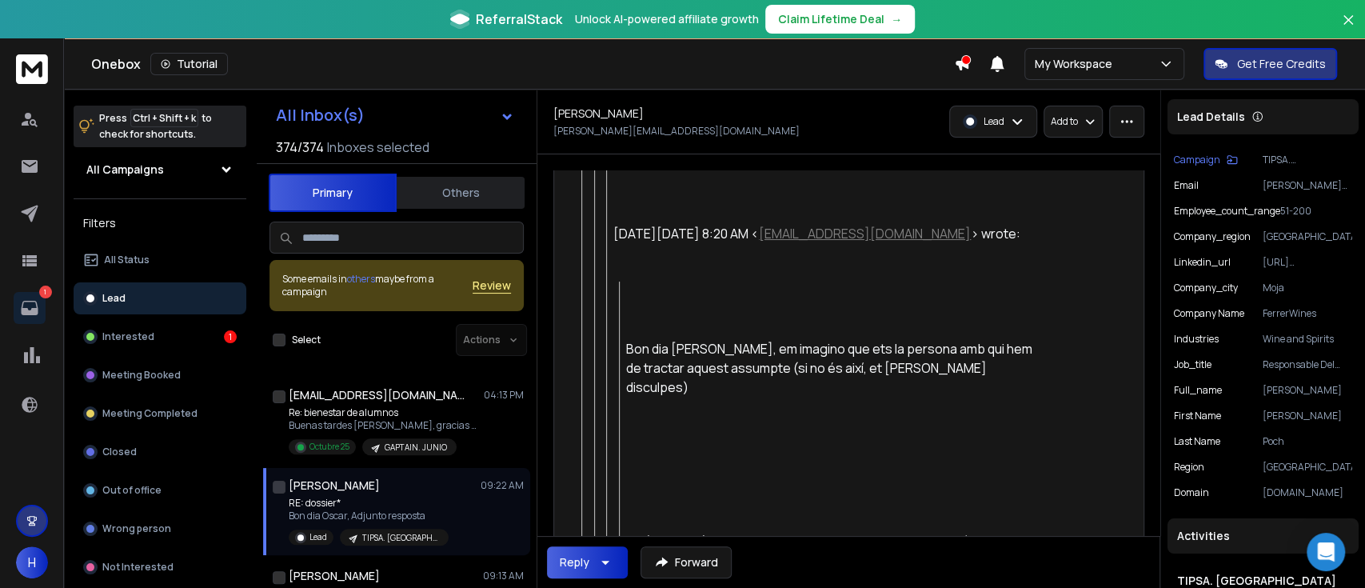
click at [978, 127] on div "Lead" at bounding box center [993, 121] width 86 height 30
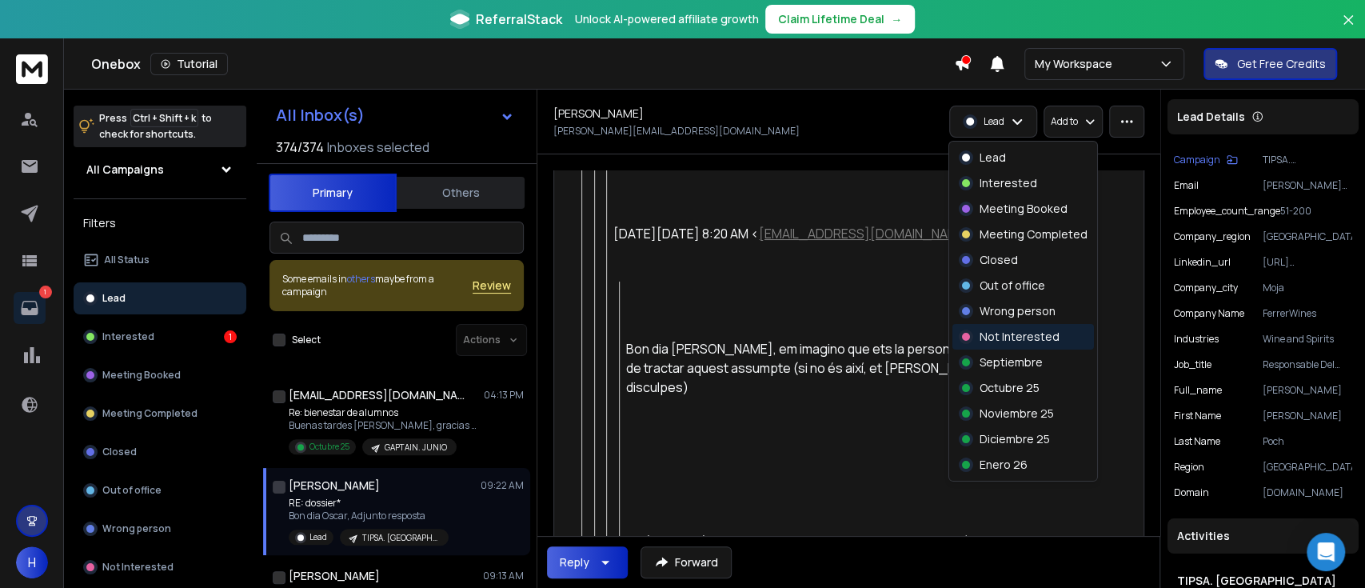
click at [1006, 341] on p "Not Interested" at bounding box center [1019, 337] width 80 height 16
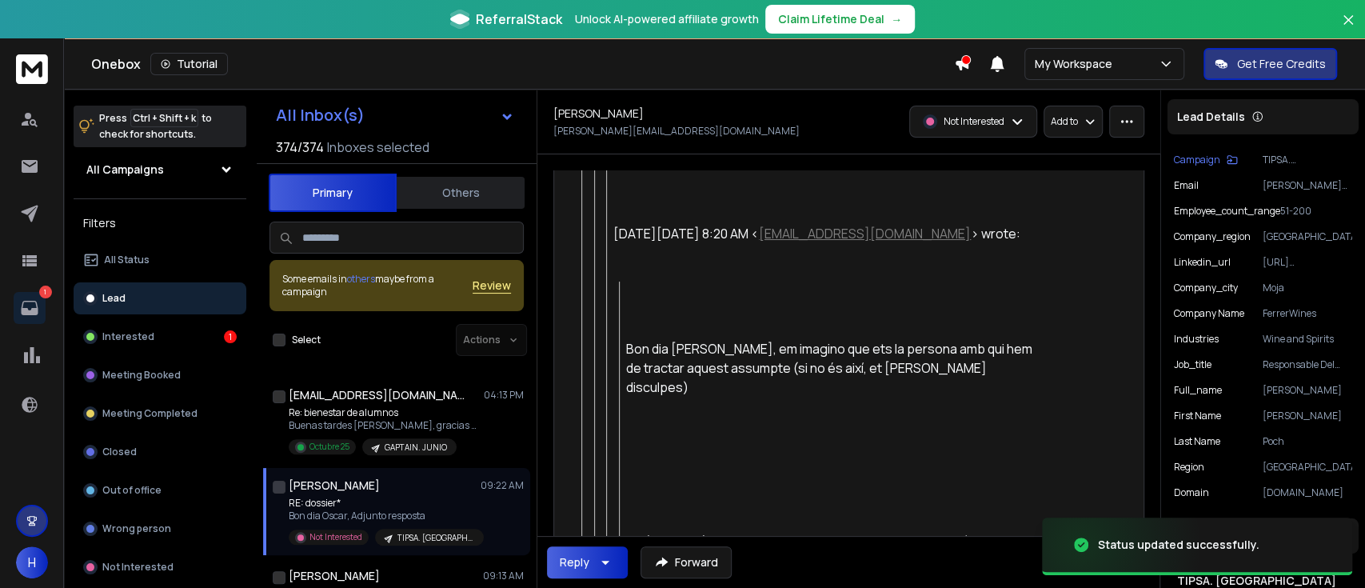
click at [1064, 126] on p "Add to" at bounding box center [1063, 121] width 27 height 13
click at [1087, 152] on div "Subsequence" at bounding box center [1099, 157] width 94 height 16
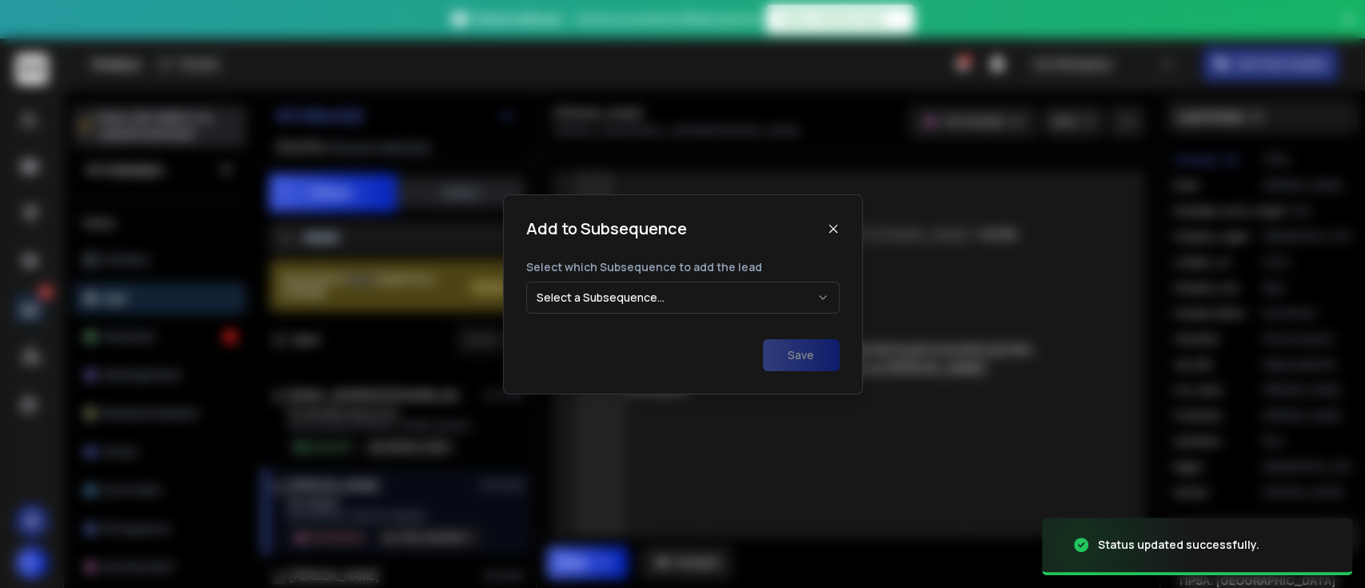
click at [665, 283] on button "Select a Subsequence..." at bounding box center [682, 297] width 313 height 32
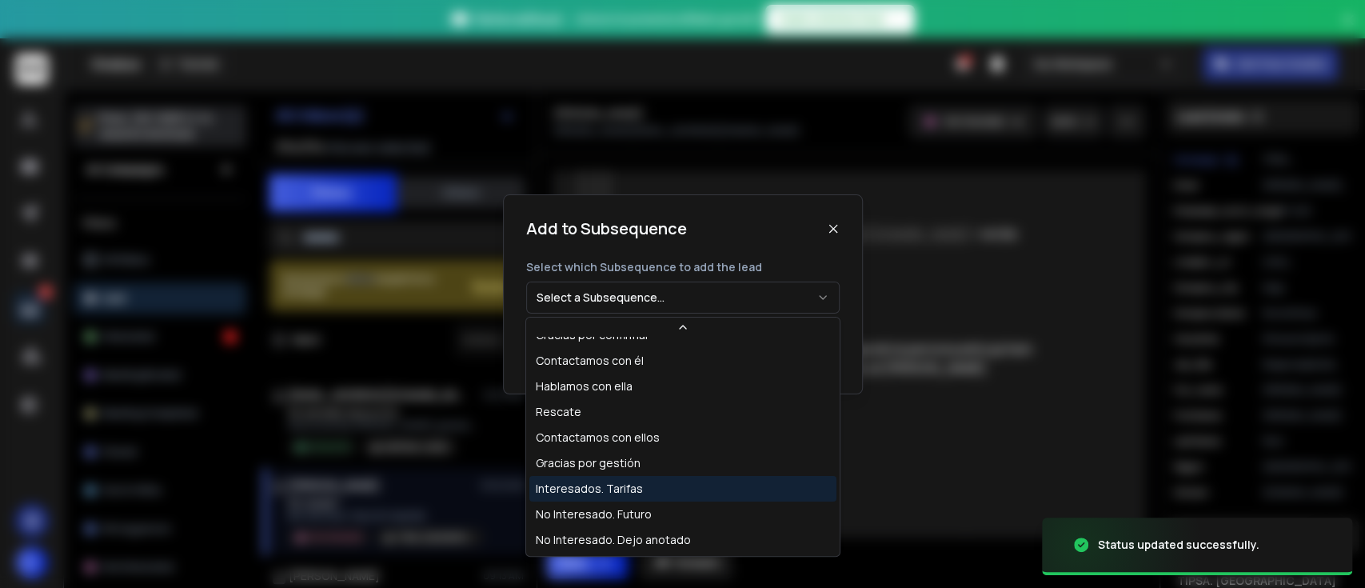
scroll to position [94, 0]
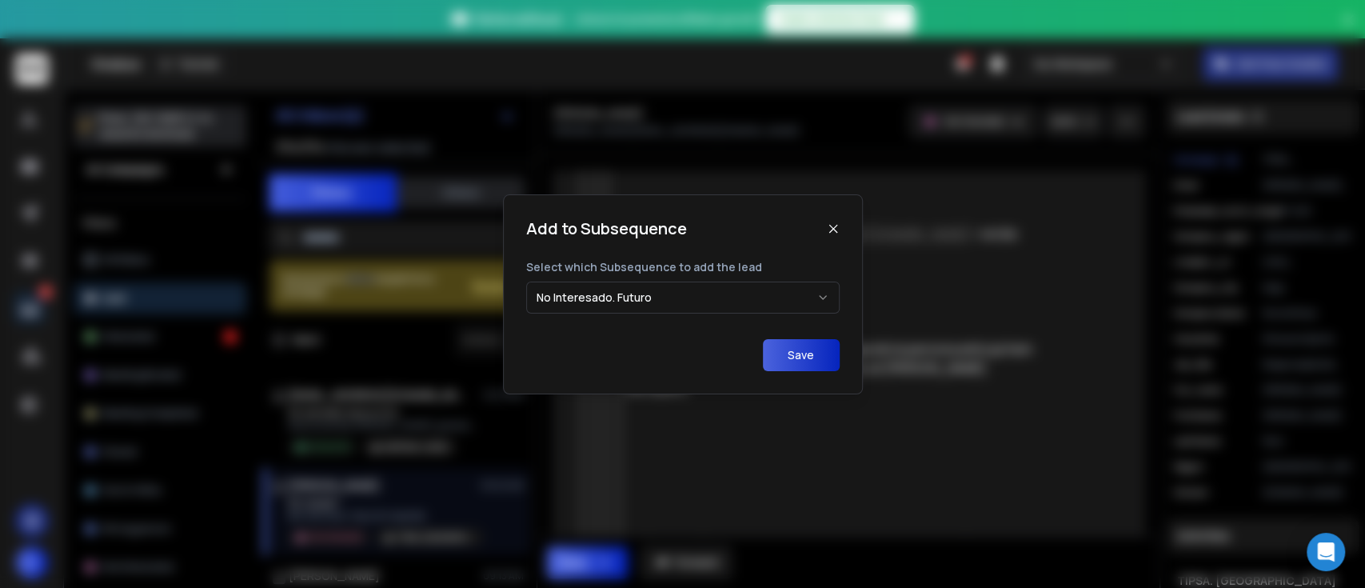
click at [793, 355] on button "Save" at bounding box center [801, 355] width 77 height 32
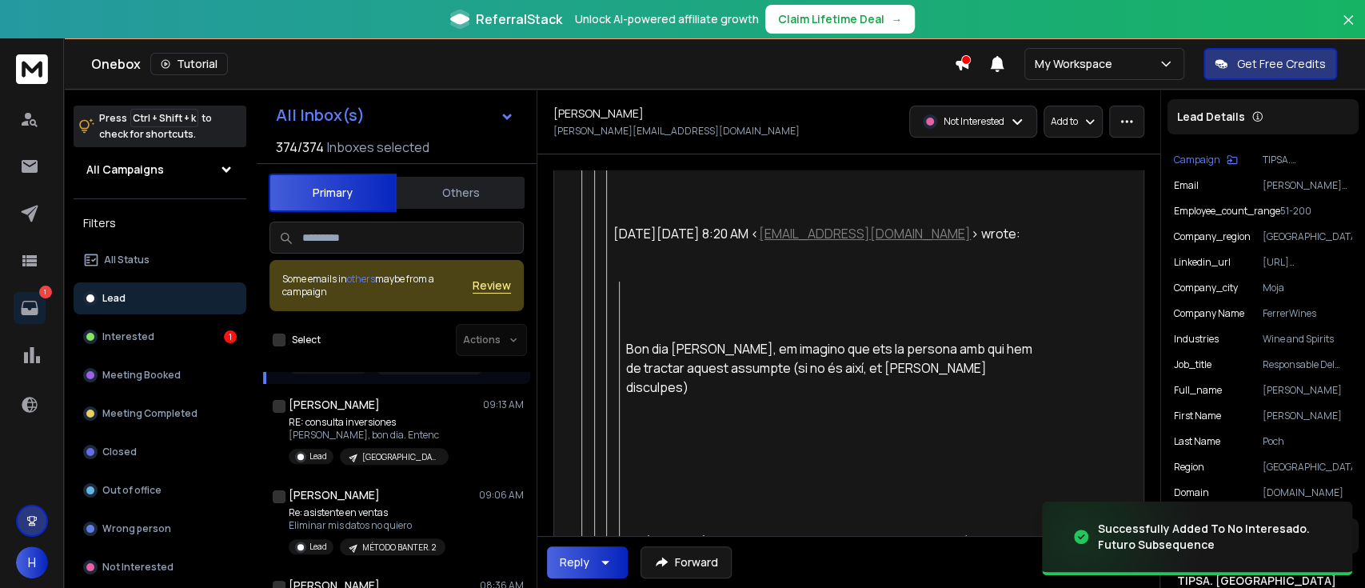
scroll to position [1279, 0]
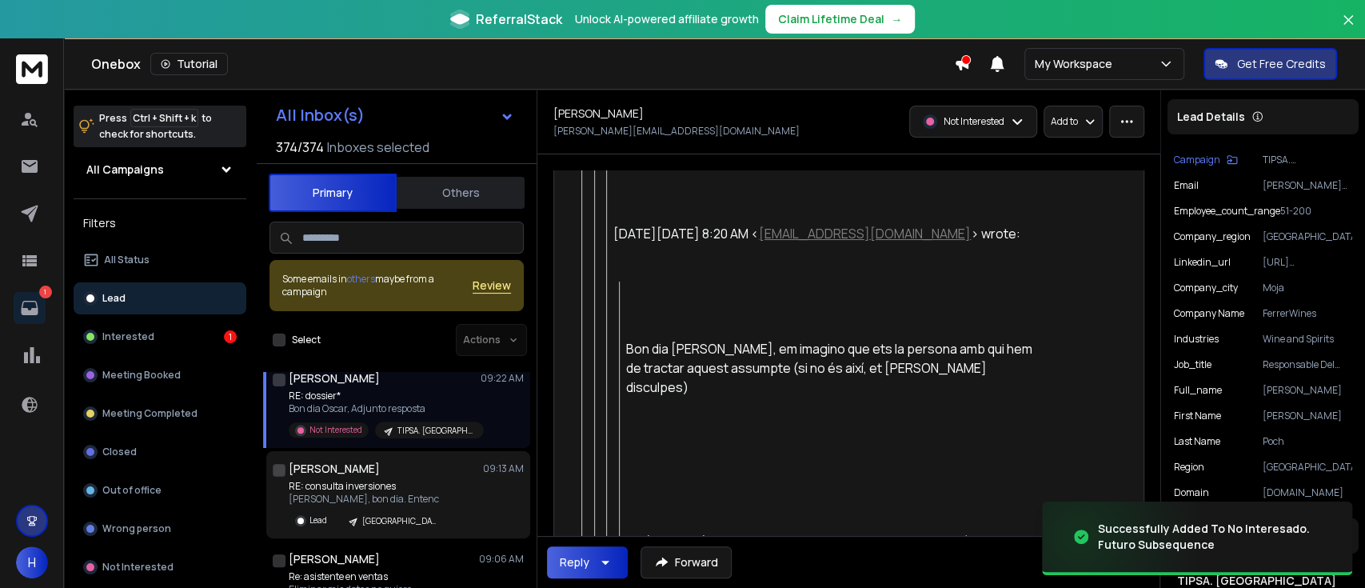
click at [422, 481] on p "RE: consulta inversiones" at bounding box center [369, 486] width 160 height 13
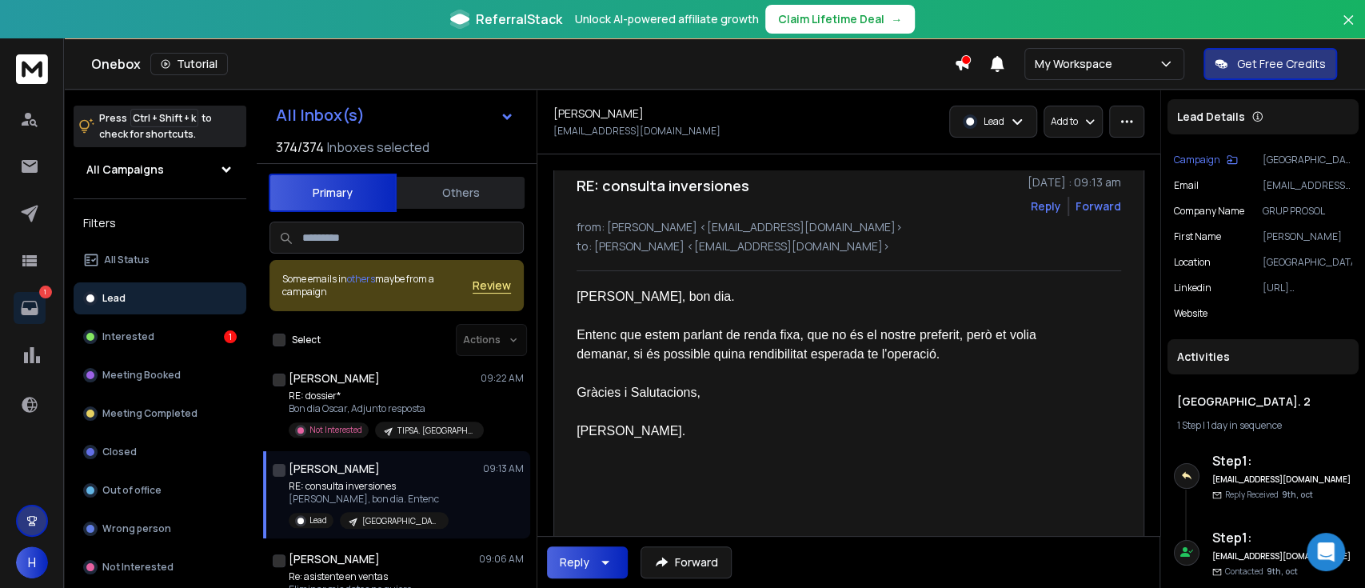
scroll to position [106, 0]
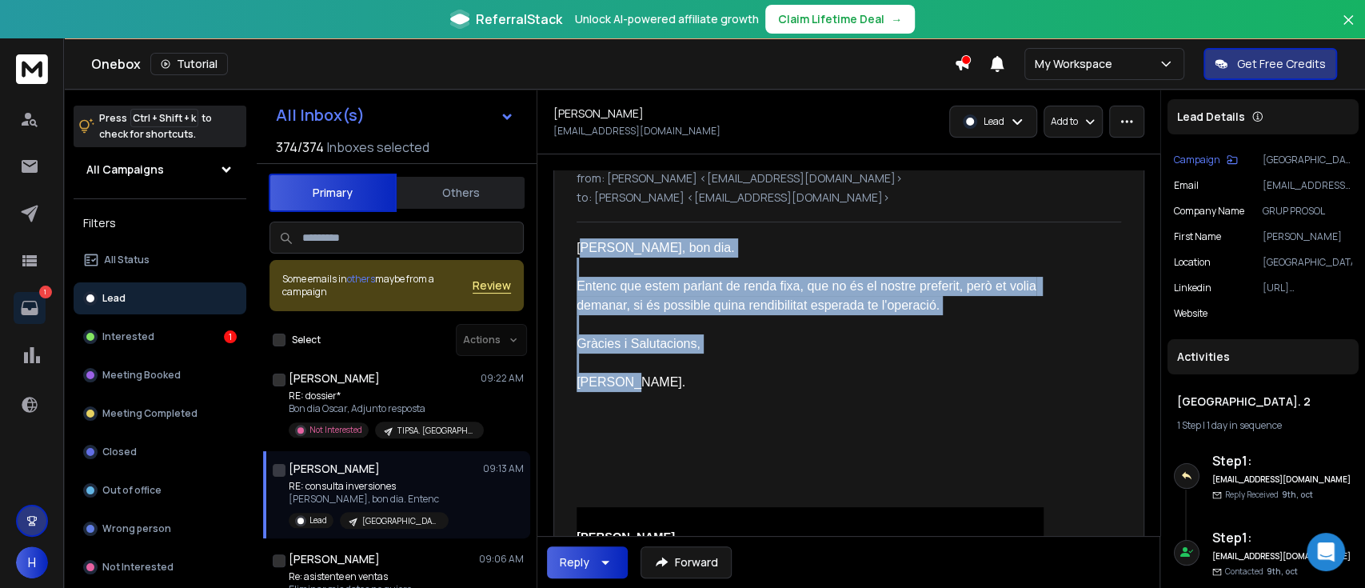
drag, startPoint x: 663, startPoint y: 459, endPoint x: 601, endPoint y: 241, distance: 226.0
copy div "Hola Guillermo, bon dia. Entenc que estem parlant de renda fixa, que no és el n…"
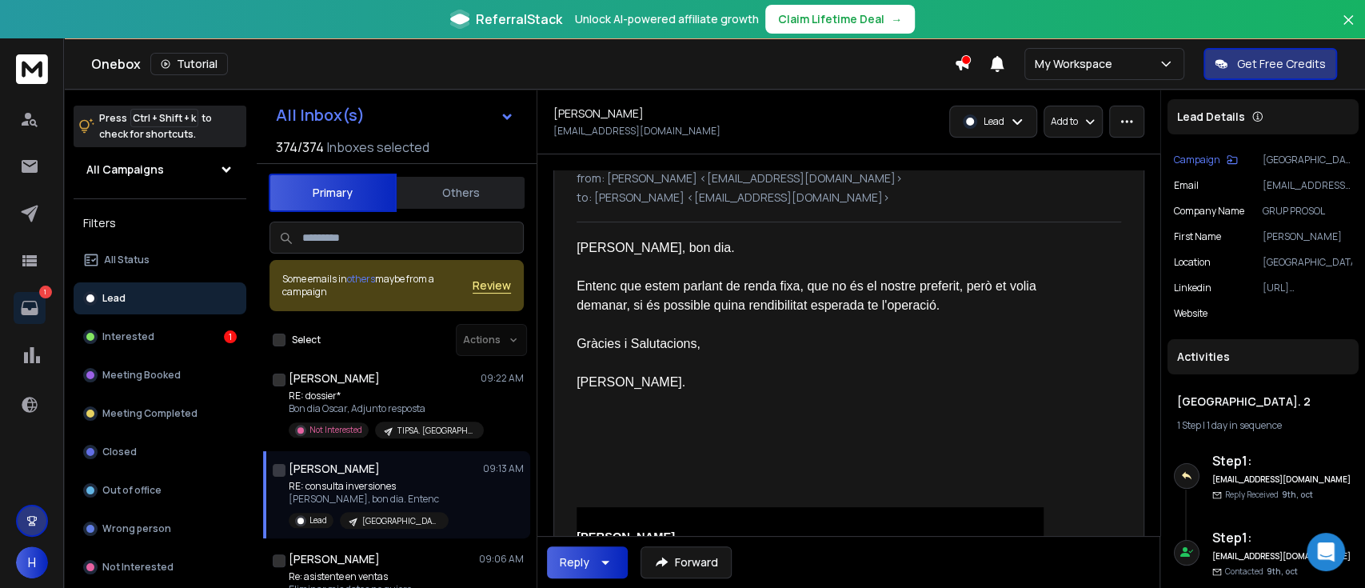
click at [1286, 183] on p "crovira@grup-prosol.com" at bounding box center [1307, 185] width 90 height 13
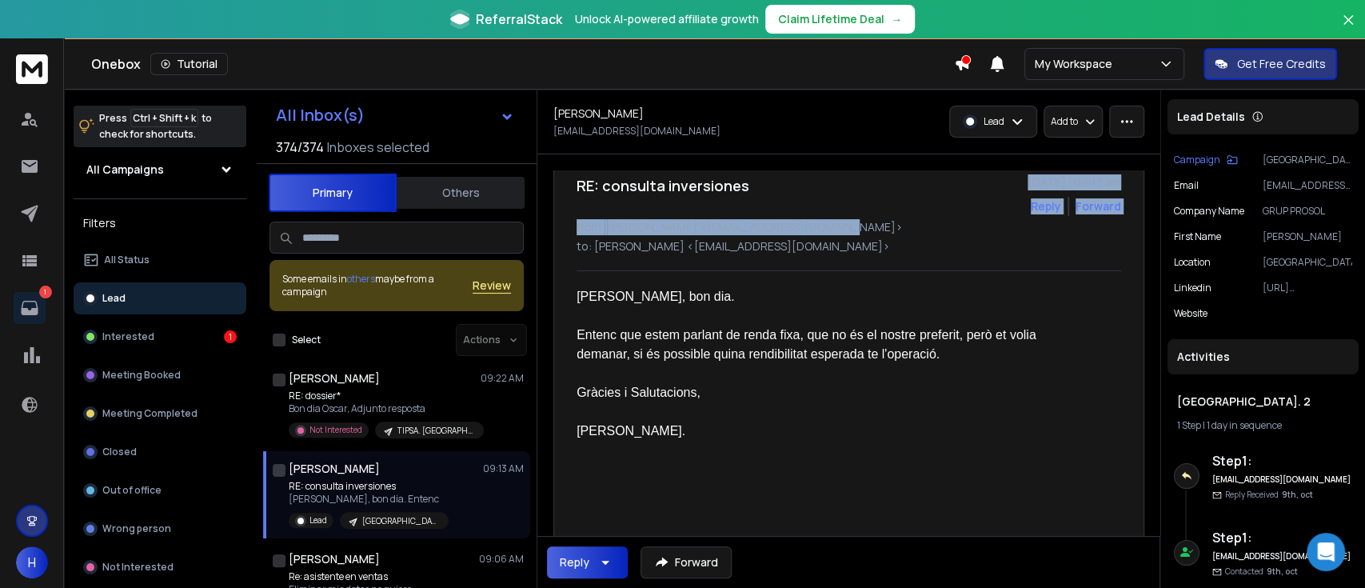
scroll to position [42, 0]
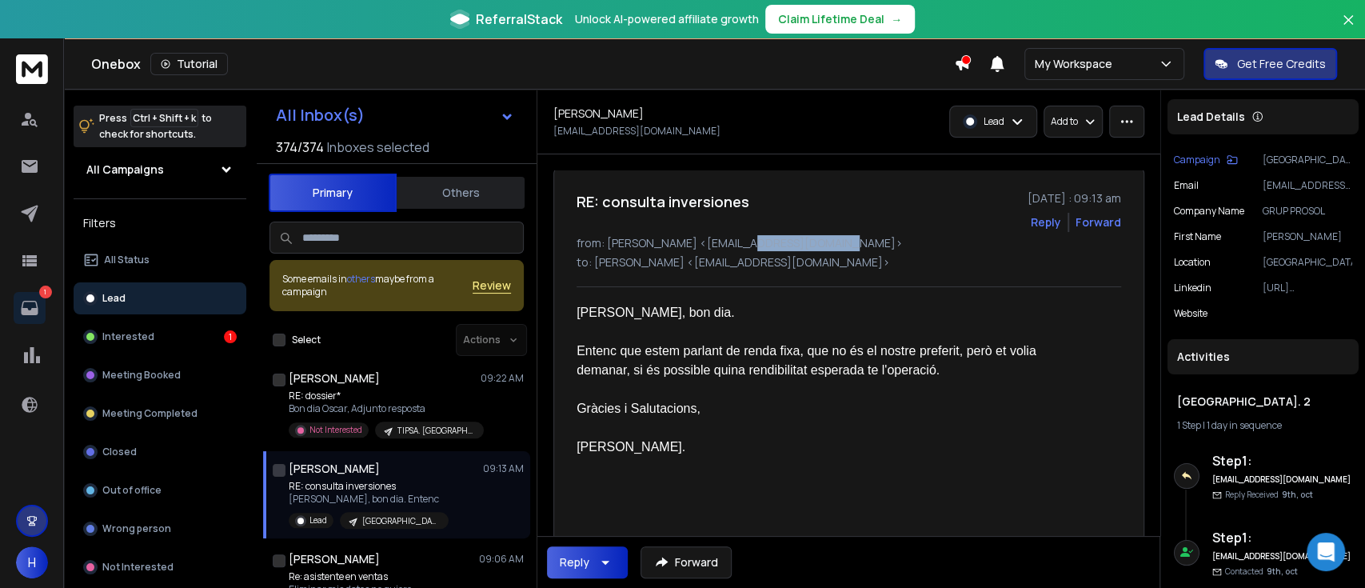
drag, startPoint x: 812, startPoint y: 177, endPoint x: 739, endPoint y: 241, distance: 96.9
click at [729, 246] on p "from: Carlos Rovira <crovira@grup-prosol.com>" at bounding box center [848, 243] width 544 height 16
copy p "grup-prosol.com"
click at [1299, 211] on p "GRUP PROSOL" at bounding box center [1307, 211] width 90 height 13
click at [1315, 184] on p "crovira@grup-prosol.com" at bounding box center [1307, 185] width 90 height 13
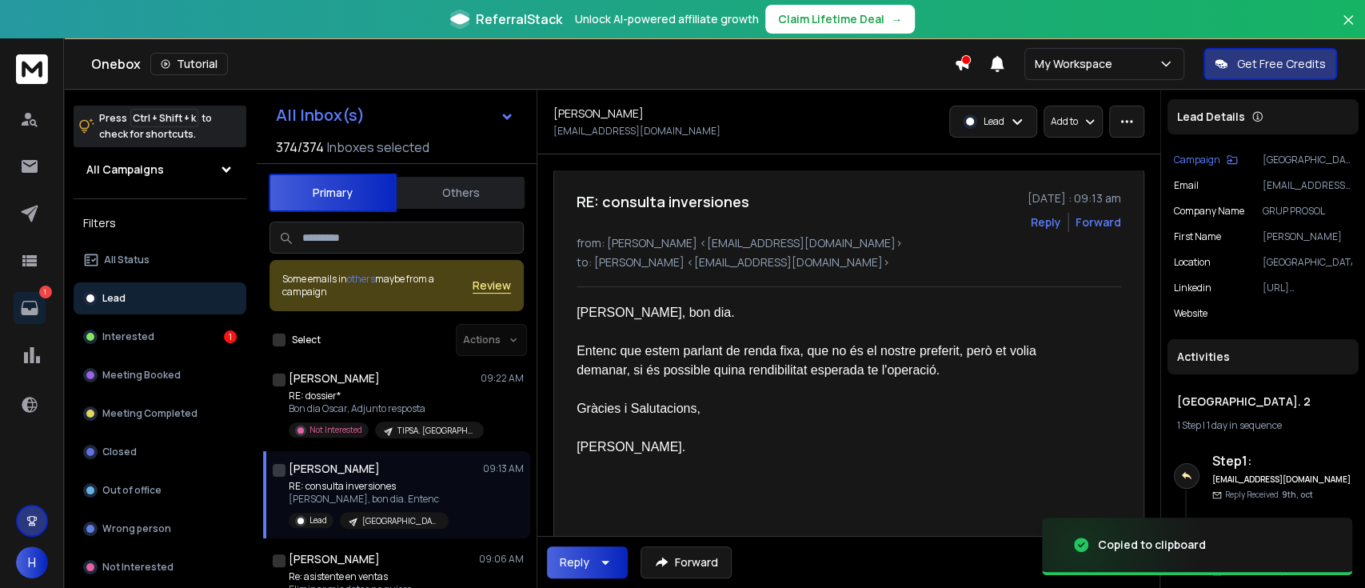
click at [1273, 234] on p "Carles" at bounding box center [1307, 236] width 90 height 13
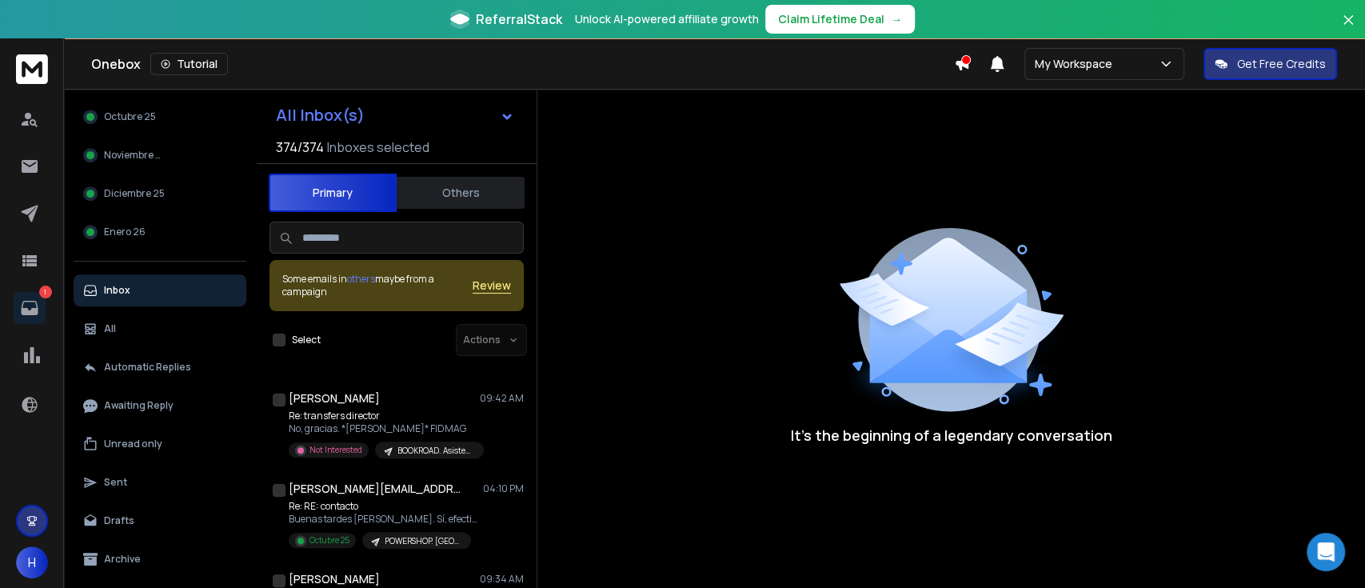
scroll to position [697, 0]
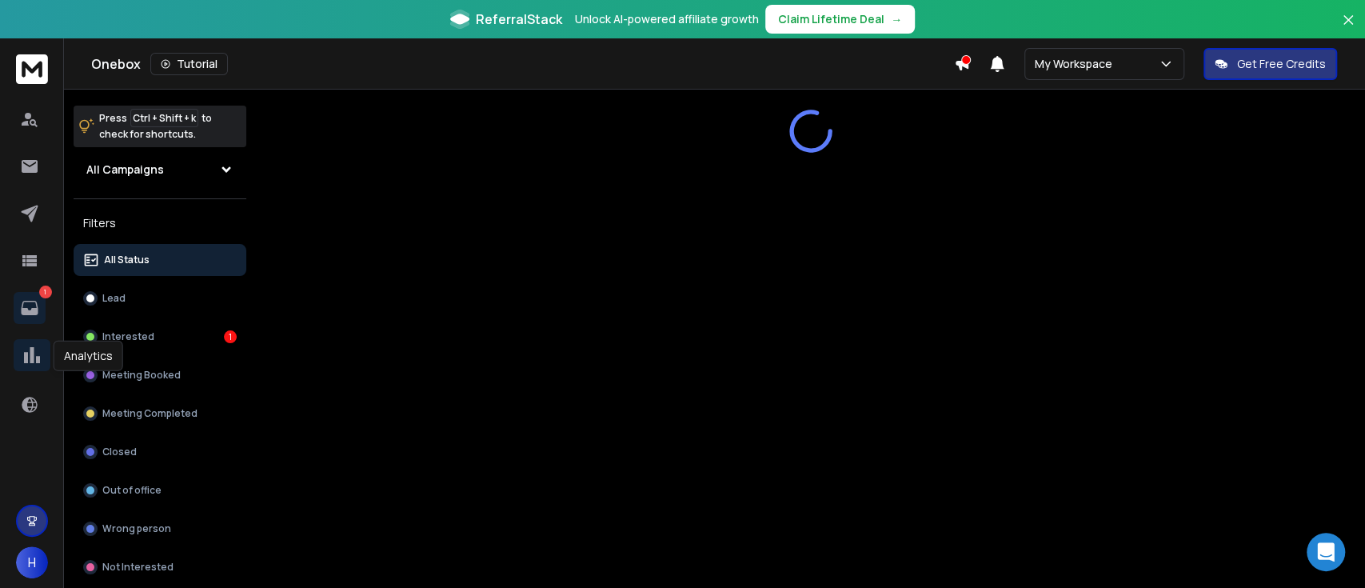
click at [33, 359] on icon at bounding box center [32, 355] width 16 height 16
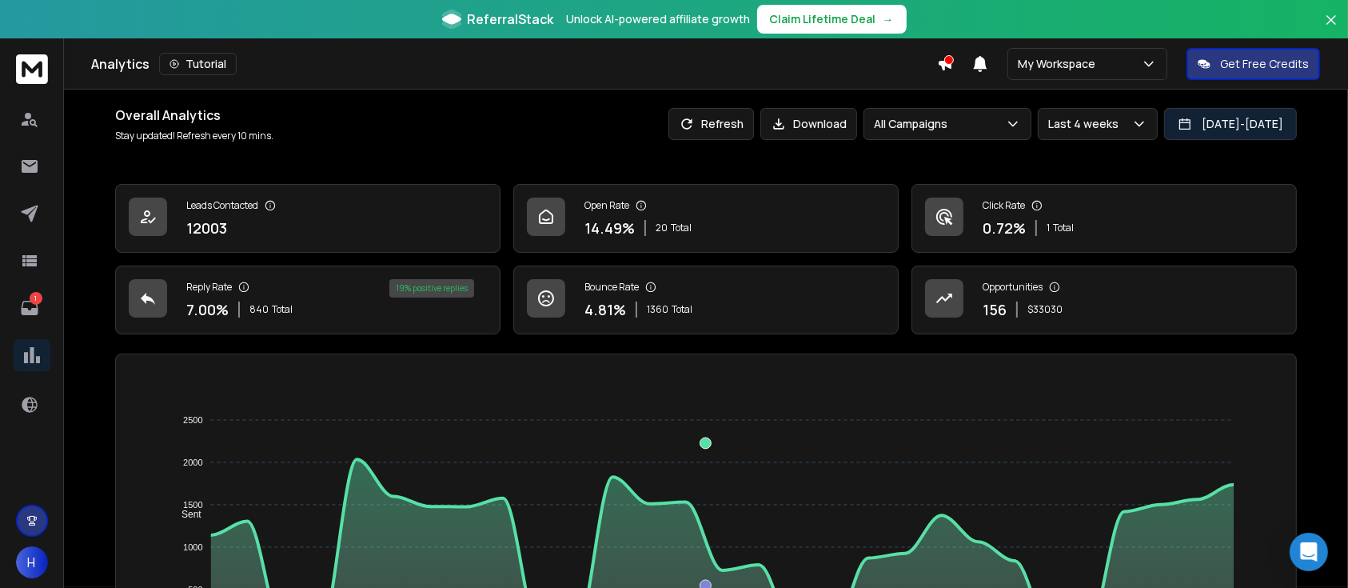
drag, startPoint x: 1201, startPoint y: 122, endPoint x: 1202, endPoint y: 137, distance: 14.5
click at [1199, 122] on button "[DATE] - [DATE]" at bounding box center [1230, 124] width 133 height 32
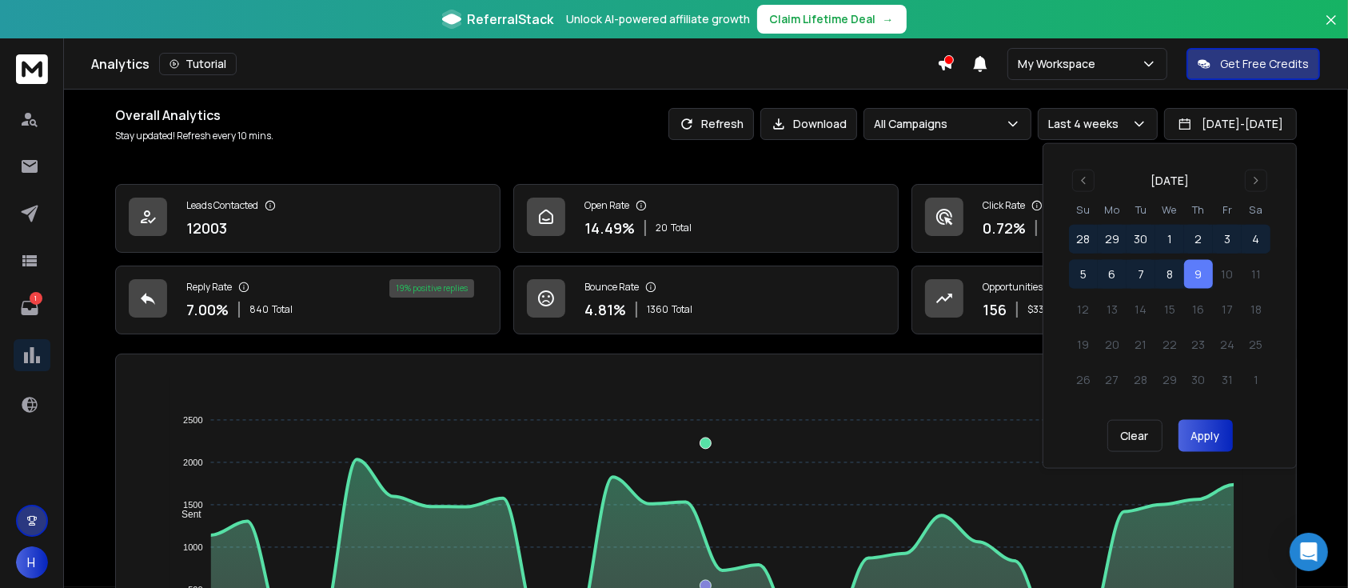
click at [1195, 266] on button "9" at bounding box center [1198, 274] width 29 height 29
click at [1195, 268] on button "9" at bounding box center [1198, 274] width 29 height 29
click at [1196, 422] on button "Apply" at bounding box center [1205, 436] width 54 height 32
